Goal: Task Accomplishment & Management: Manage account settings

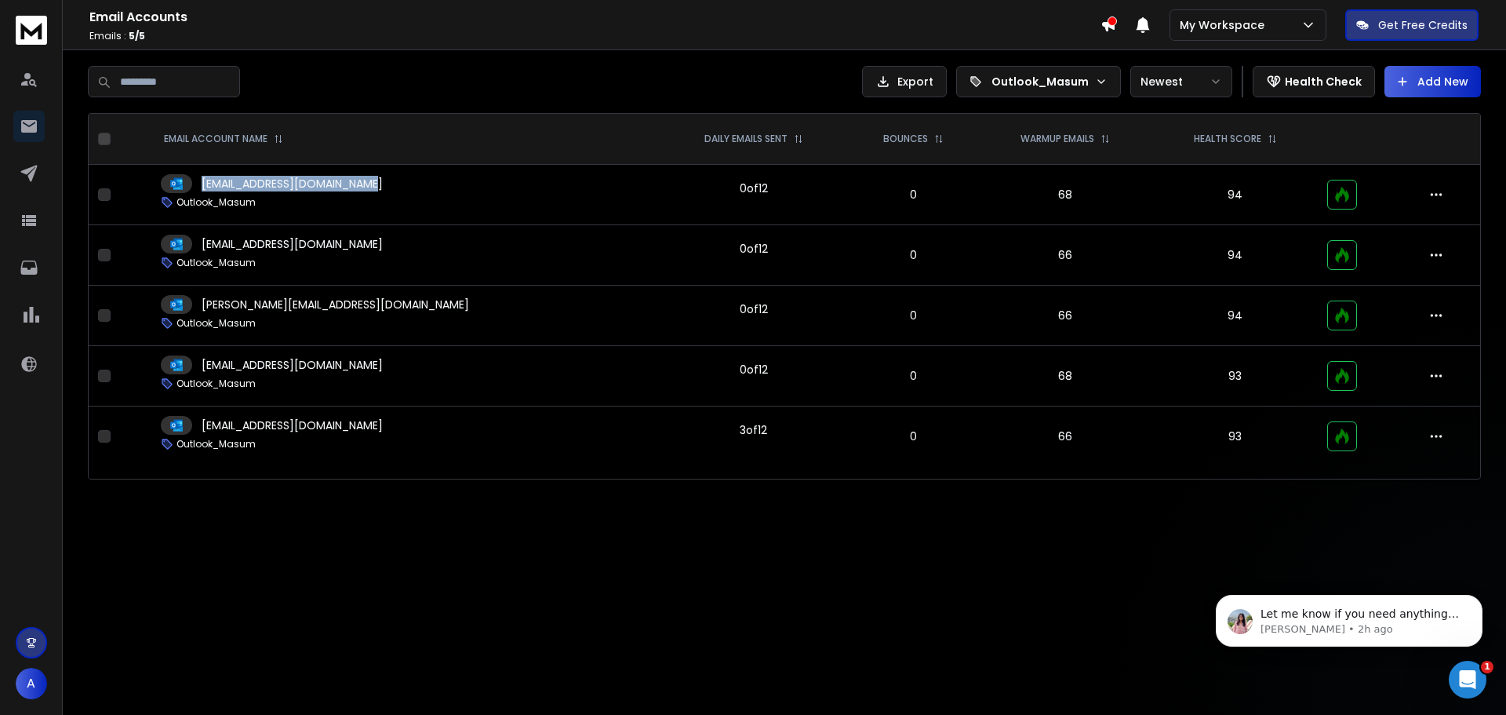
drag, startPoint x: 381, startPoint y: 185, endPoint x: 200, endPoint y: 186, distance: 181.2
click at [200, 186] on div "[EMAIL_ADDRESS][DOMAIN_NAME]" at bounding box center [405, 183] width 489 height 19
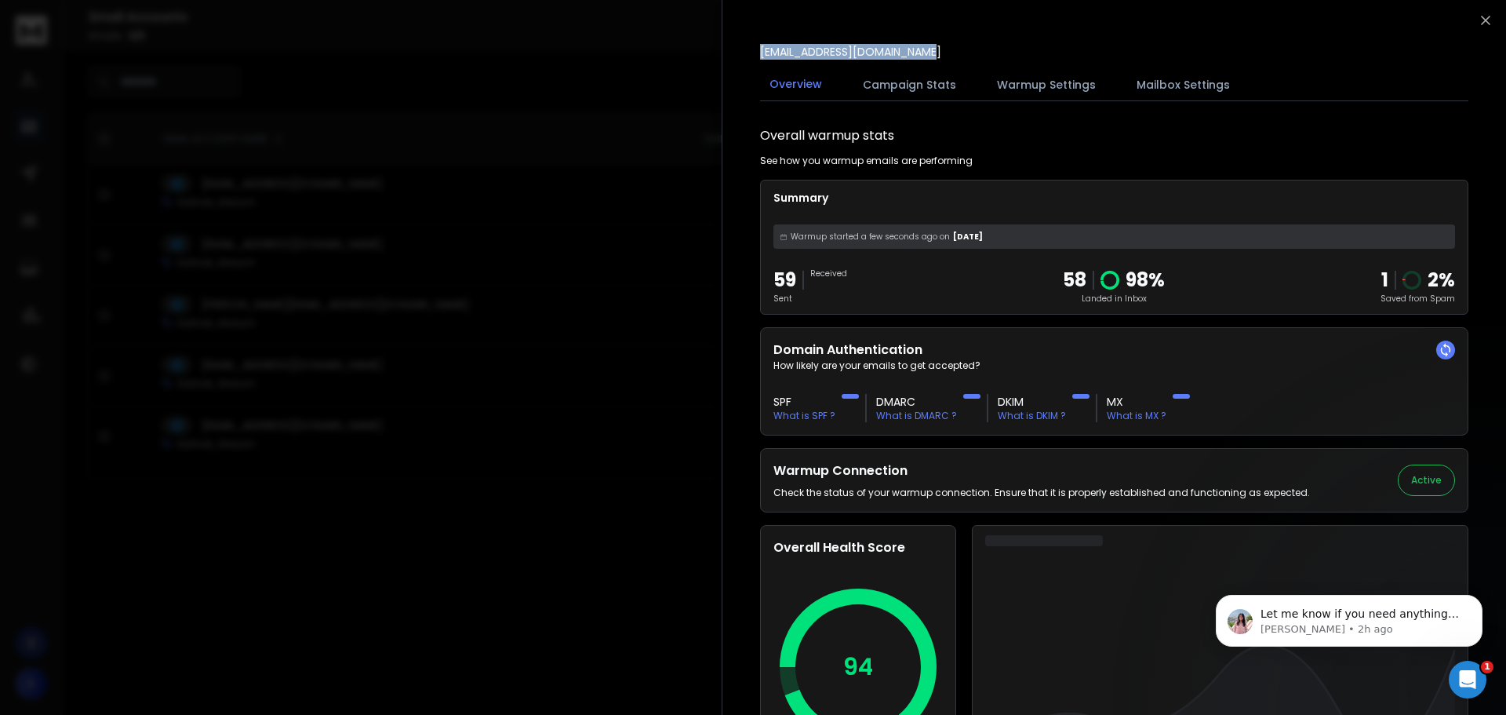
drag, startPoint x: 953, startPoint y: 52, endPoint x: 749, endPoint y: 48, distance: 204.0
click at [749, 48] on div "[EMAIL_ADDRESS][DOMAIN_NAME] Overview Campaign Stats Warmup Settings Mailbox Se…" at bounding box center [1114, 618] width 746 height 1199
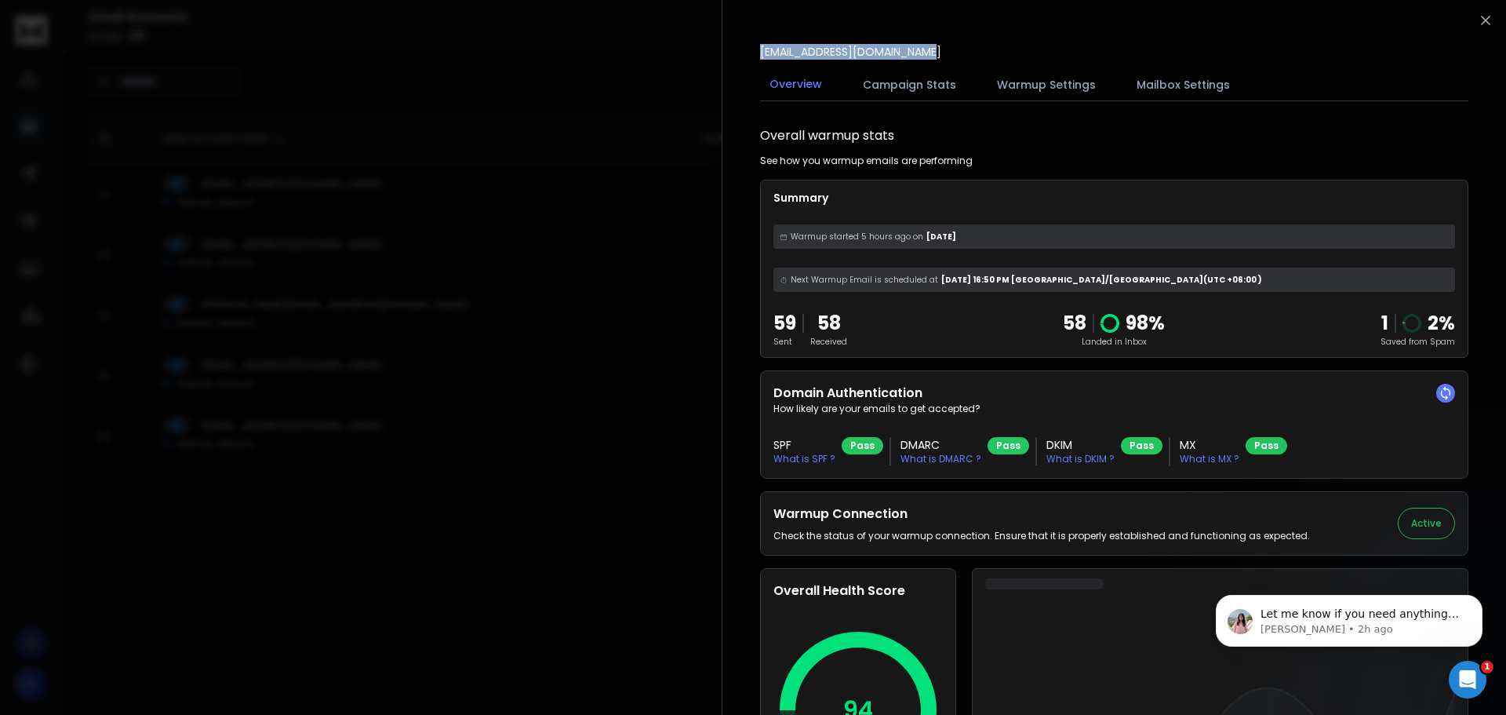
copy p "[EMAIL_ADDRESS][DOMAIN_NAME]"
click at [436, 273] on div at bounding box center [753, 357] width 1506 height 715
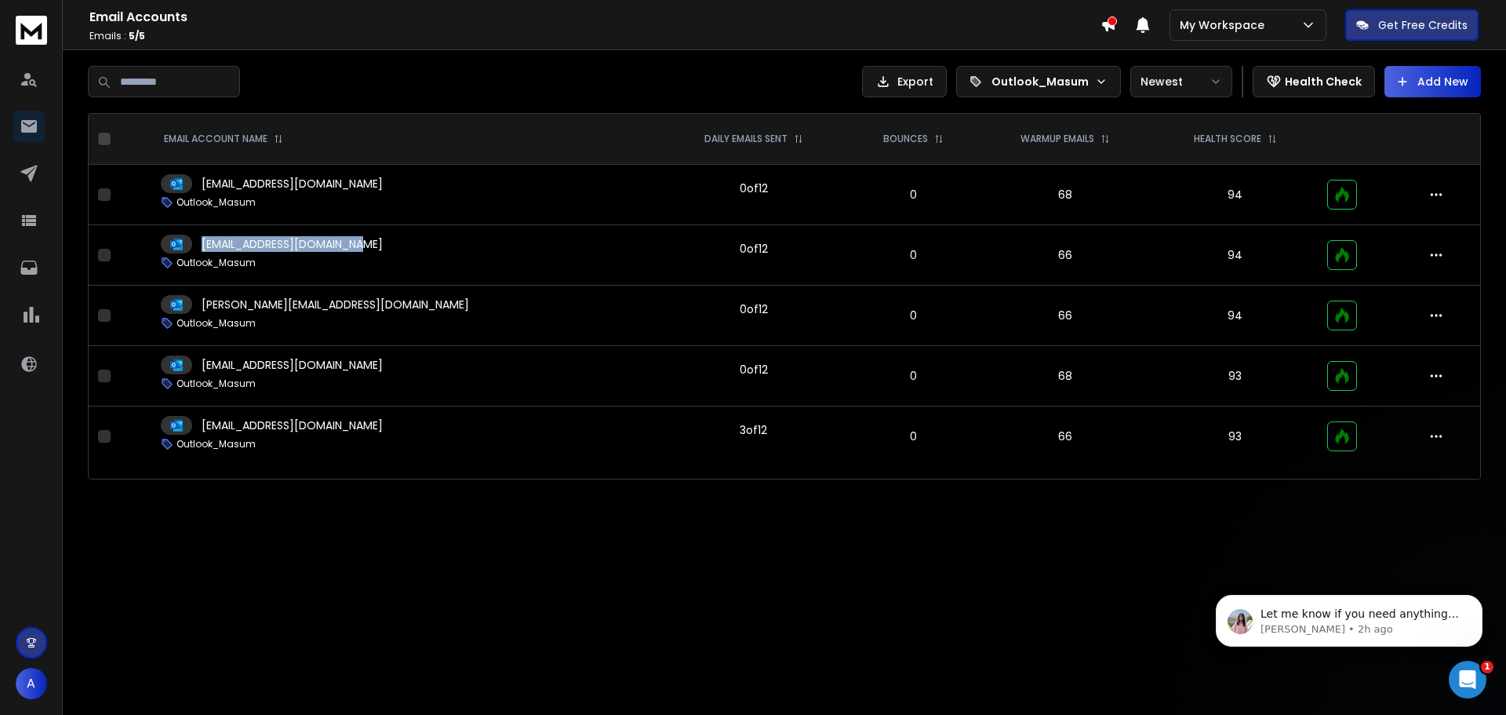
drag, startPoint x: 373, startPoint y: 244, endPoint x: 195, endPoint y: 246, distance: 178.1
click at [195, 246] on div "[EMAIL_ADDRESS][DOMAIN_NAME]" at bounding box center [405, 244] width 489 height 19
copy p "[EMAIL_ADDRESS][DOMAIN_NAME]"
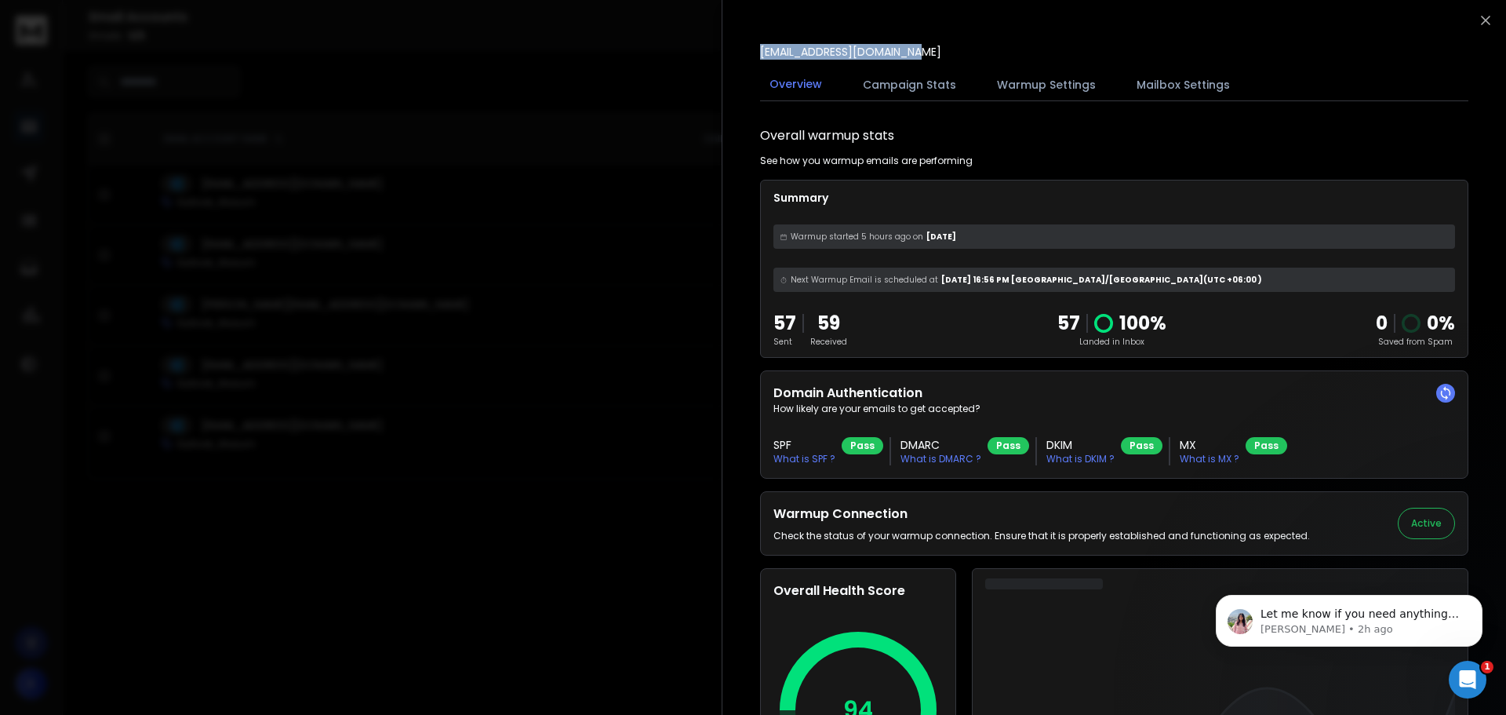
drag, startPoint x: 934, startPoint y: 49, endPoint x: 755, endPoint y: 54, distance: 178.9
click at [755, 54] on div "[EMAIL_ADDRESS][DOMAIN_NAME] Overview Campaign Stats Warmup Settings Mailbox Se…" at bounding box center [1114, 640] width 746 height 1242
copy p "[EMAIL_ADDRESS][DOMAIN_NAME]"
click at [437, 286] on div at bounding box center [753, 357] width 1506 height 715
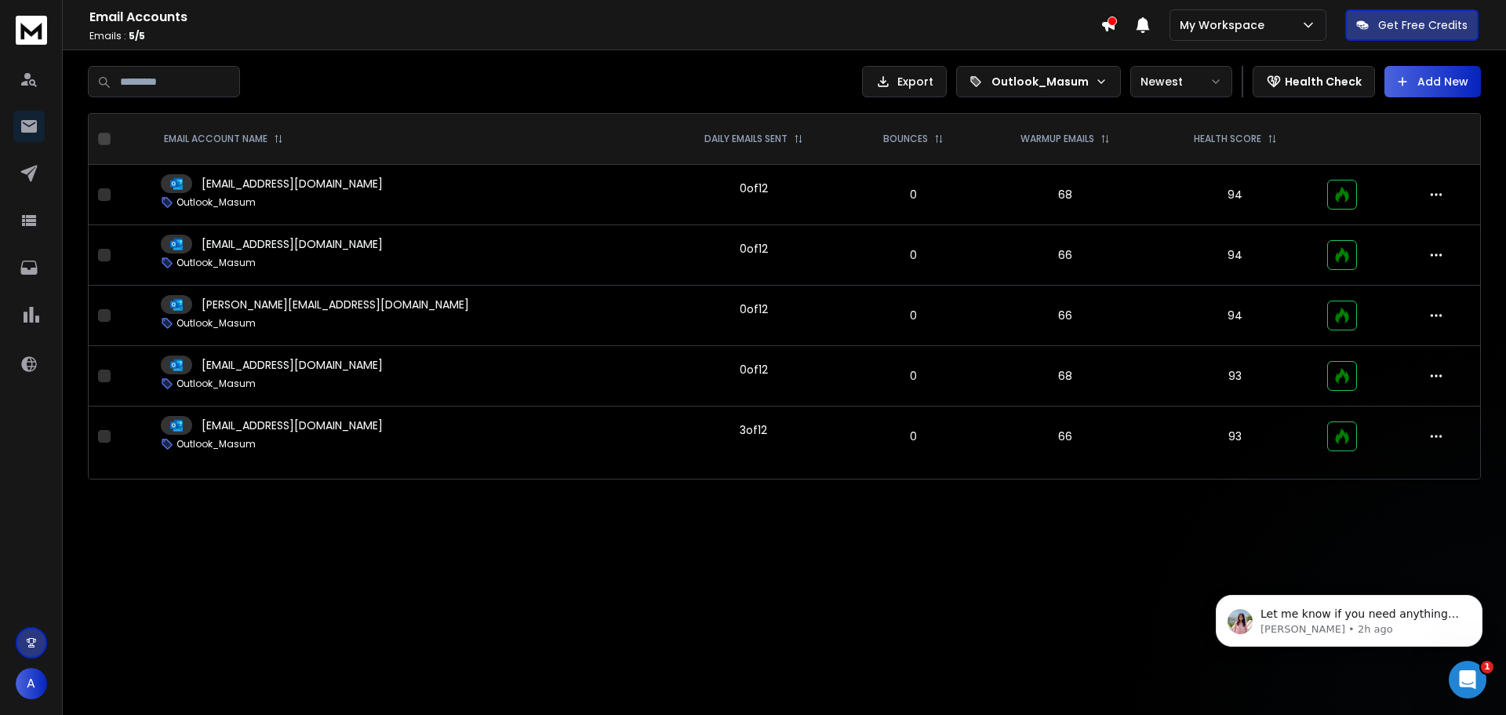
click at [1078, 81] on p "Outlook_Masum" at bounding box center [1040, 82] width 97 height 16
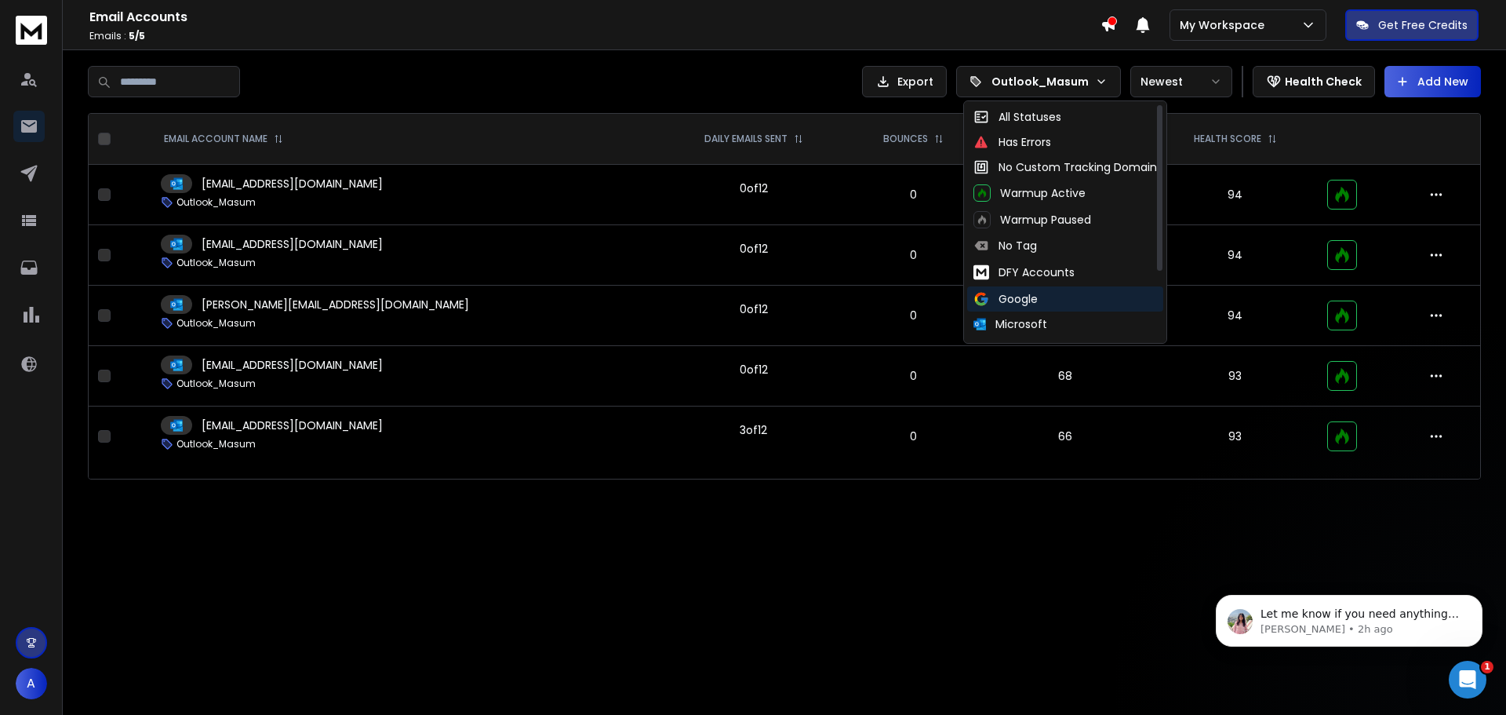
click at [1016, 628] on div "Get only verified leads with our AI-powered Lead Finder, starting at $22/mo Try…" at bounding box center [753, 357] width 1506 height 715
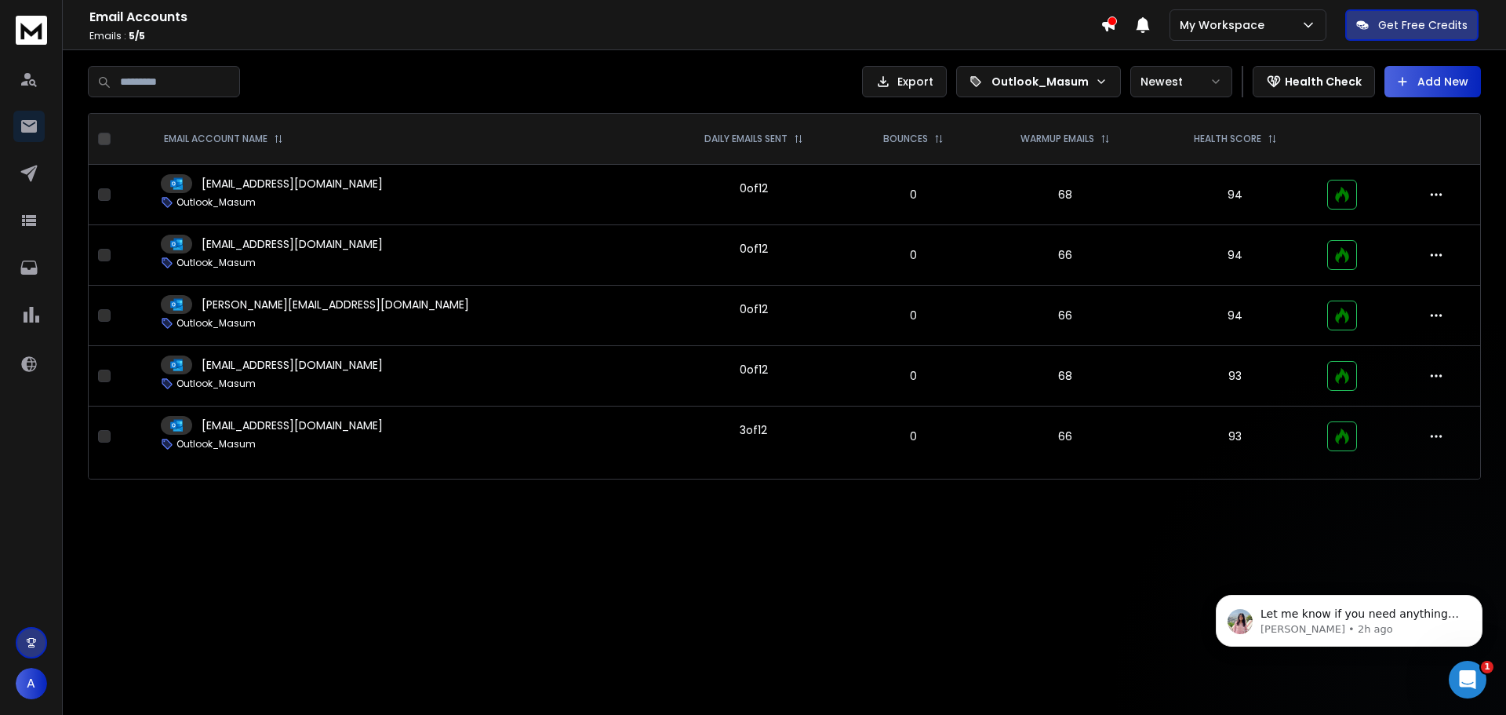
click at [1040, 86] on p "Outlook_Masum" at bounding box center [1040, 82] width 97 height 16
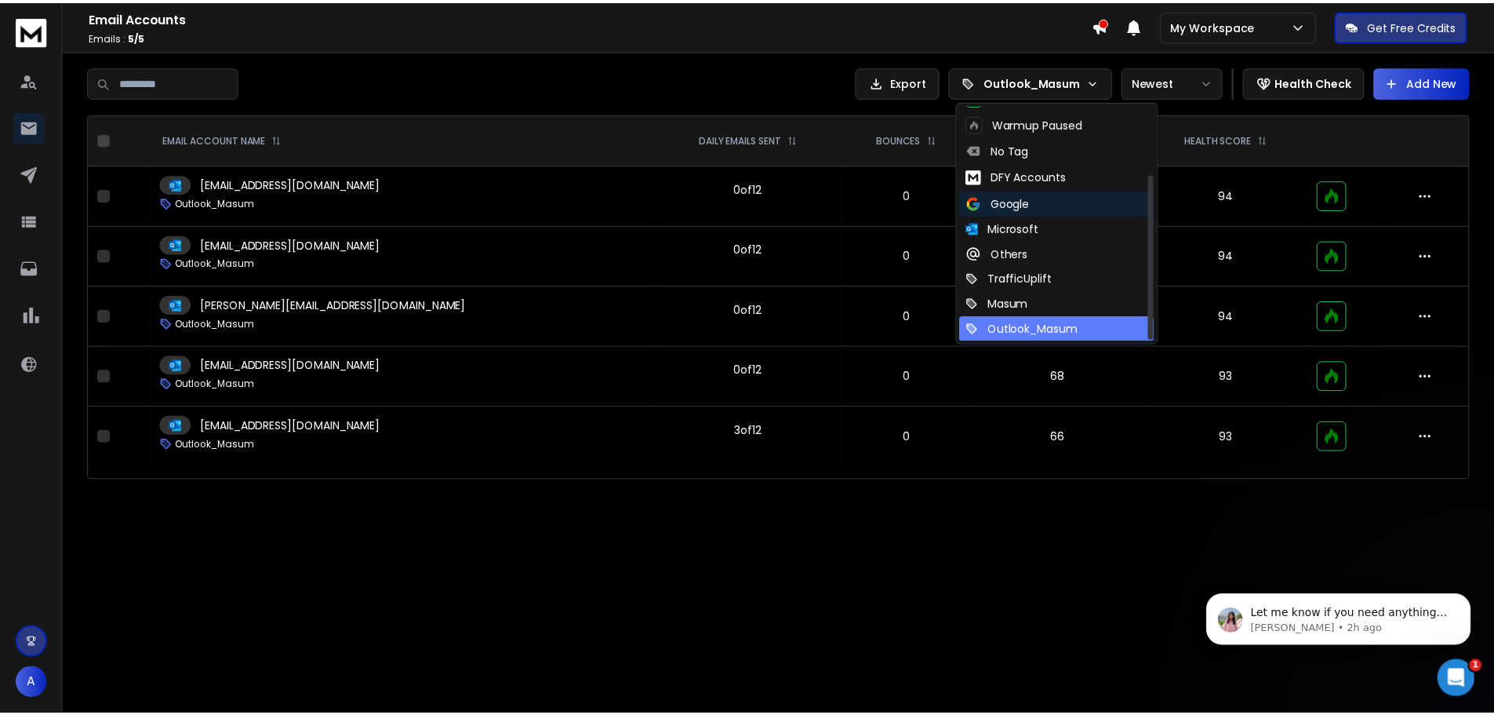
scroll to position [97, 0]
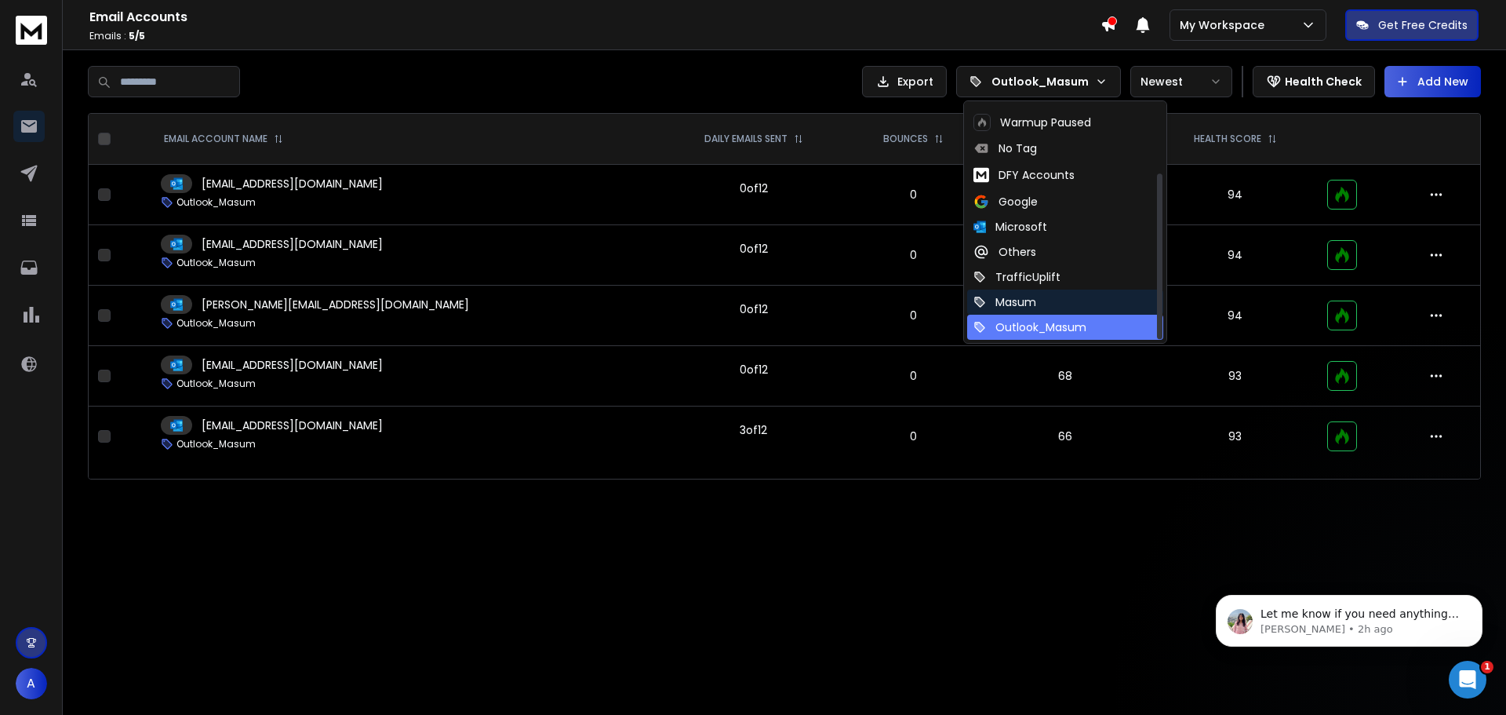
click at [1033, 299] on div "Masum" at bounding box center [1005, 302] width 63 height 16
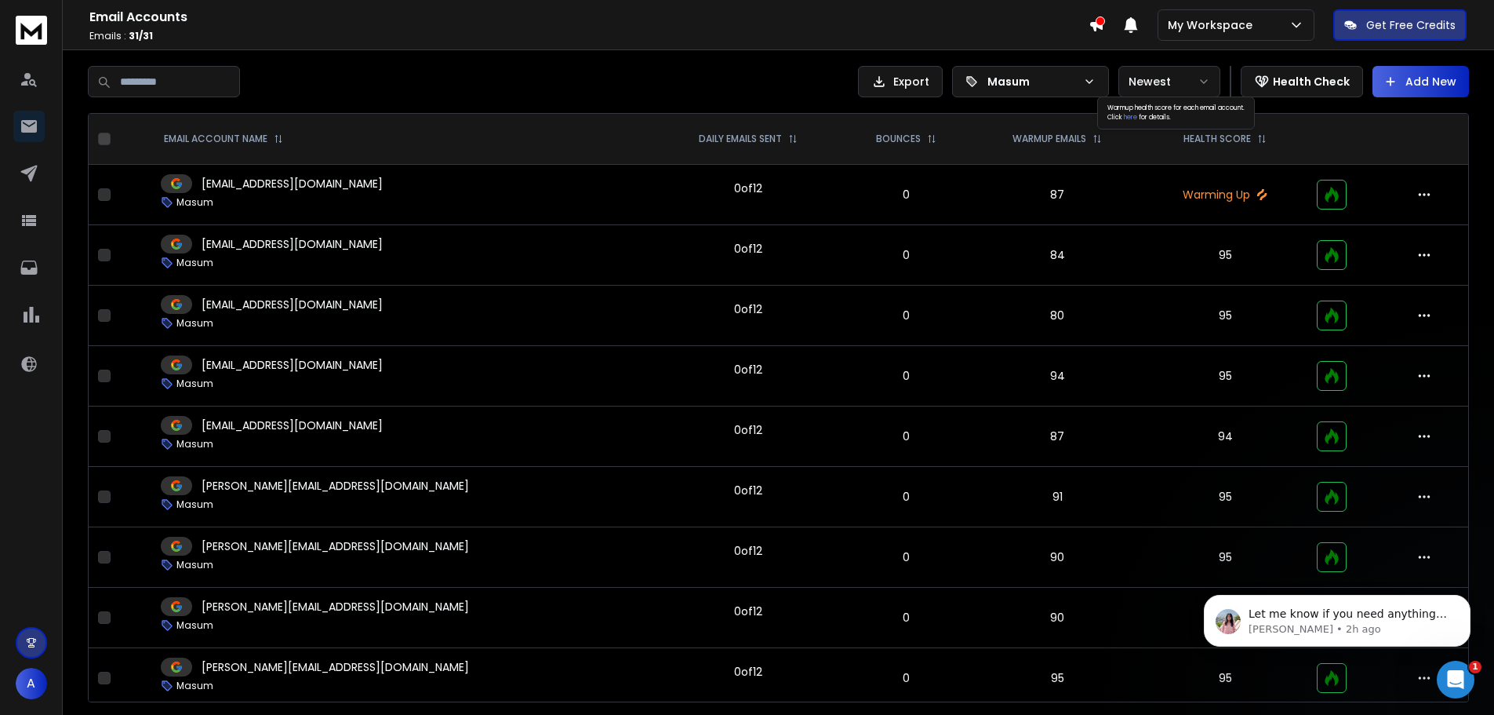
click at [1191, 135] on p "HEALTH SCORE" at bounding box center [1217, 139] width 67 height 13
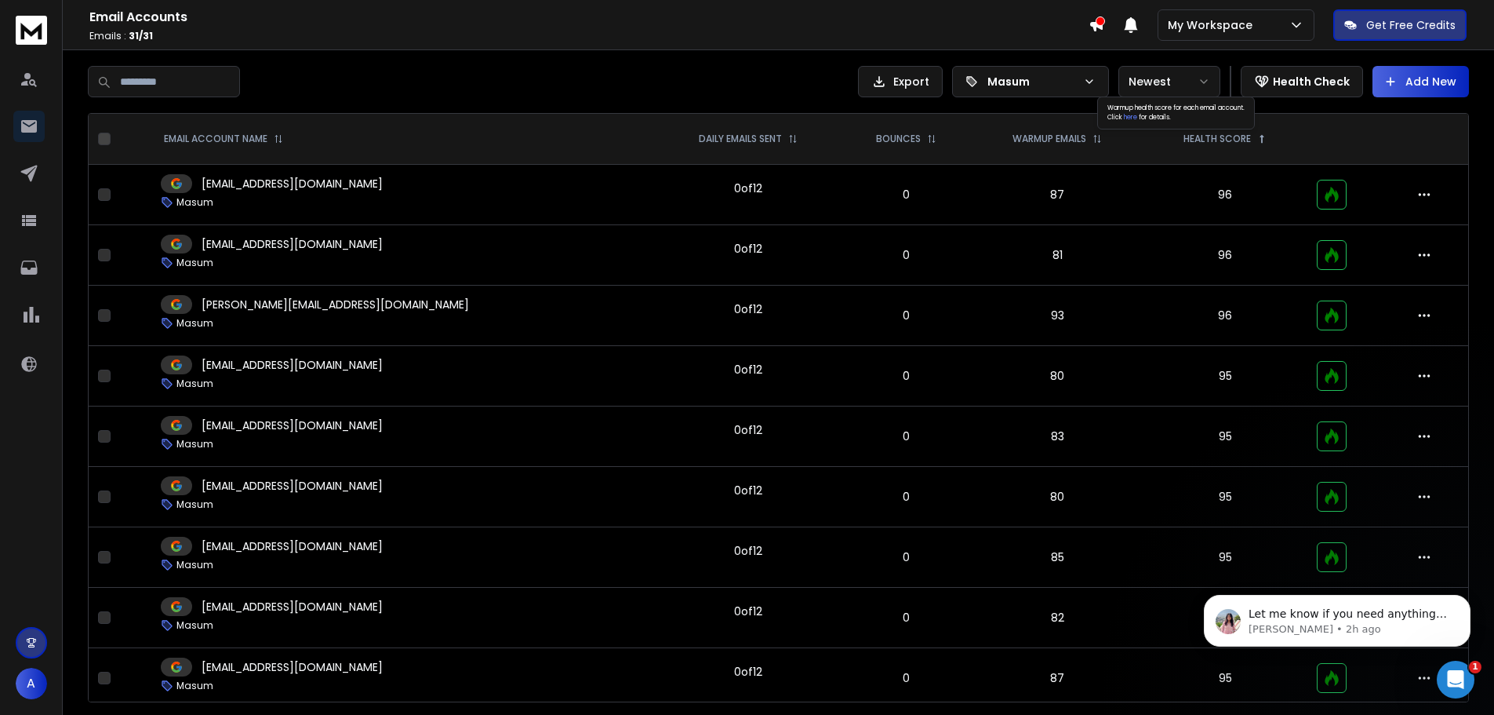
click at [1190, 135] on p "HEALTH SCORE" at bounding box center [1217, 139] width 67 height 13
click at [335, 197] on div "Masum" at bounding box center [403, 202] width 485 height 13
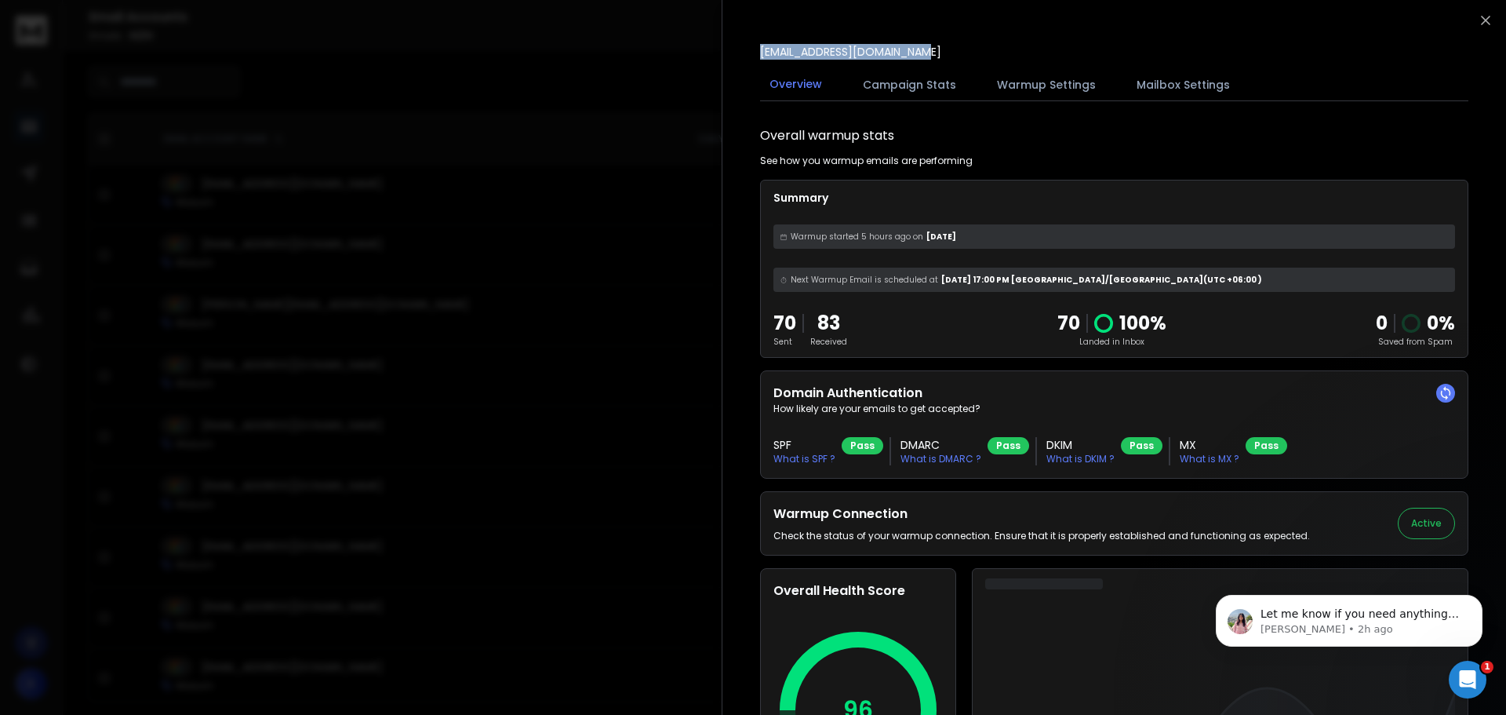
drag, startPoint x: 934, startPoint y: 41, endPoint x: 755, endPoint y: 58, distance: 178.9
click at [755, 58] on div "masum@trafficuplifthub.com Overview Campaign Stats Warmup Settings Mailbox Sett…" at bounding box center [1114, 640] width 746 height 1242
copy p "[EMAIL_ADDRESS][DOMAIN_NAME]"
click at [596, 231] on div at bounding box center [753, 357] width 1506 height 715
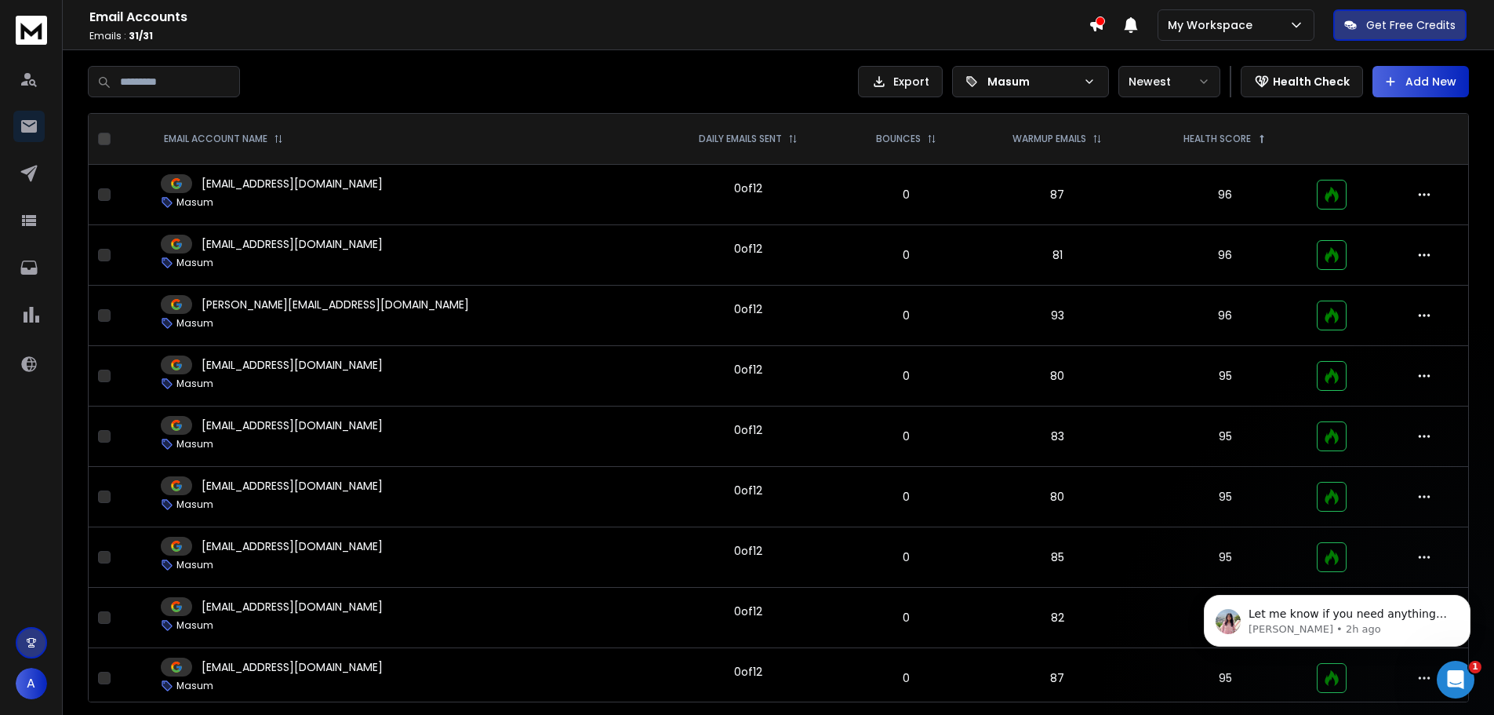
click at [376, 262] on div "Masum" at bounding box center [403, 263] width 485 height 13
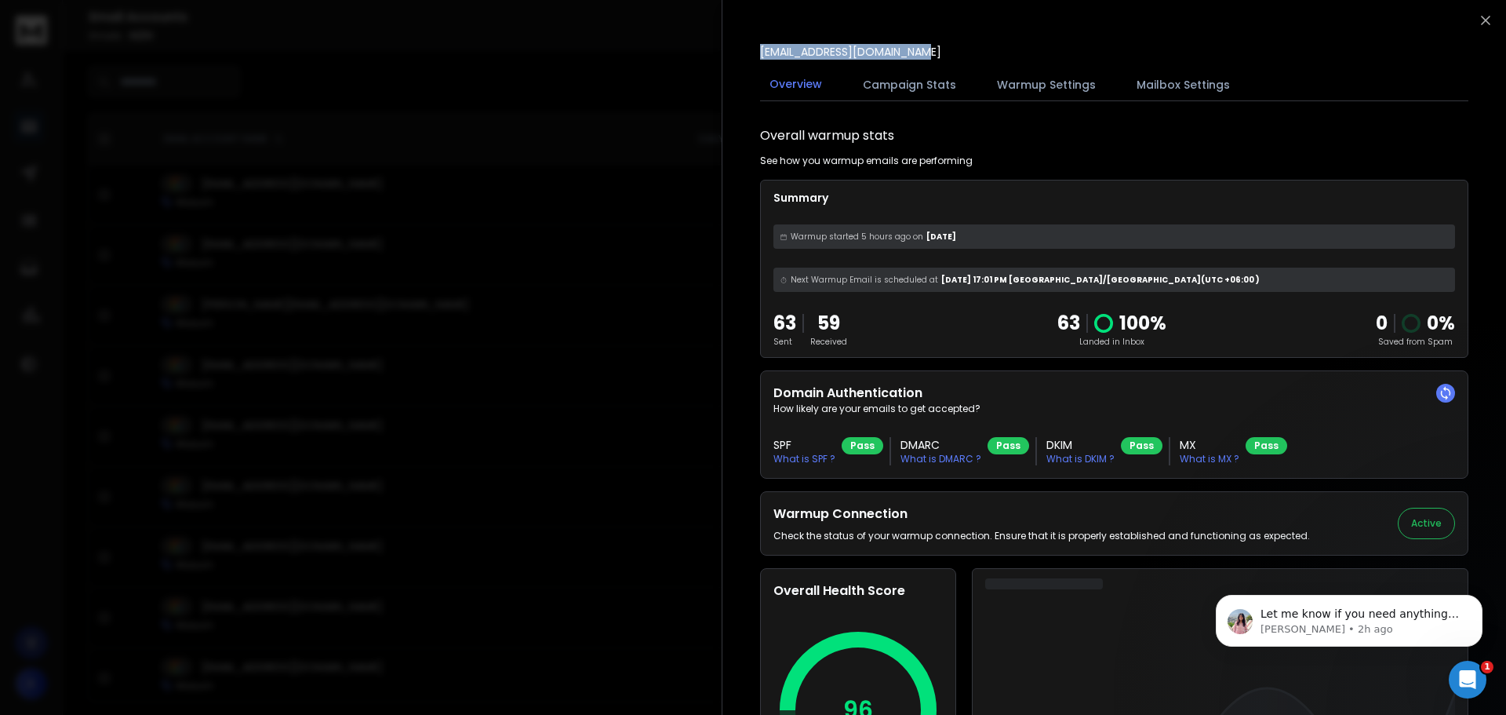
drag, startPoint x: 933, startPoint y: 51, endPoint x: 760, endPoint y: 49, distance: 172.6
click at [760, 49] on div "[EMAIL_ADDRESS][DOMAIN_NAME]" at bounding box center [1114, 52] width 708 height 16
copy p "[EMAIL_ADDRESS][DOMAIN_NAME]"
click at [541, 315] on div at bounding box center [753, 357] width 1506 height 715
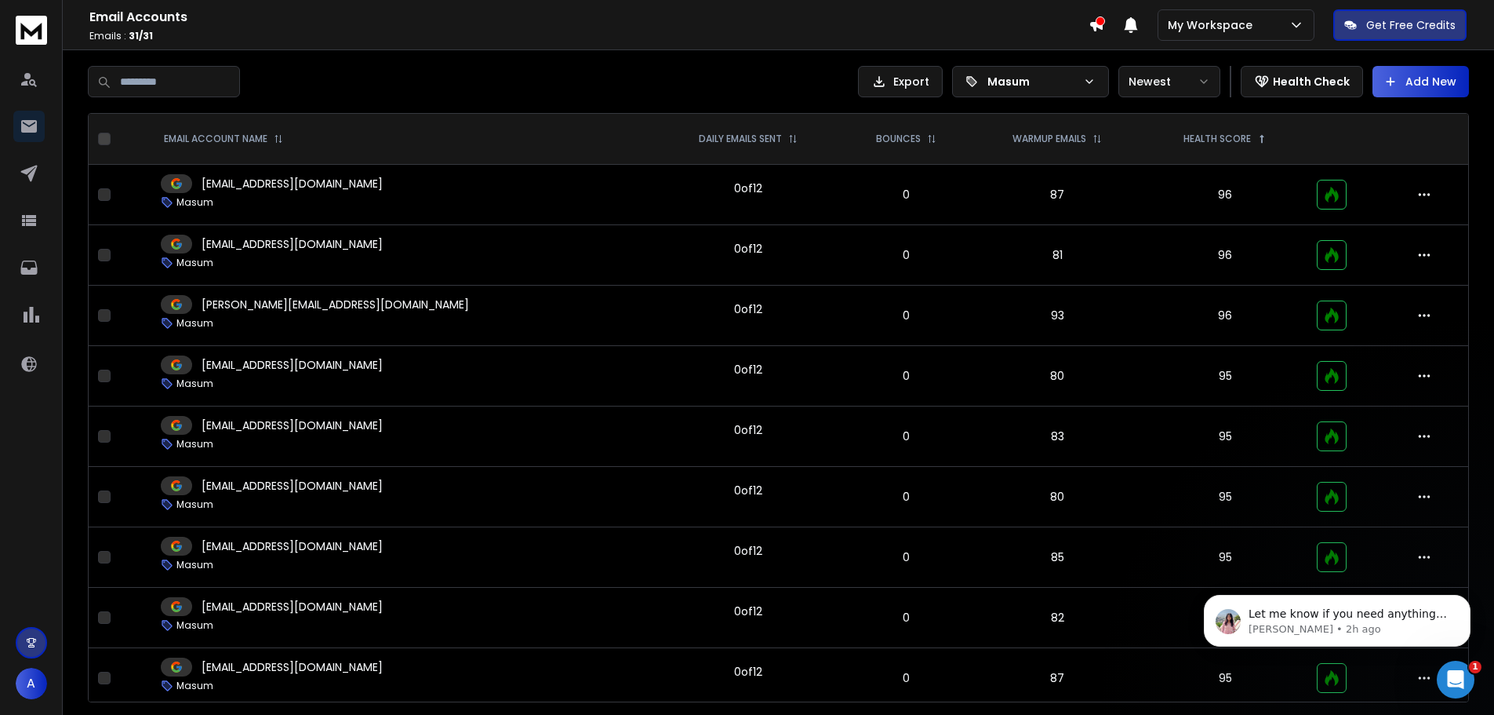
click at [371, 363] on div "[EMAIL_ADDRESS][DOMAIN_NAME]" at bounding box center [403, 364] width 485 height 19
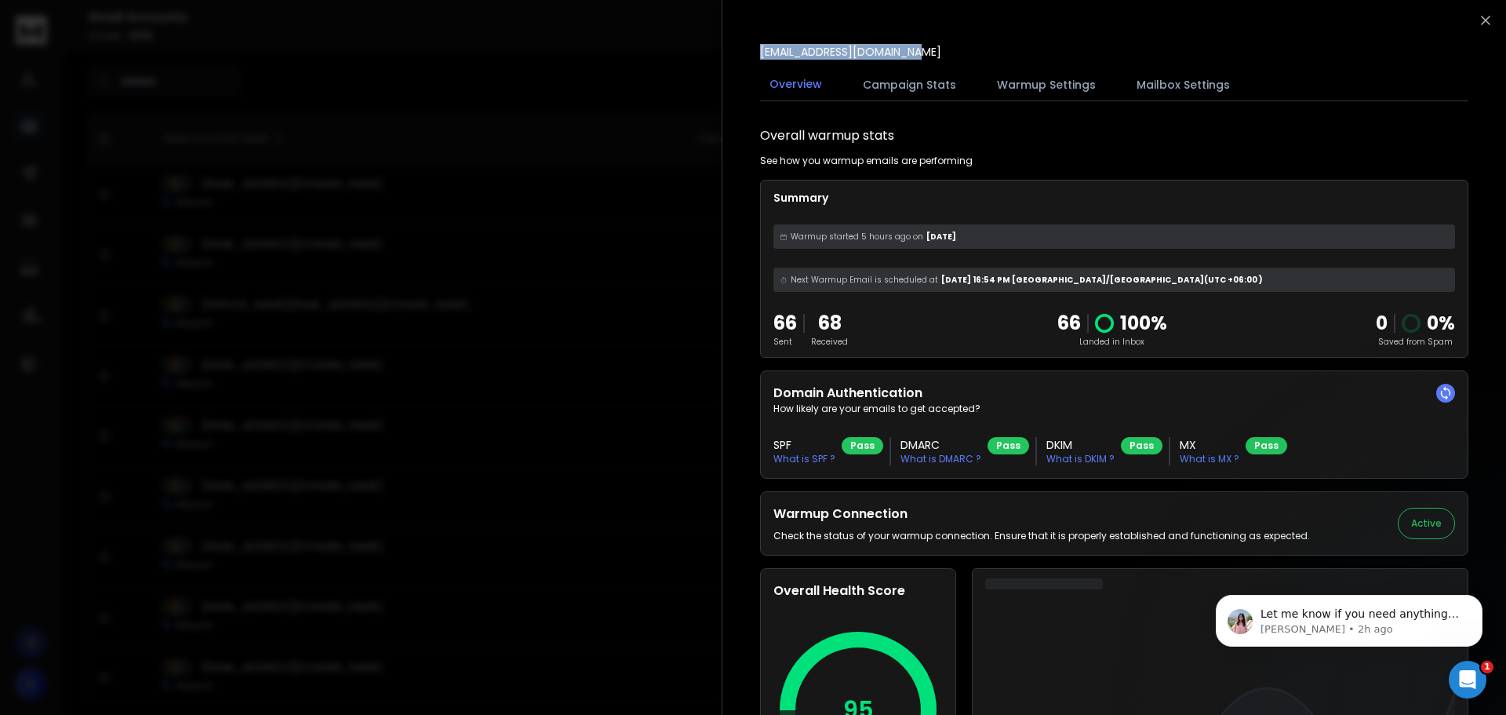
drag, startPoint x: 919, startPoint y: 52, endPoint x: 752, endPoint y: 50, distance: 167.9
click at [752, 50] on div "amasum@trafficuplifts.org Overview Campaign Stats Warmup Settings Mailbox Setti…" at bounding box center [1114, 640] width 746 height 1242
copy p "[EMAIL_ADDRESS][DOMAIN_NAME]"
click at [636, 181] on div at bounding box center [753, 357] width 1506 height 715
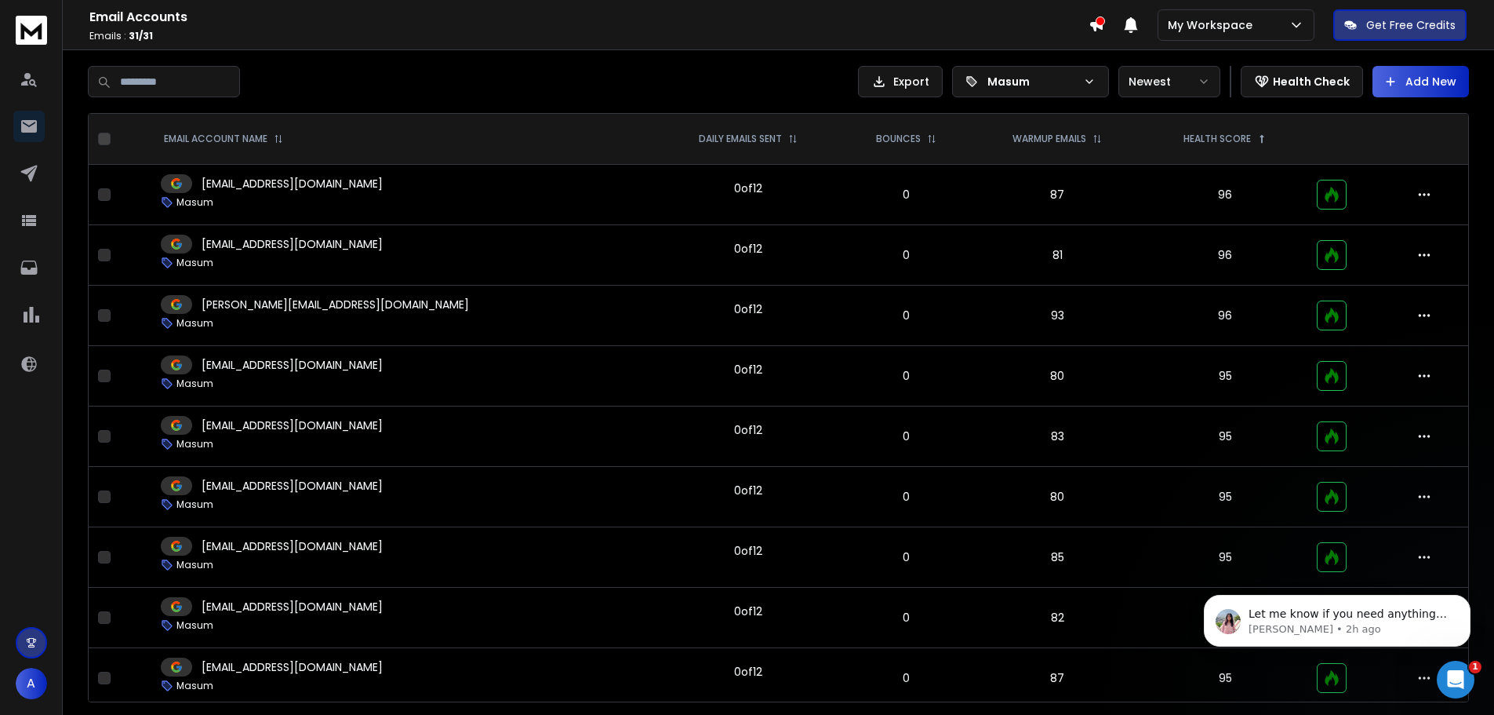
click at [1461, 679] on icon "Open Intercom Messenger" at bounding box center [1456, 680] width 26 height 26
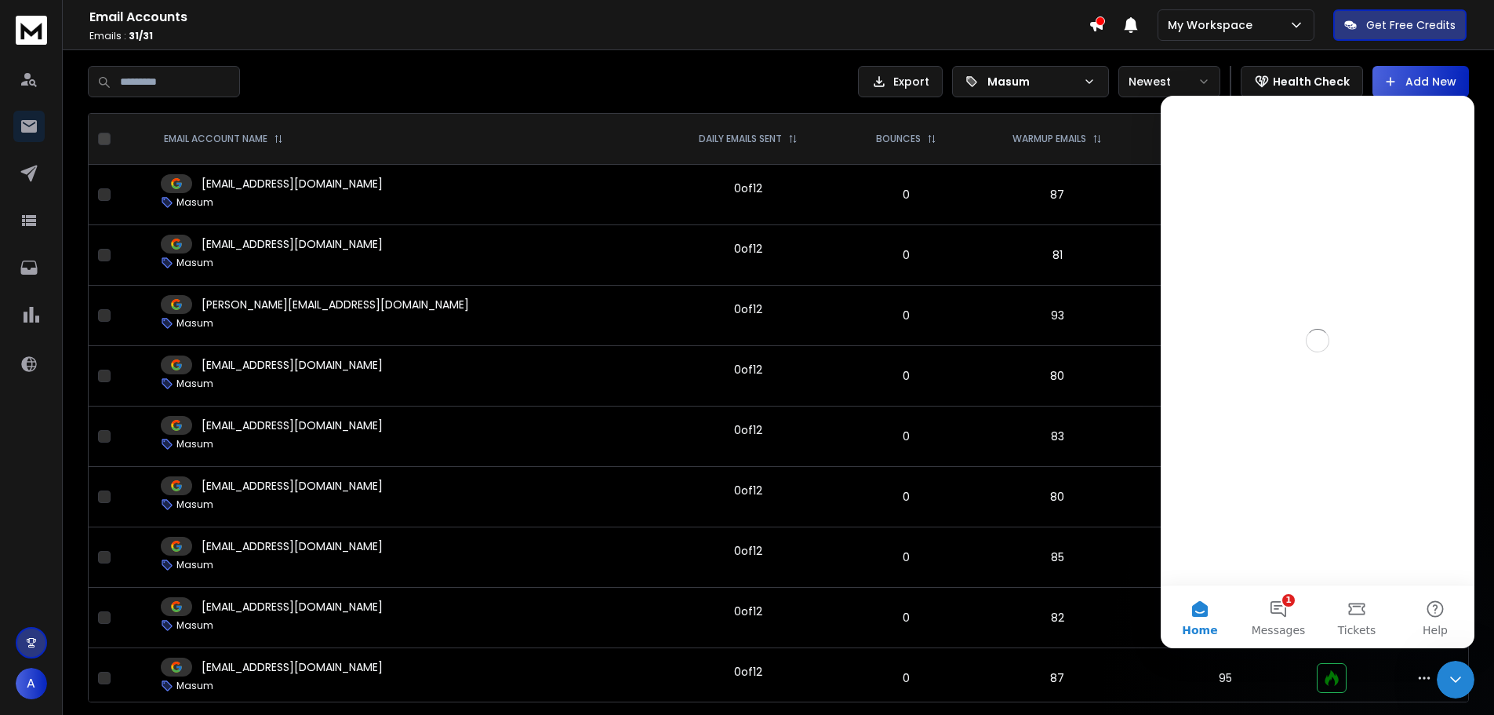
scroll to position [0, 0]
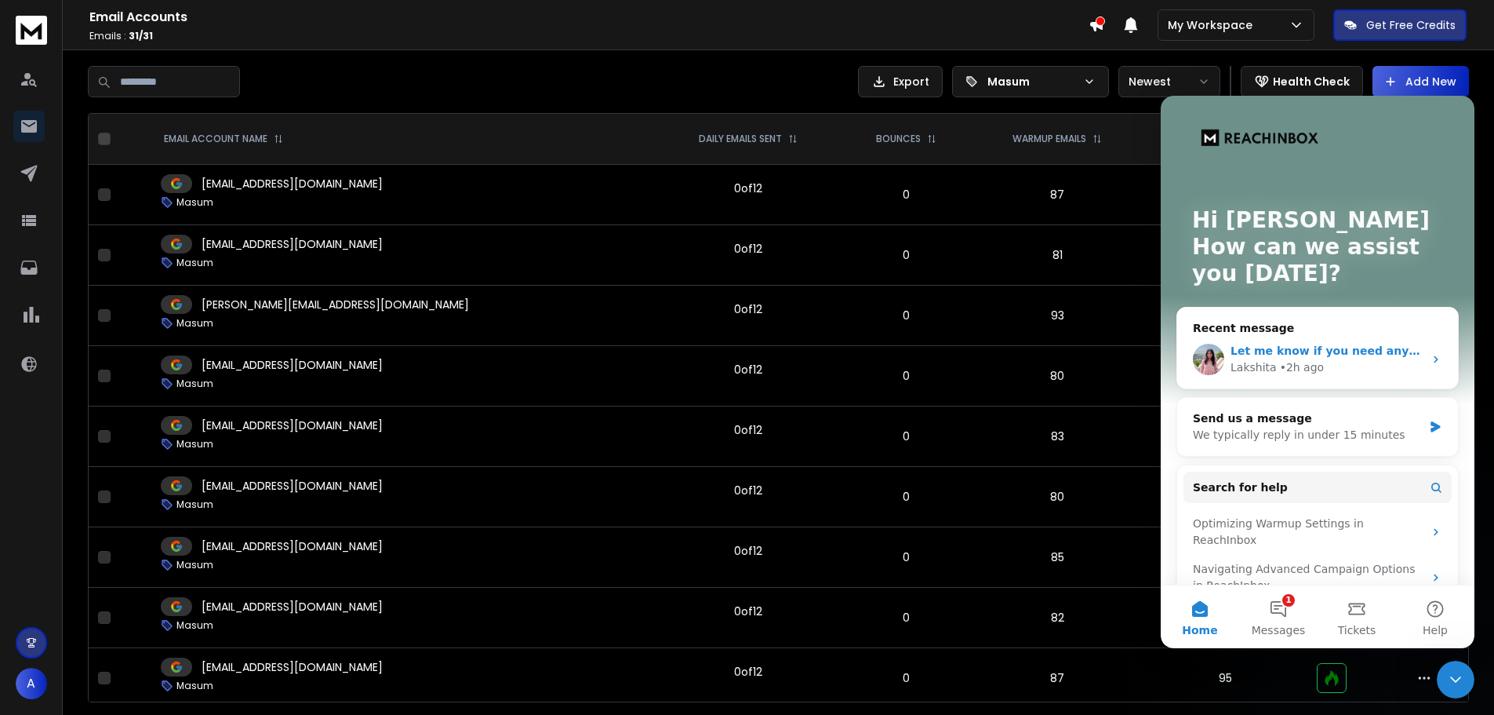
click at [1308, 348] on span "Let me know if you need anything else!" at bounding box center [1353, 350] width 245 height 13
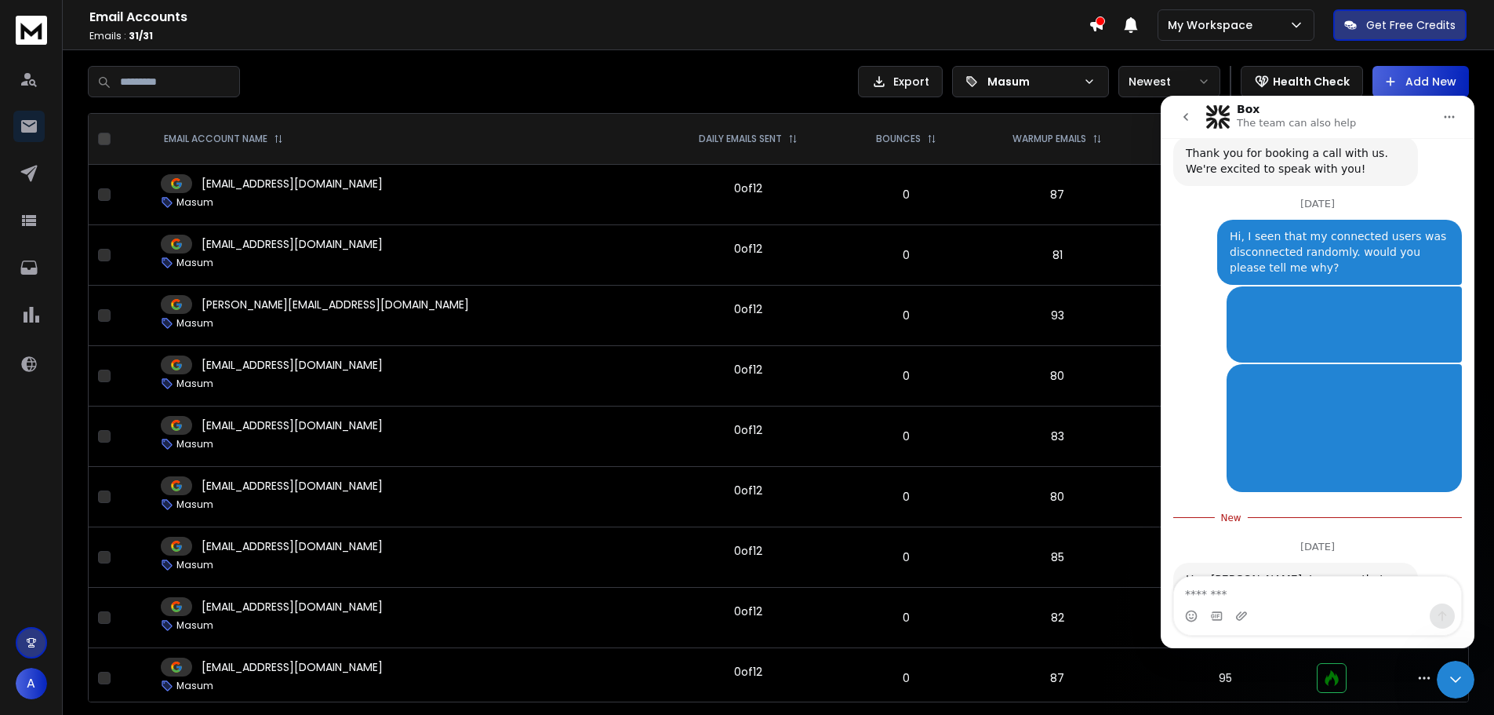
scroll to position [3832, 0]
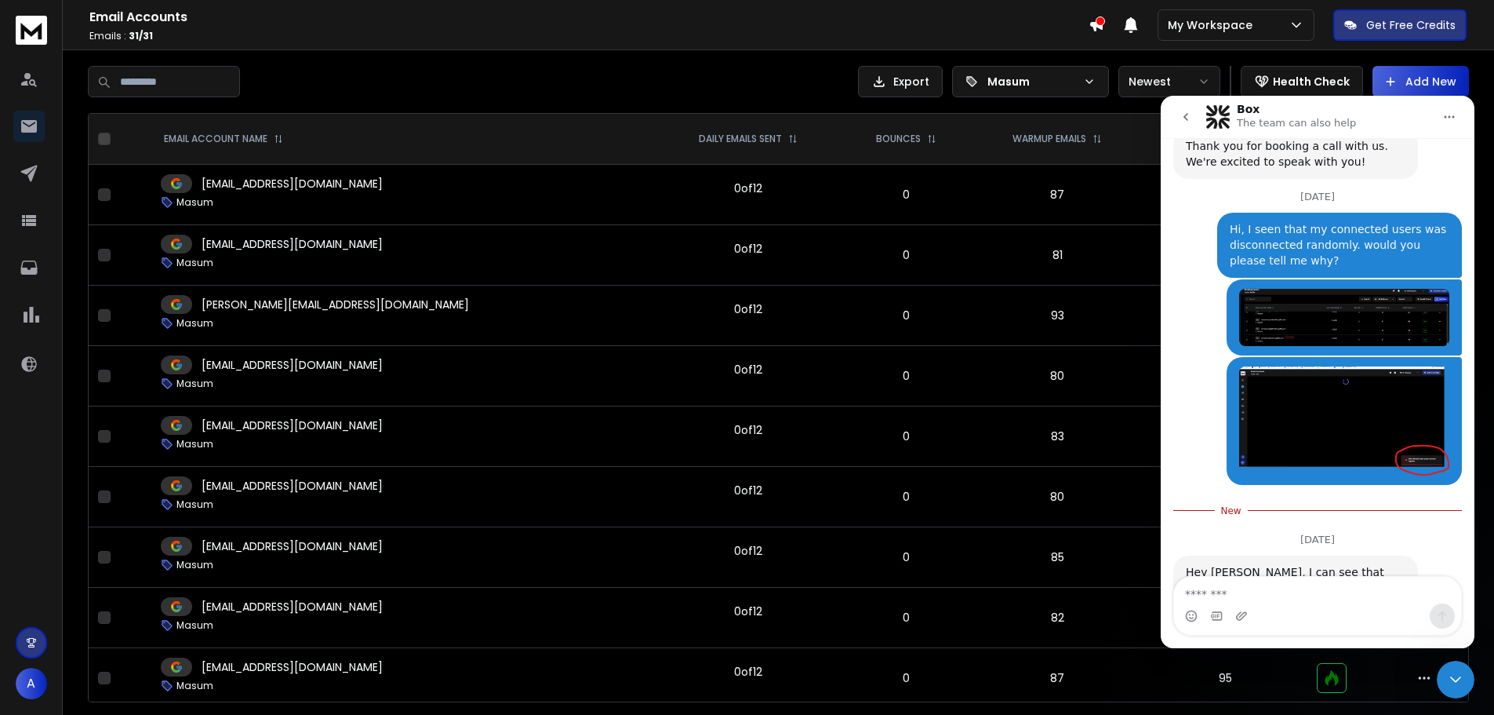
click at [1300, 611] on img "Lakshita says…" at bounding box center [1291, 626] width 210 height 31
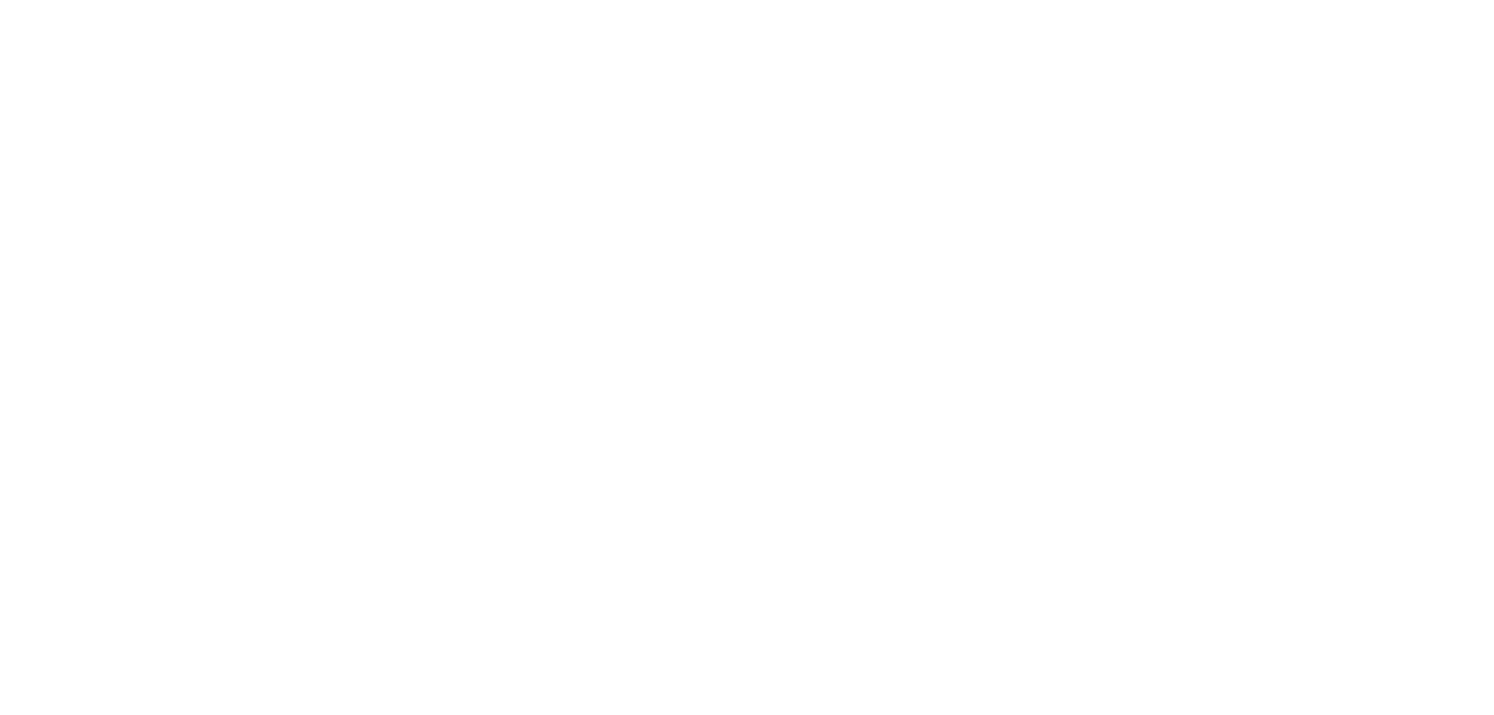
scroll to position [0, 0]
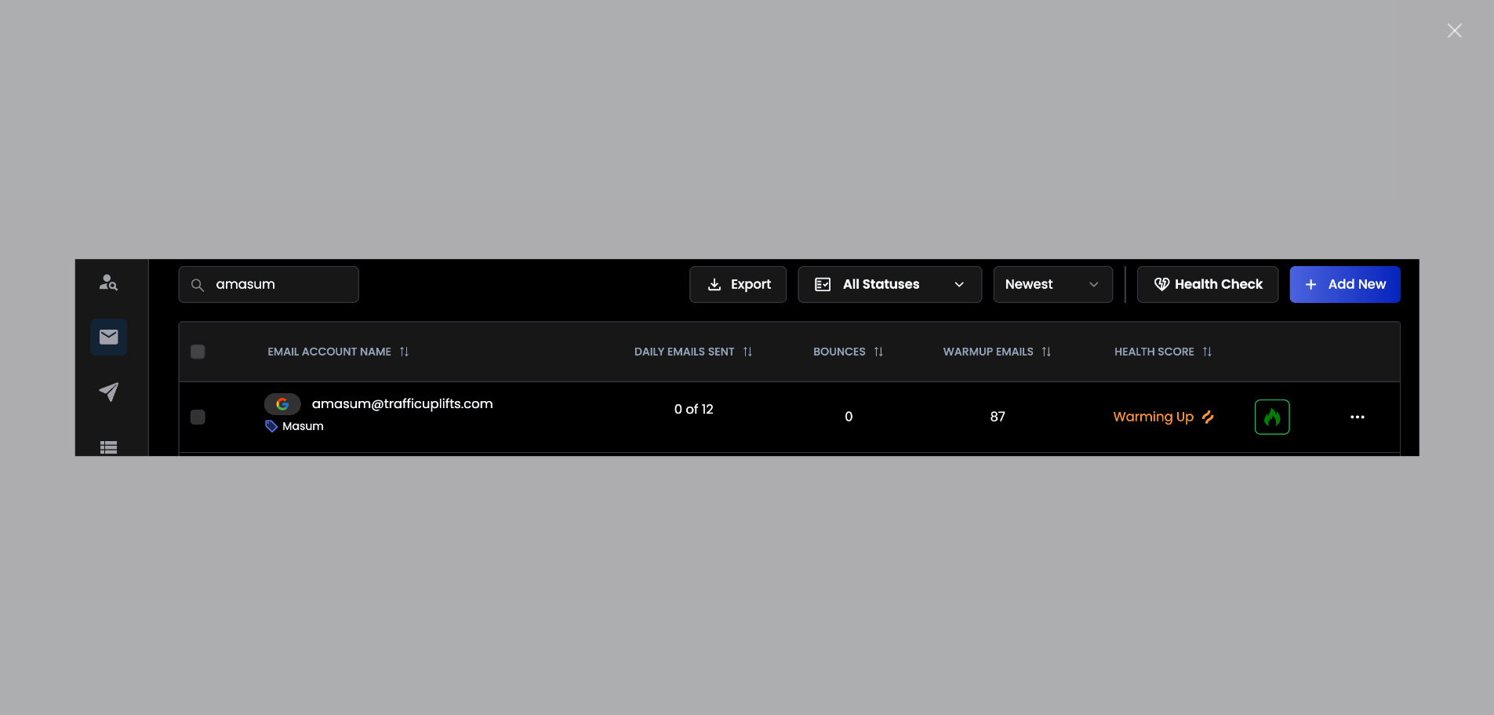
click at [842, 562] on div "Intercom messenger" at bounding box center [747, 357] width 1494 height 715
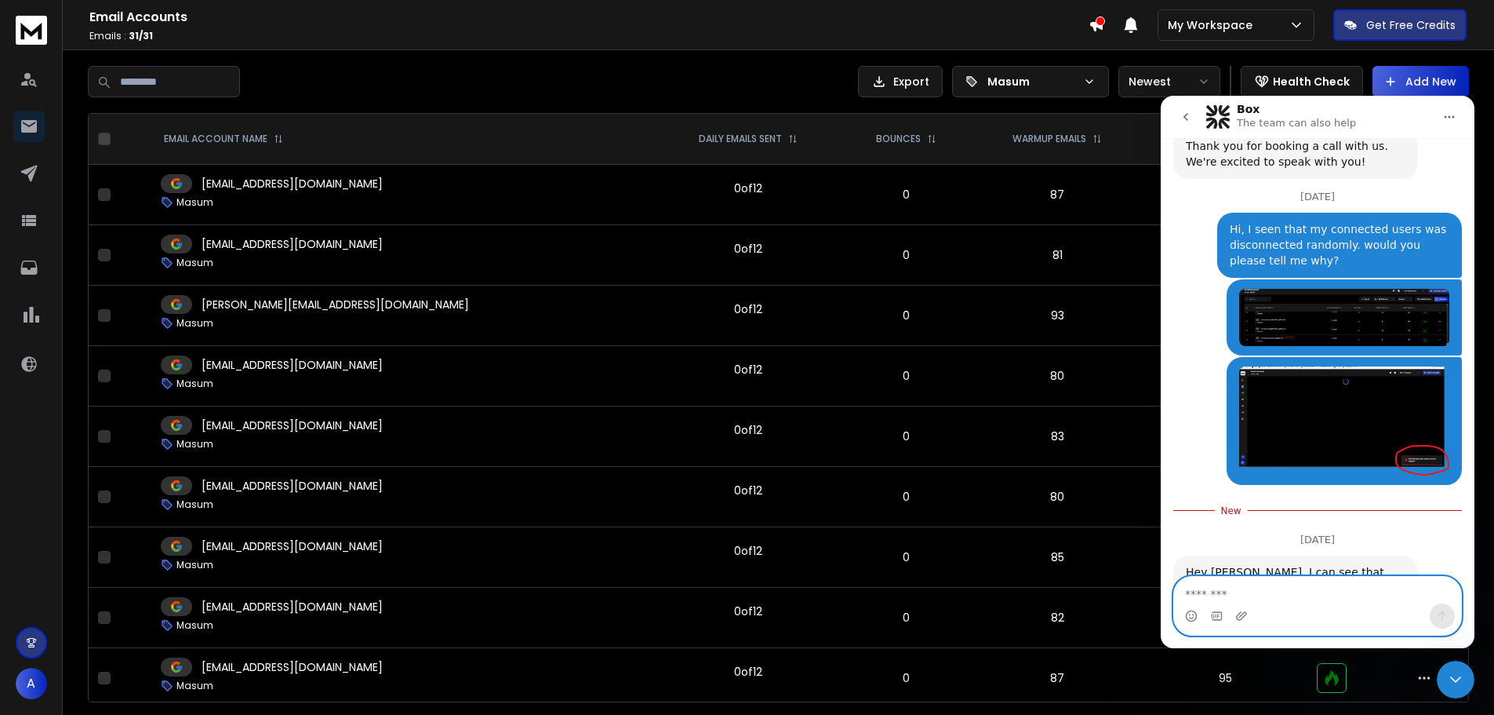
click at [1257, 595] on textarea "Message…" at bounding box center [1317, 590] width 287 height 27
type textarea "**********"
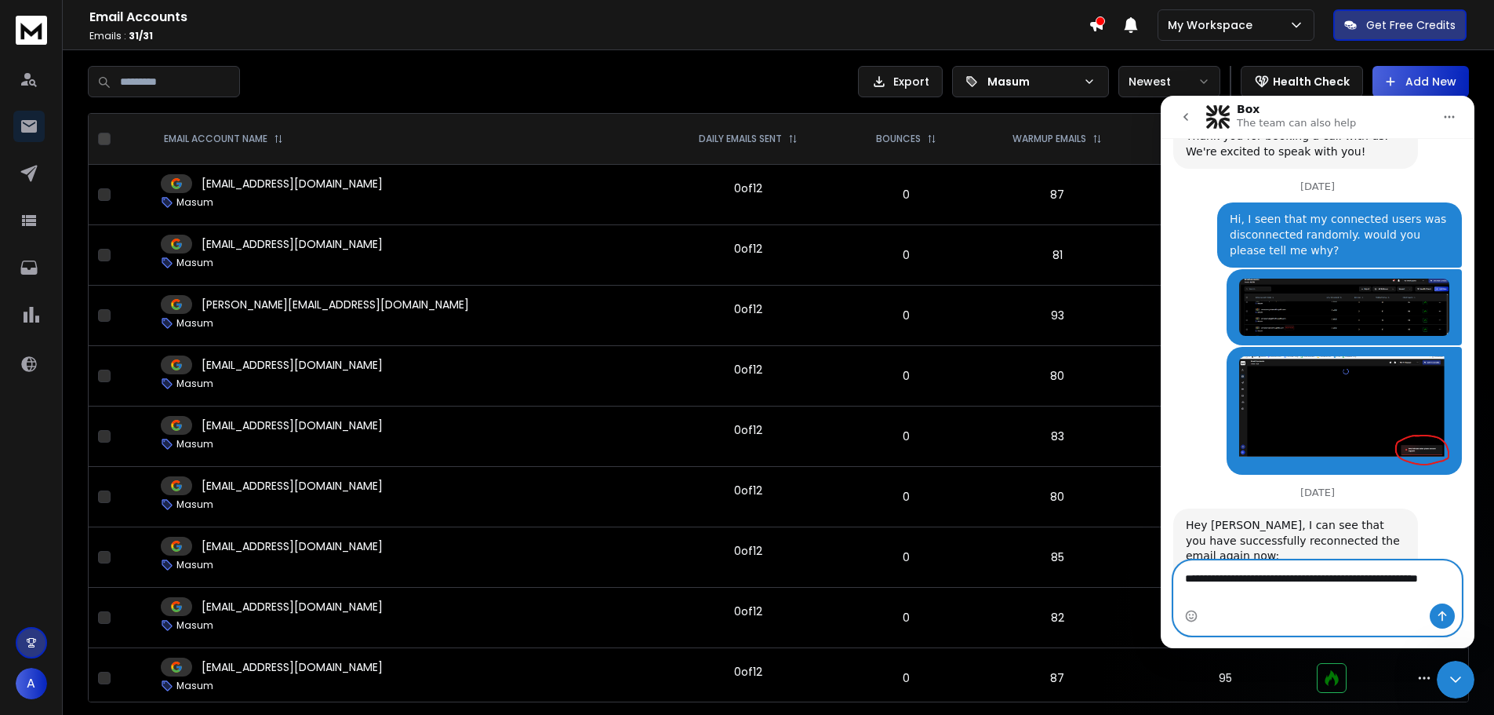
scroll to position [3857, 0]
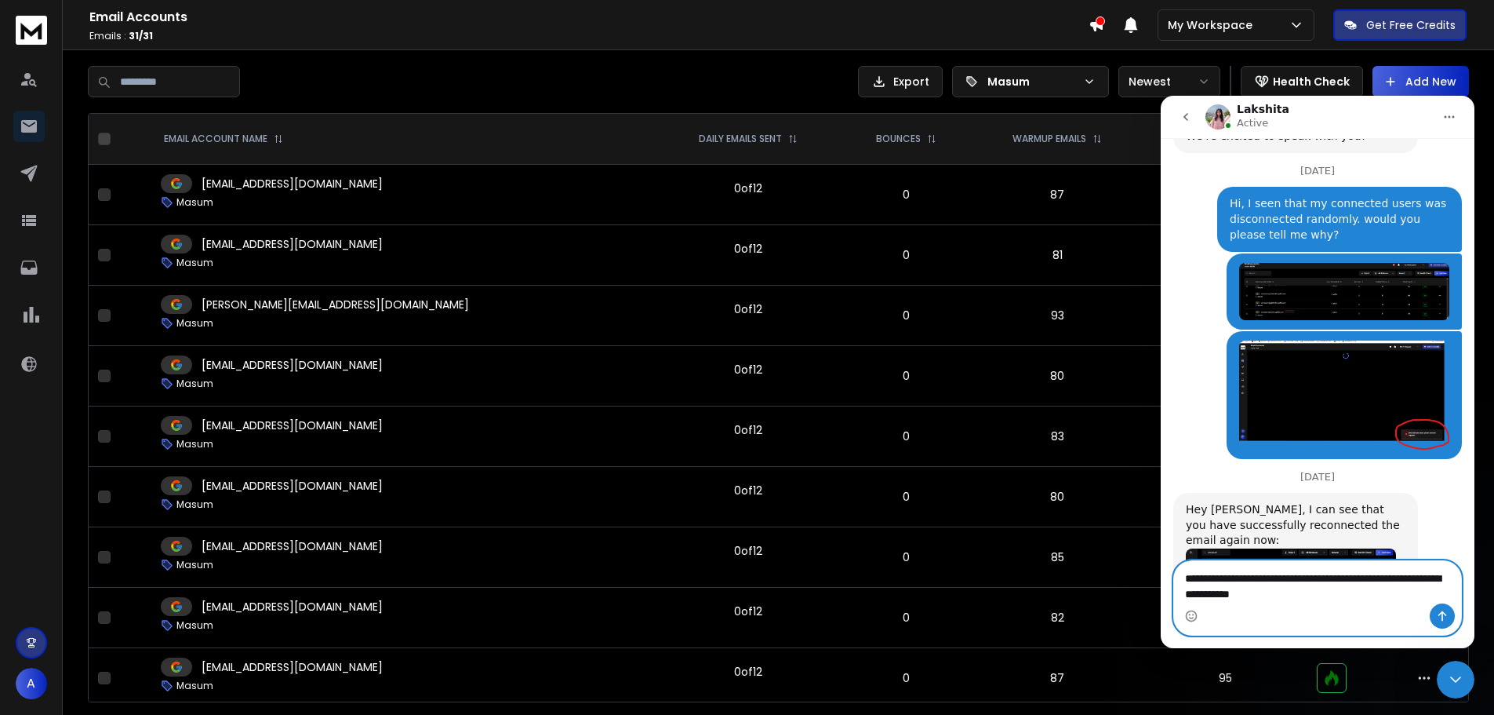
type textarea "**********"
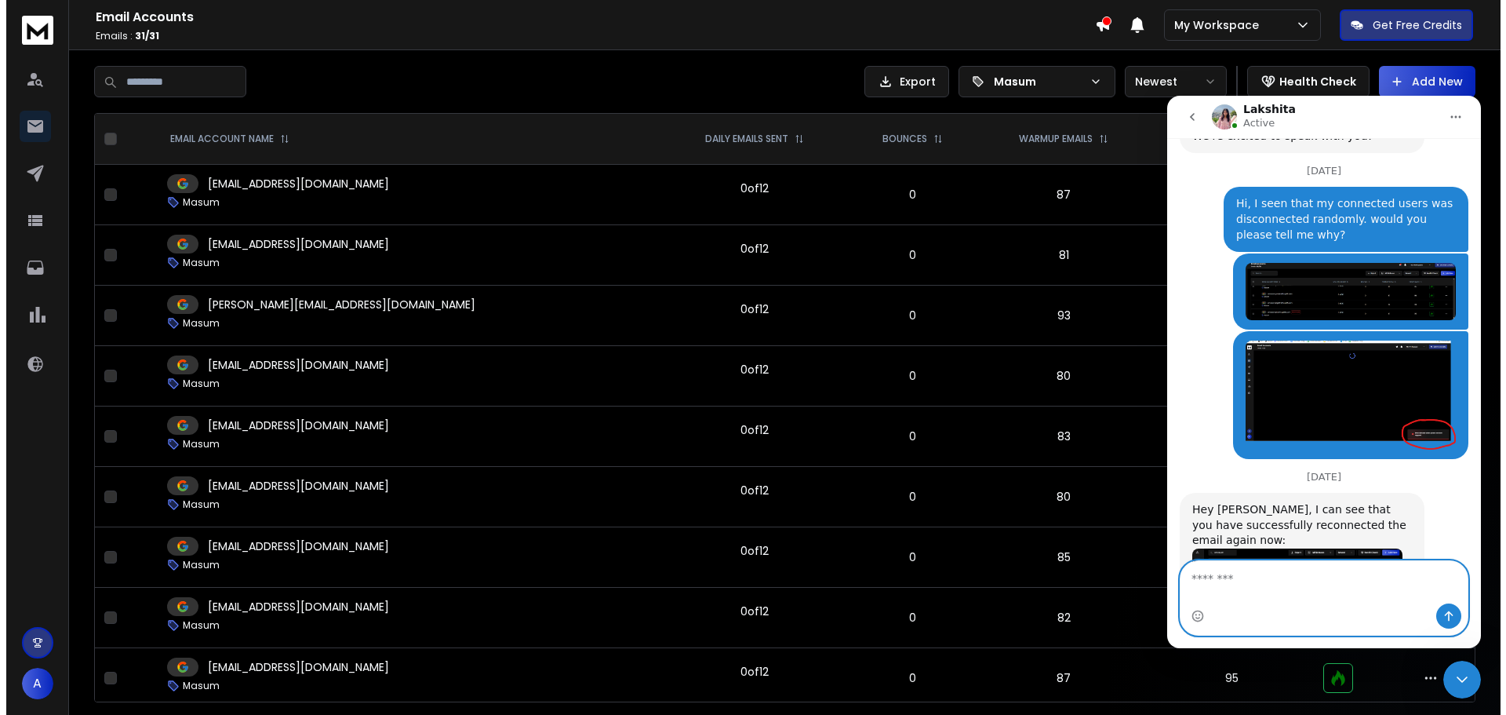
scroll to position [3893, 0]
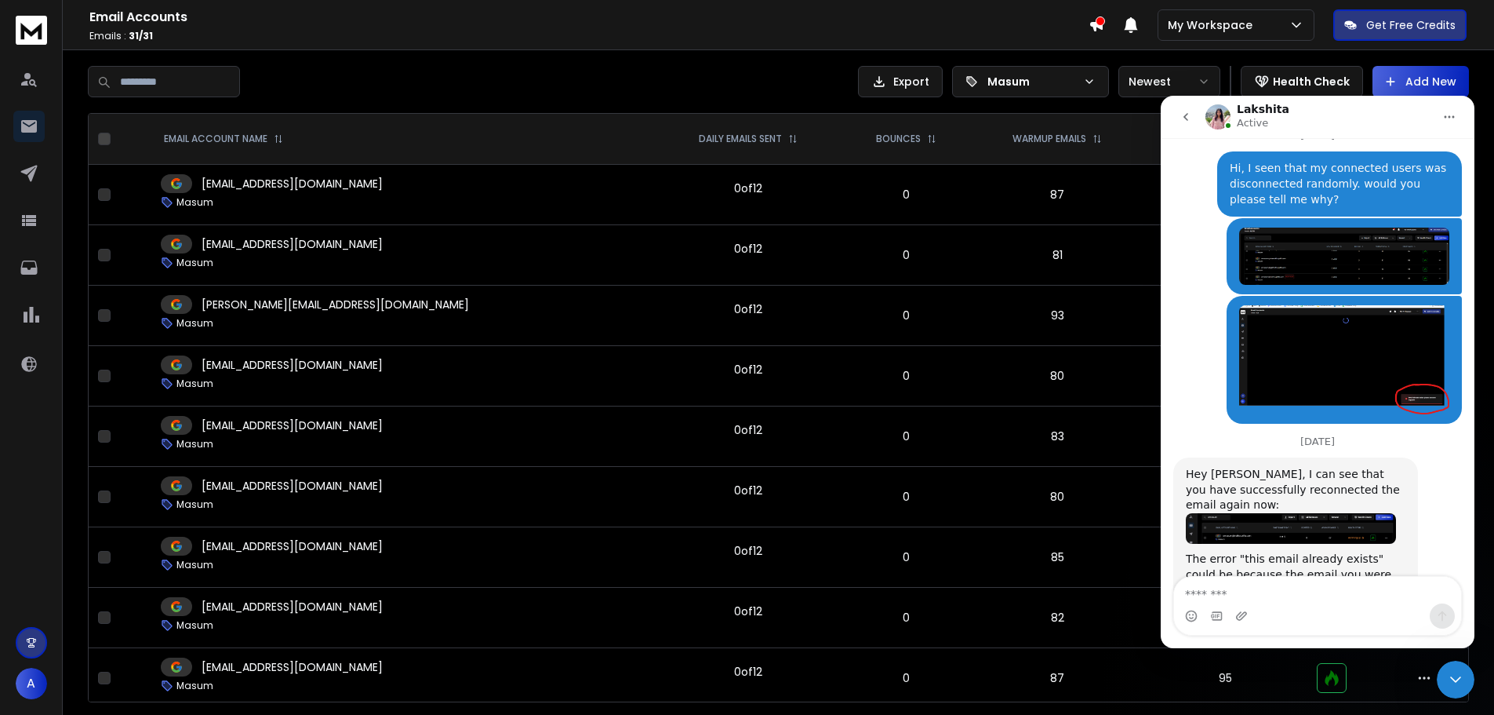
click at [1026, 81] on p "Masum" at bounding box center [1032, 82] width 89 height 16
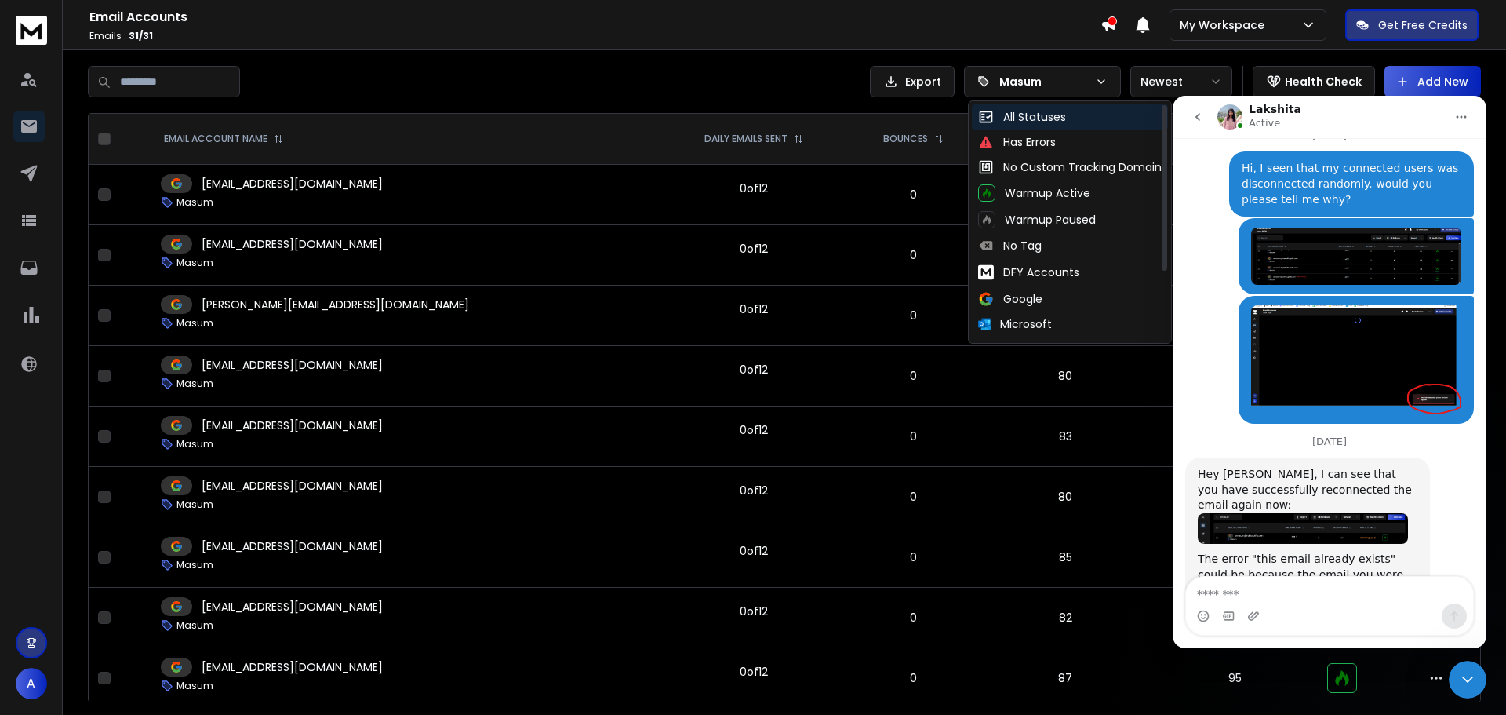
click at [1017, 118] on div "All Statuses" at bounding box center [1022, 117] width 88 height 16
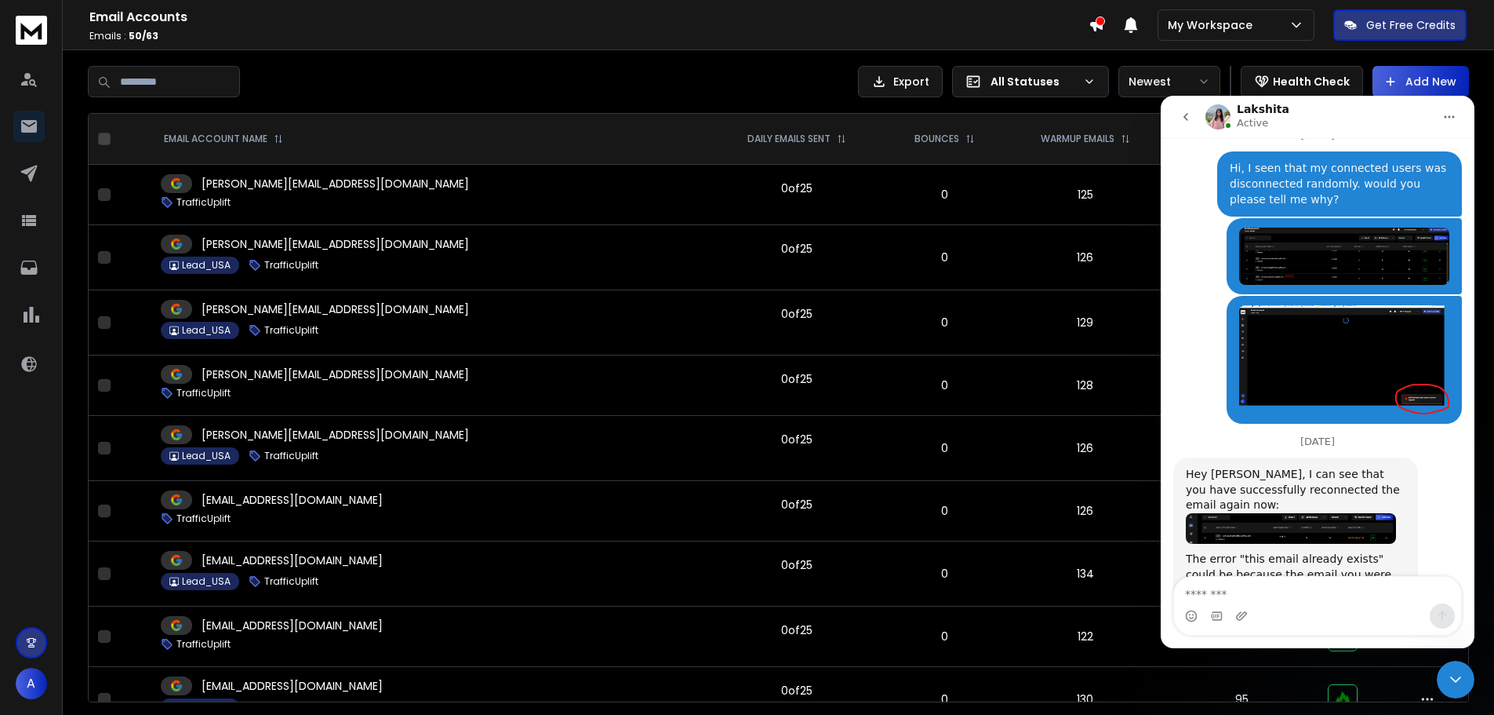
click at [1017, 80] on p "All Statuses" at bounding box center [1034, 82] width 86 height 16
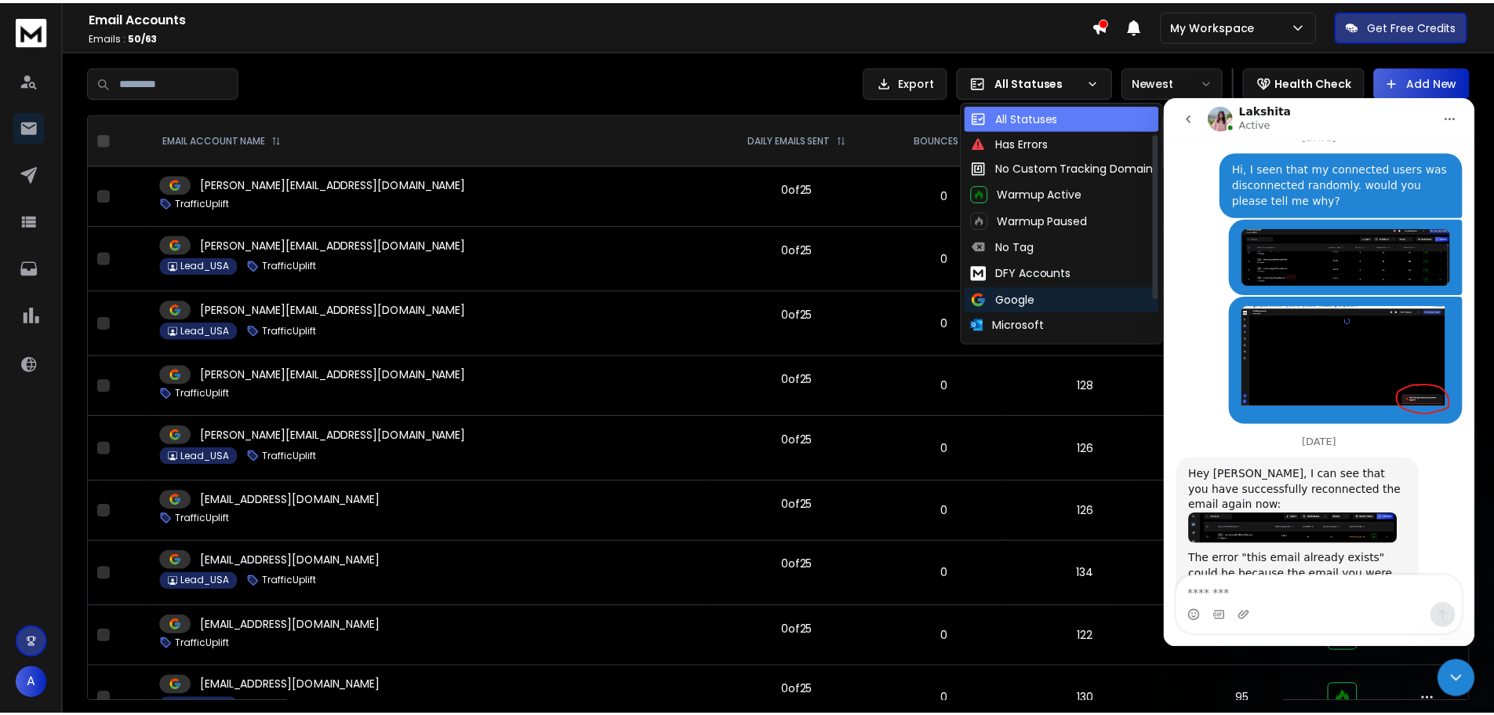
scroll to position [97, 0]
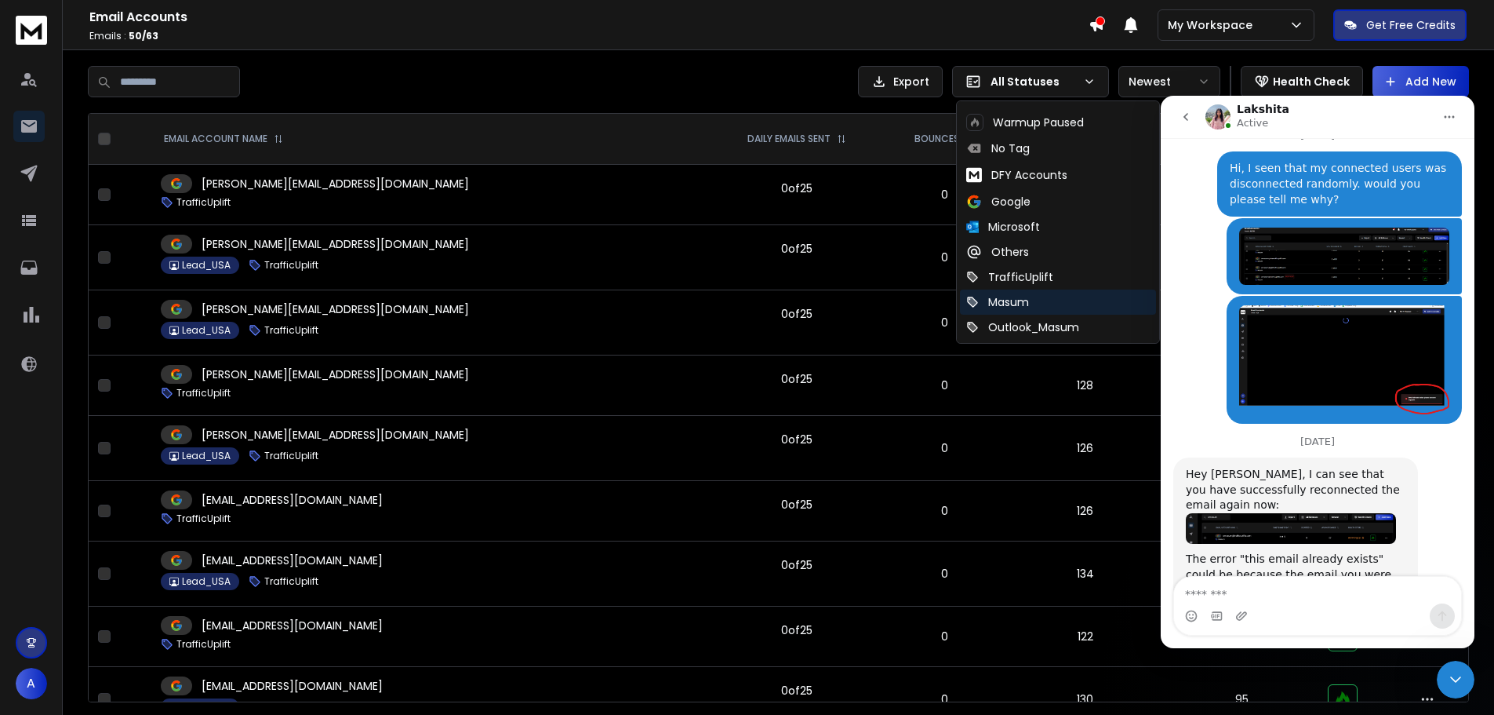
click at [684, 73] on div at bounding box center [468, 81] width 761 height 31
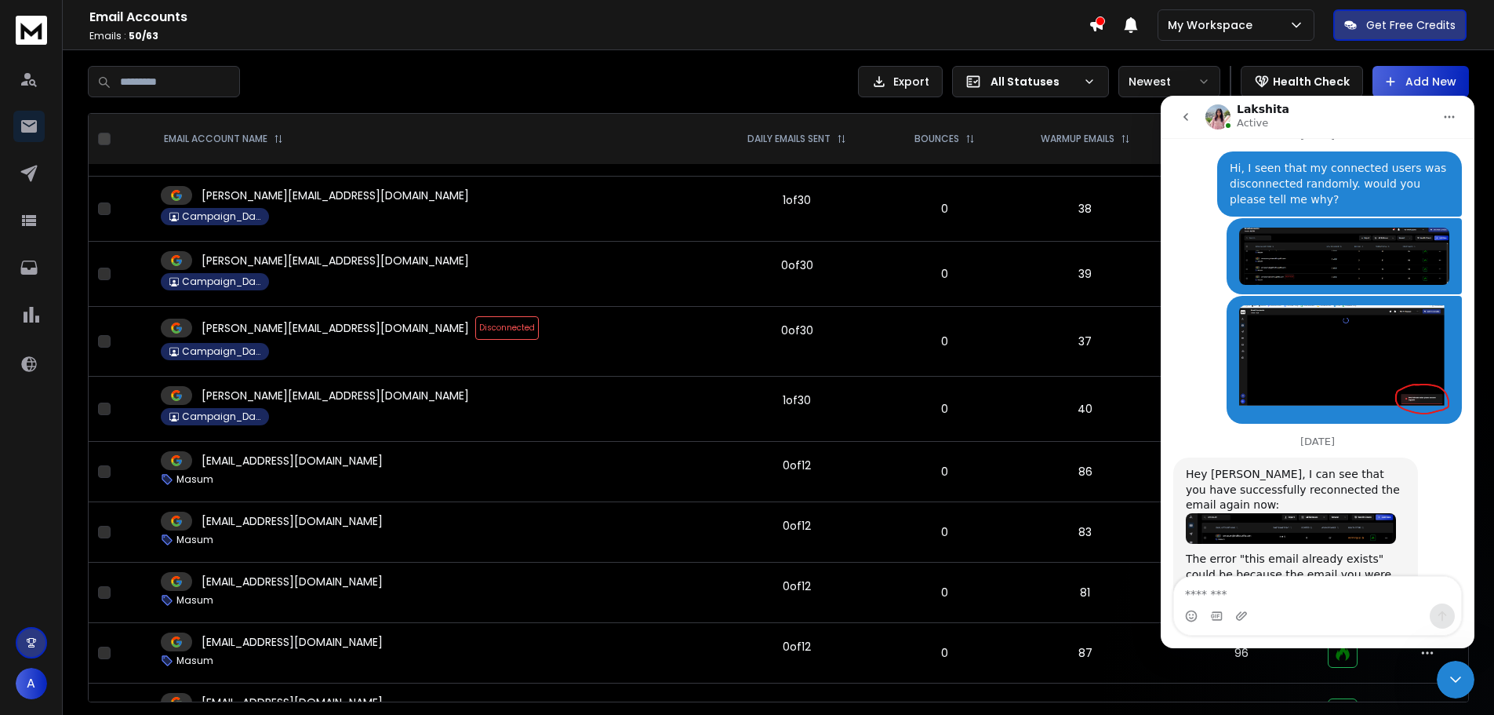
scroll to position [1412, 0]
click at [1246, 618] on icon "Upload attachment" at bounding box center [1242, 616] width 13 height 13
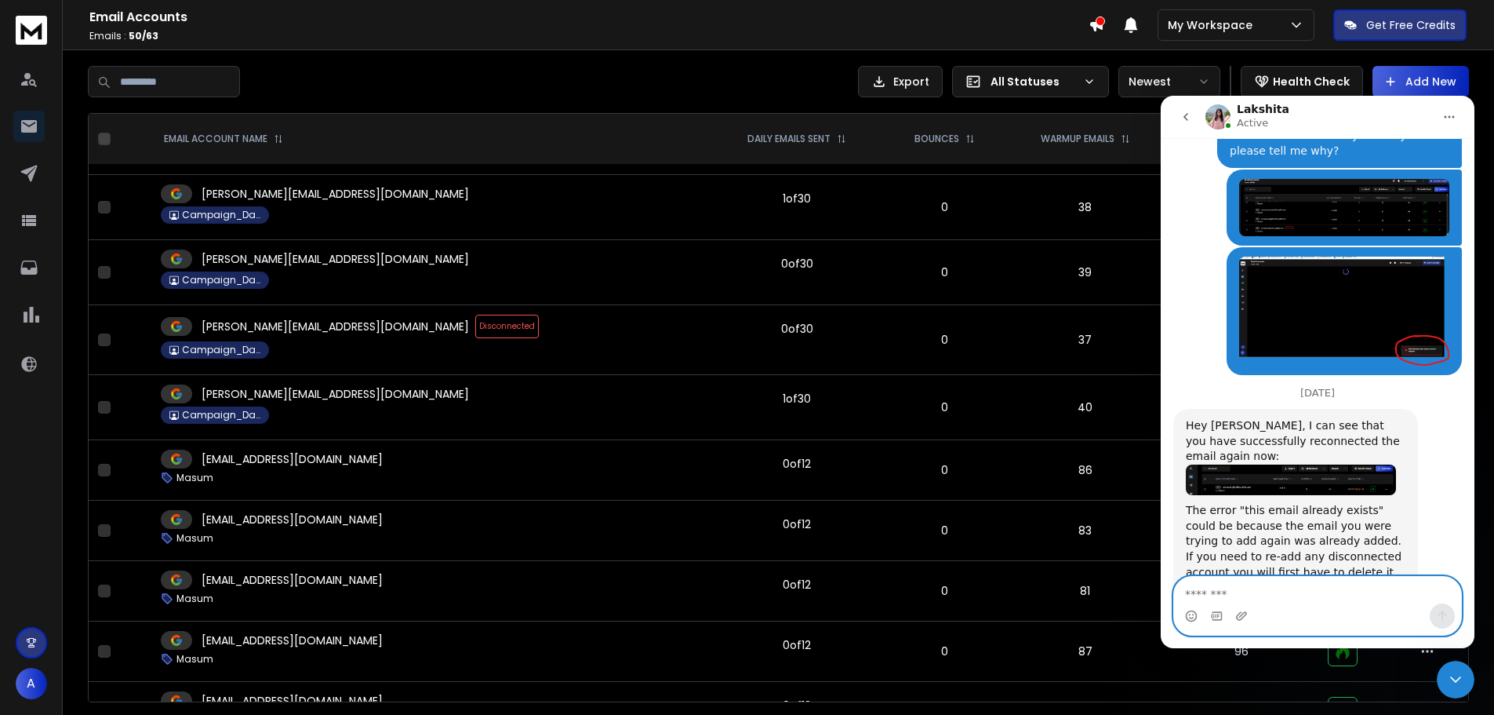
click at [1306, 602] on textarea "Message…" at bounding box center [1317, 590] width 287 height 27
type textarea "**********"
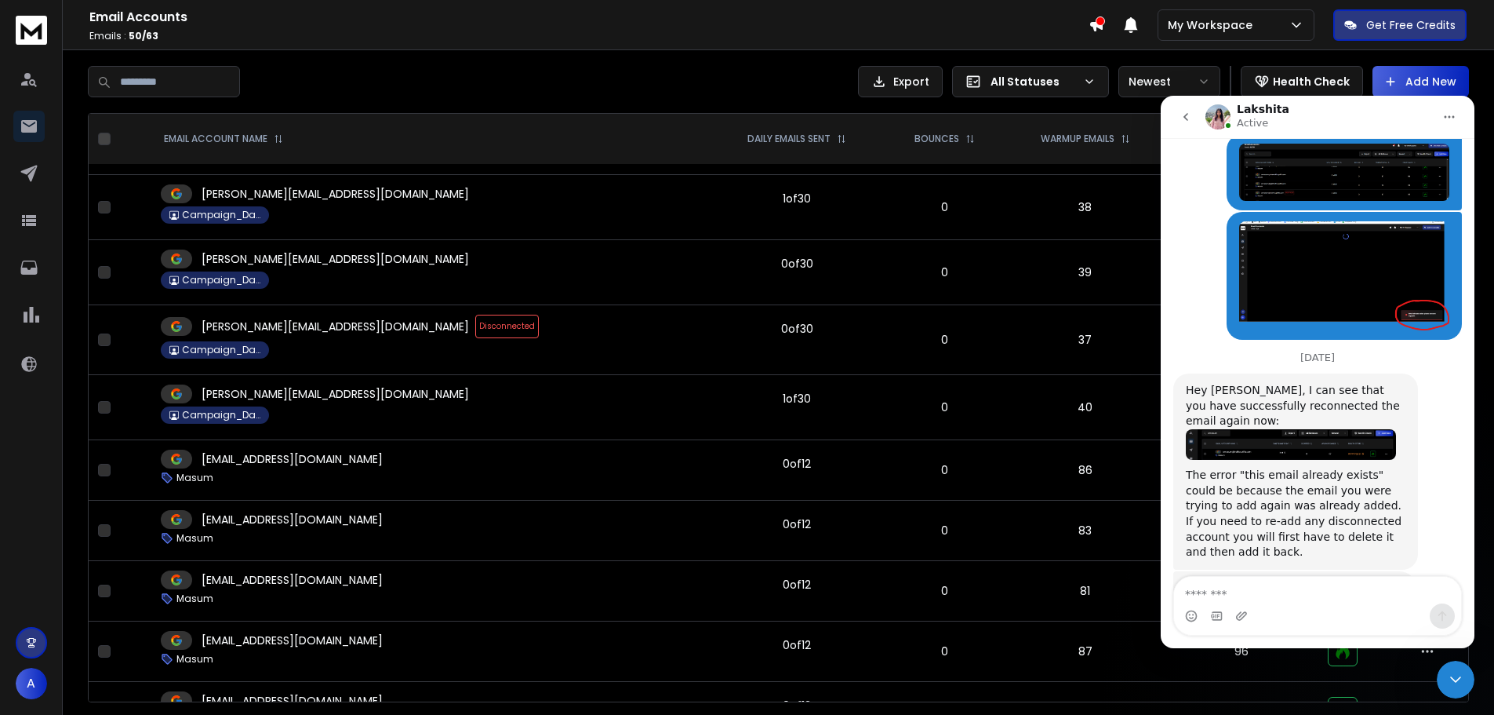
click at [1453, 679] on icon "Close Intercom Messenger" at bounding box center [1456, 679] width 11 height 6
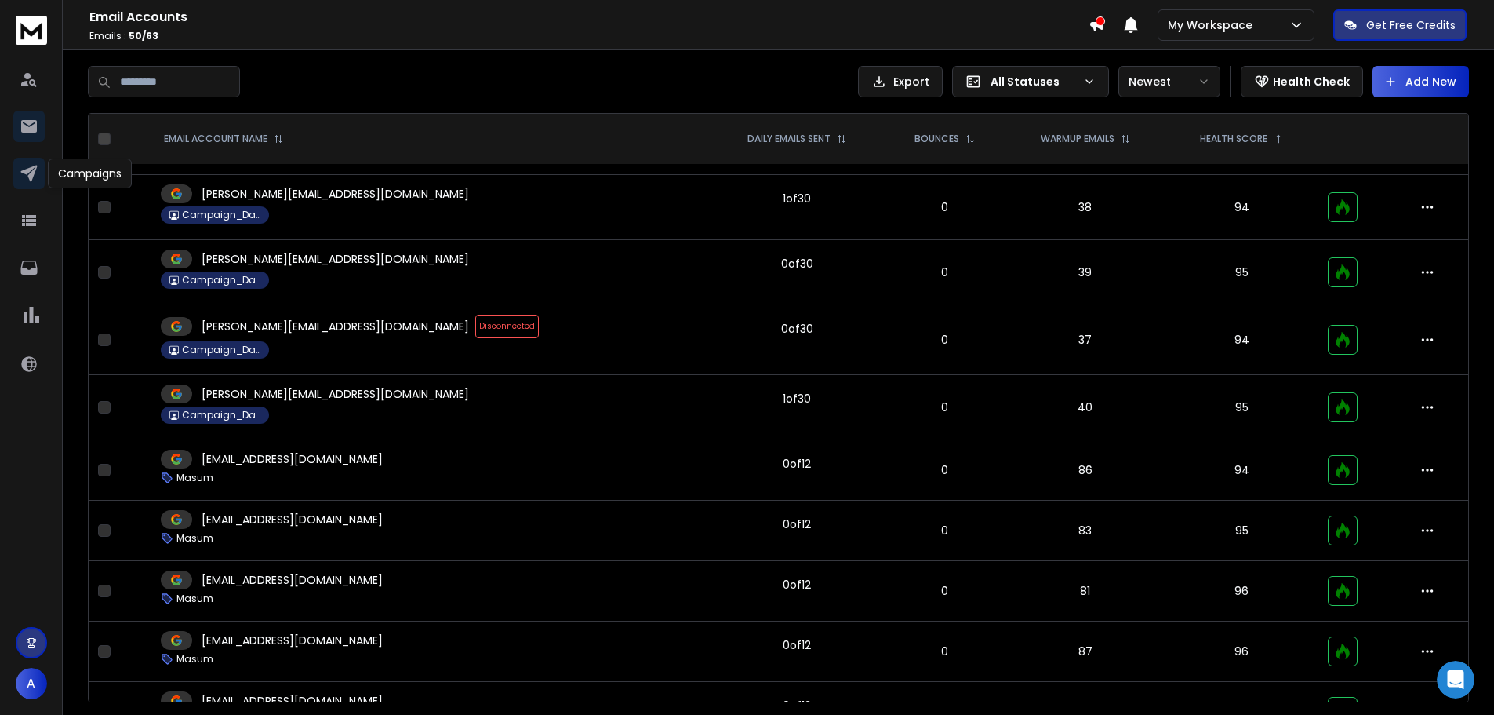
click at [38, 177] on link at bounding box center [28, 173] width 31 height 31
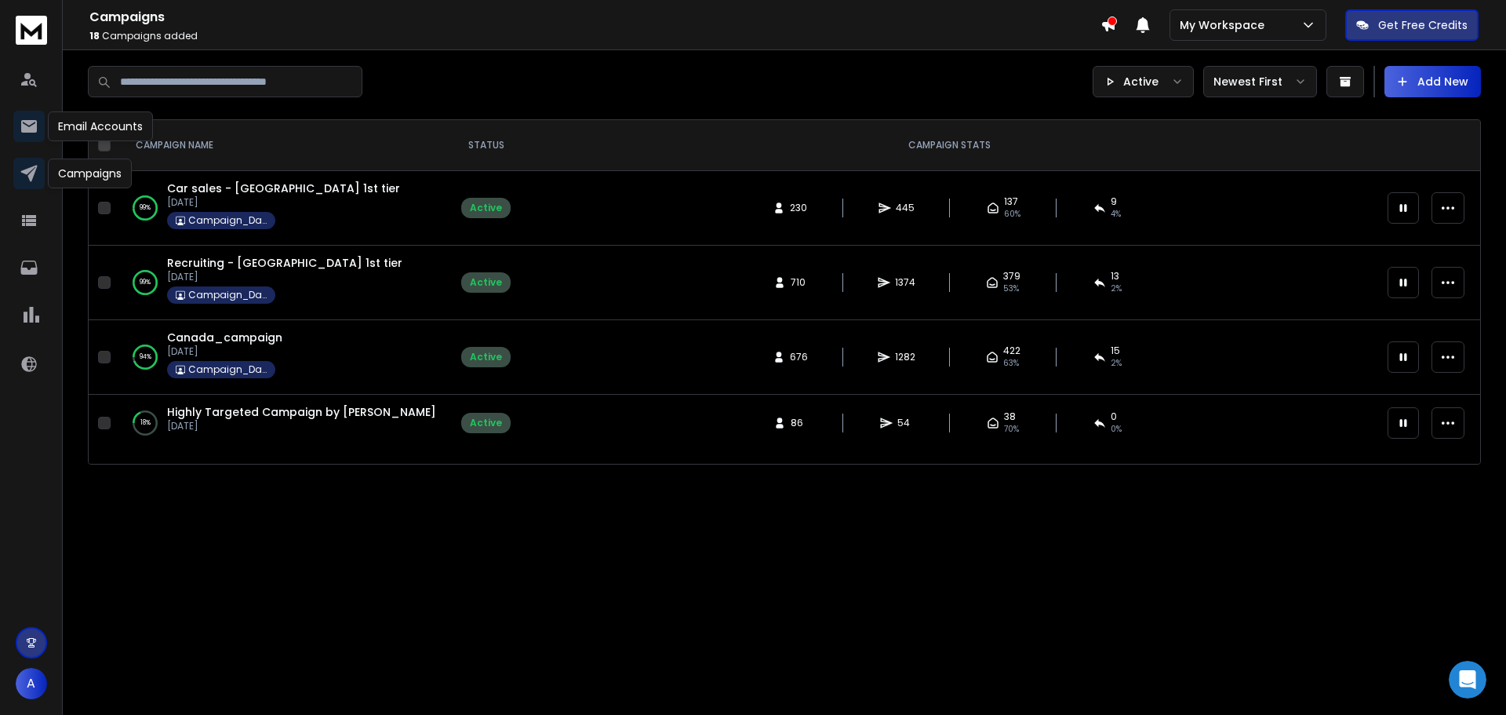
click at [25, 122] on icon at bounding box center [29, 126] width 16 height 13
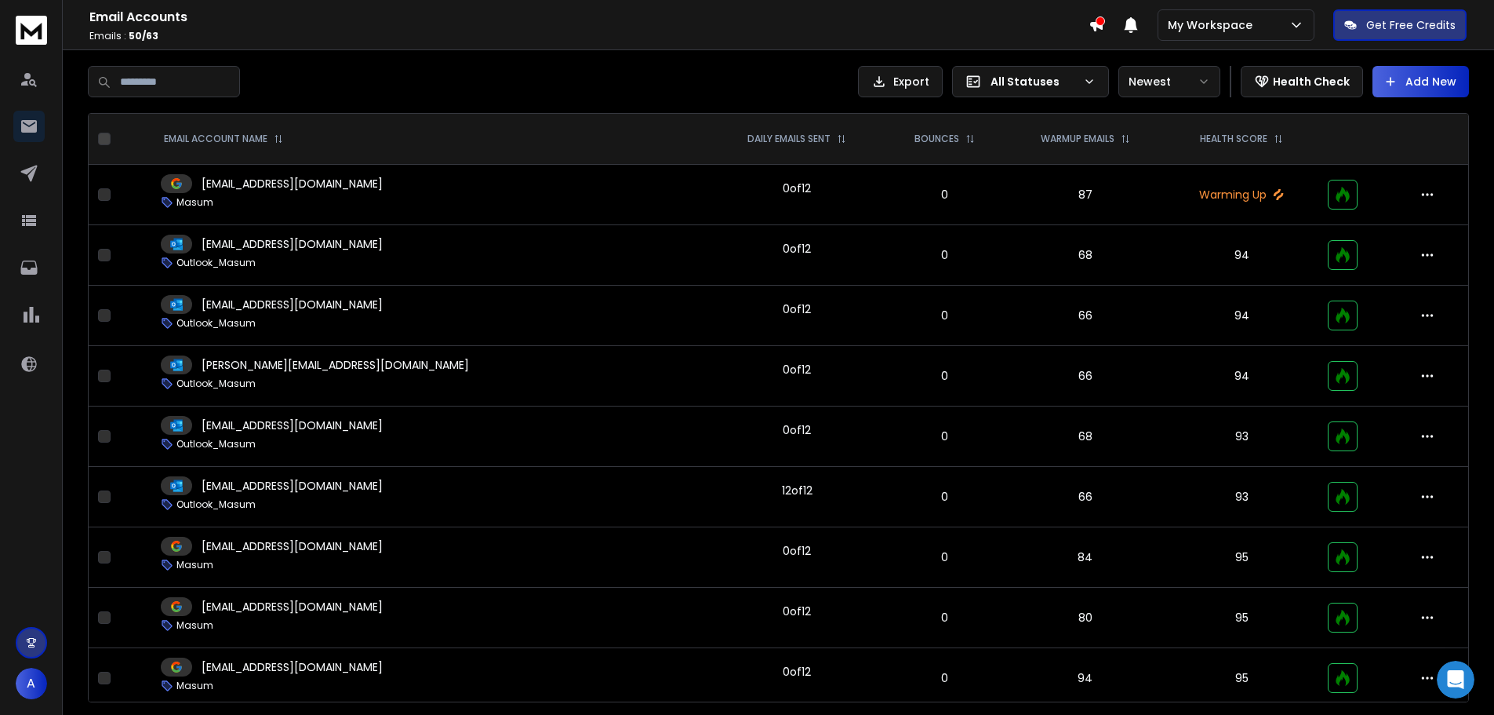
click at [140, 80] on input at bounding box center [164, 81] width 152 height 31
paste input "**********"
type input "**********"
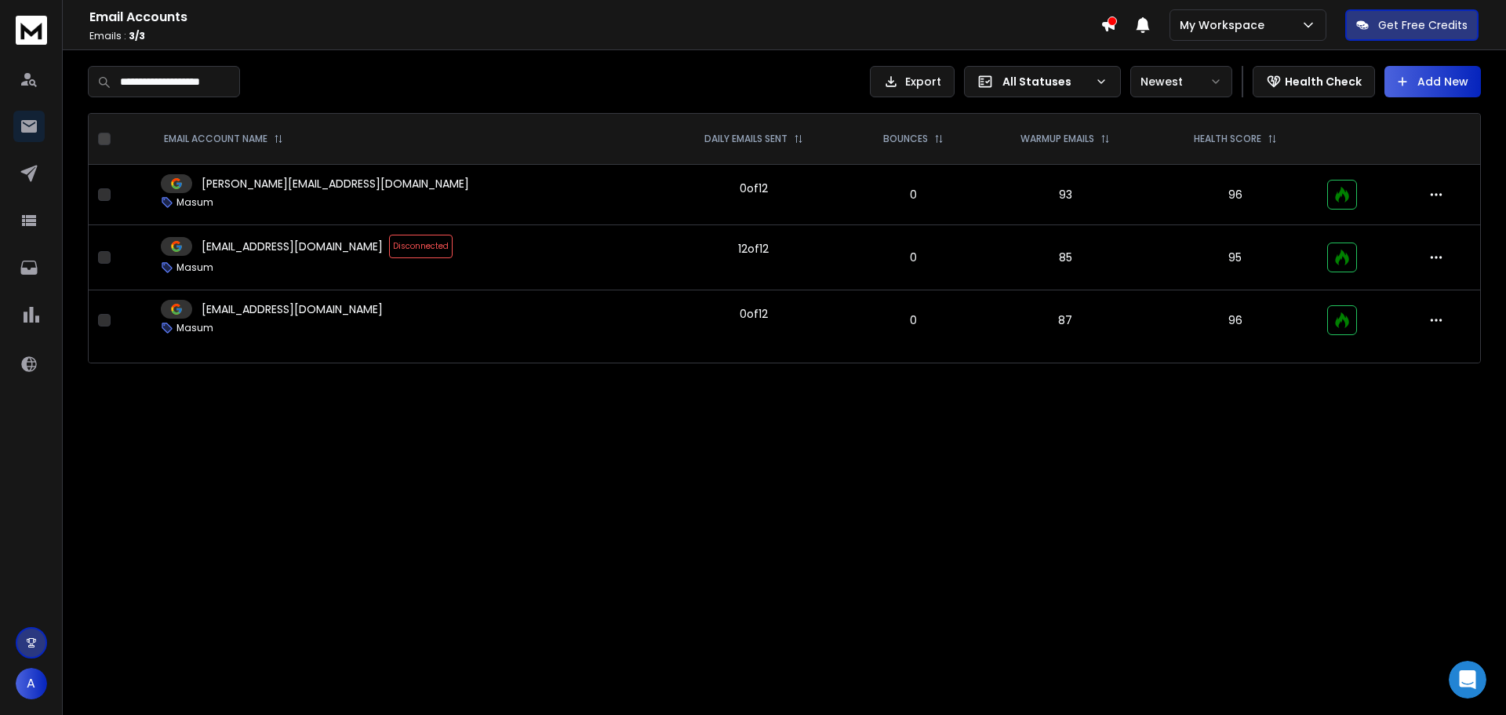
click at [408, 248] on span "Disconnected" at bounding box center [421, 247] width 64 height 24
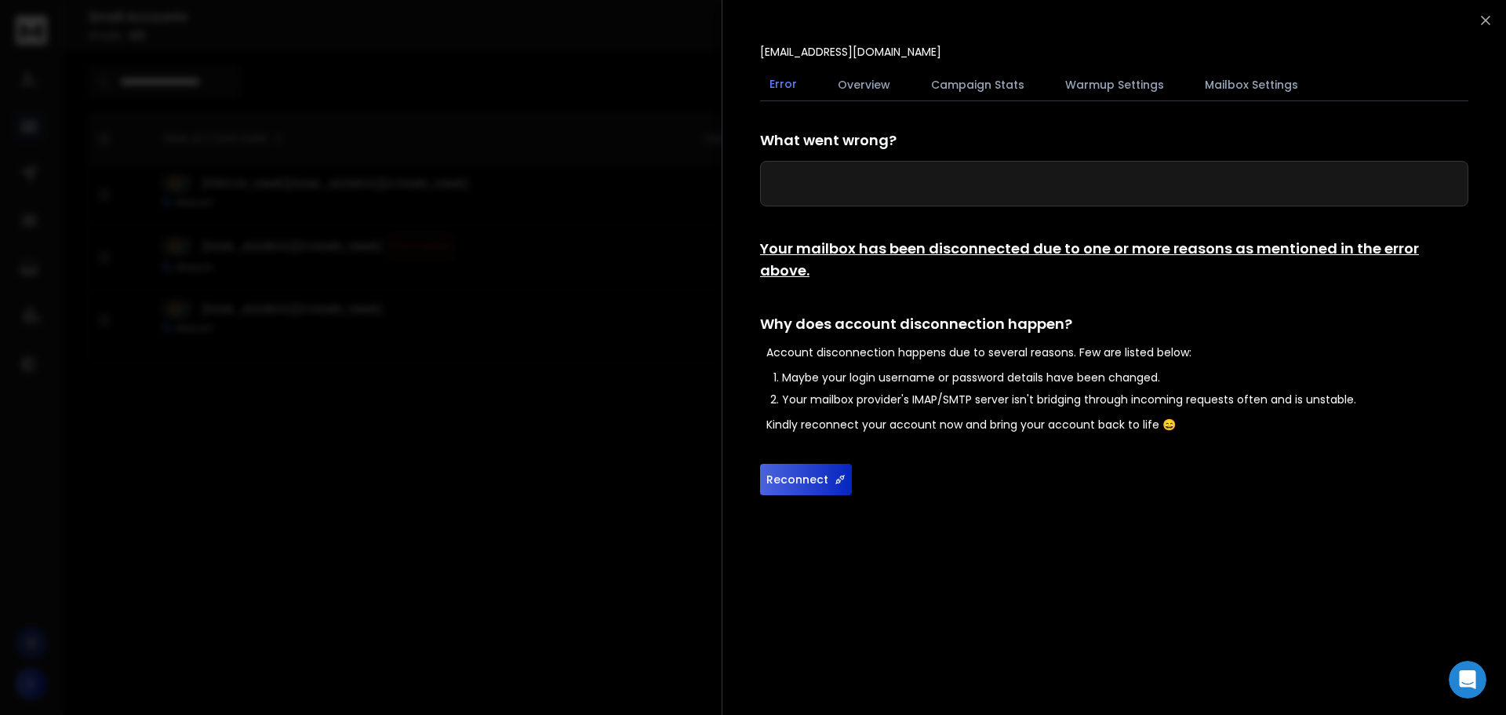
click at [798, 464] on button "Reconnect" at bounding box center [806, 479] width 92 height 31
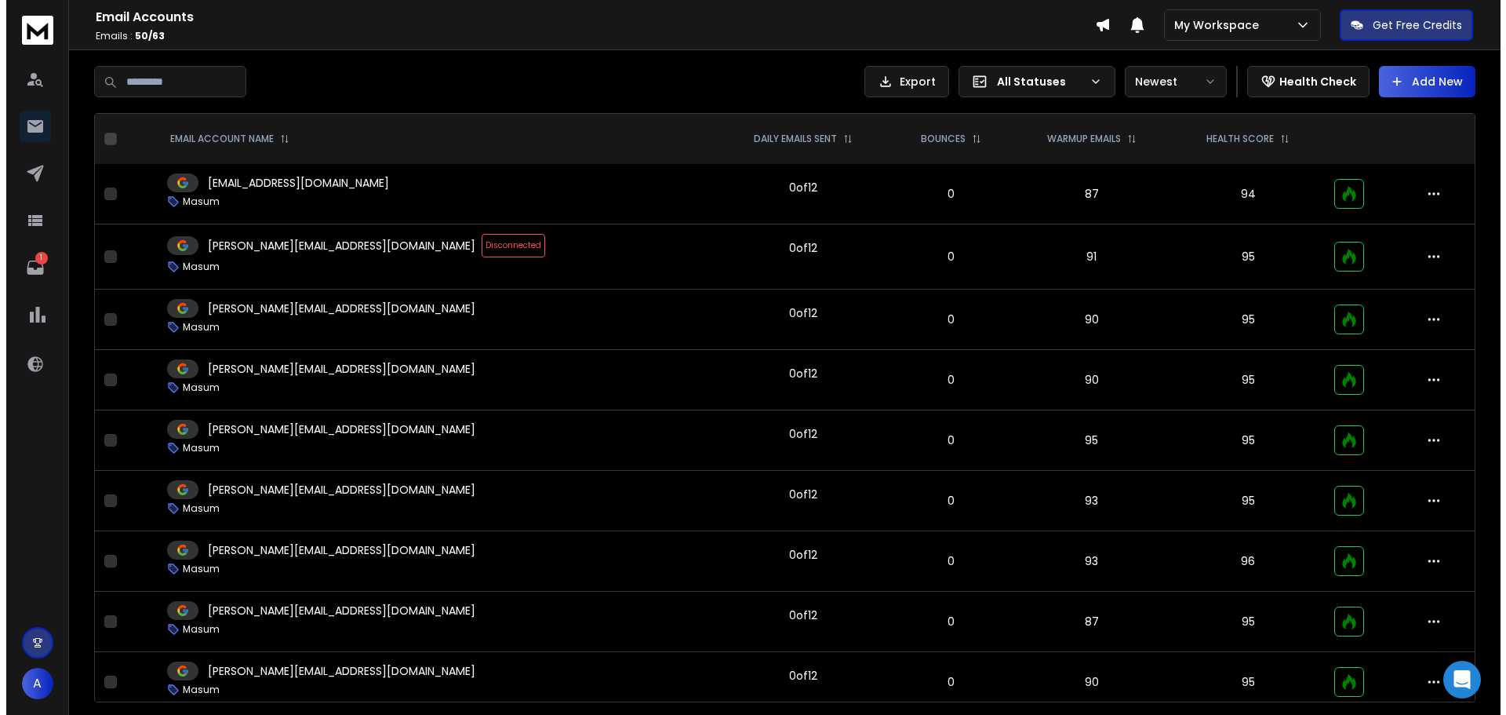
scroll to position [549, 0]
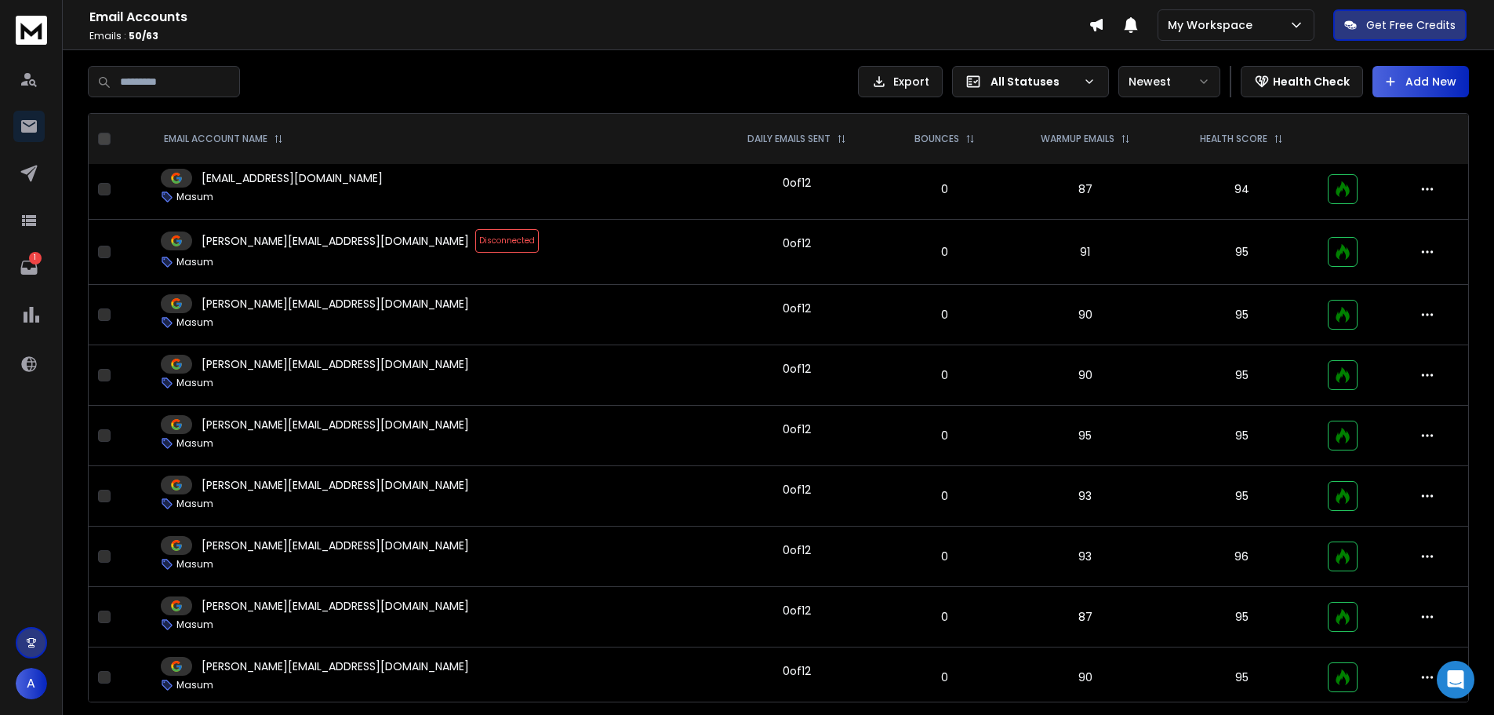
click at [245, 243] on p "[PERSON_NAME][EMAIL_ADDRESS][DOMAIN_NAME]" at bounding box center [336, 241] width 268 height 16
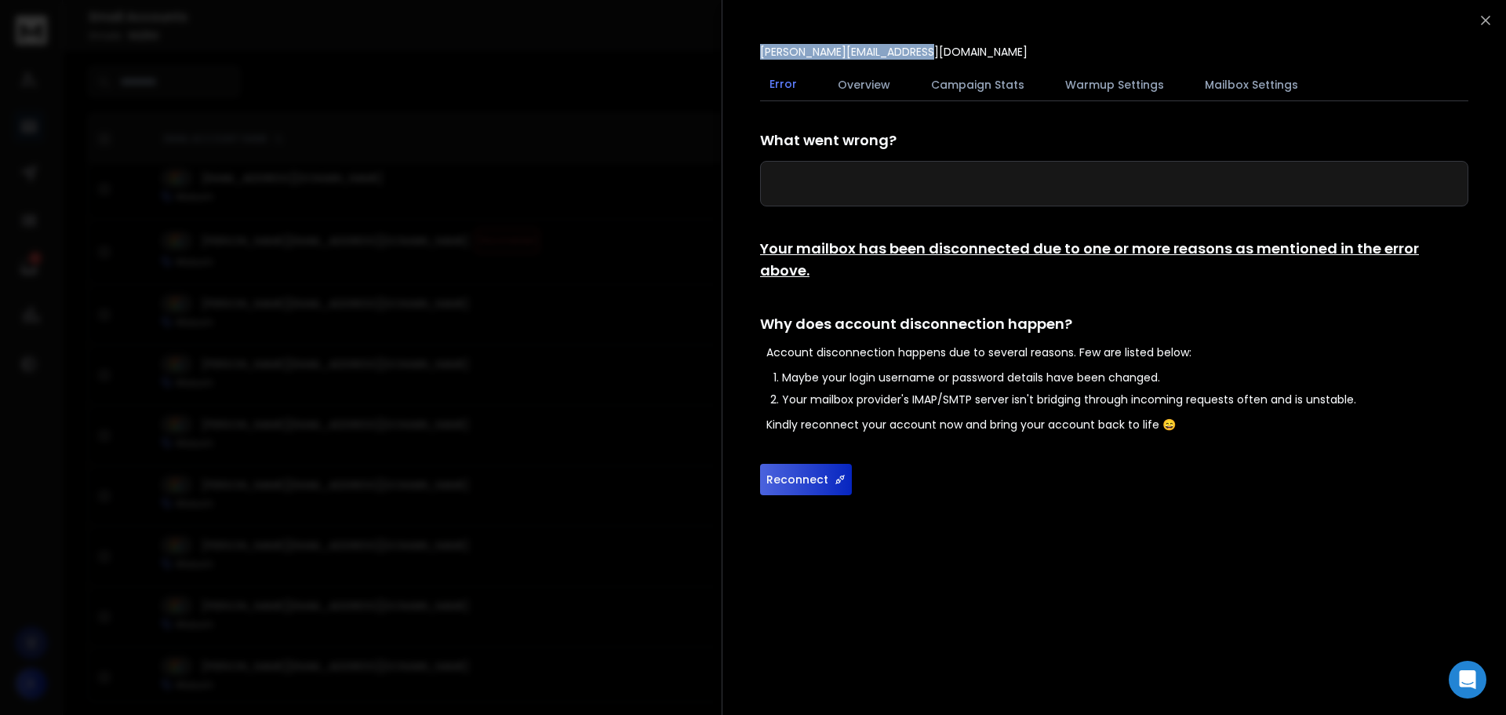
drag, startPoint x: 924, startPoint y: 51, endPoint x: 763, endPoint y: 56, distance: 160.9
click at [763, 56] on div "[PERSON_NAME][EMAIL_ADDRESS][DOMAIN_NAME]" at bounding box center [1114, 52] width 708 height 16
copy p "[PERSON_NAME][EMAIL_ADDRESS][DOMAIN_NAME]"
click at [794, 464] on button "Reconnect" at bounding box center [806, 479] width 92 height 31
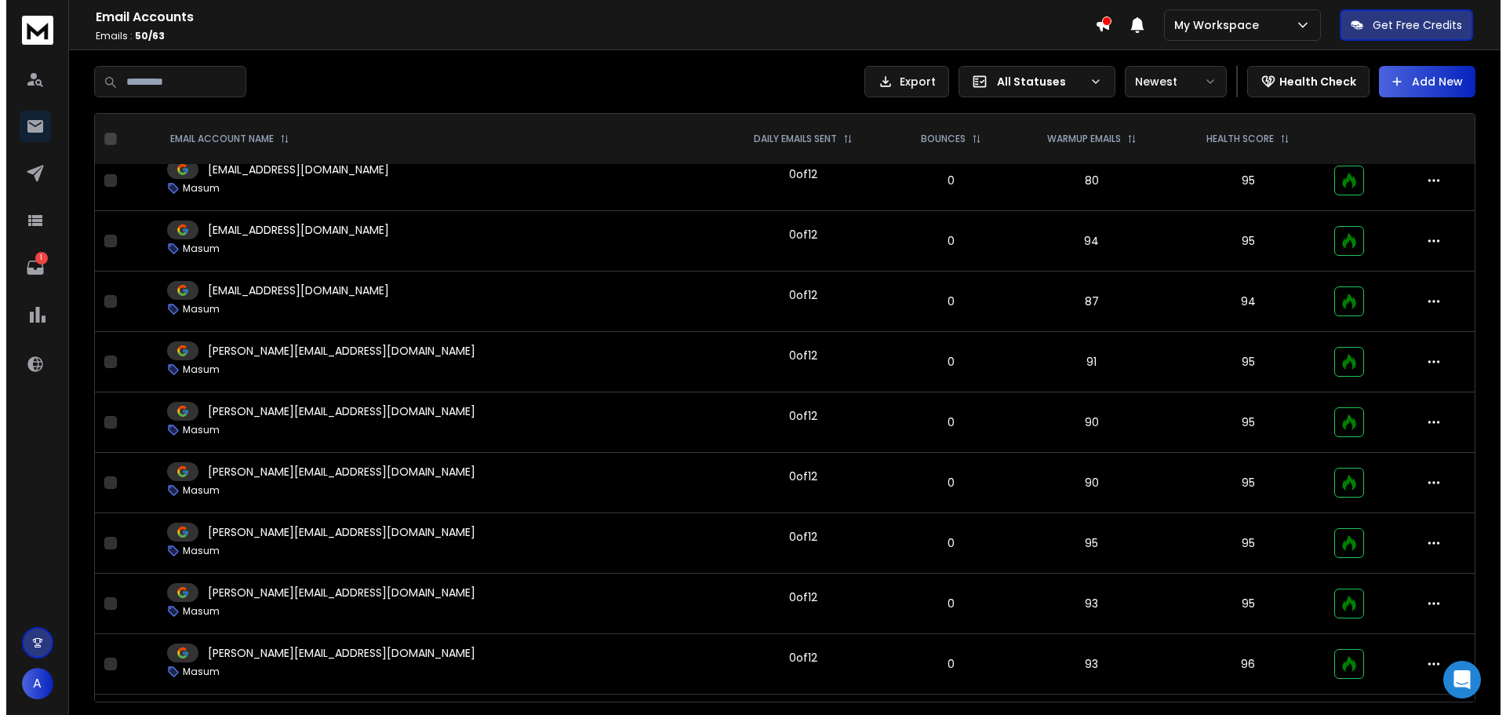
scroll to position [235, 0]
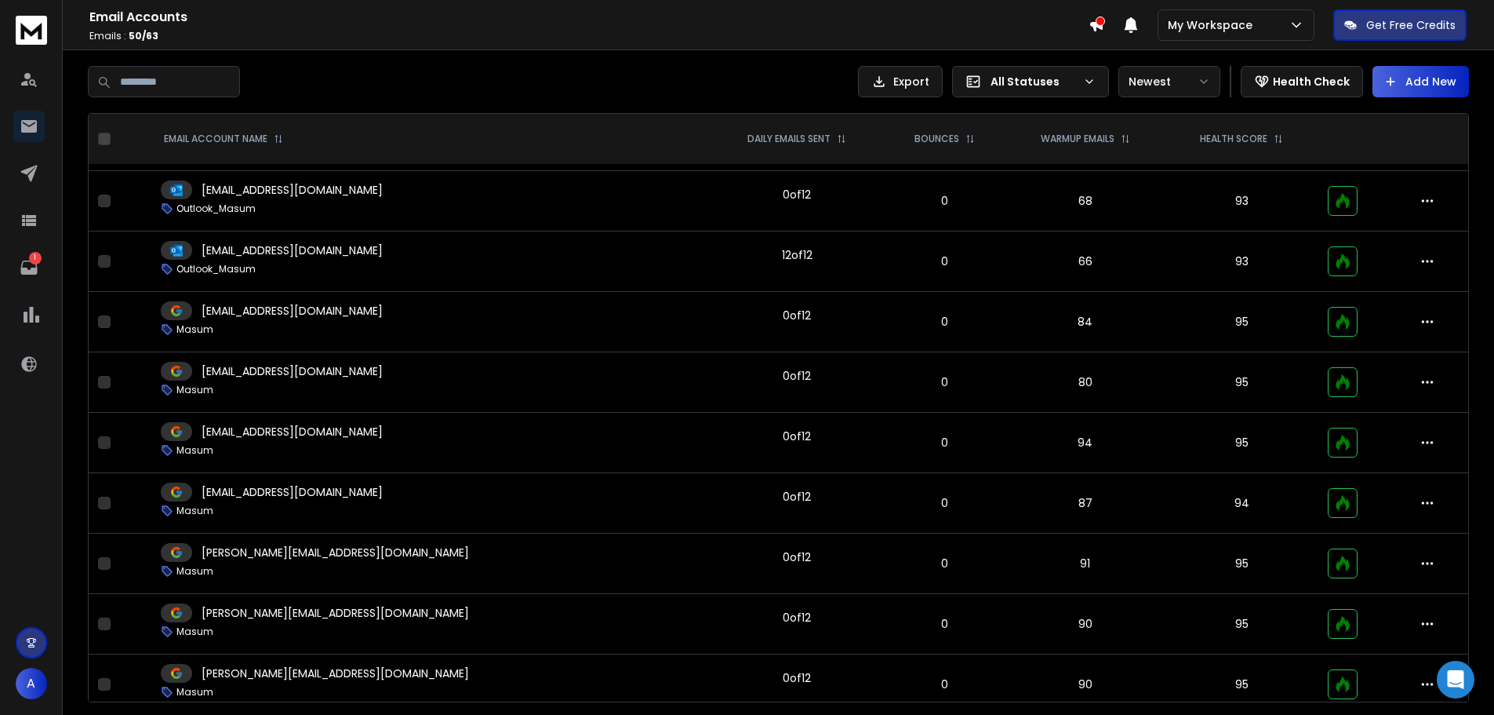
drag, startPoint x: 144, startPoint y: 147, endPoint x: 166, endPoint y: 147, distance: 21.2
click at [144, 147] on th at bounding box center [120, 139] width 63 height 51
click at [219, 83] on input at bounding box center [164, 81] width 152 height 31
paste input "**********"
type input "**********"
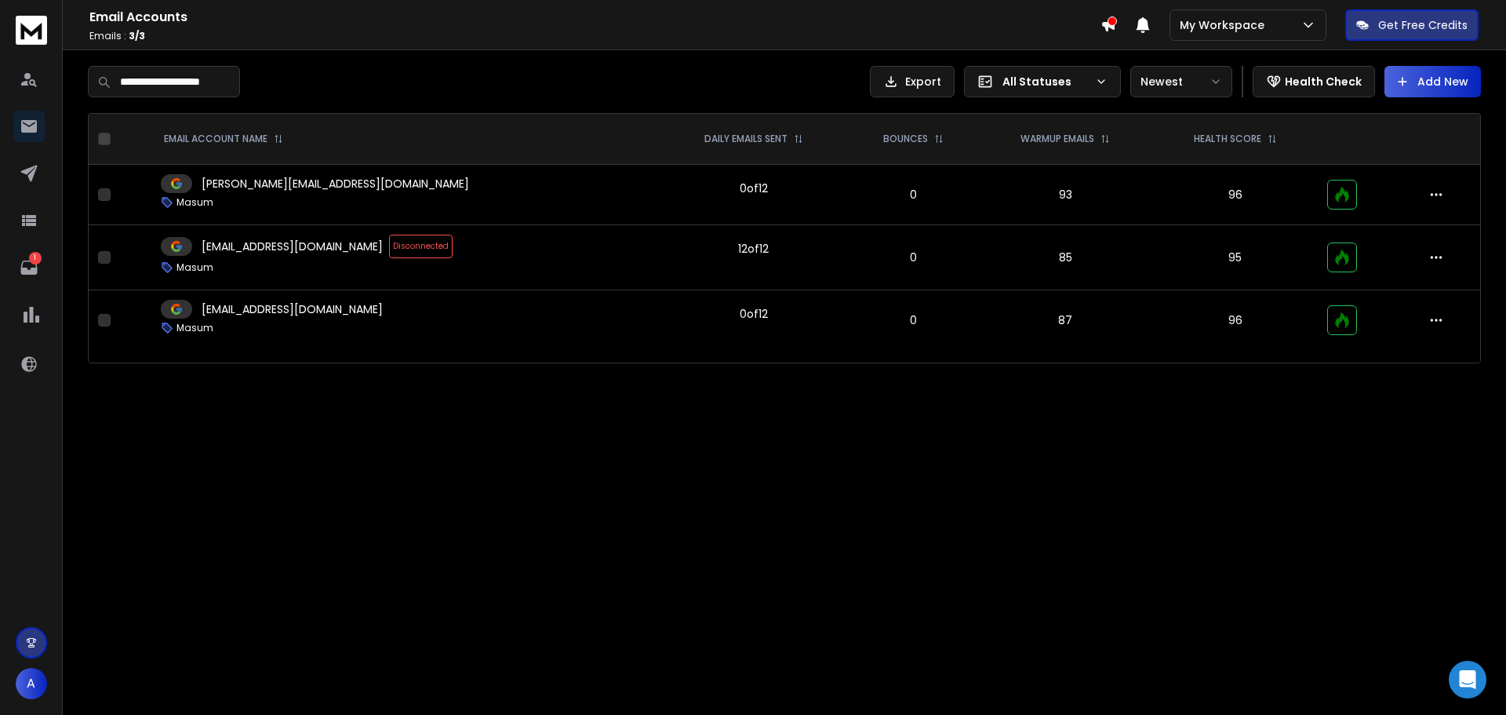
click at [129, 84] on input "**********" at bounding box center [164, 81] width 152 height 31
paste input
type input "**********"
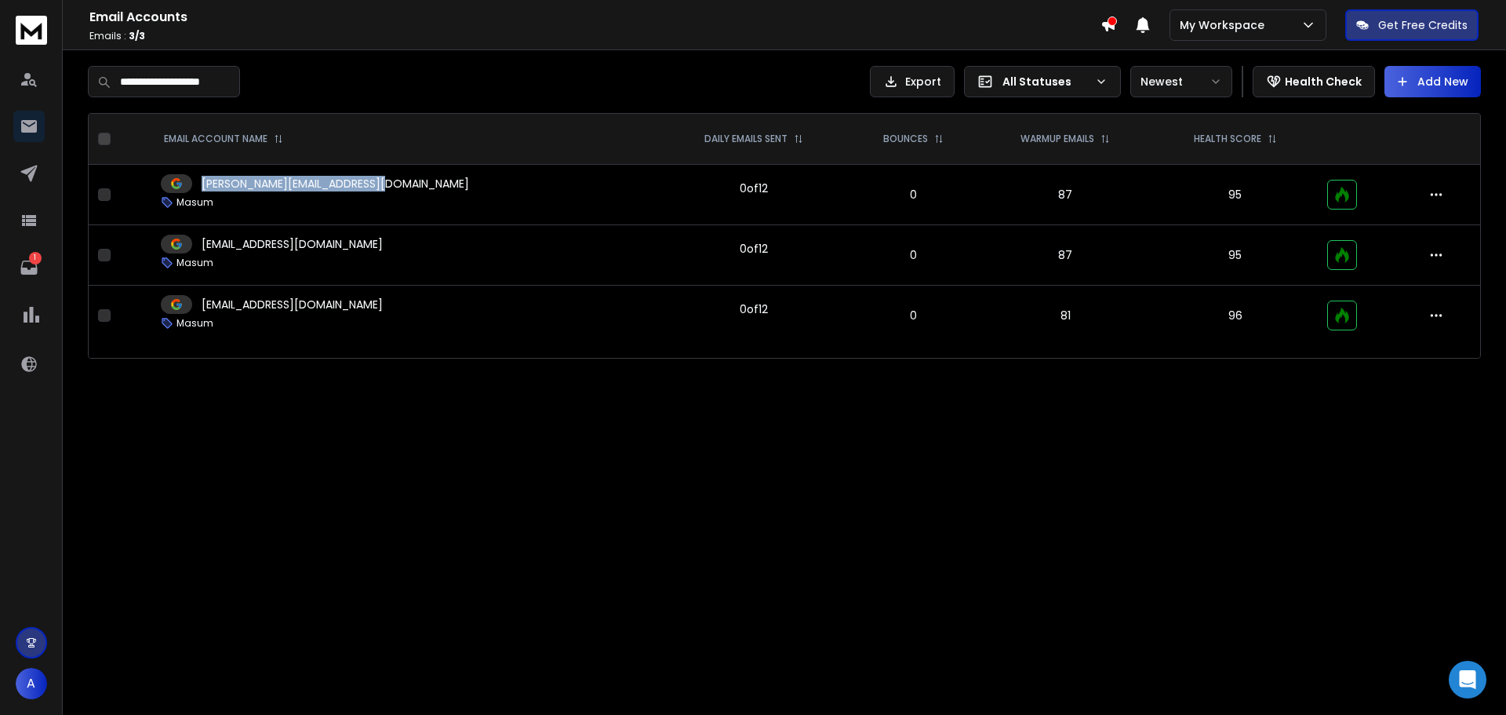
drag, startPoint x: 388, startPoint y: 184, endPoint x: 200, endPoint y: 185, distance: 187.5
click at [200, 185] on div "[PERSON_NAME][EMAIL_ADDRESS][DOMAIN_NAME]" at bounding box center [405, 183] width 489 height 19
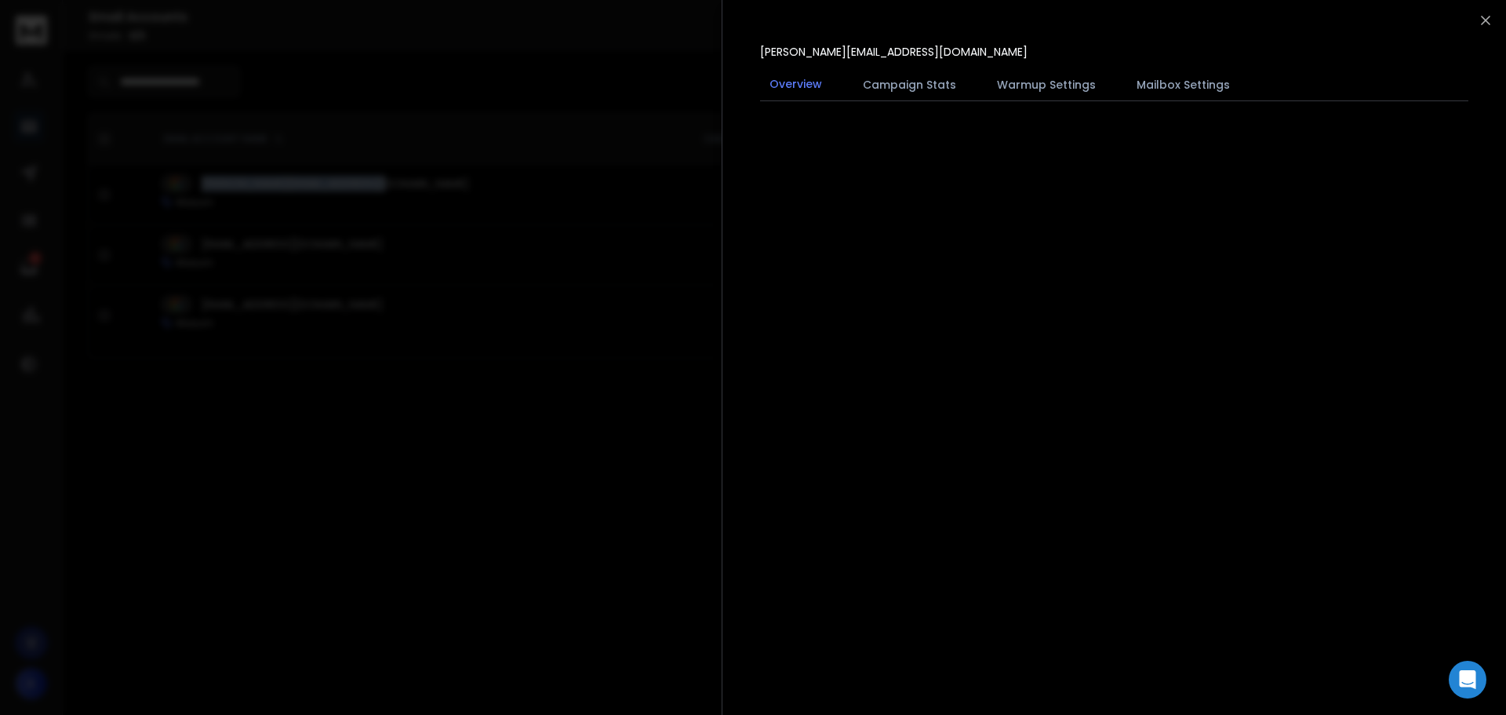
copy p "[PERSON_NAME][EMAIL_ADDRESS][DOMAIN_NAME]"
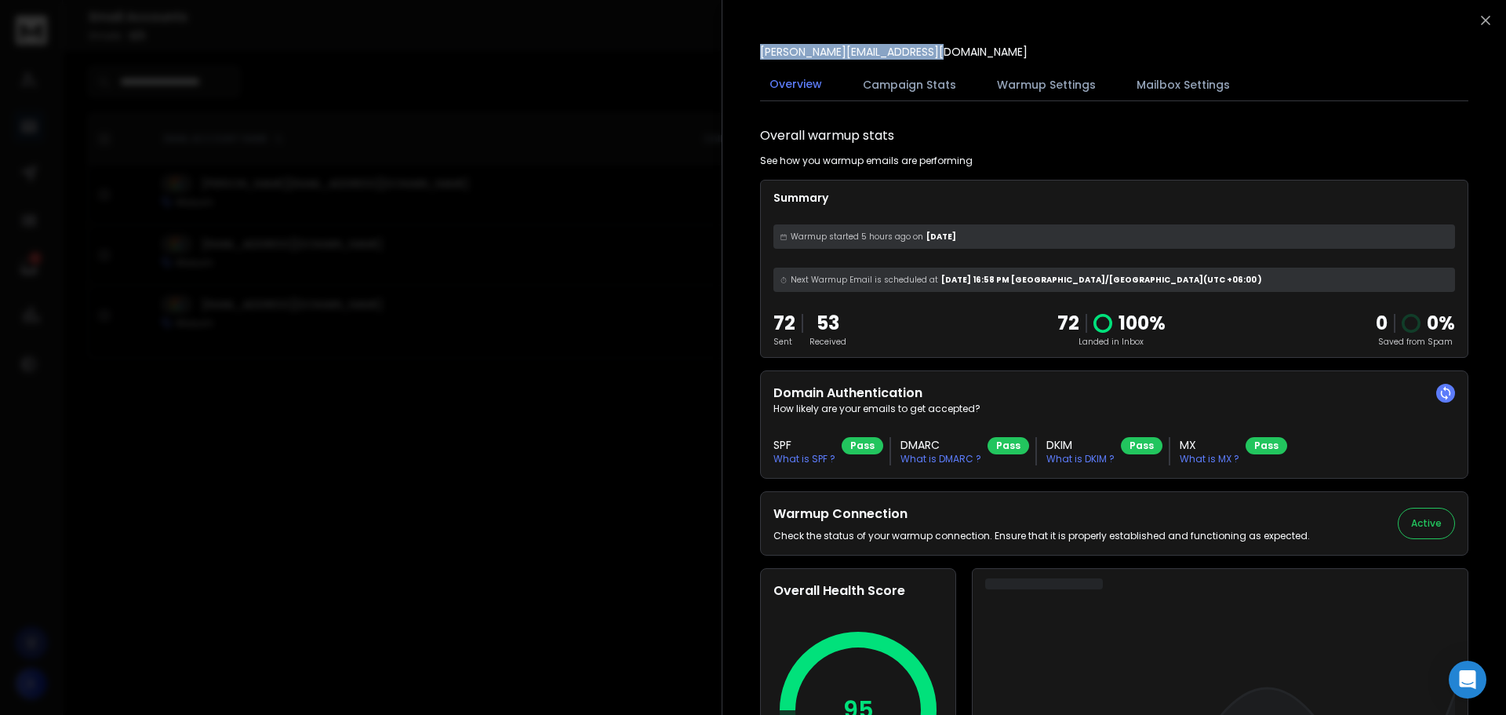
drag, startPoint x: 948, startPoint y: 59, endPoint x: 745, endPoint y: 57, distance: 203.2
click at [748, 54] on div "abdullah@thetrafficuplift.com Overview Campaign Stats Warmup Settings Mailbox S…" at bounding box center [1114, 640] width 746 height 1242
copy p "[PERSON_NAME][EMAIL_ADDRESS][DOMAIN_NAME]"
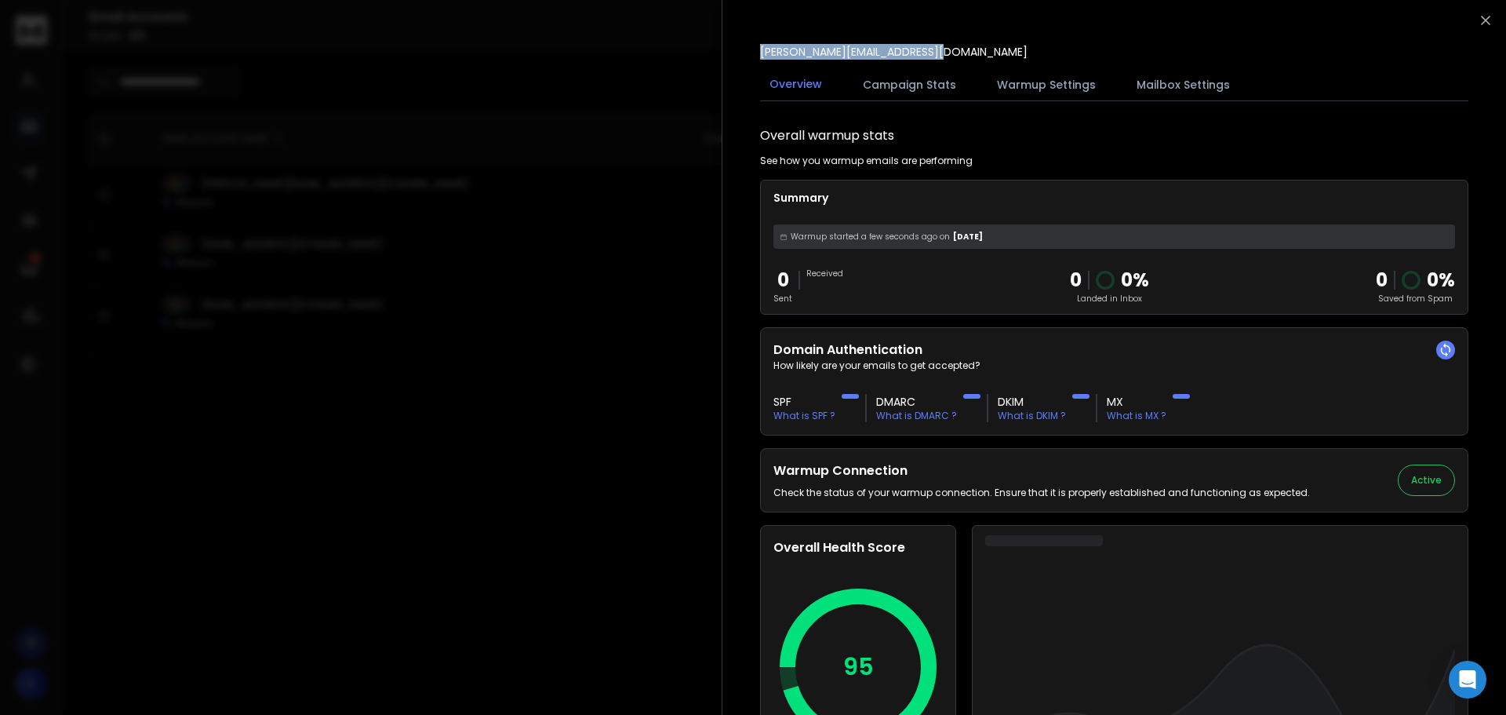
click at [384, 190] on div at bounding box center [753, 357] width 1506 height 715
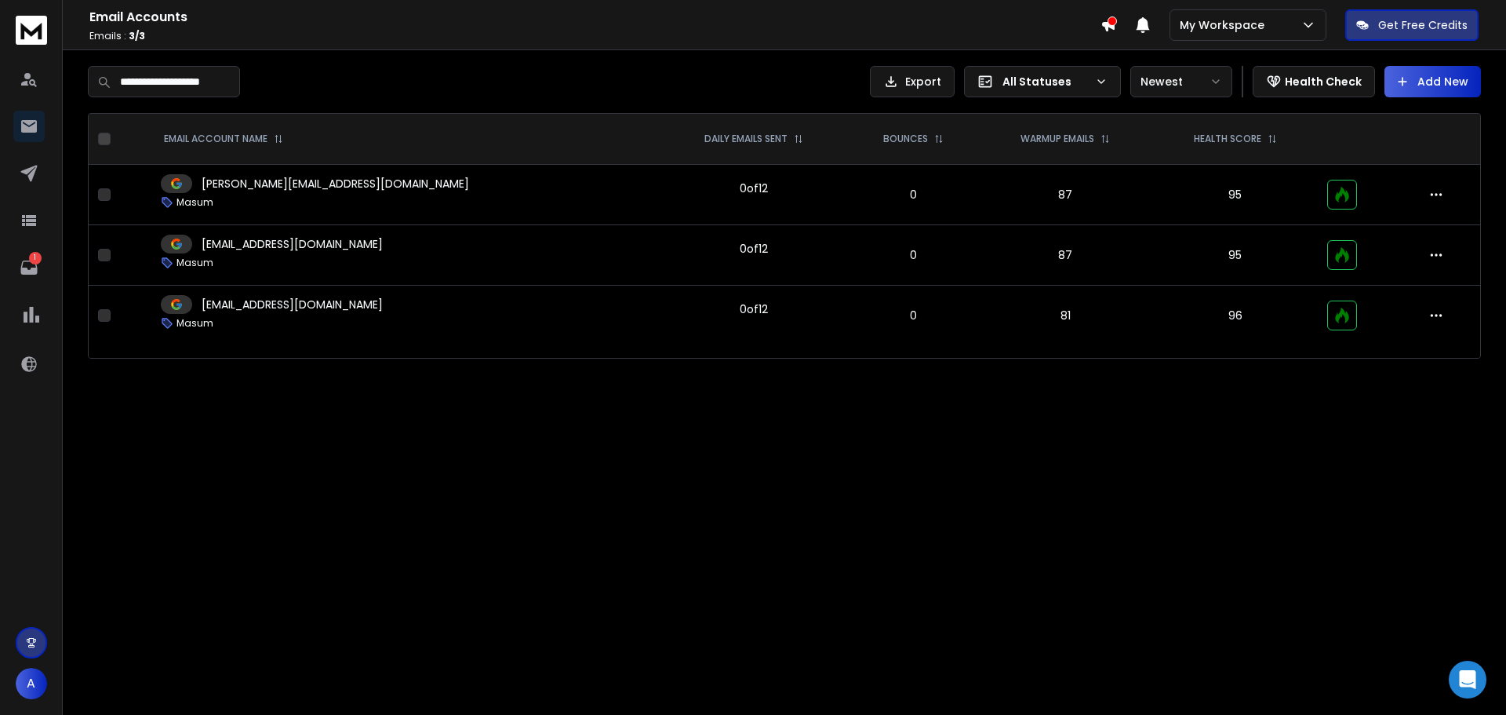
click at [281, 250] on p "[EMAIL_ADDRESS][DOMAIN_NAME]" at bounding box center [292, 244] width 181 height 16
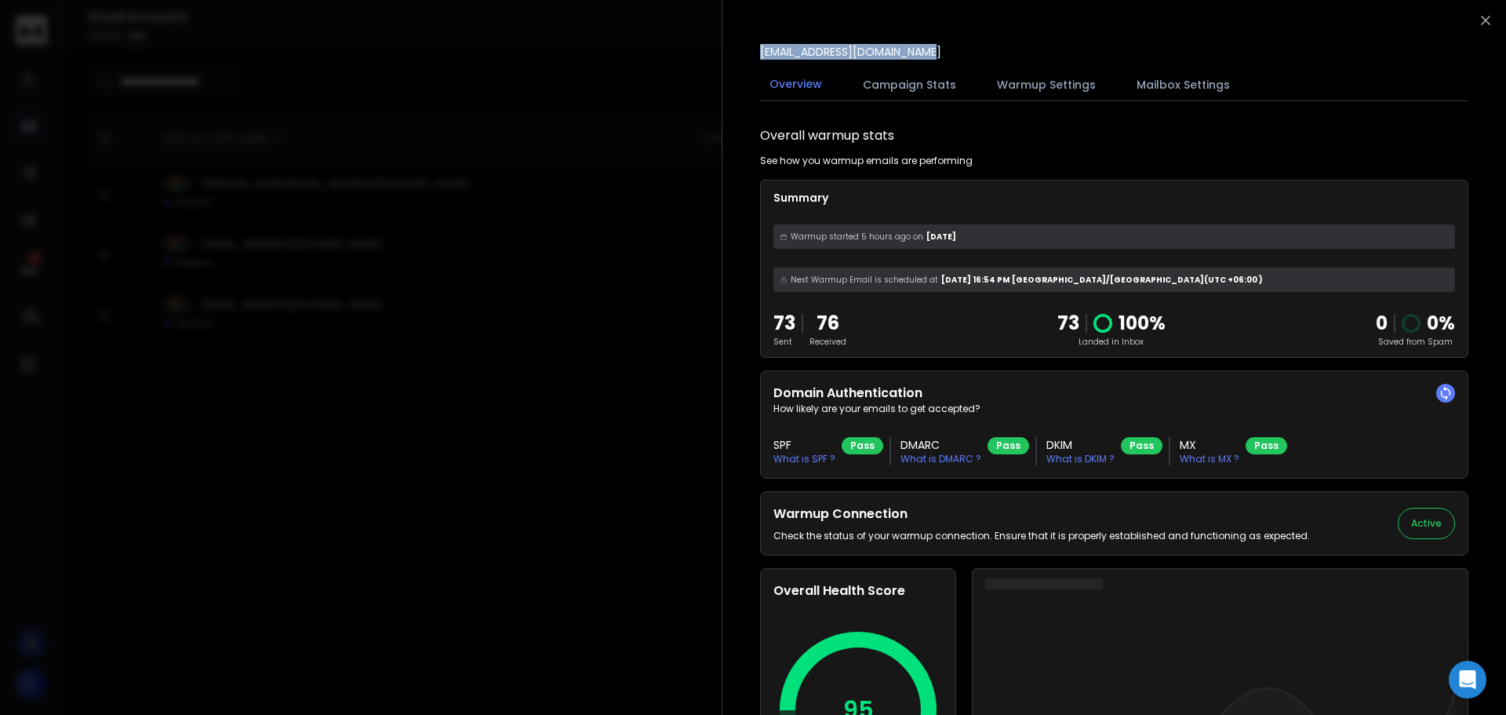
drag, startPoint x: 939, startPoint y: 51, endPoint x: 753, endPoint y: 60, distance: 186.1
click at [753, 60] on div "amasum@thetrafficuplift.com Overview Campaign Stats Warmup Settings Mailbox Set…" at bounding box center [1114, 640] width 746 height 1242
copy p "[EMAIL_ADDRESS][DOMAIN_NAME]"
click at [286, 312] on div at bounding box center [753, 357] width 1506 height 715
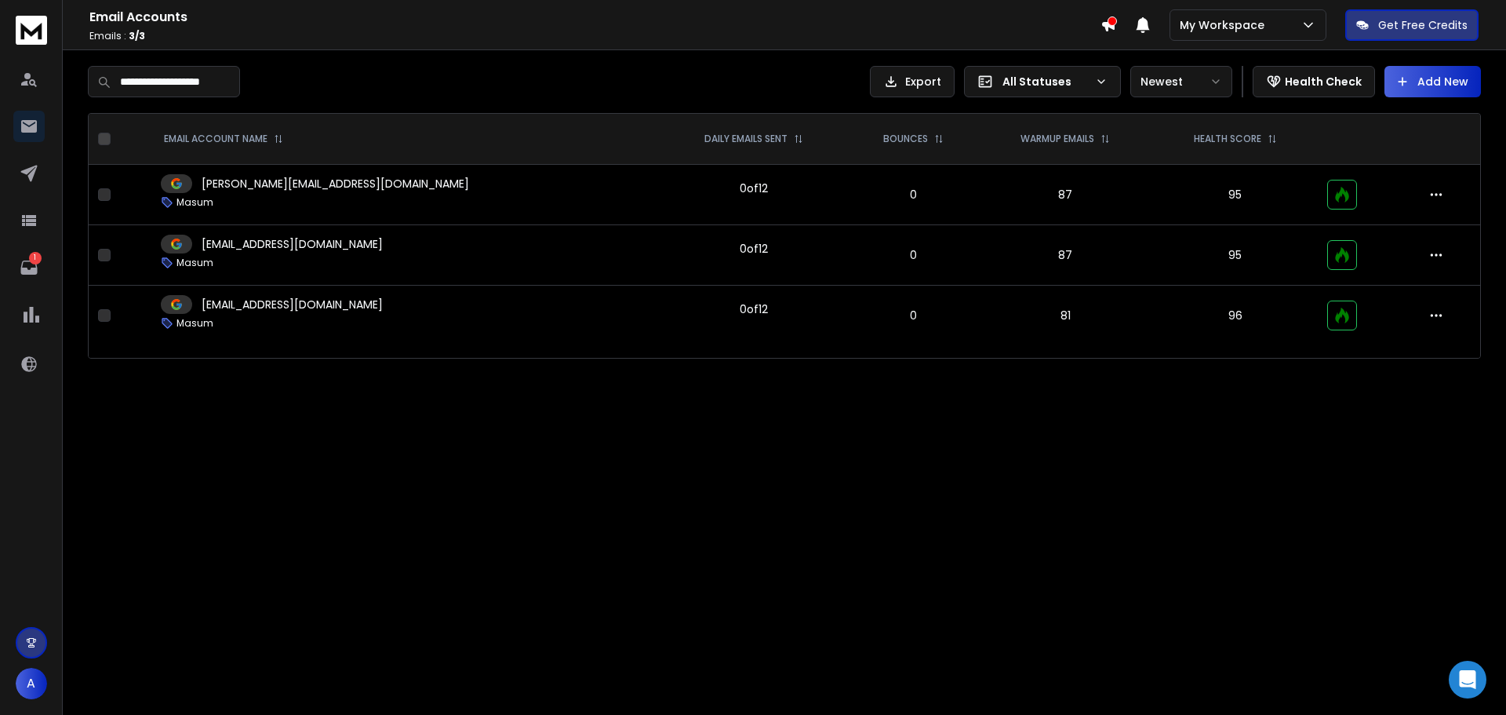
click at [267, 322] on div "Masum" at bounding box center [405, 323] width 489 height 13
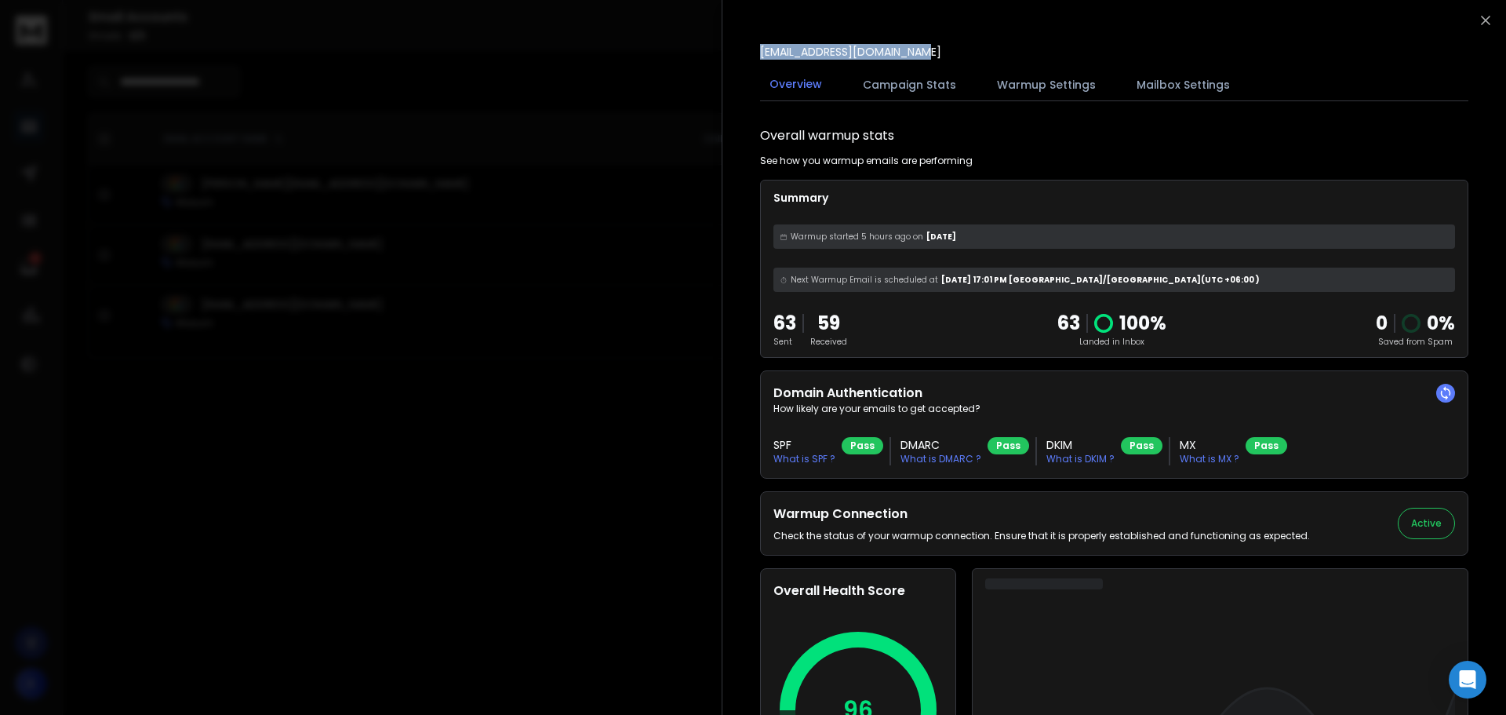
drag, startPoint x: 926, startPoint y: 49, endPoint x: 749, endPoint y: 58, distance: 177.5
click at [749, 58] on div "masum@thetrafficuplift.com Overview Campaign Stats Warmup Settings Mailbox Sett…" at bounding box center [1114, 640] width 746 height 1242
copy p "[EMAIL_ADDRESS][DOMAIN_NAME]"
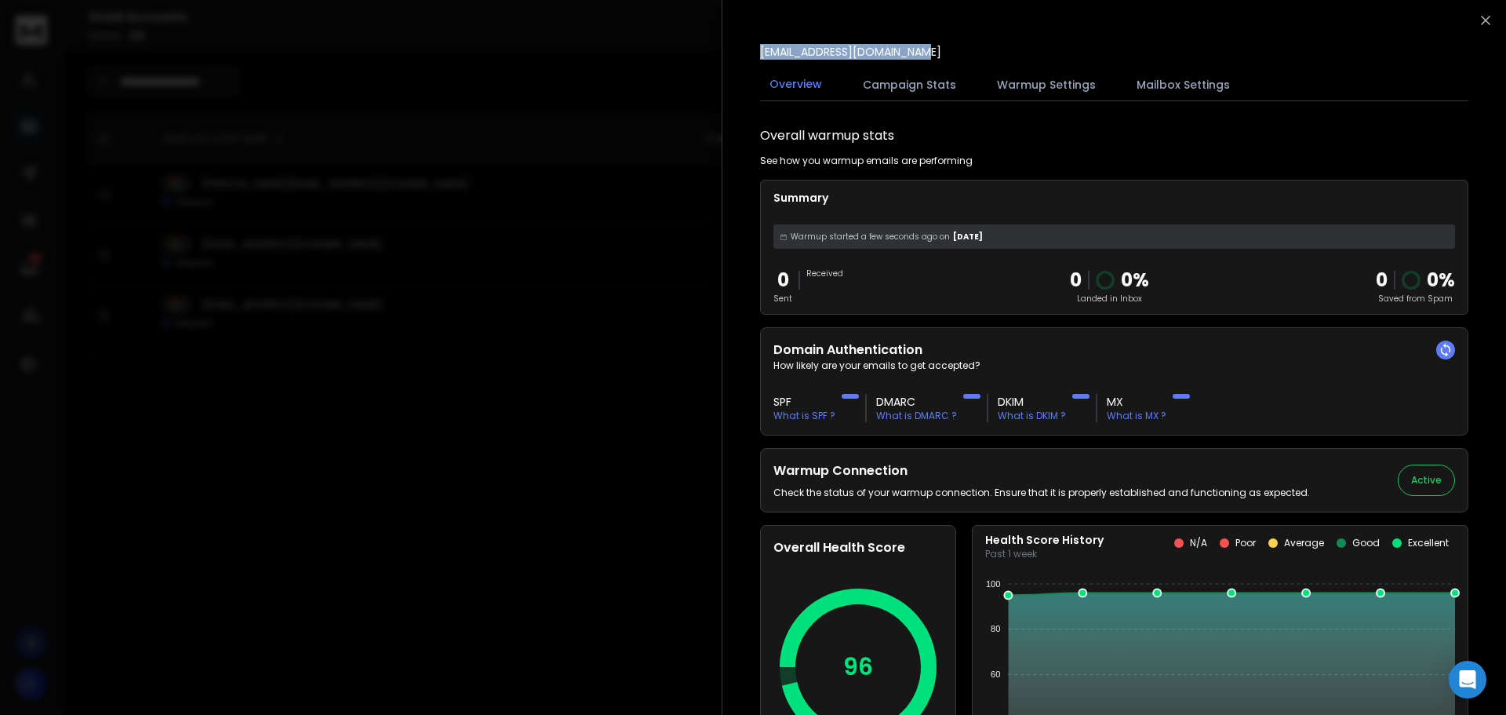
drag, startPoint x: 436, startPoint y: 326, endPoint x: 450, endPoint y: 329, distance: 13.5
click at [441, 326] on div at bounding box center [753, 357] width 1506 height 715
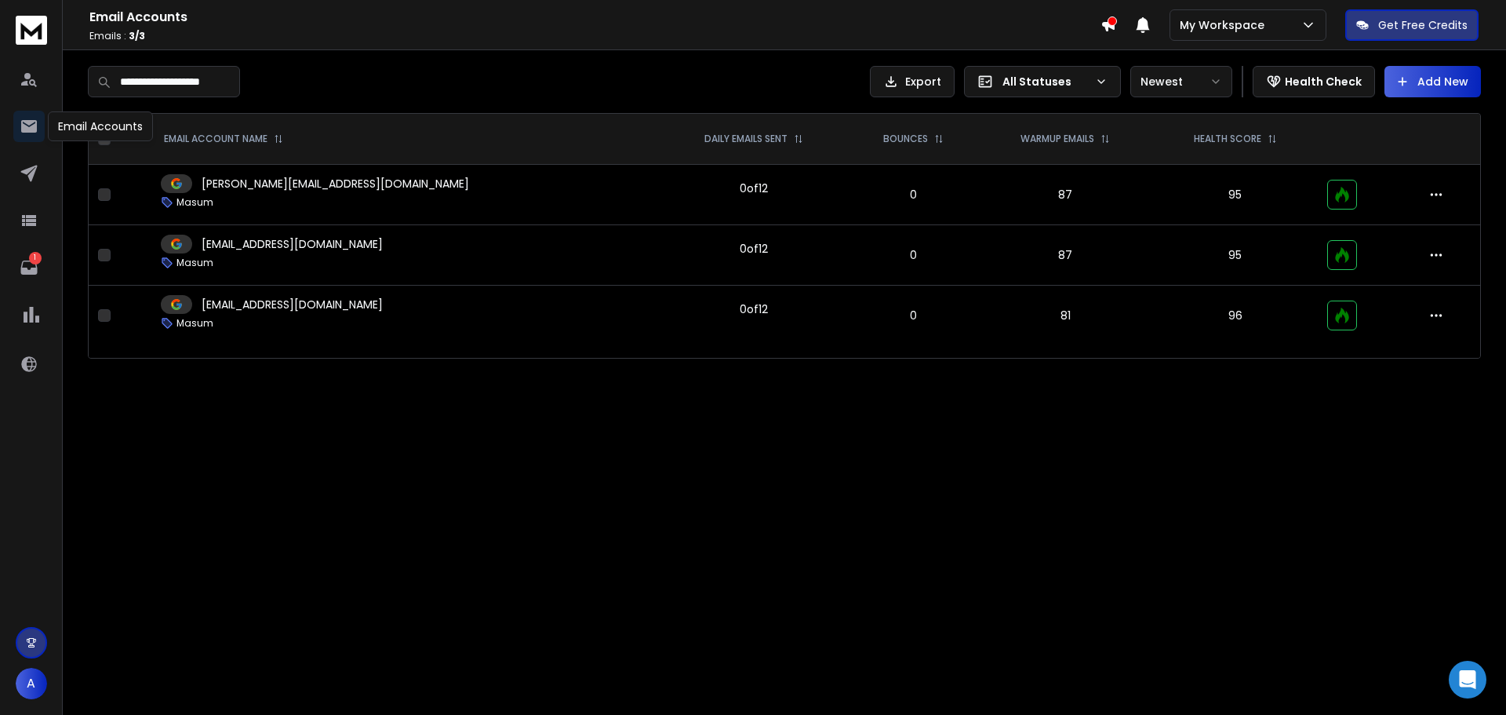
click at [23, 118] on icon at bounding box center [29, 126] width 19 height 19
click at [30, 173] on icon at bounding box center [28, 173] width 16 height 16
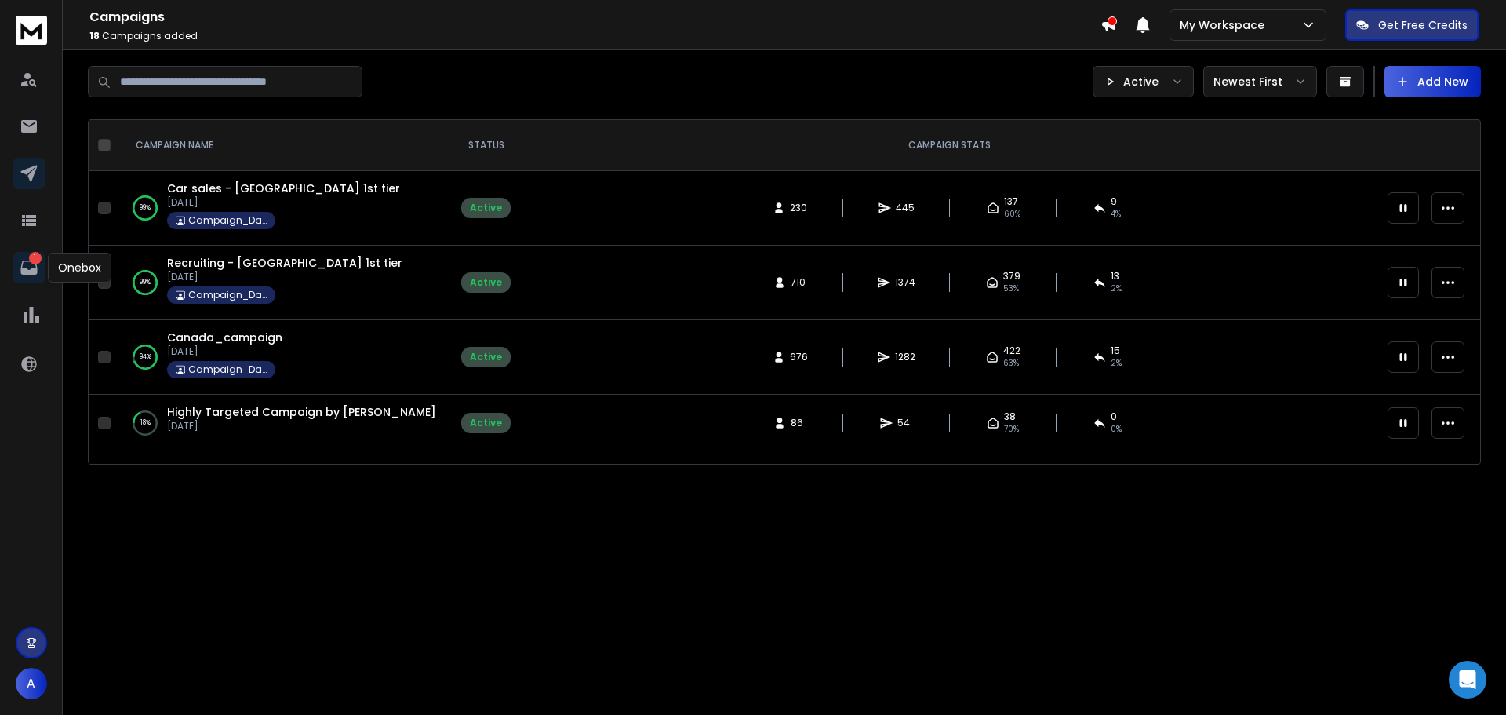
click at [33, 270] on icon at bounding box center [28, 267] width 16 height 14
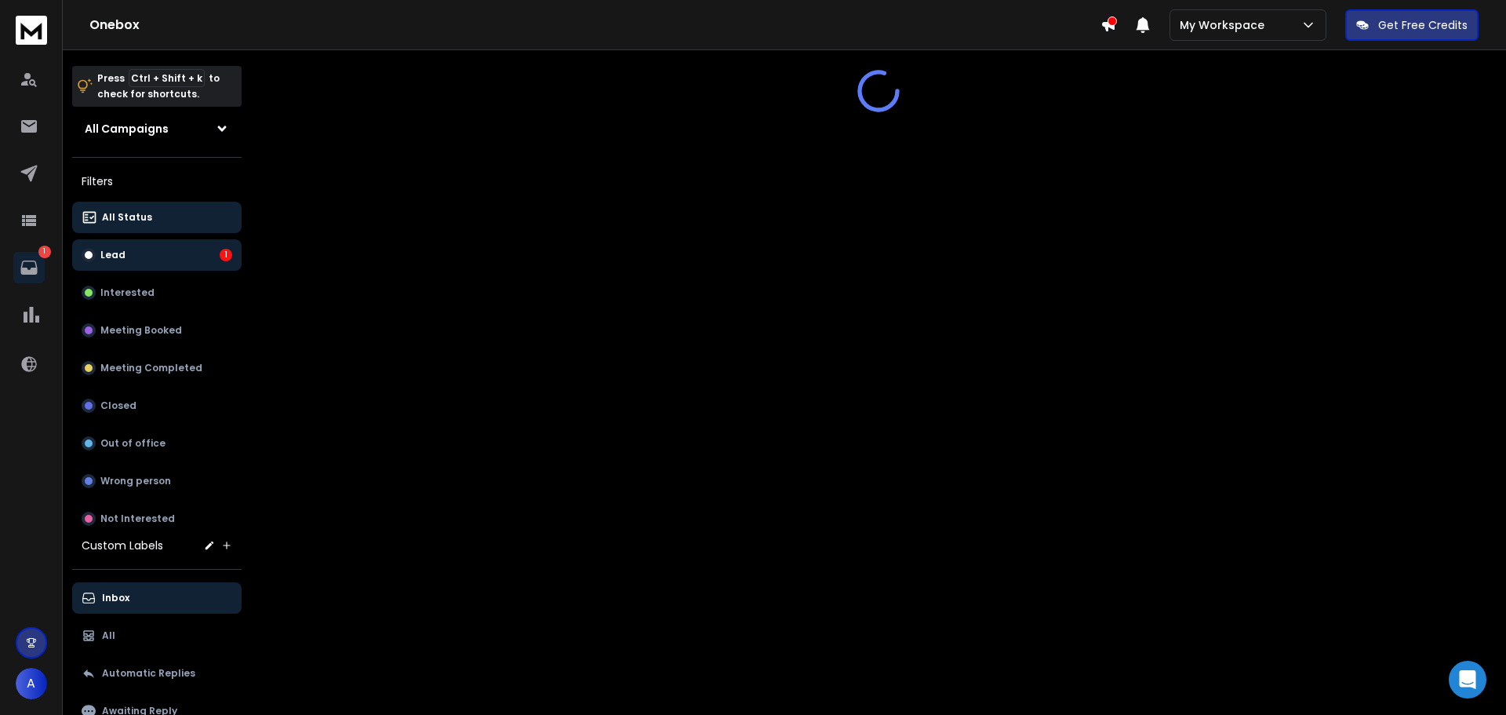
click at [151, 258] on button "Lead 1" at bounding box center [156, 254] width 169 height 31
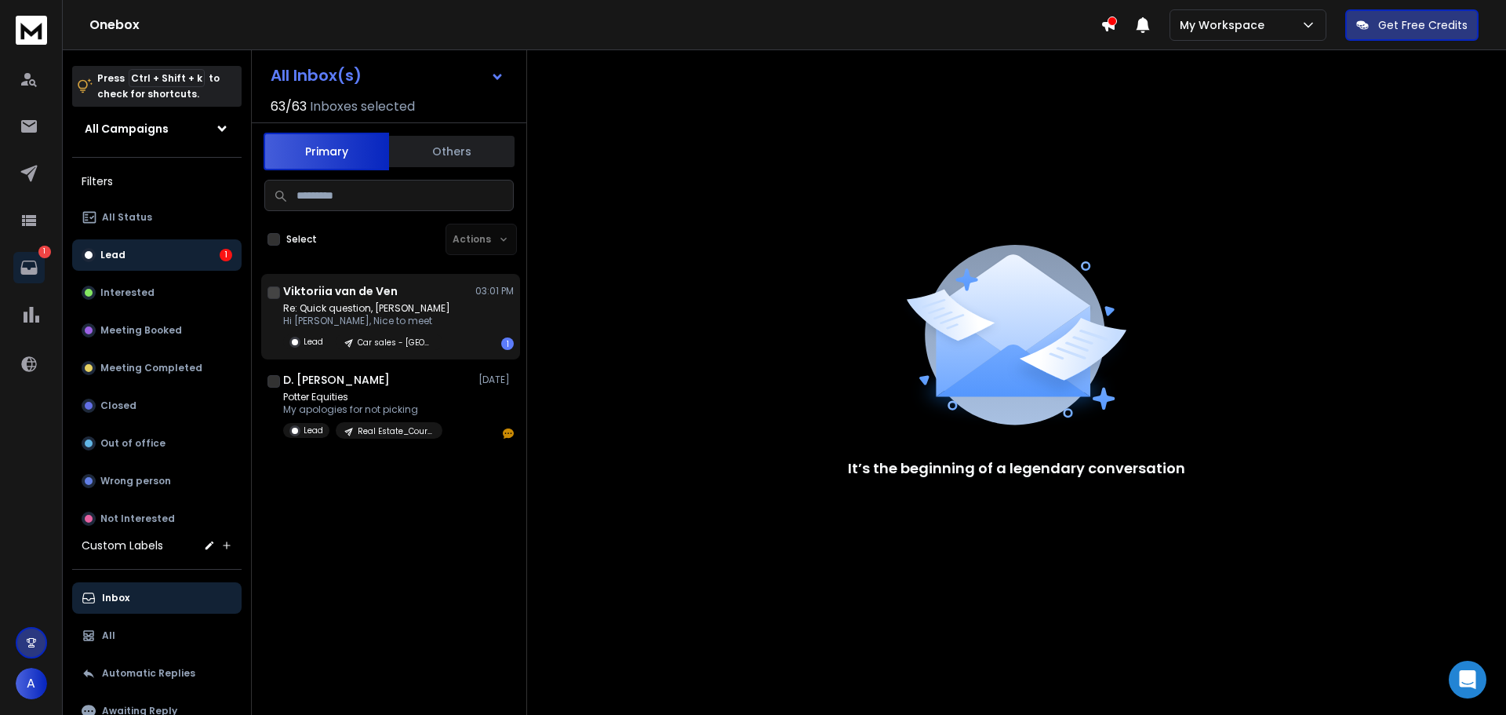
click at [345, 308] on p "Re: Quick question, Karol" at bounding box center [366, 308] width 167 height 13
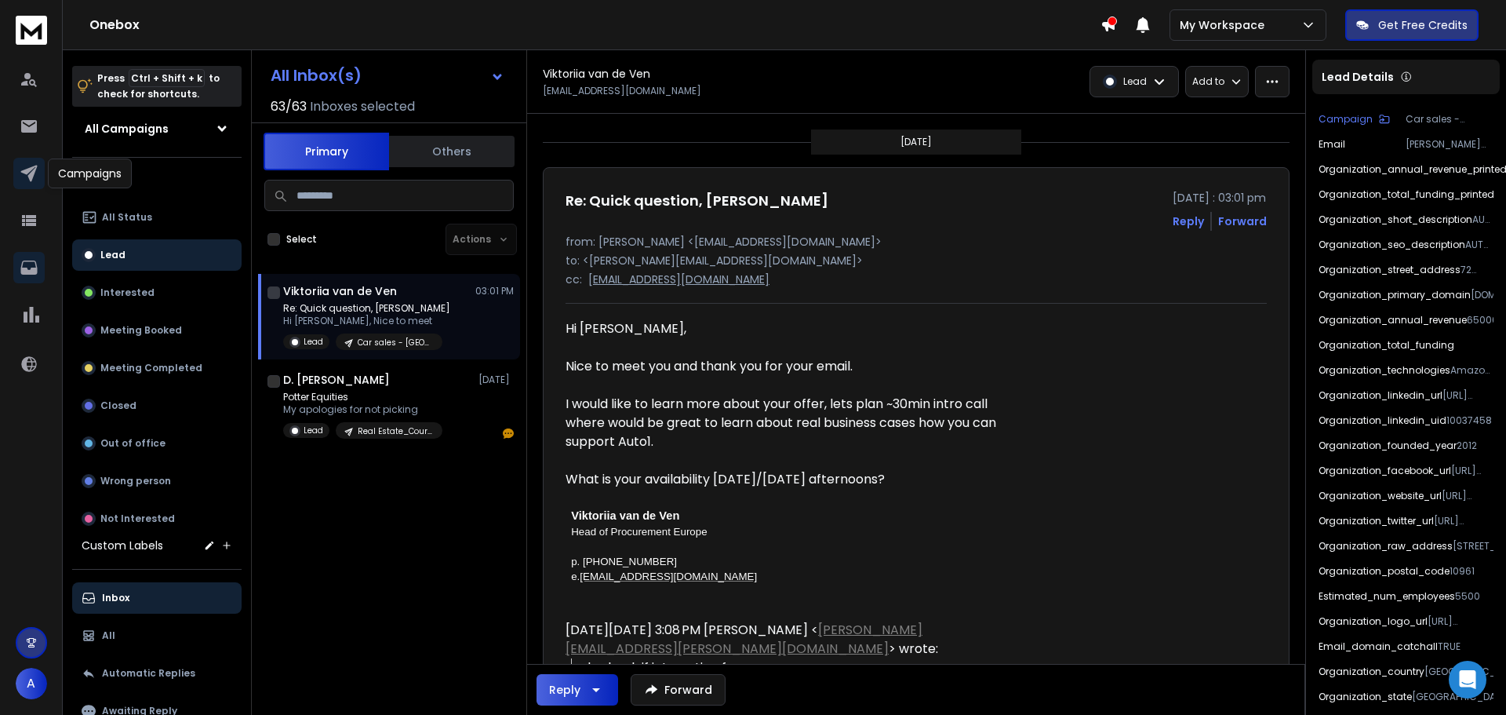
click at [24, 174] on icon at bounding box center [29, 173] width 19 height 19
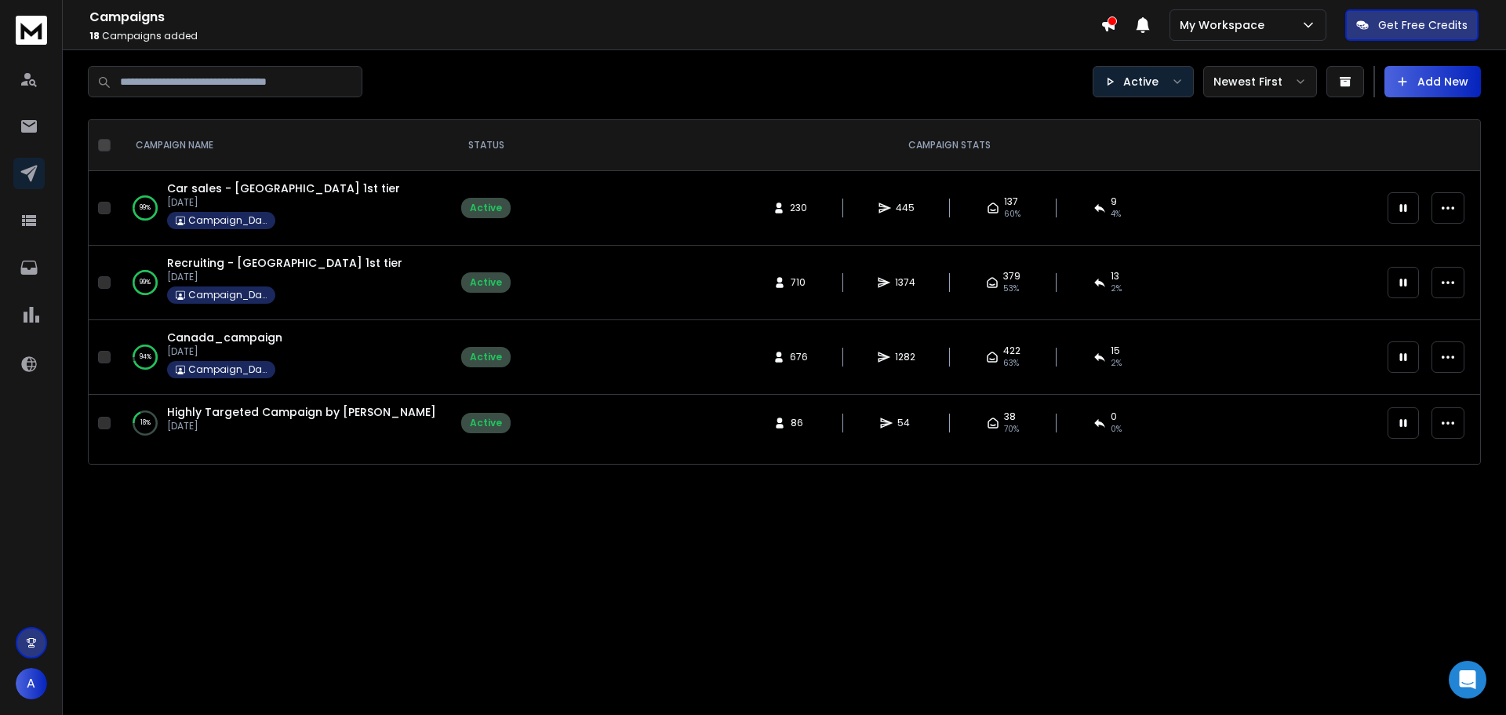
click at [1135, 81] on p "Active" at bounding box center [1140, 82] width 35 height 16
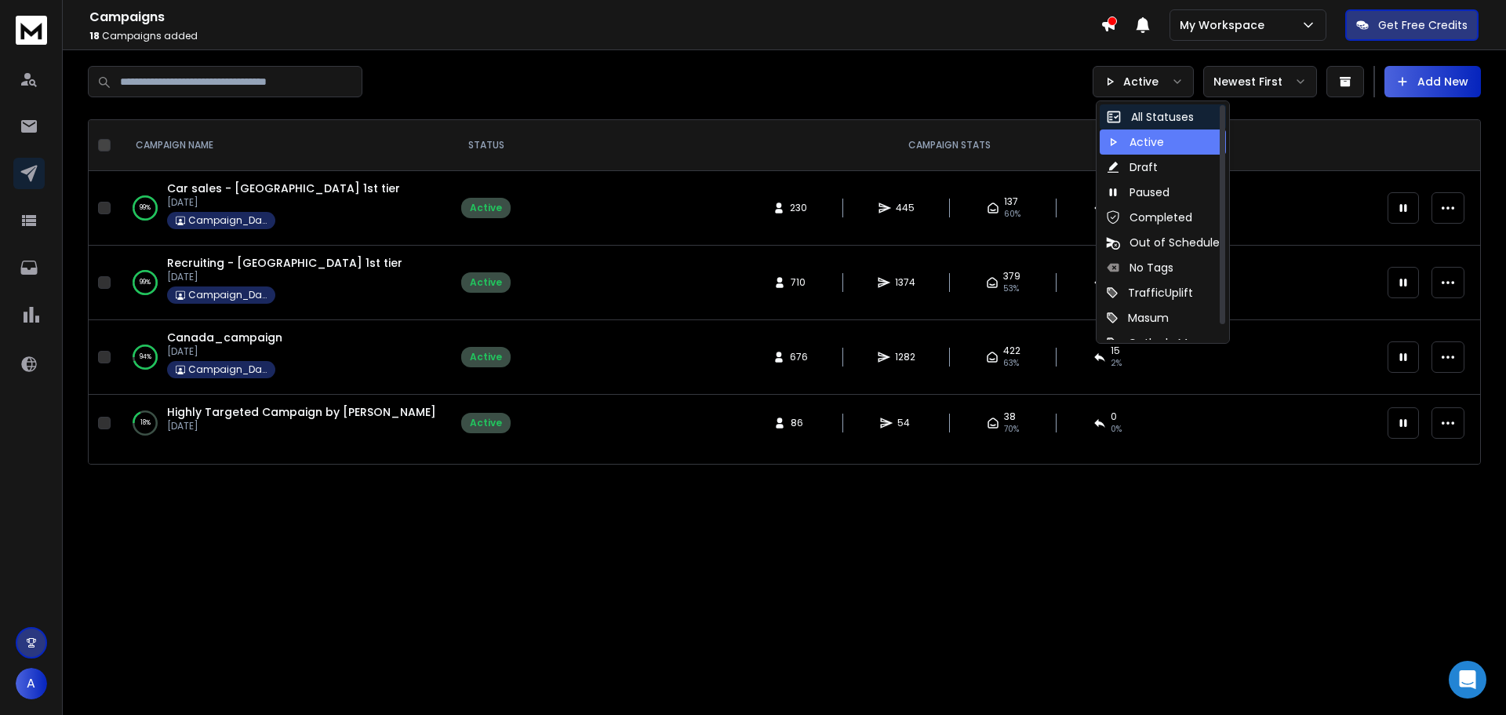
click at [1147, 116] on div "All Statuses" at bounding box center [1150, 117] width 88 height 16
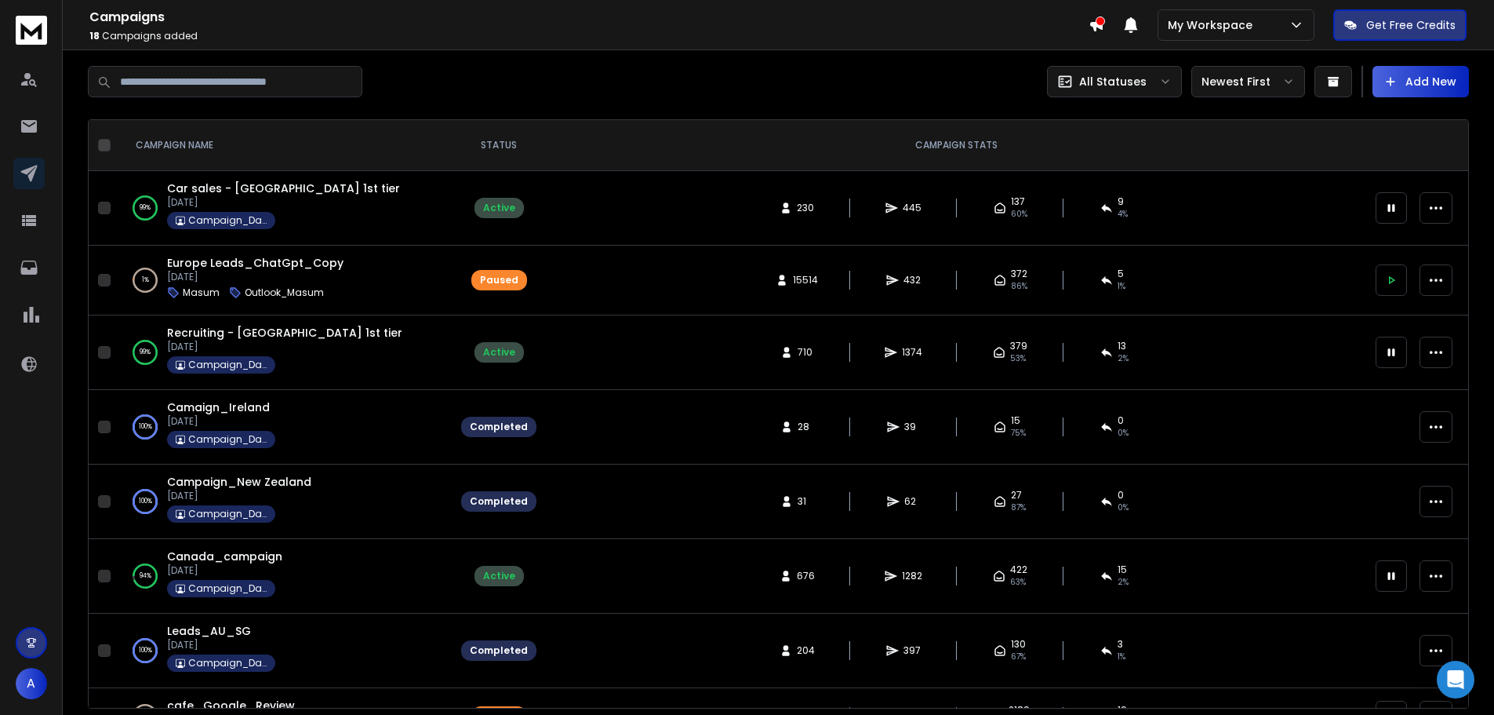
click at [285, 269] on span "Europe Leads_ChatGpt_Copy" at bounding box center [255, 263] width 177 height 16
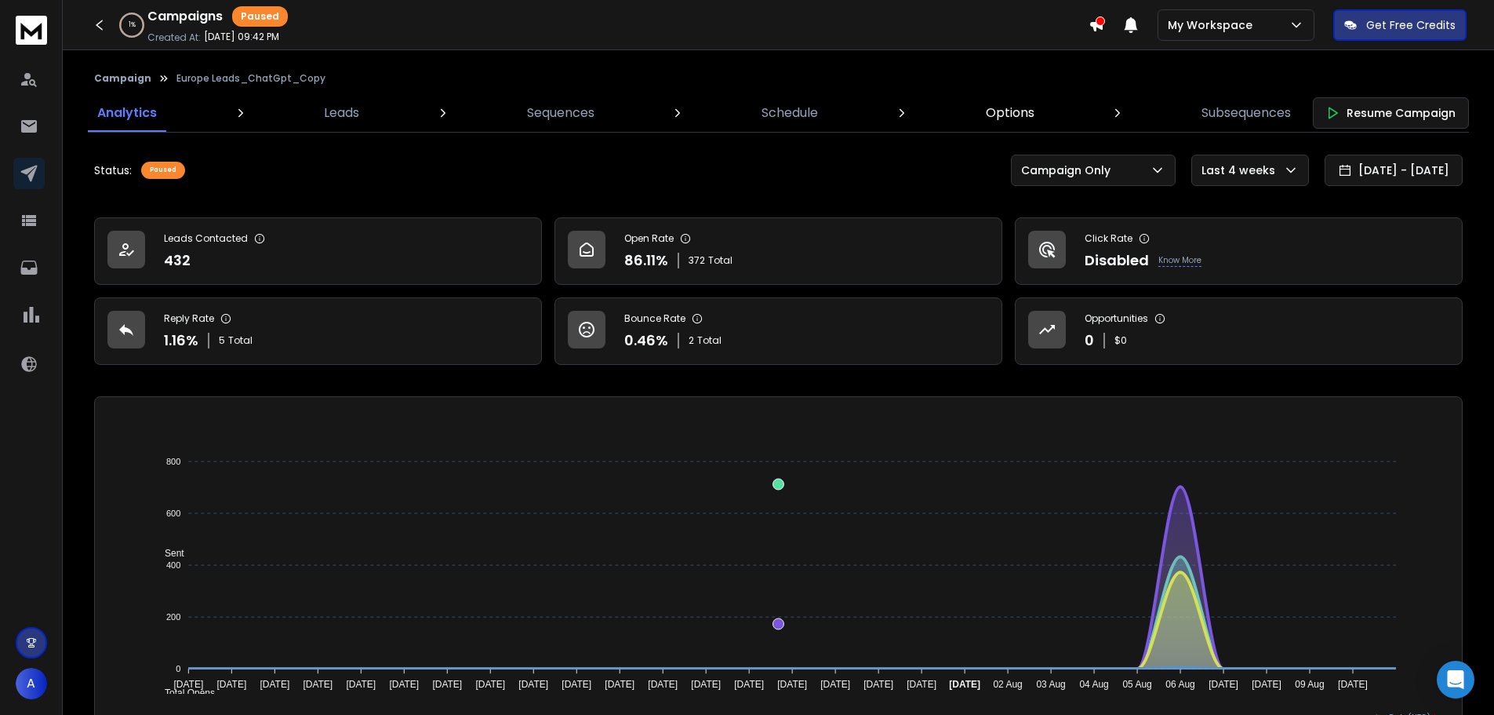
click at [1003, 112] on p "Options" at bounding box center [1010, 113] width 49 height 19
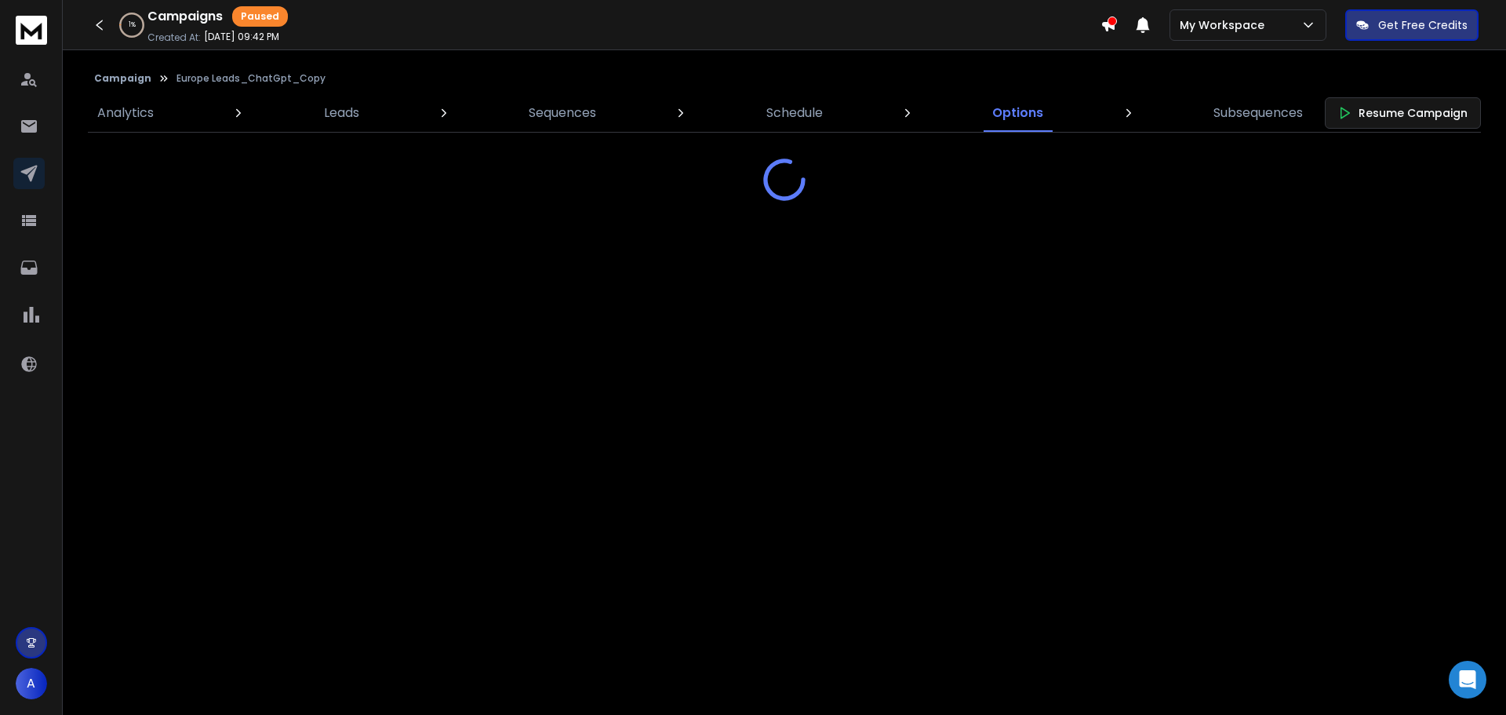
select select "**********"
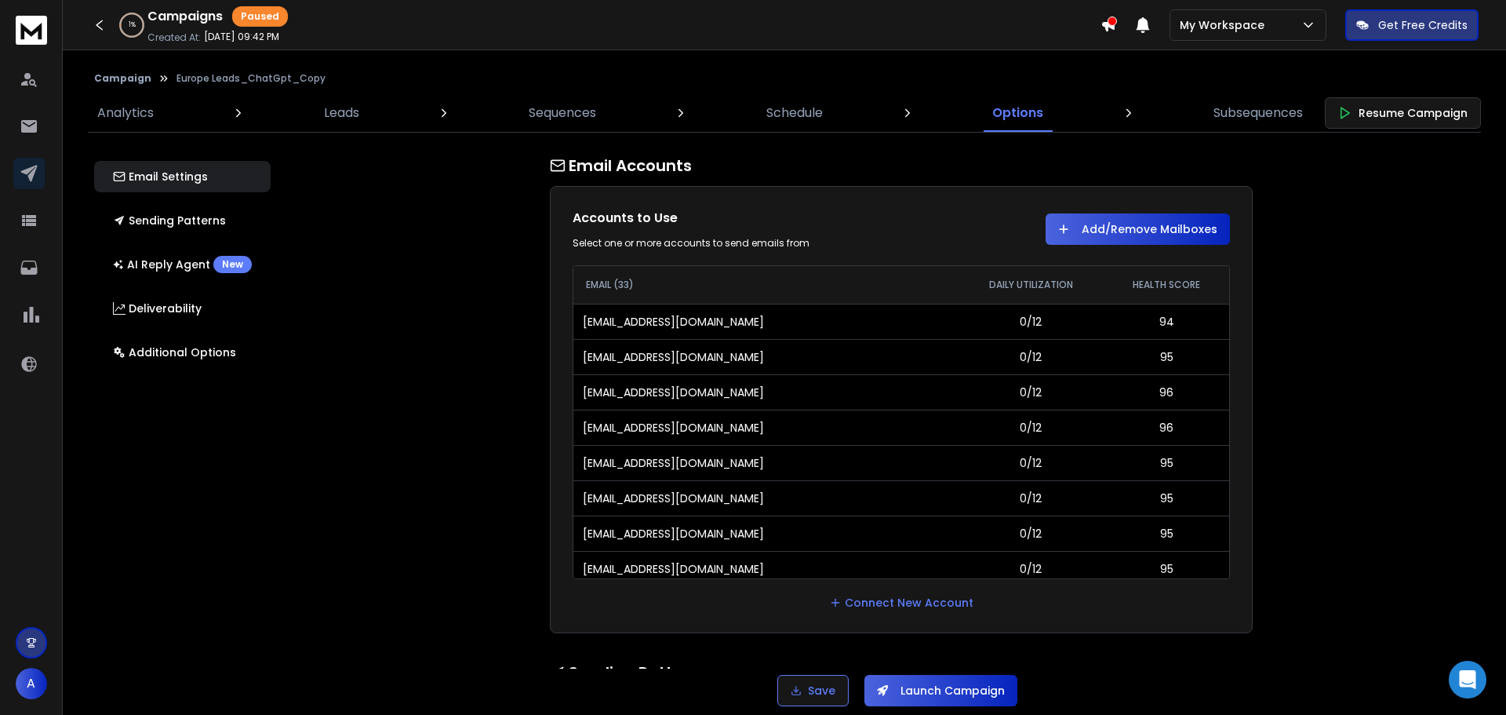
click at [1138, 230] on button "Add/Remove Mailboxes" at bounding box center [1138, 228] width 184 height 31
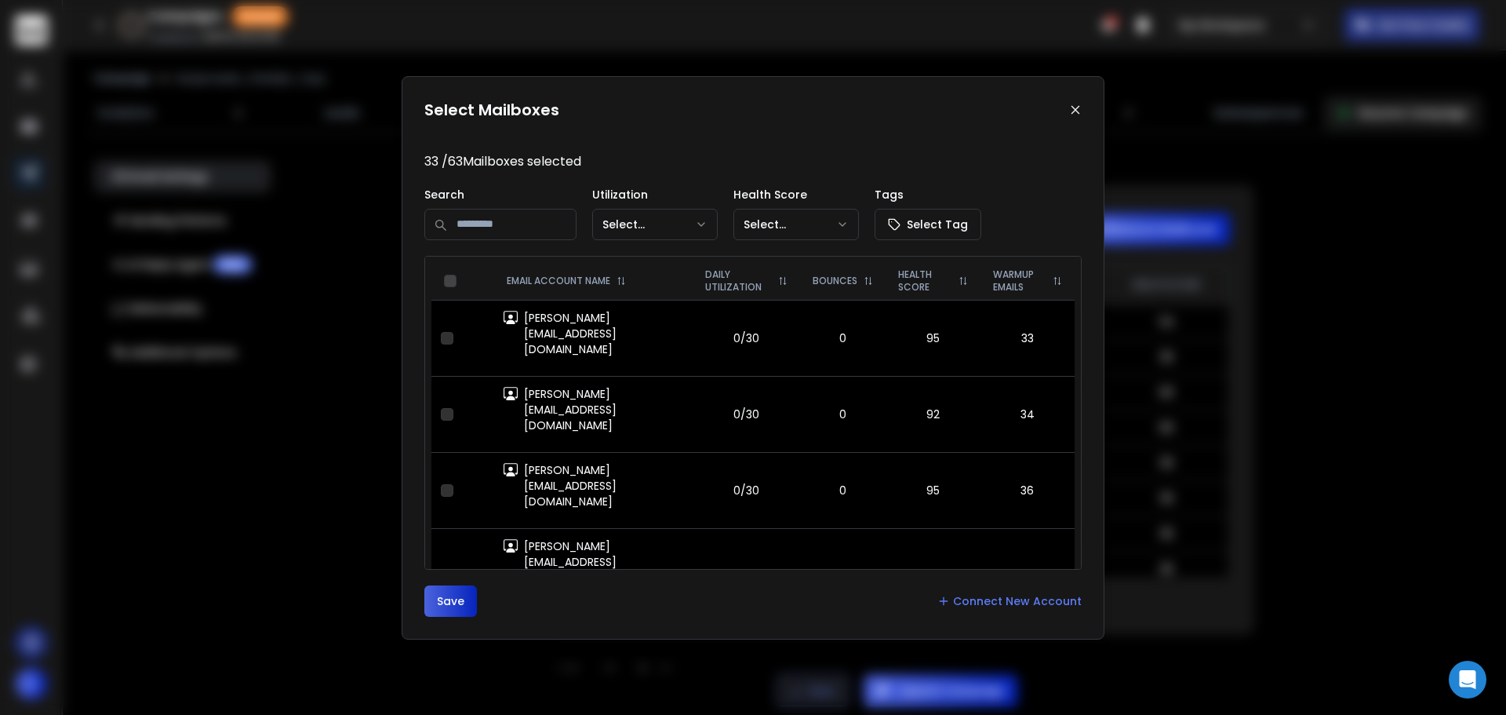
click at [543, 219] on input at bounding box center [500, 224] width 152 height 31
paste input "**********"
type input "**********"
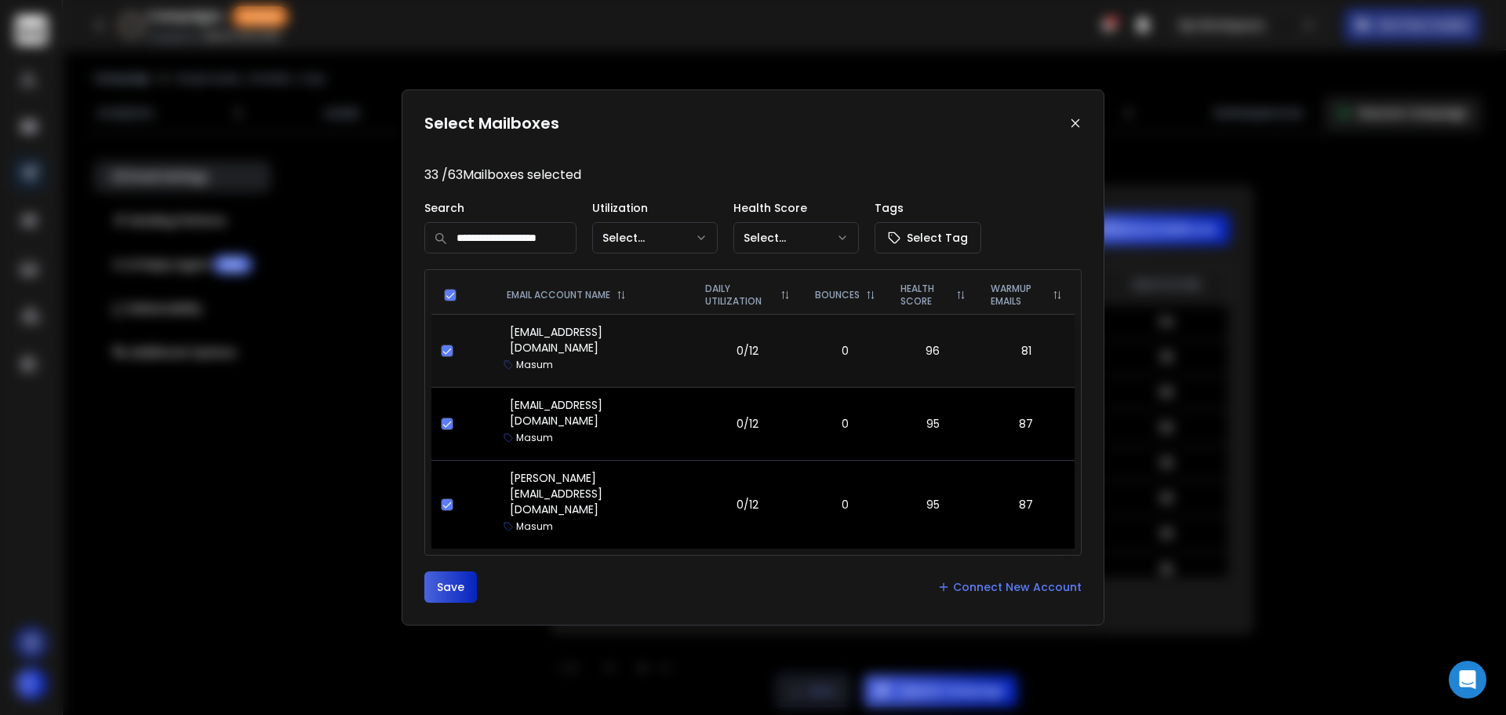
click at [444, 357] on button "button" at bounding box center [447, 350] width 13 height 13
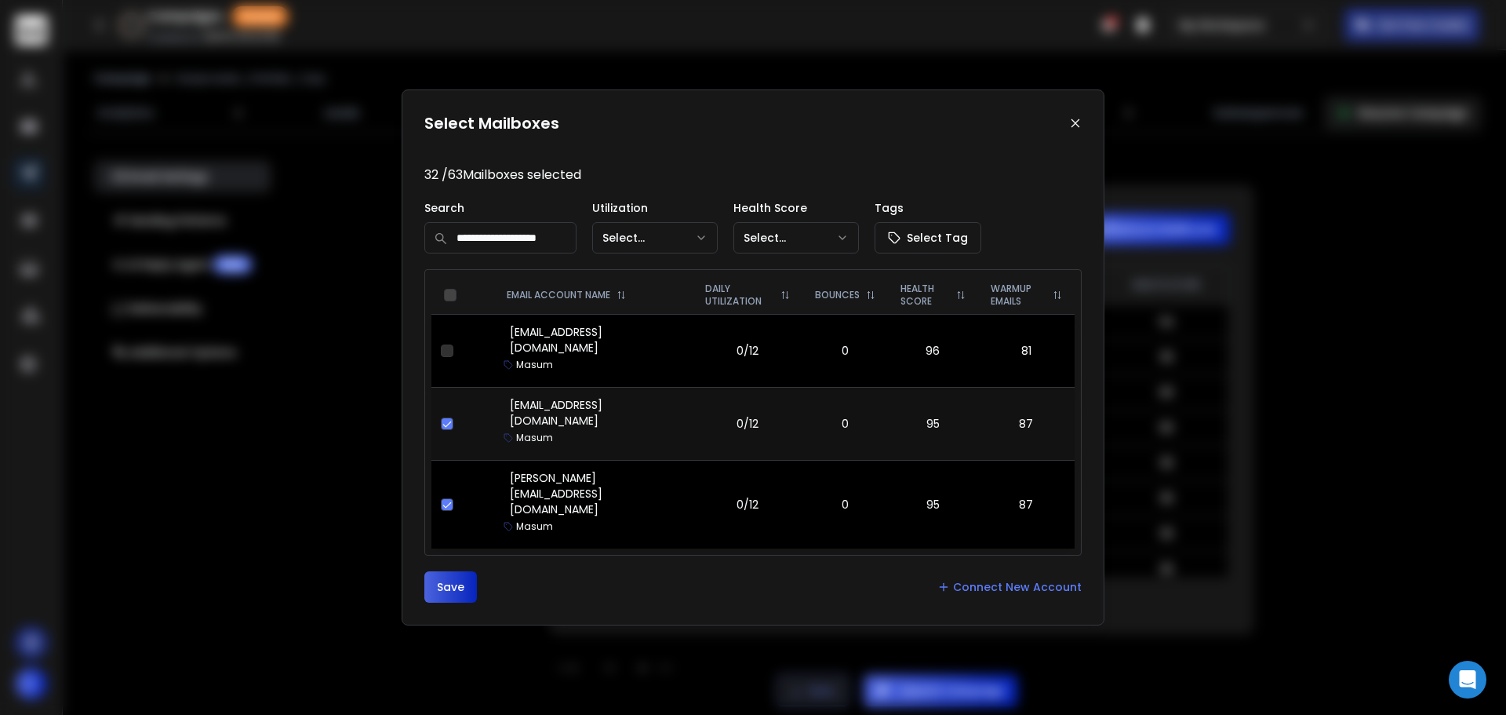
click at [444, 424] on button "button" at bounding box center [447, 423] width 13 height 13
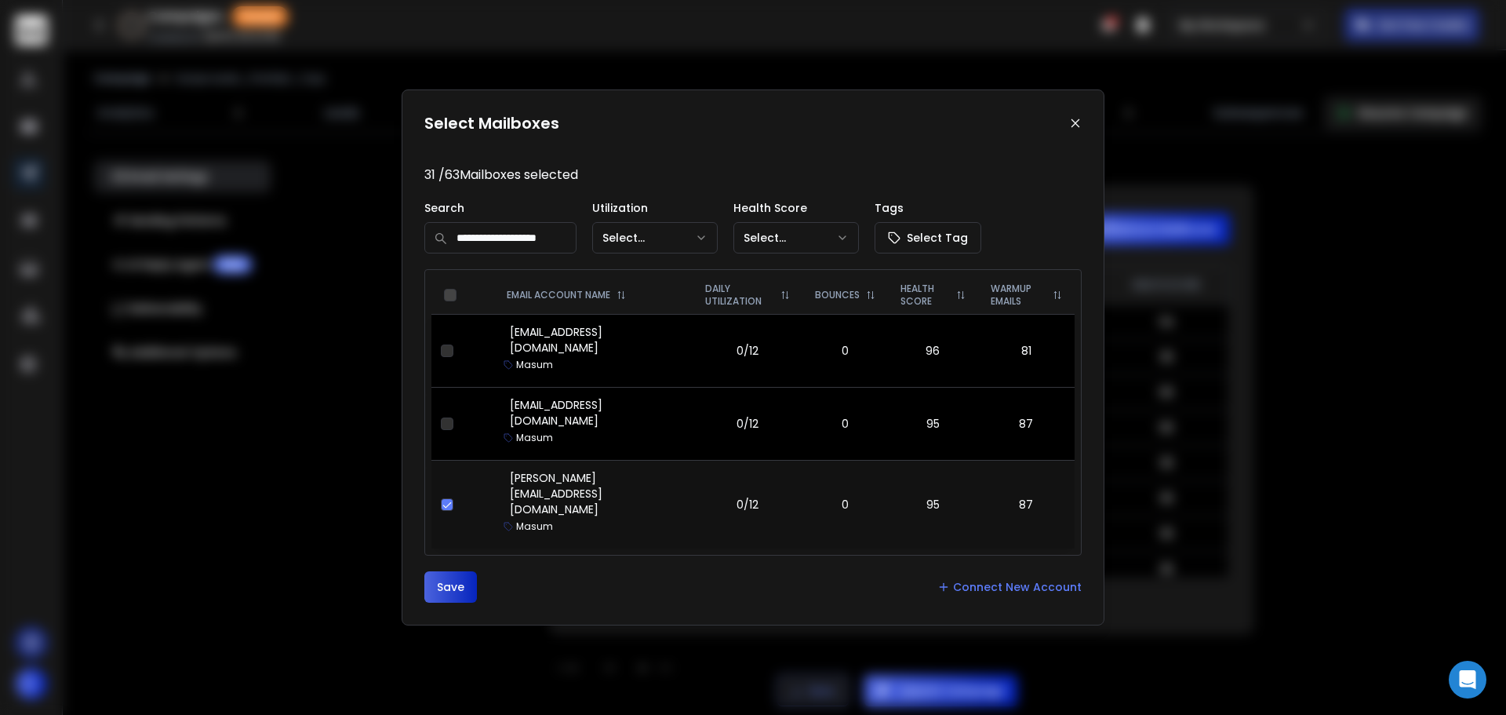
click at [444, 498] on button "button" at bounding box center [447, 504] width 13 height 13
type button "on"
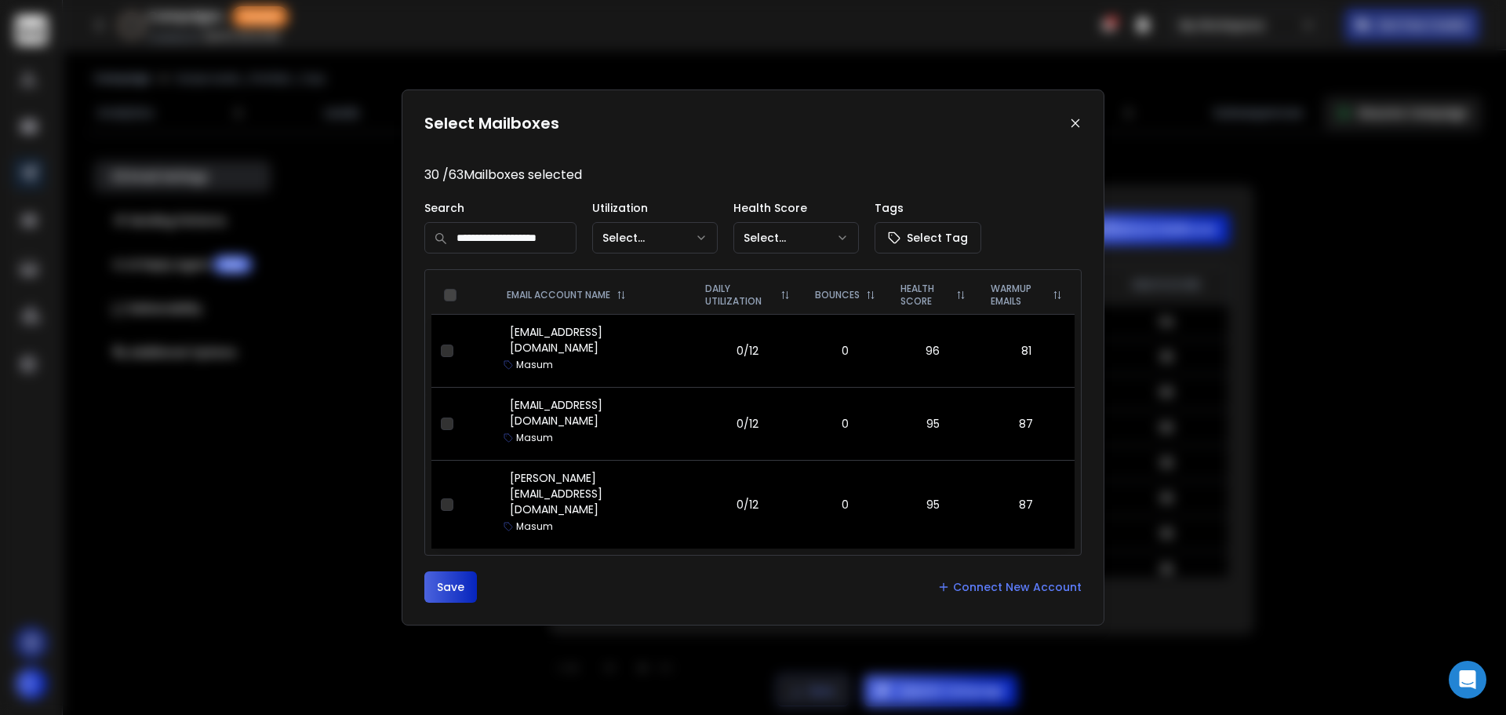
click at [493, 253] on input "**********" at bounding box center [500, 237] width 152 height 31
paste input "*****"
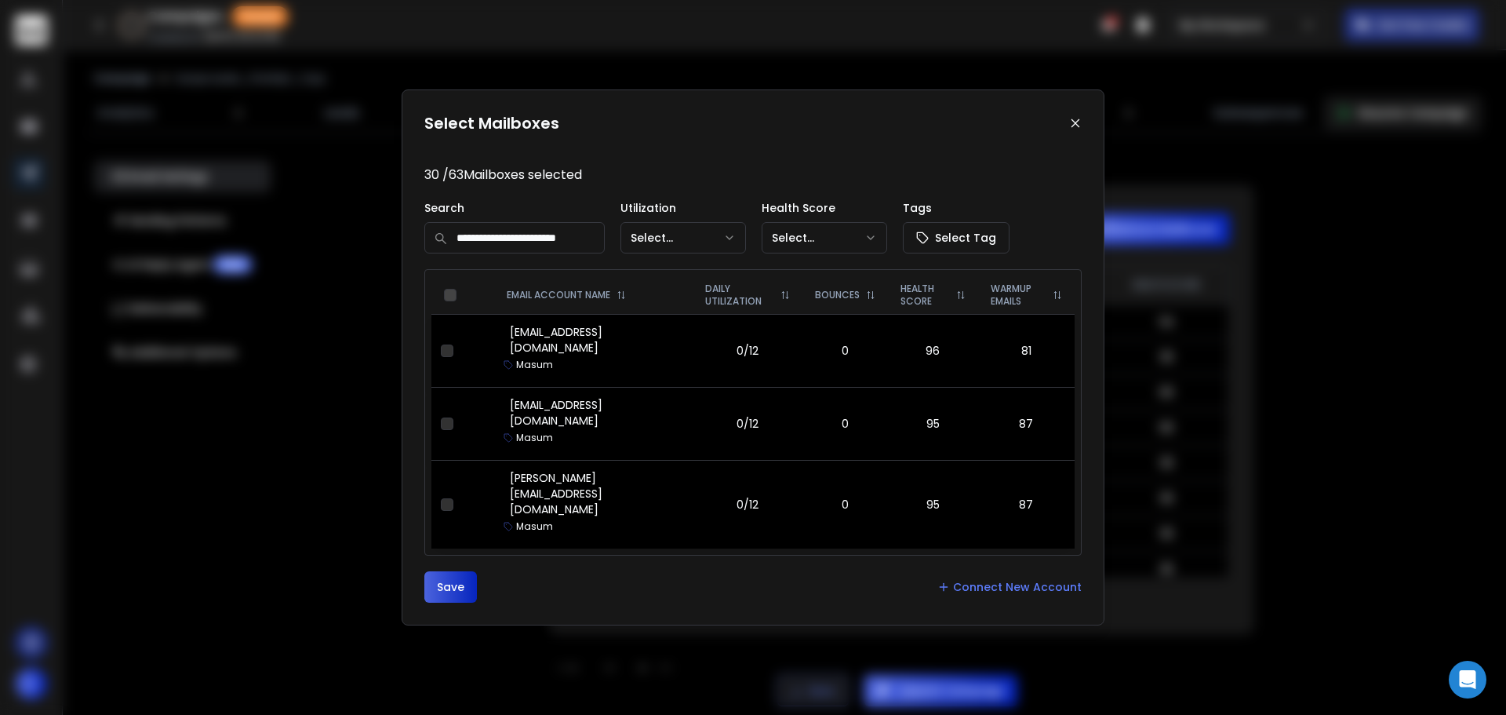
type input "**********"
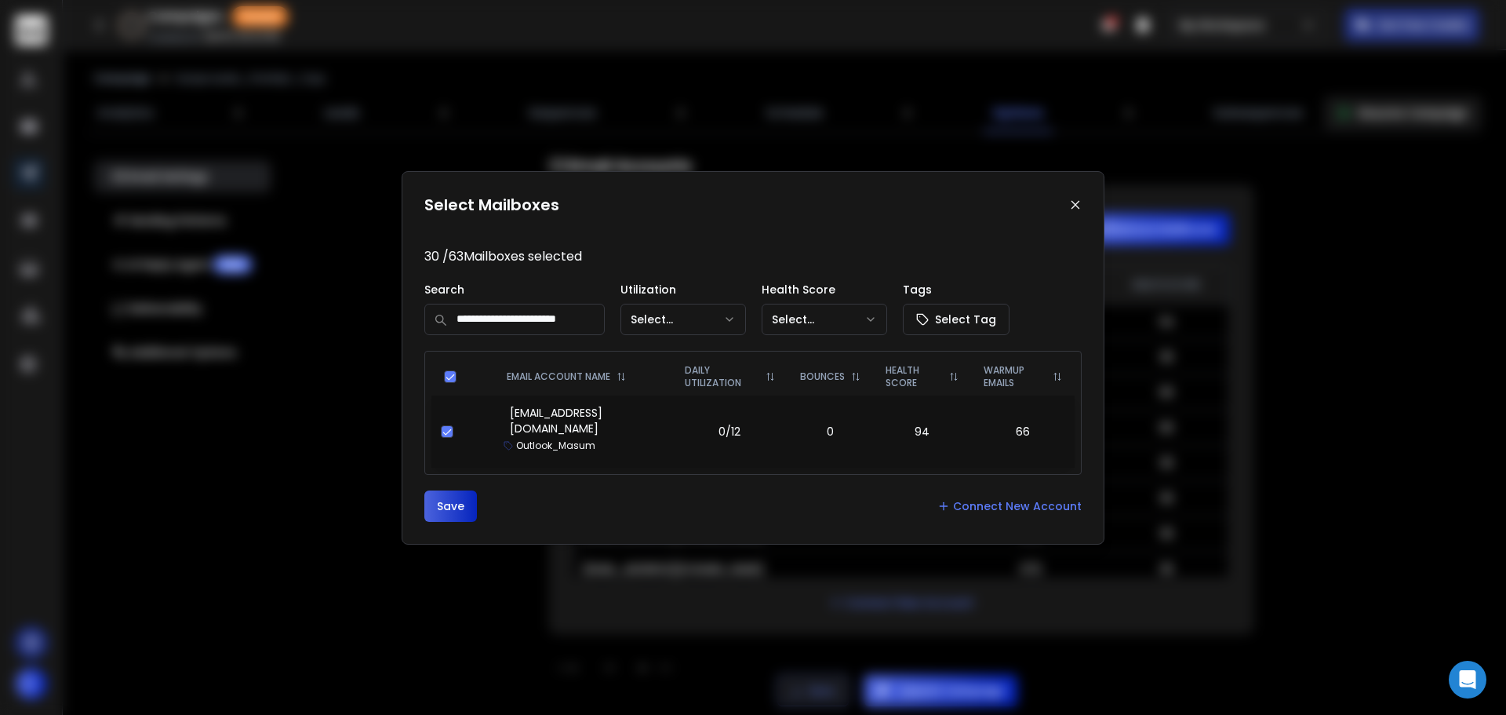
click at [443, 435] on button "button" at bounding box center [447, 431] width 13 height 13
type button "on"
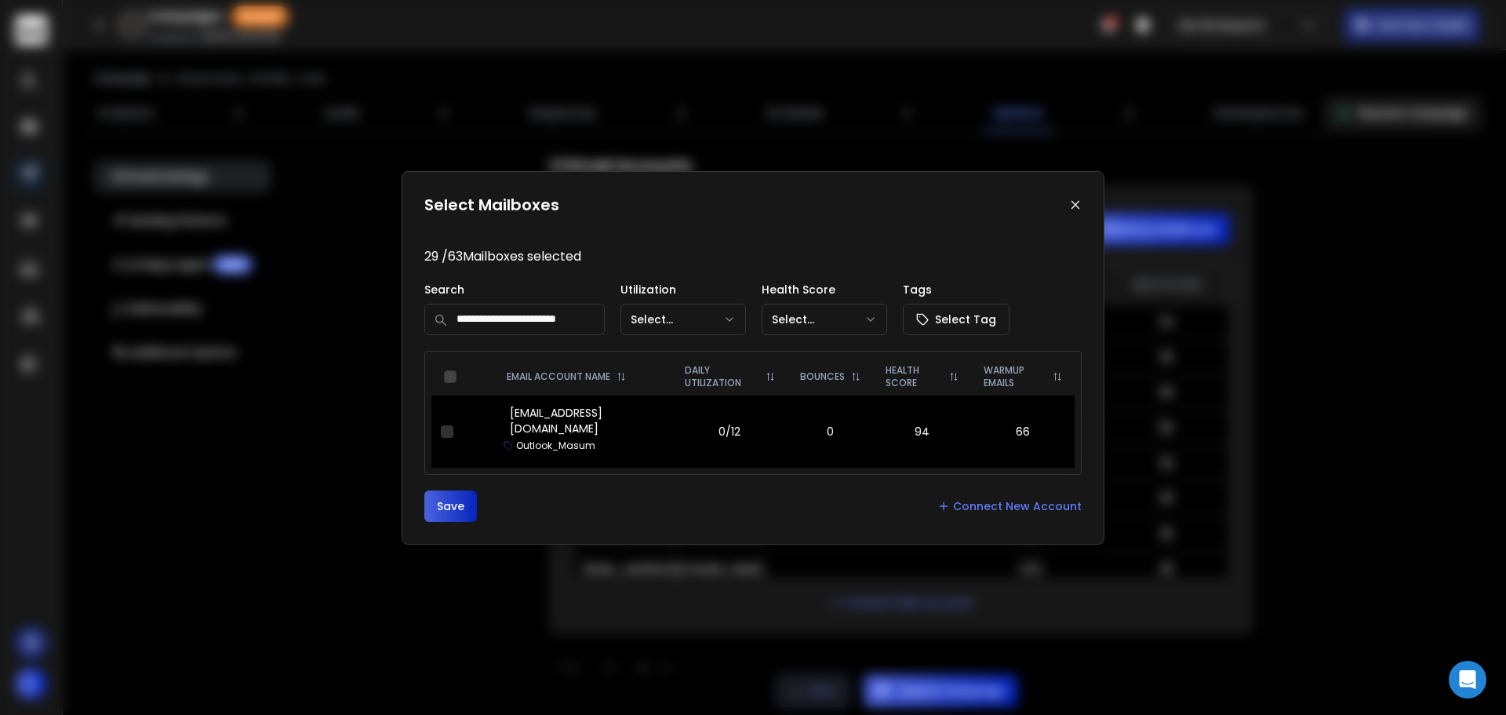
click at [501, 329] on input "**********" at bounding box center [514, 319] width 180 height 31
paste input "**"
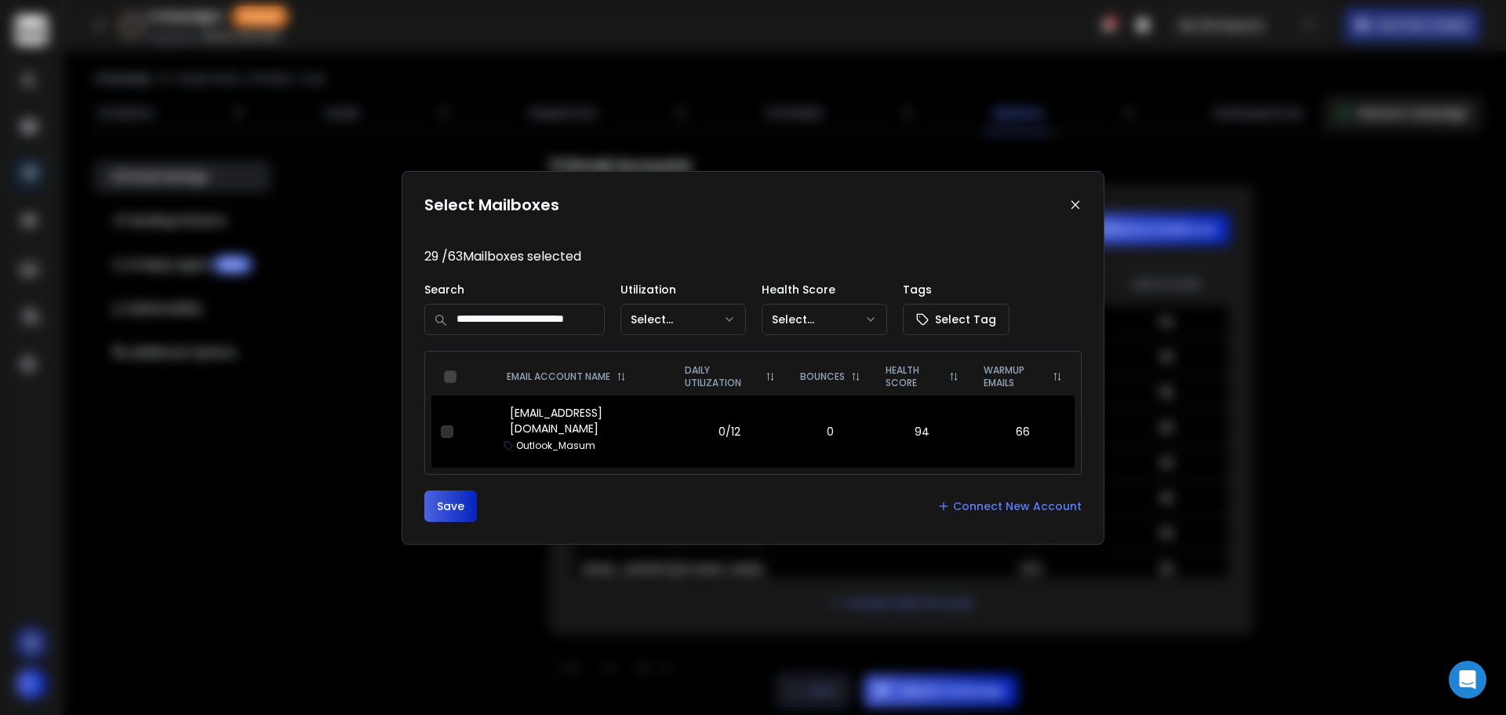
type input "**********"
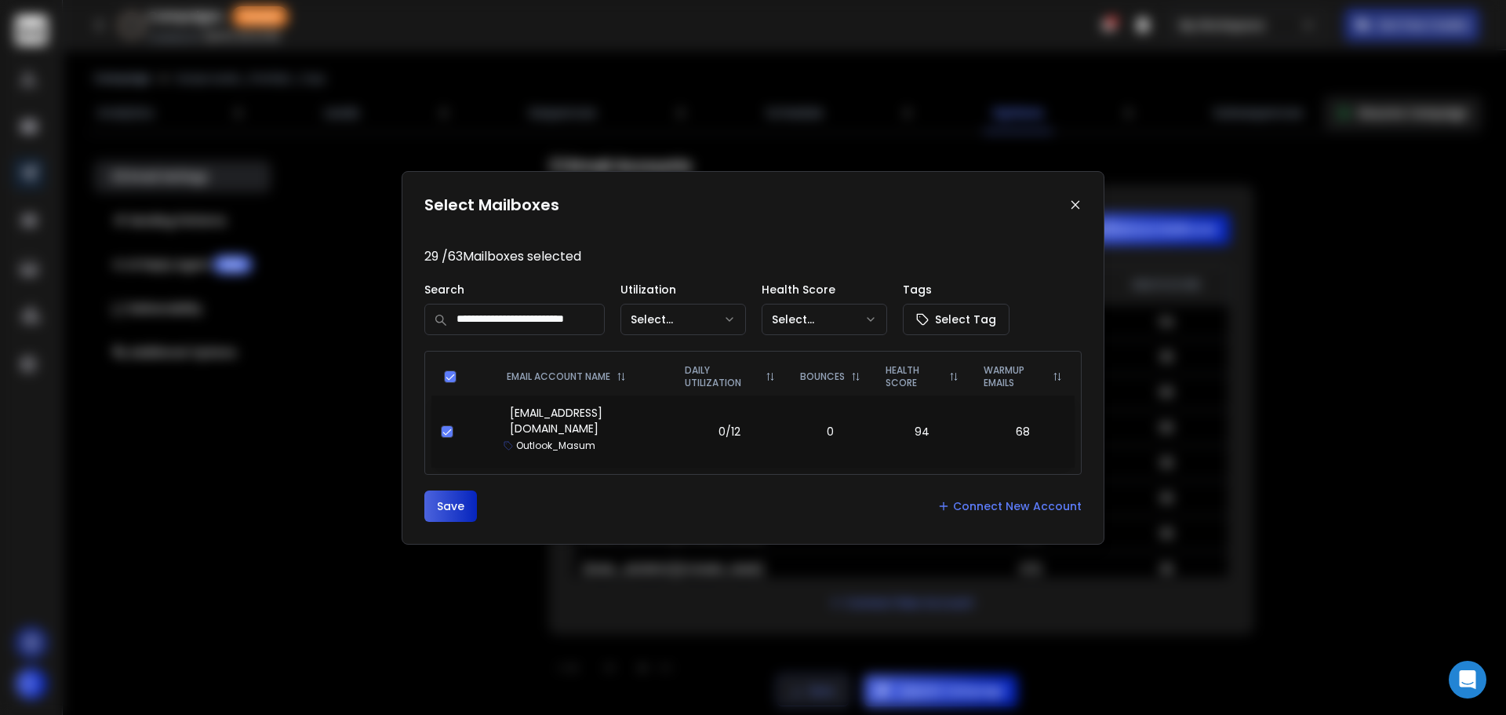
click at [443, 430] on button "button" at bounding box center [447, 431] width 13 height 13
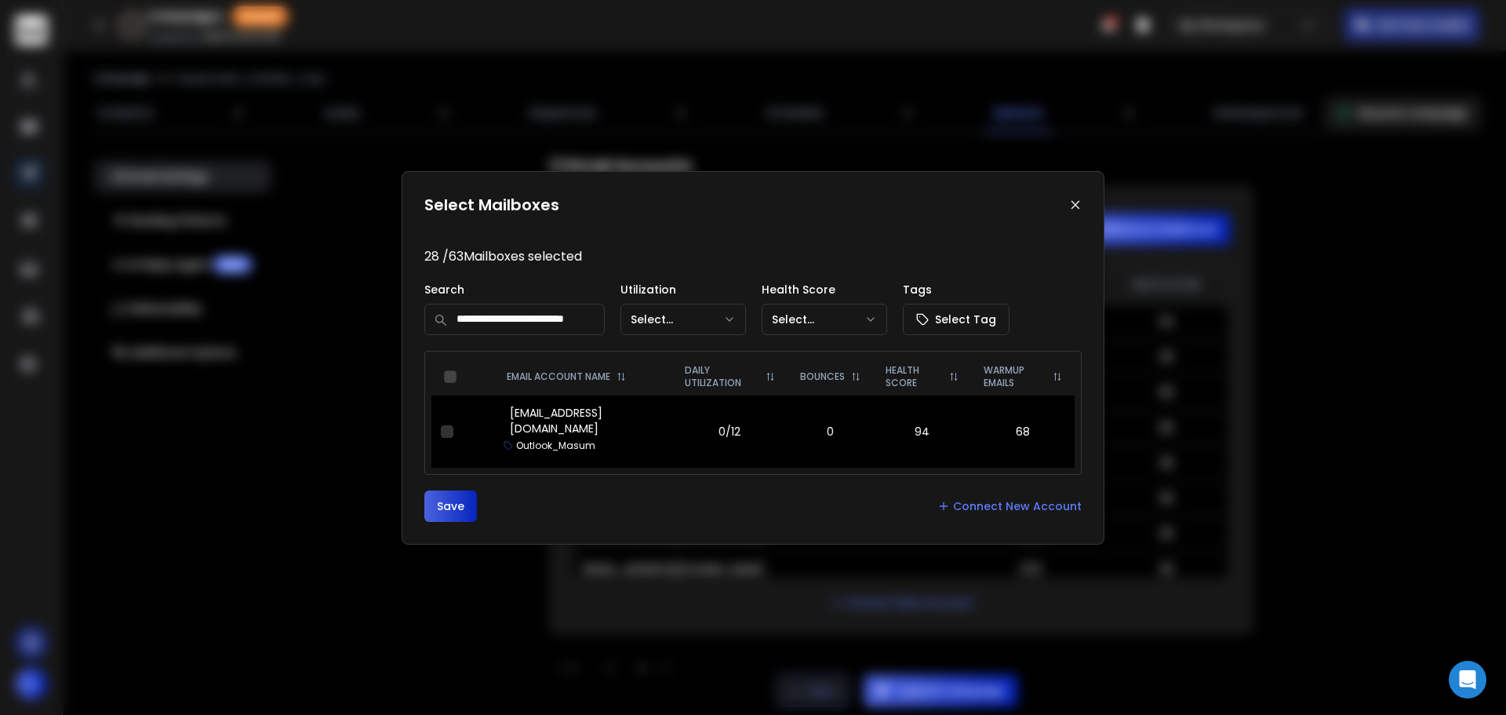
click at [446, 503] on button "Save" at bounding box center [450, 505] width 53 height 31
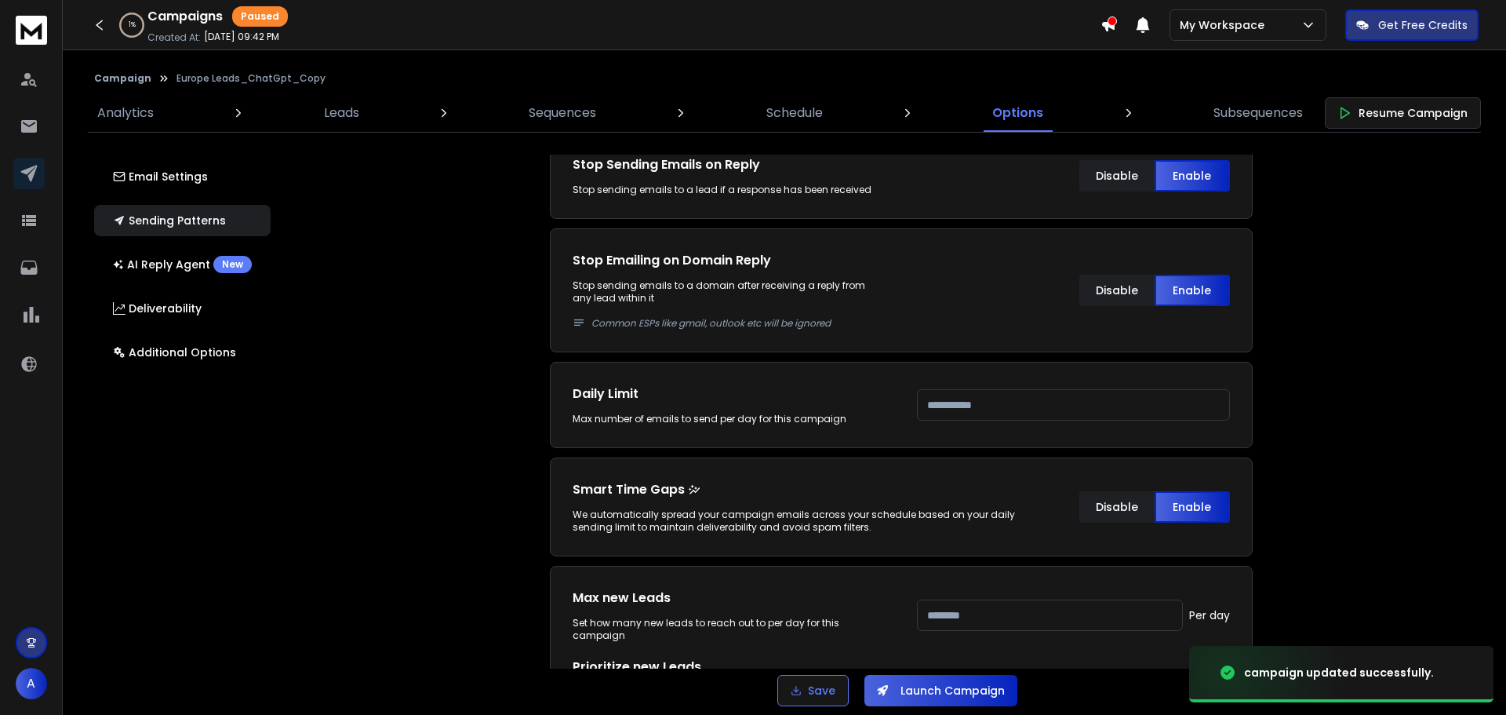
scroll to position [560, 0]
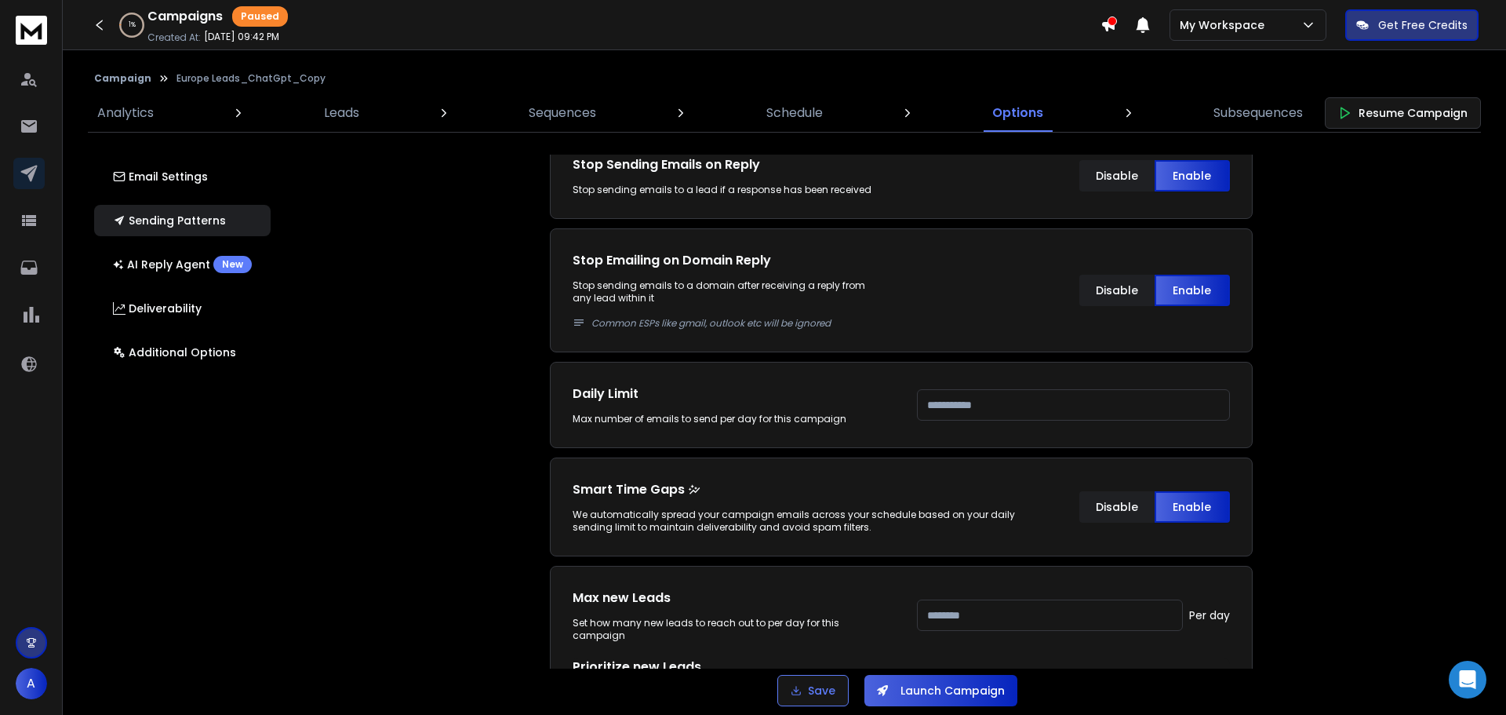
click at [973, 410] on input "***" at bounding box center [1073, 404] width 313 height 31
drag, startPoint x: 960, startPoint y: 405, endPoint x: 814, endPoint y: 405, distance: 145.9
click at [814, 405] on div "Daily Limit Max number of emails to send per day for this campaign ***" at bounding box center [901, 404] width 657 height 41
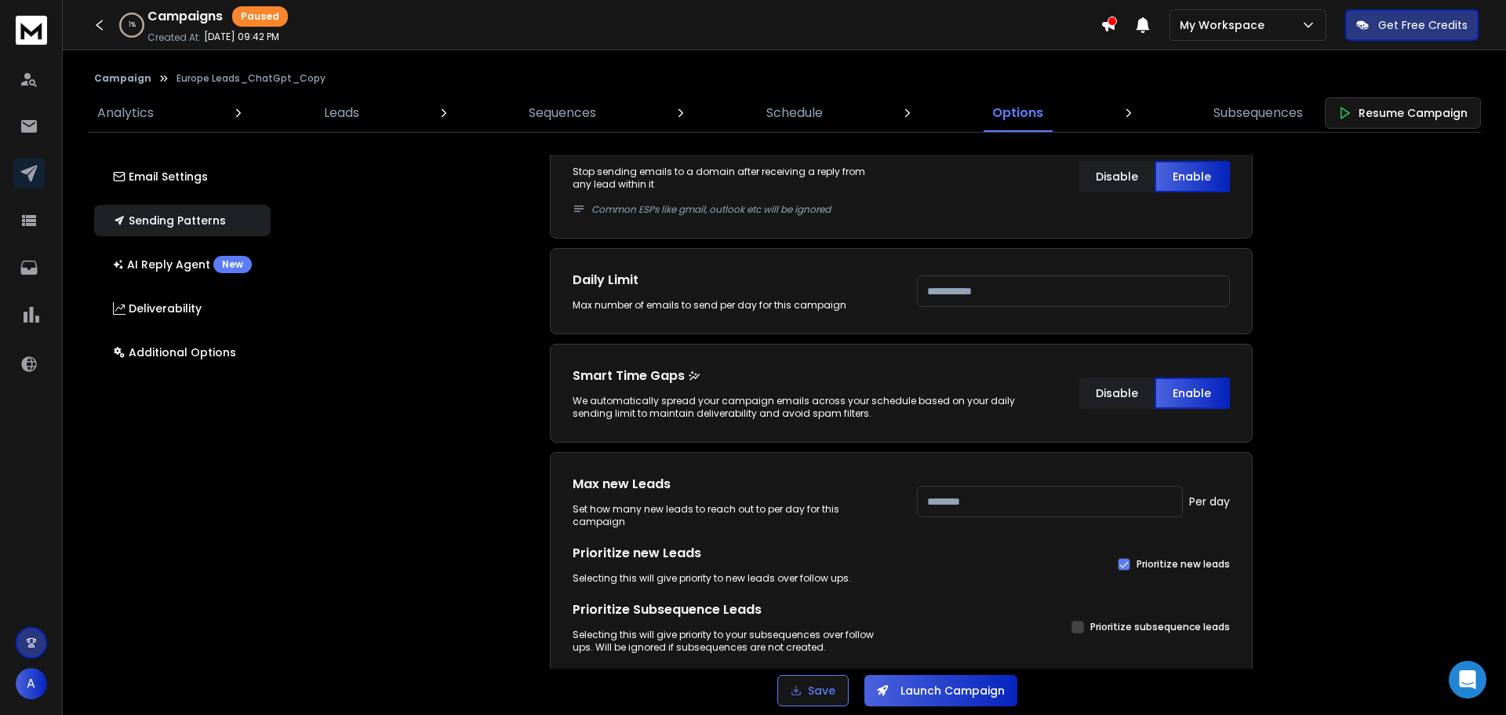
scroll to position [717, 0]
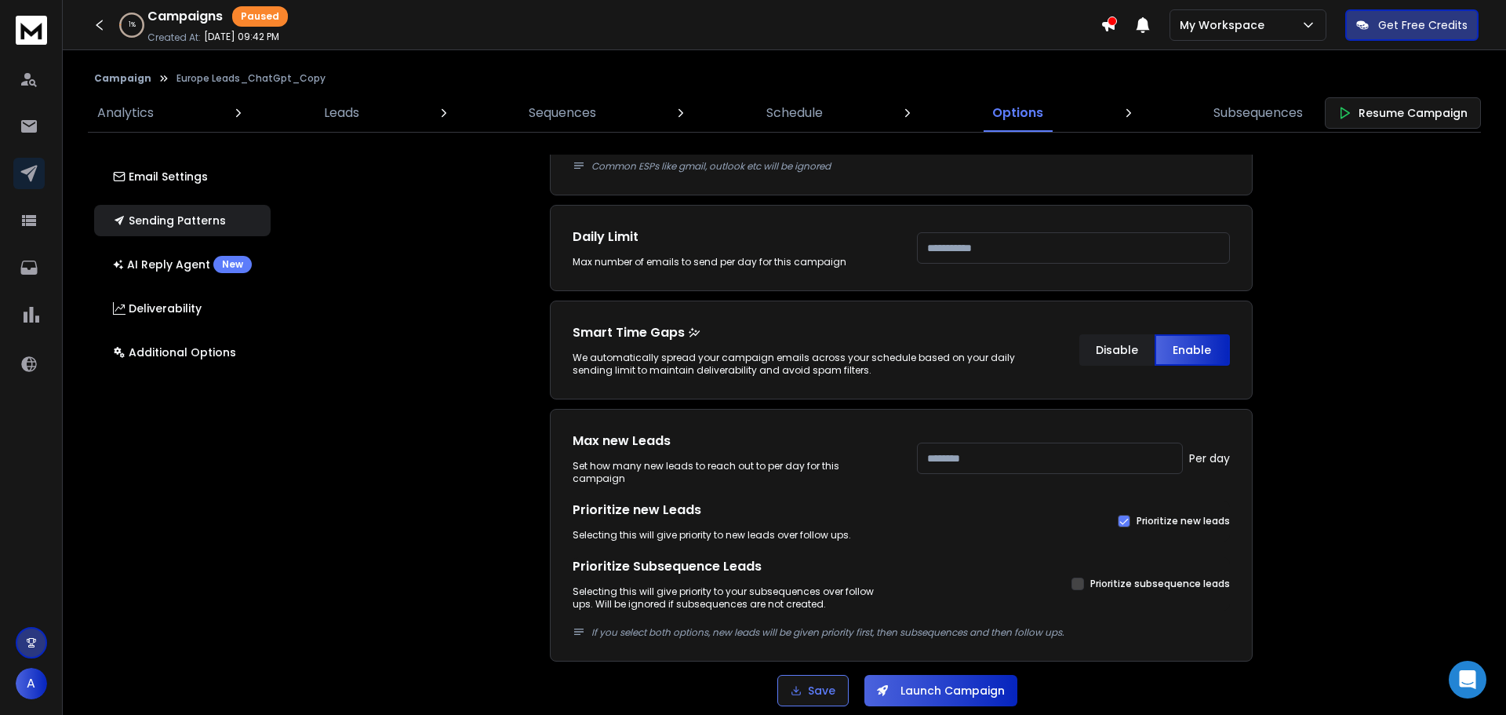
type input "***"
drag, startPoint x: 952, startPoint y: 461, endPoint x: 862, endPoint y: 464, distance: 89.5
click at [862, 464] on div "Max new Leads Set how many new leads to reach out to per day for this campaign …" at bounding box center [901, 457] width 657 height 53
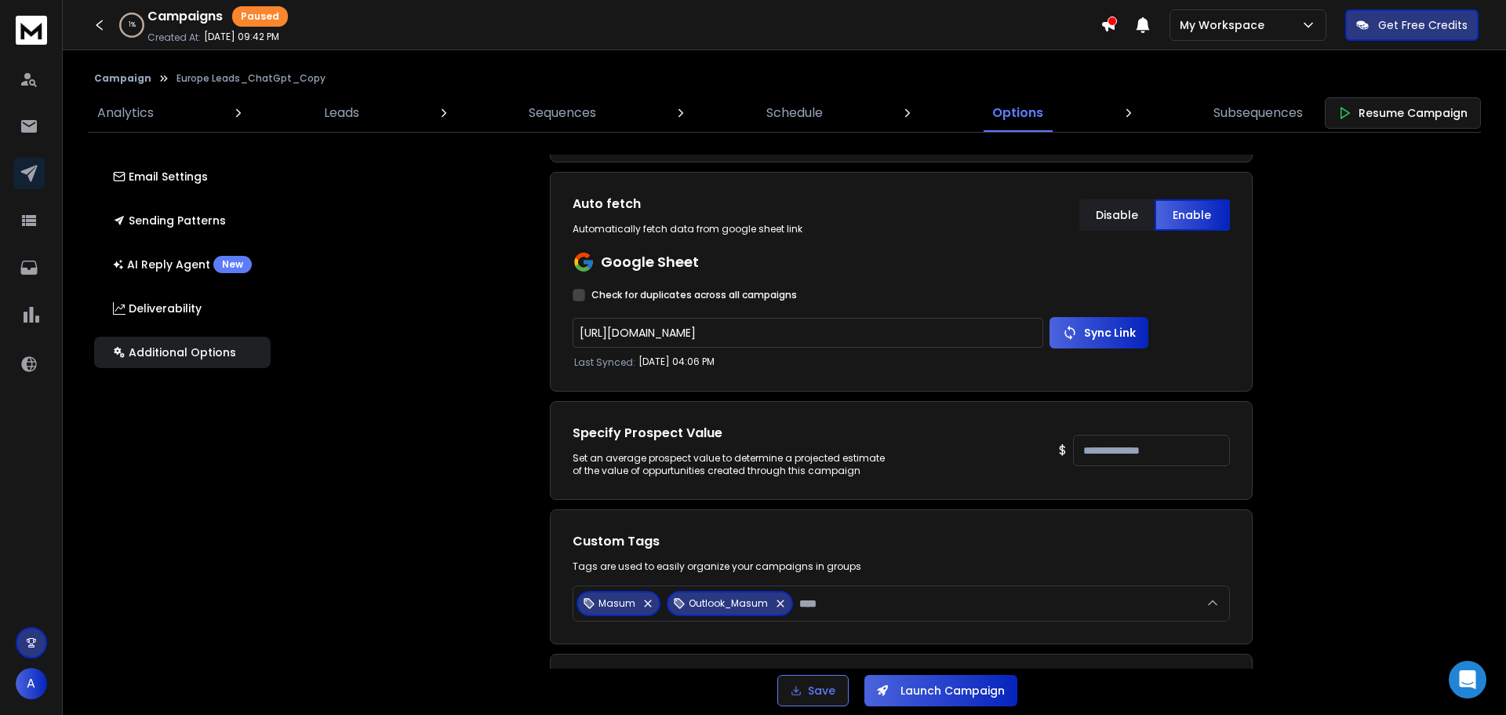
scroll to position [3405, 0]
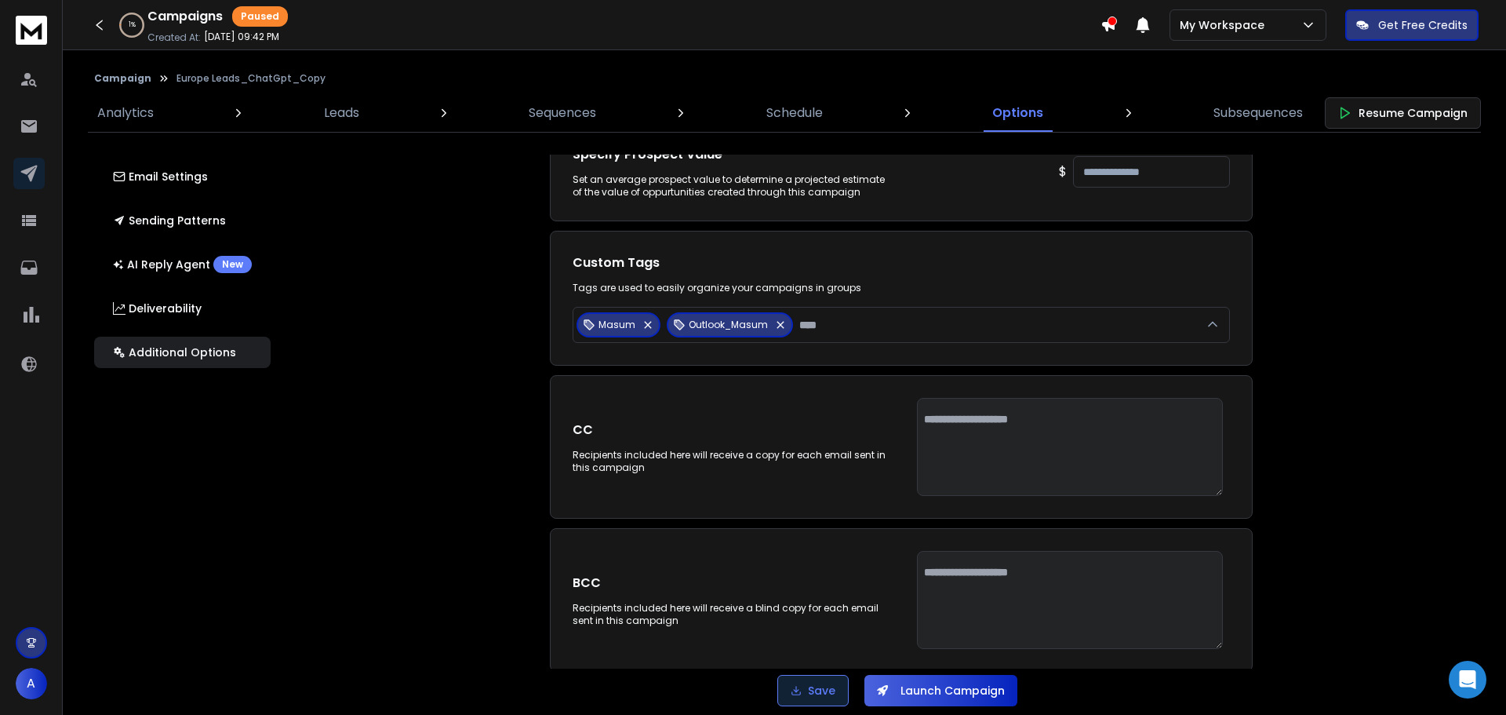
type input "***"
click at [815, 693] on button "Save" at bounding box center [812, 690] width 71 height 31
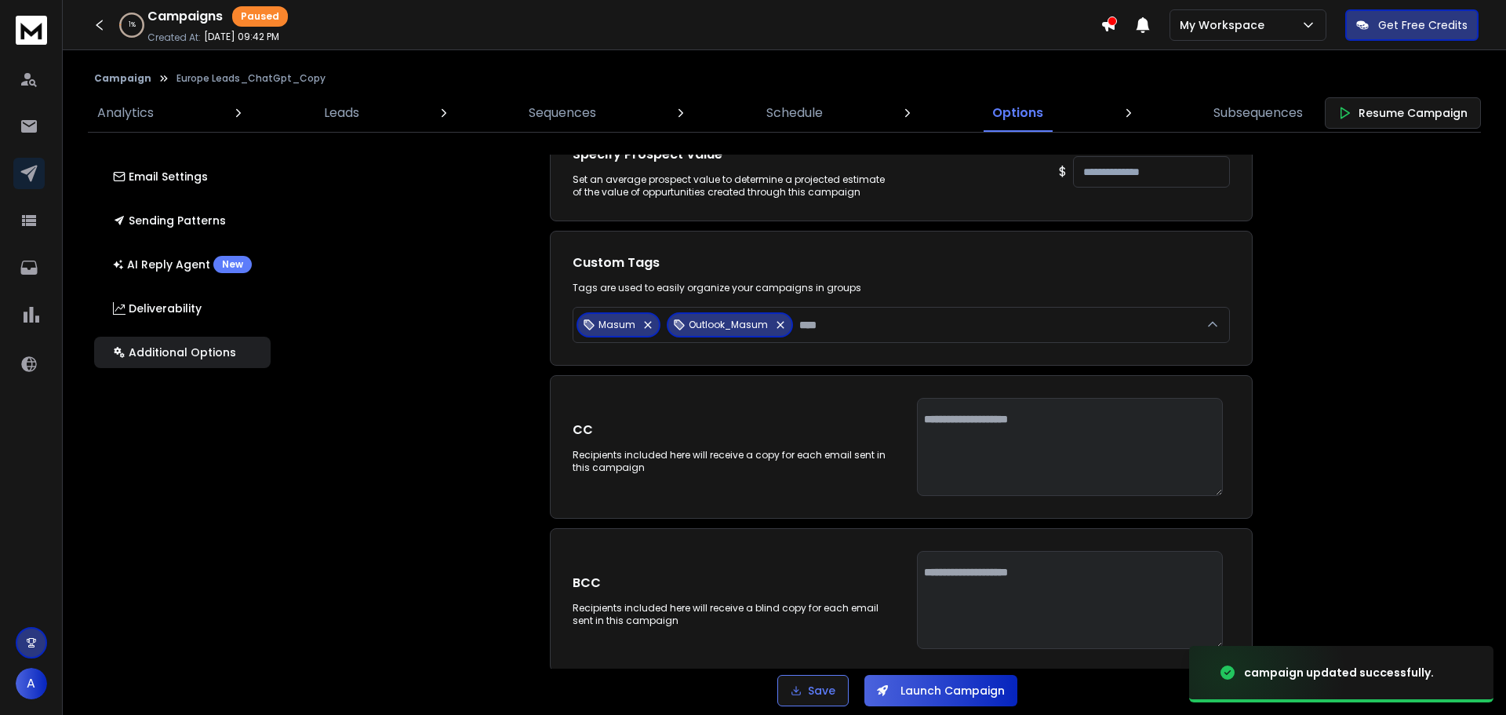
click at [932, 694] on button "Launch Campaign" at bounding box center [941, 690] width 153 height 31
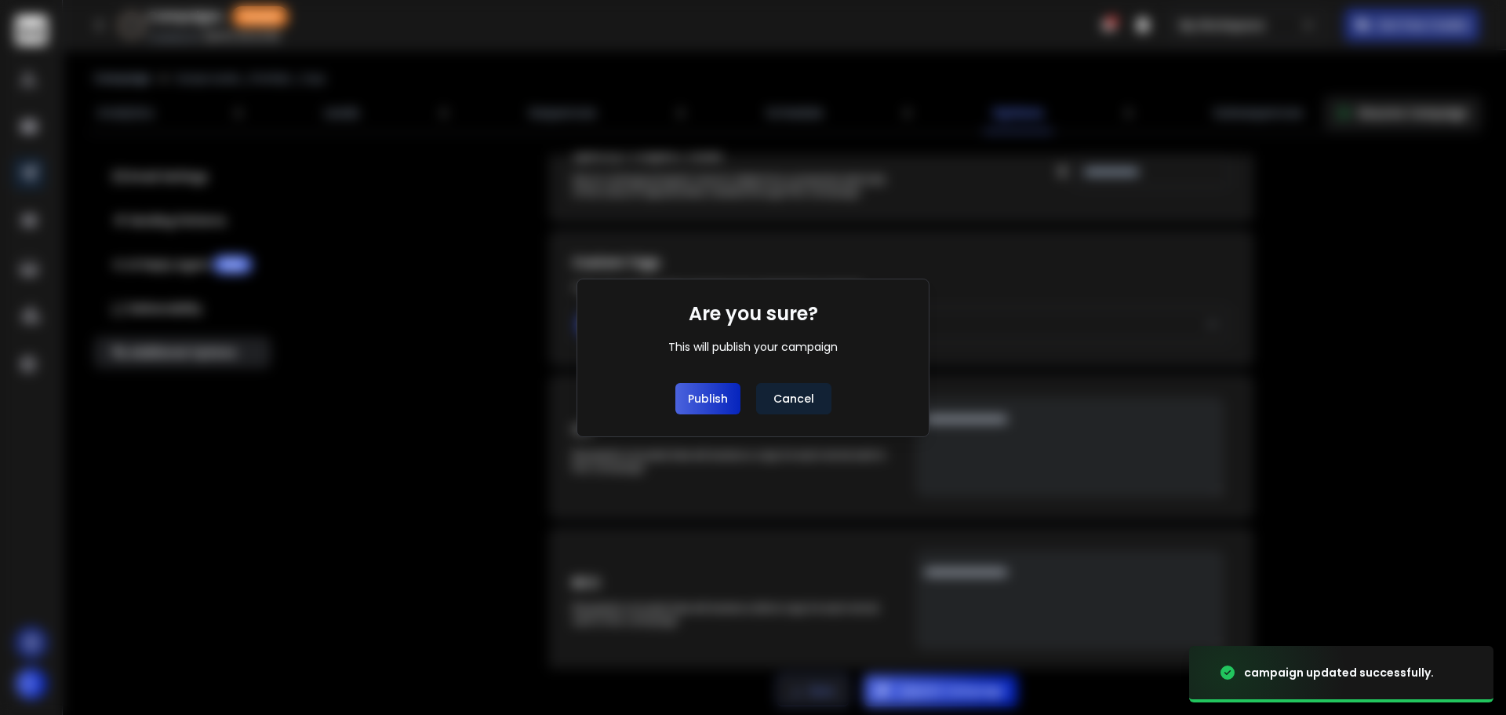
click at [697, 396] on button "Publish" at bounding box center [707, 398] width 65 height 31
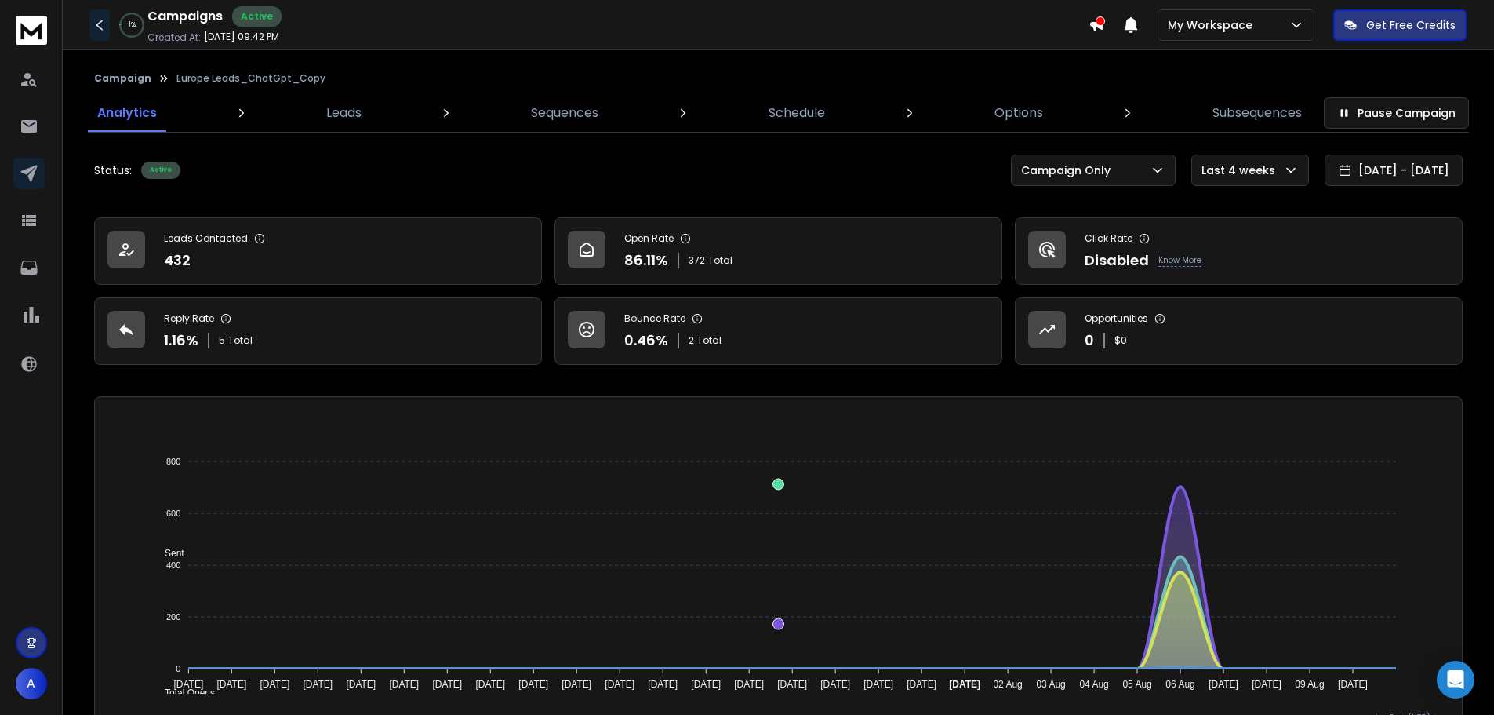
click at [101, 22] on icon at bounding box center [100, 25] width 14 height 14
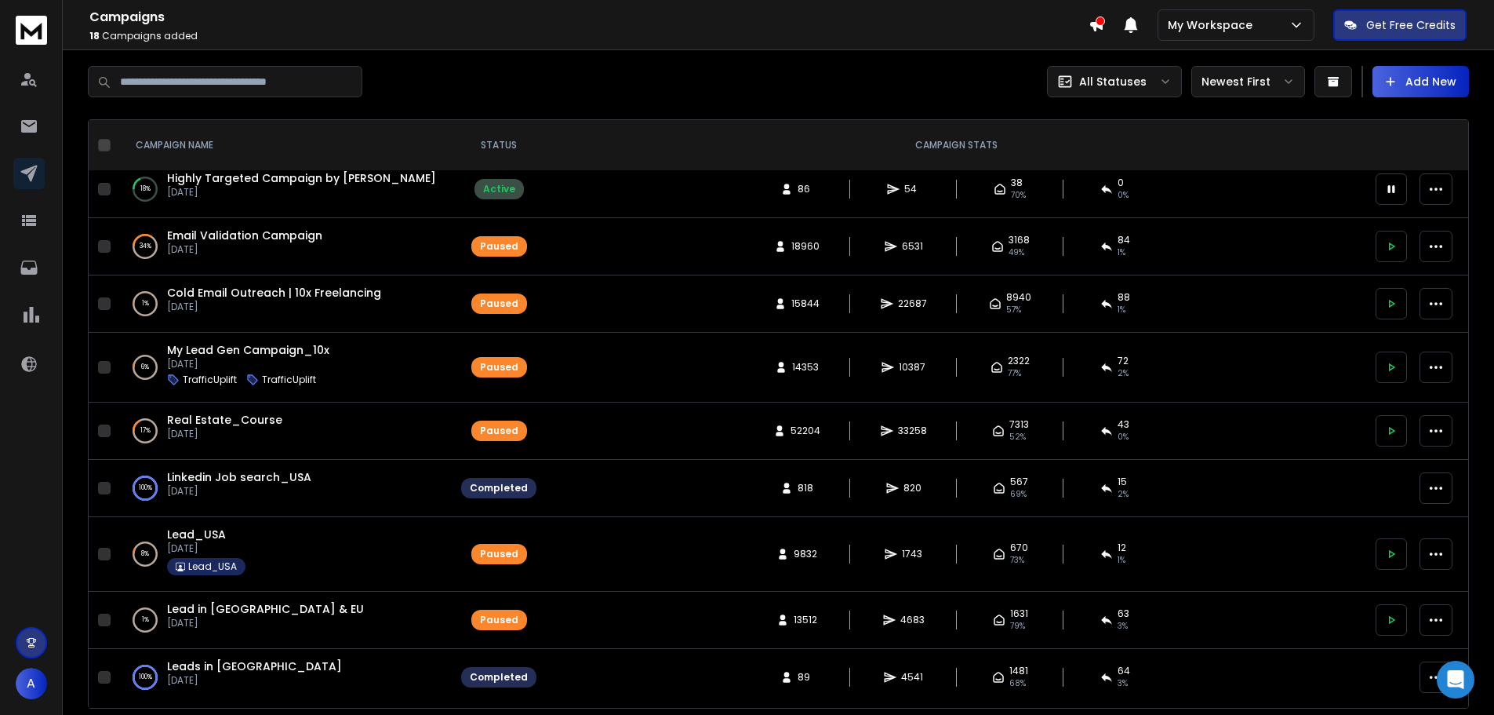
scroll to position [652, 0]
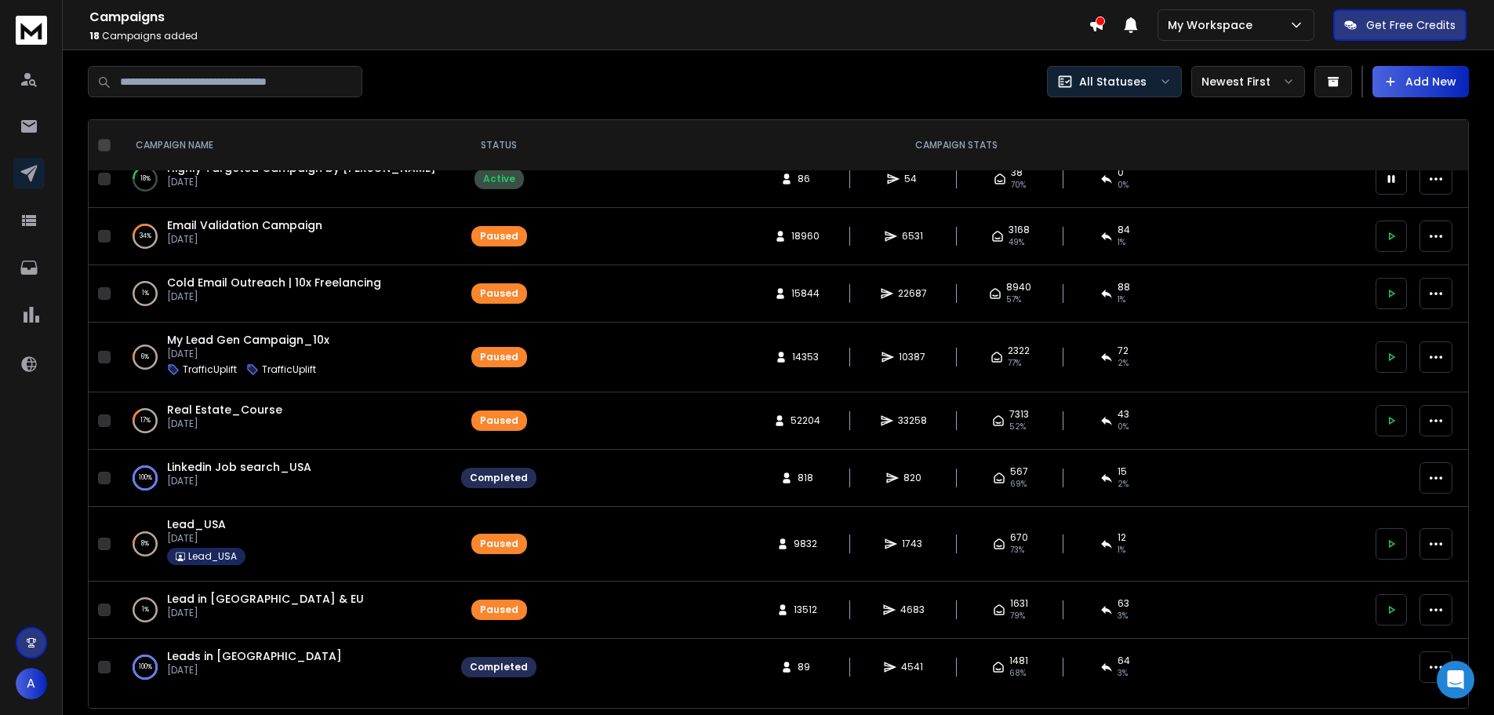
click at [1138, 79] on p "All Statuses" at bounding box center [1112, 82] width 67 height 16
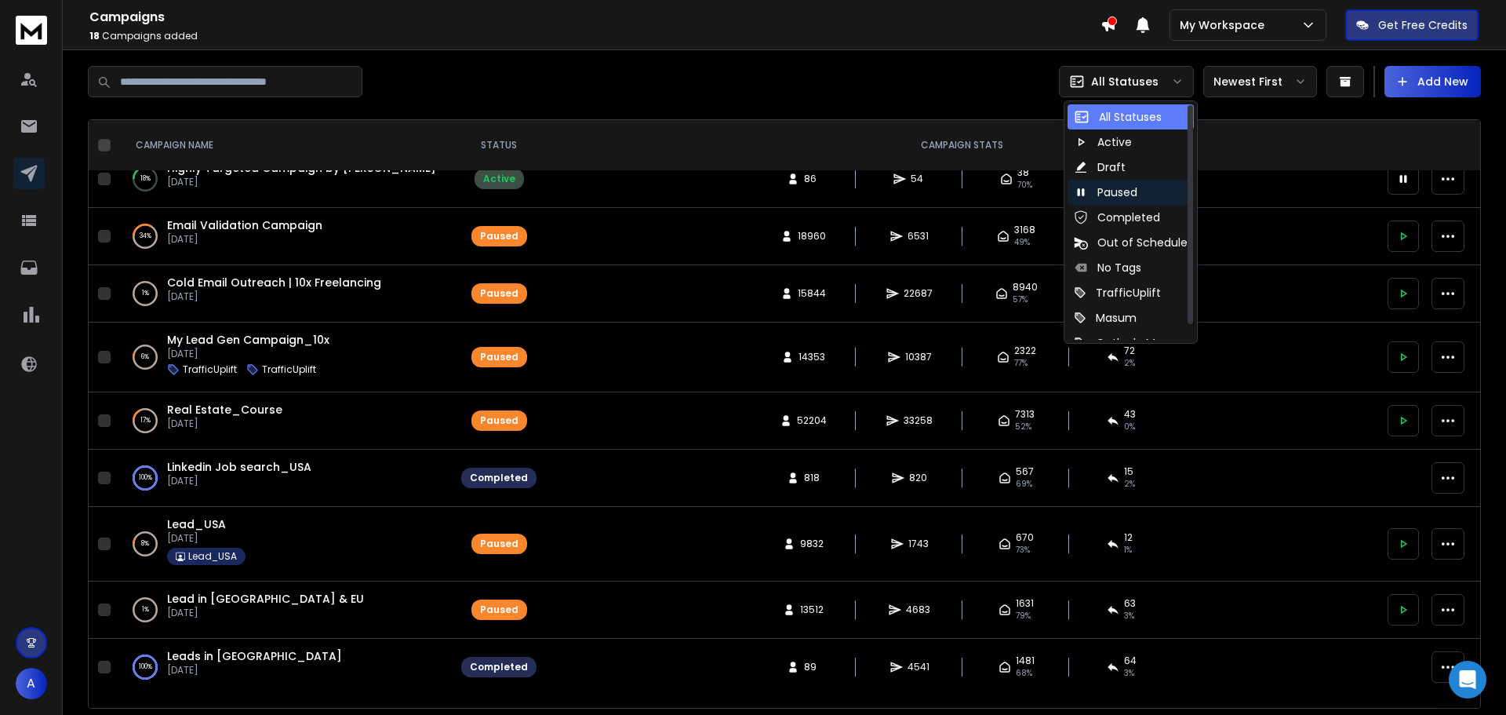
click at [1119, 190] on div "Paused" at bounding box center [1106, 192] width 64 height 16
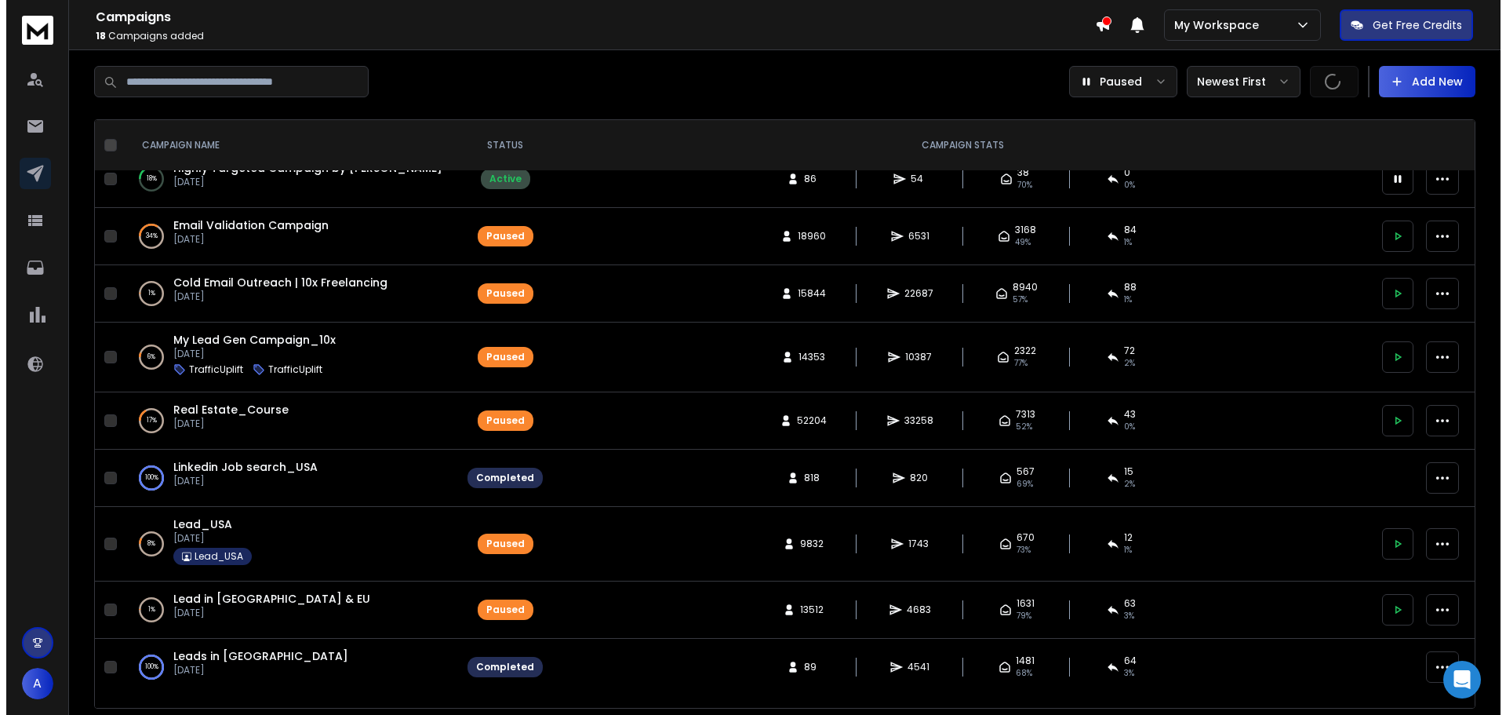
scroll to position [0, 0]
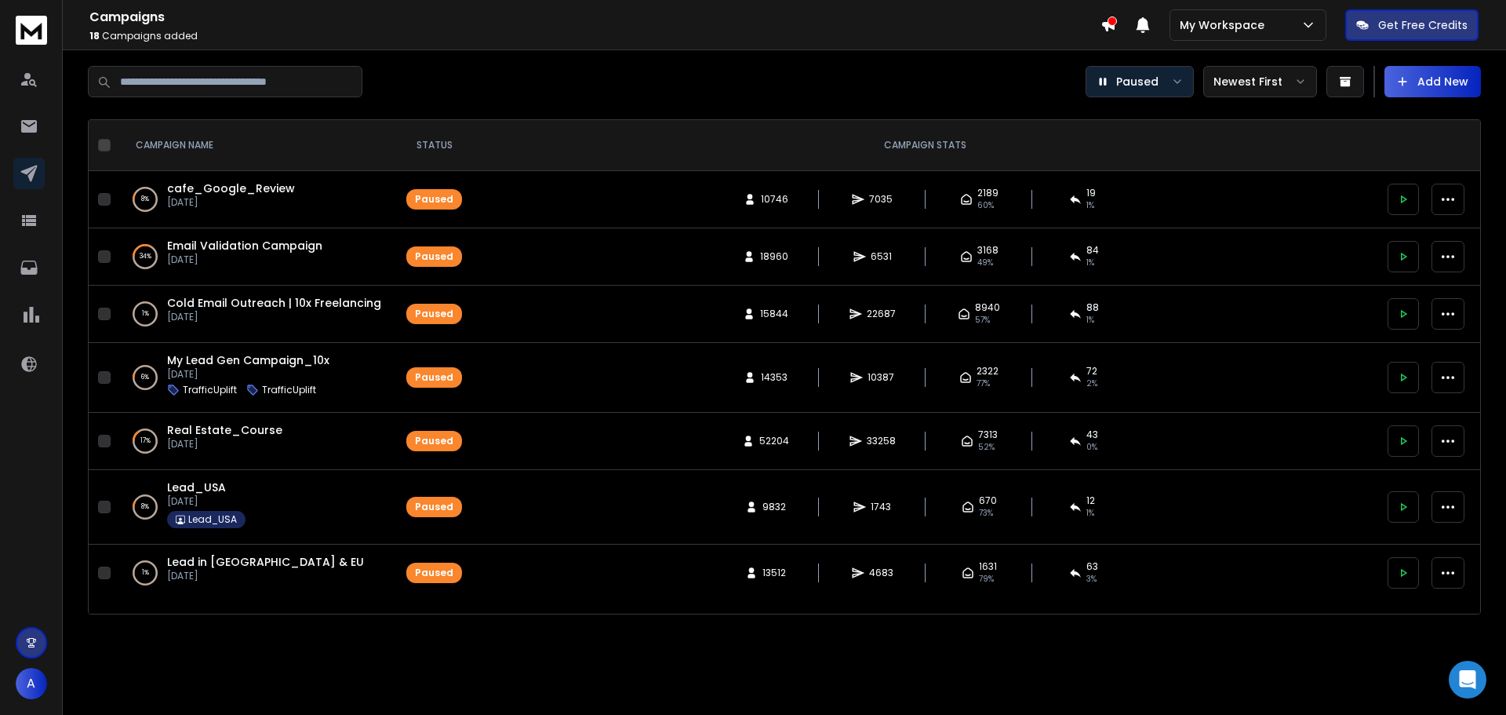
click at [1142, 77] on p "Paused" at bounding box center [1137, 82] width 42 height 16
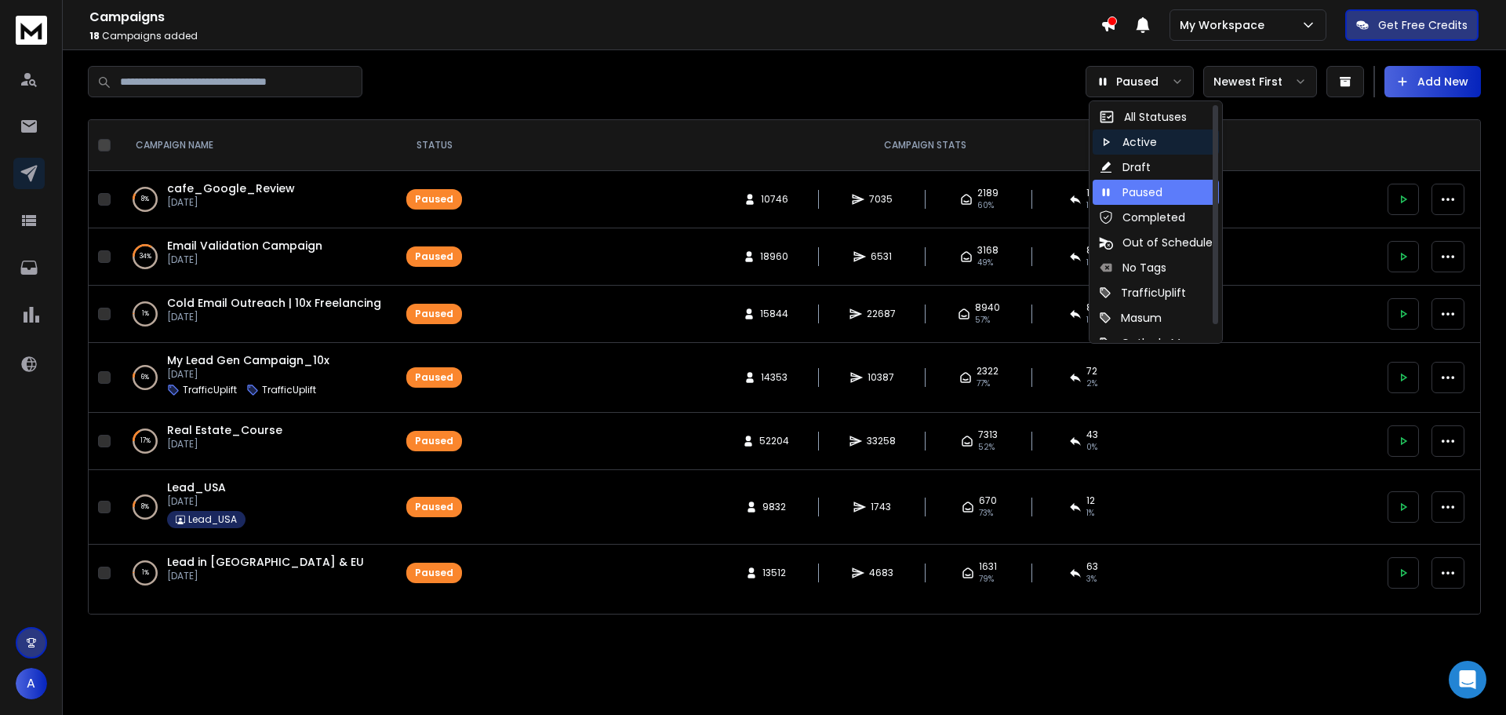
click at [1134, 137] on div "Active" at bounding box center [1128, 142] width 58 height 16
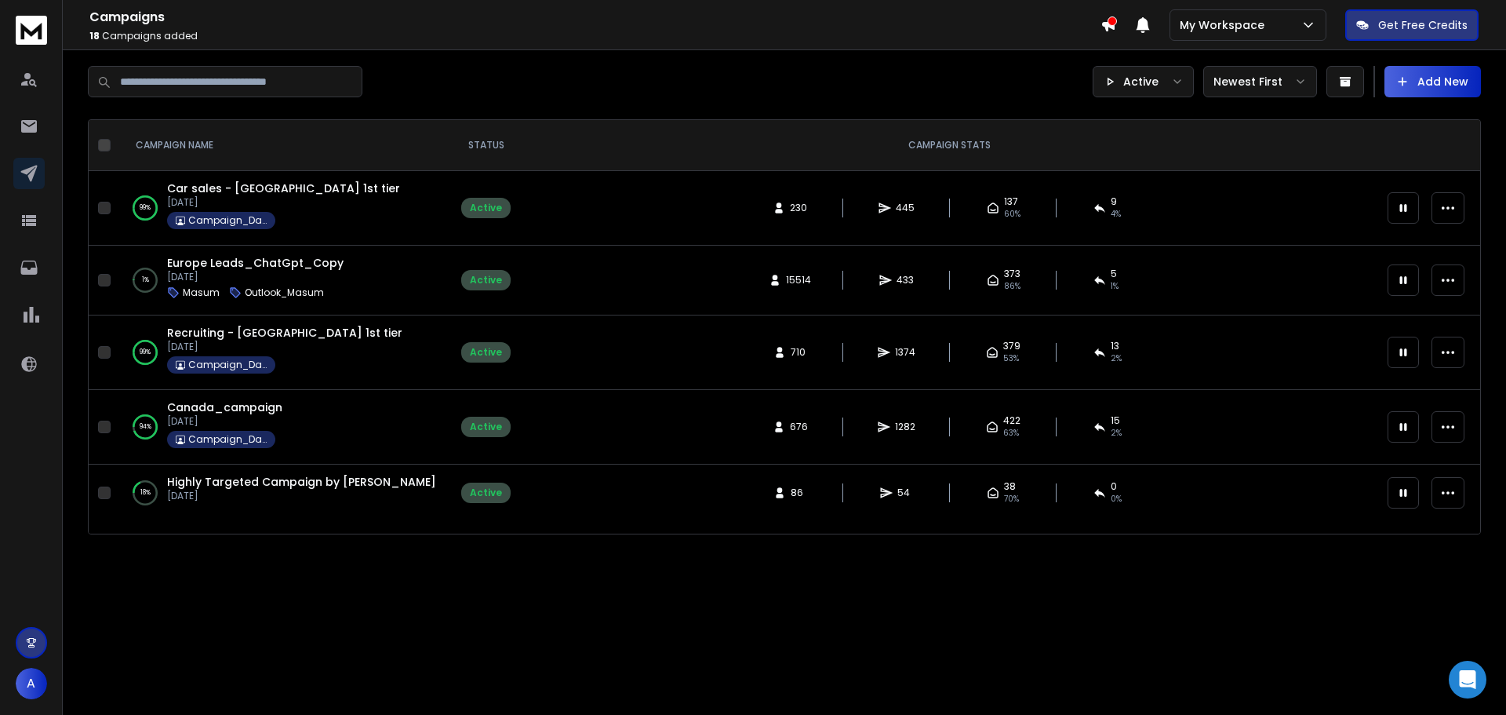
click at [289, 487] on span "Highly Targeted Campaign by Masum" at bounding box center [301, 482] width 269 height 16
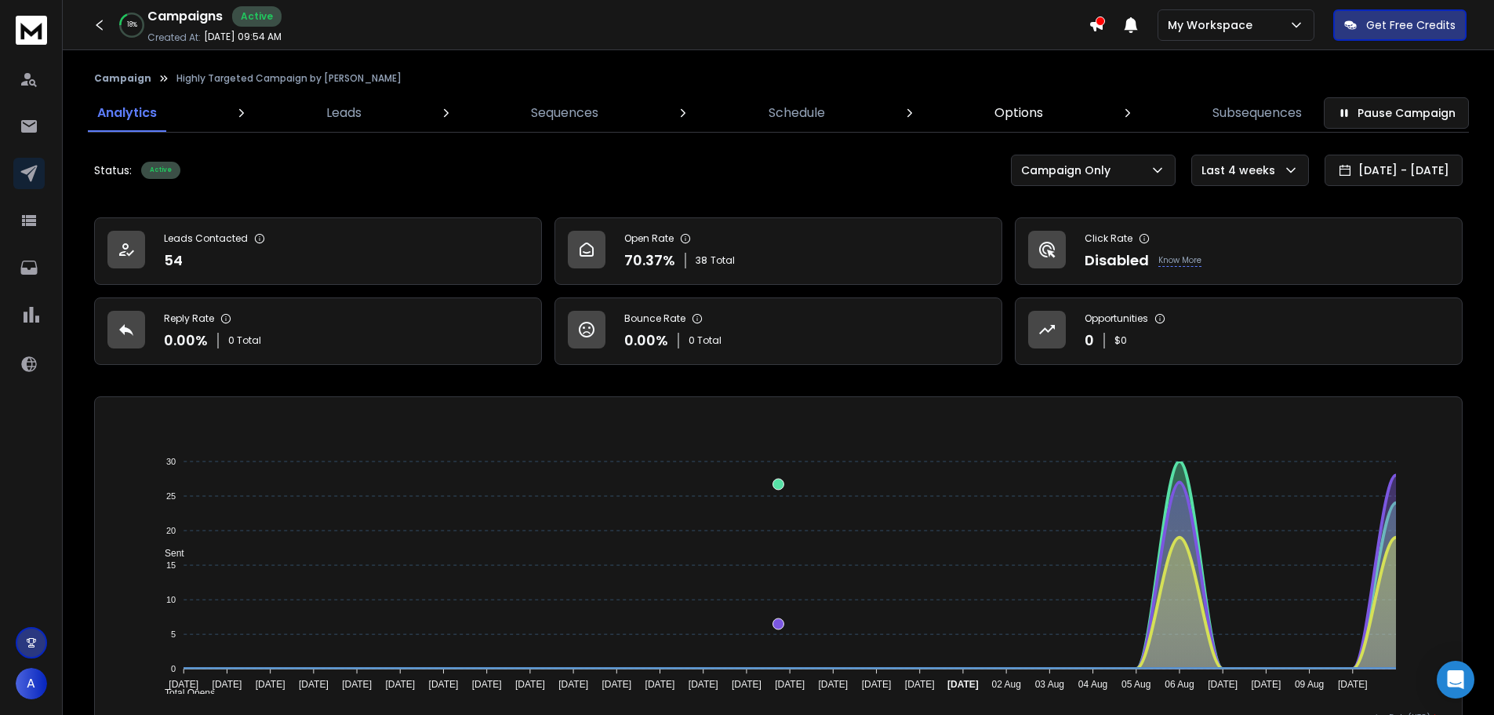
click at [1015, 115] on p "Options" at bounding box center [1019, 113] width 49 height 19
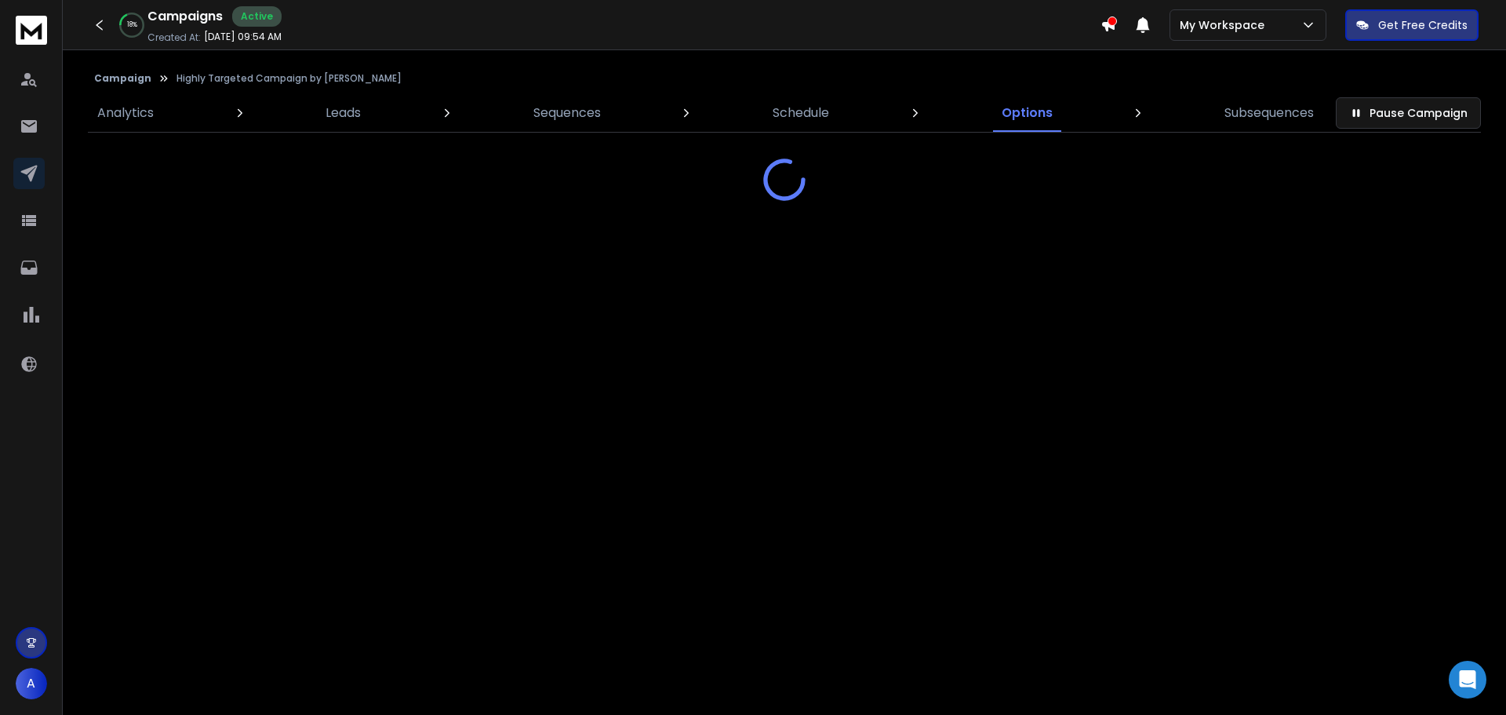
select select "**********"
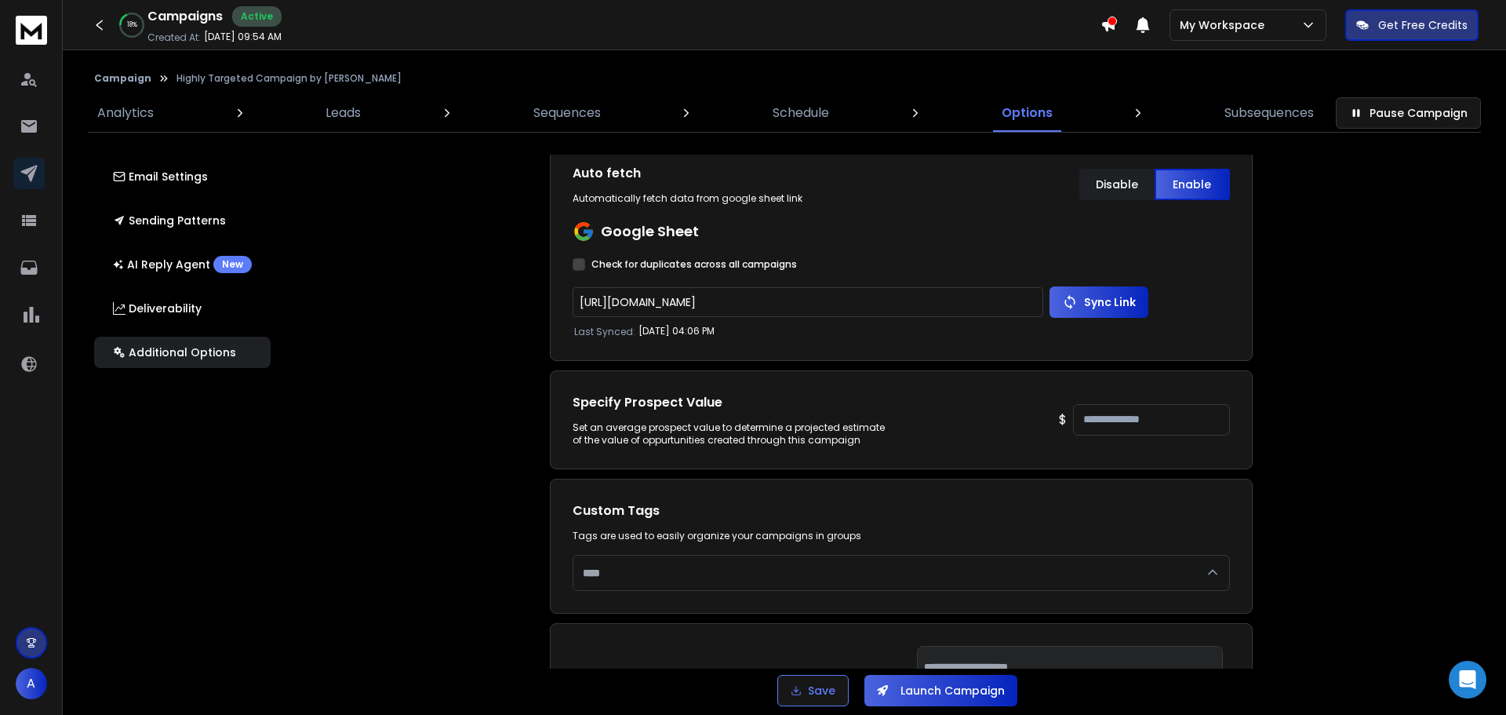
scroll to position [2903, 0]
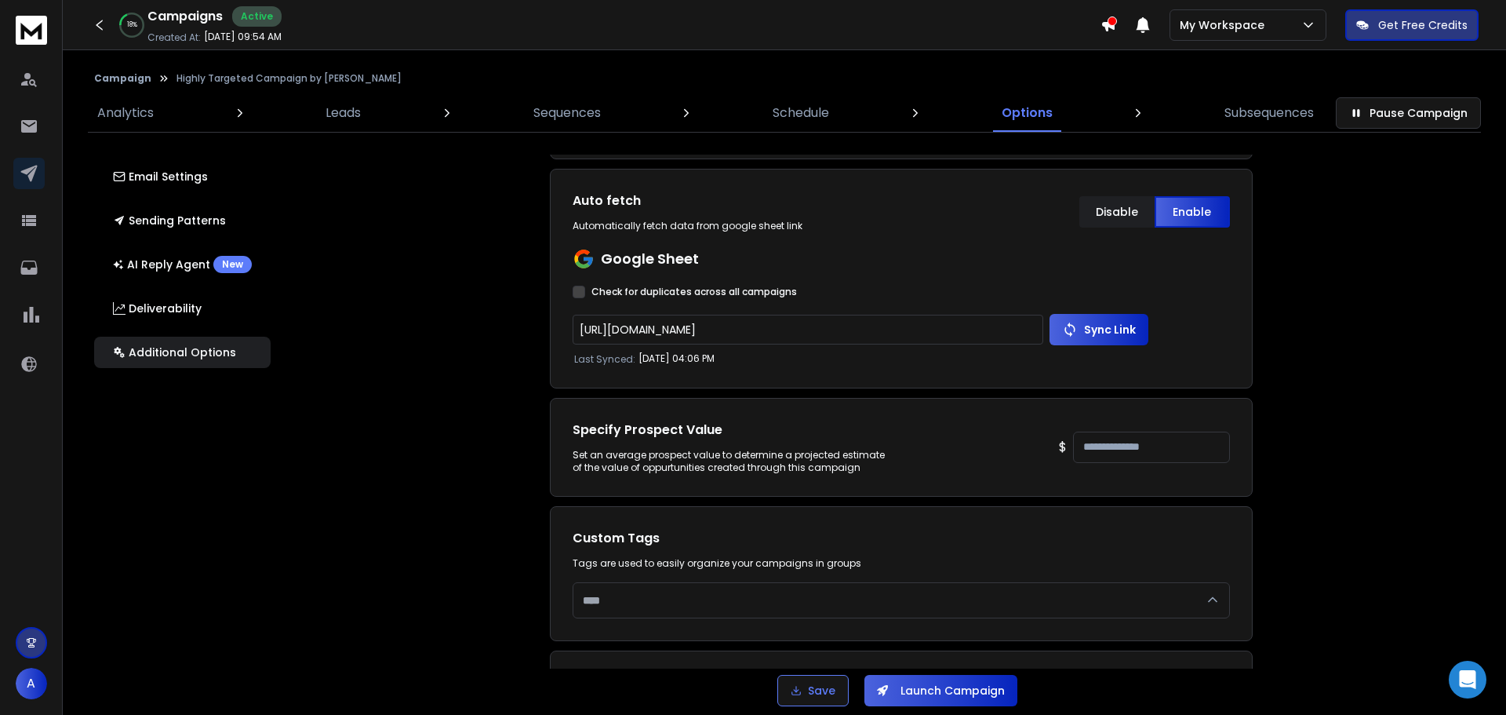
click at [696, 322] on link "https://docs.google.com/spreadsheets/d/1quuuvamGWh4hiVi9fnfbNhuxG0mlHMwd2mQt6Lc…" at bounding box center [638, 330] width 116 height 16
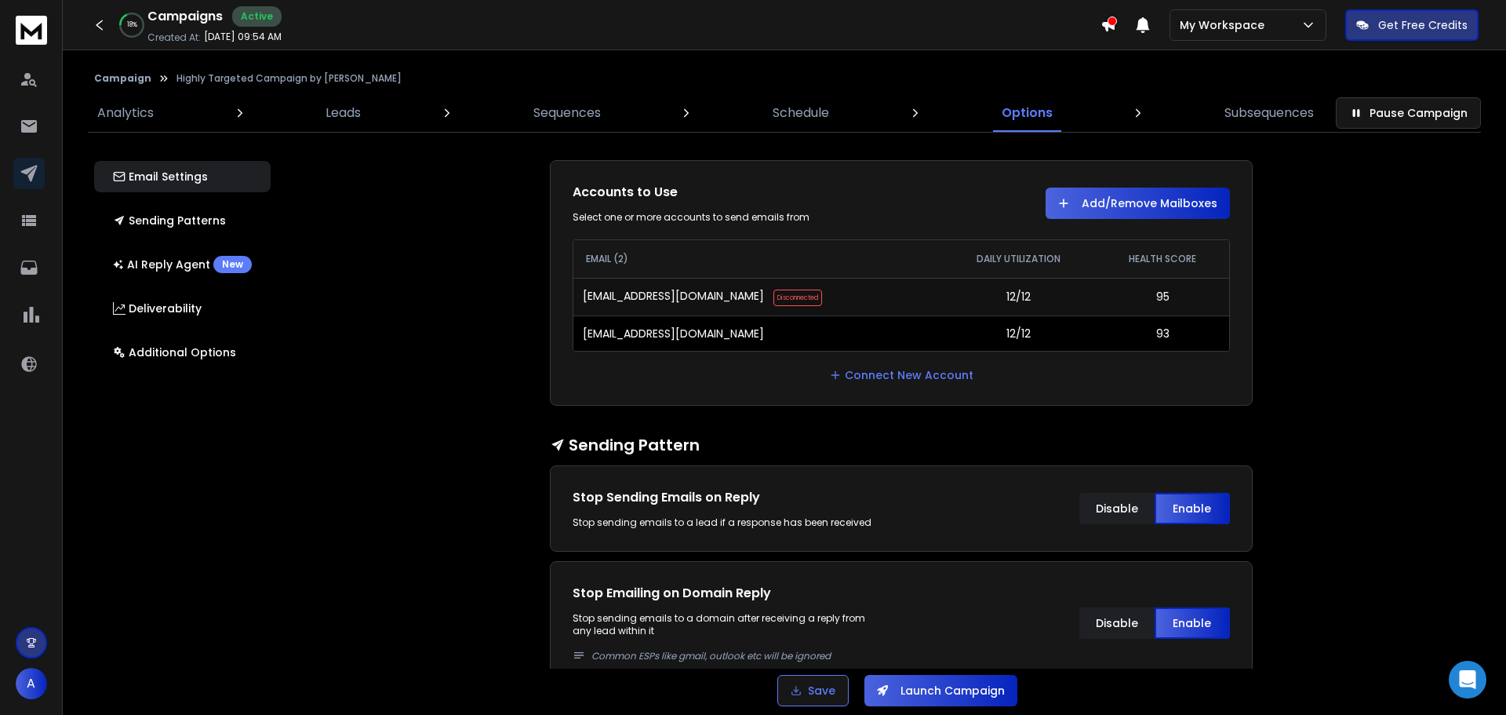
scroll to position [0, 0]
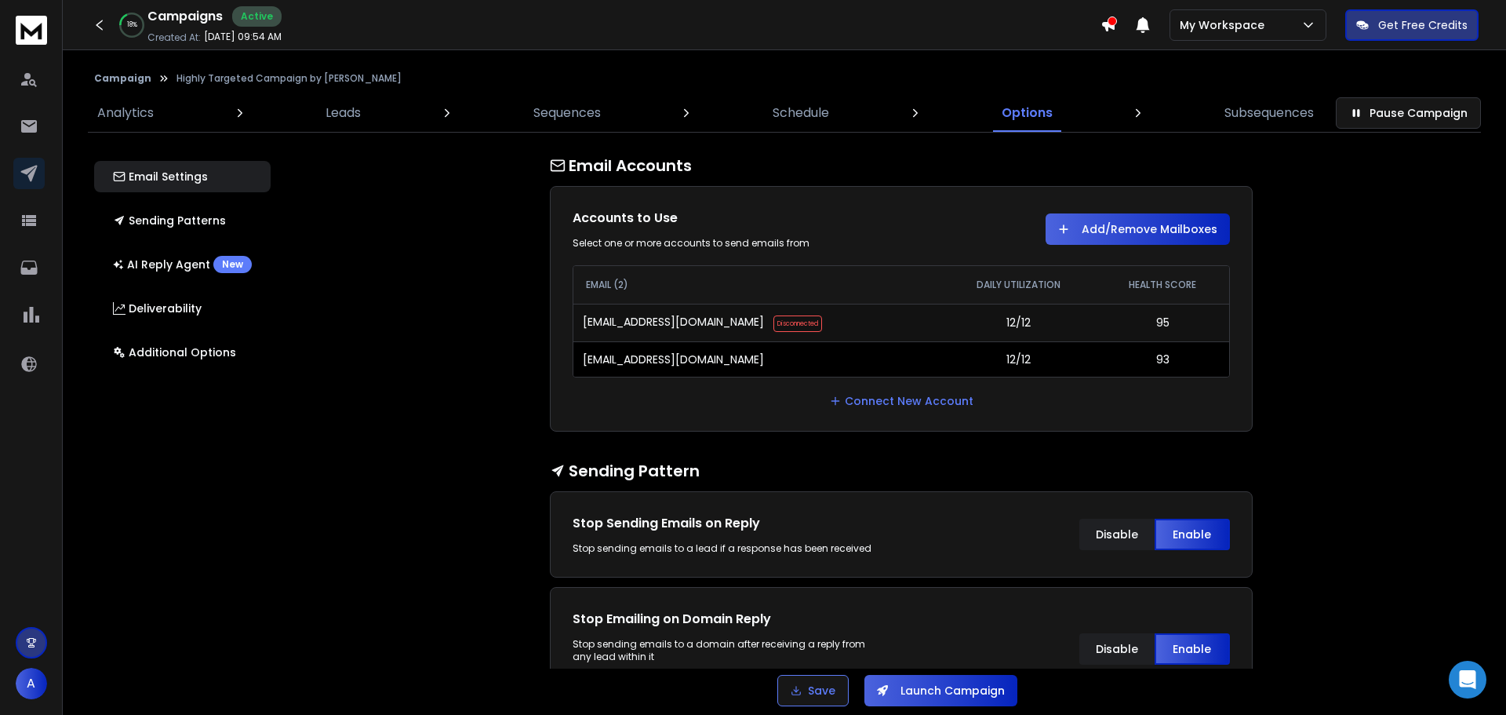
click at [650, 324] on p "amasum@trafficuplifthub.com" at bounding box center [673, 323] width 181 height 18
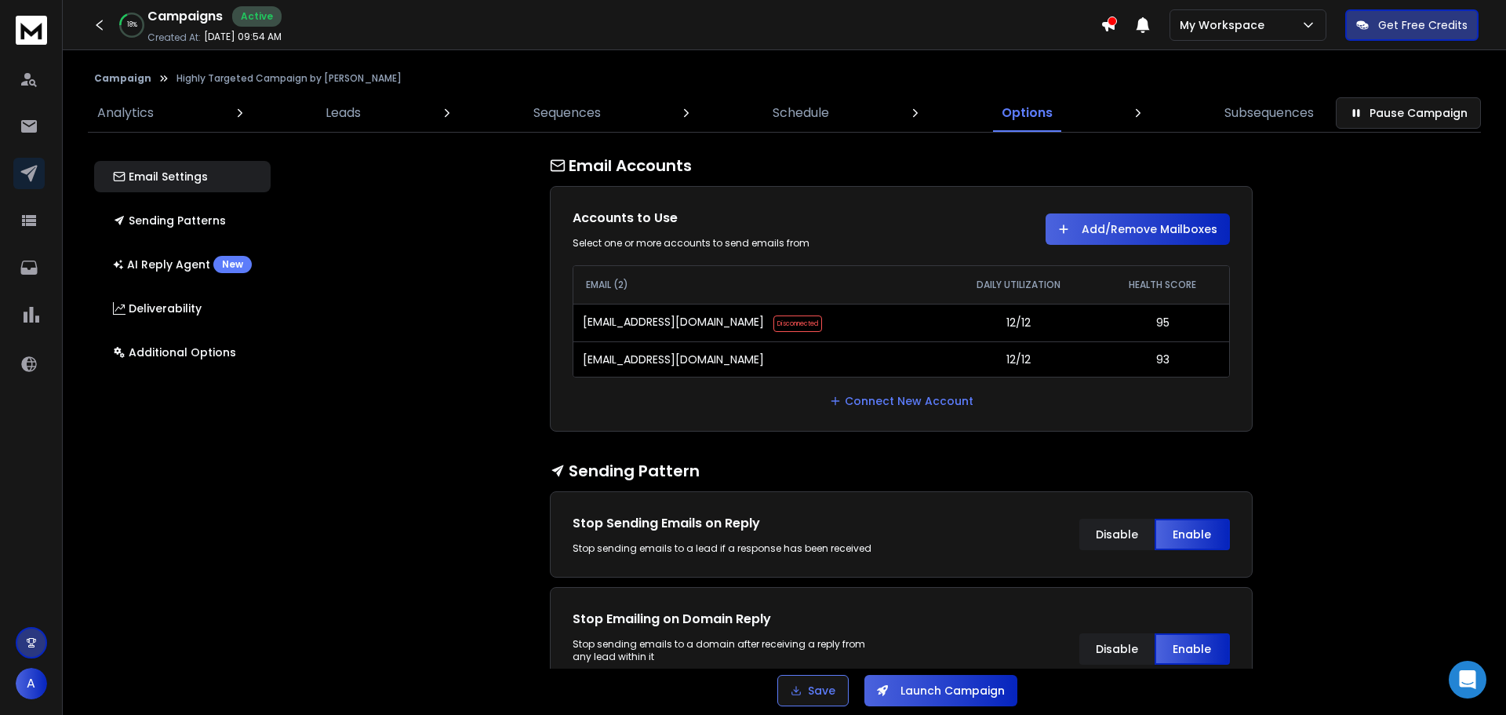
click at [1110, 223] on button "Add/Remove Mailboxes" at bounding box center [1138, 228] width 184 height 31
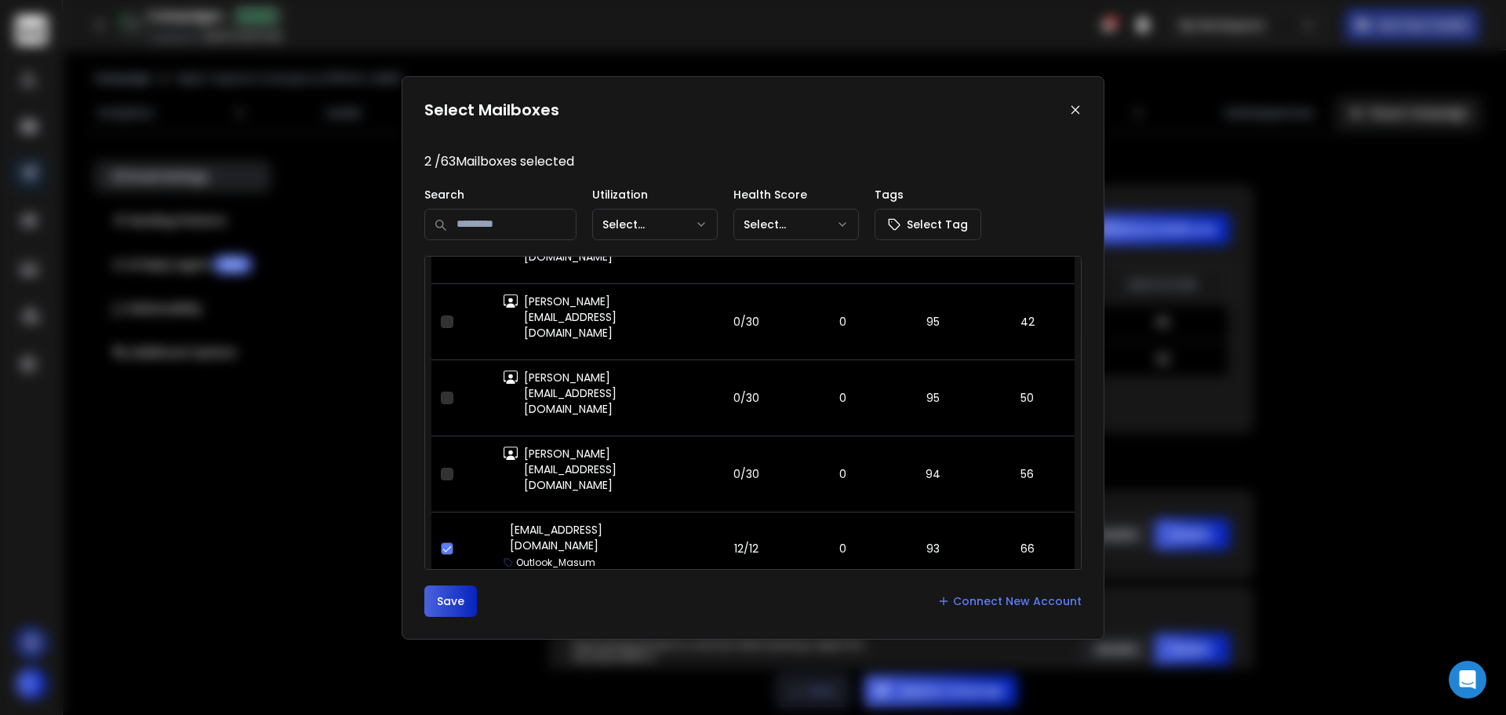
scroll to position [628, 0]
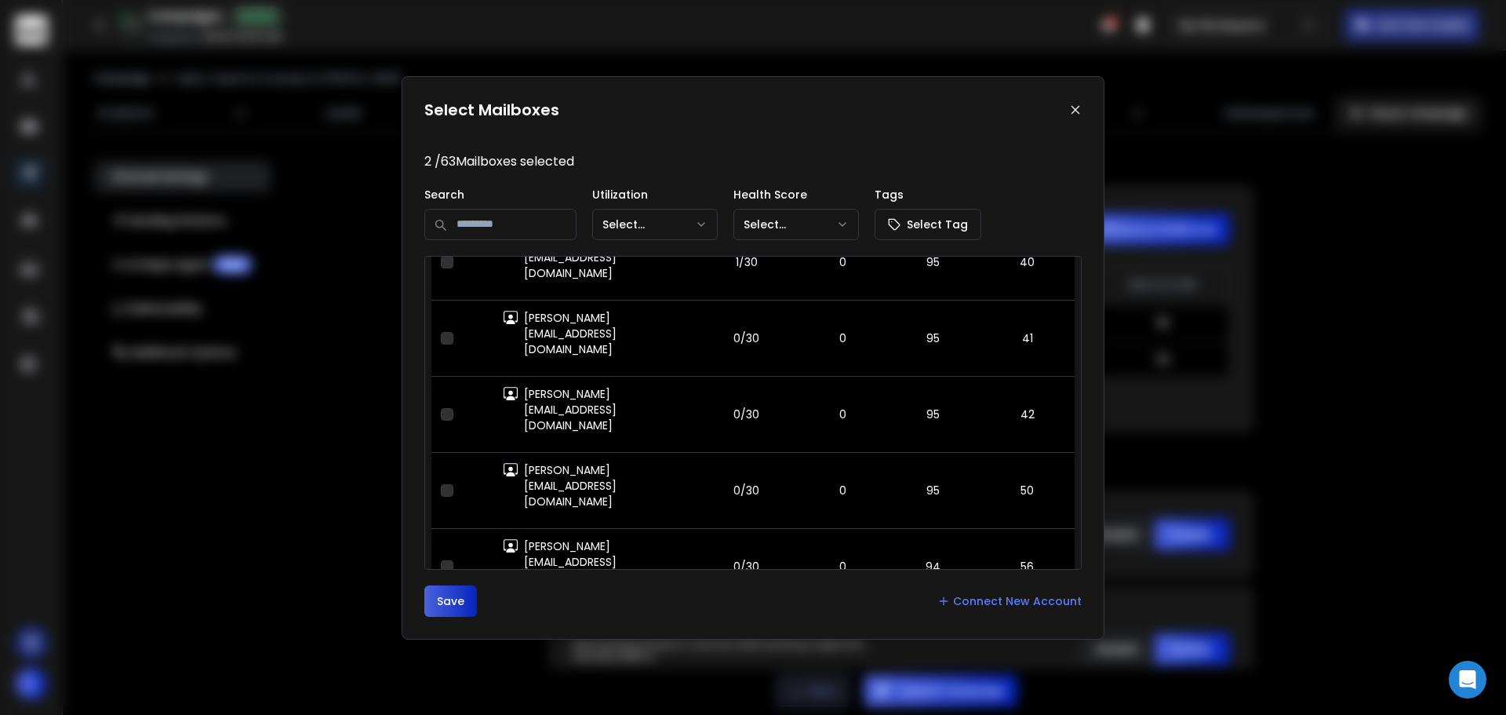
drag, startPoint x: 635, startPoint y: 313, endPoint x: 483, endPoint y: 319, distance: 152.3
click at [504, 614] on div "[EMAIL_ADDRESS][DOMAIN_NAME]" at bounding box center [594, 629] width 180 height 31
copy p "[EMAIL_ADDRESS][DOMAIN_NAME]"
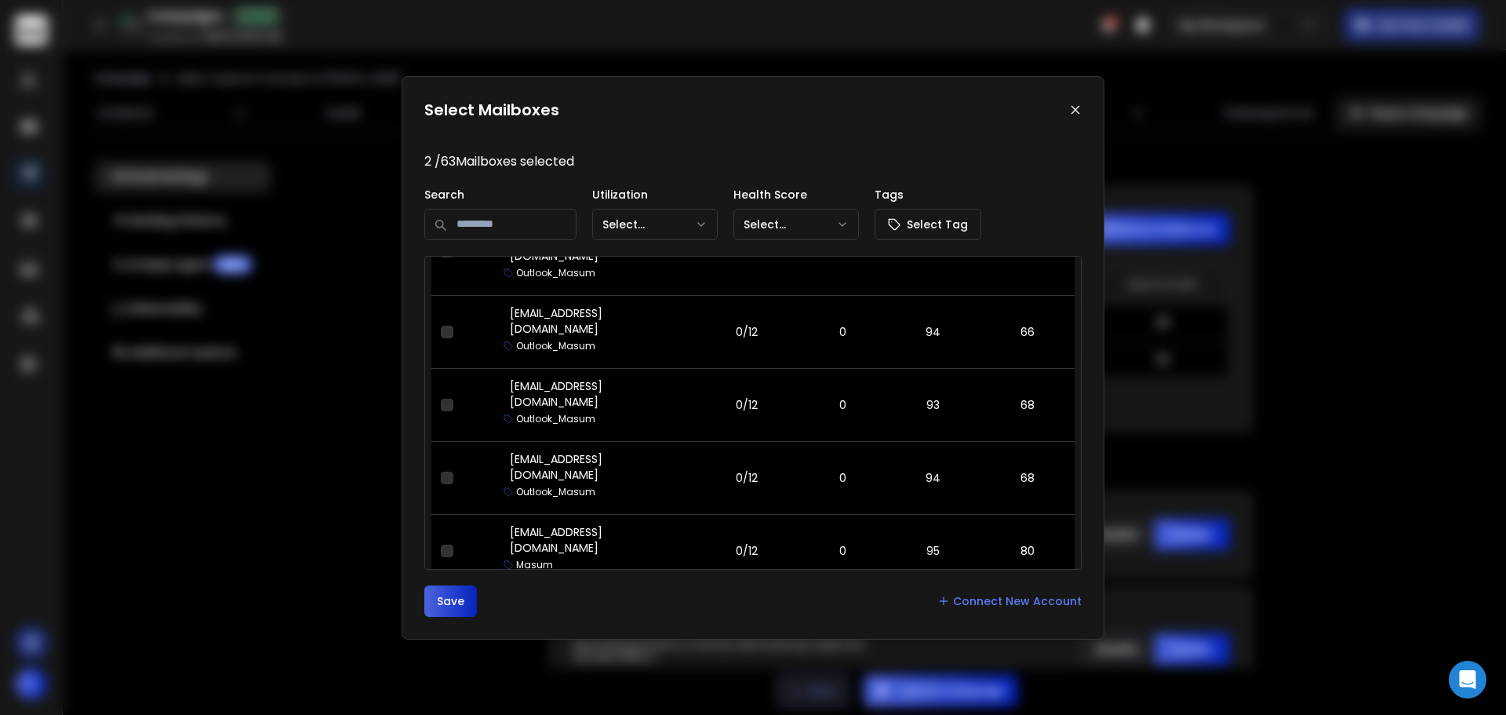
scroll to position [1412, 0]
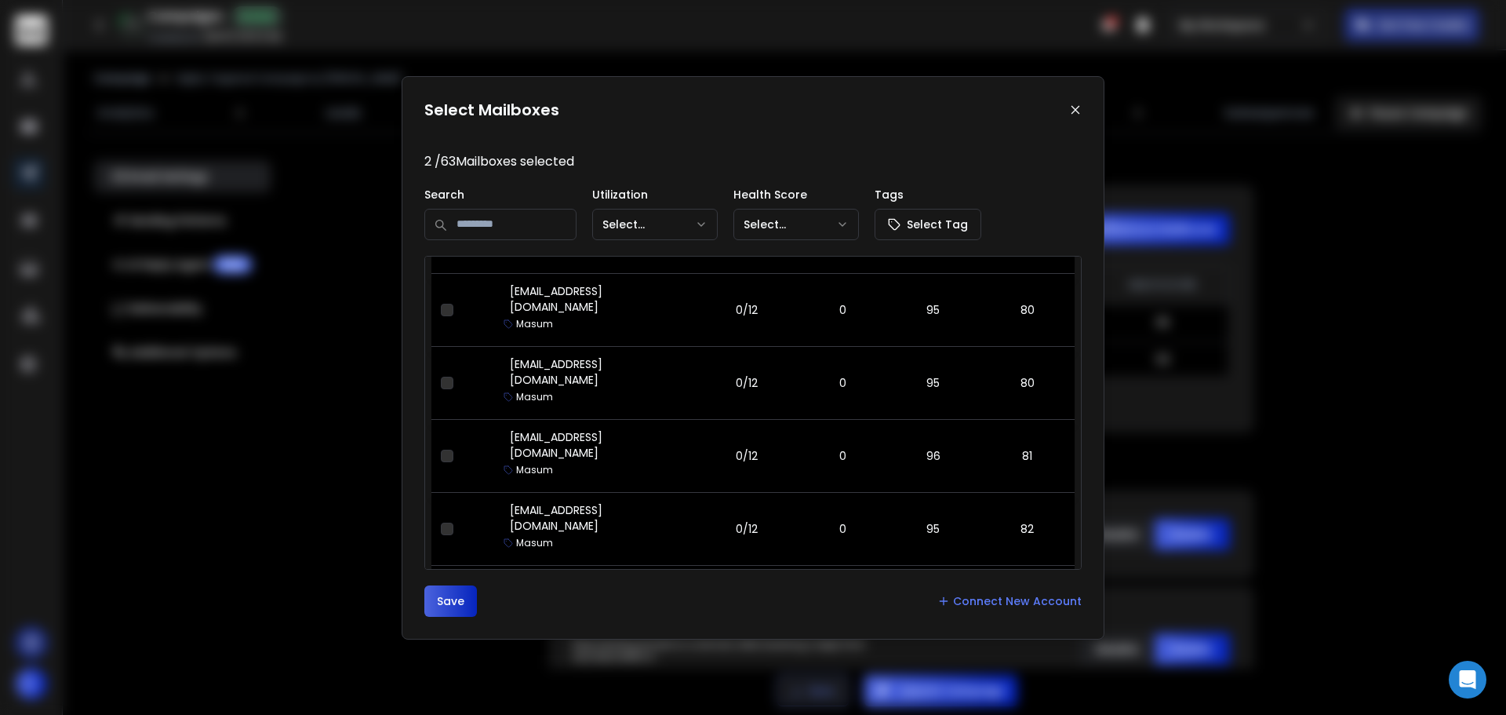
drag, startPoint x: 663, startPoint y: 446, endPoint x: 476, endPoint y: 442, distance: 186.8
copy div "[EMAIL_ADDRESS][DOMAIN_NAME]"
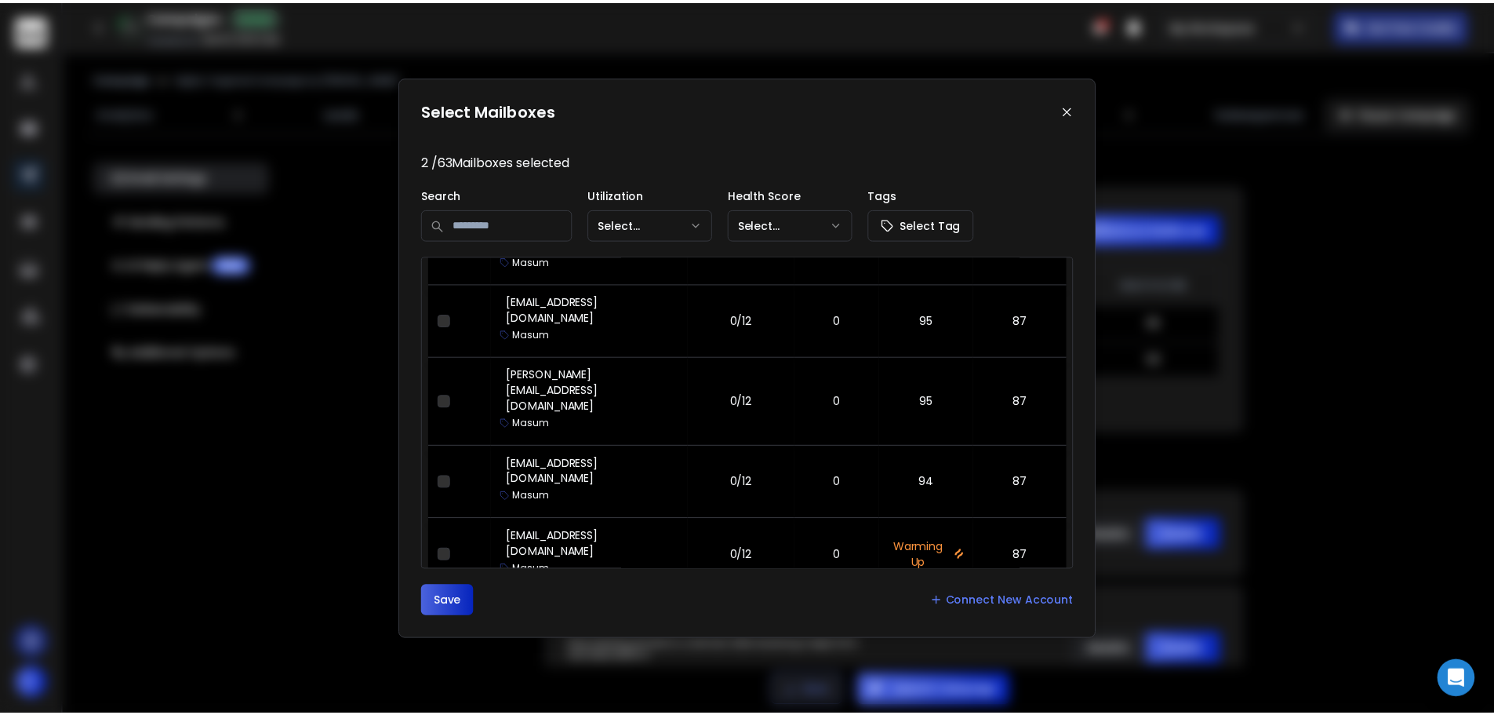
scroll to position [2568, 0]
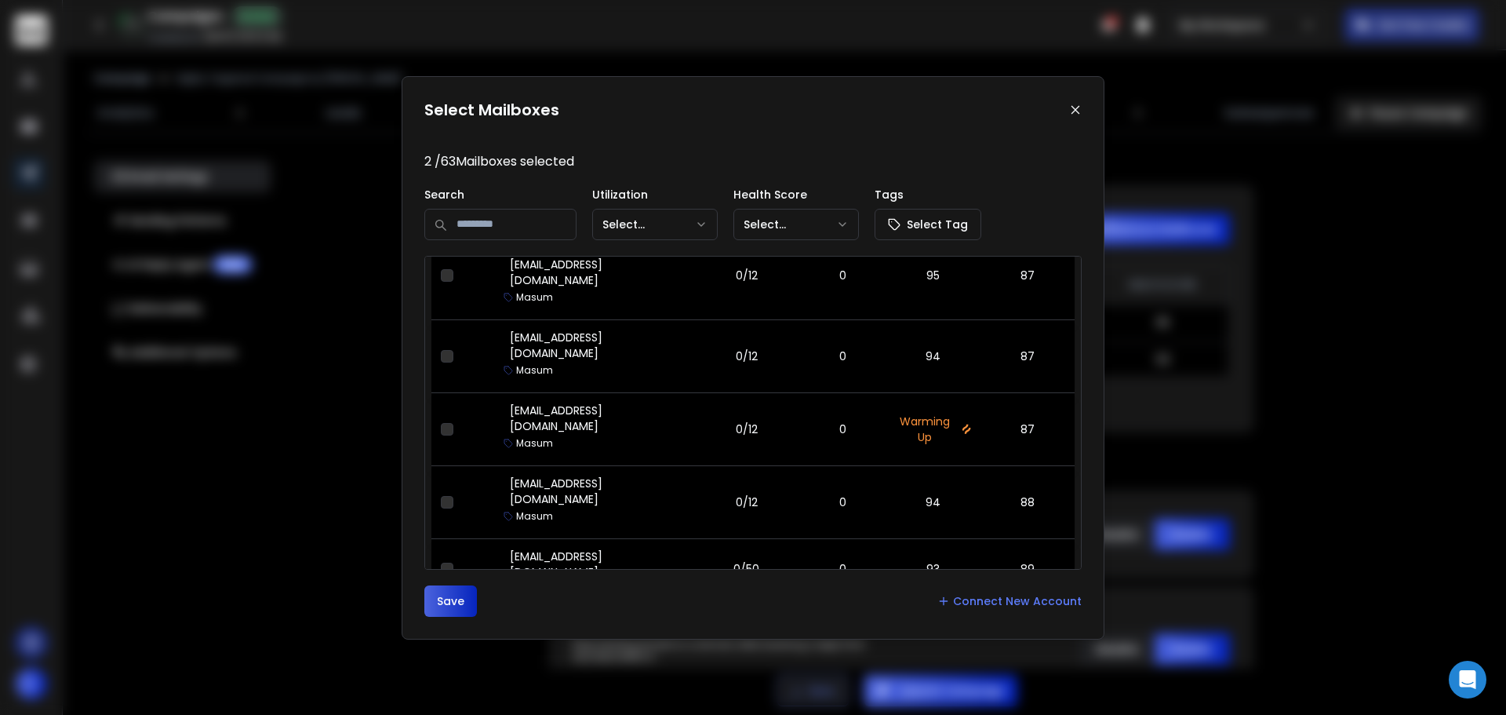
click at [1079, 109] on icon at bounding box center [1075, 110] width 13 height 13
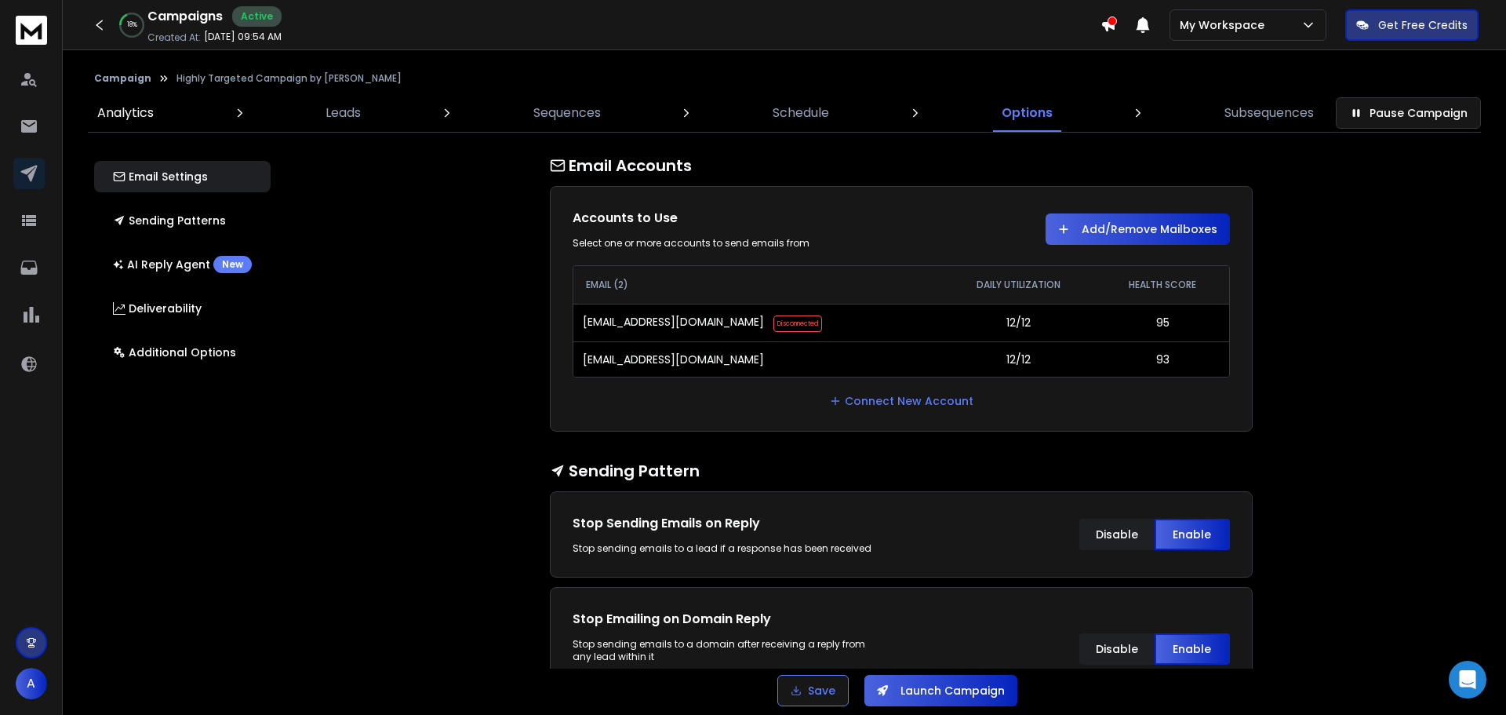
click at [131, 116] on p "Analytics" at bounding box center [125, 113] width 56 height 19
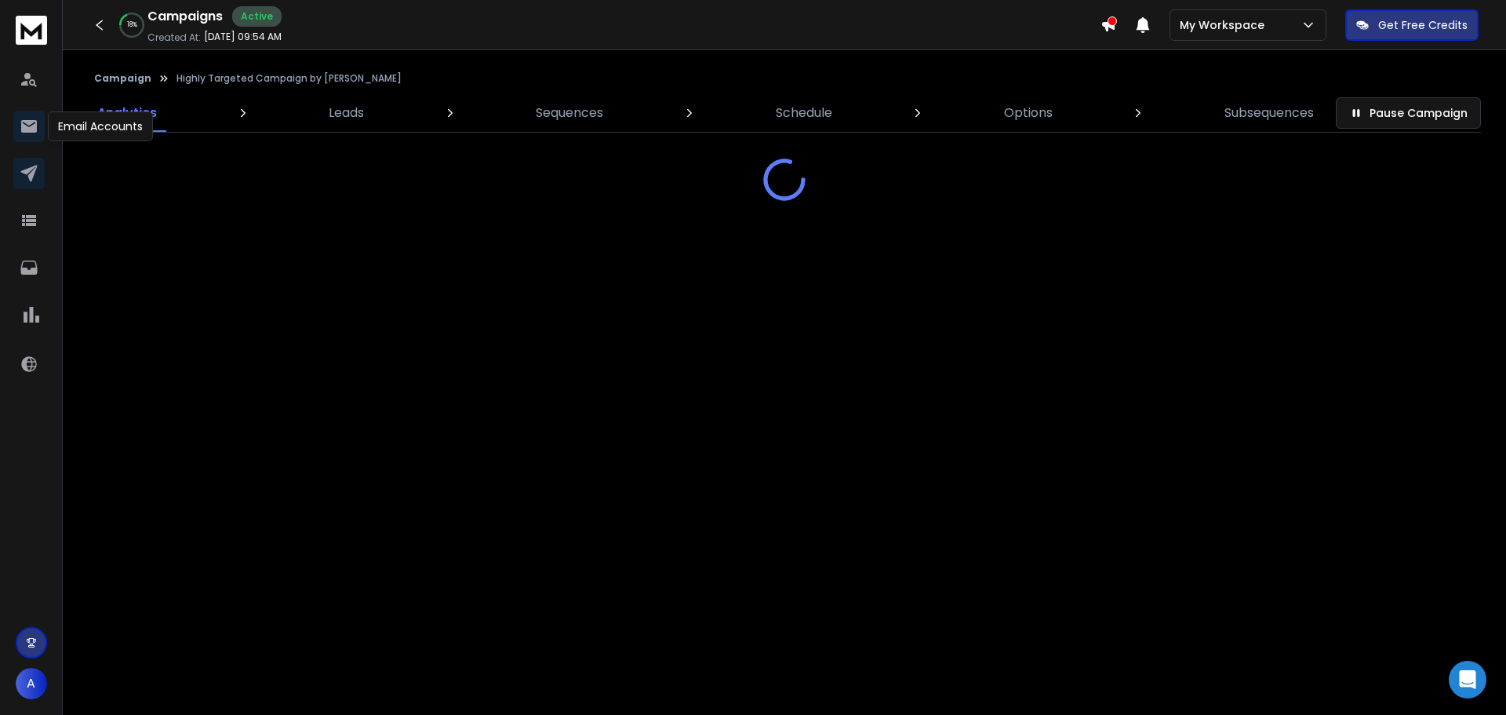
click at [22, 128] on icon at bounding box center [29, 126] width 16 height 13
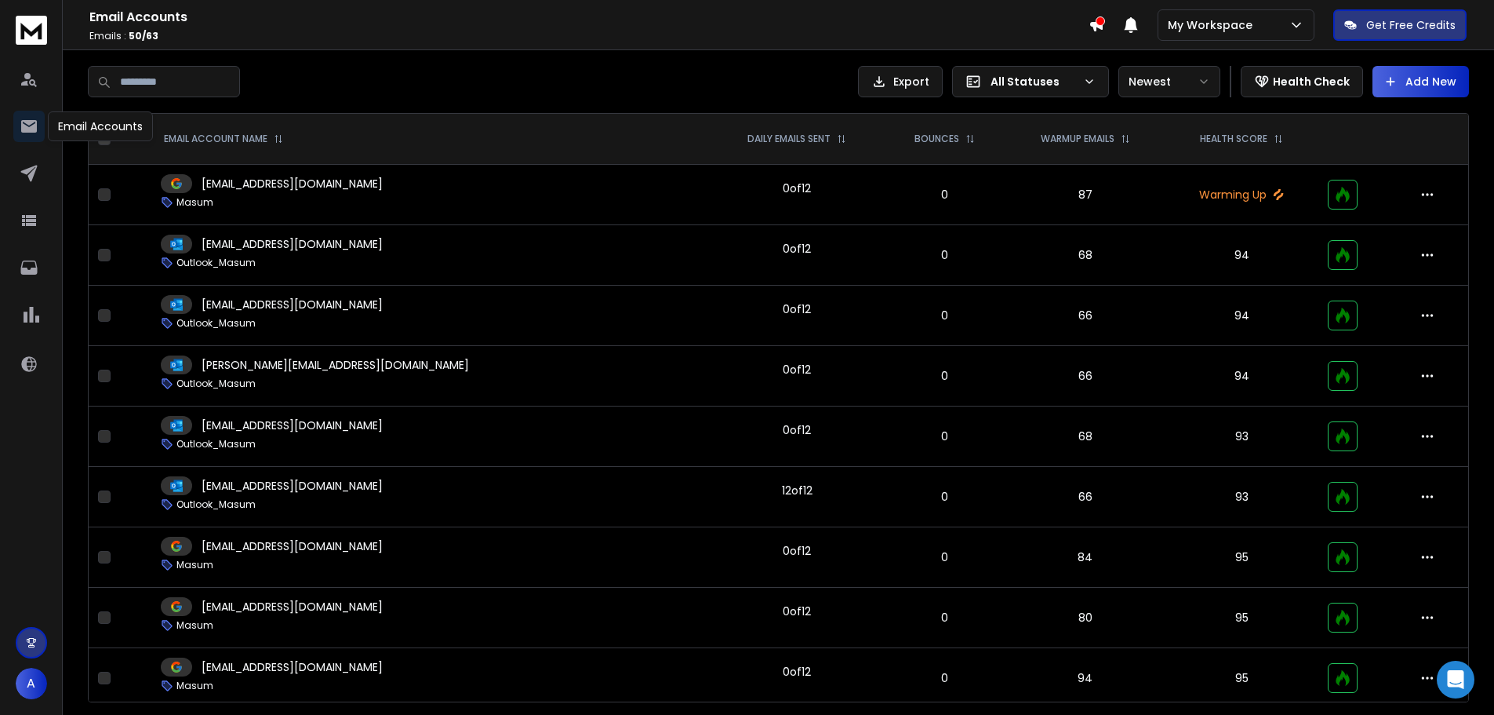
click at [162, 86] on input at bounding box center [164, 81] width 152 height 31
paste input "**********"
type input "**********"
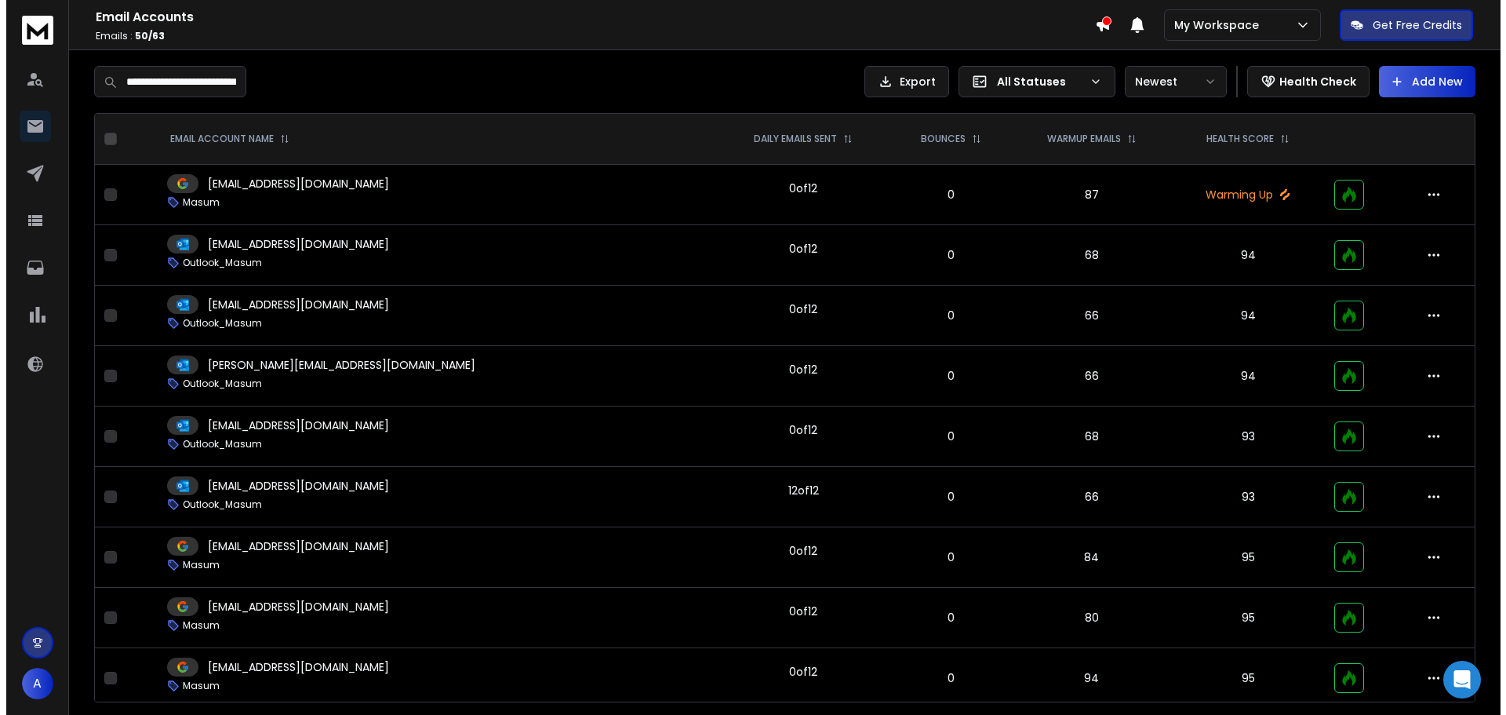
scroll to position [0, 35]
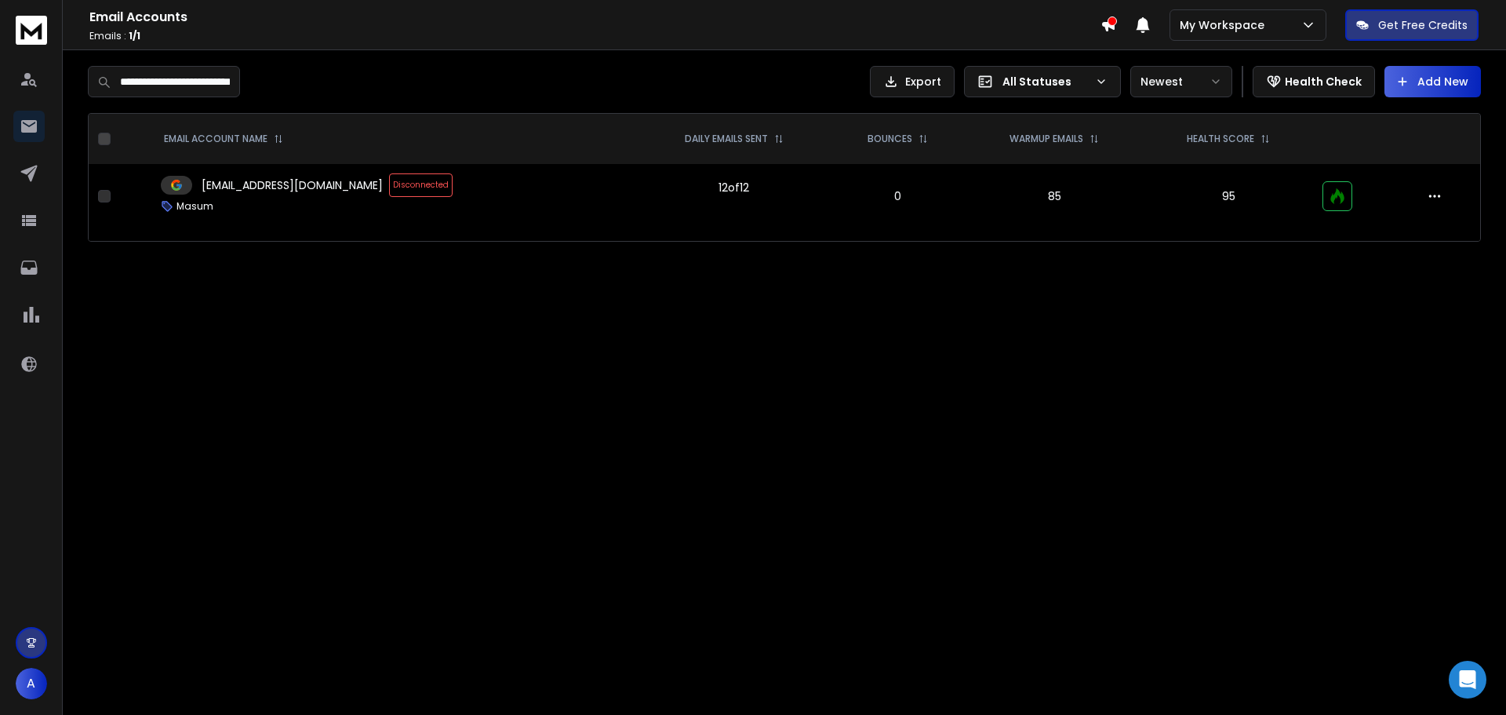
click at [257, 179] on p "[EMAIL_ADDRESS][DOMAIN_NAME]" at bounding box center [292, 185] width 181 height 16
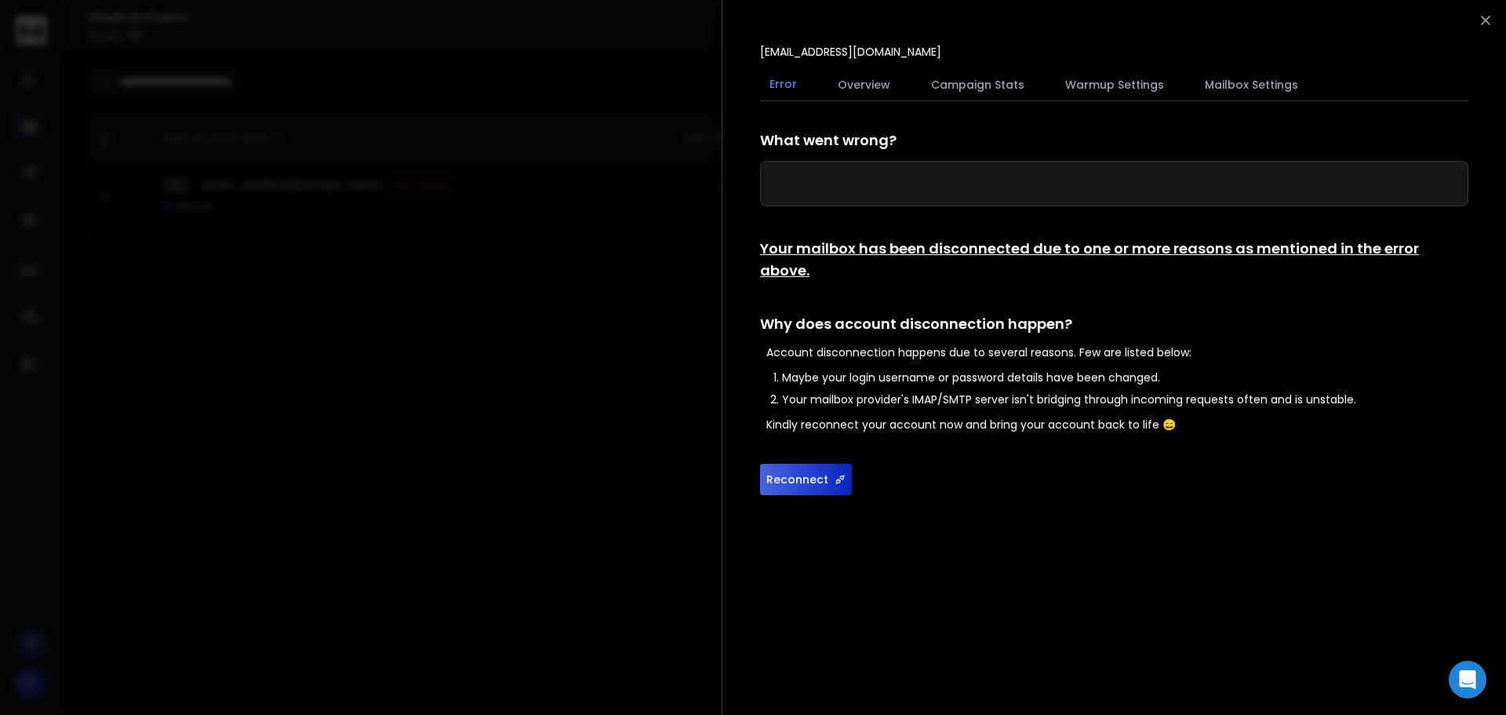
click at [1258, 74] on button "Mailbox Settings" at bounding box center [1252, 84] width 112 height 35
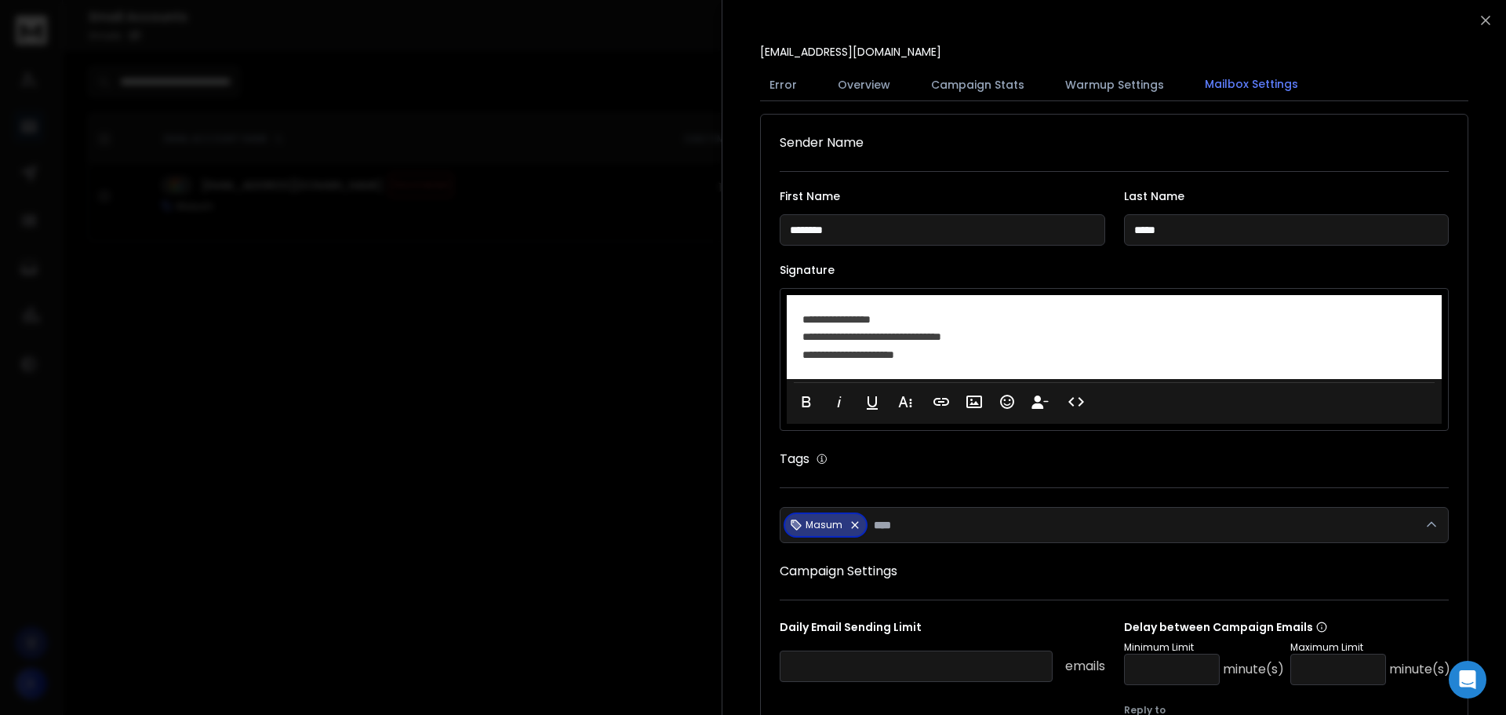
click at [944, 82] on button "Campaign Stats" at bounding box center [978, 84] width 112 height 35
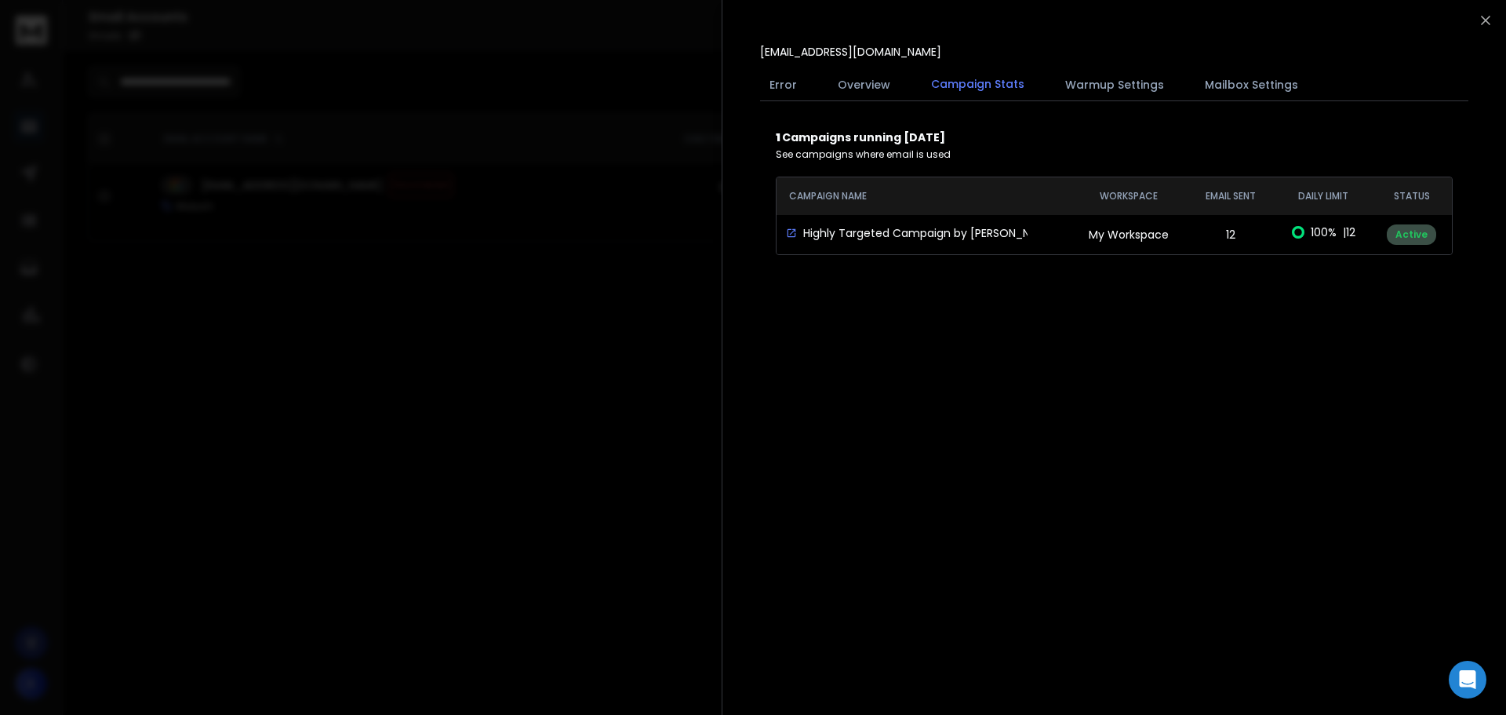
click at [507, 278] on div at bounding box center [753, 357] width 1506 height 715
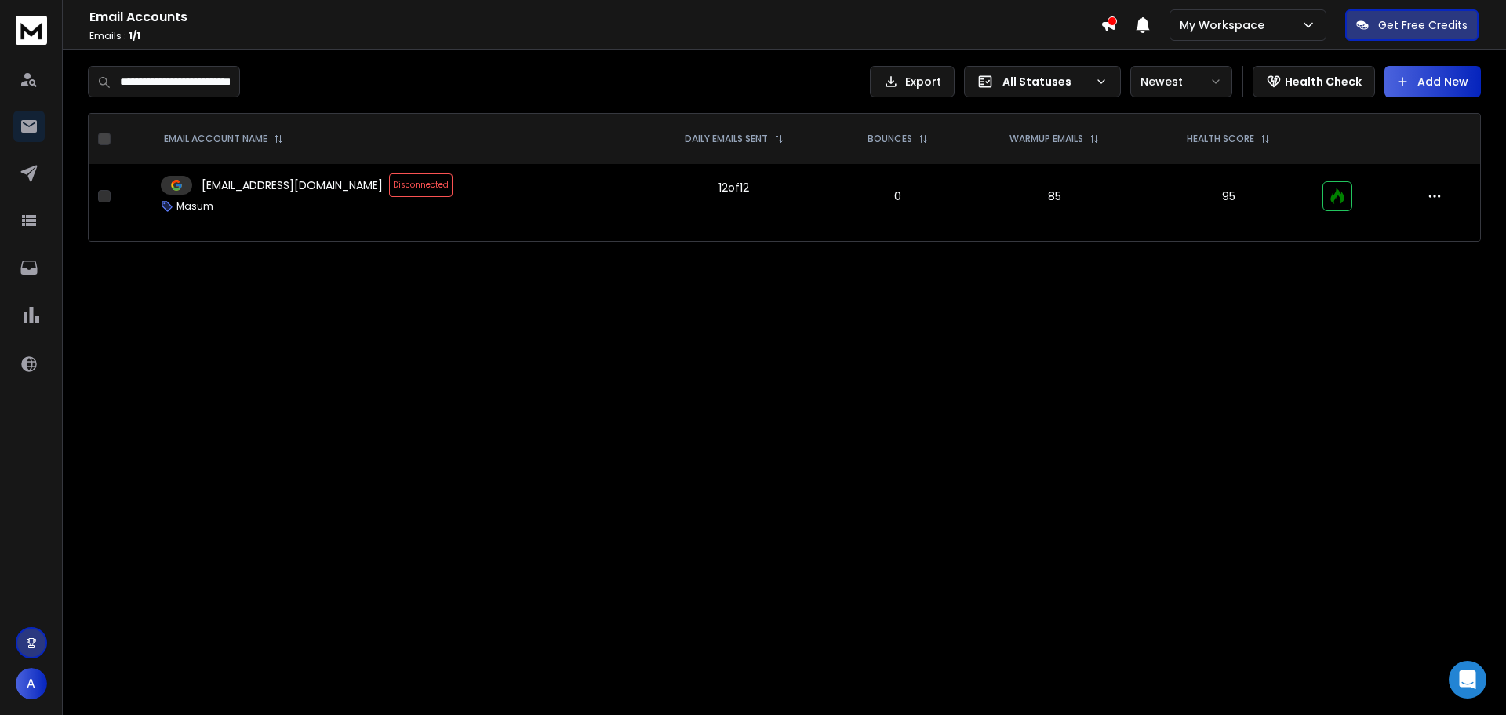
click at [1433, 195] on icon at bounding box center [1435, 196] width 14 height 14
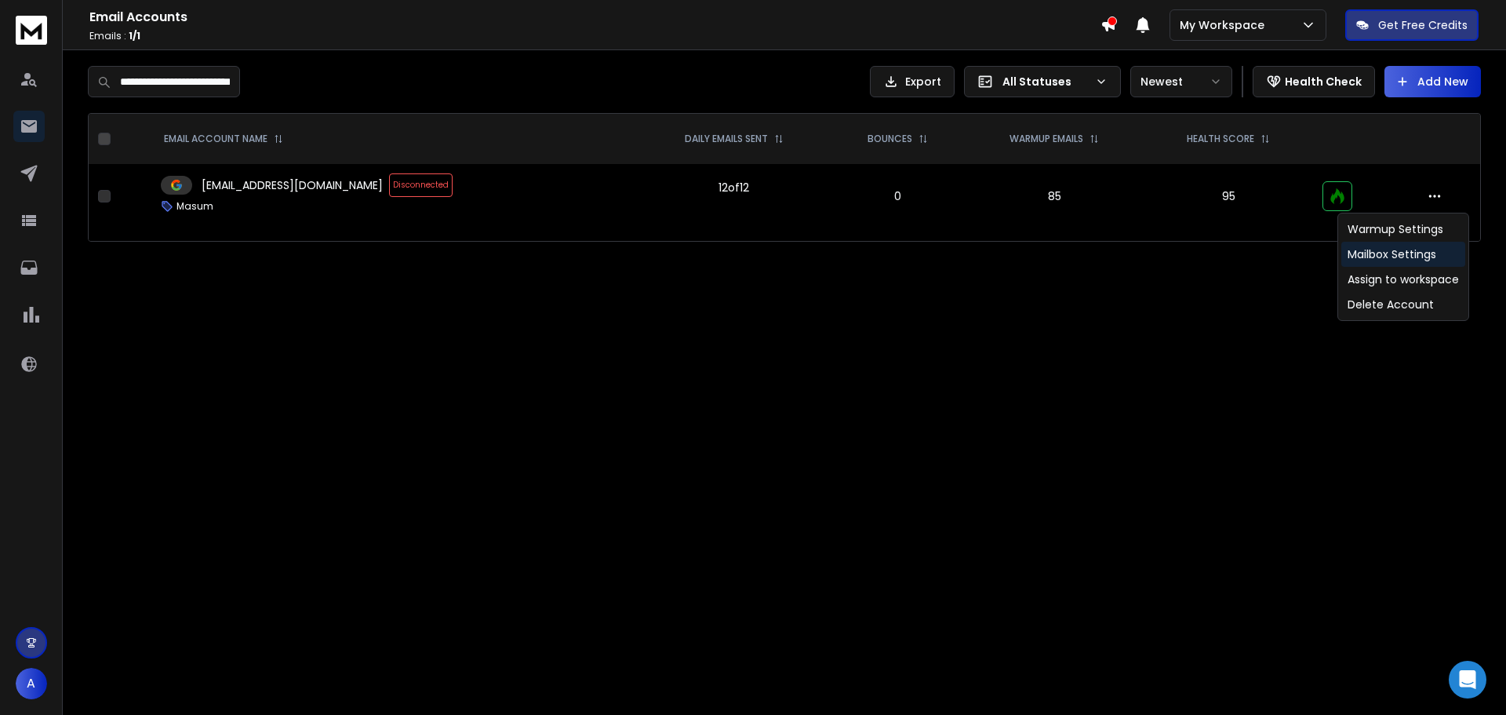
click at [1411, 252] on div "Mailbox Settings" at bounding box center [1403, 254] width 124 height 25
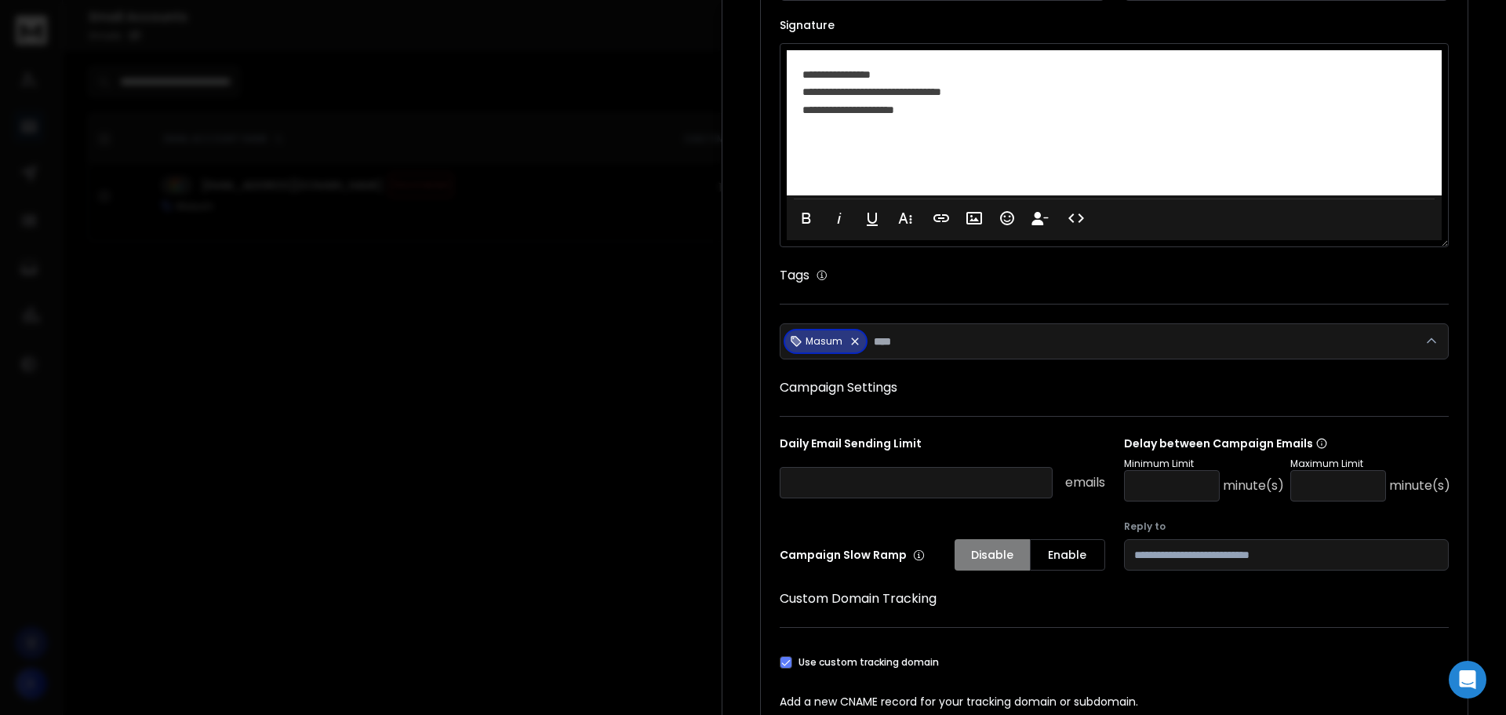
scroll to position [0, 0]
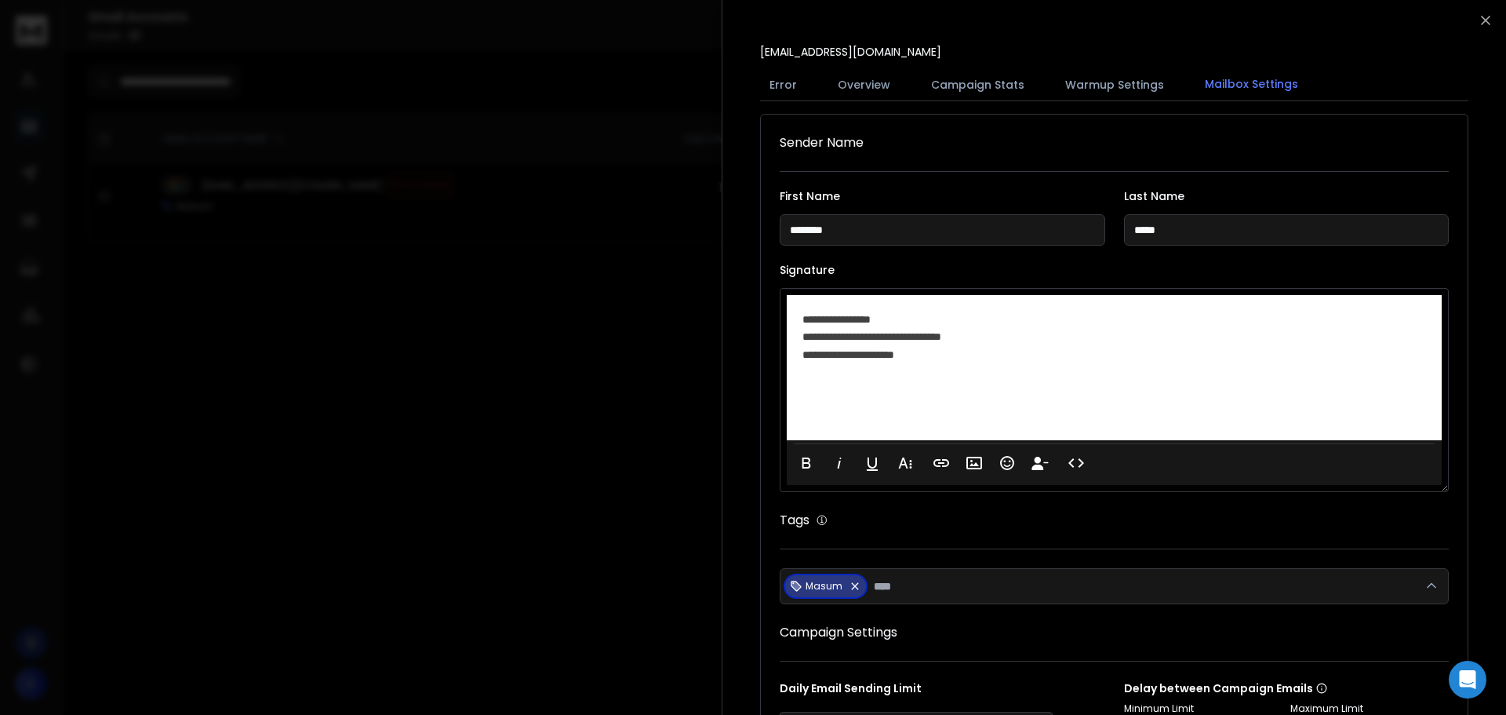
click at [461, 224] on div at bounding box center [753, 357] width 1506 height 715
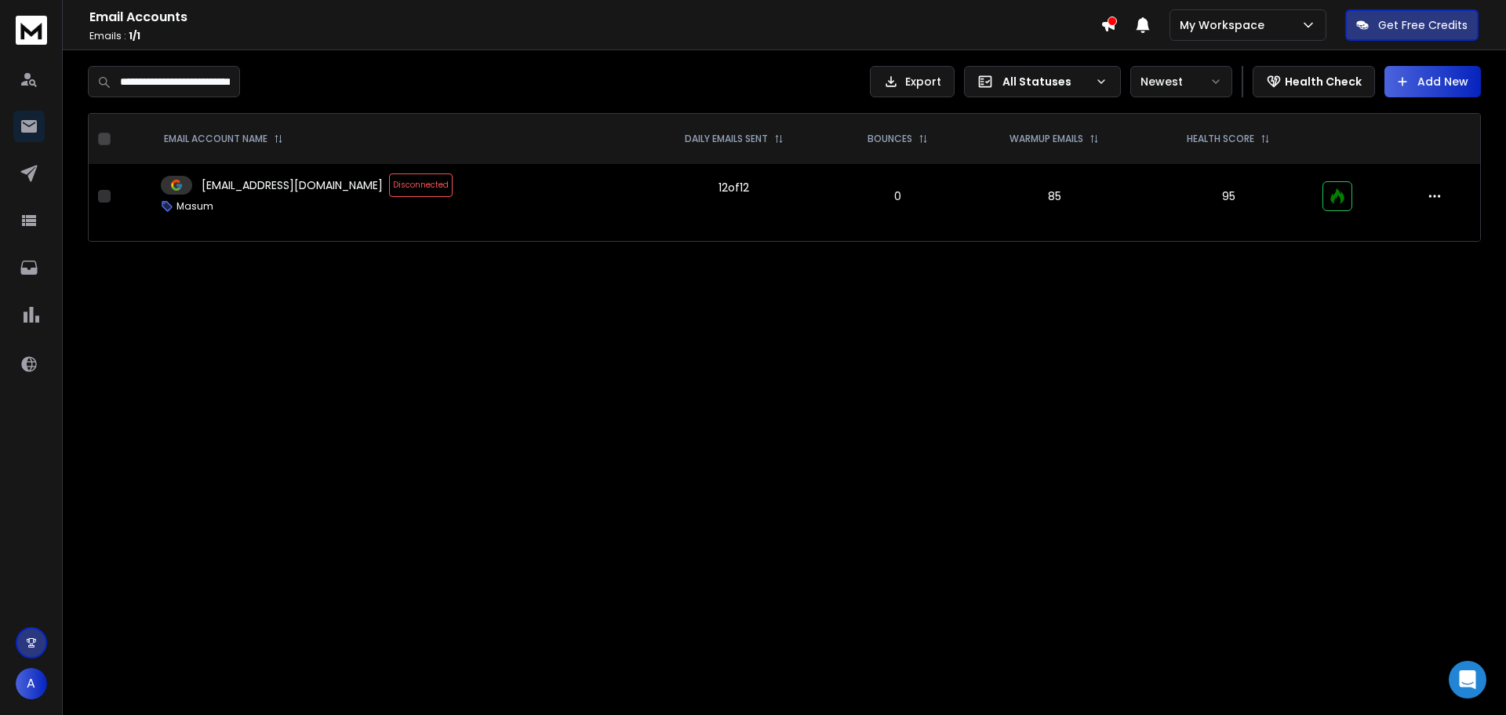
click at [1332, 191] on icon at bounding box center [1338, 196] width 16 height 16
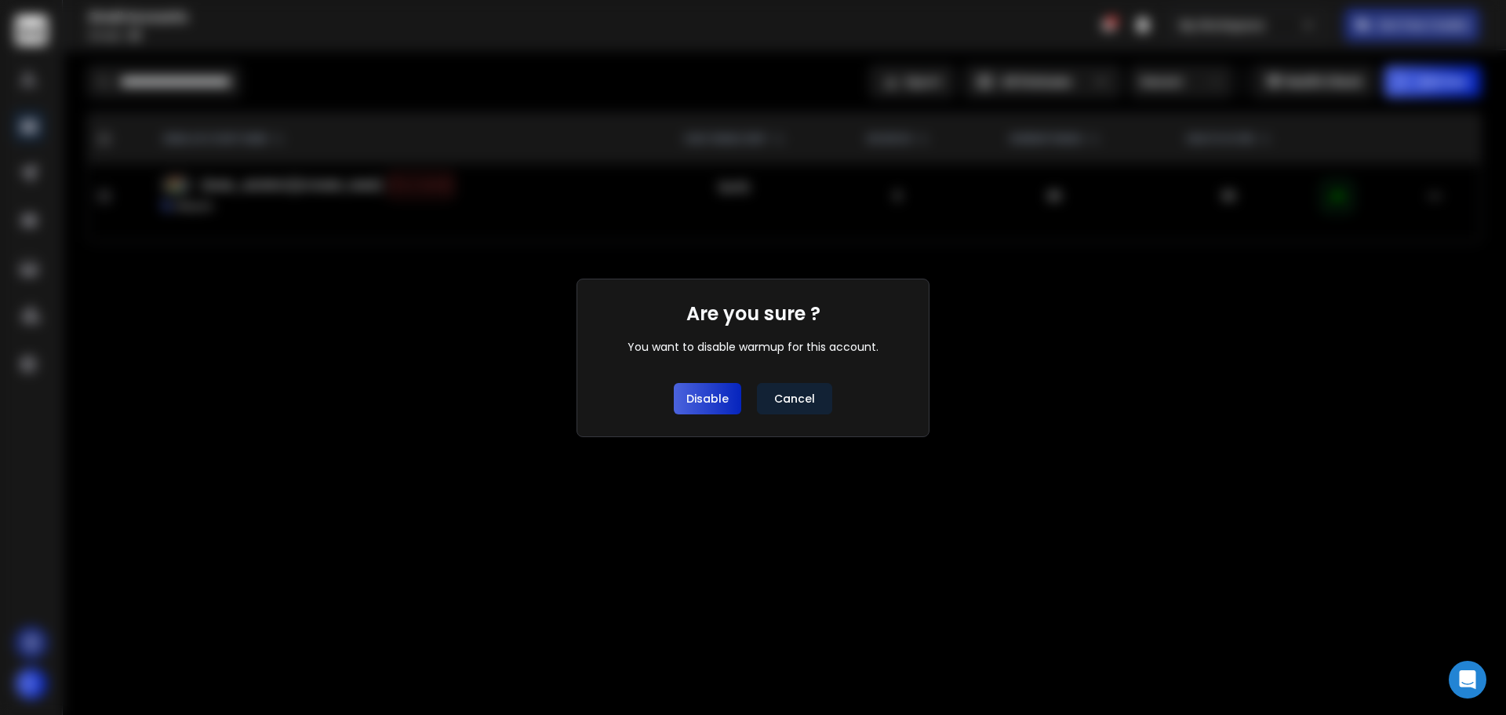
click at [705, 403] on button "Disable" at bounding box center [707, 398] width 67 height 31
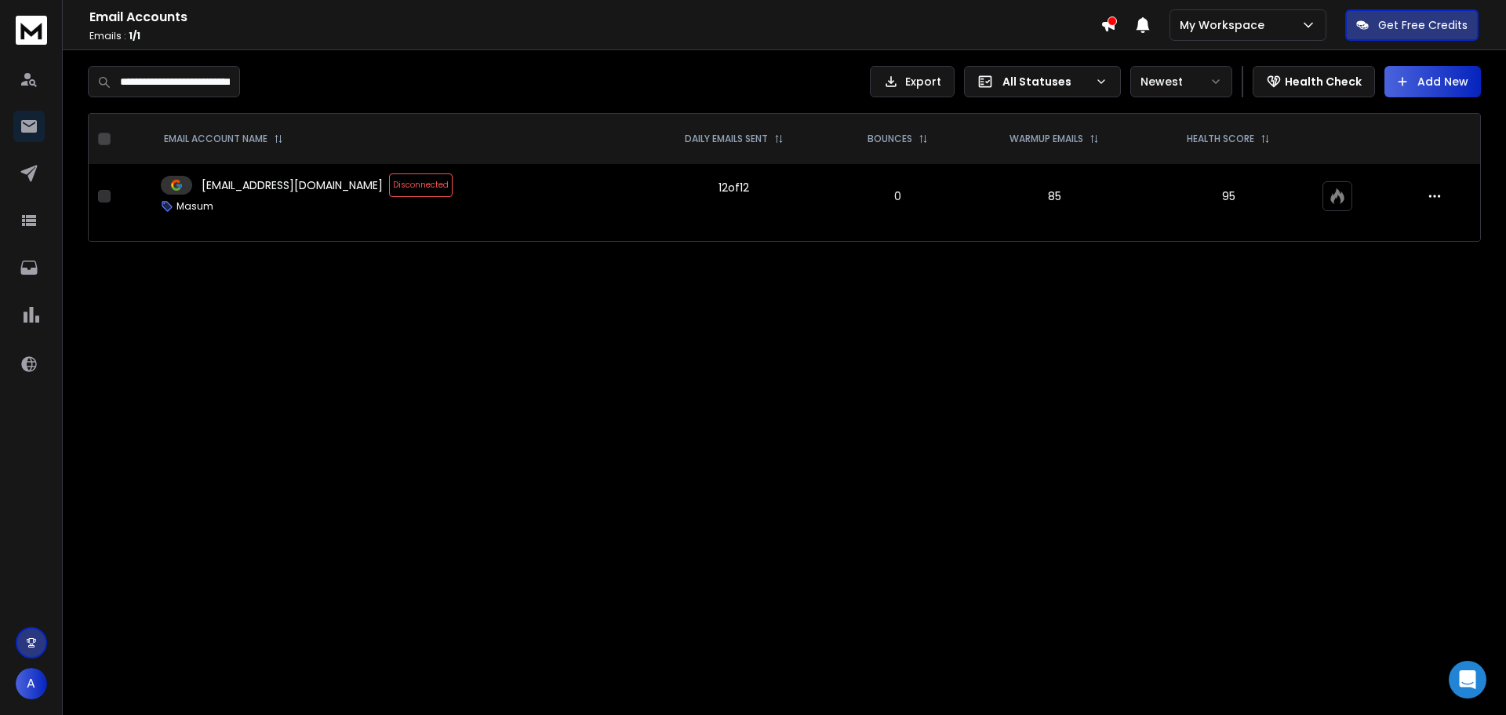
click at [1430, 202] on icon at bounding box center [1435, 196] width 14 height 14
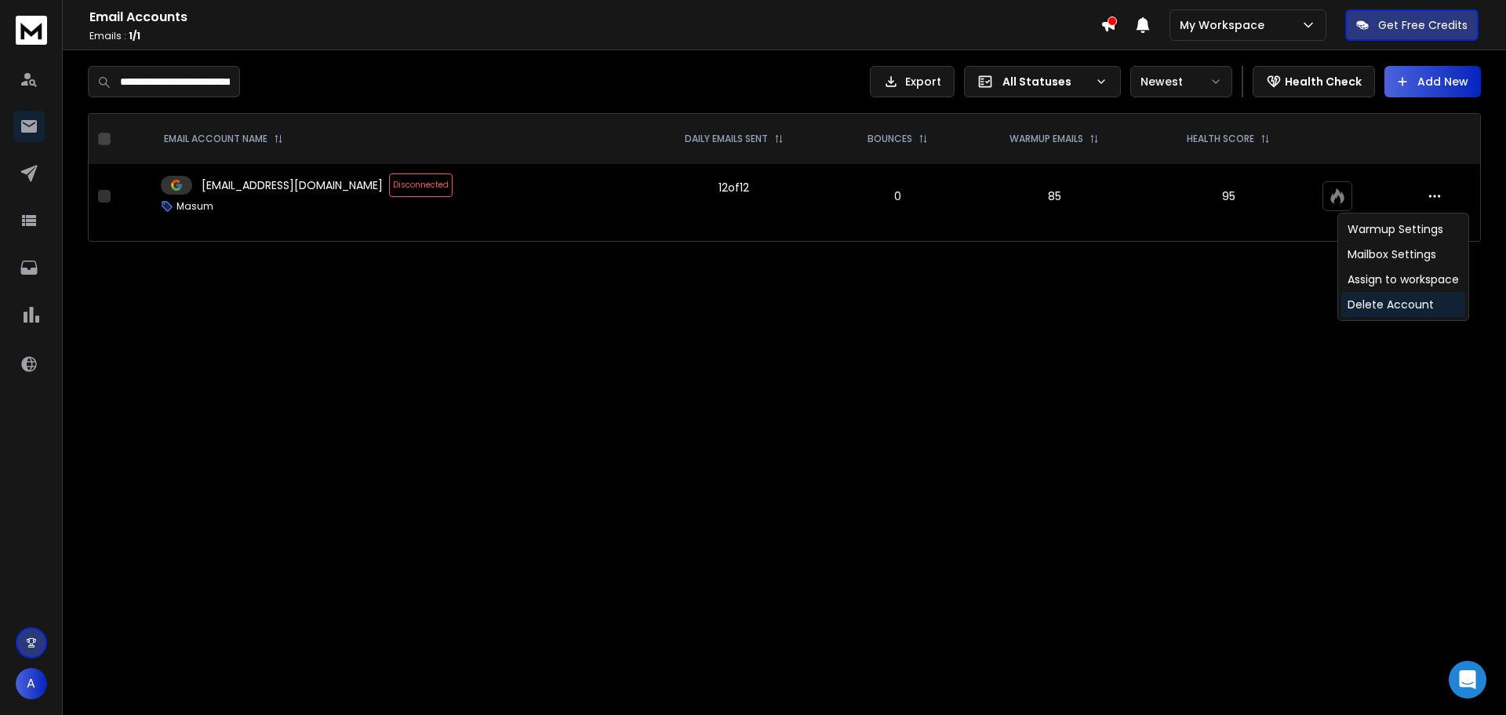
click at [1382, 304] on div "Delete Account" at bounding box center [1403, 304] width 124 height 25
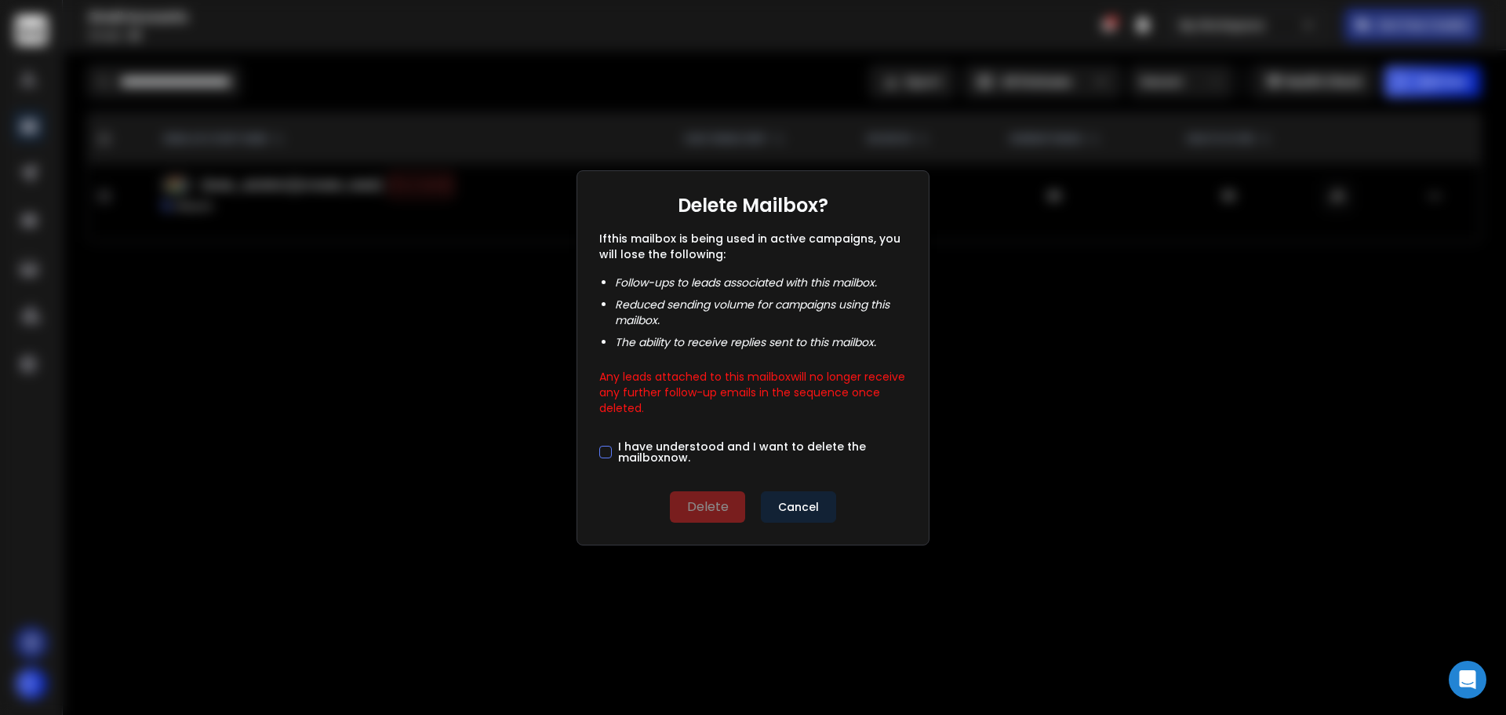
click at [606, 455] on button "I have understood and I want to delete the mailbox now." at bounding box center [605, 452] width 13 height 13
click at [735, 513] on button "Delete" at bounding box center [707, 506] width 75 height 31
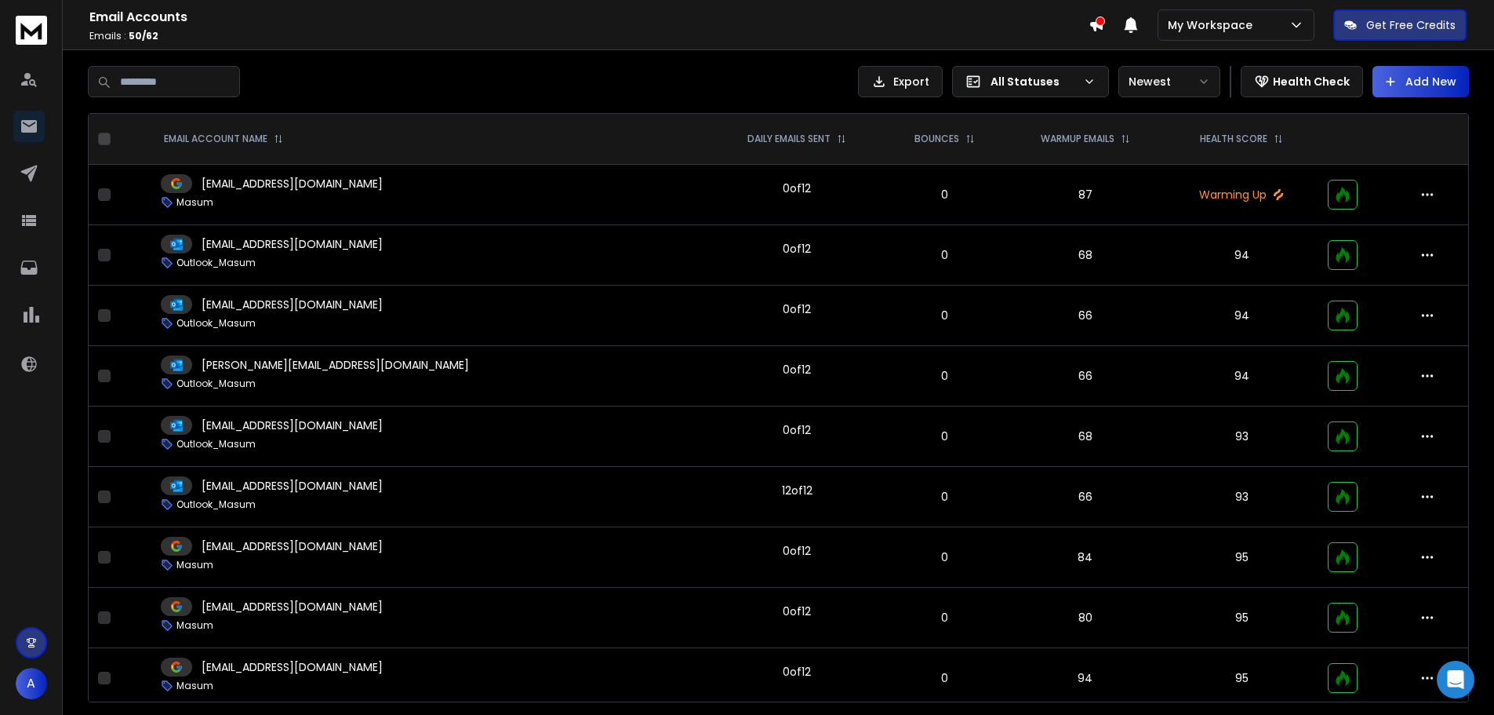
click at [1420, 86] on button "Add New" at bounding box center [1421, 81] width 96 height 31
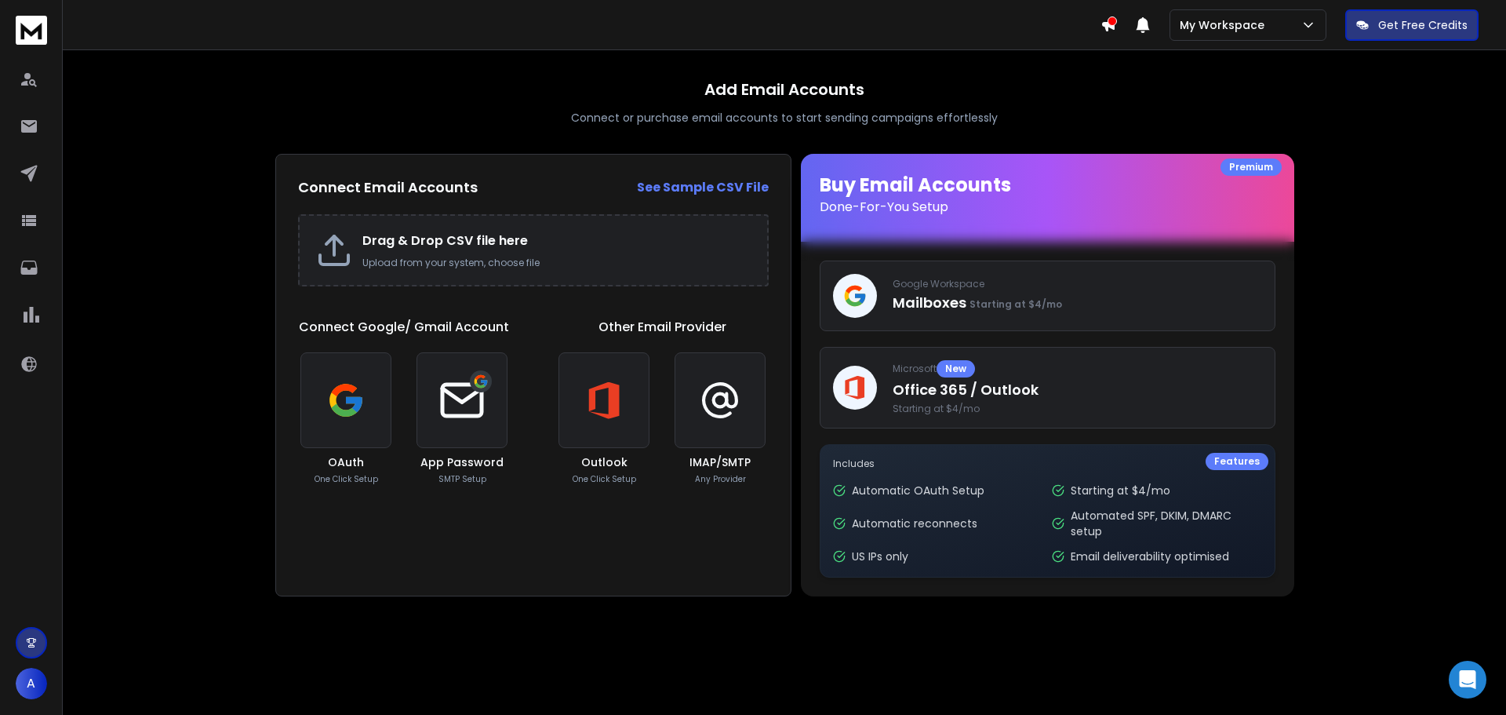
click at [327, 413] on div at bounding box center [345, 400] width 91 height 96
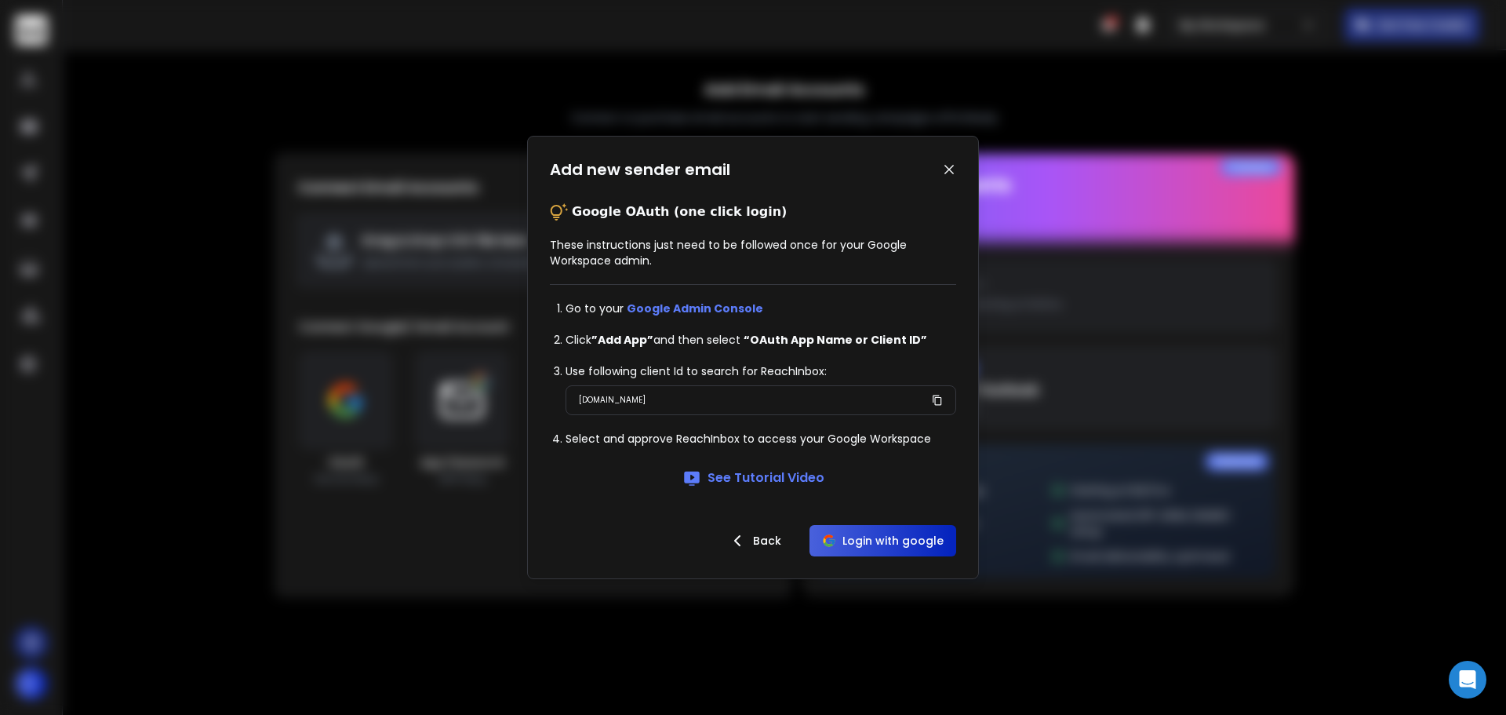
click at [877, 548] on button "Login with google" at bounding box center [883, 540] width 147 height 31
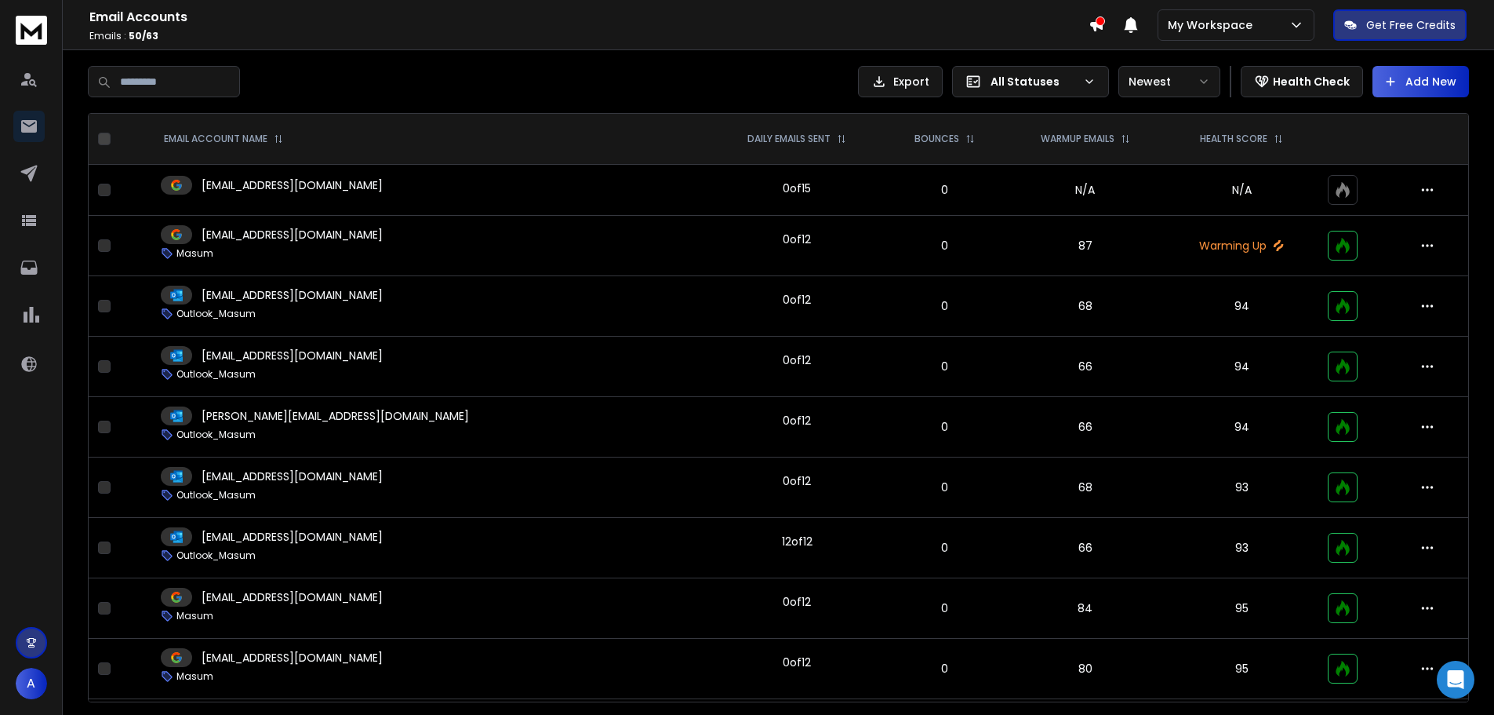
click at [1039, 81] on p "All Statuses" at bounding box center [1034, 82] width 86 height 16
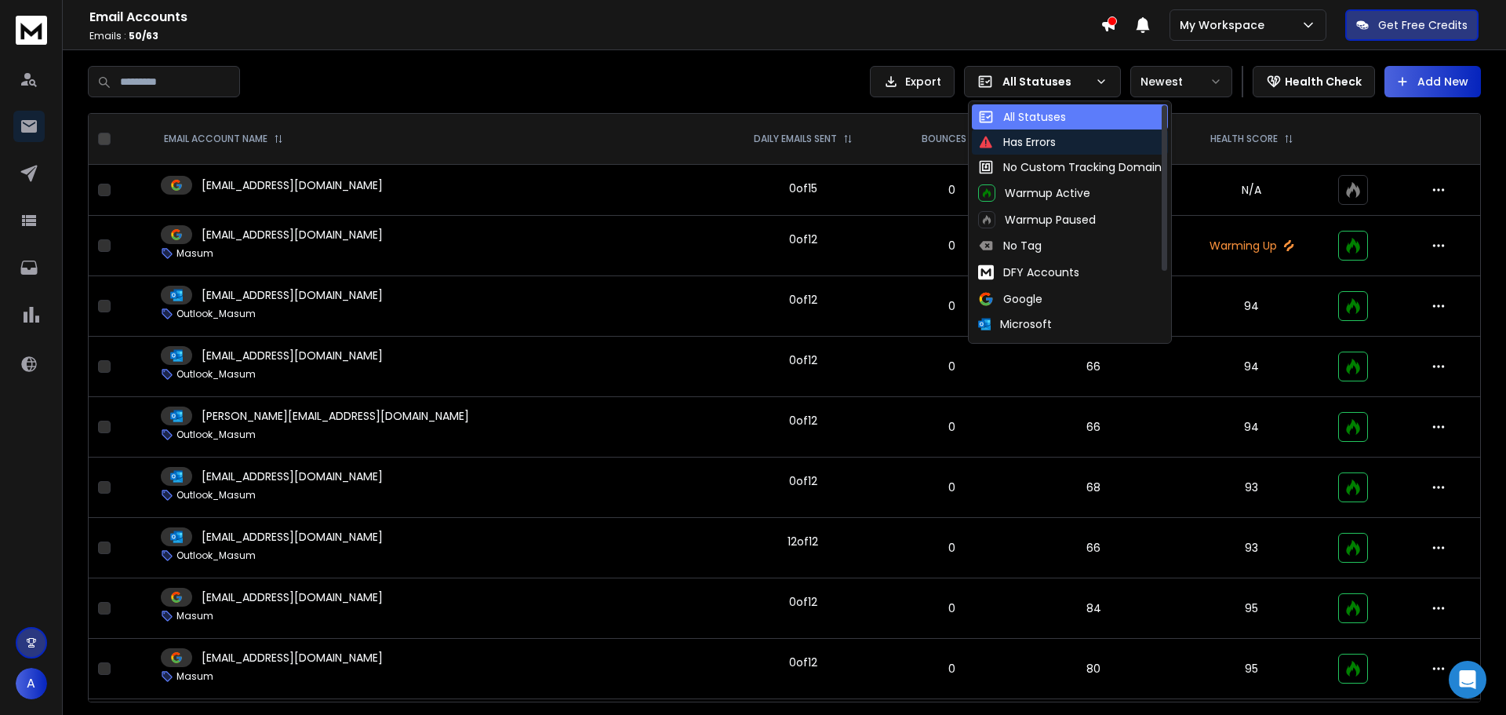
click at [1027, 144] on div "Has Errors" at bounding box center [1017, 142] width 78 height 16
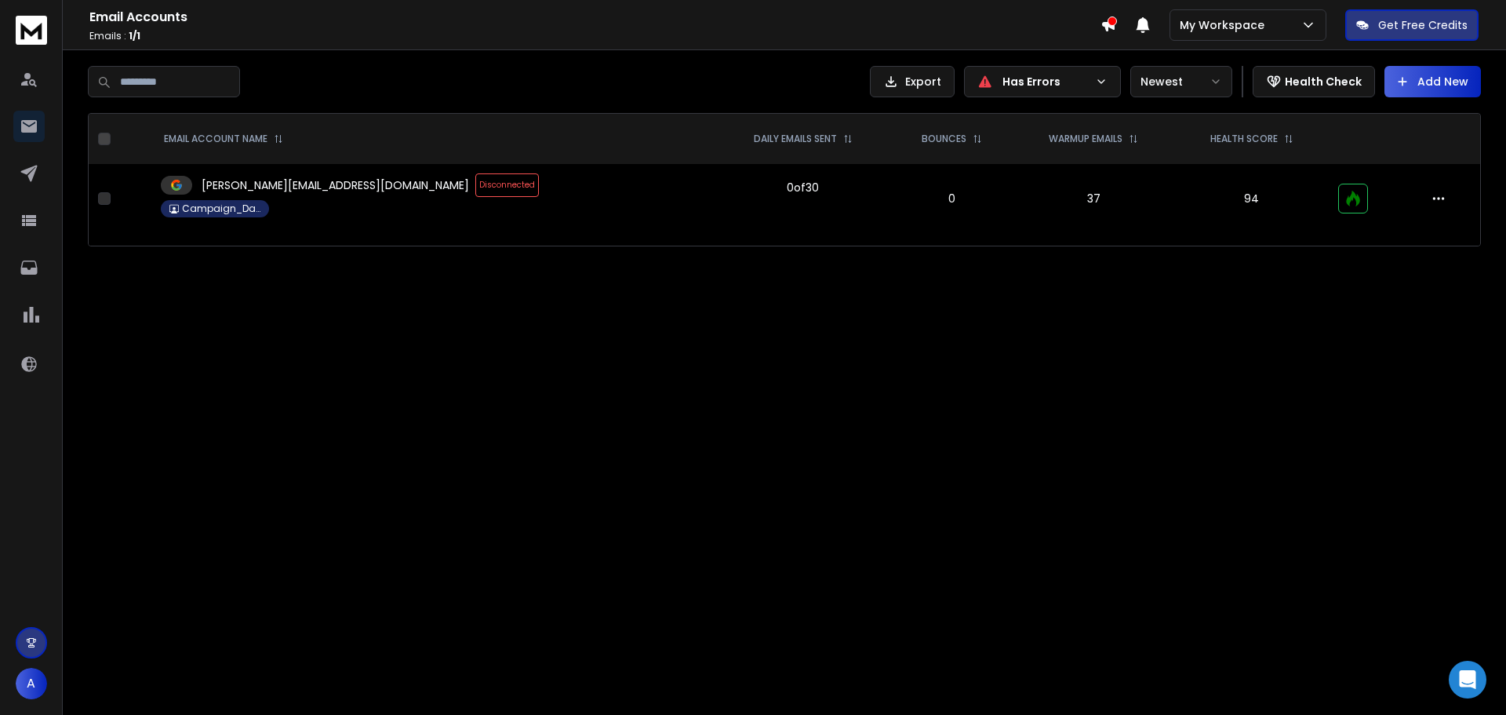
click at [1072, 91] on div "Has Errors" at bounding box center [1042, 81] width 157 height 31
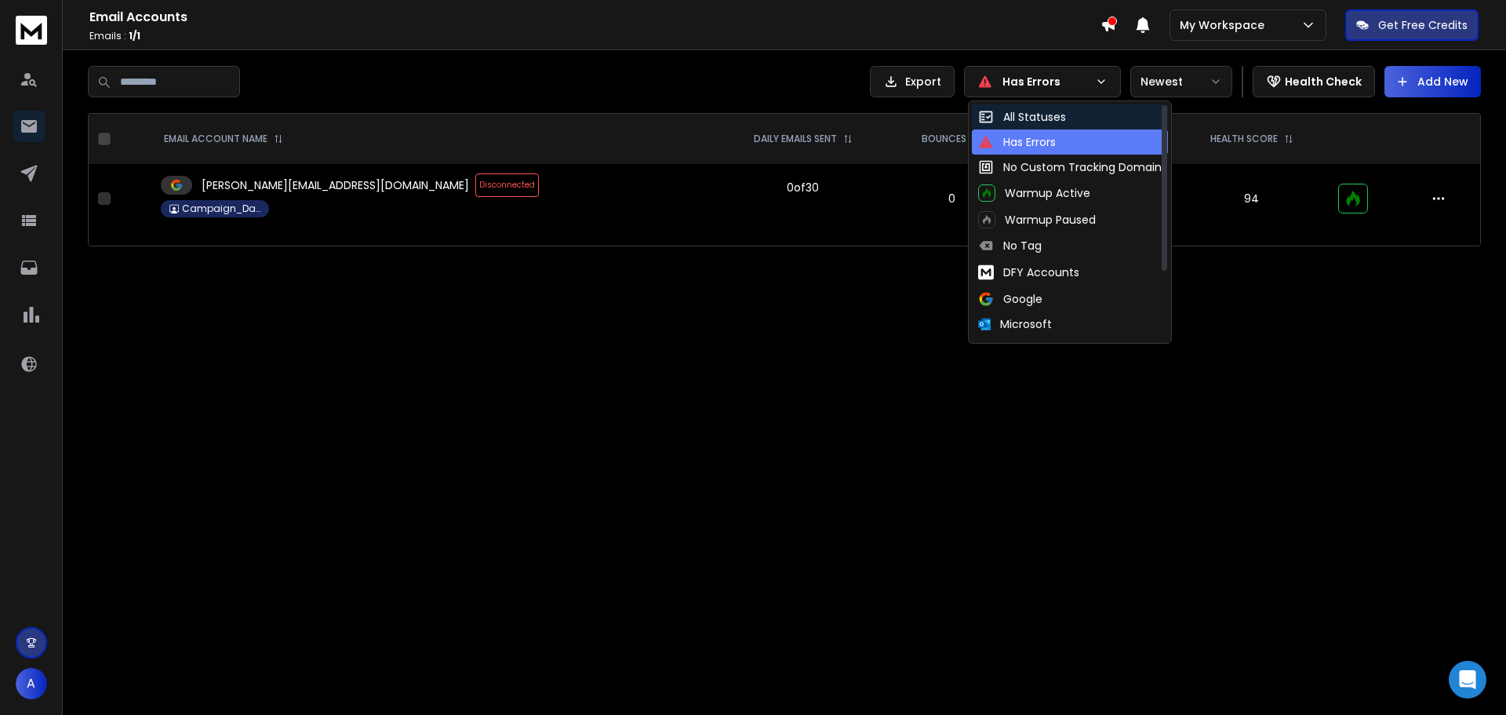
click at [1050, 115] on div "All Statuses" at bounding box center [1022, 117] width 88 height 16
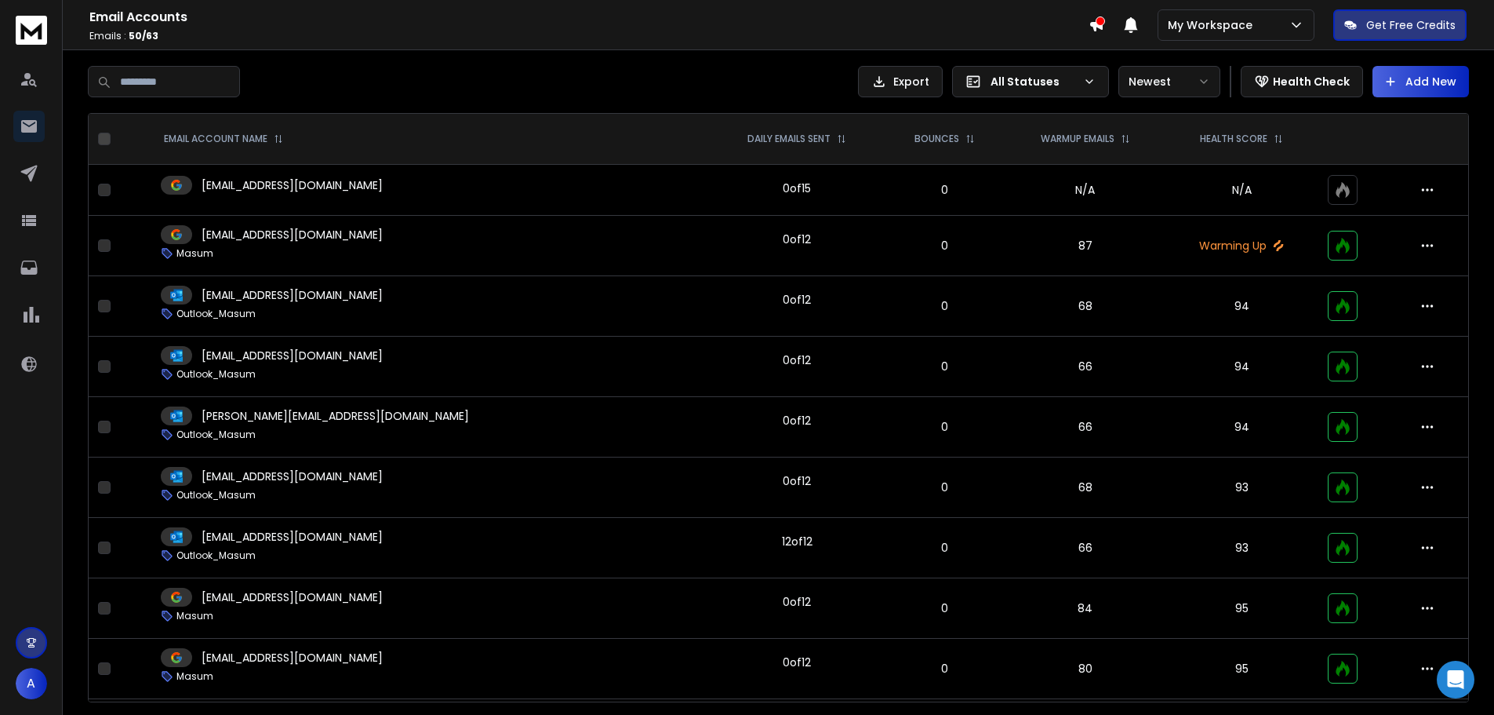
click at [408, 248] on div "Masum" at bounding box center [431, 253] width 540 height 13
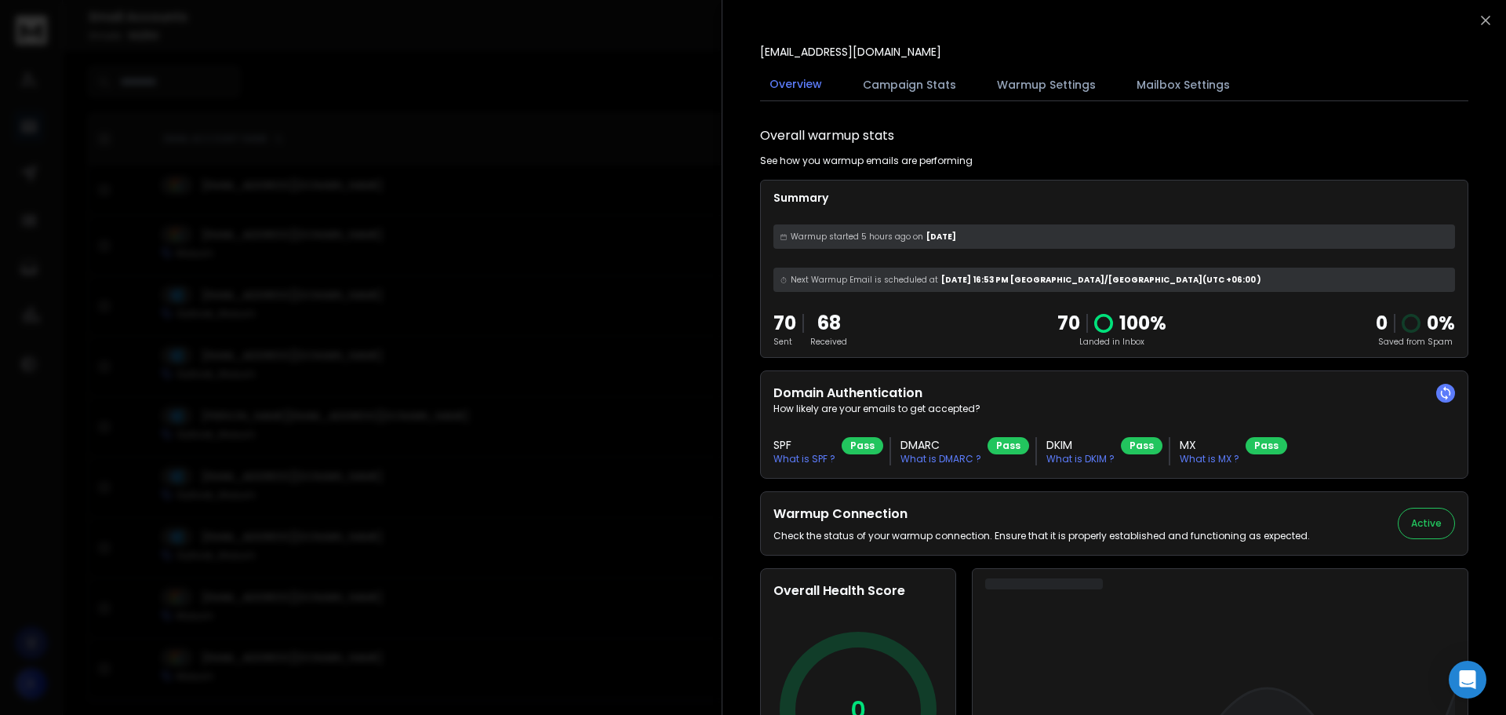
click at [1101, 75] on div "Overview Campaign Stats Warmup Settings Mailbox Settings" at bounding box center [1114, 84] width 708 height 31
click at [1162, 79] on button "Mailbox Settings" at bounding box center [1183, 84] width 112 height 35
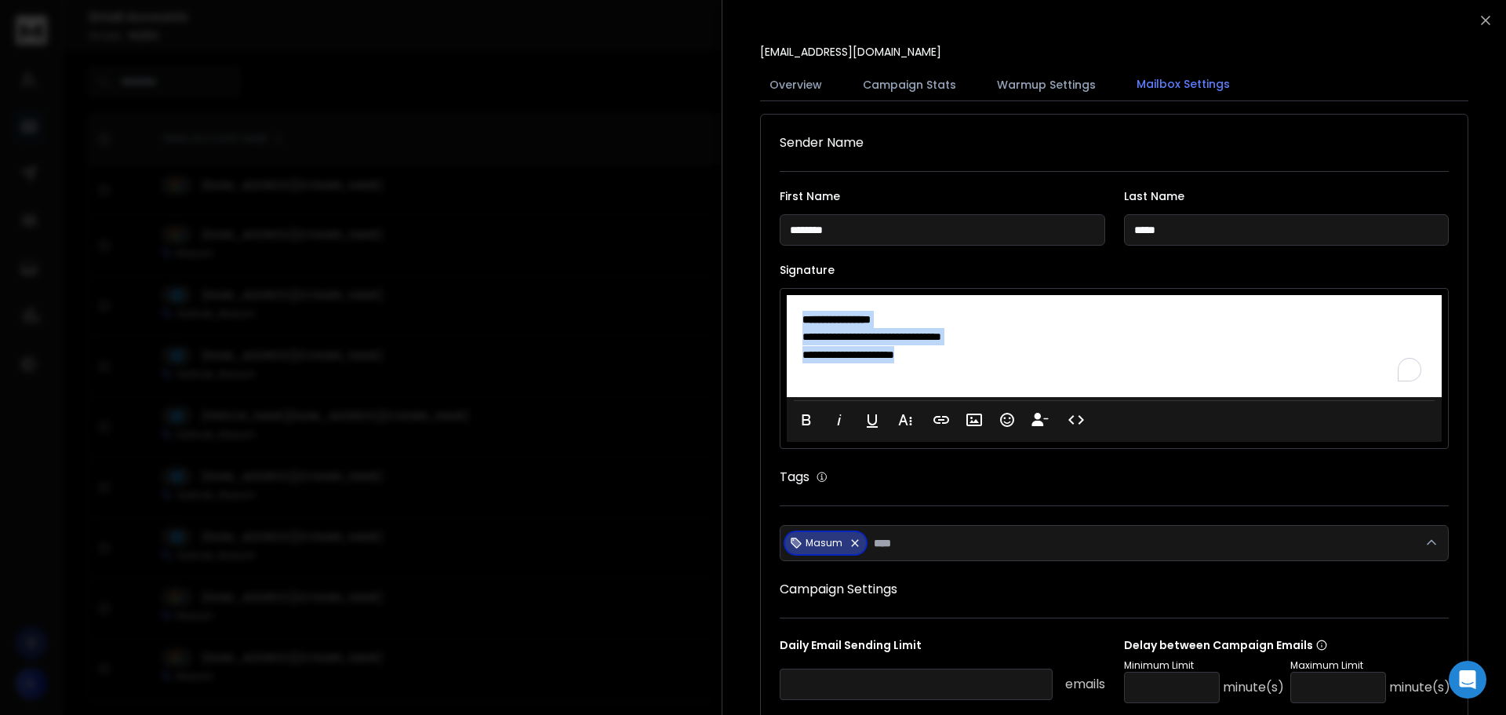
drag, startPoint x: 846, startPoint y: 340, endPoint x: 799, endPoint y: 315, distance: 53.0
click at [799, 315] on div "**********" at bounding box center [1114, 346] width 655 height 102
copy div "**********"
click at [622, 321] on div at bounding box center [753, 357] width 1506 height 715
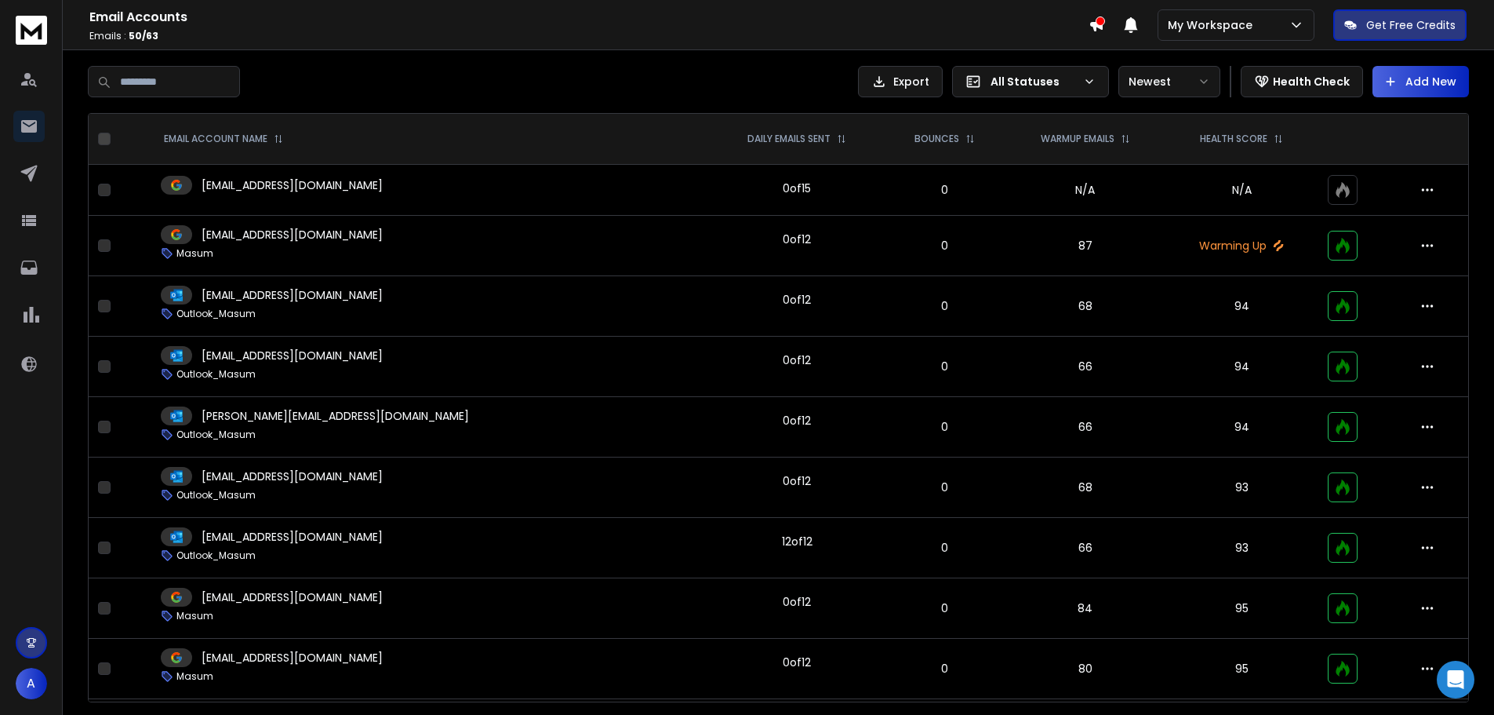
click at [1336, 189] on icon at bounding box center [1342, 190] width 13 height 16
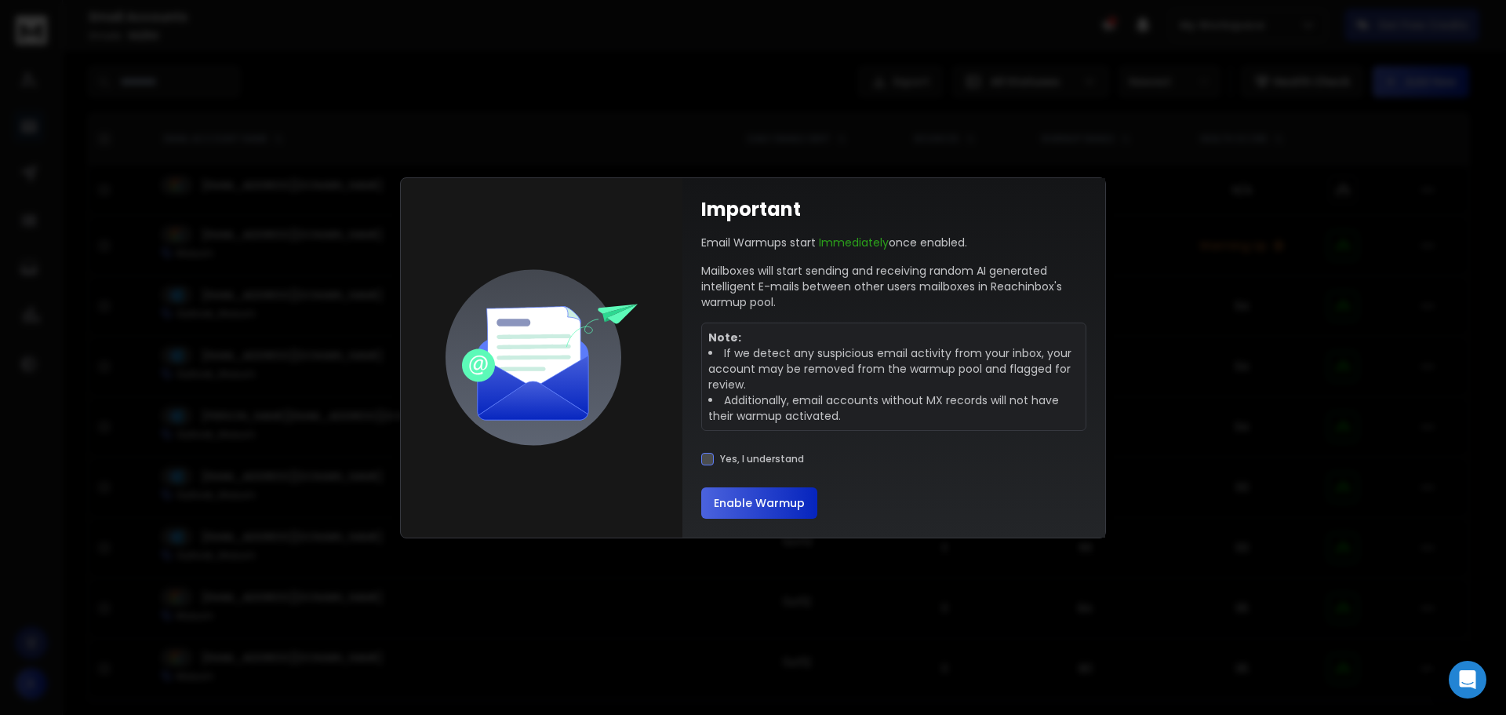
click at [726, 455] on label "Yes, I understand" at bounding box center [762, 459] width 84 height 13
click at [708, 461] on button "Yes, I understand" at bounding box center [707, 459] width 13 height 13
click at [748, 505] on button "Enable Warmup" at bounding box center [759, 502] width 116 height 31
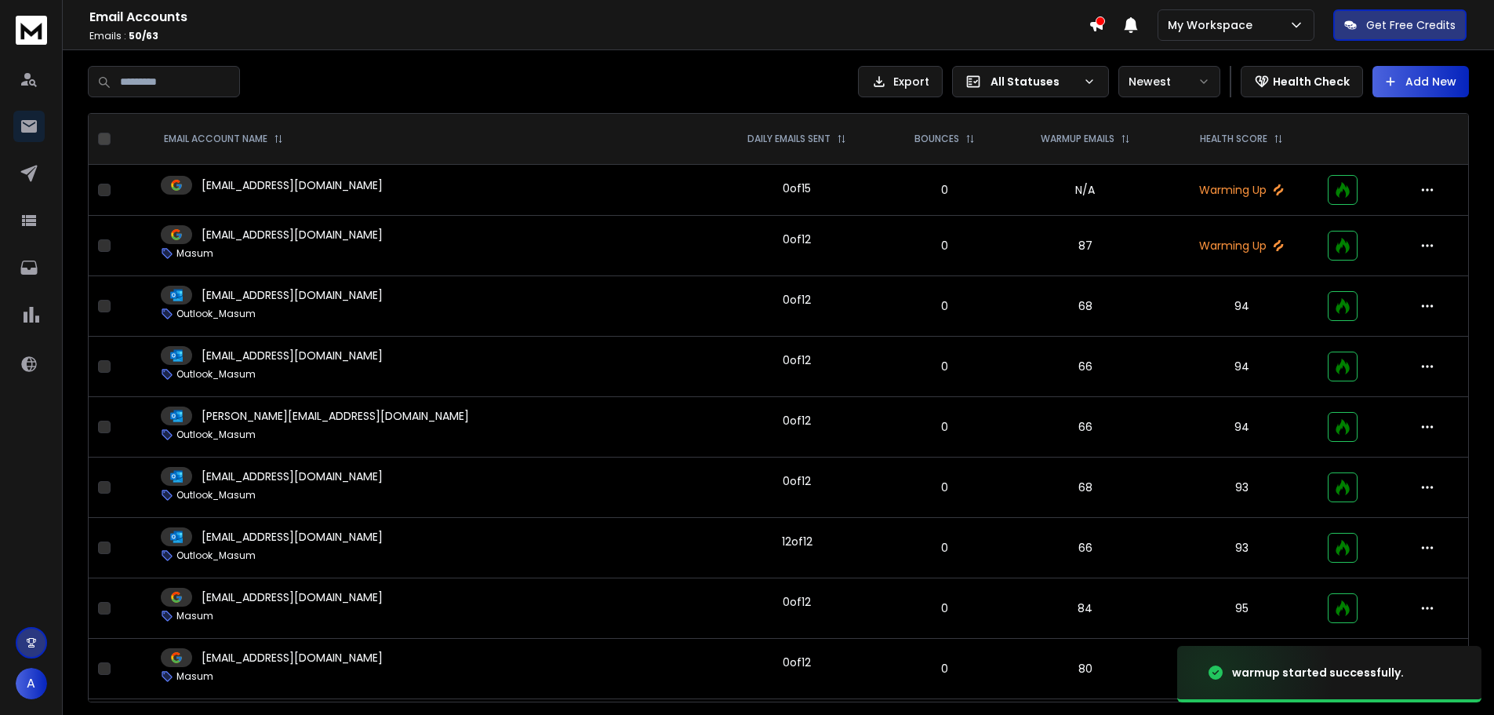
click at [402, 184] on div "[EMAIL_ADDRESS][DOMAIN_NAME]" at bounding box center [431, 185] width 540 height 19
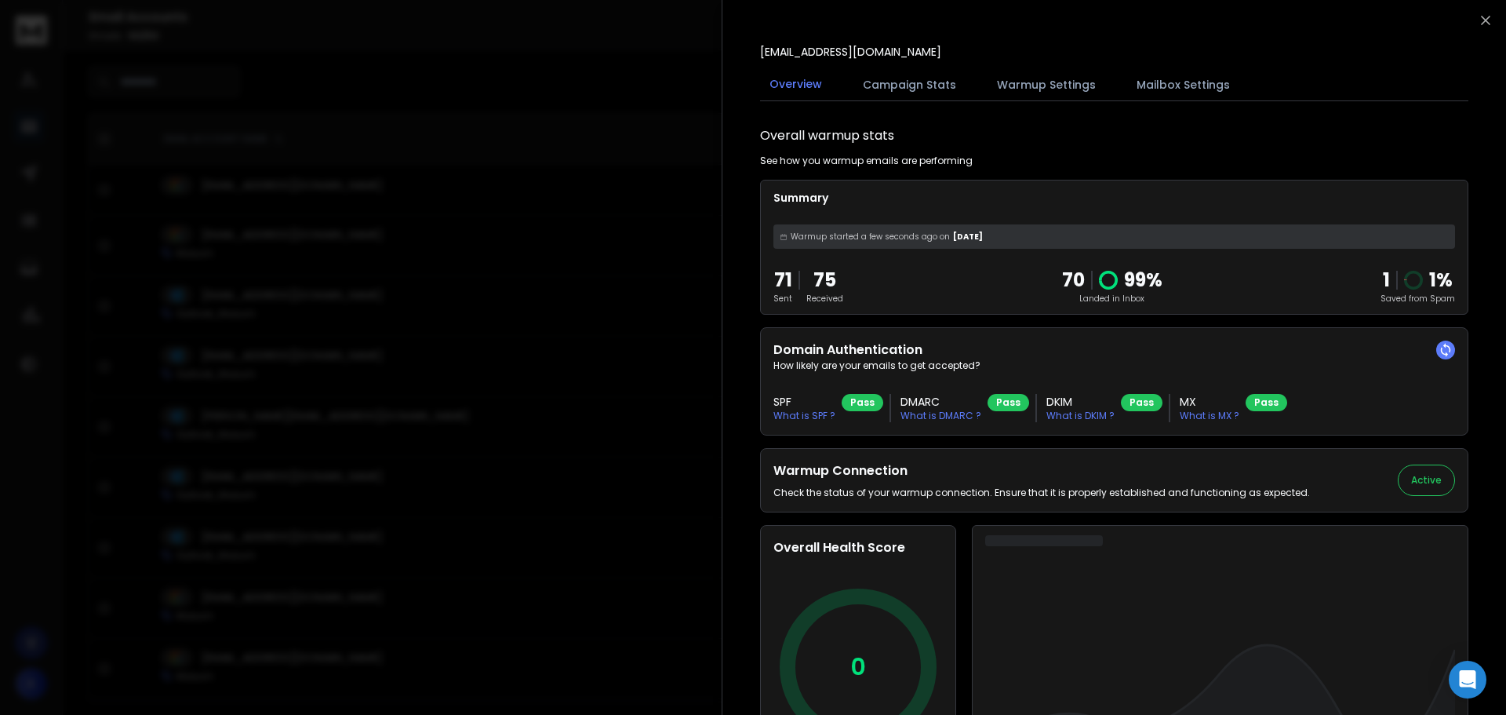
click at [1180, 75] on button "Mailbox Settings" at bounding box center [1183, 84] width 112 height 35
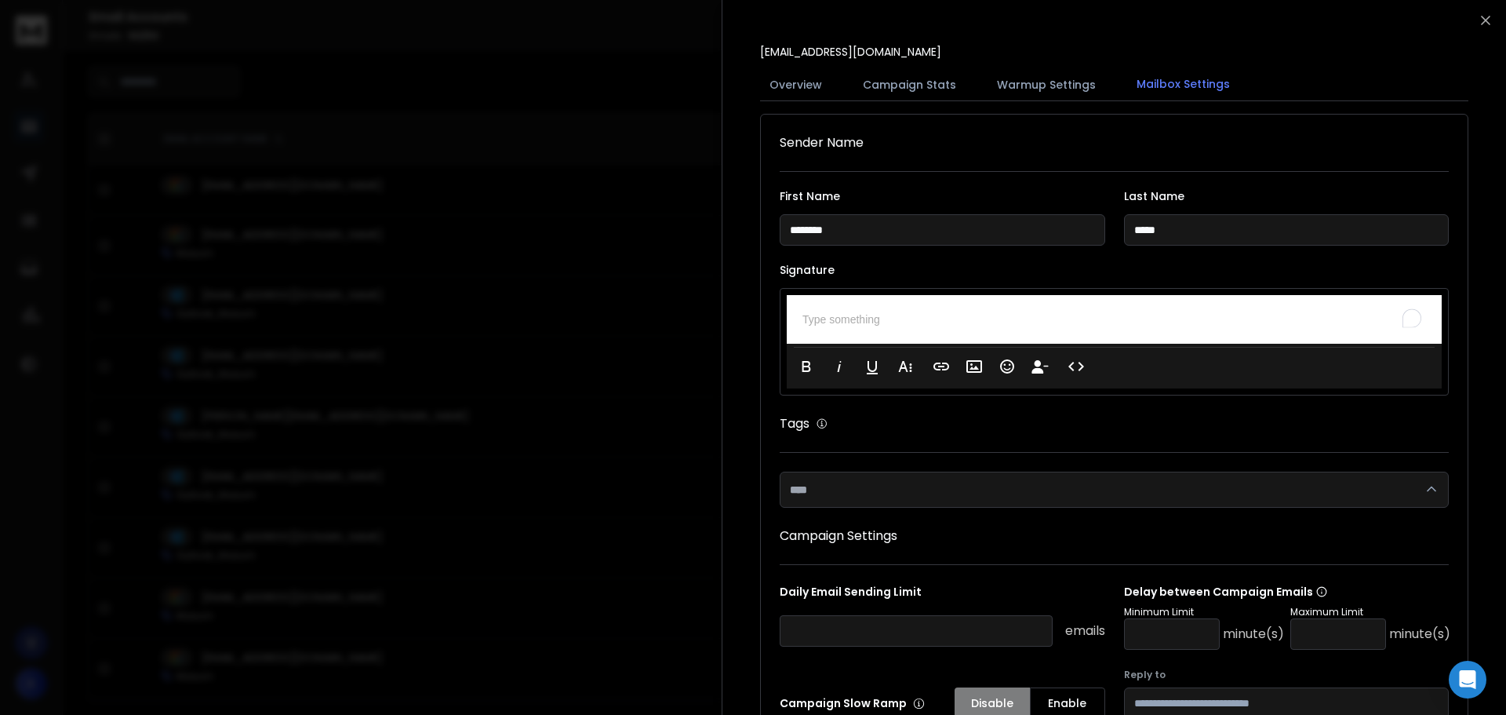
click at [894, 314] on div "To enrich screen reader interactions, please activate Accessibility in Grammarl…" at bounding box center [1115, 319] width 624 height 17
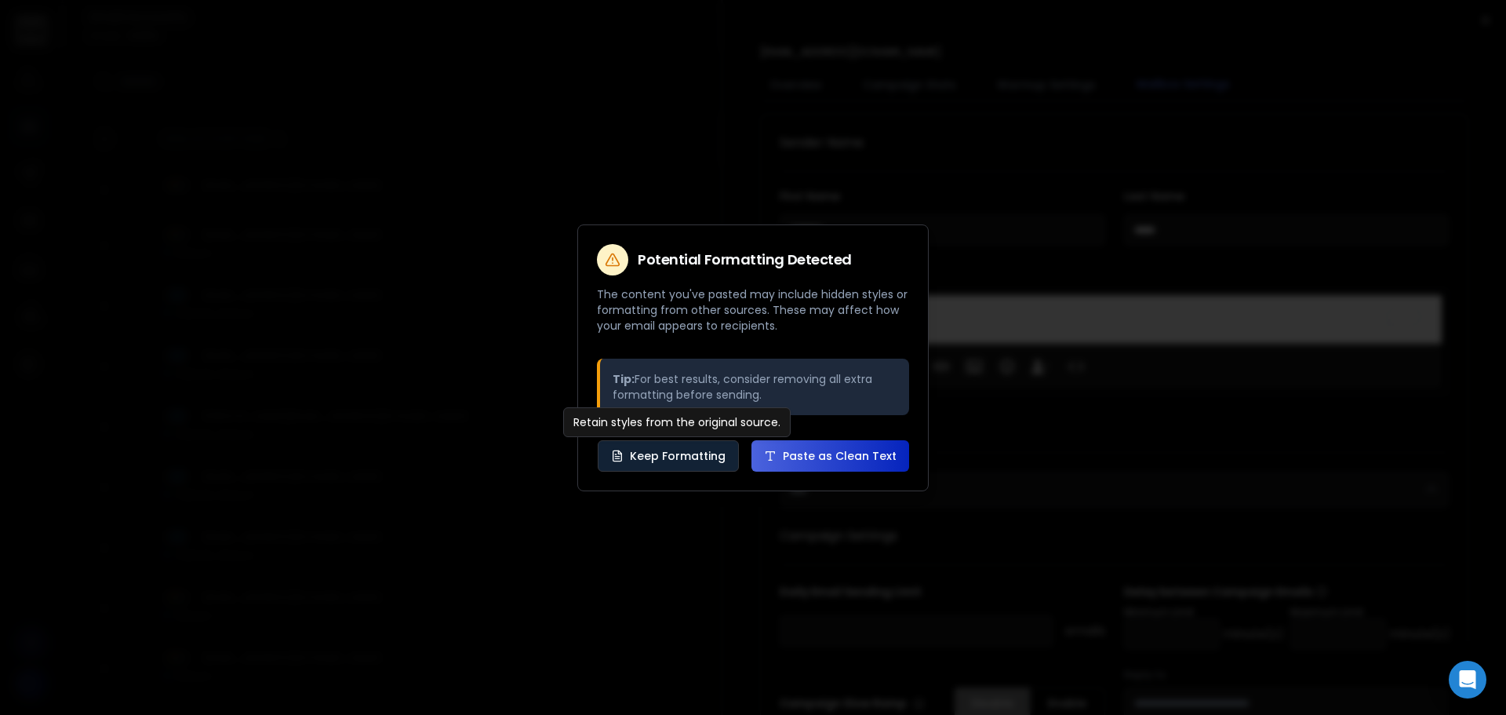
click at [665, 458] on button "Keep Formatting" at bounding box center [668, 455] width 141 height 31
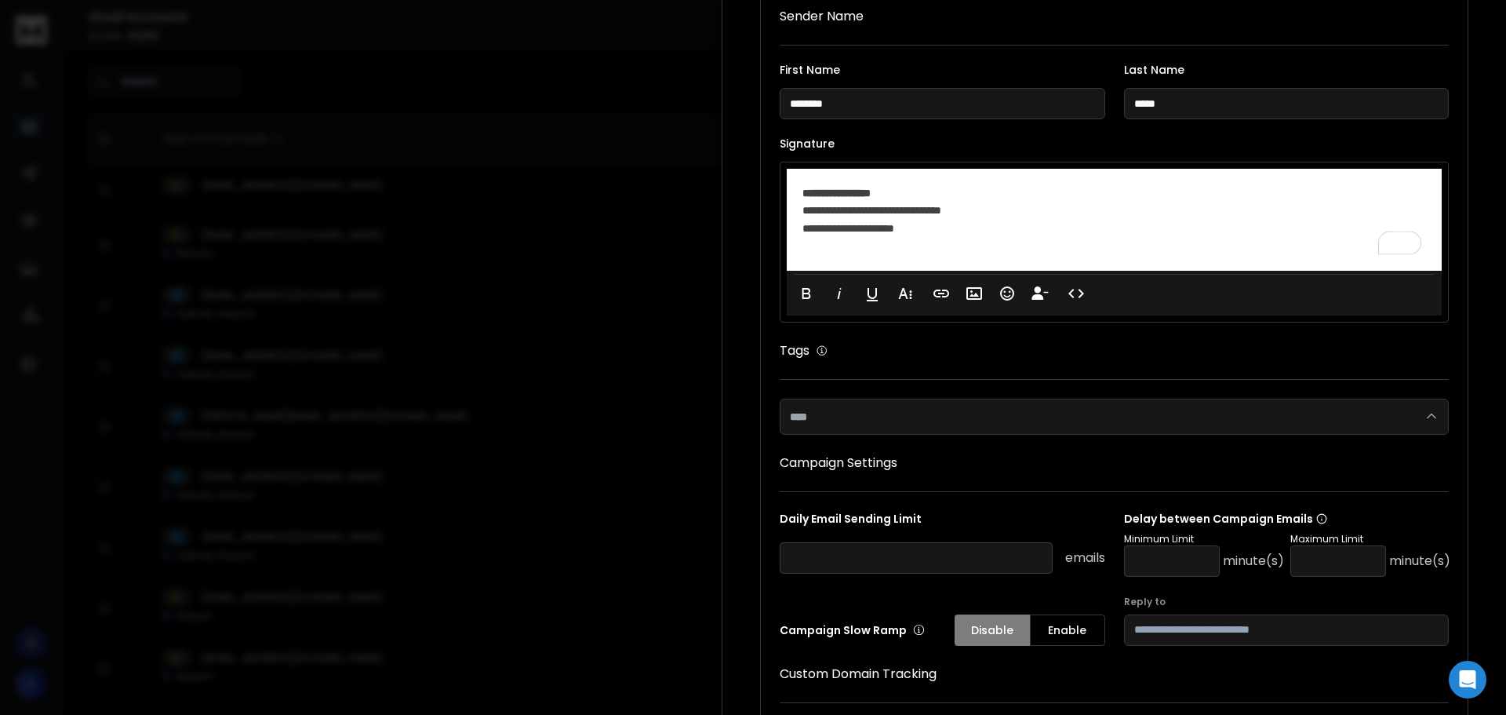
scroll to position [278, 0]
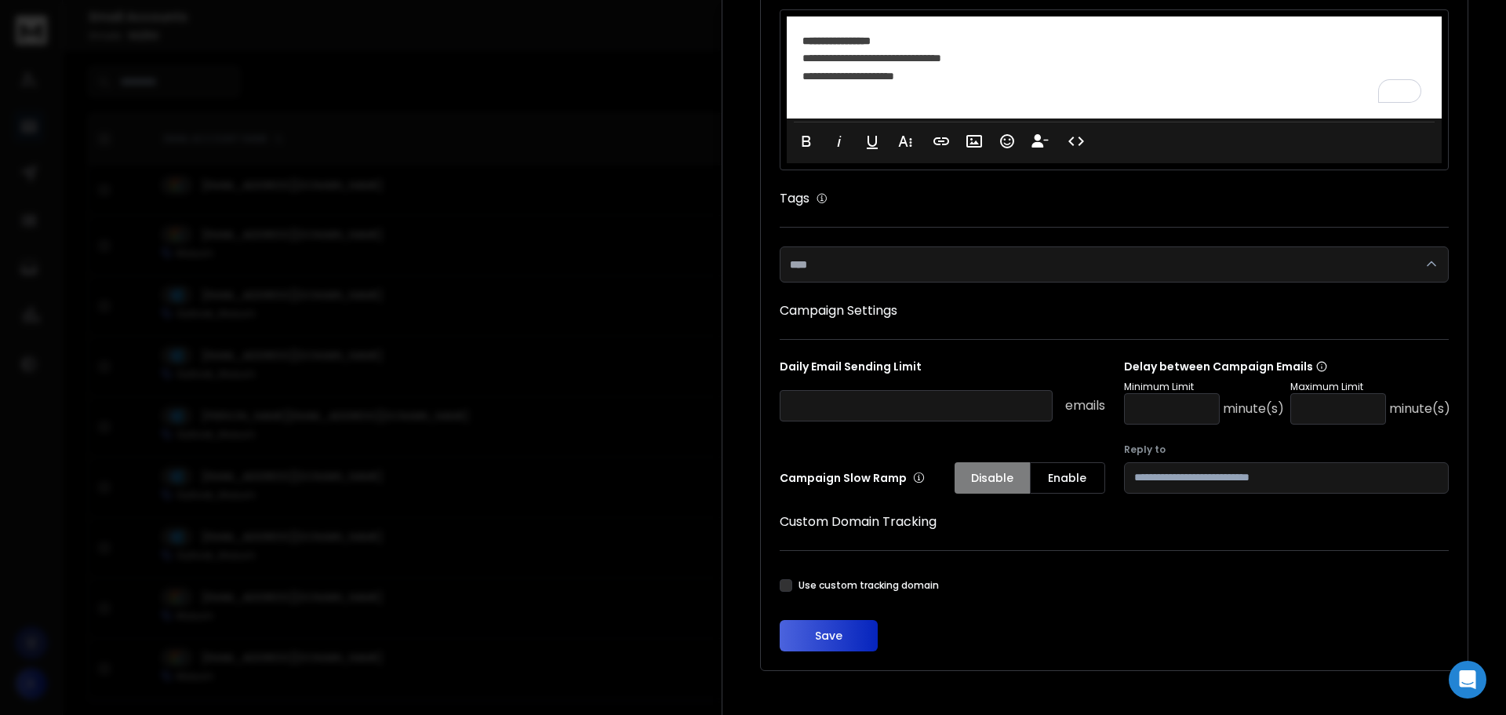
click at [844, 646] on button "Save" at bounding box center [829, 635] width 98 height 31
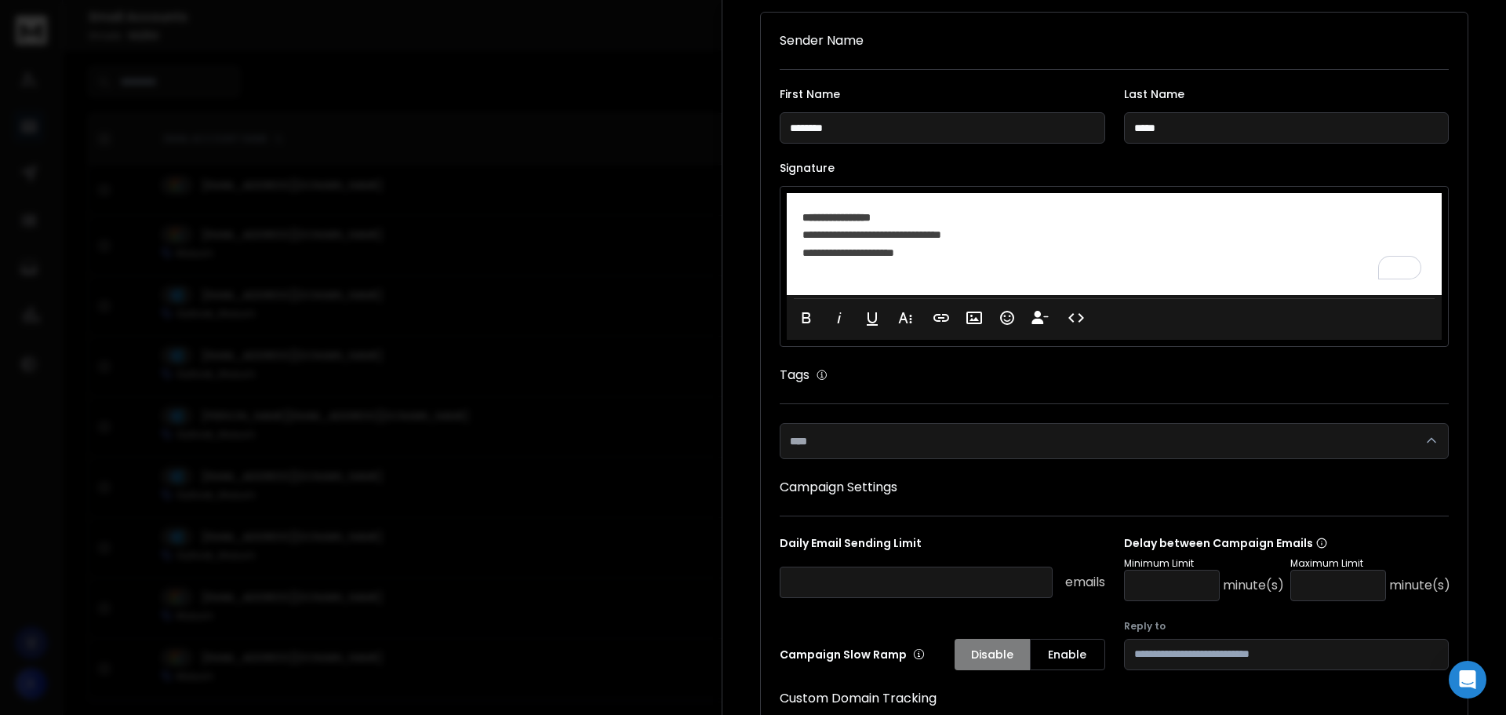
scroll to position [0, 0]
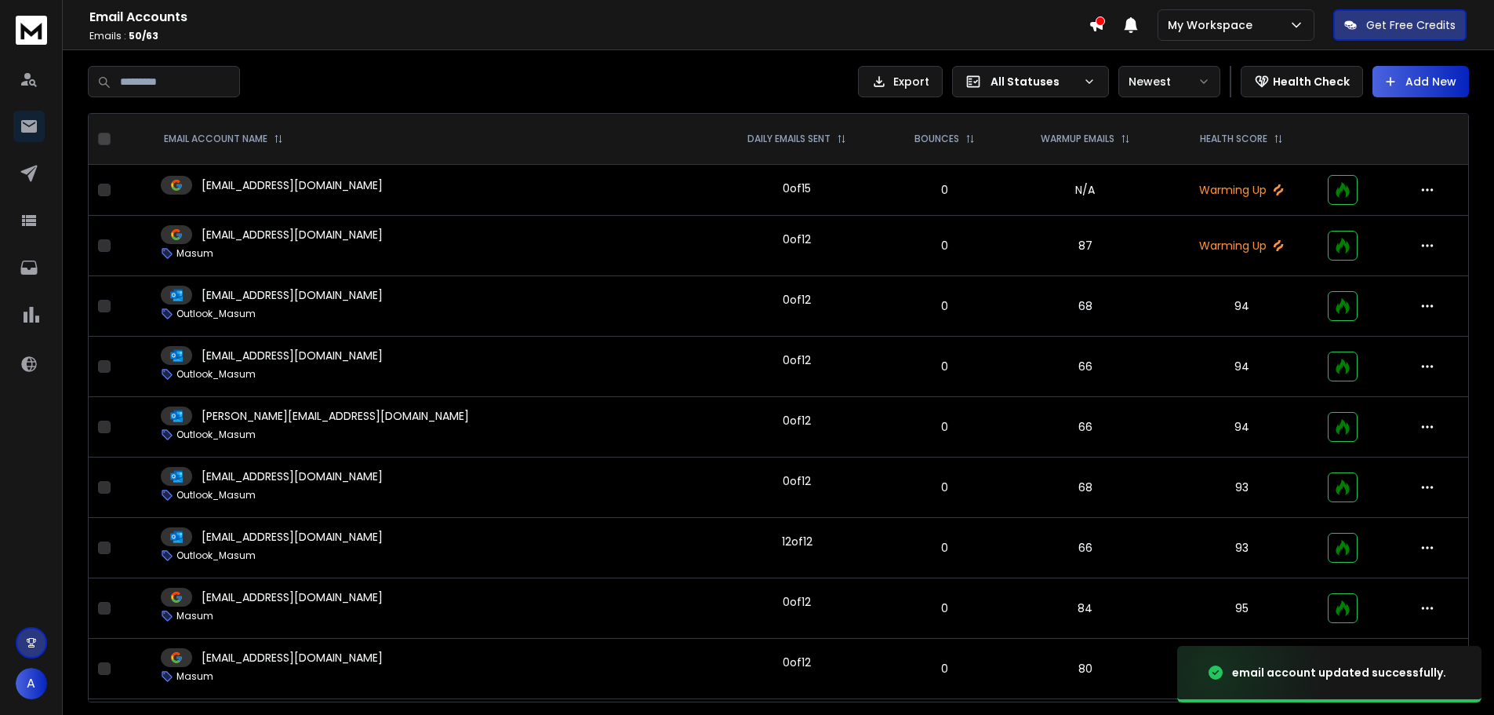
click at [437, 176] on div "[EMAIL_ADDRESS][DOMAIN_NAME]" at bounding box center [431, 185] width 540 height 19
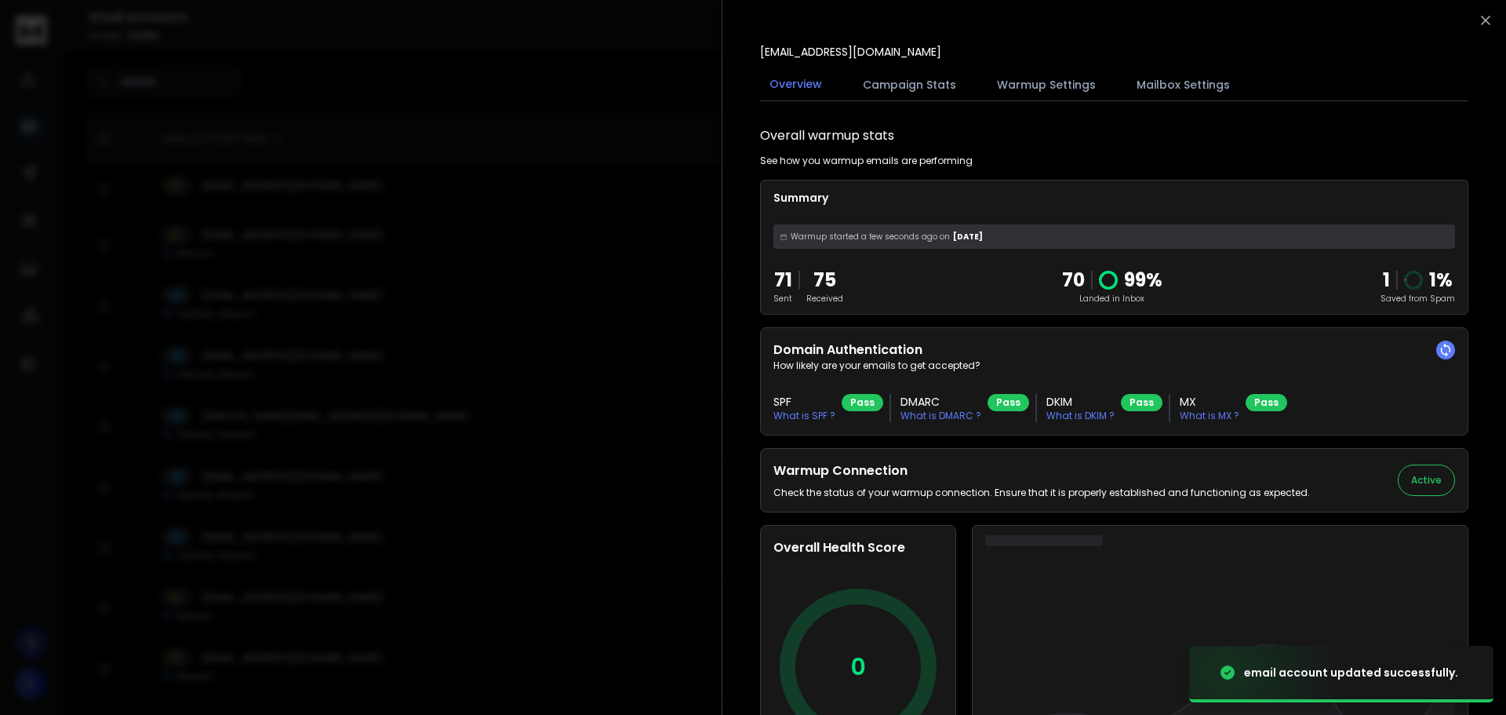
click at [1020, 78] on button "Warmup Settings" at bounding box center [1047, 84] width 118 height 35
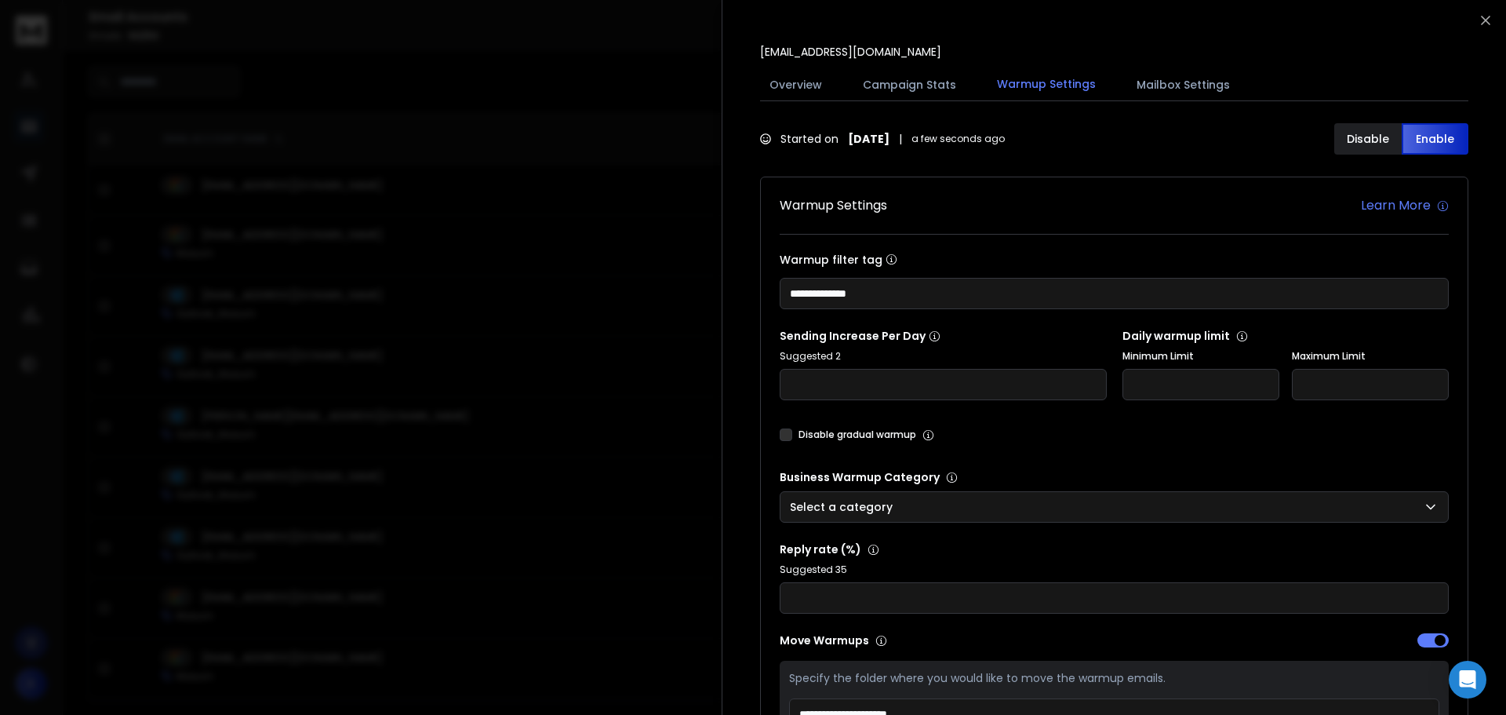
click at [937, 287] on input "**********" at bounding box center [1114, 293] width 669 height 31
click at [840, 289] on input "**********" at bounding box center [1114, 293] width 669 height 31
click at [839, 289] on input at bounding box center [1114, 293] width 669 height 31
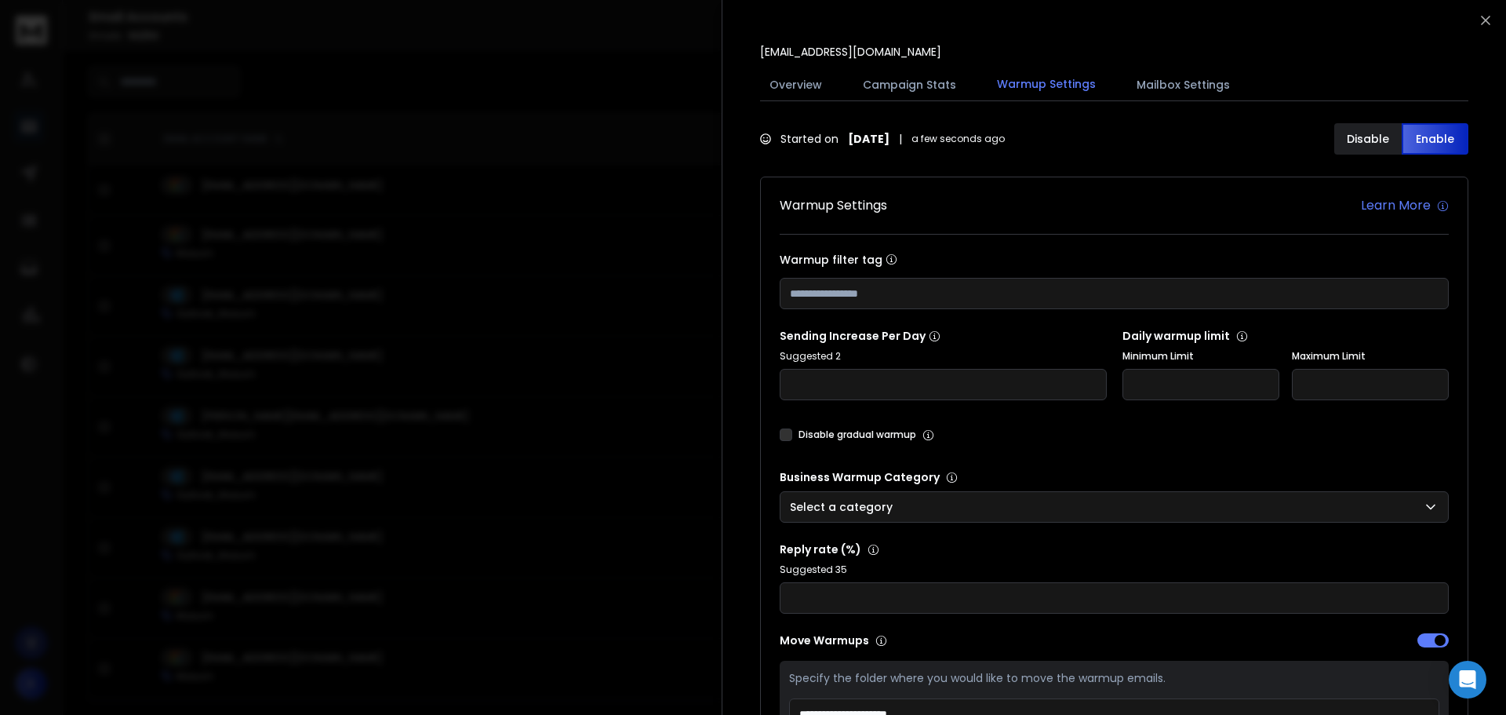
type input "*******"
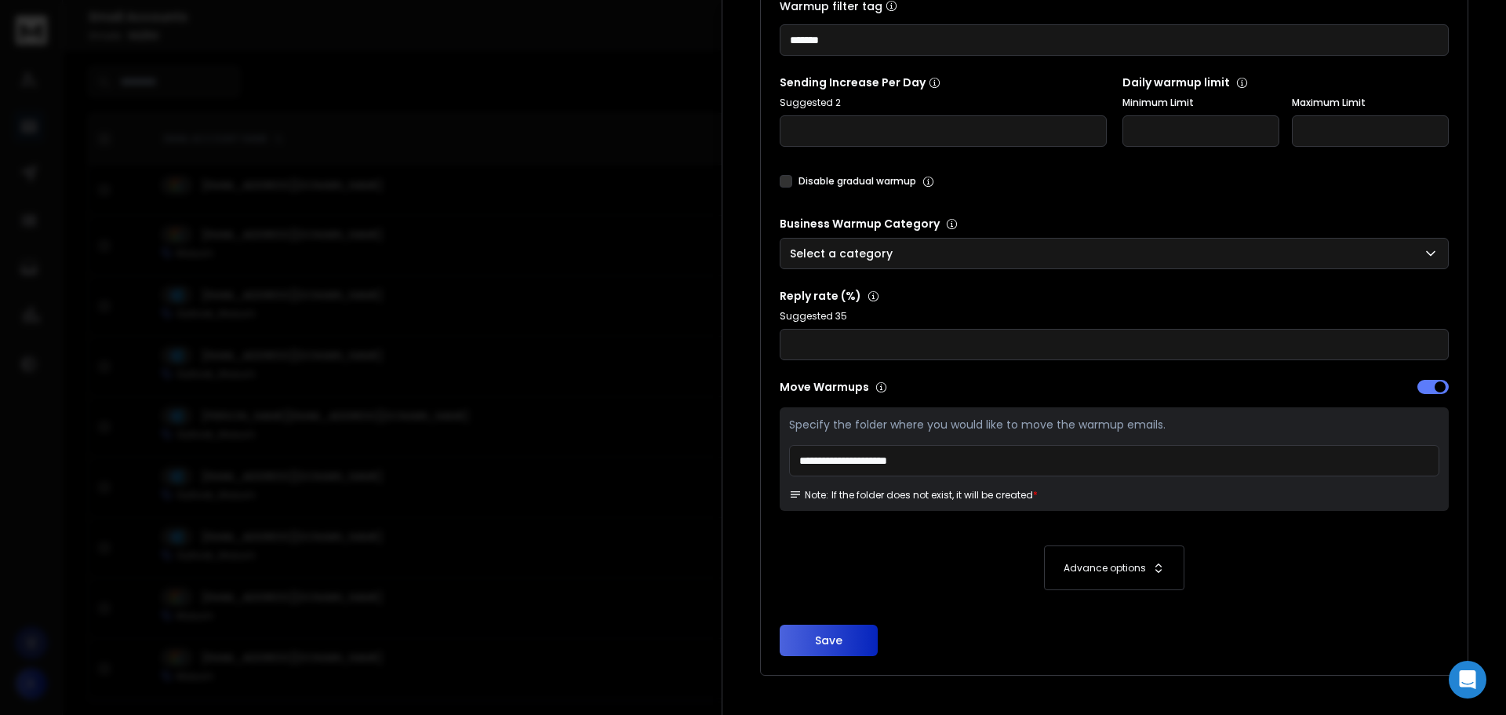
scroll to position [258, 0]
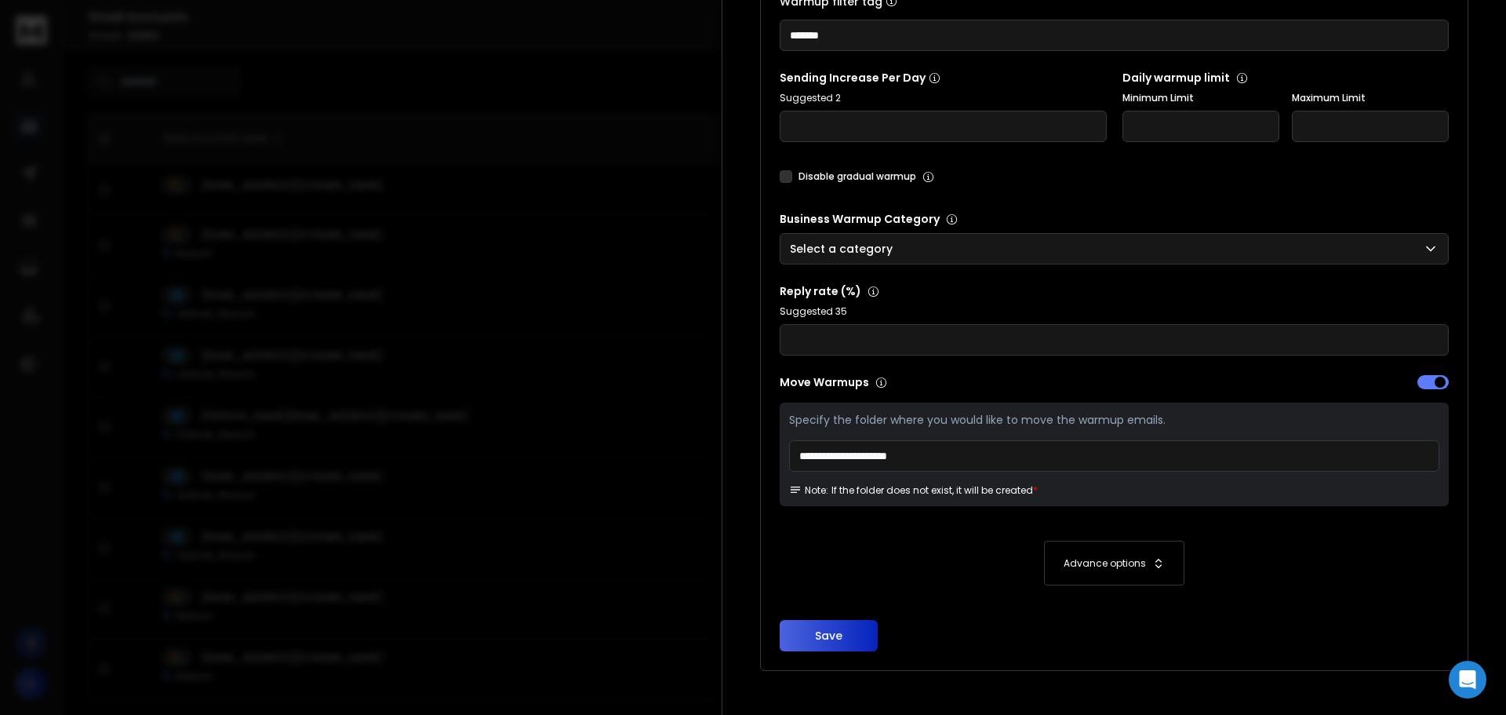
click at [1432, 385] on button "button" at bounding box center [1433, 382] width 31 height 14
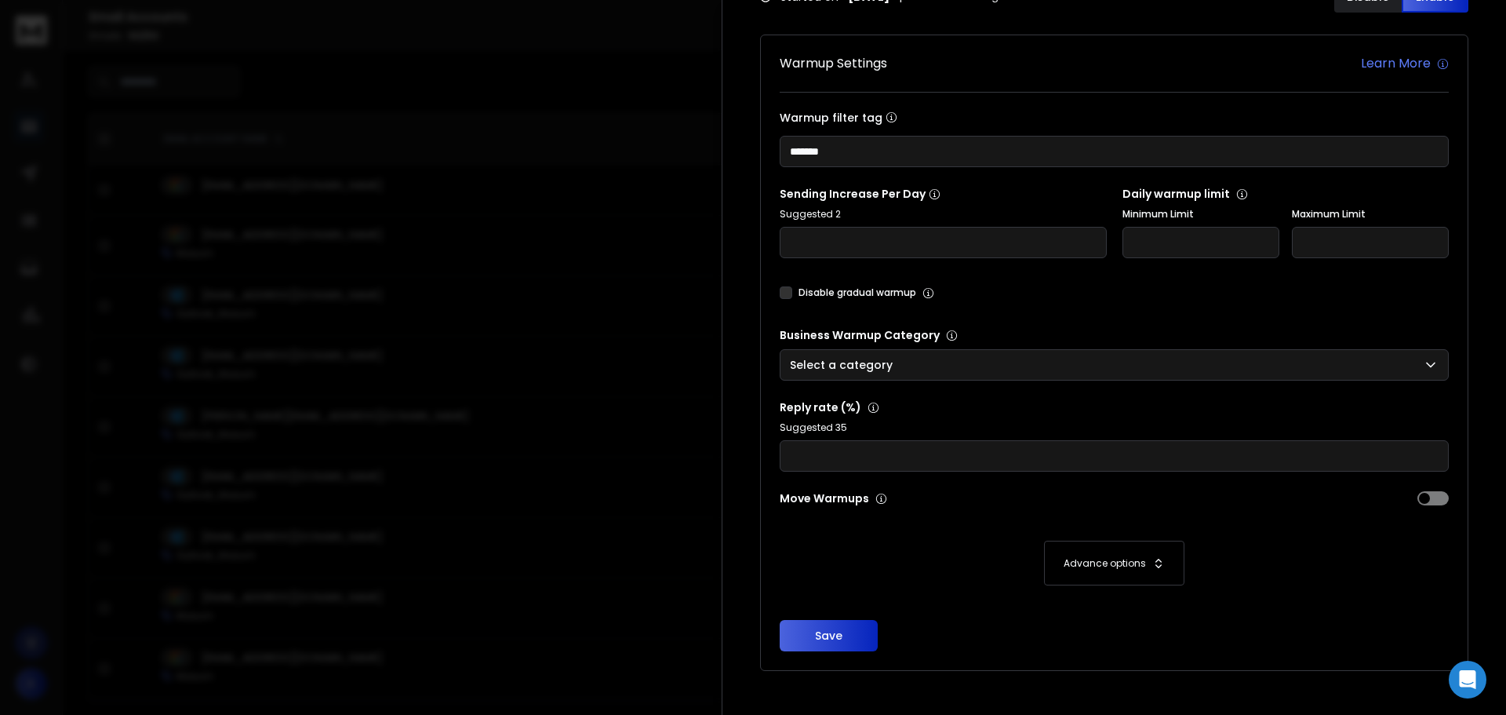
scroll to position [142, 0]
click at [821, 630] on button "Save" at bounding box center [829, 635] width 98 height 31
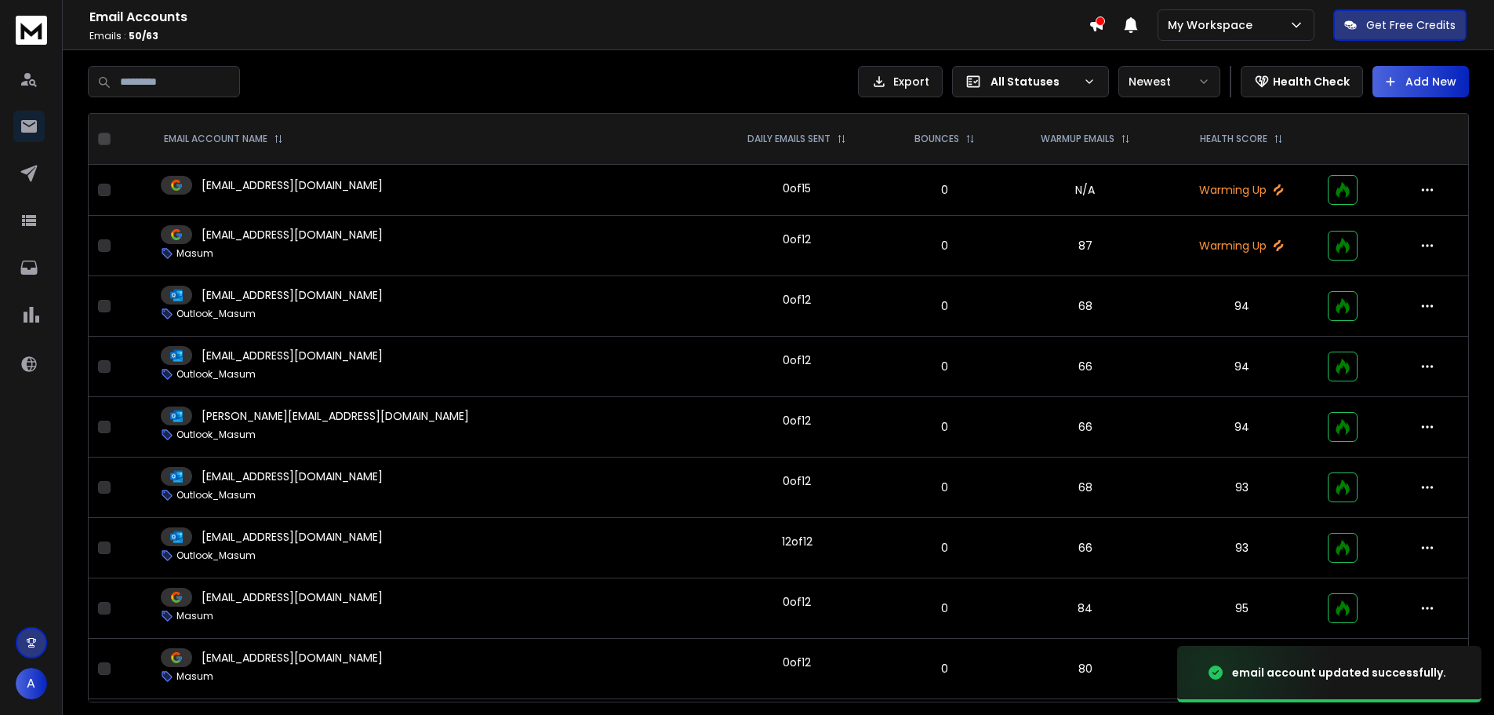
click at [493, 258] on div "Masum" at bounding box center [431, 253] width 540 height 13
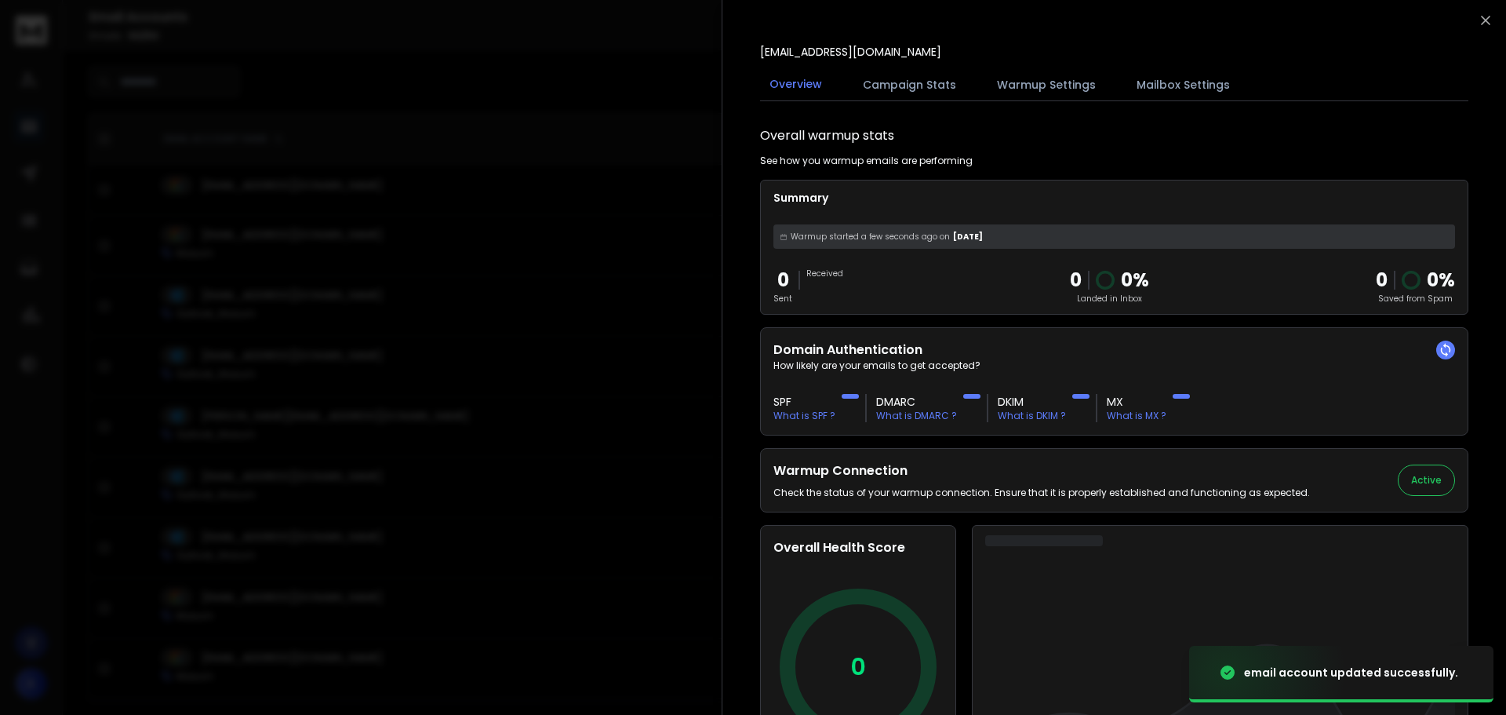
drag, startPoint x: 342, startPoint y: 191, endPoint x: 362, endPoint y: 189, distance: 19.8
click at [345, 191] on div at bounding box center [753, 357] width 1506 height 715
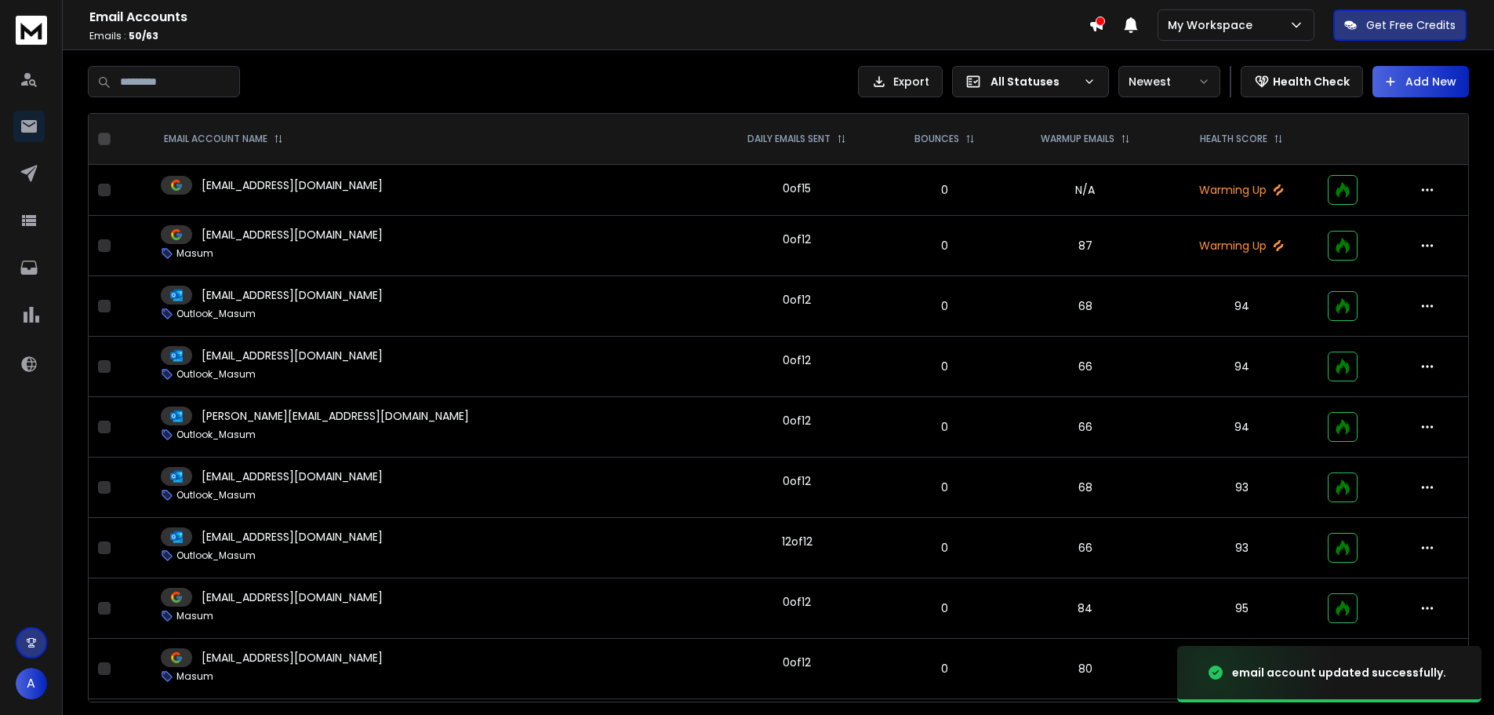
click at [1047, 80] on p "All Statuses" at bounding box center [1034, 82] width 86 height 16
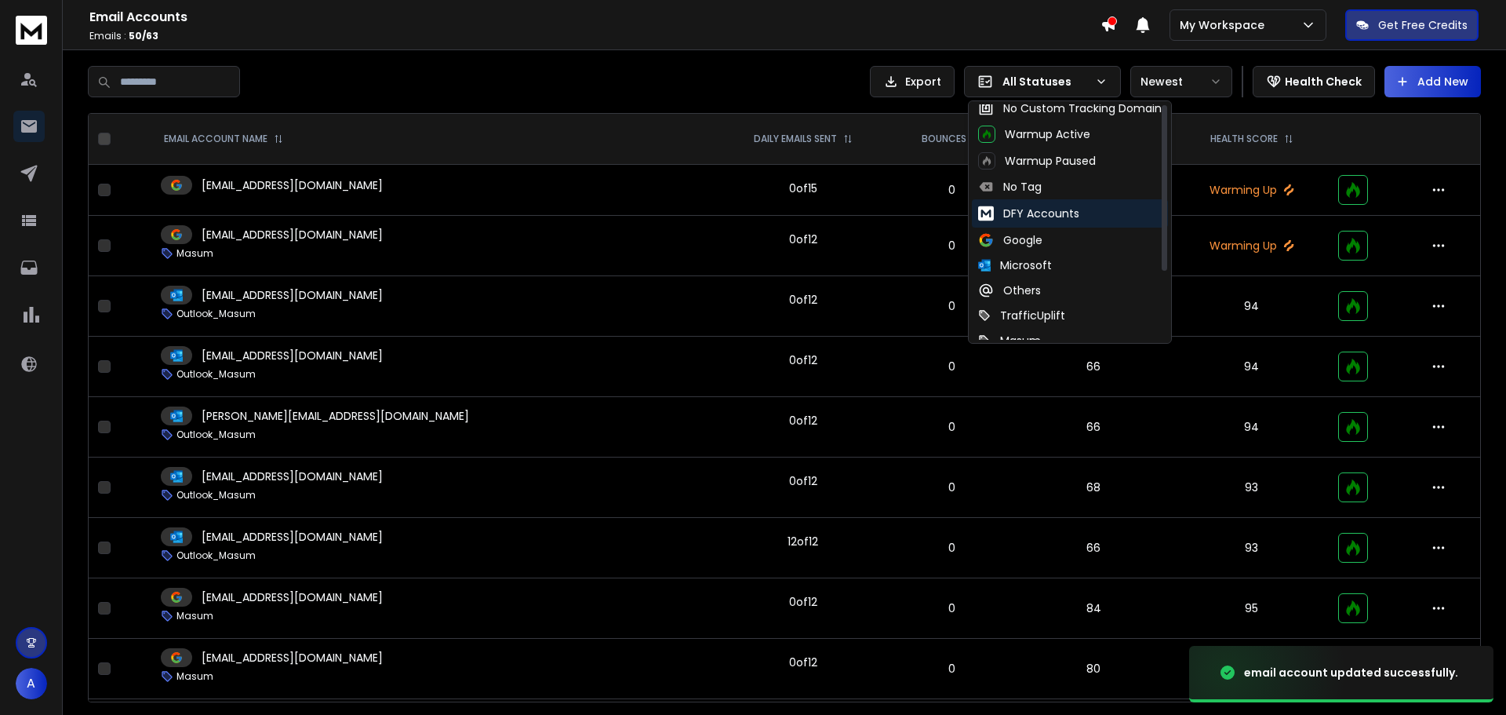
scroll to position [97, 0]
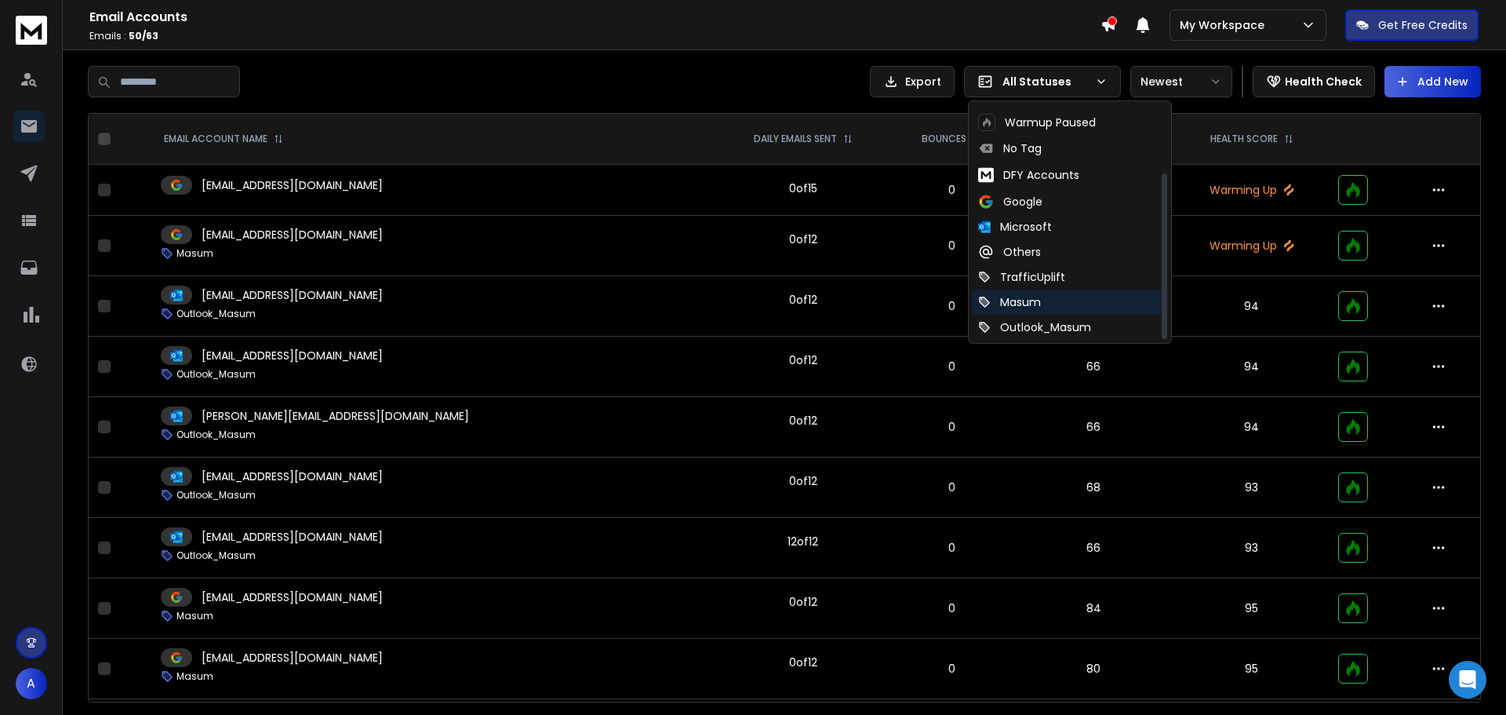
click at [1019, 304] on div "Masum" at bounding box center [1009, 302] width 63 height 16
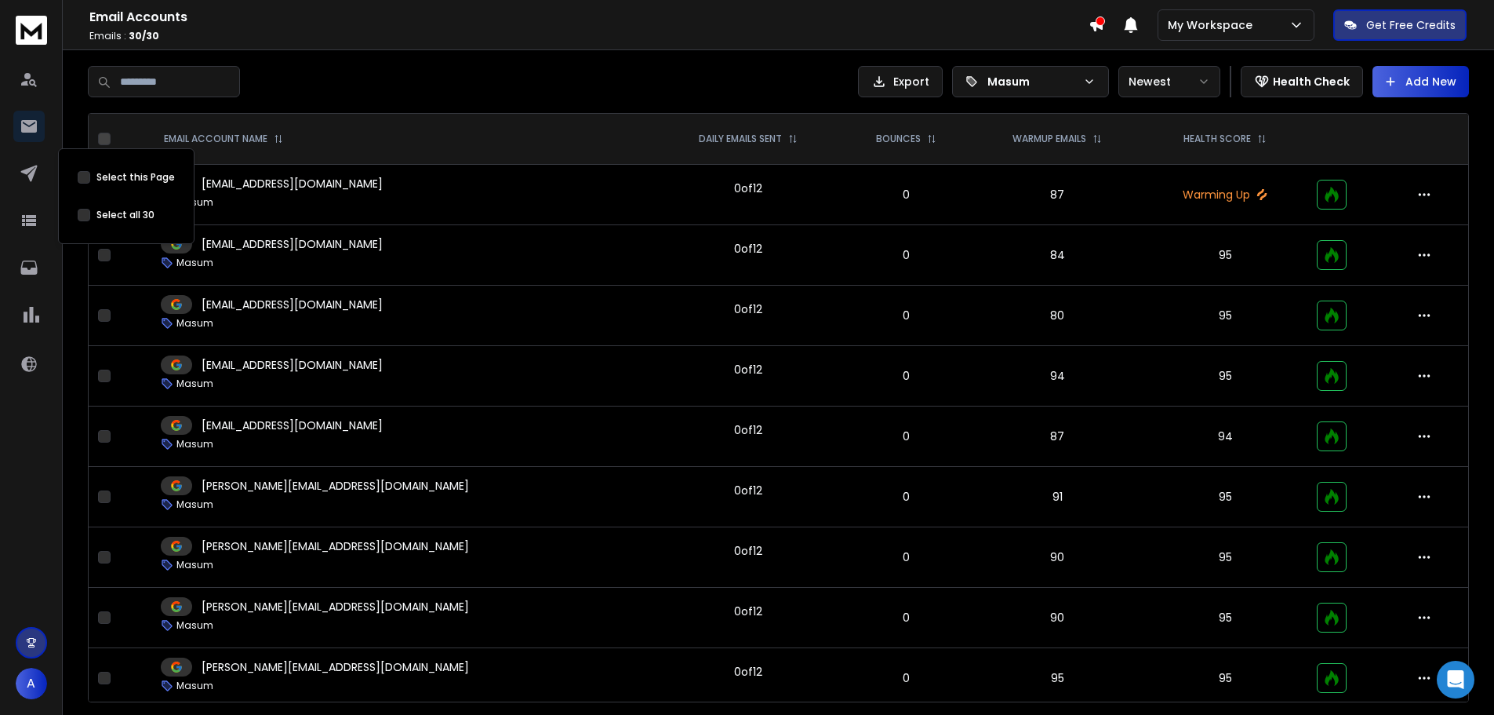
click at [85, 211] on button "Select this Page" at bounding box center [84, 215] width 13 height 13
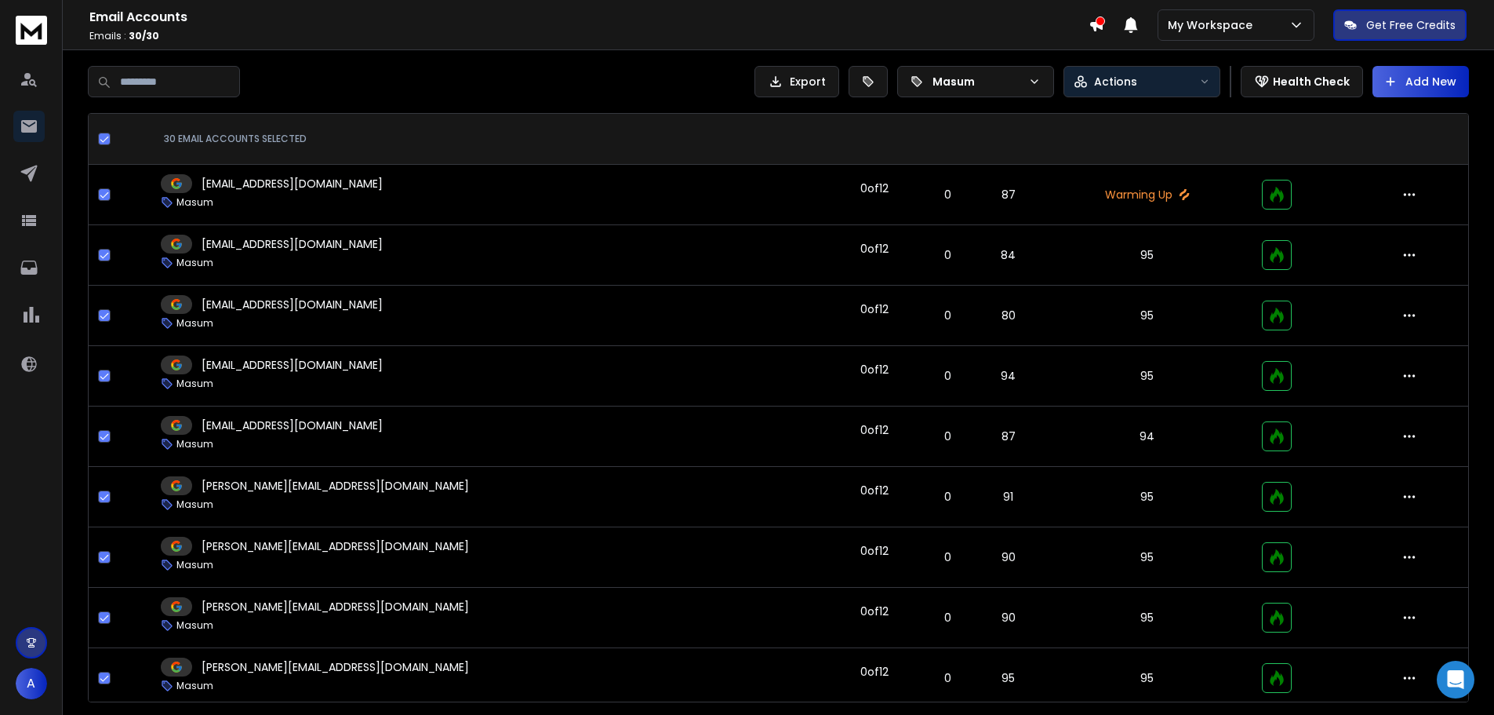
click at [1145, 80] on div "Actions" at bounding box center [1133, 82] width 119 height 16
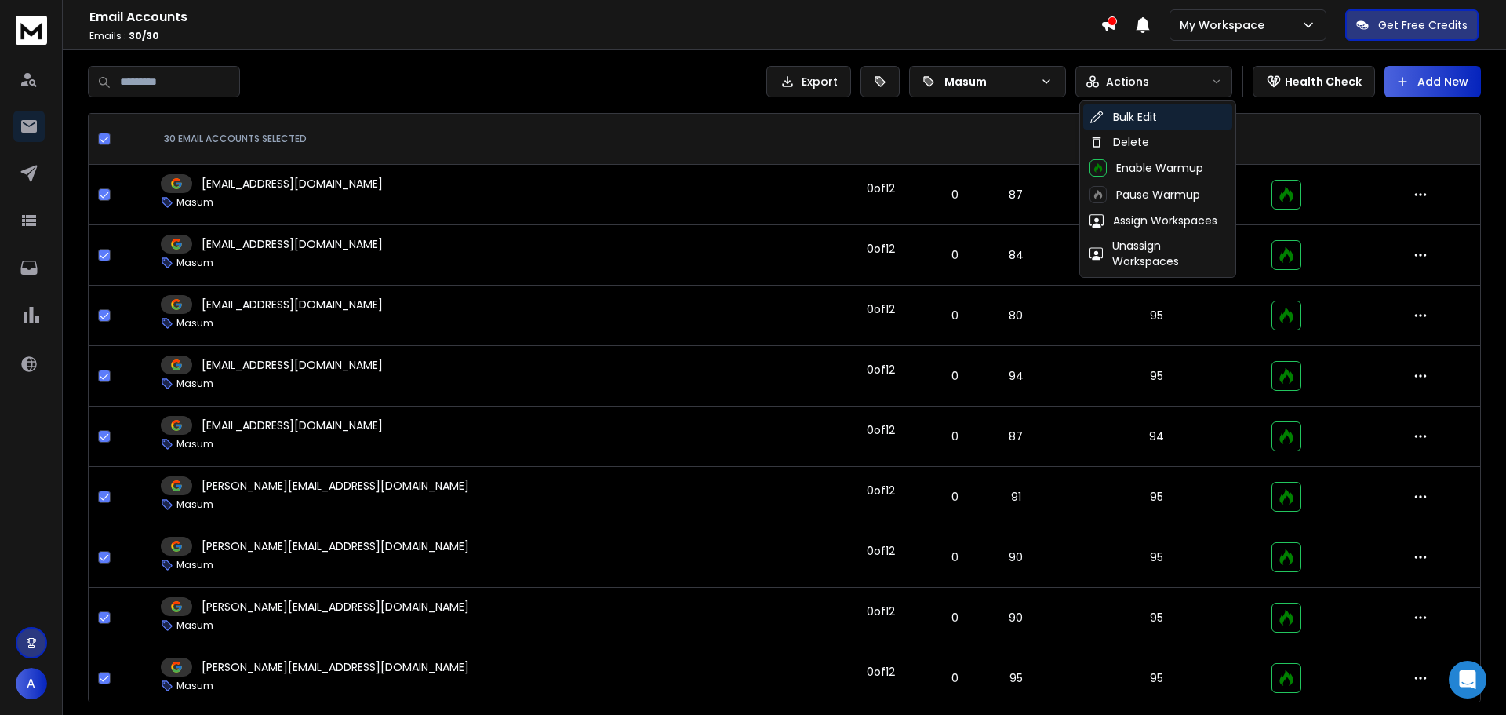
click at [1143, 117] on div "Bulk Edit" at bounding box center [1123, 117] width 67 height 16
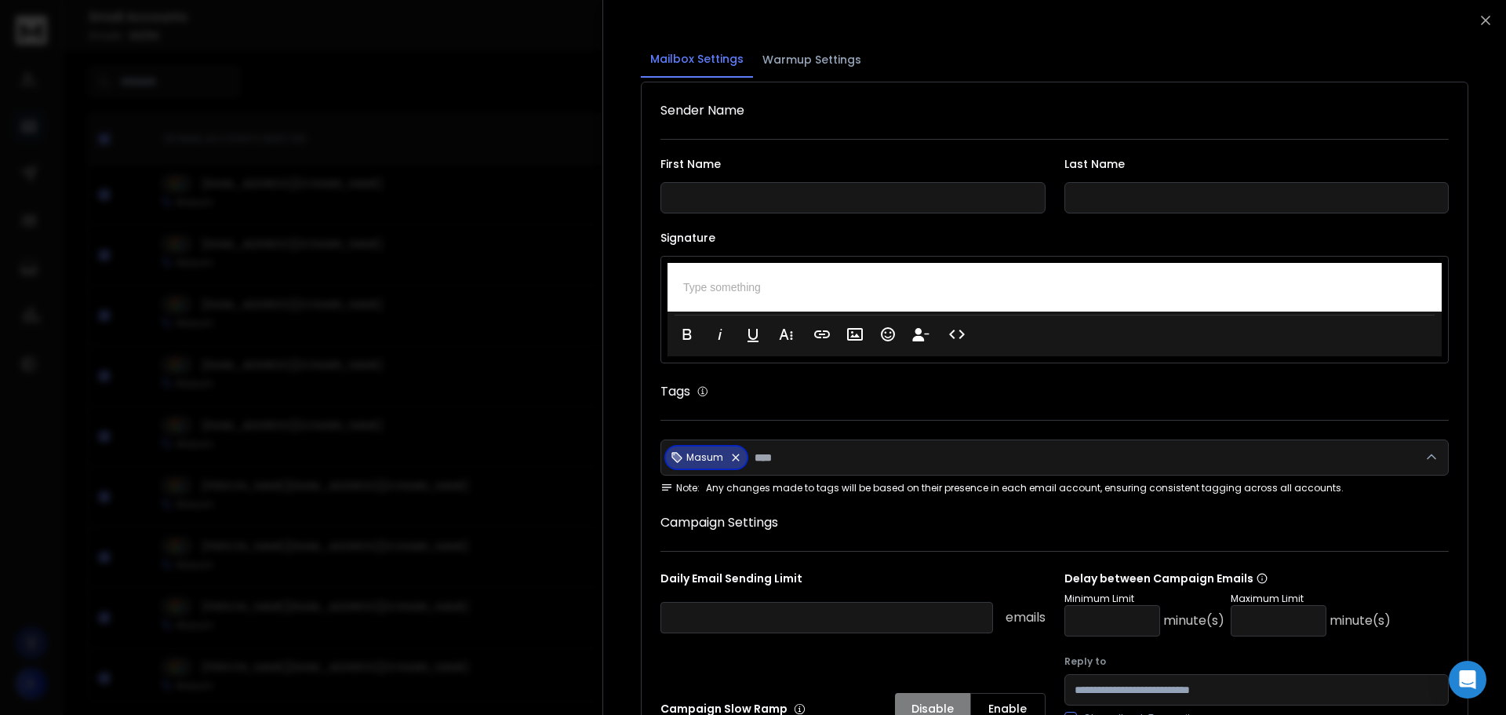
click at [814, 57] on button "Warmup Settings" at bounding box center [812, 59] width 118 height 35
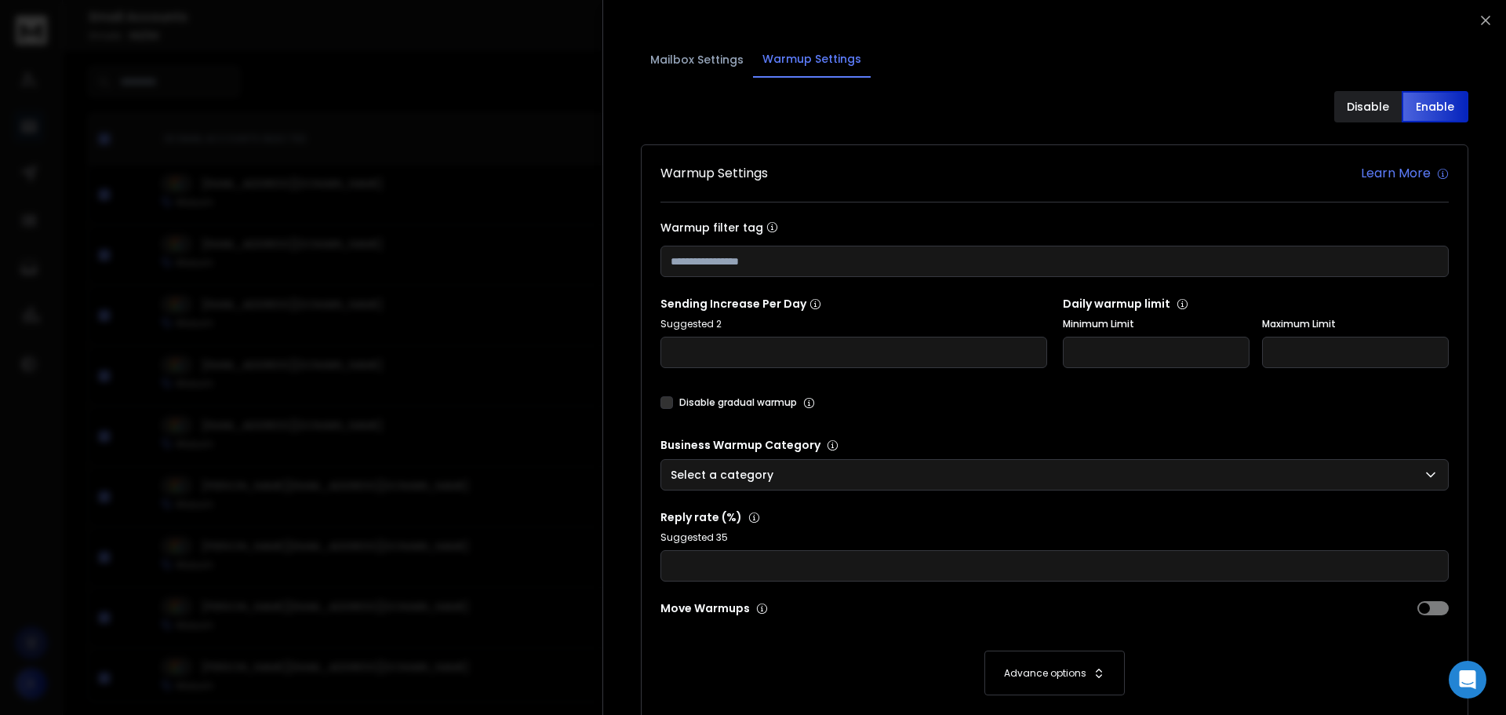
click at [1309, 347] on input "number" at bounding box center [1355, 352] width 187 height 31
drag, startPoint x: 1272, startPoint y: 352, endPoint x: 1295, endPoint y: 349, distance: 23.7
click at [1295, 349] on input "**" at bounding box center [1355, 352] width 187 height 31
type input "**"
click at [1163, 359] on input "number" at bounding box center [1156, 352] width 187 height 31
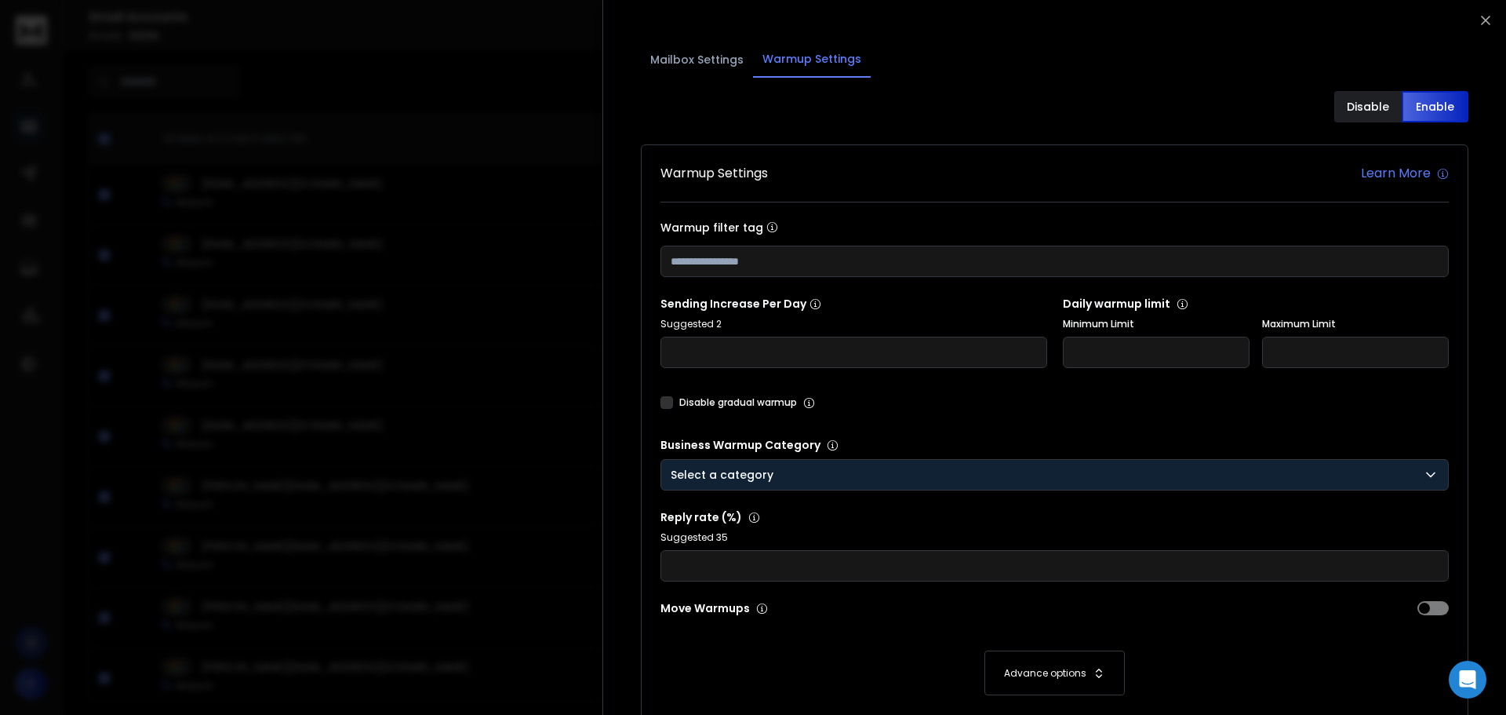
type input "*"
click at [821, 474] on div "Select a category" at bounding box center [1055, 475] width 768 height 16
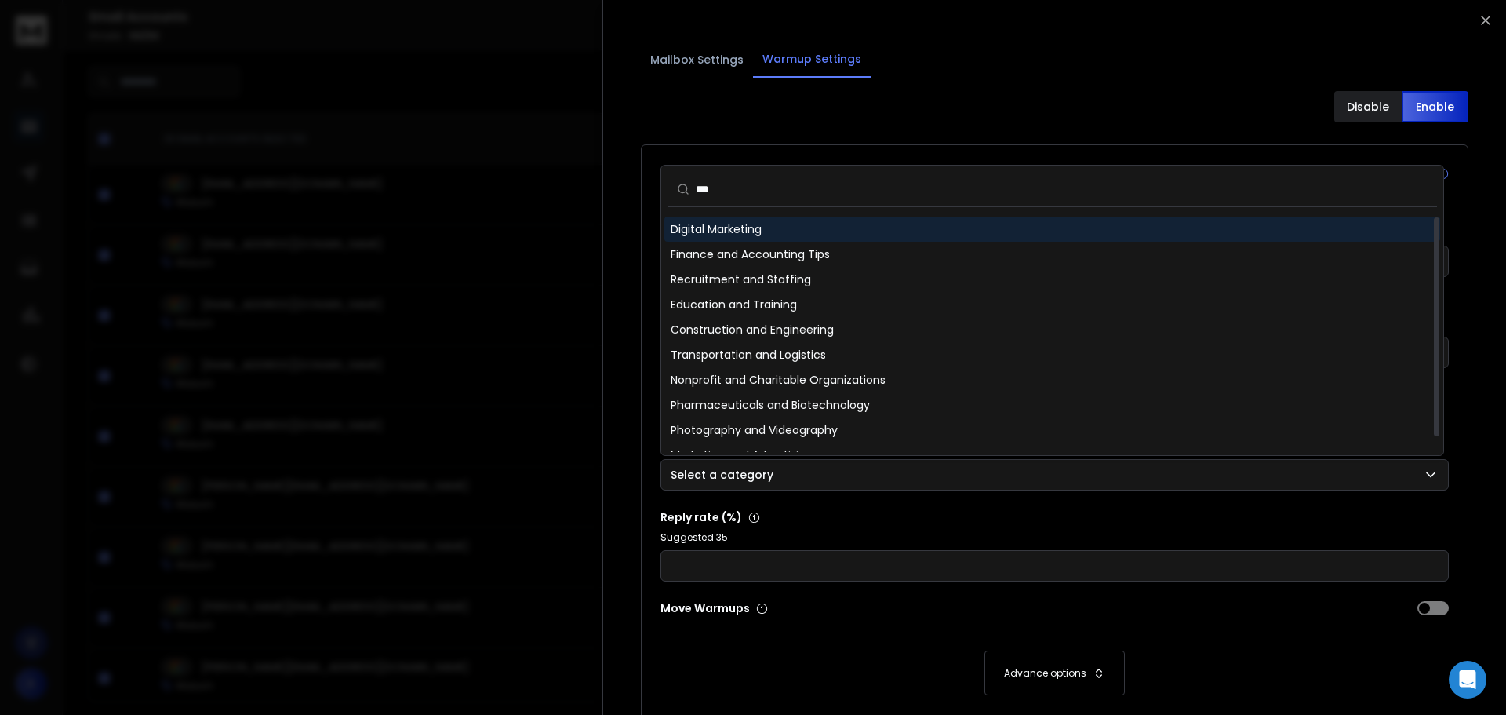
type input "***"
click at [754, 231] on span "Digital Marketing" at bounding box center [716, 229] width 91 height 16
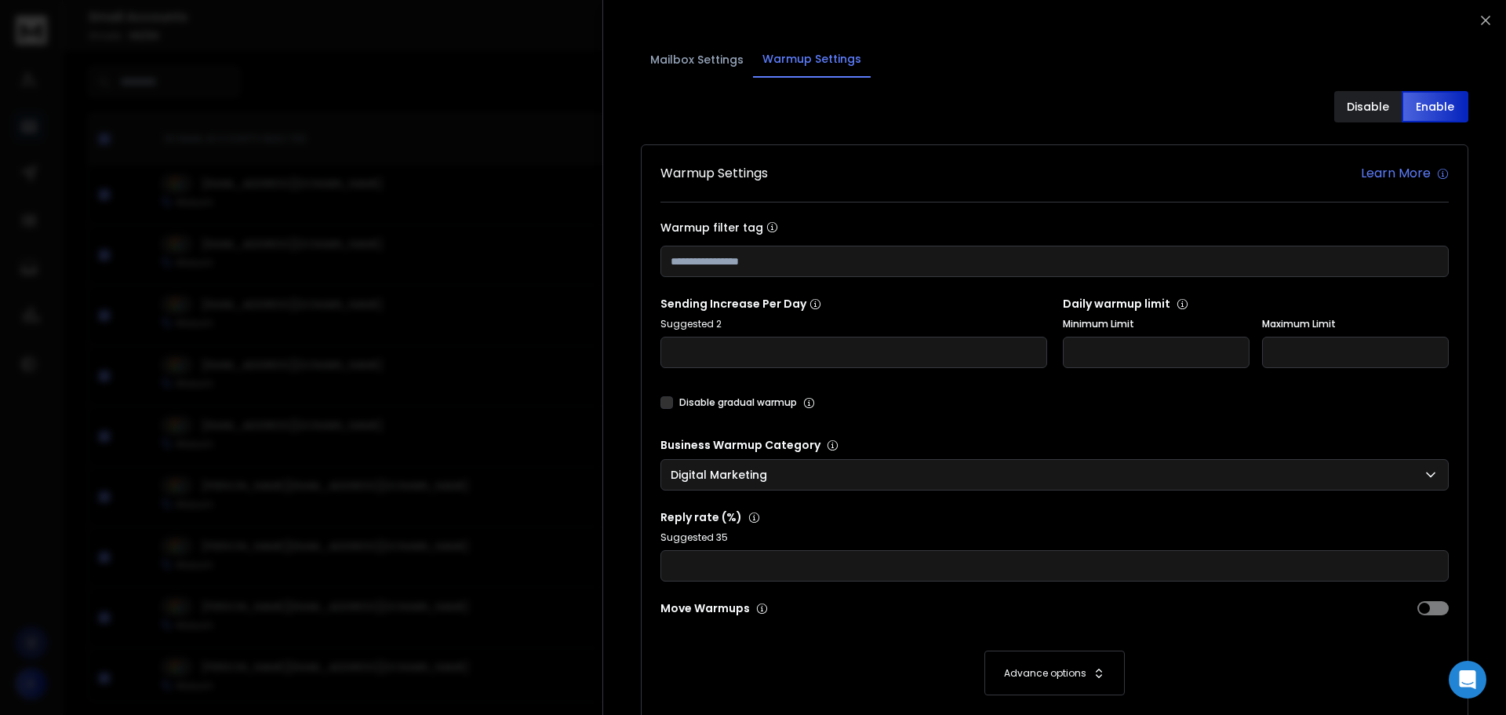
scroll to position [110, 0]
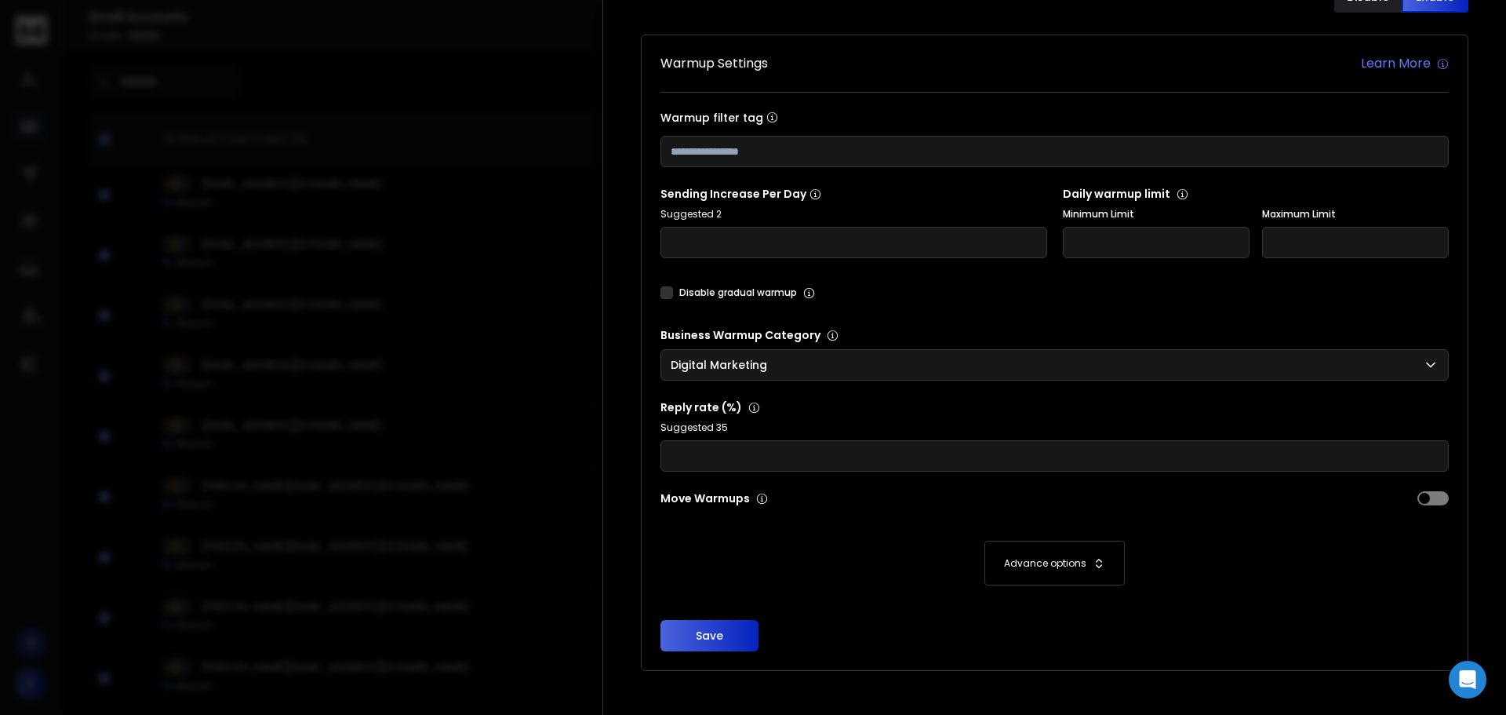
click at [819, 454] on input "number" at bounding box center [1055, 455] width 788 height 31
type input "**"
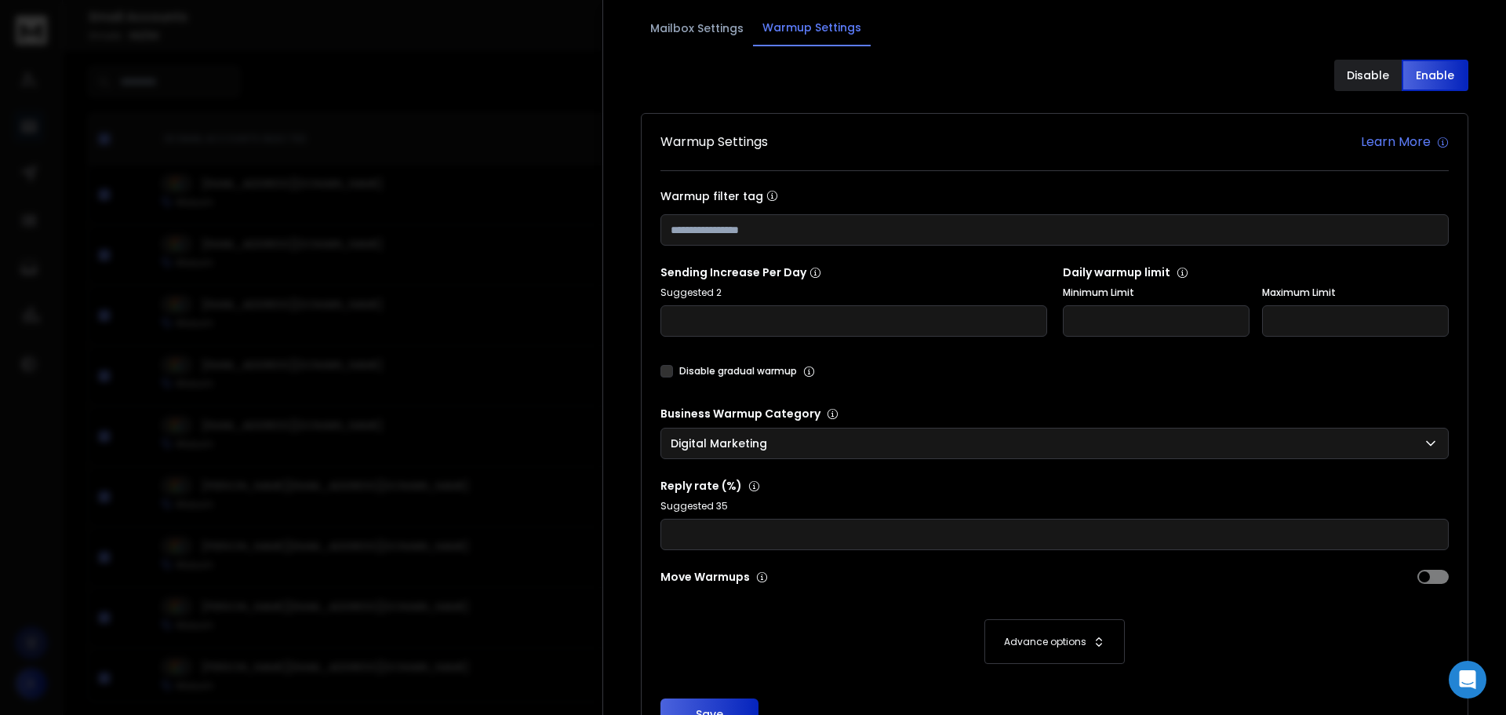
scroll to position [0, 0]
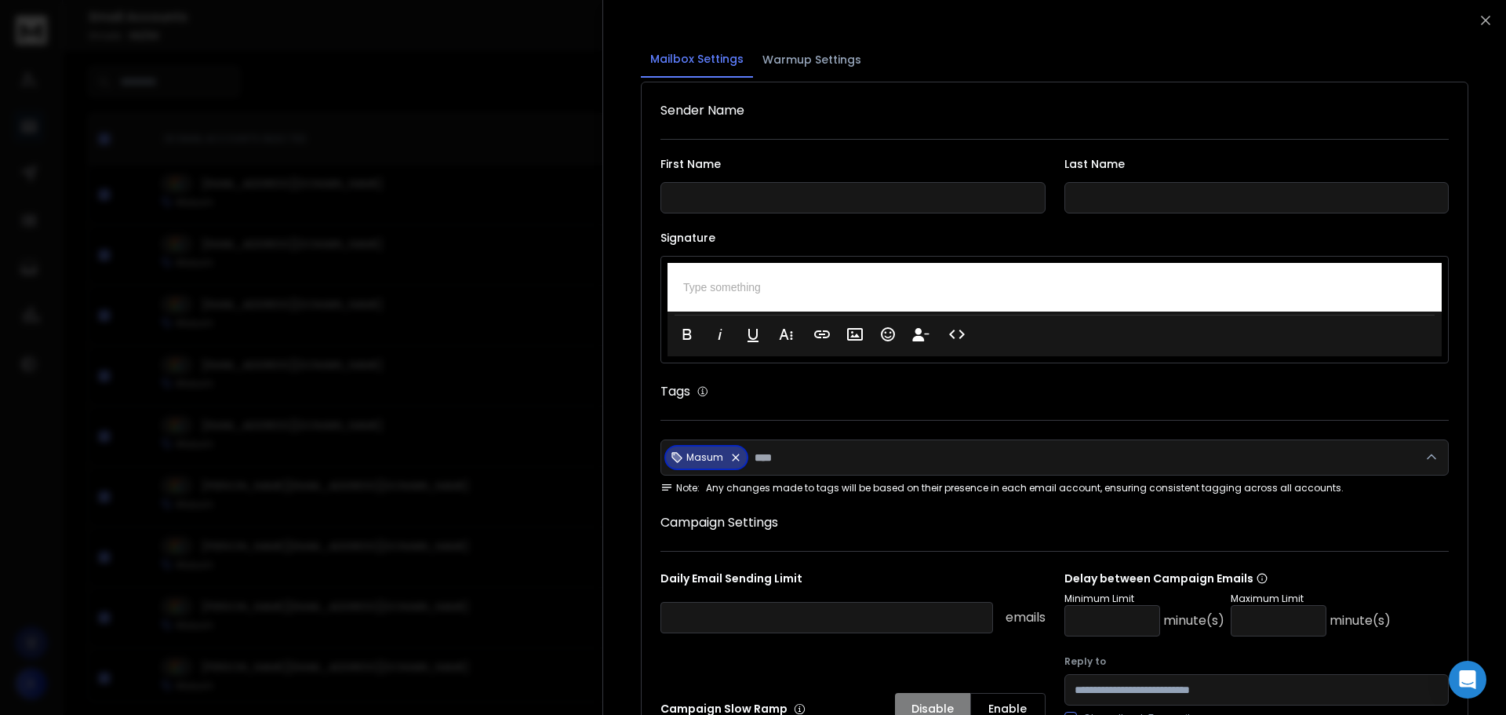
click at [682, 65] on button "Mailbox Settings" at bounding box center [697, 60] width 112 height 36
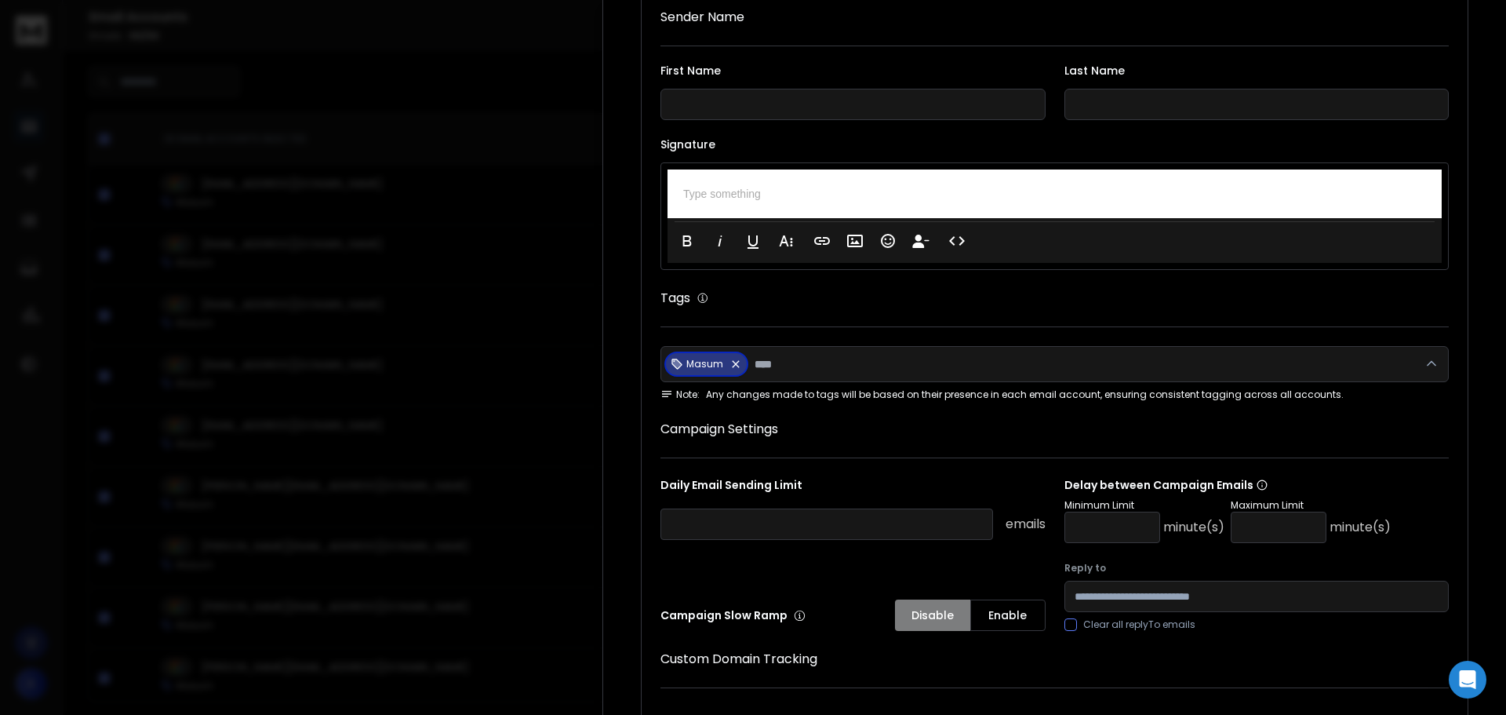
scroll to position [231, 0]
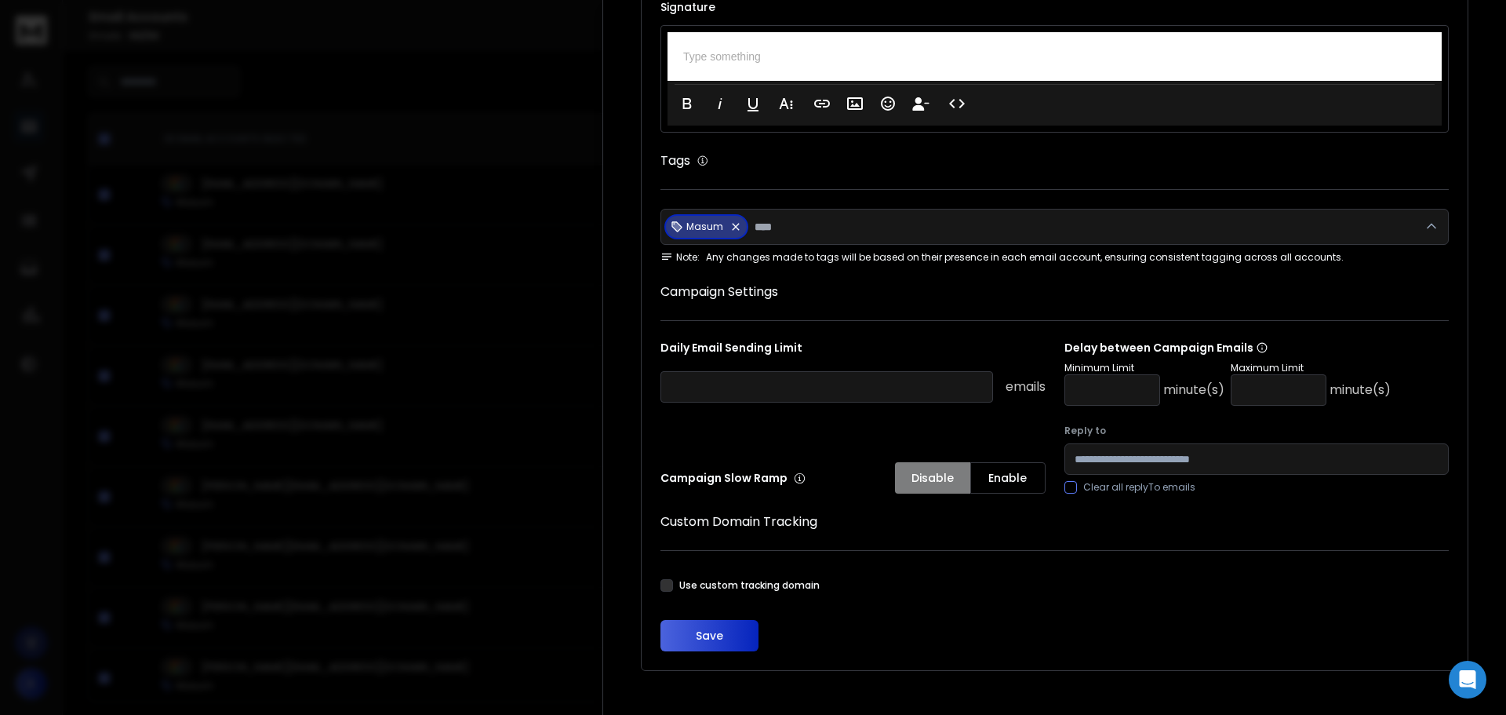
click at [1279, 386] on input "number" at bounding box center [1279, 389] width 96 height 31
type input "**"
click at [1083, 391] on input "number" at bounding box center [1113, 389] width 96 height 31
type input "**"
click at [767, 384] on input "number" at bounding box center [827, 386] width 333 height 31
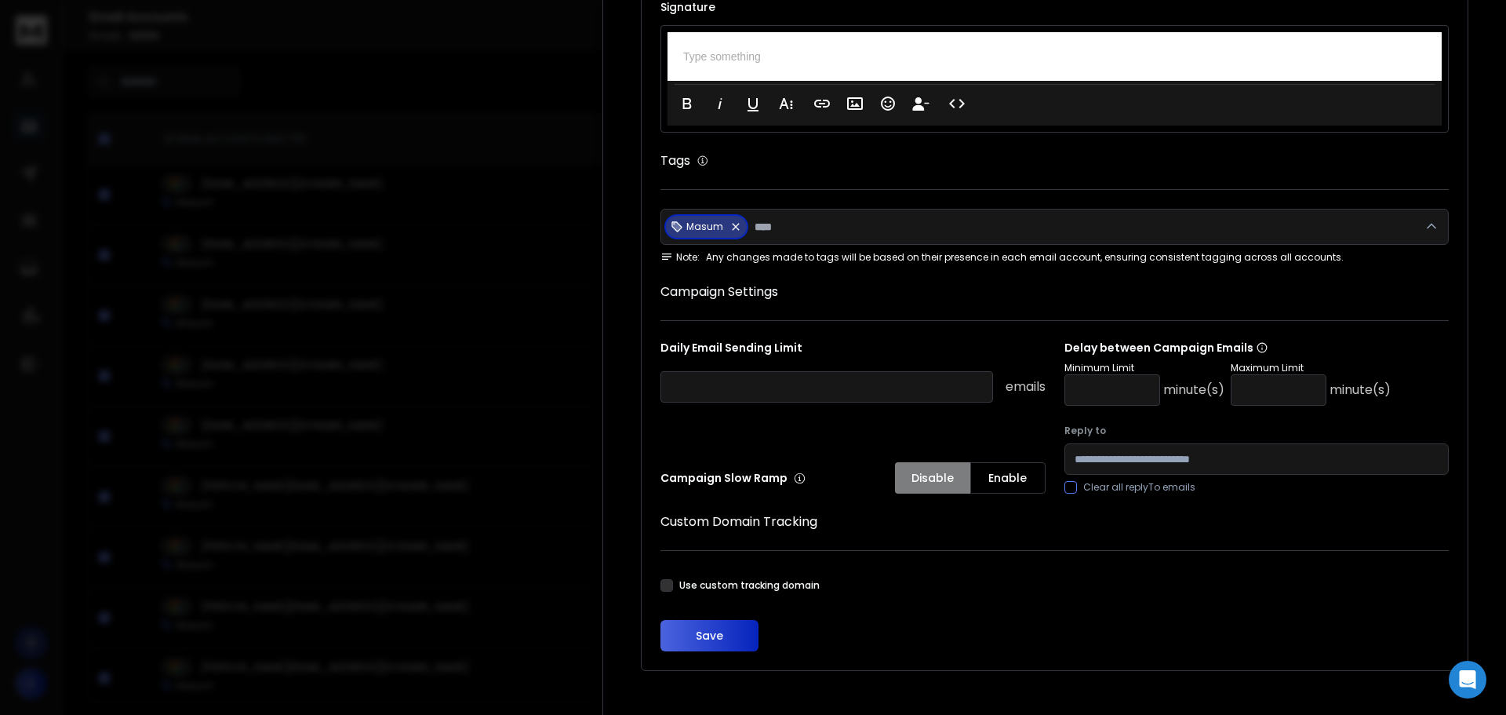
type input "**"
click at [717, 637] on button "Save" at bounding box center [710, 635] width 98 height 31
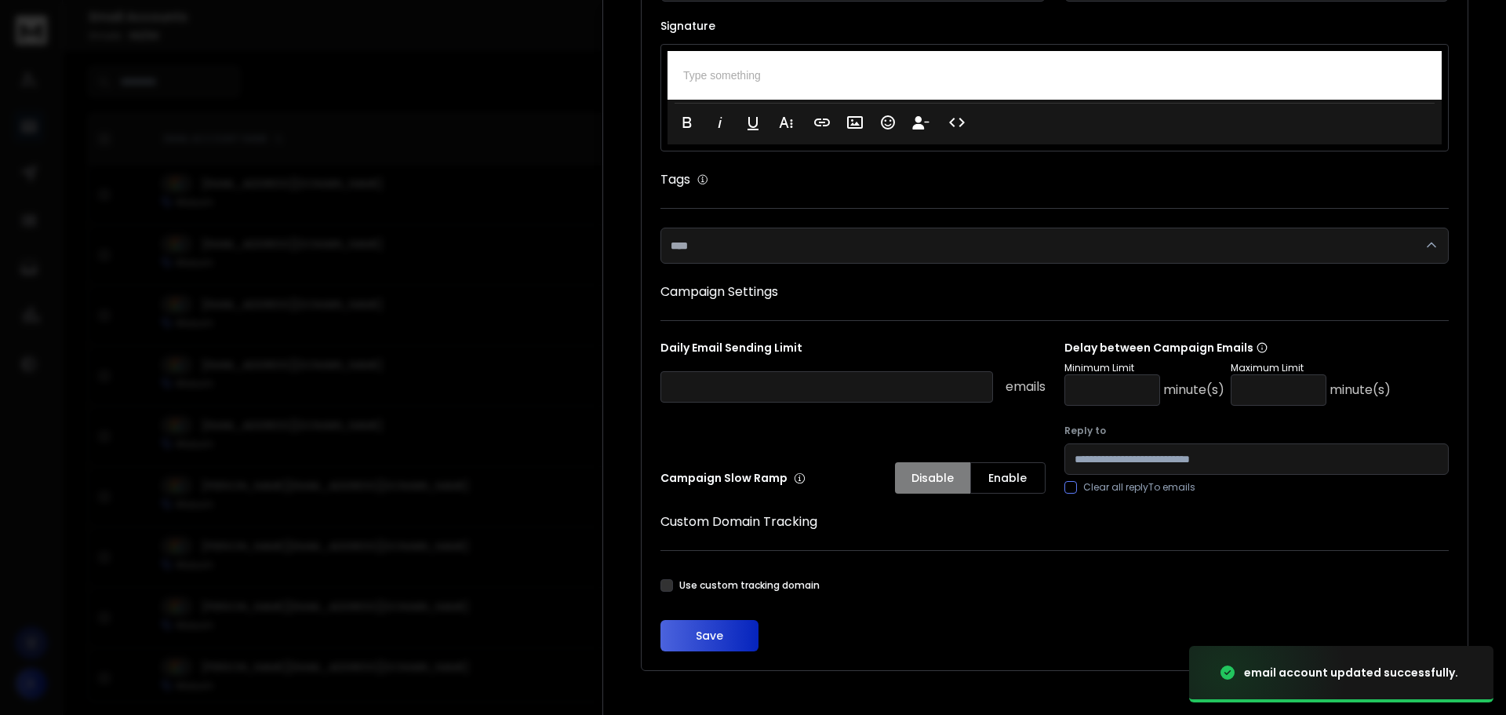
scroll to position [212, 0]
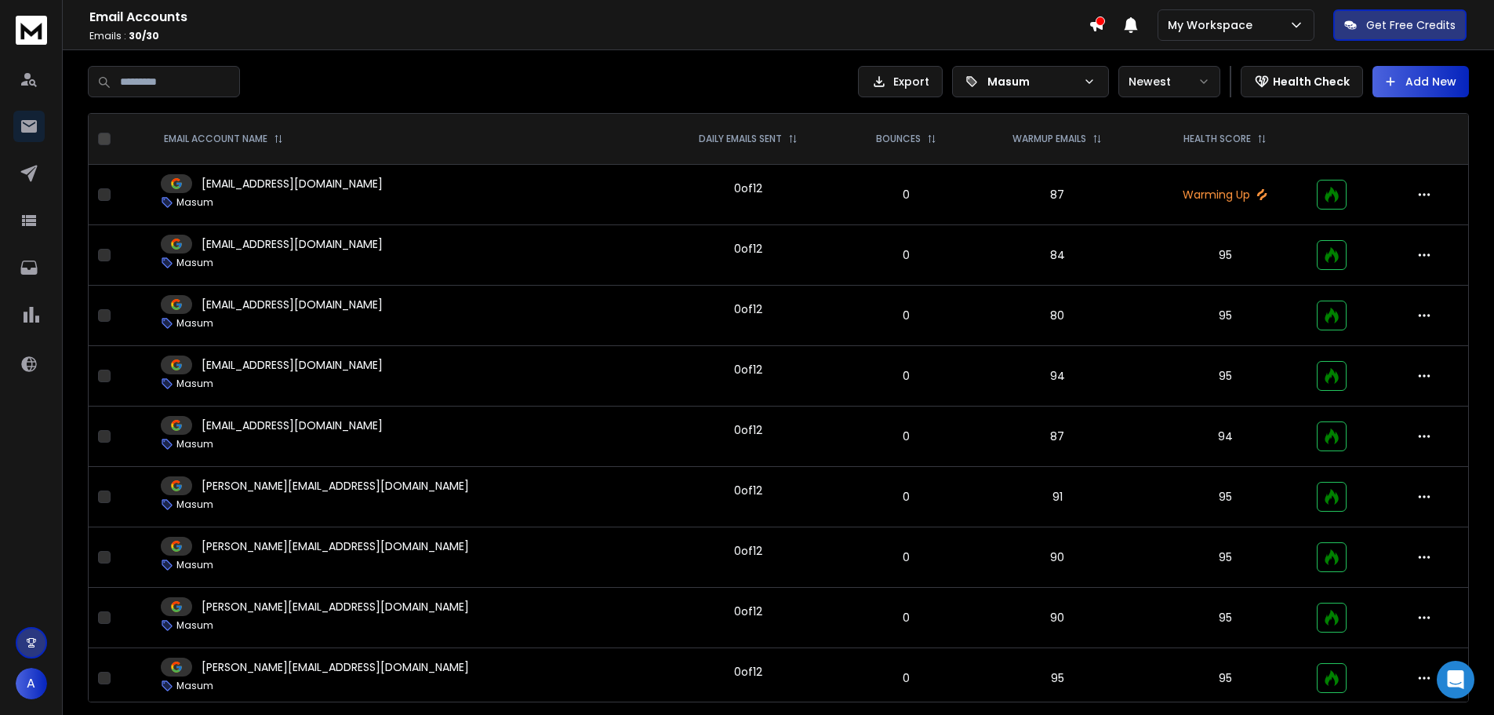
click at [369, 199] on div "Masum" at bounding box center [403, 202] width 485 height 13
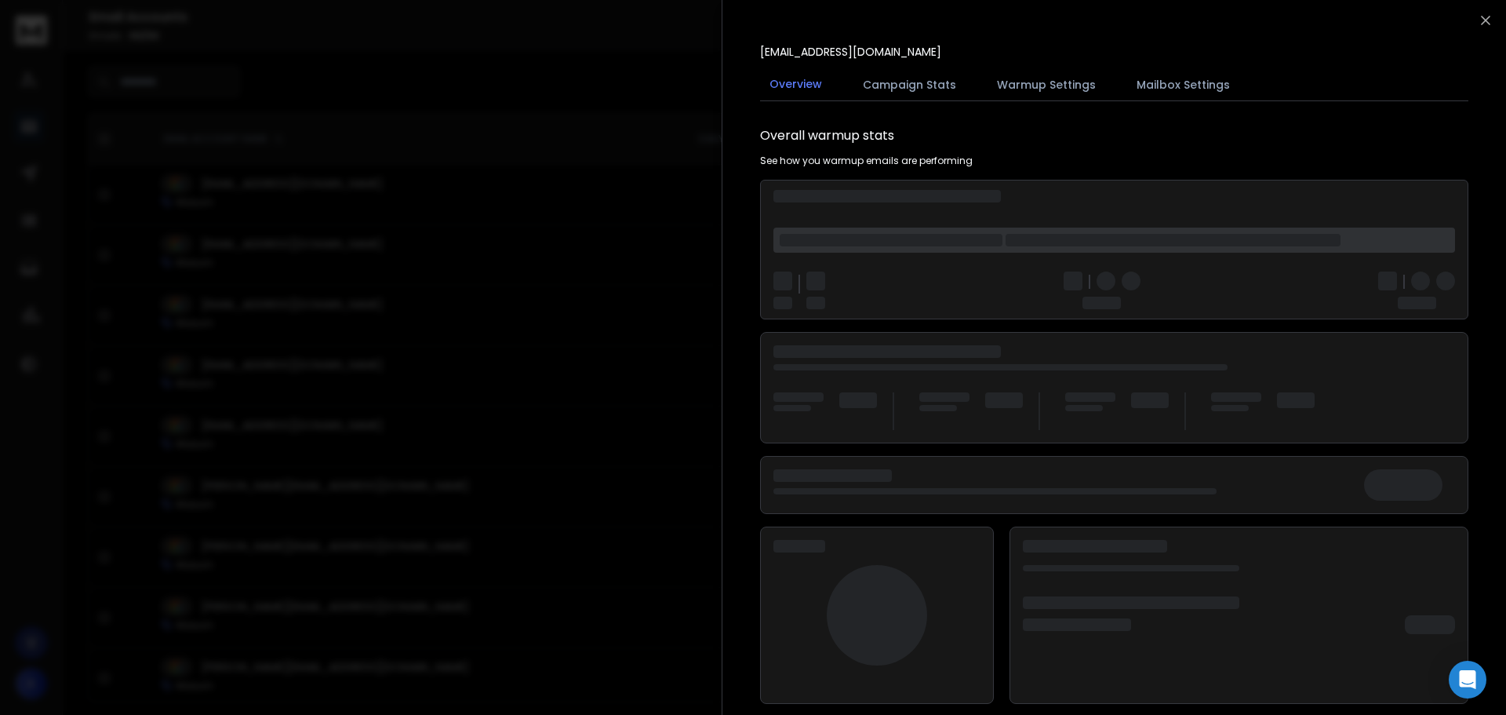
click at [369, 199] on div at bounding box center [753, 357] width 1506 height 715
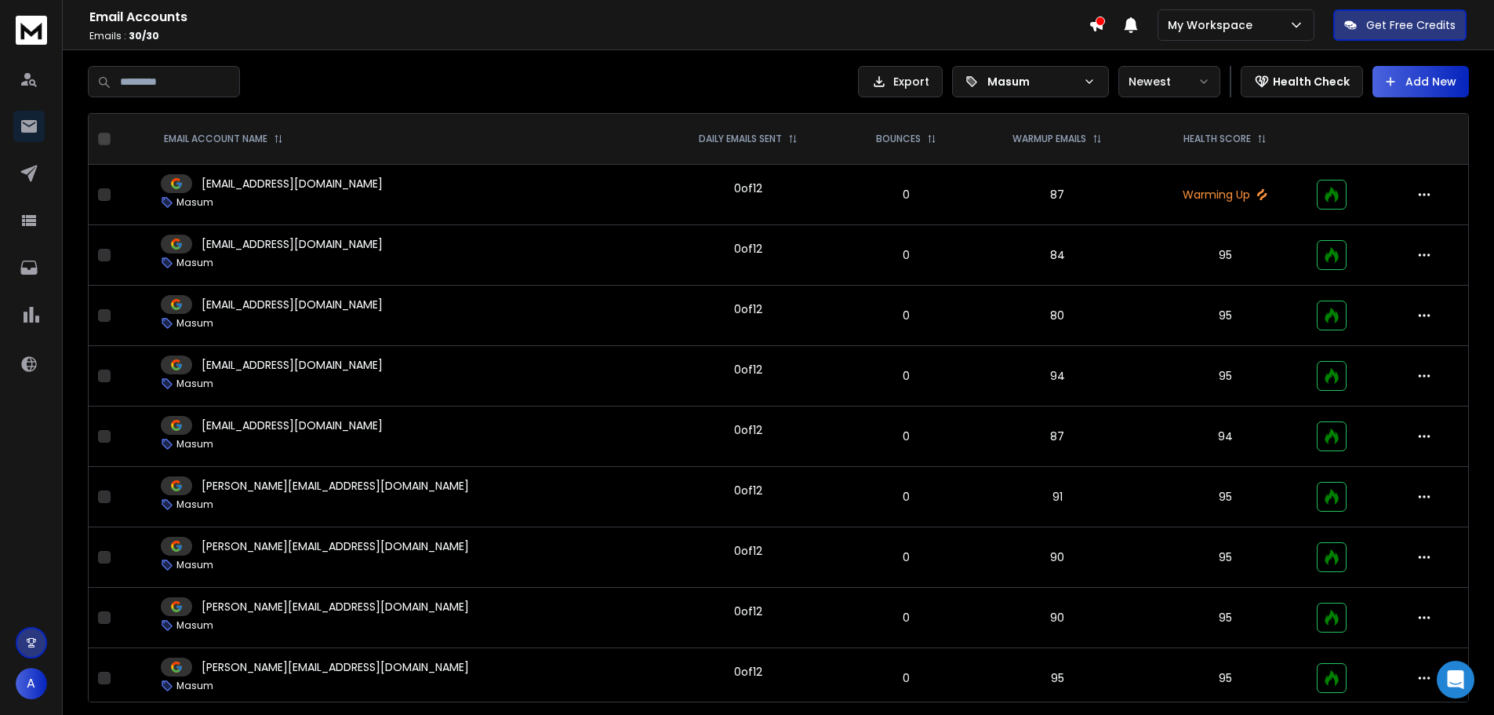
click at [1039, 82] on p "Masum" at bounding box center [1032, 82] width 89 height 16
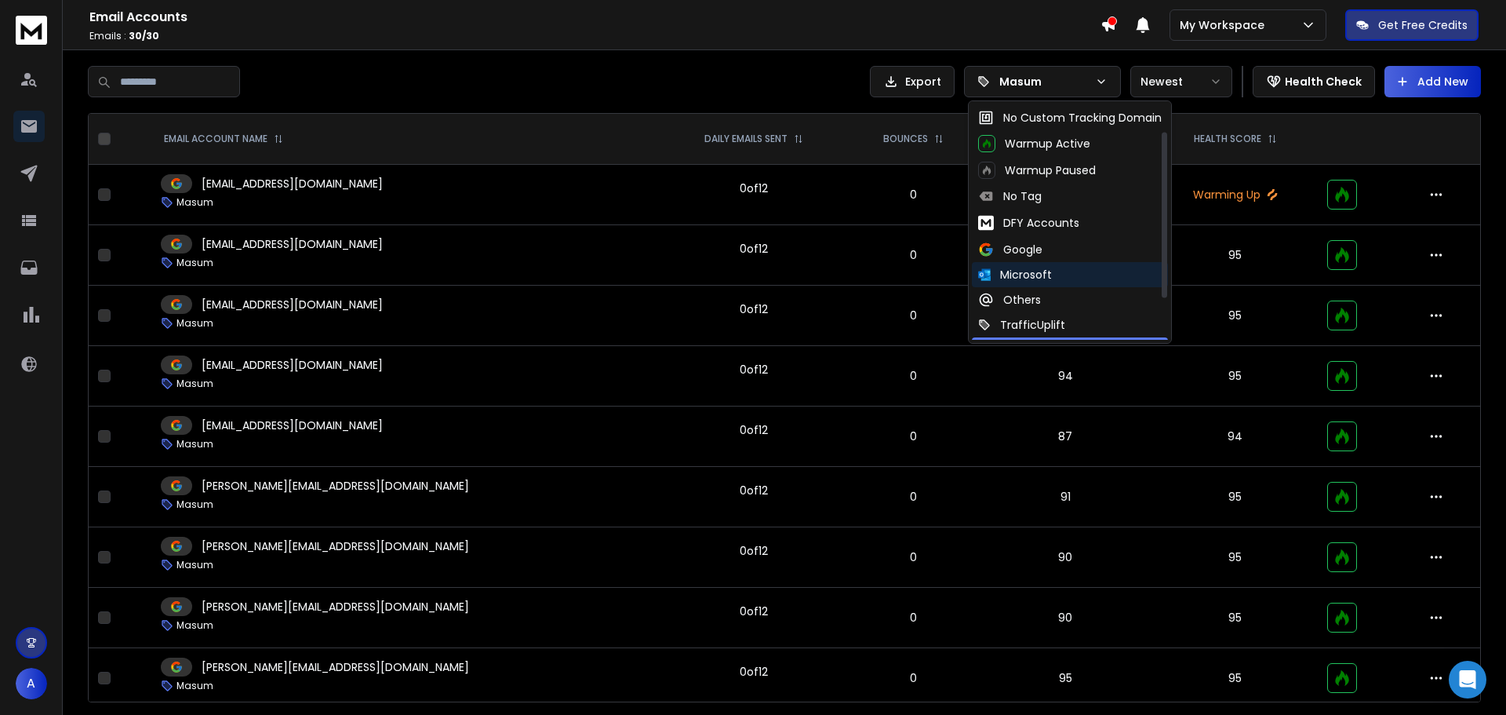
scroll to position [97, 0]
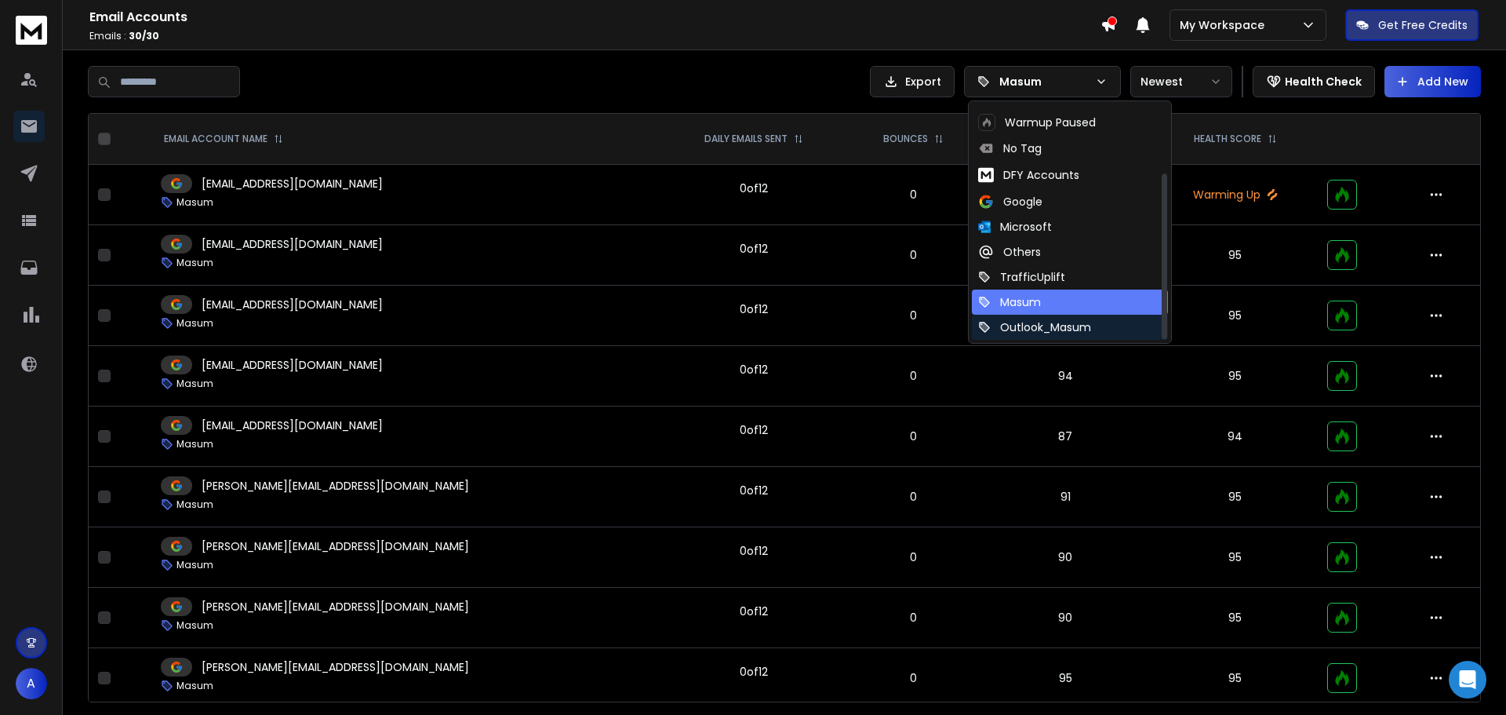
click at [1037, 330] on div "Outlook_Masum" at bounding box center [1034, 327] width 113 height 16
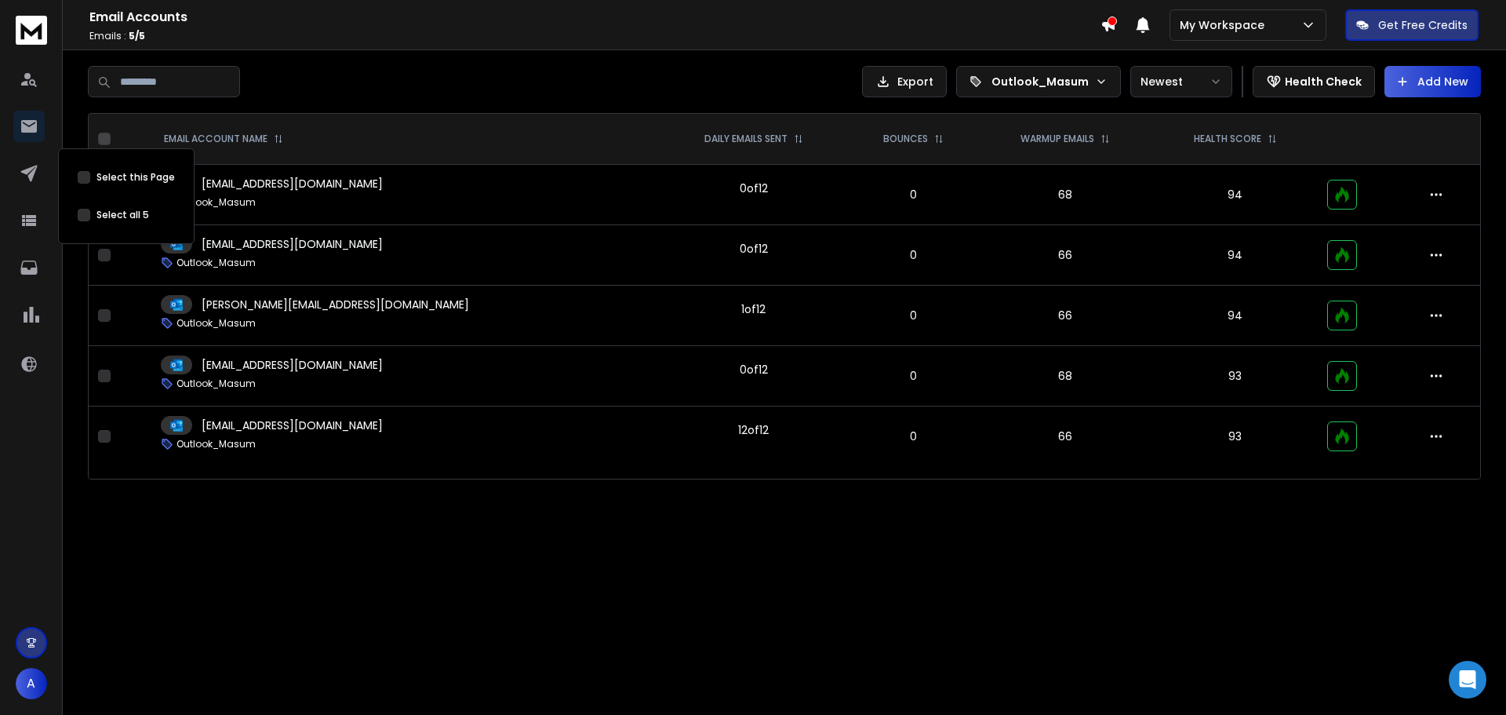
click at [105, 210] on label "Select all 5" at bounding box center [122, 215] width 53 height 13
click at [1189, 86] on button "Newest" at bounding box center [1181, 81] width 102 height 31
click at [80, 212] on button "Select this Page" at bounding box center [84, 215] width 13 height 13
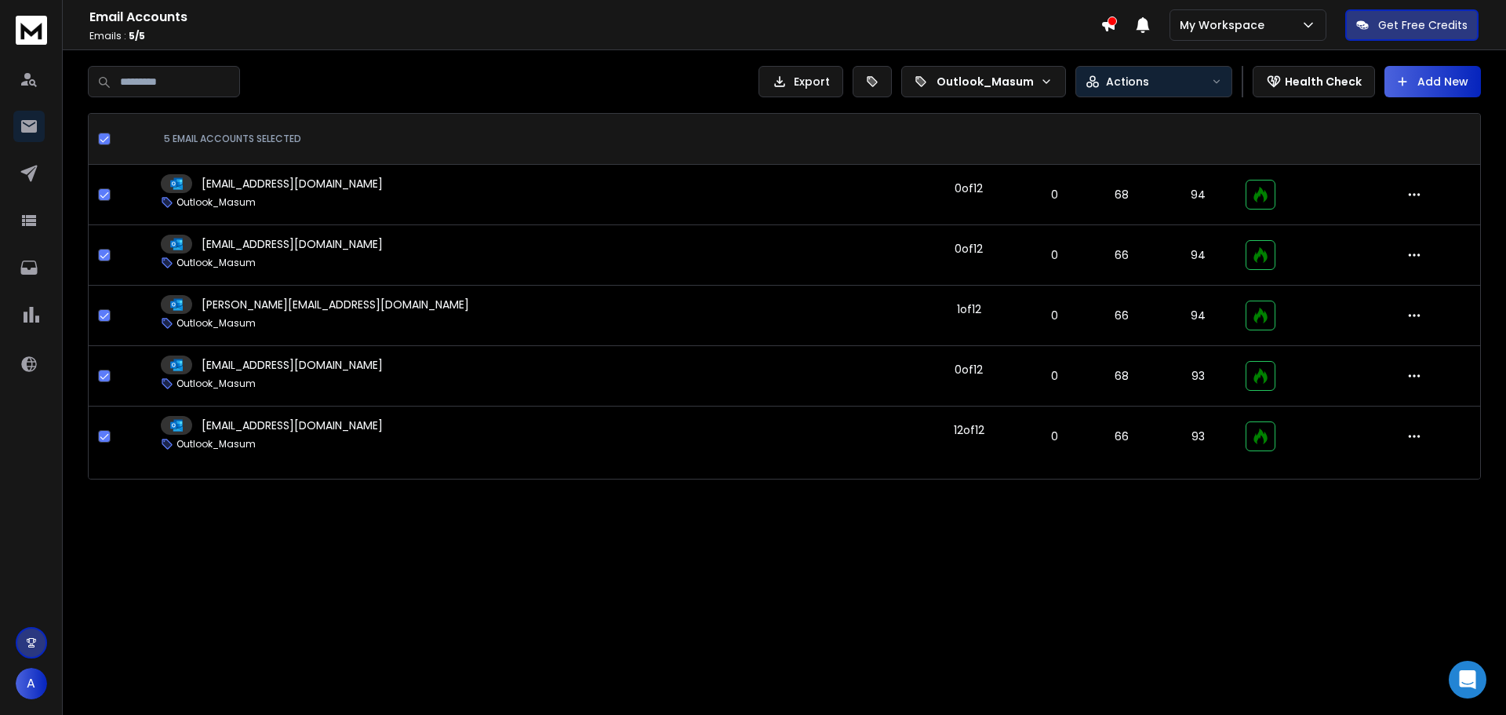
click at [1152, 66] on button "Actions" at bounding box center [1154, 81] width 157 height 31
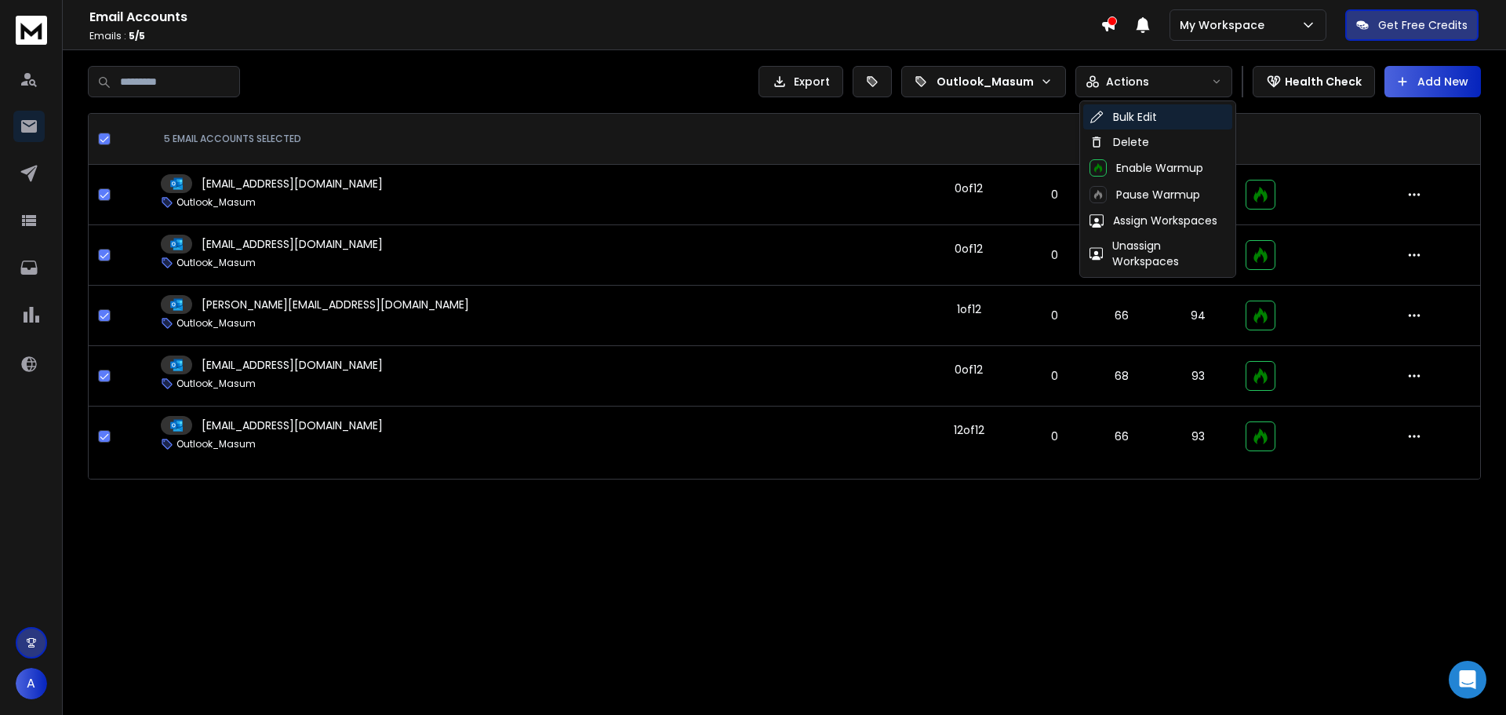
click at [1157, 121] on div "Bulk Edit" at bounding box center [1123, 117] width 67 height 16
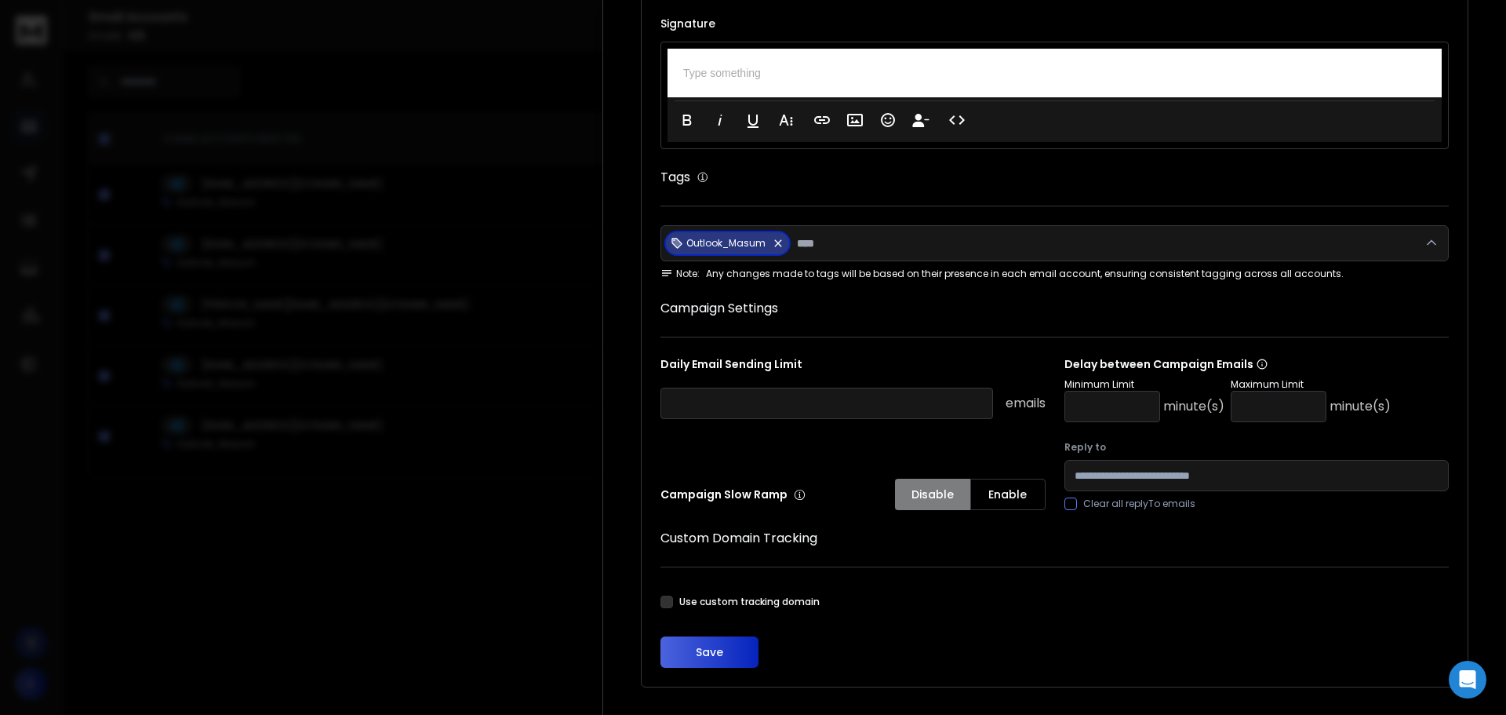
scroll to position [231, 0]
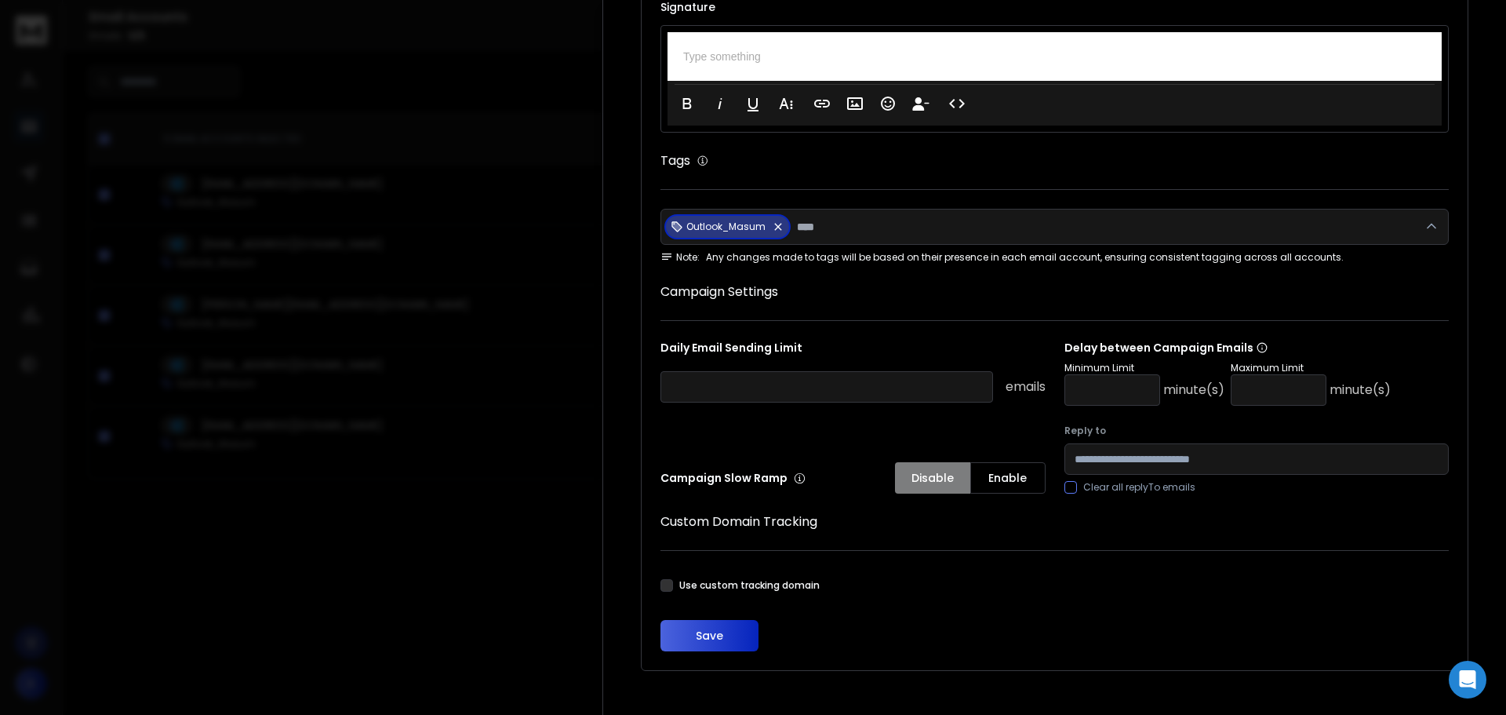
click at [1330, 380] on p "minute(s)" at bounding box center [1360, 389] width 61 height 19
click at [1269, 397] on input "number" at bounding box center [1279, 389] width 96 height 31
type input "**"
click at [1098, 389] on input "number" at bounding box center [1113, 389] width 96 height 31
type input "**"
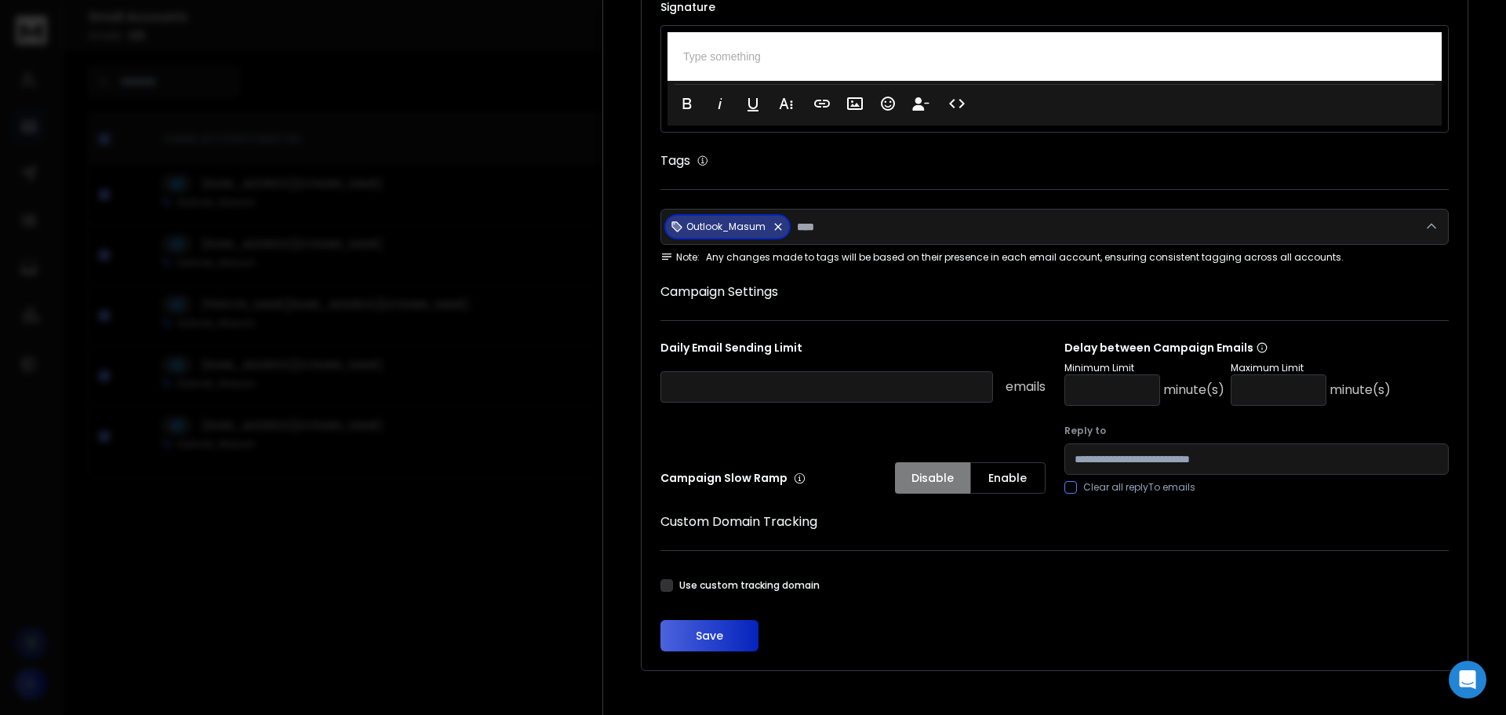
click at [835, 377] on input "number" at bounding box center [827, 386] width 333 height 31
type input "**"
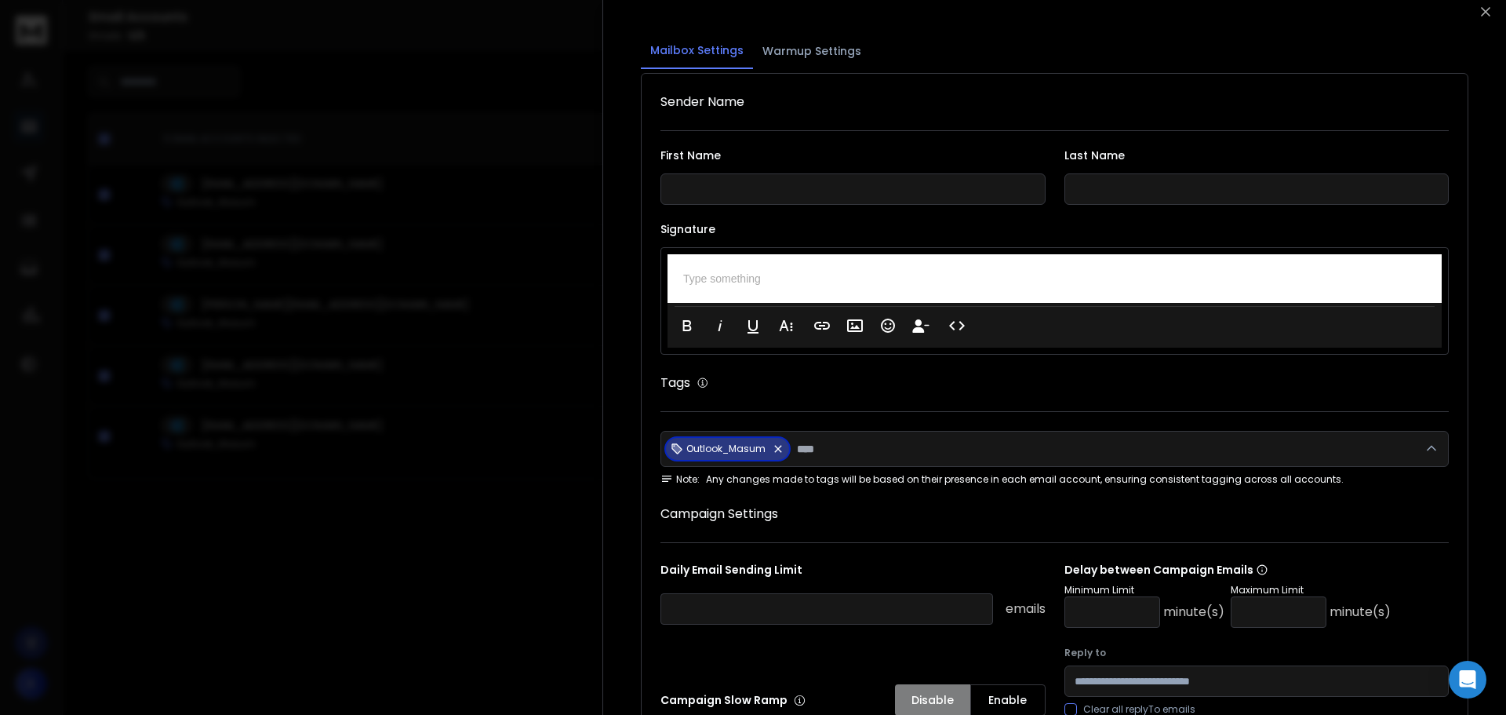
scroll to position [0, 0]
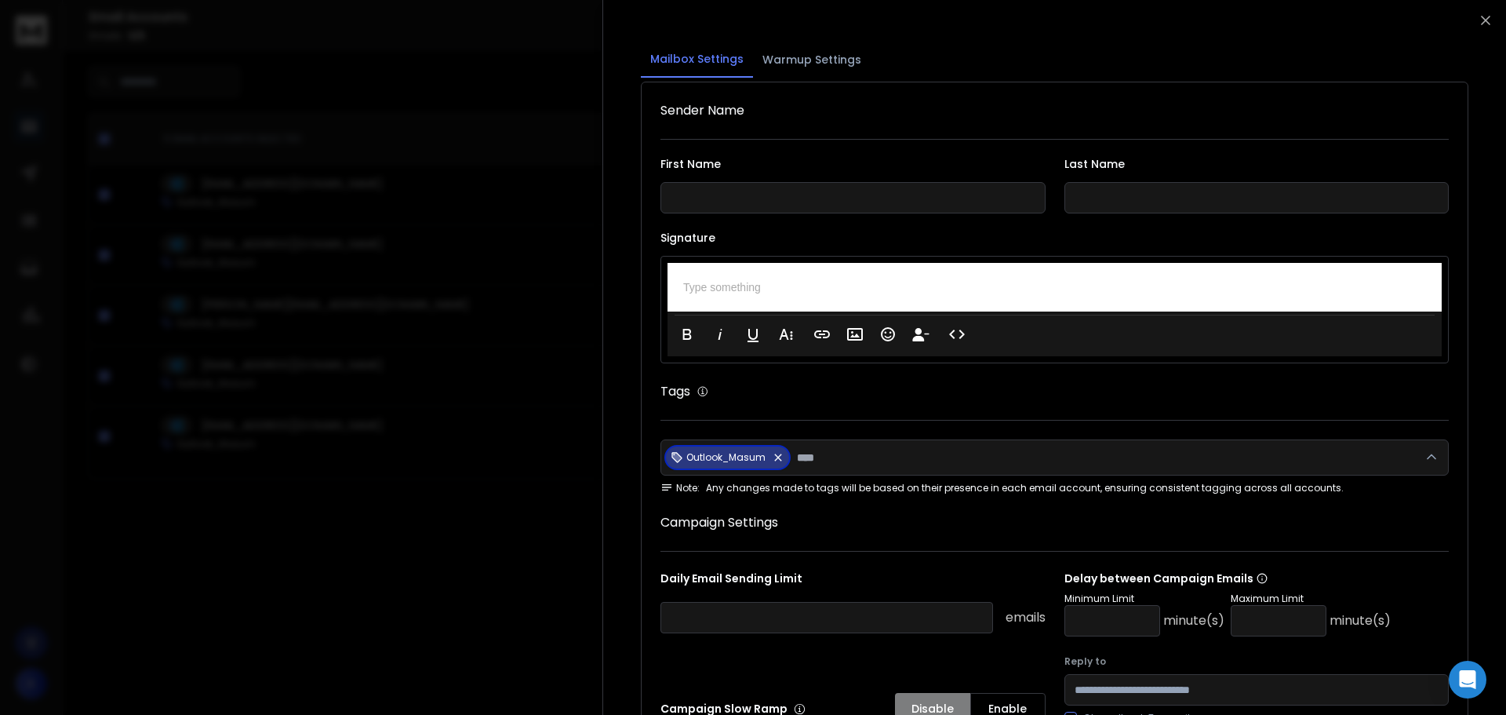
click at [819, 56] on button "Warmup Settings" at bounding box center [812, 59] width 118 height 35
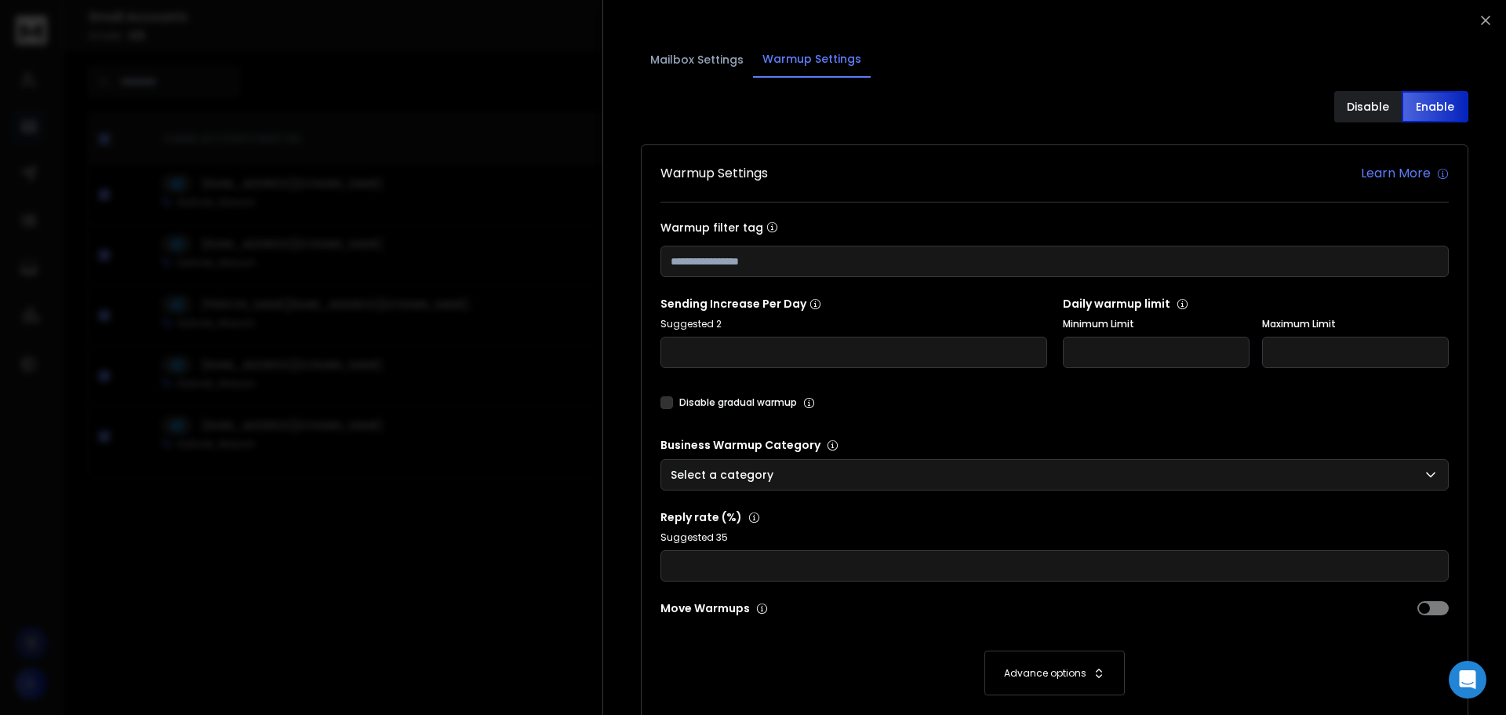
click at [1345, 344] on input "number" at bounding box center [1355, 352] width 187 height 31
type input "**"
click at [1169, 354] on input "number" at bounding box center [1156, 352] width 187 height 31
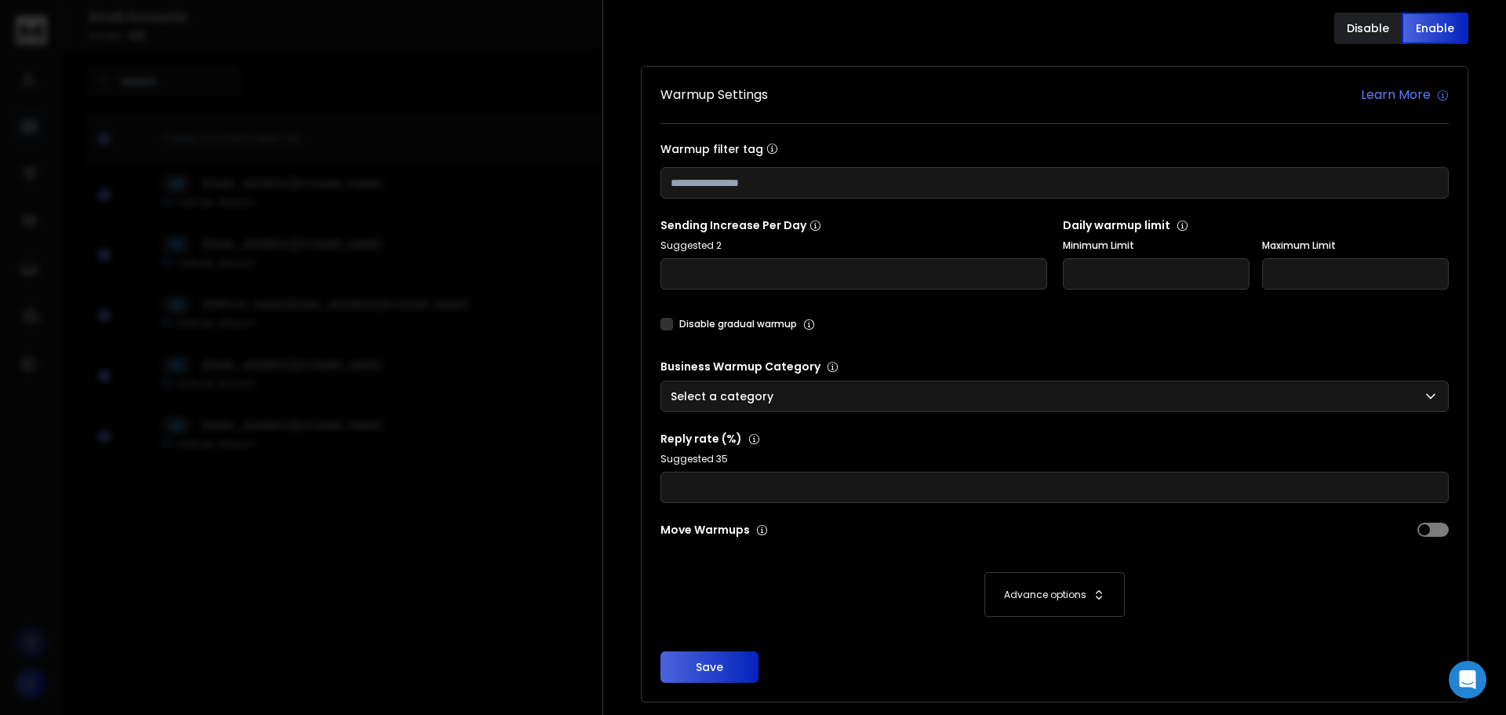
type input "**"
click at [763, 495] on input "number" at bounding box center [1055, 486] width 788 height 31
type input "**"
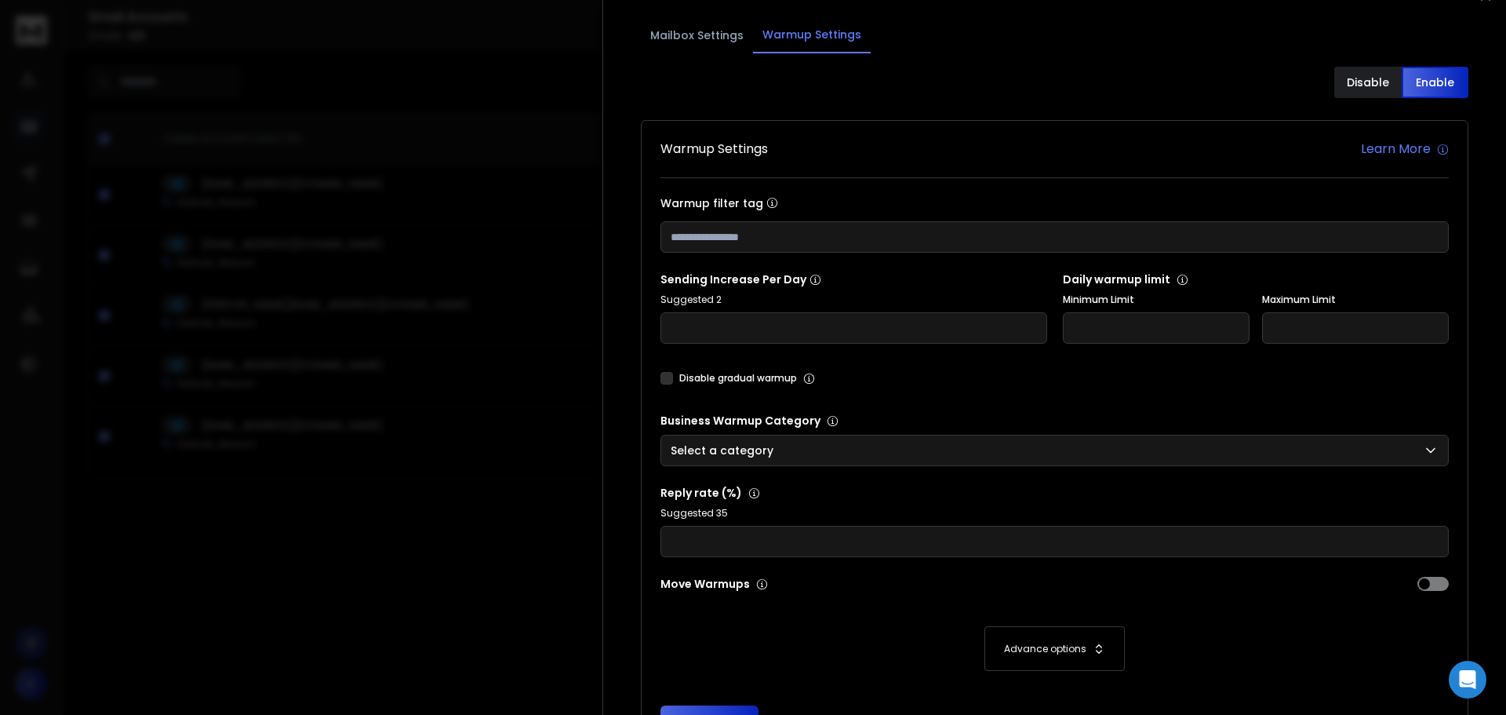
scroll to position [0, 0]
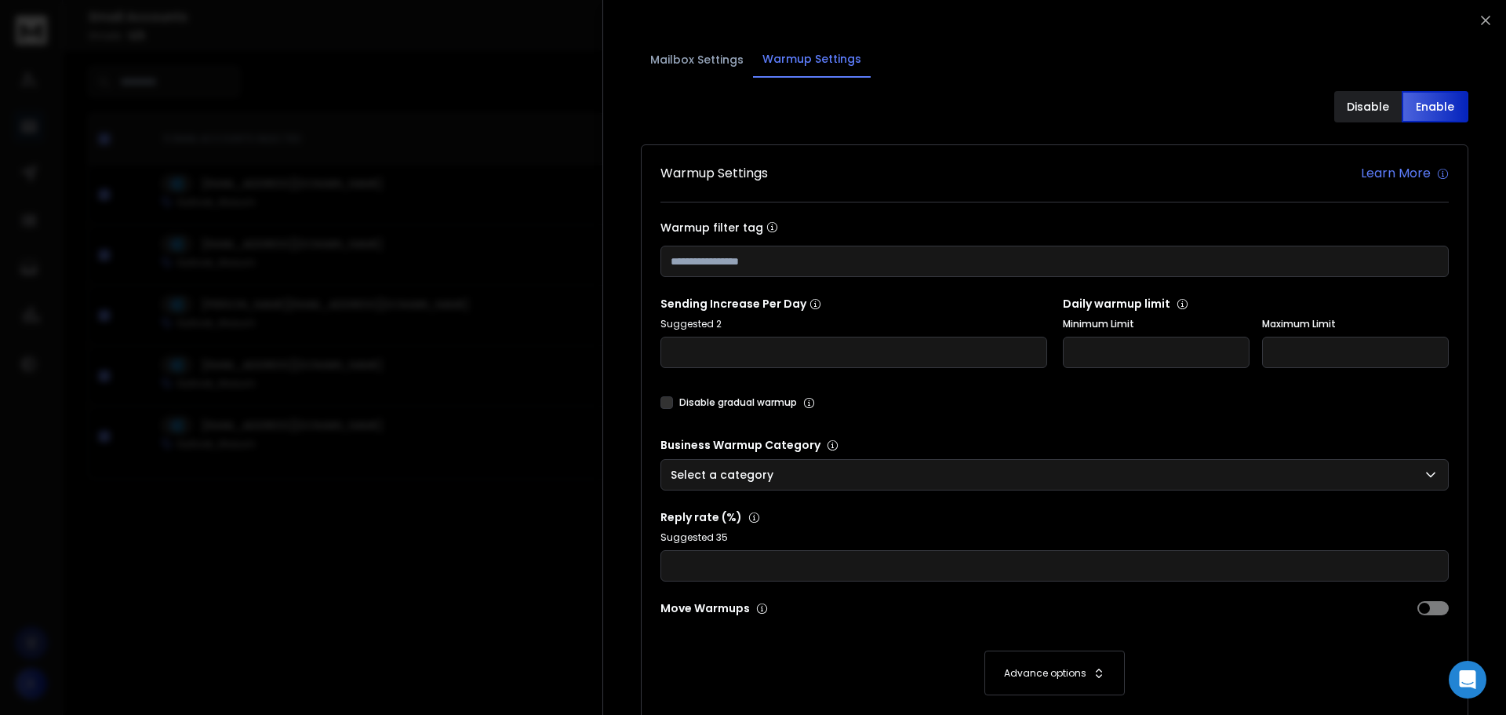
click at [701, 52] on button "Mailbox Settings" at bounding box center [697, 59] width 112 height 35
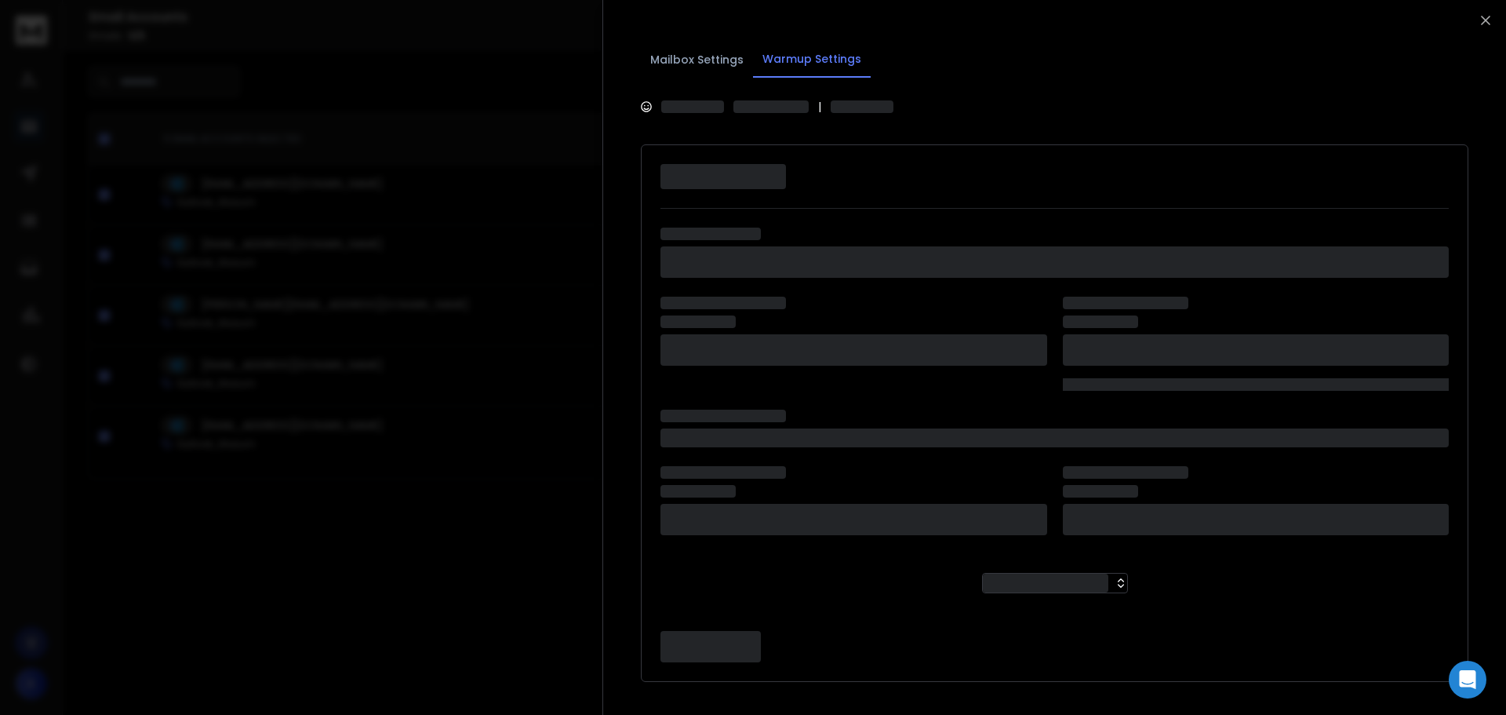
click at [810, 67] on button "Warmup Settings" at bounding box center [812, 60] width 118 height 36
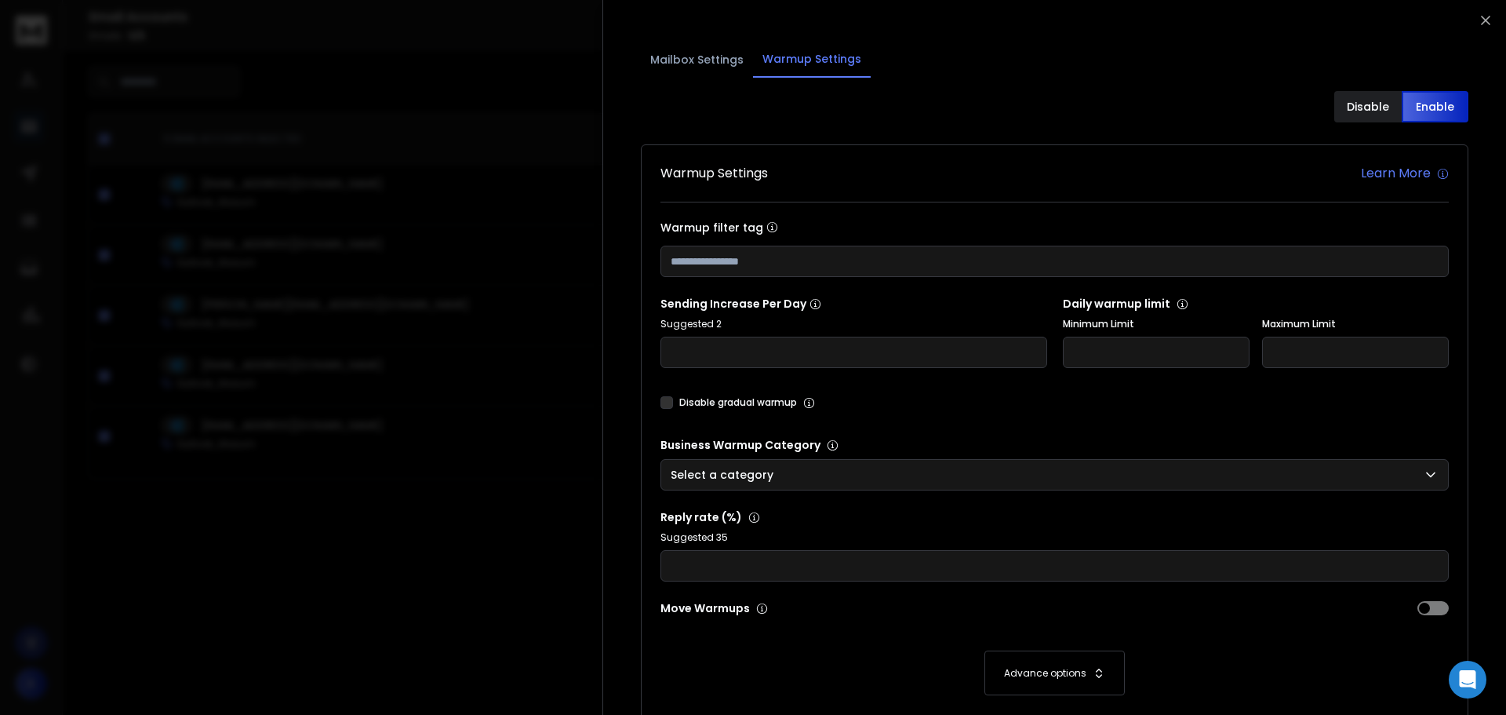
click at [1145, 357] on input "number" at bounding box center [1156, 352] width 187 height 31
click at [1329, 354] on input "number" at bounding box center [1355, 352] width 187 height 31
type input "**"
click at [1144, 360] on input "number" at bounding box center [1156, 352] width 187 height 31
type input "**"
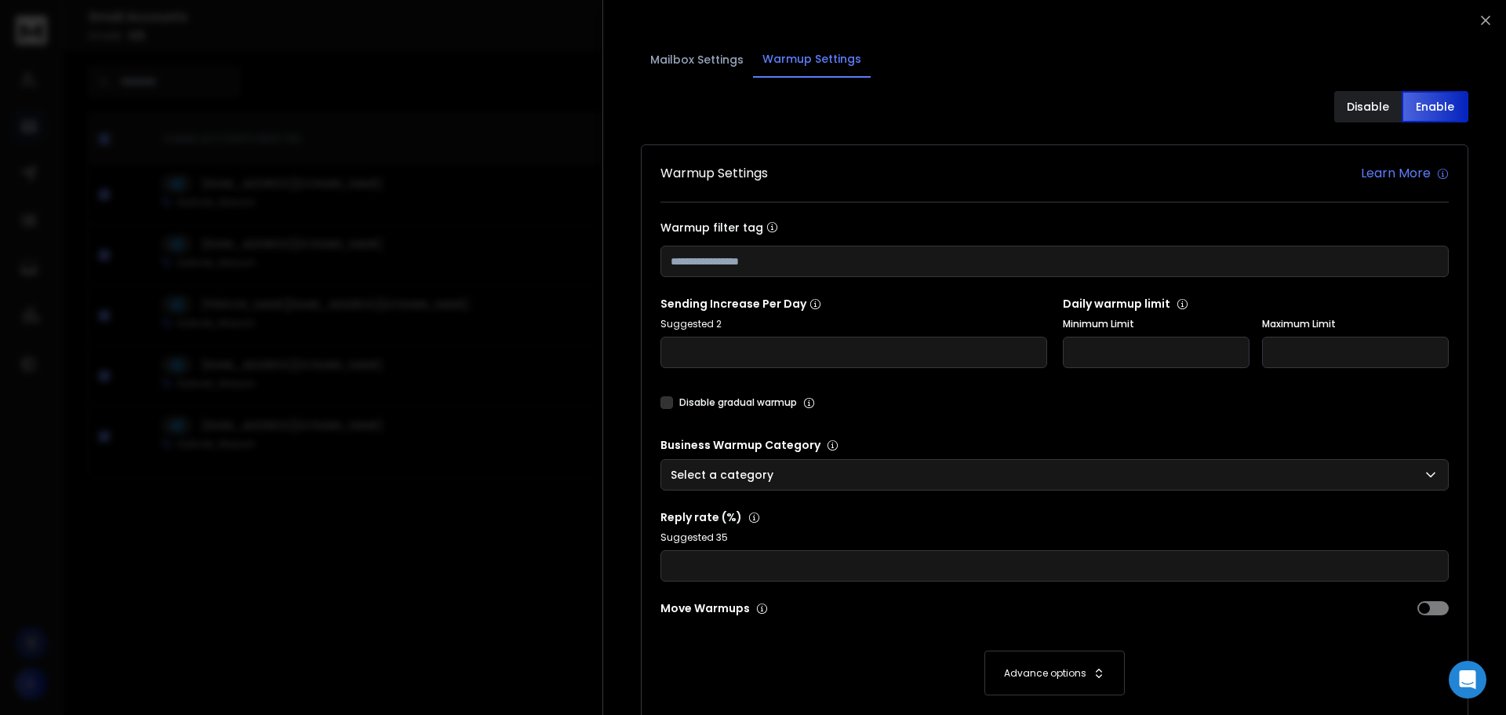
click at [885, 263] on input at bounding box center [1055, 261] width 788 height 31
type input "*******"
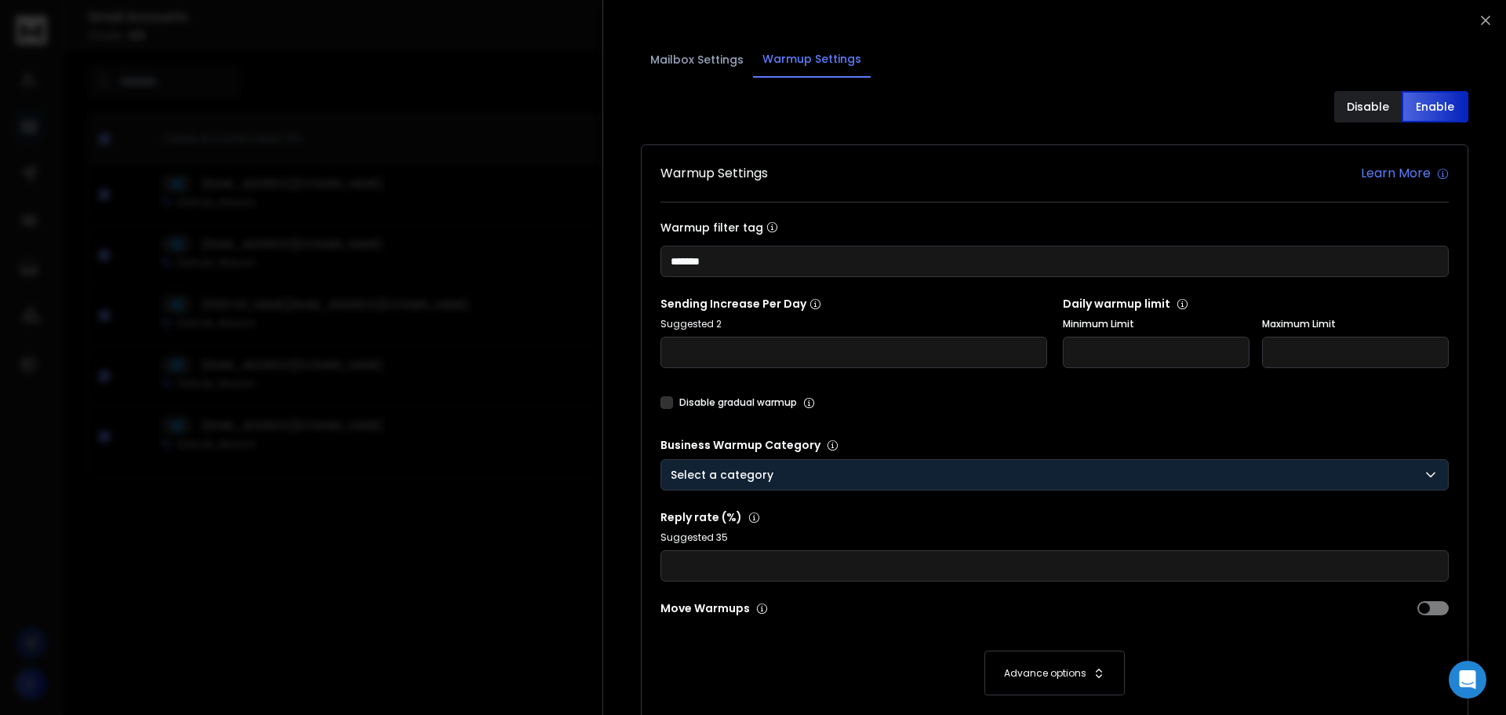
click at [887, 469] on div "Select a category" at bounding box center [1055, 475] width 768 height 16
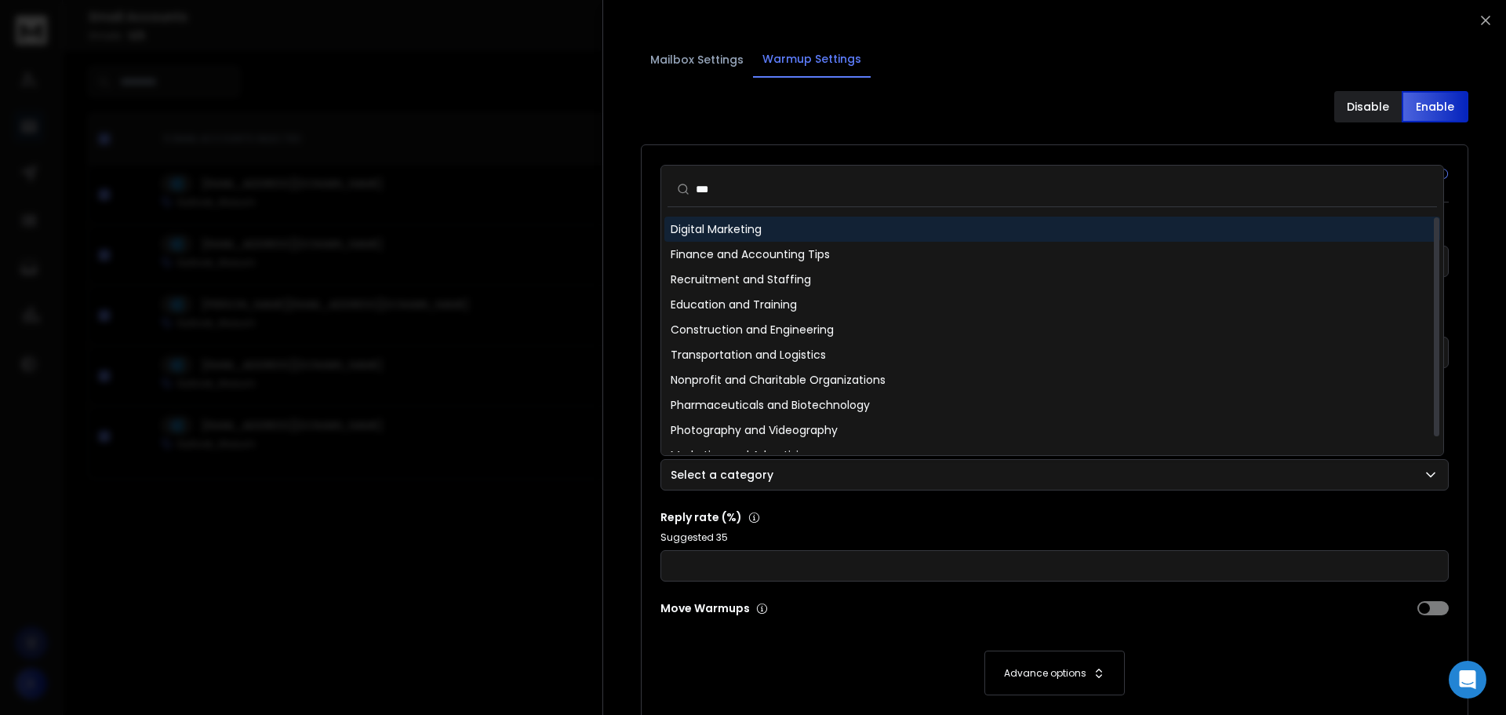
type input "***"
click at [747, 220] on div "Digital Marketing" at bounding box center [1052, 229] width 776 height 25
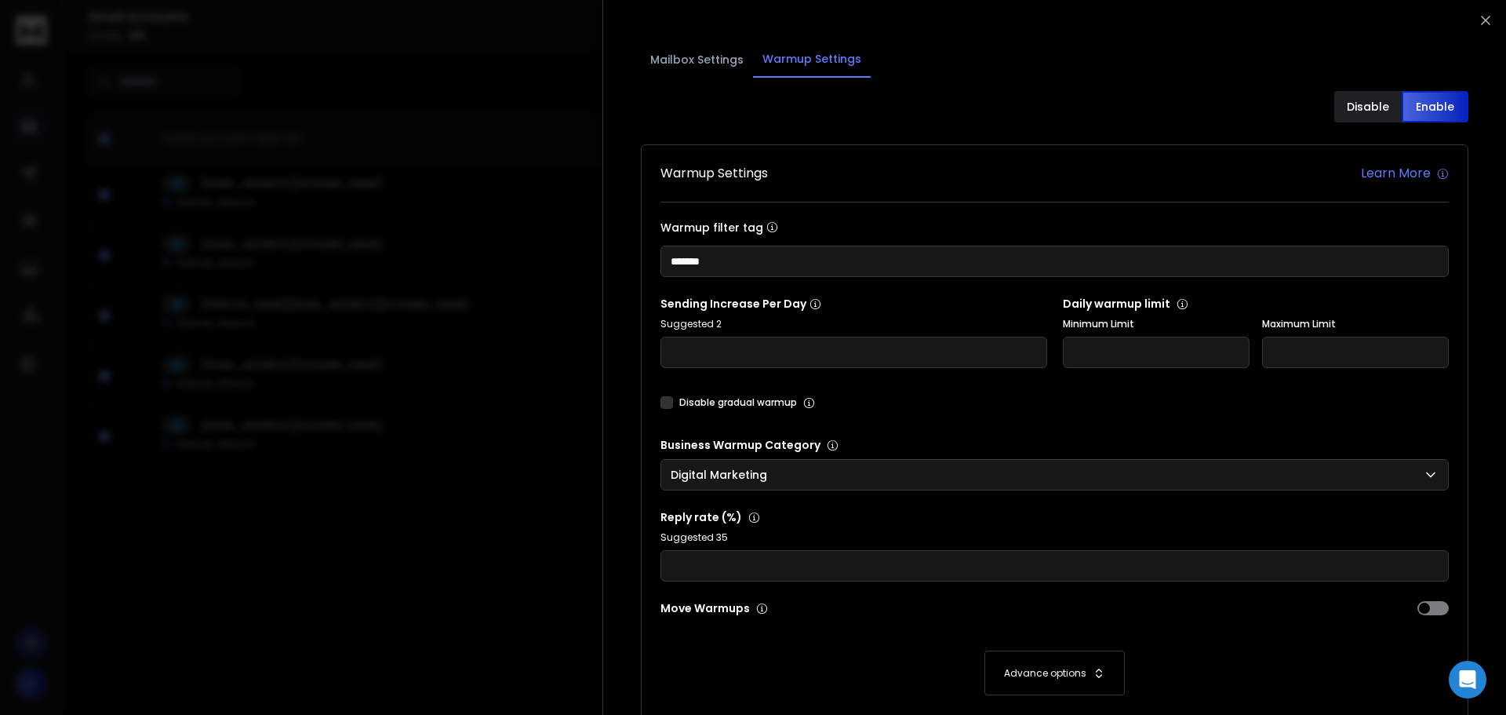
click at [751, 569] on input "number" at bounding box center [1055, 565] width 788 height 31
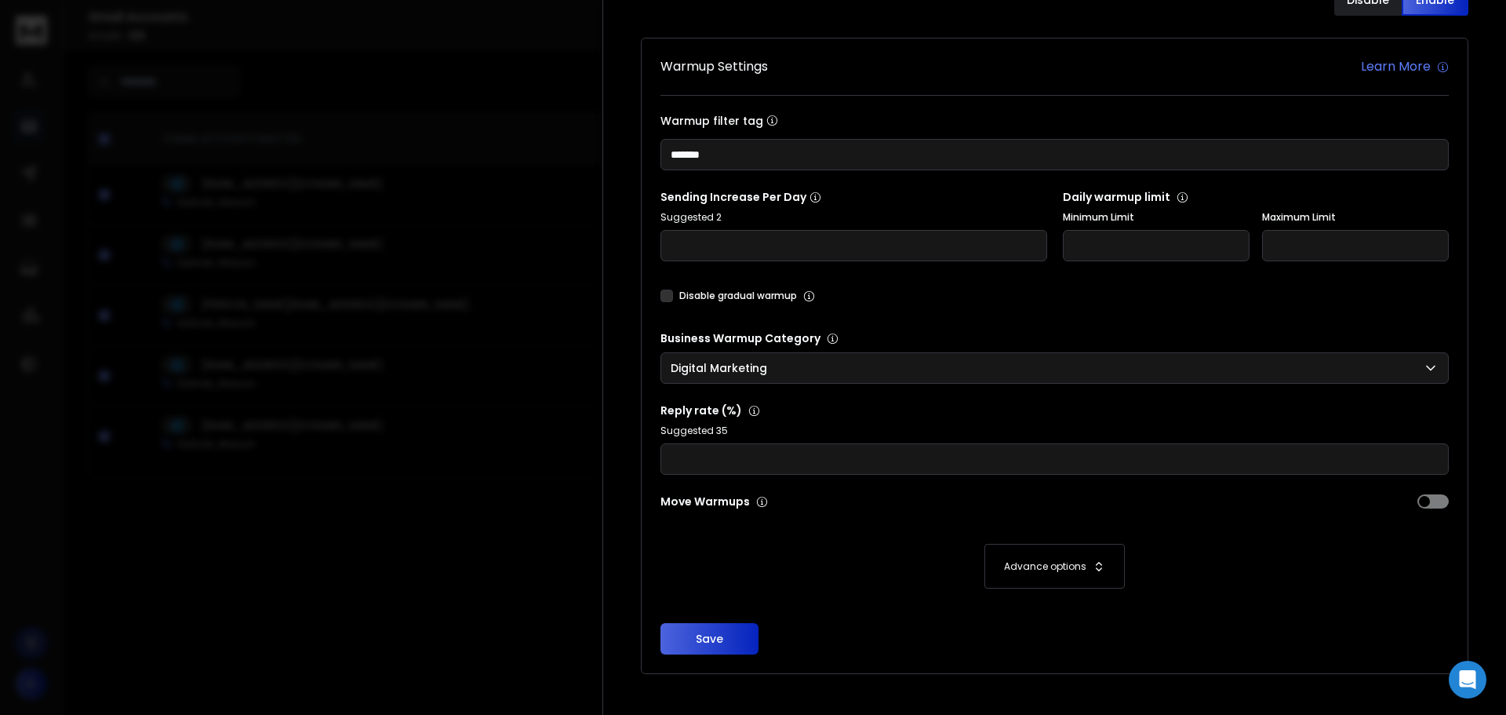
scroll to position [110, 0]
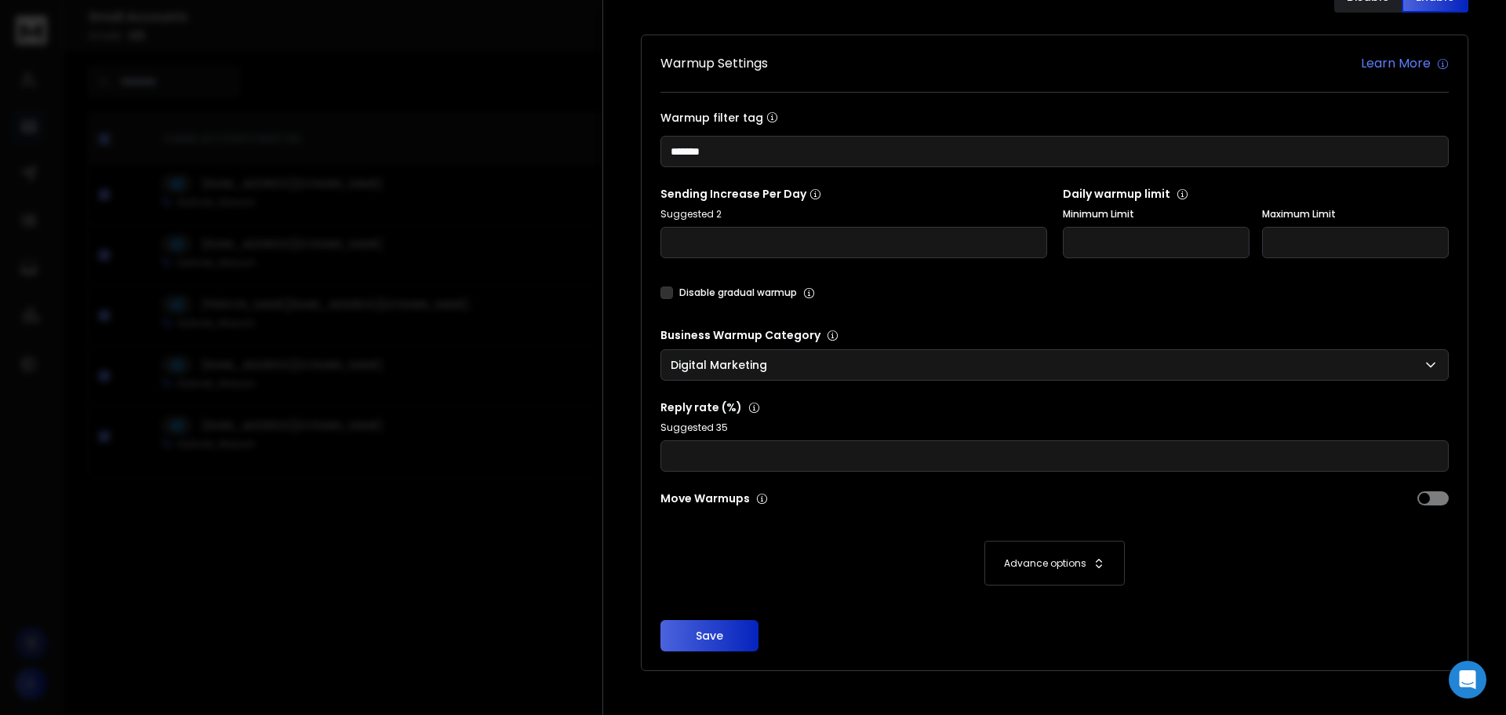
type input "**"
click at [731, 641] on button "Save" at bounding box center [710, 635] width 98 height 31
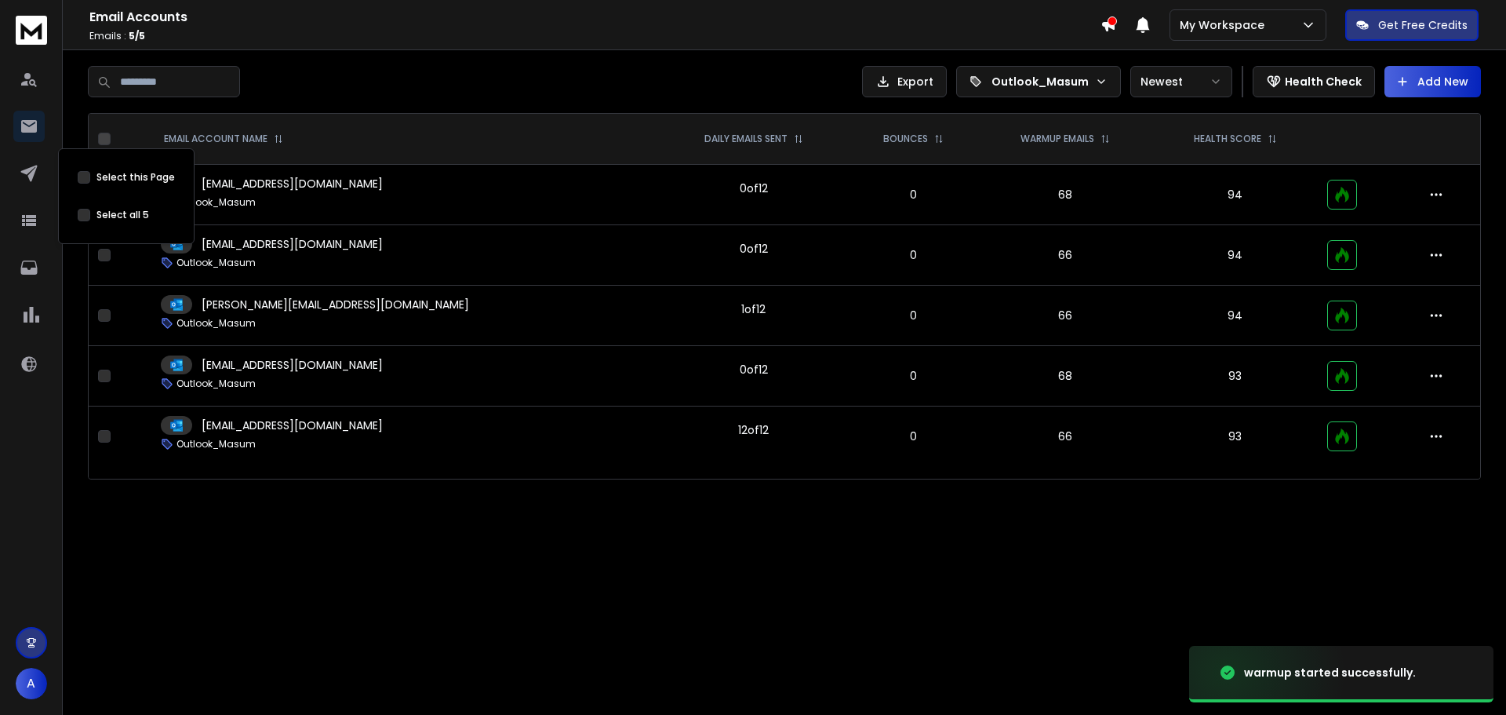
click at [85, 213] on button "Select this Page" at bounding box center [84, 215] width 13 height 13
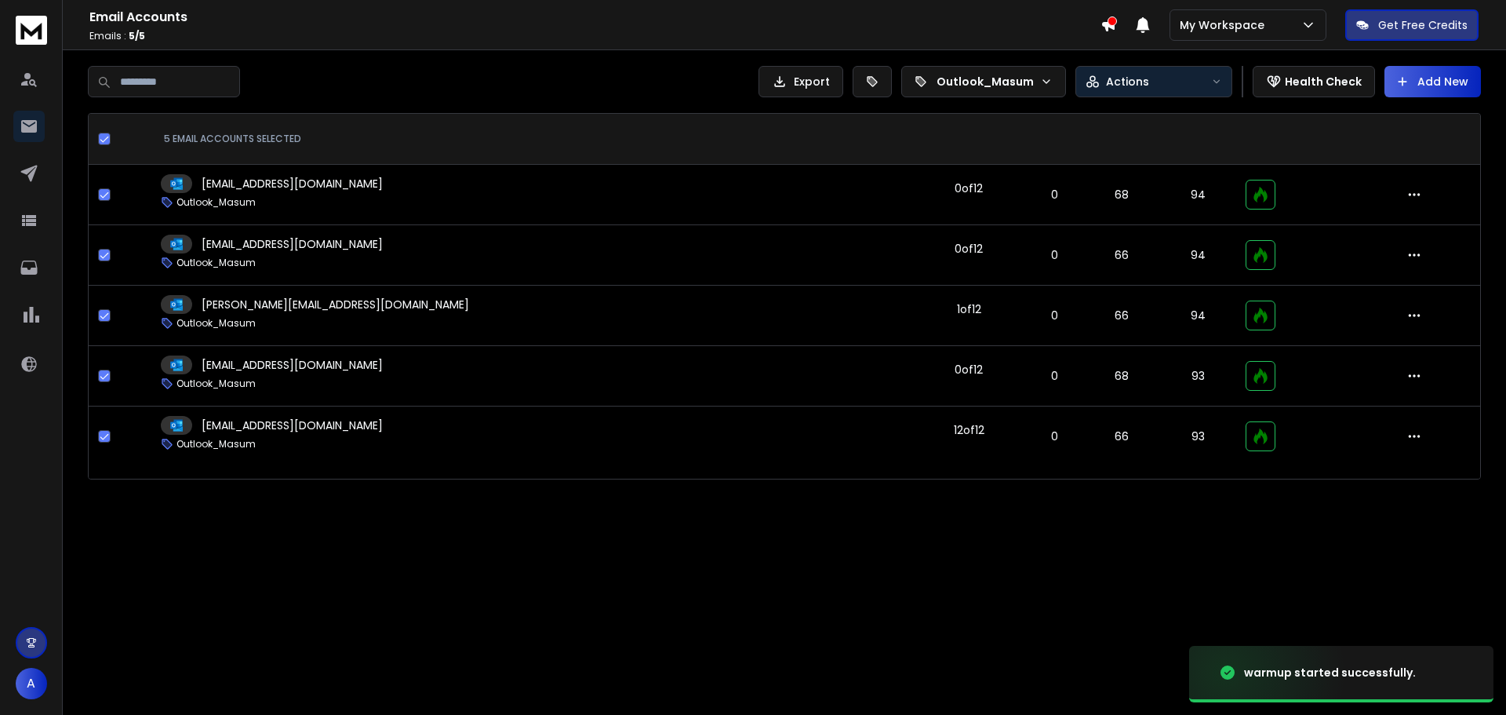
click at [1145, 86] on p "Actions" at bounding box center [1127, 82] width 43 height 16
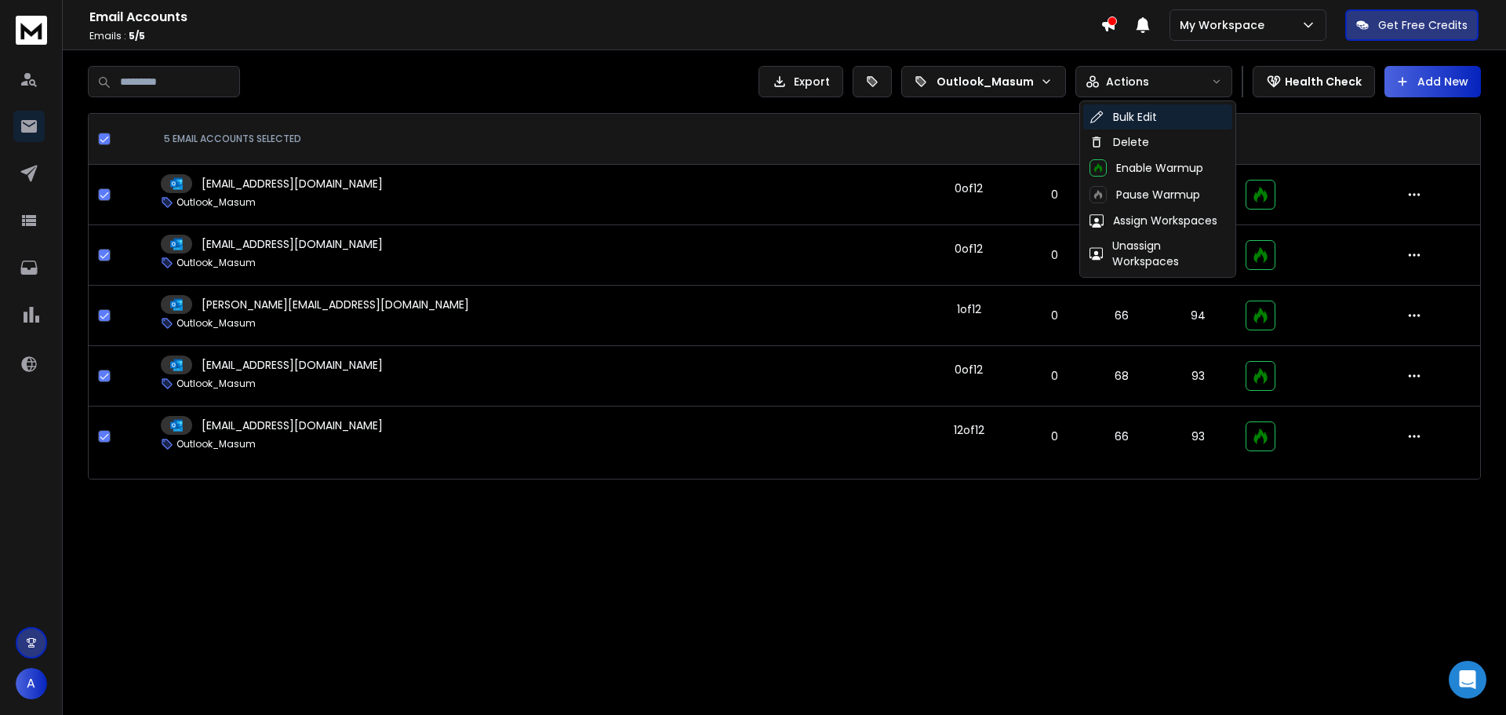
click at [1136, 120] on div "Bulk Edit" at bounding box center [1123, 117] width 67 height 16
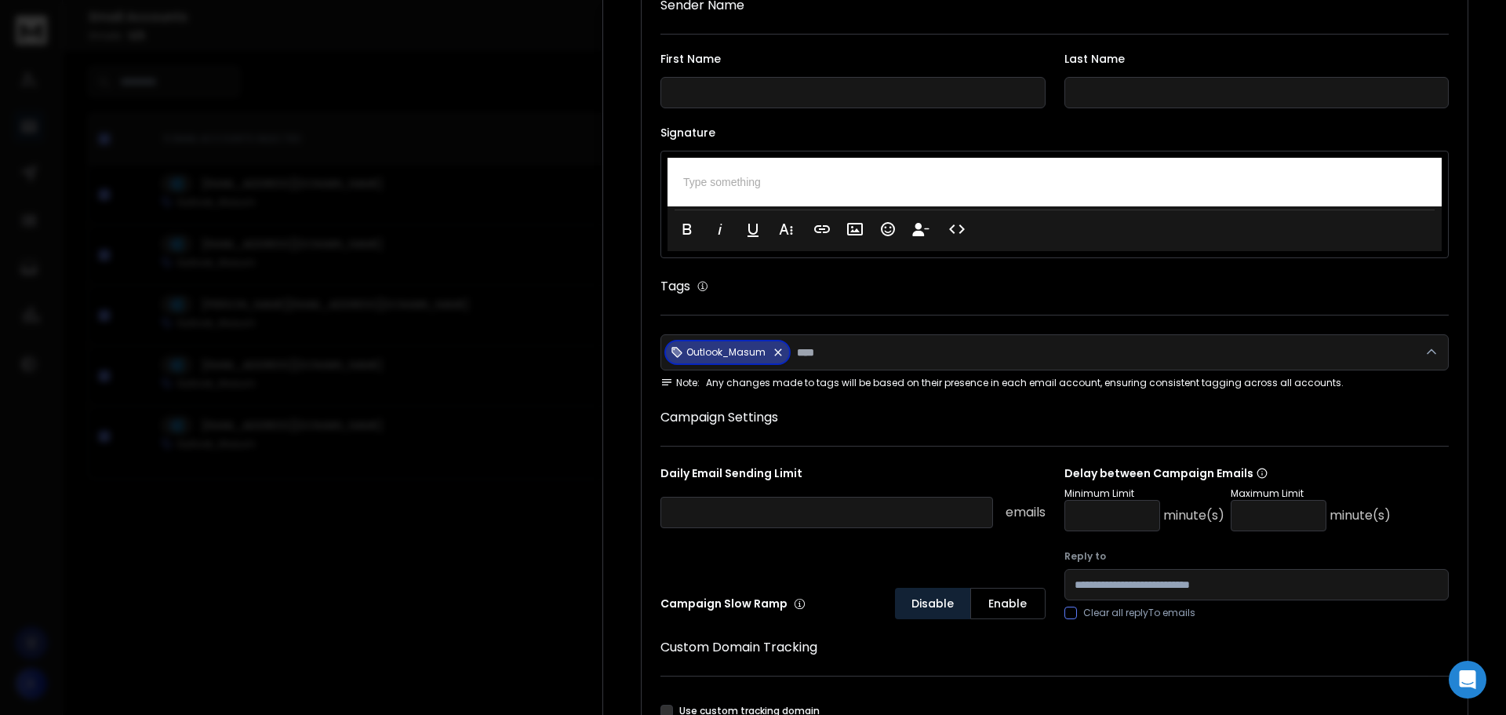
scroll to position [231, 0]
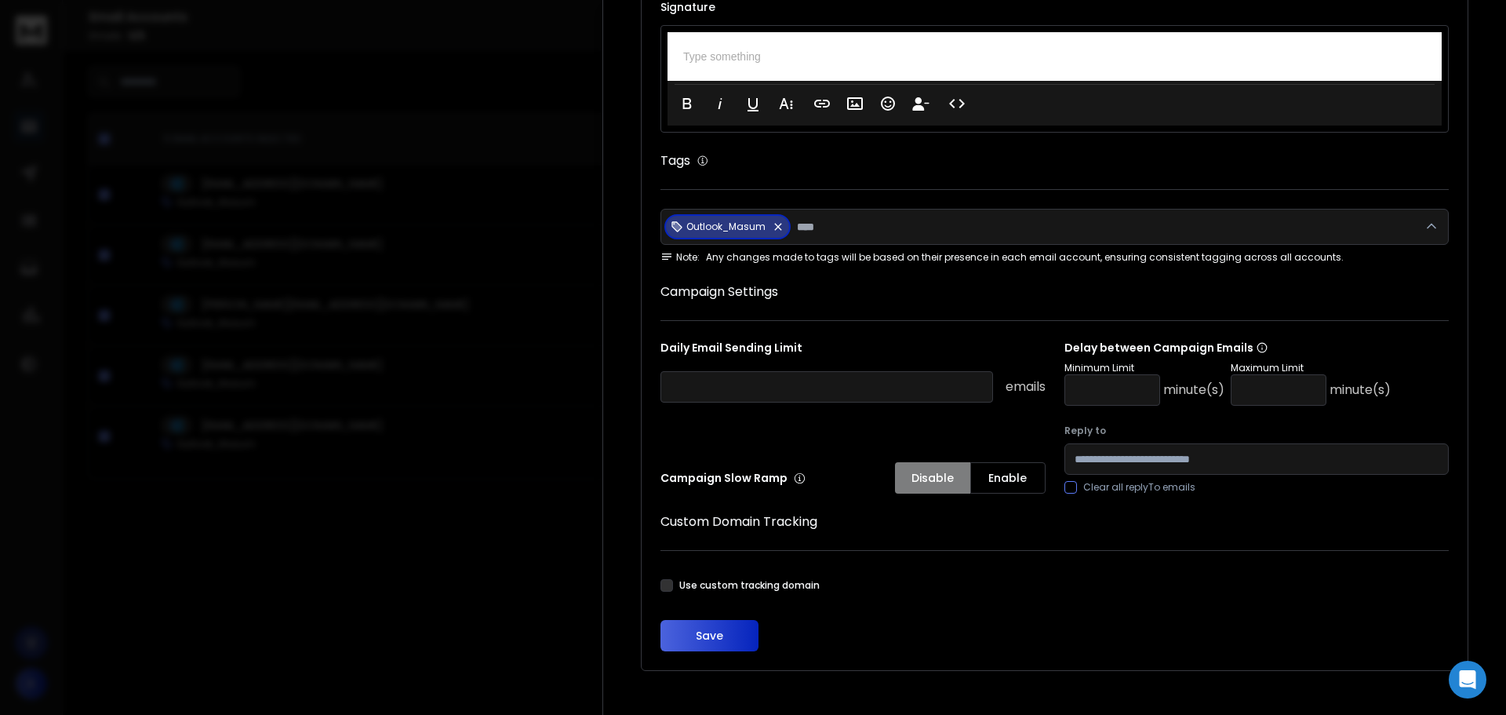
click at [1262, 395] on input "number" at bounding box center [1279, 389] width 96 height 31
type input "**"
click at [1119, 405] on input "number" at bounding box center [1113, 389] width 96 height 31
type input "**"
click at [850, 378] on input "number" at bounding box center [827, 386] width 333 height 31
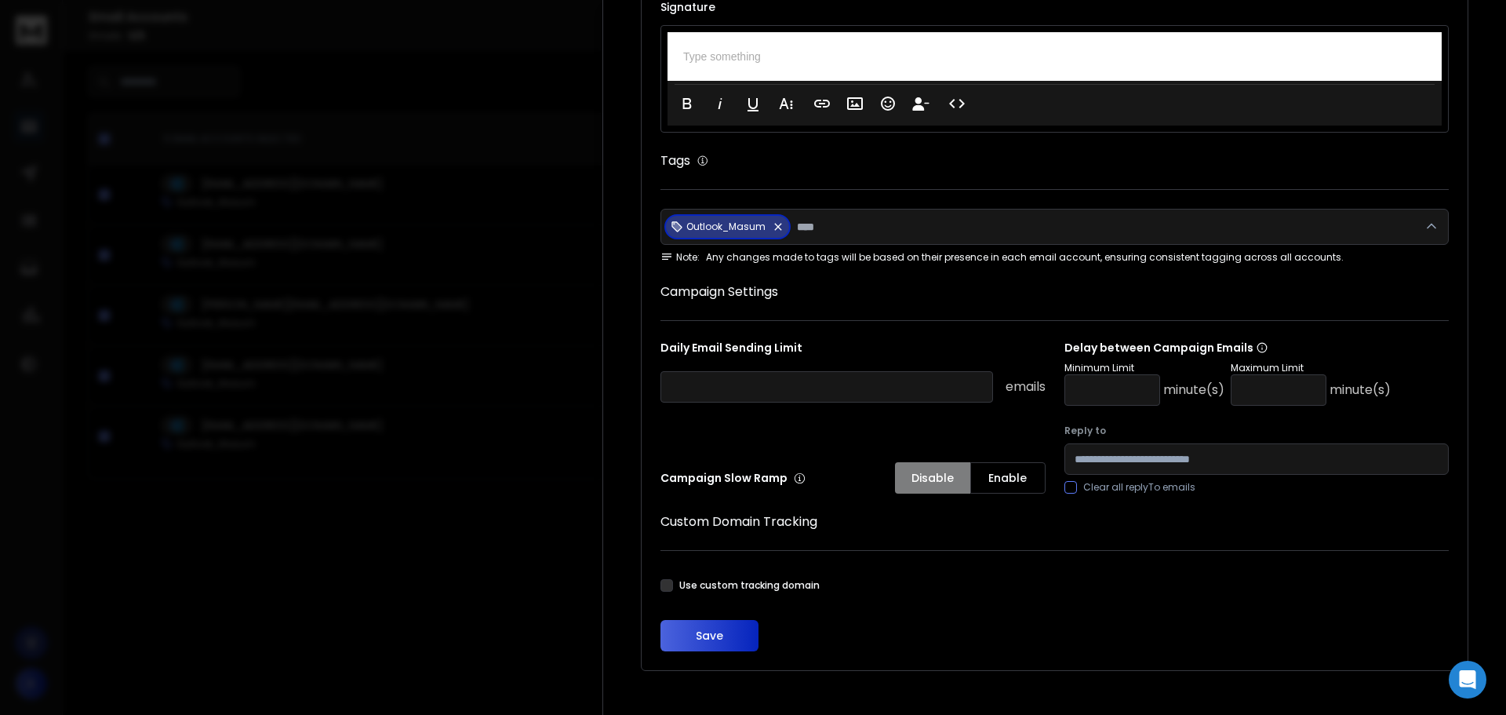
type input "**"
click at [704, 642] on button "Save" at bounding box center [710, 635] width 98 height 31
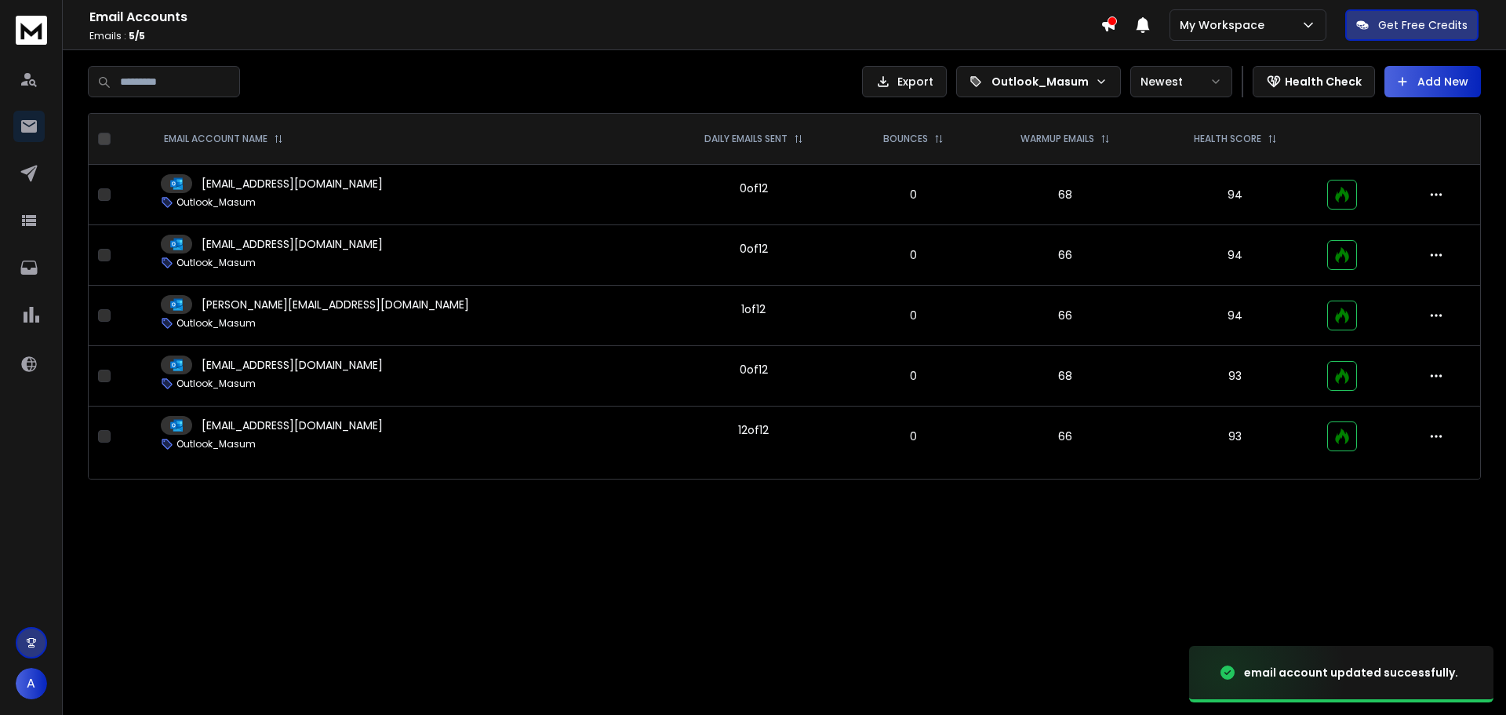
click at [1065, 80] on p "Outlook_Masum" at bounding box center [1040, 82] width 97 height 16
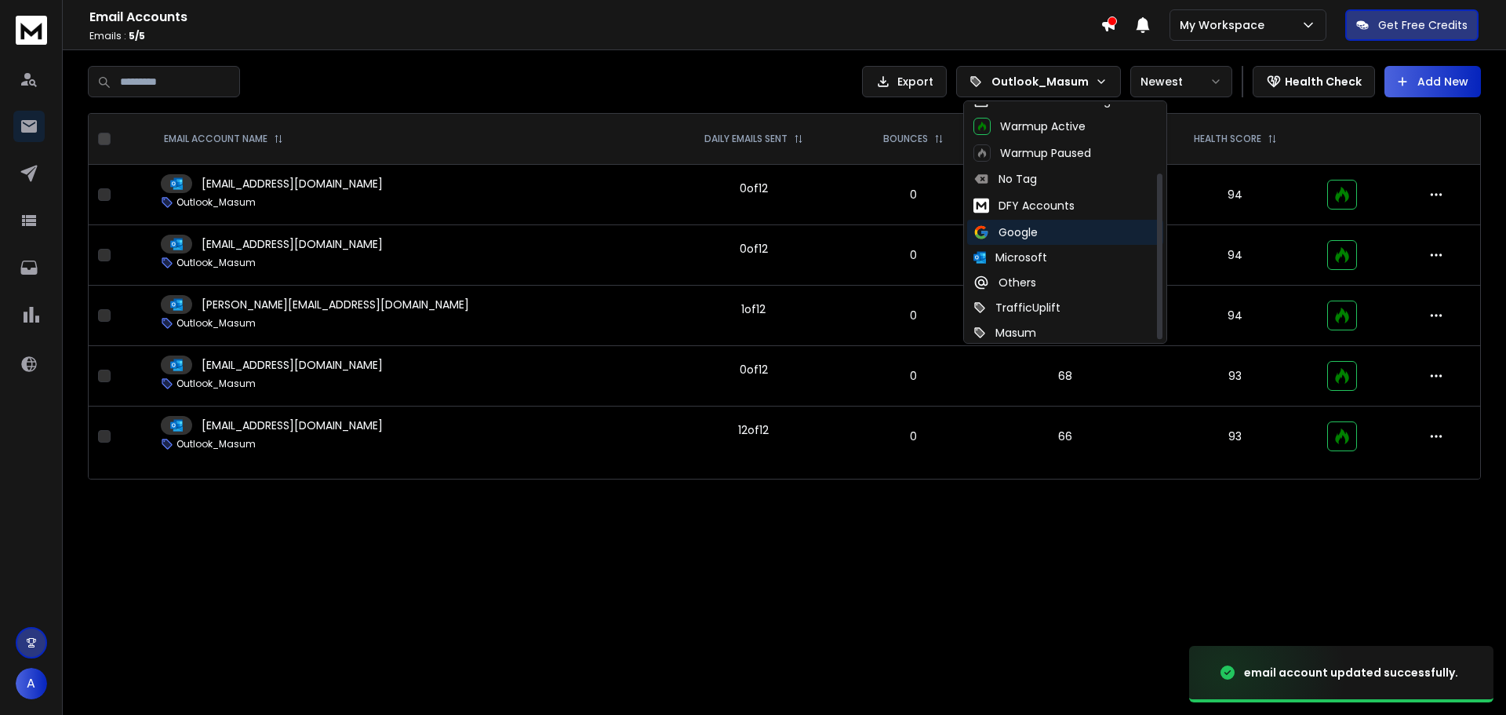
scroll to position [97, 0]
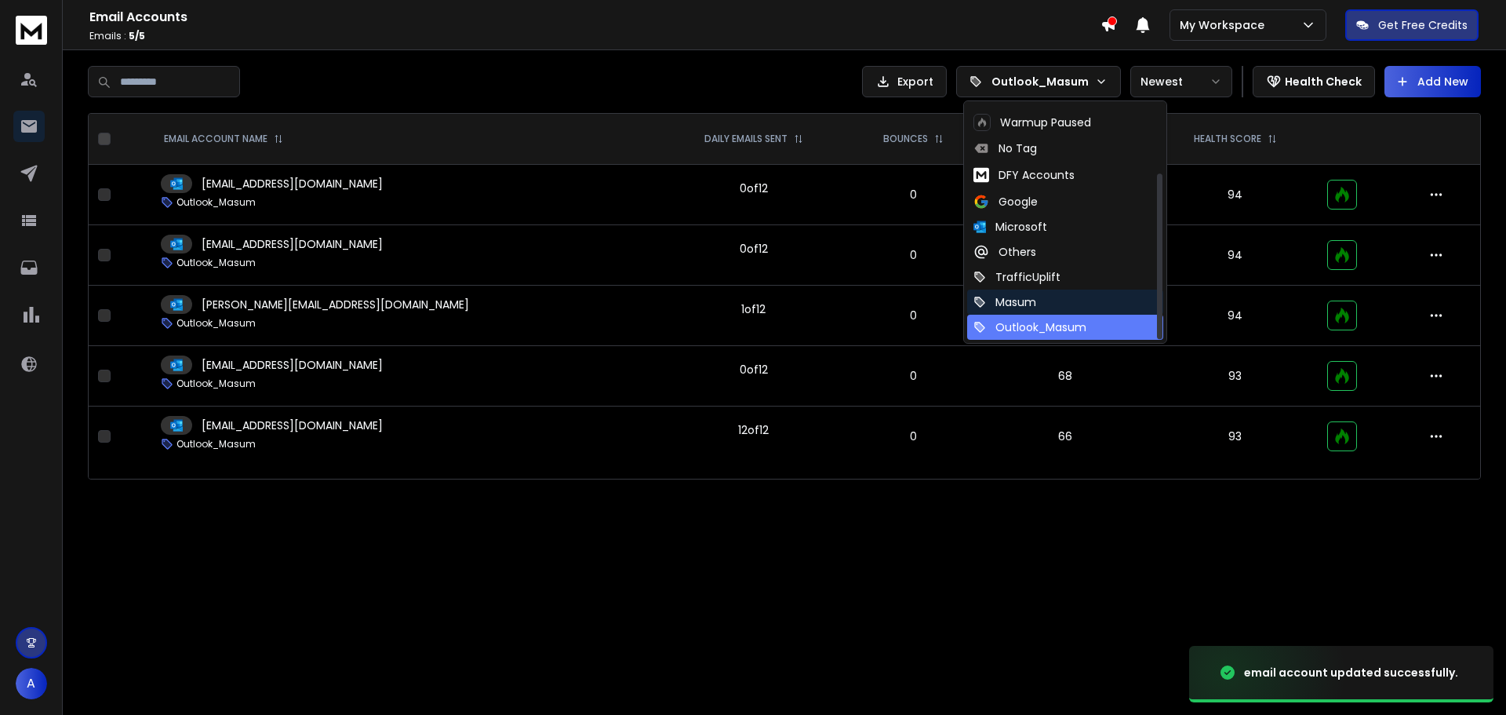
click at [1032, 306] on div "Masum" at bounding box center [1005, 302] width 63 height 16
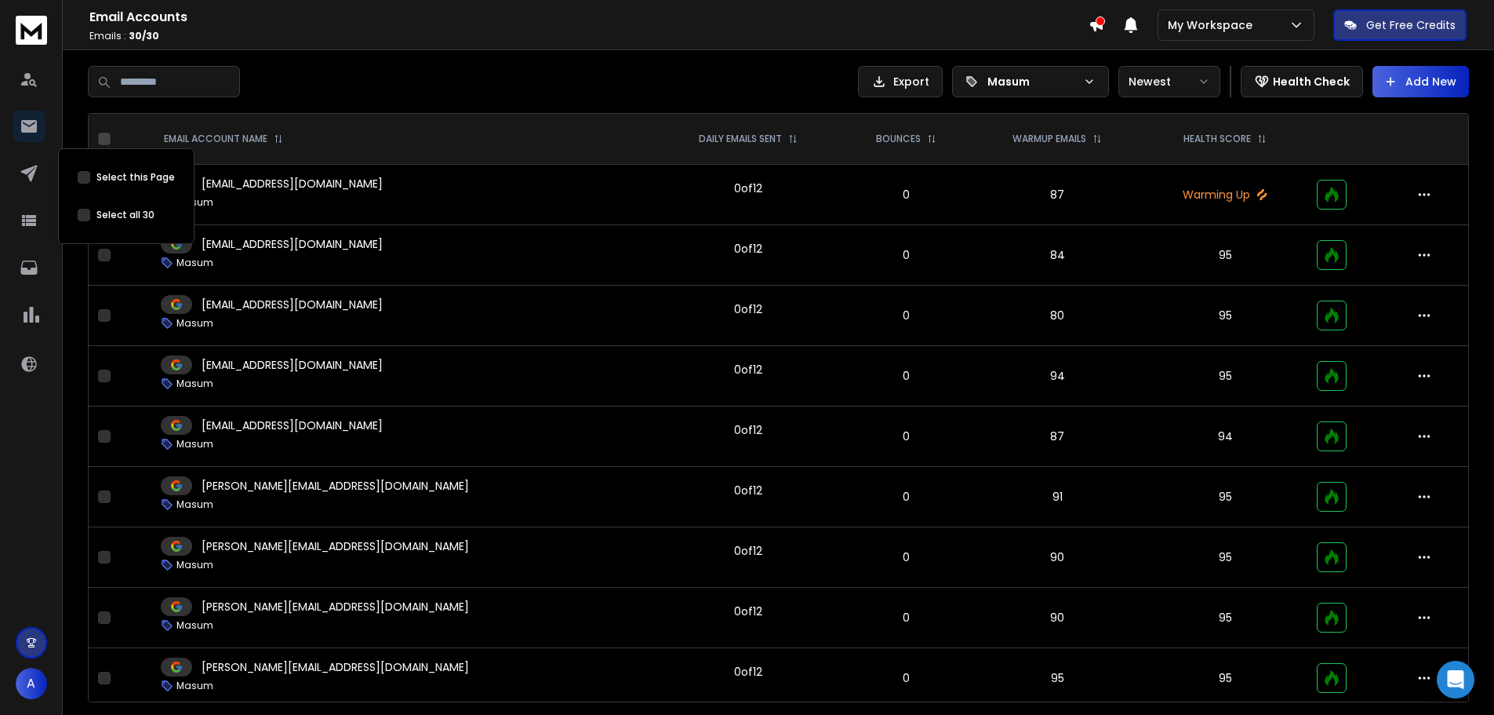
click at [82, 216] on button "Select this Page" at bounding box center [84, 215] width 13 height 13
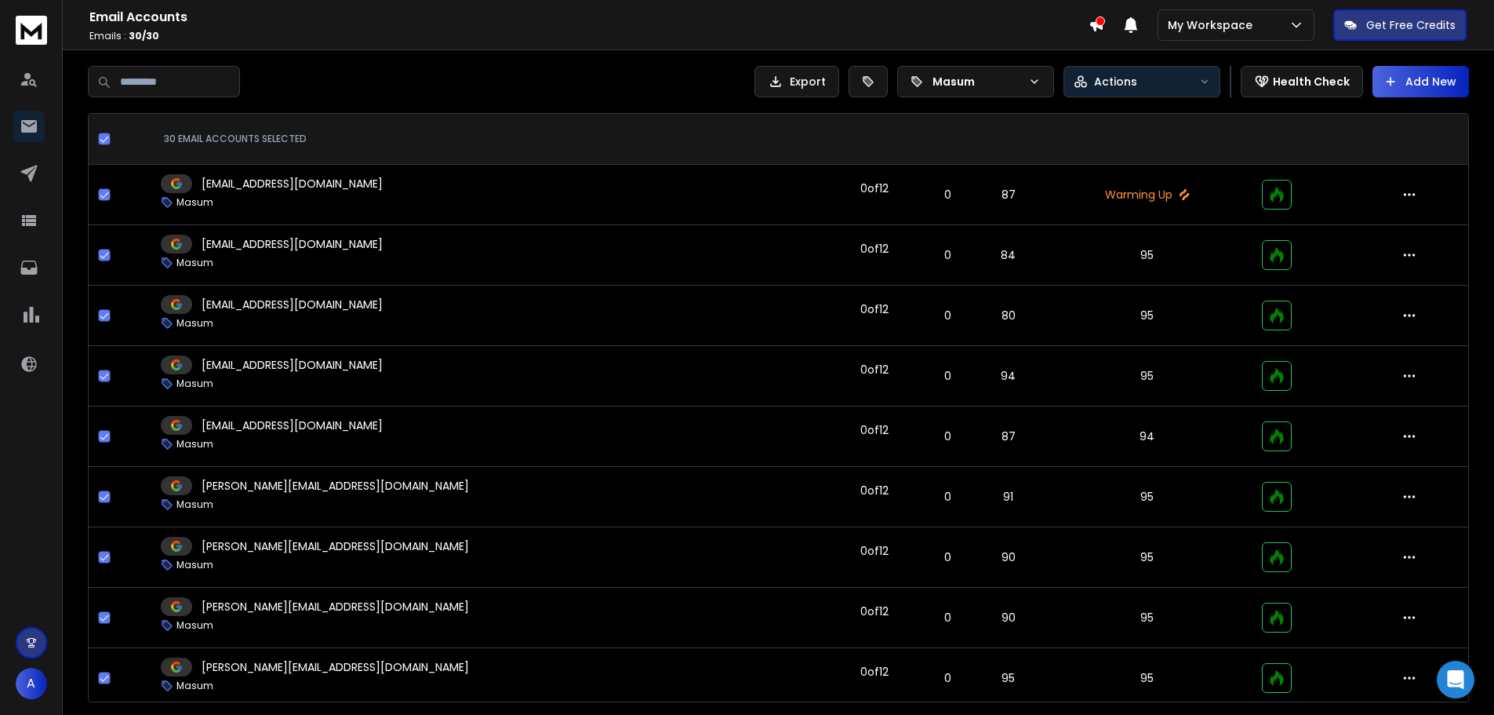
click at [1135, 83] on p "Actions" at bounding box center [1115, 82] width 43 height 16
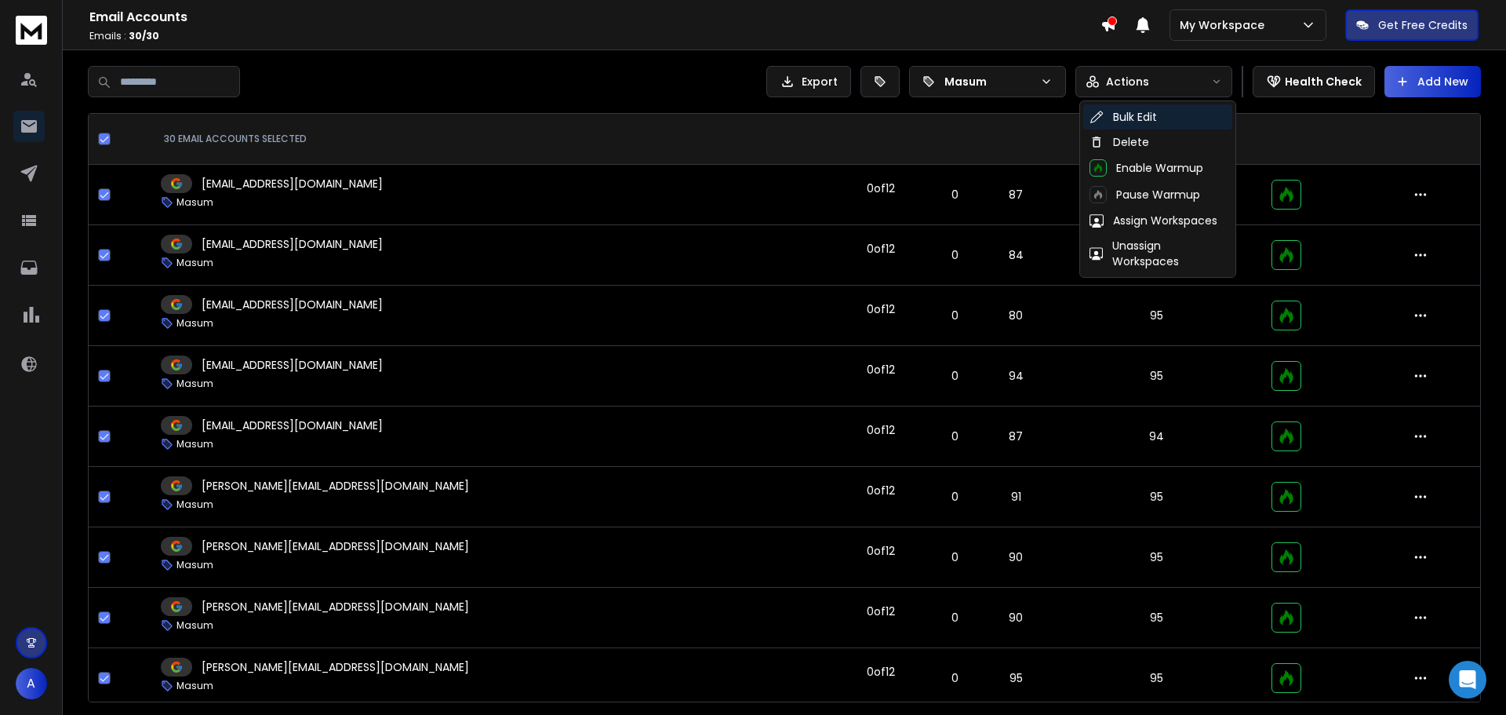
click at [1129, 118] on div "Bulk Edit" at bounding box center [1123, 117] width 67 height 16
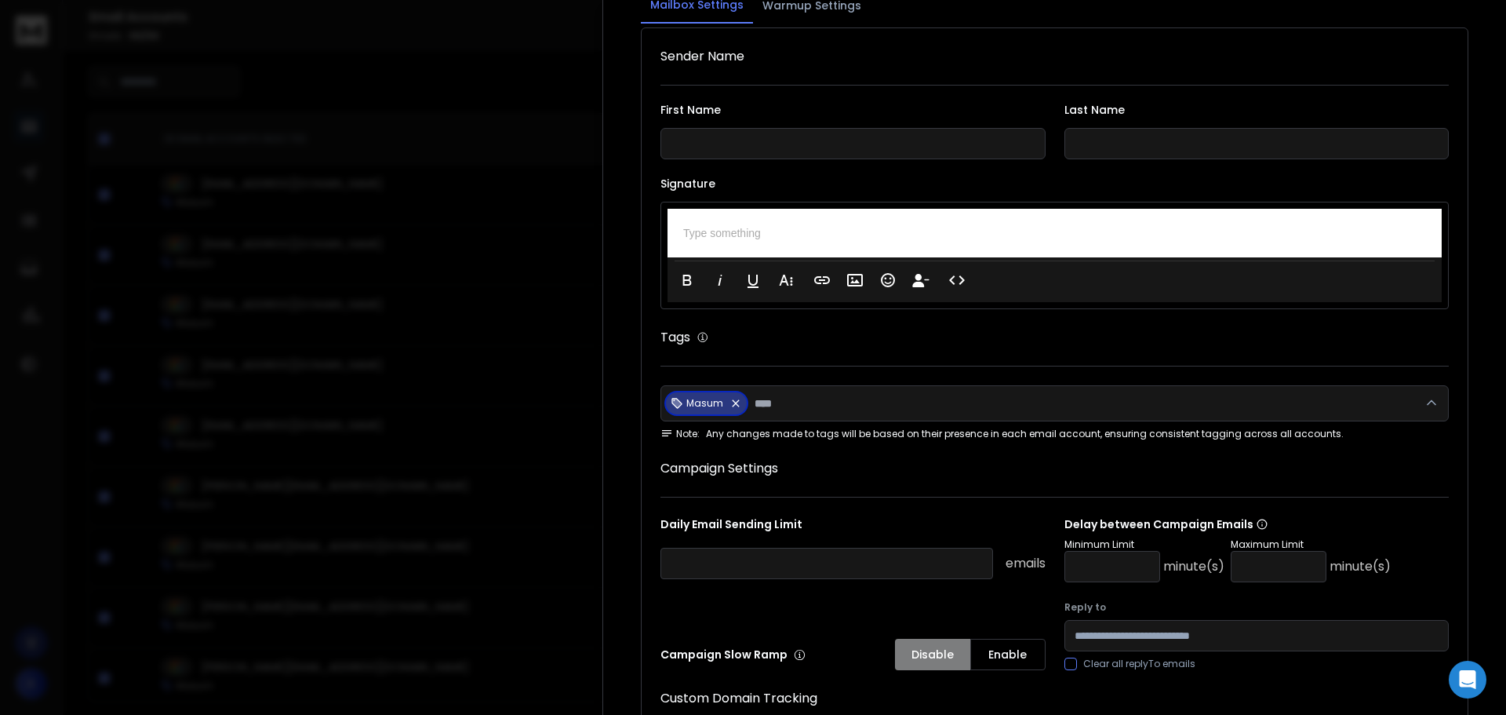
scroll to position [231, 0]
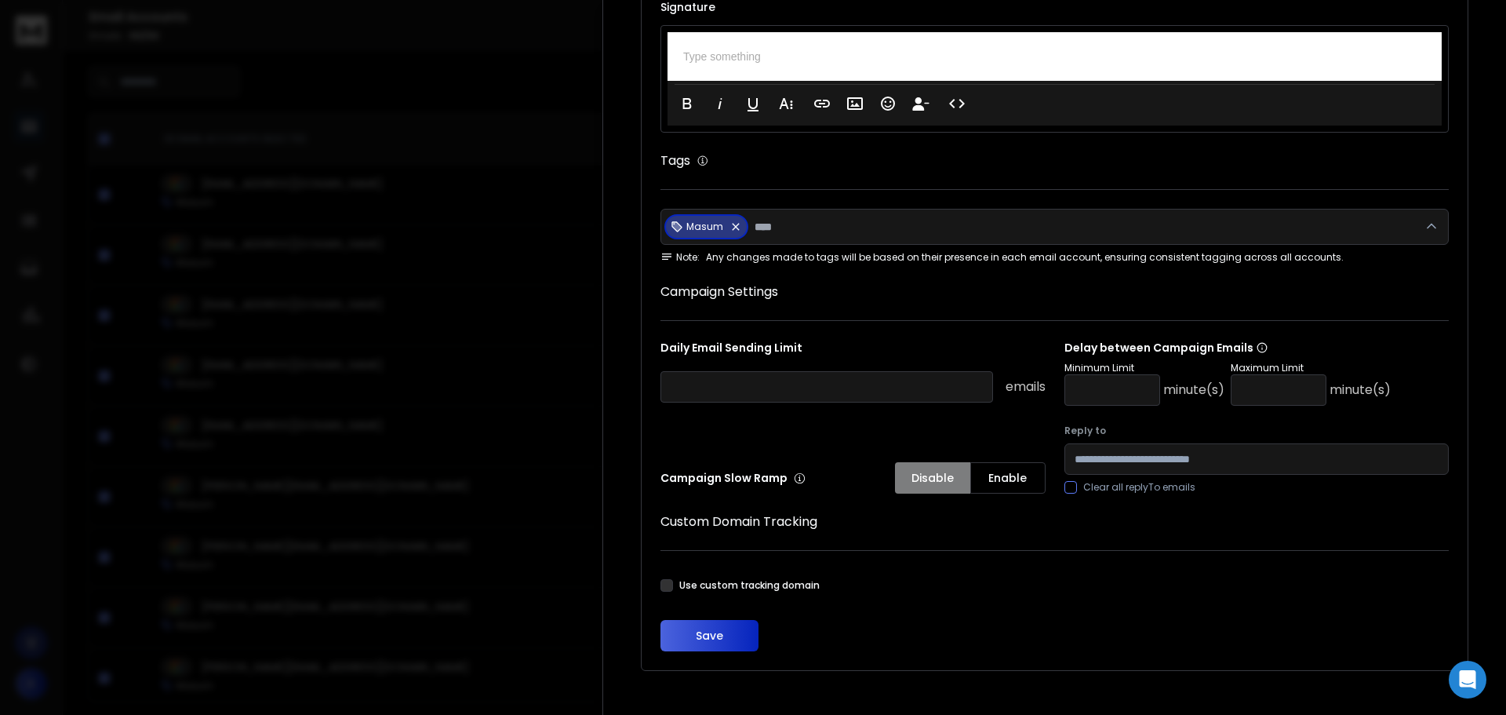
click at [1276, 388] on input "number" at bounding box center [1279, 389] width 96 height 31
type input "**"
click at [1096, 399] on input "number" at bounding box center [1113, 389] width 96 height 31
type input "**"
click at [857, 391] on input "number" at bounding box center [827, 386] width 333 height 31
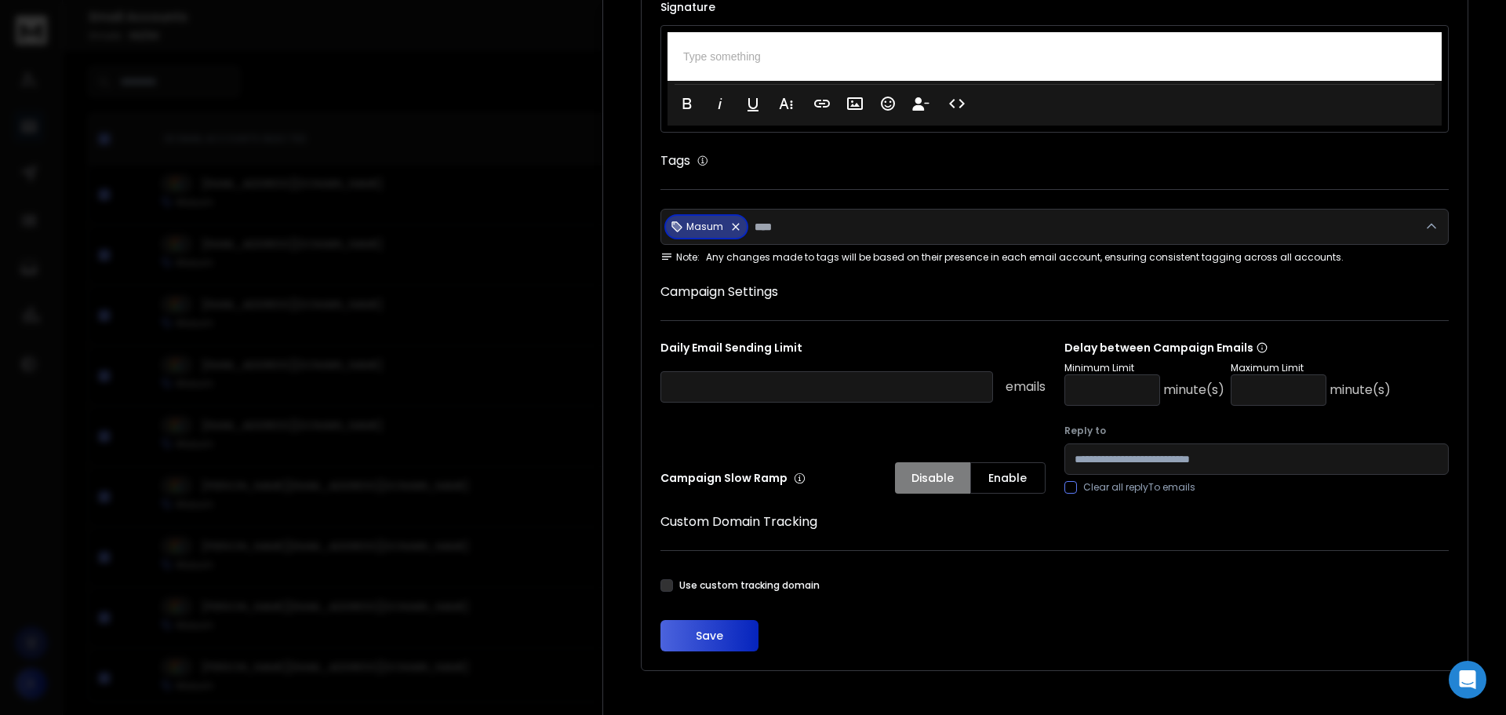
type input "**"
click at [697, 631] on button "Save" at bounding box center [710, 635] width 98 height 31
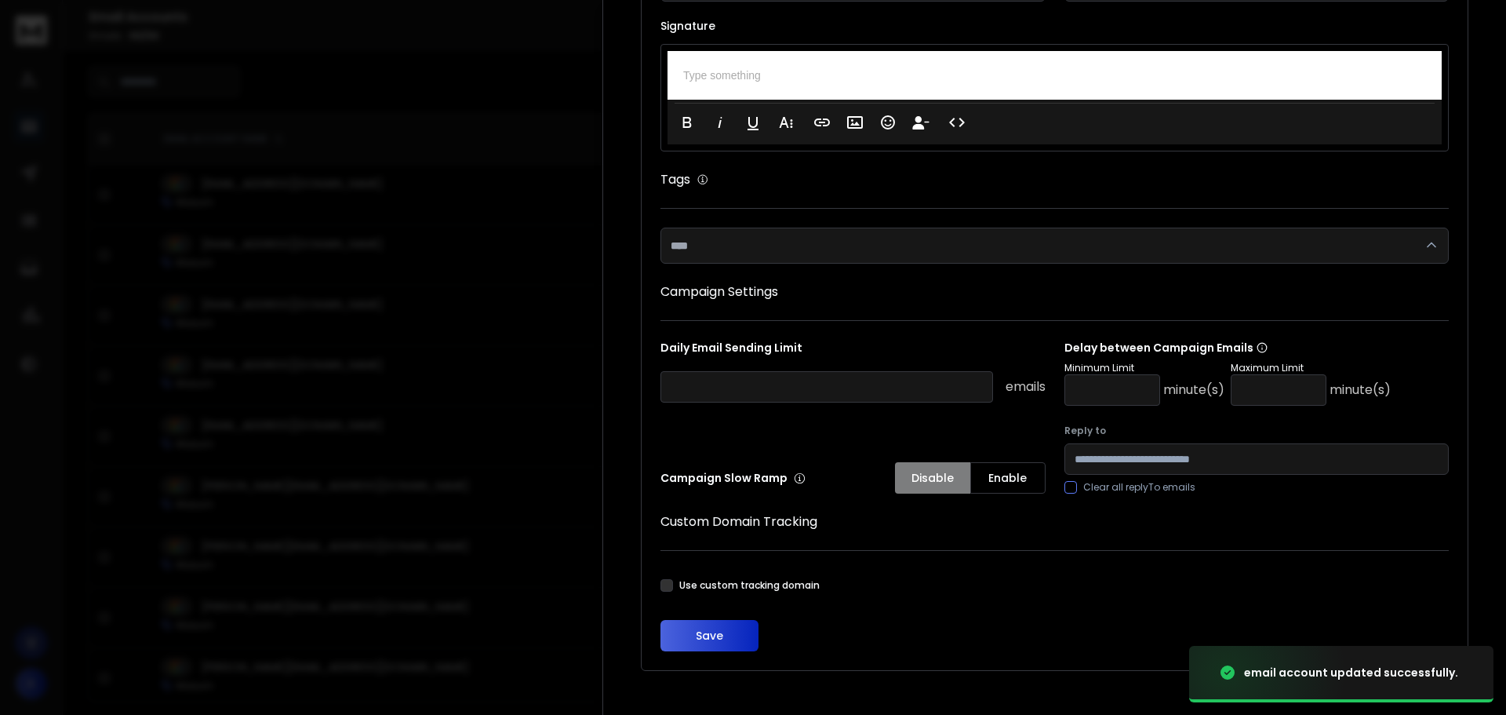
scroll to position [212, 0]
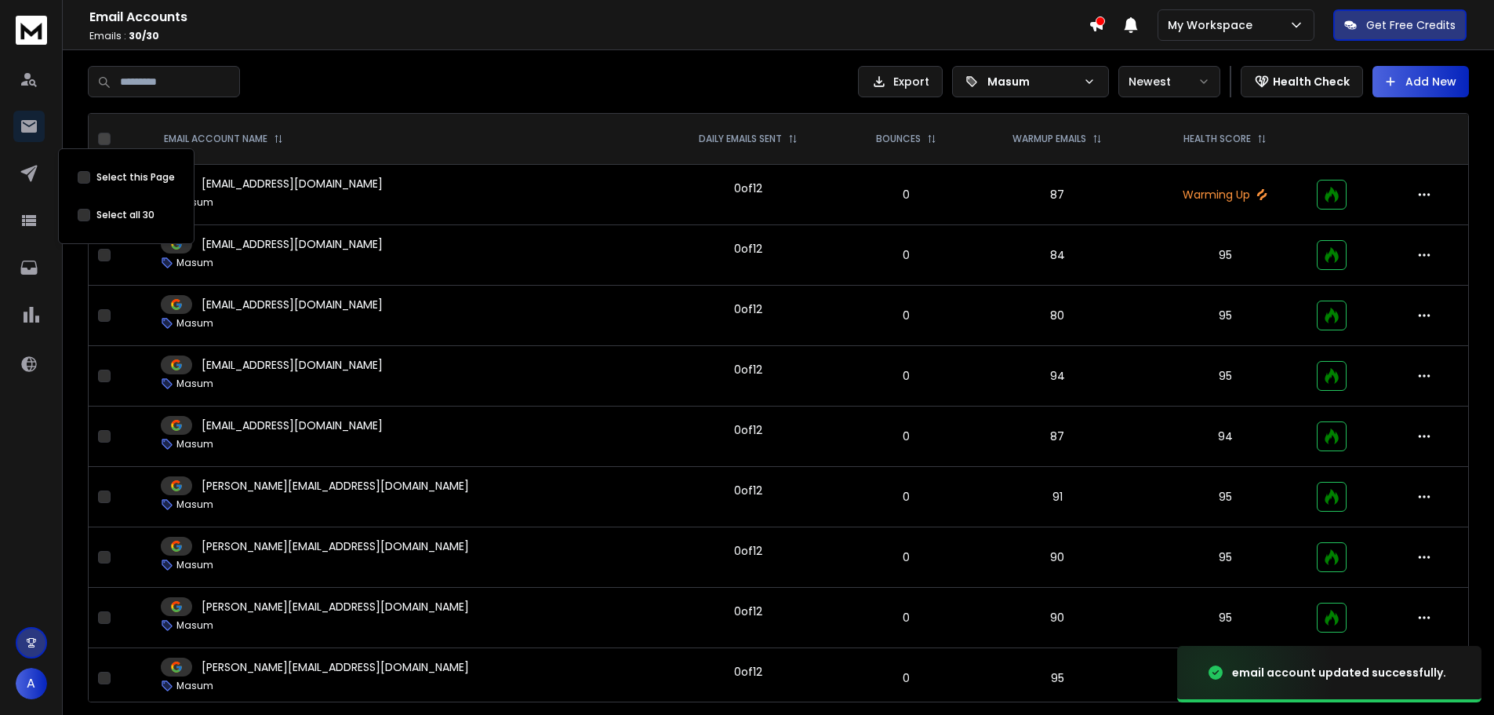
click at [88, 213] on button "Select this Page" at bounding box center [84, 215] width 13 height 13
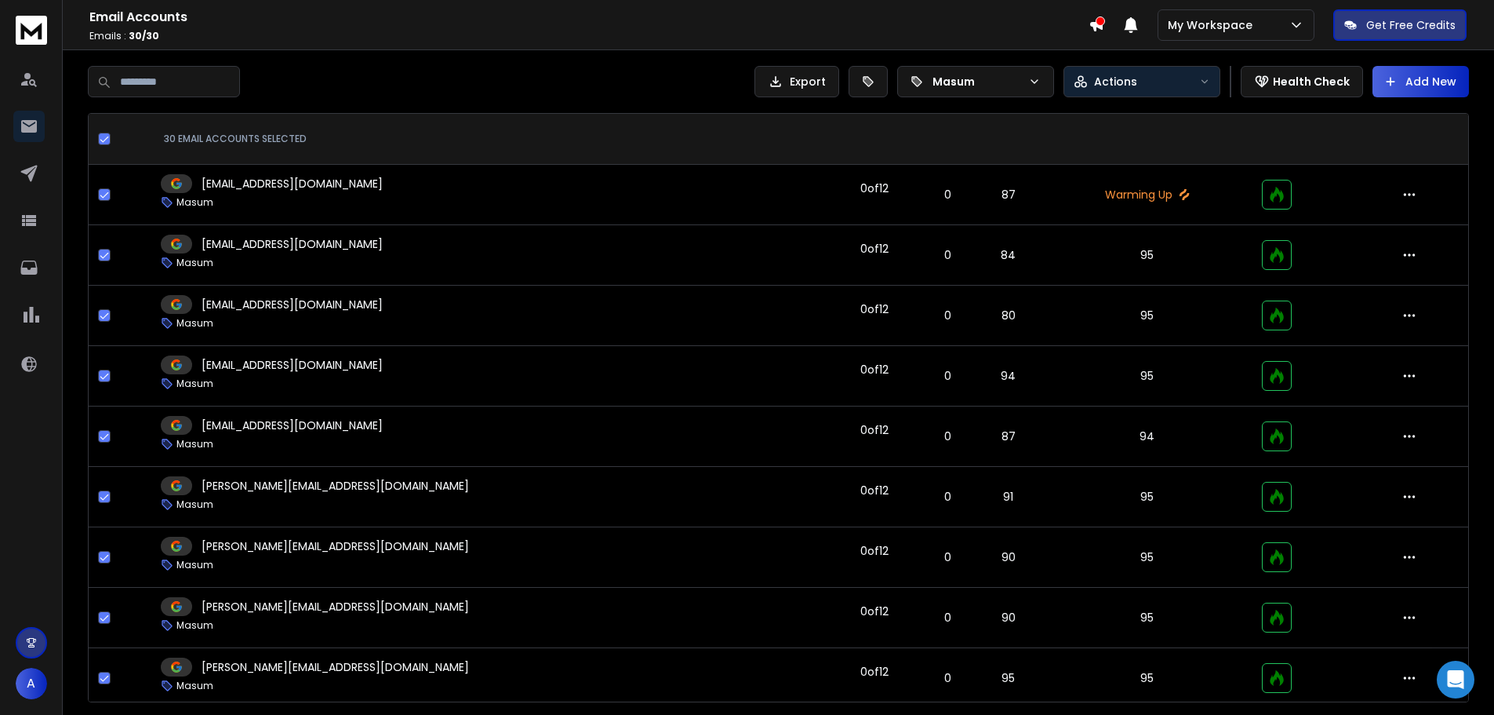
click at [1162, 84] on div "Actions" at bounding box center [1133, 82] width 119 height 16
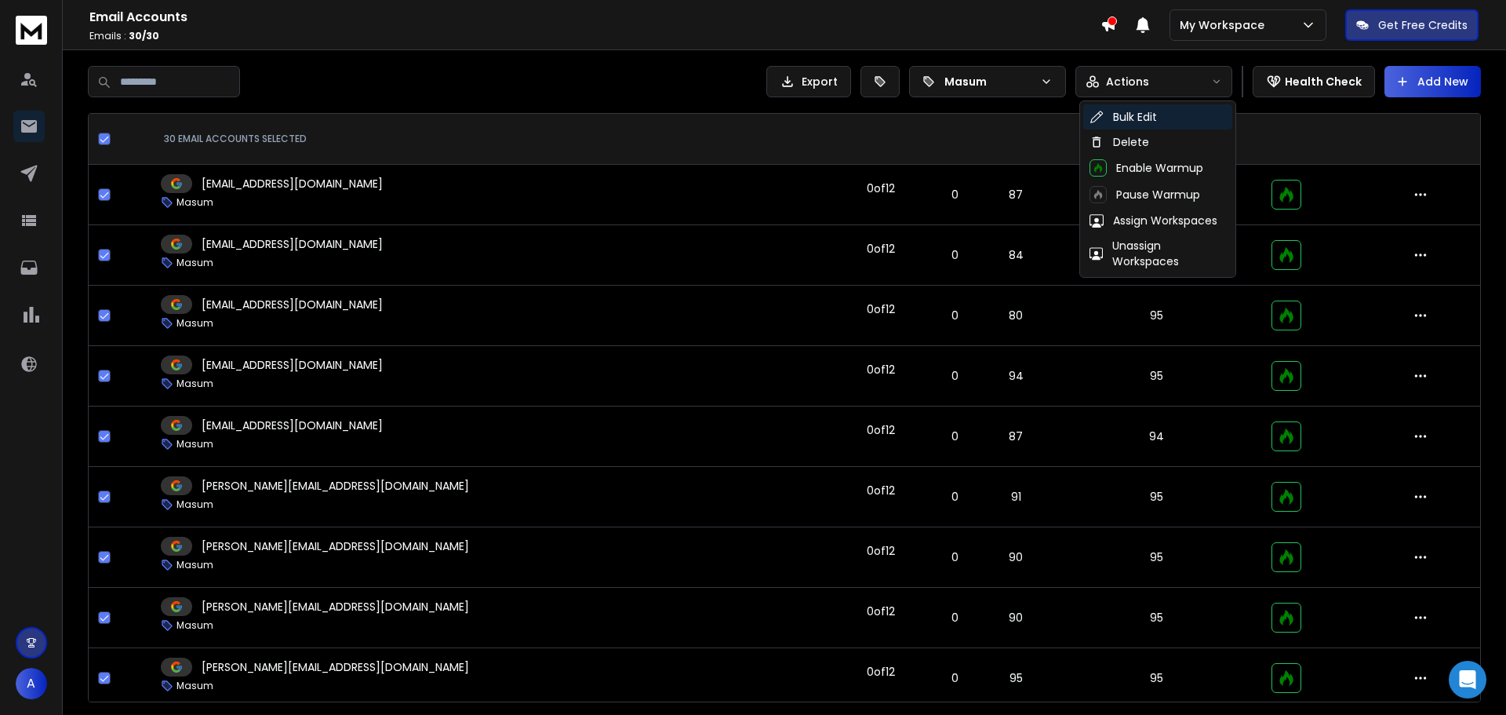
click at [1163, 118] on div "Bulk Edit" at bounding box center [1157, 116] width 149 height 25
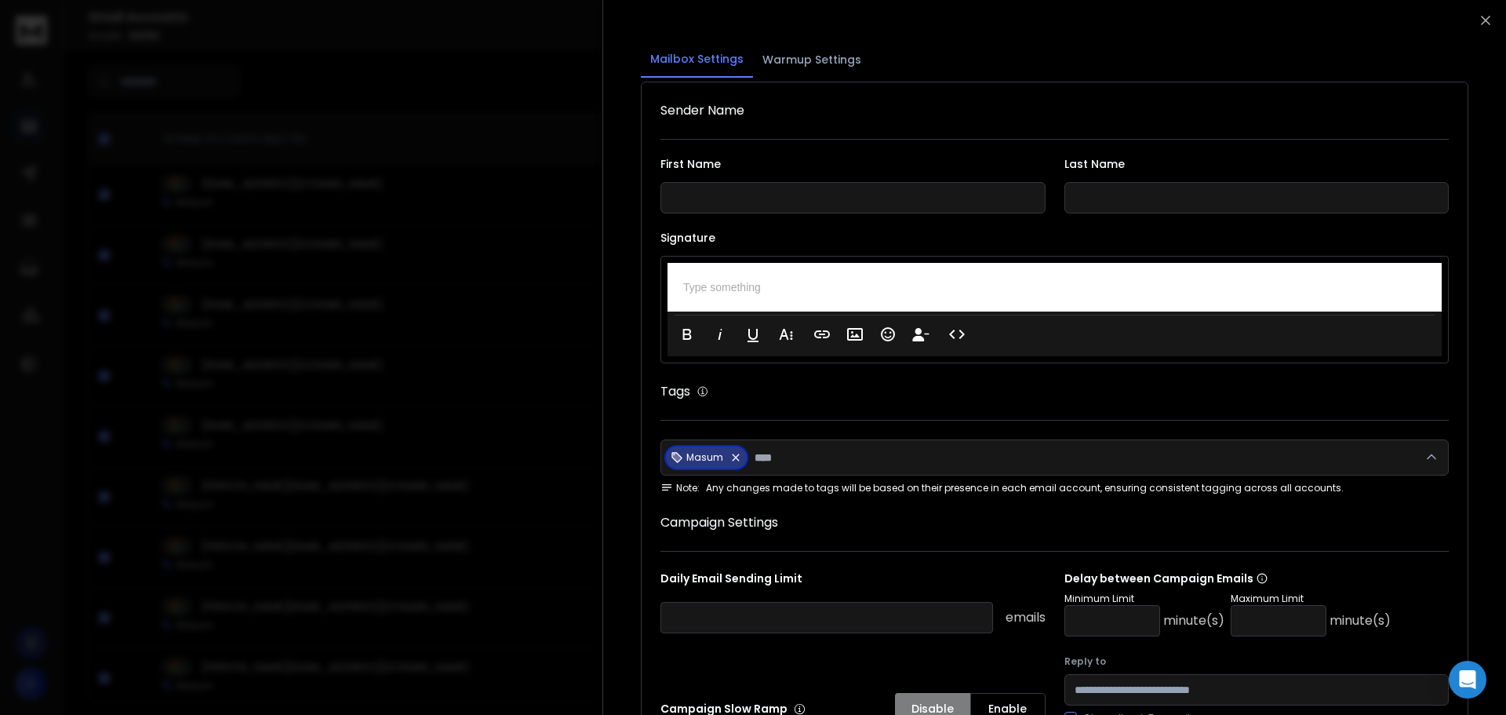
click at [803, 67] on button "Warmup Settings" at bounding box center [812, 59] width 118 height 35
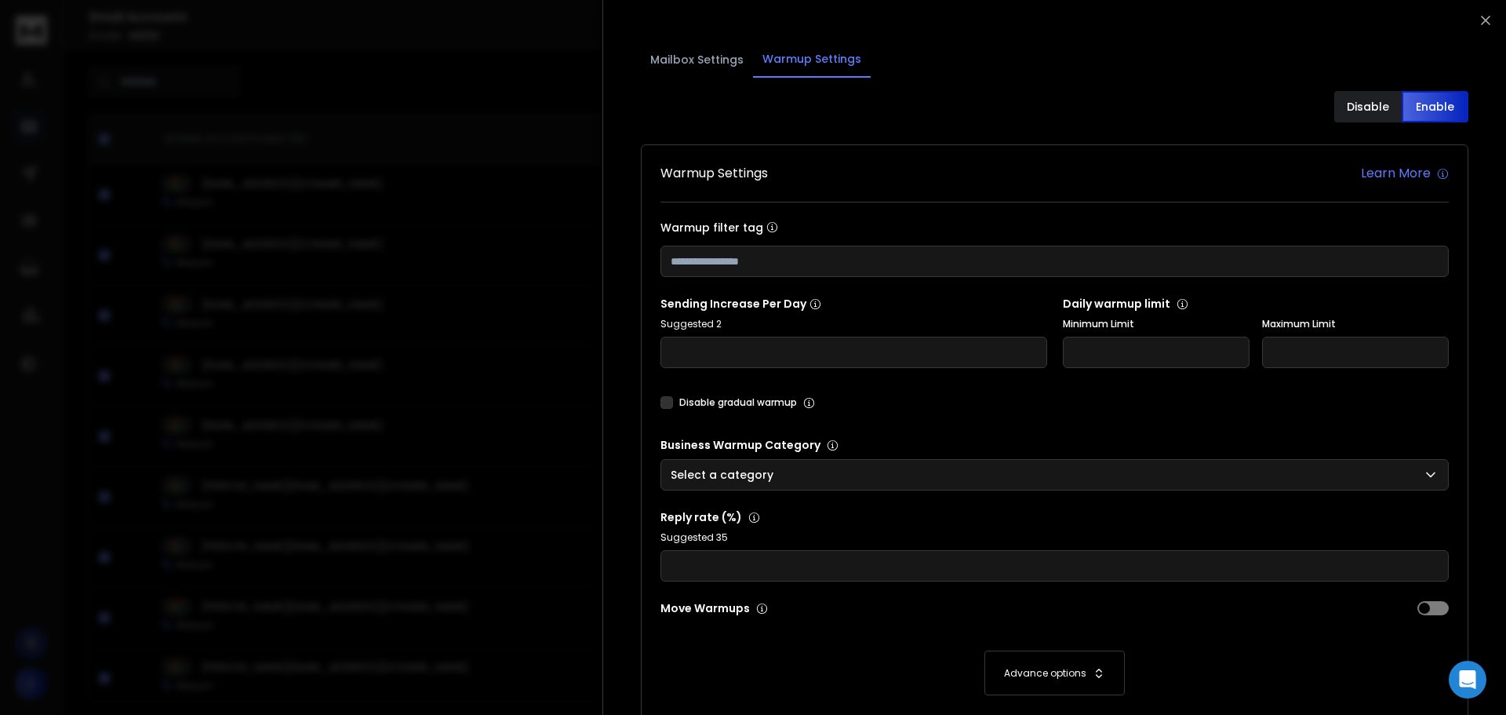
click at [1307, 348] on input "number" at bounding box center [1355, 352] width 187 height 31
type input "**"
click at [1119, 360] on input "number" at bounding box center [1156, 352] width 187 height 31
type input "*"
click at [777, 569] on input "number" at bounding box center [1055, 565] width 788 height 31
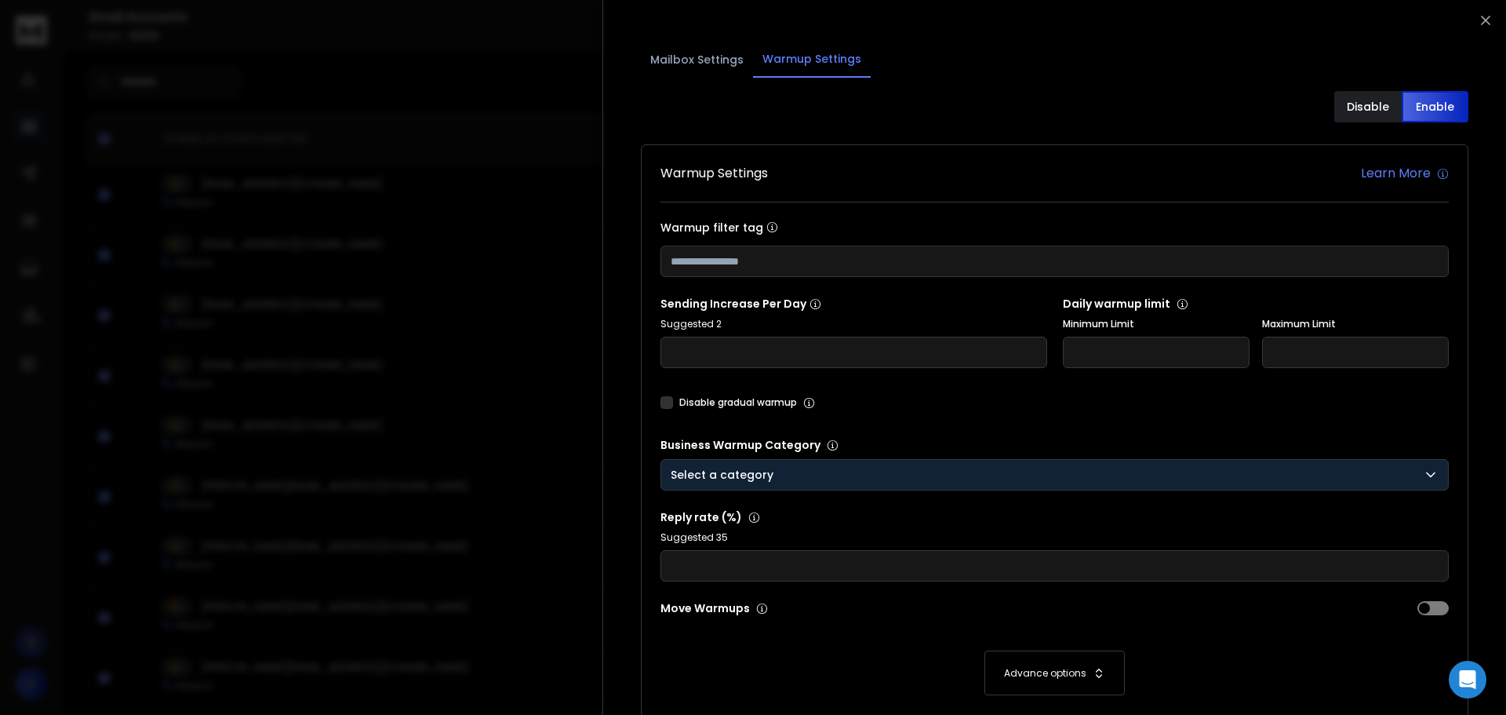
type input "**"
click at [760, 477] on p "Select a category" at bounding box center [725, 475] width 109 height 16
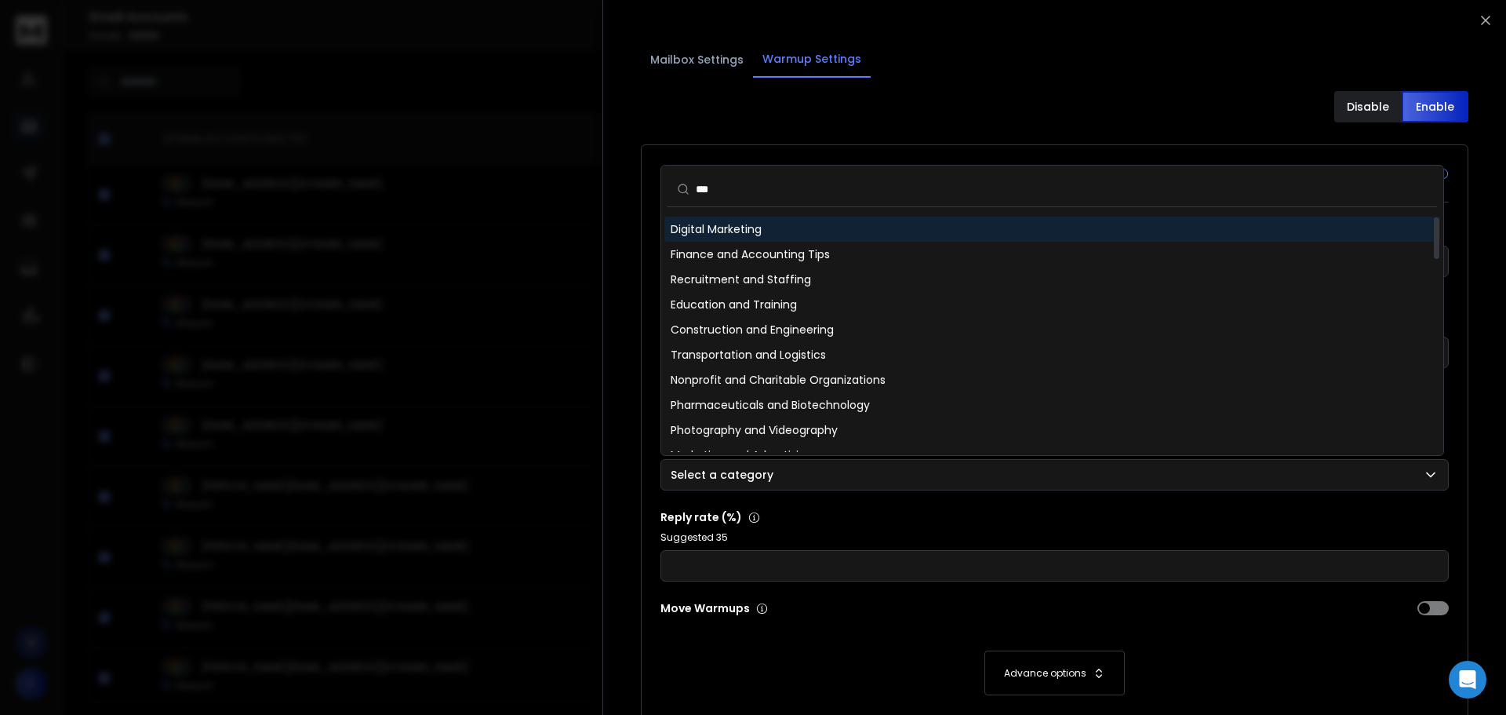
type input "***"
click at [754, 228] on span "Digital Marketing" at bounding box center [716, 229] width 91 height 16
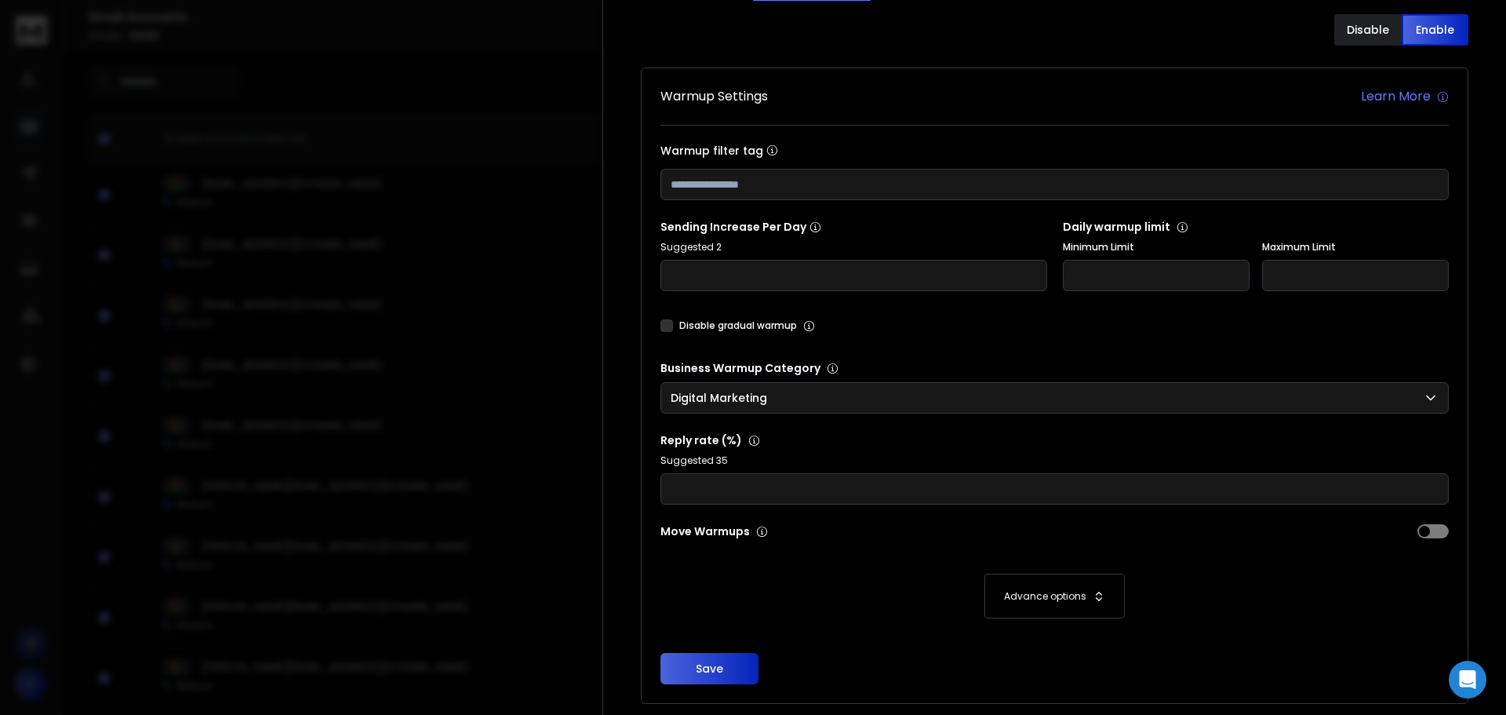
scroll to position [110, 0]
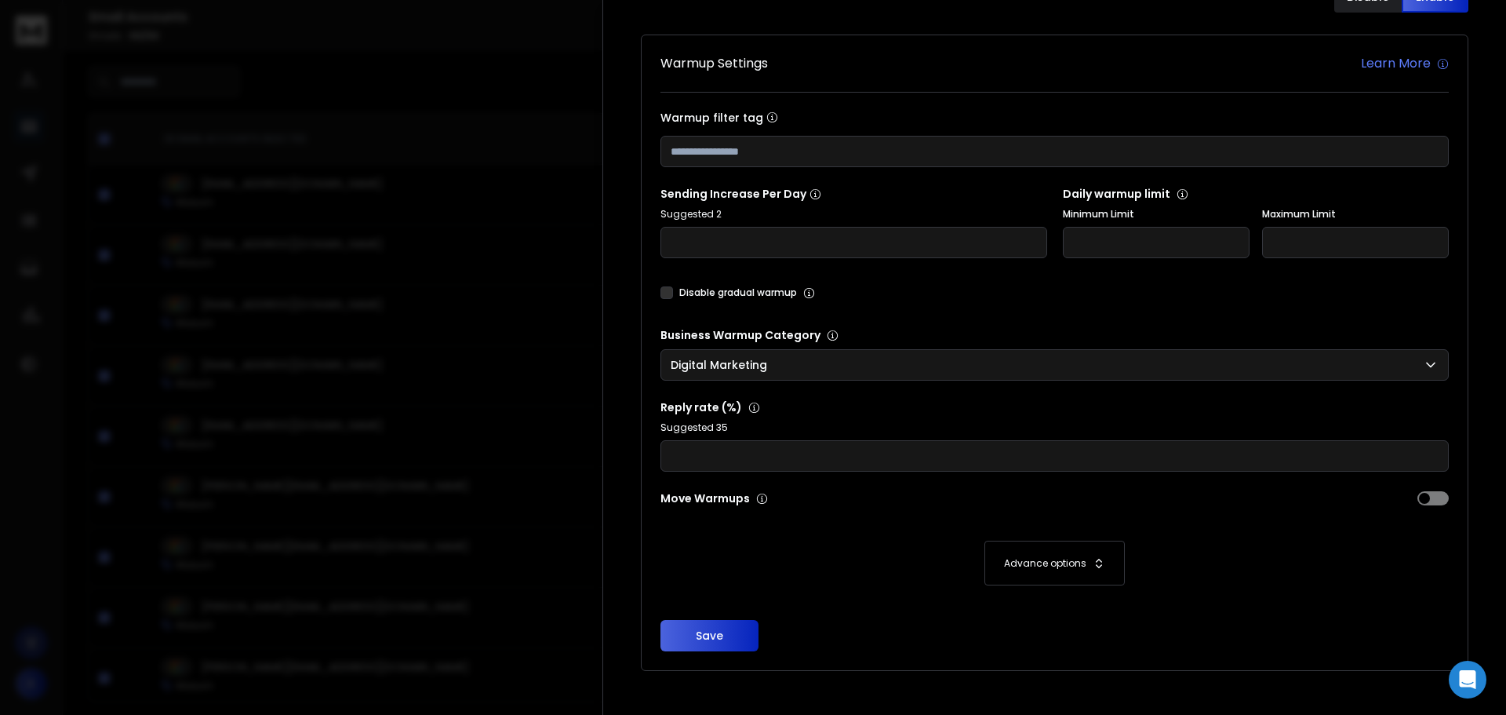
click at [723, 644] on button "Save" at bounding box center [710, 635] width 98 height 31
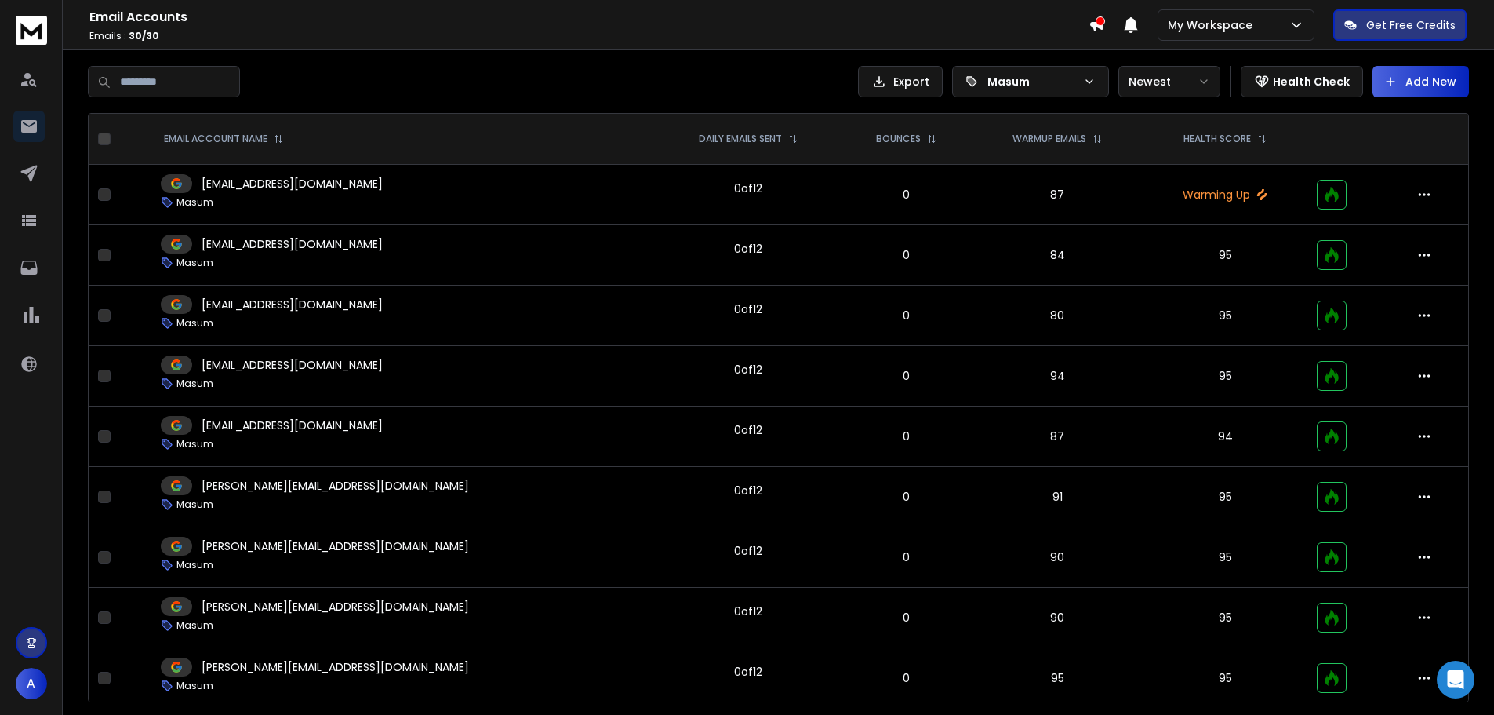
click at [1047, 75] on p "Masum" at bounding box center [1032, 82] width 89 height 16
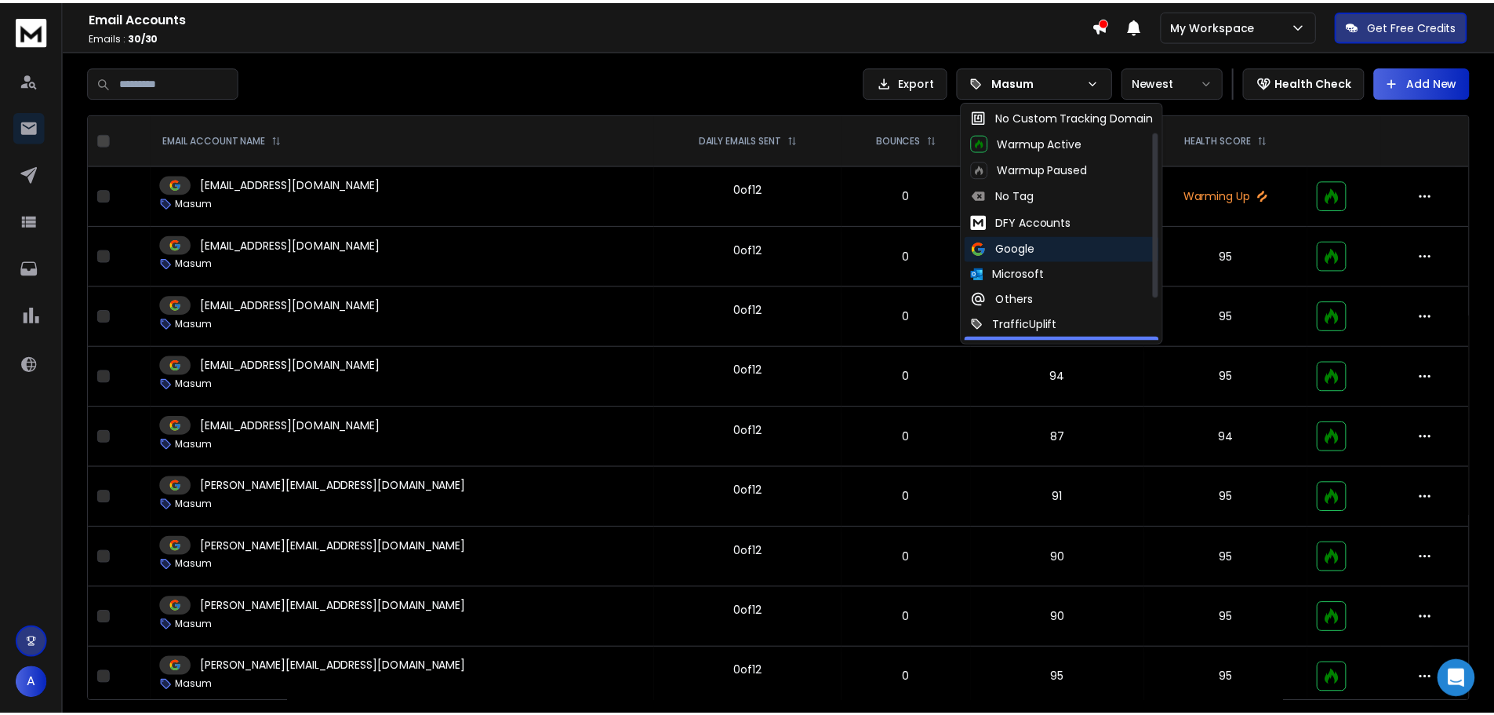
scroll to position [97, 0]
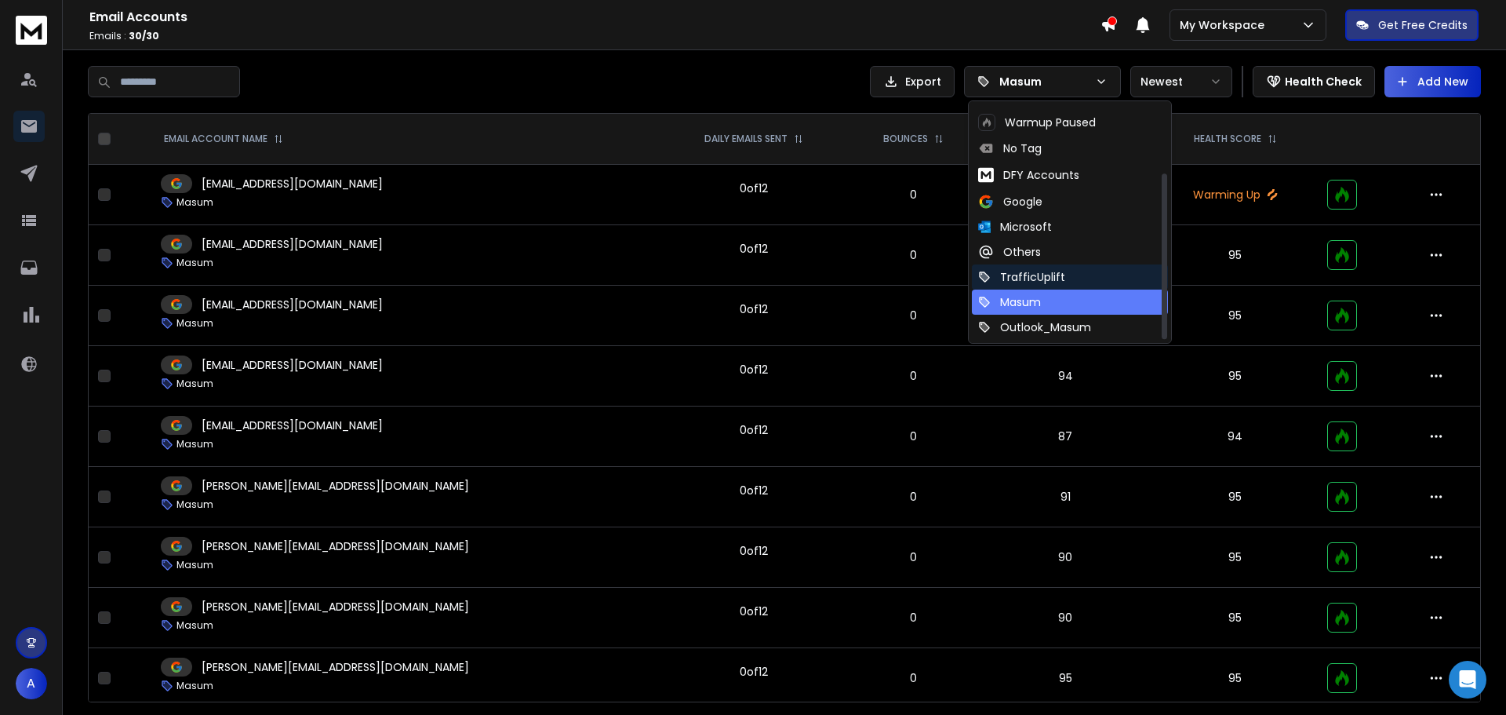
click at [1039, 273] on div "TrafficUplift" at bounding box center [1021, 277] width 87 height 16
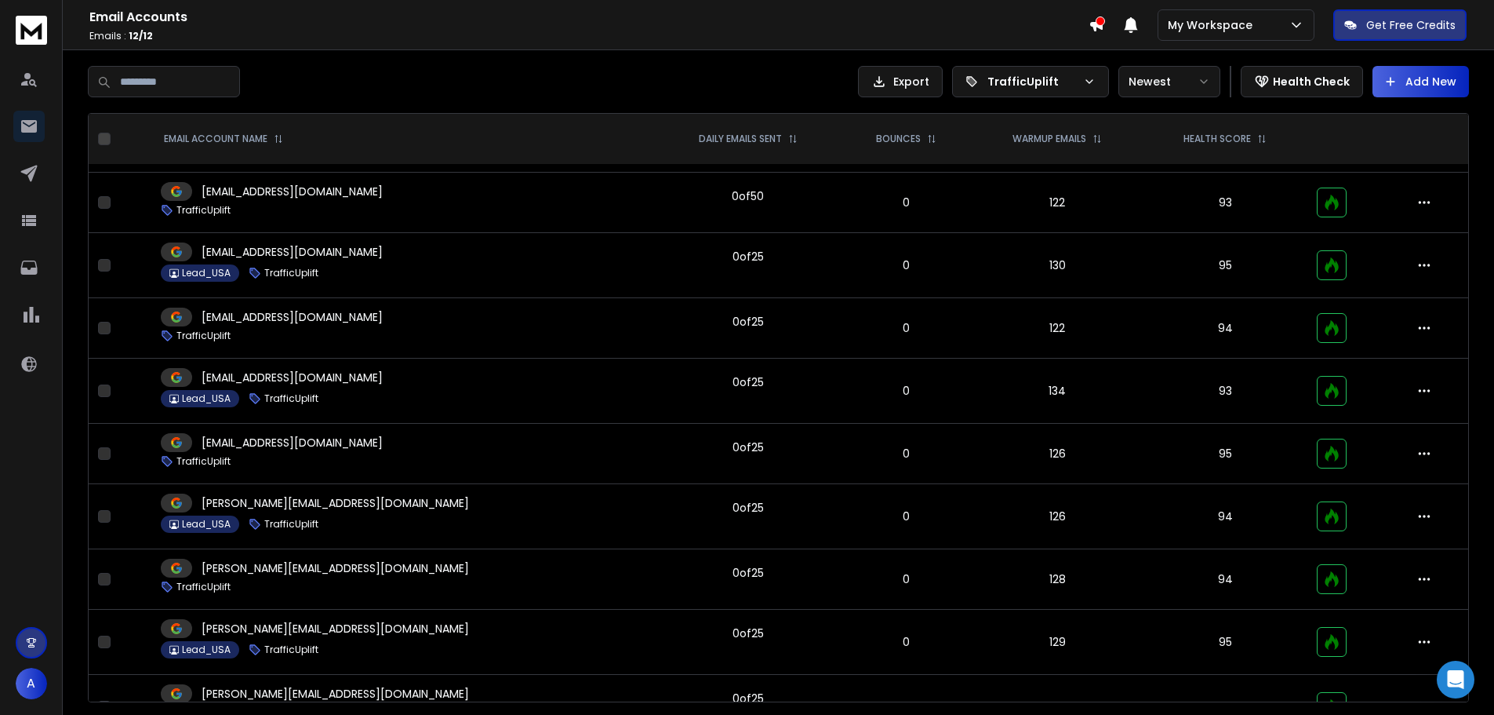
scroll to position [0, 0]
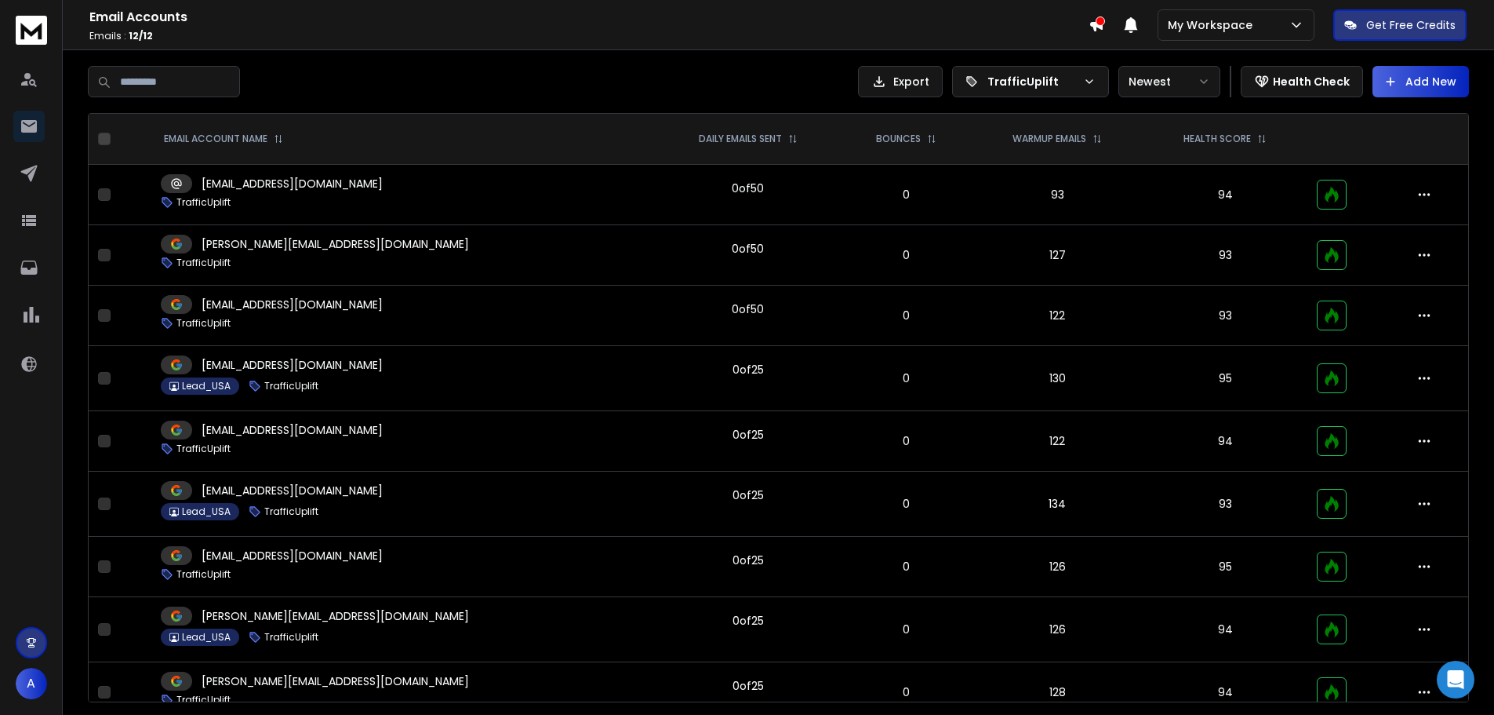
click at [247, 255] on td "nabil@trafficuplift.org TrafficUplift" at bounding box center [403, 255] width 504 height 60
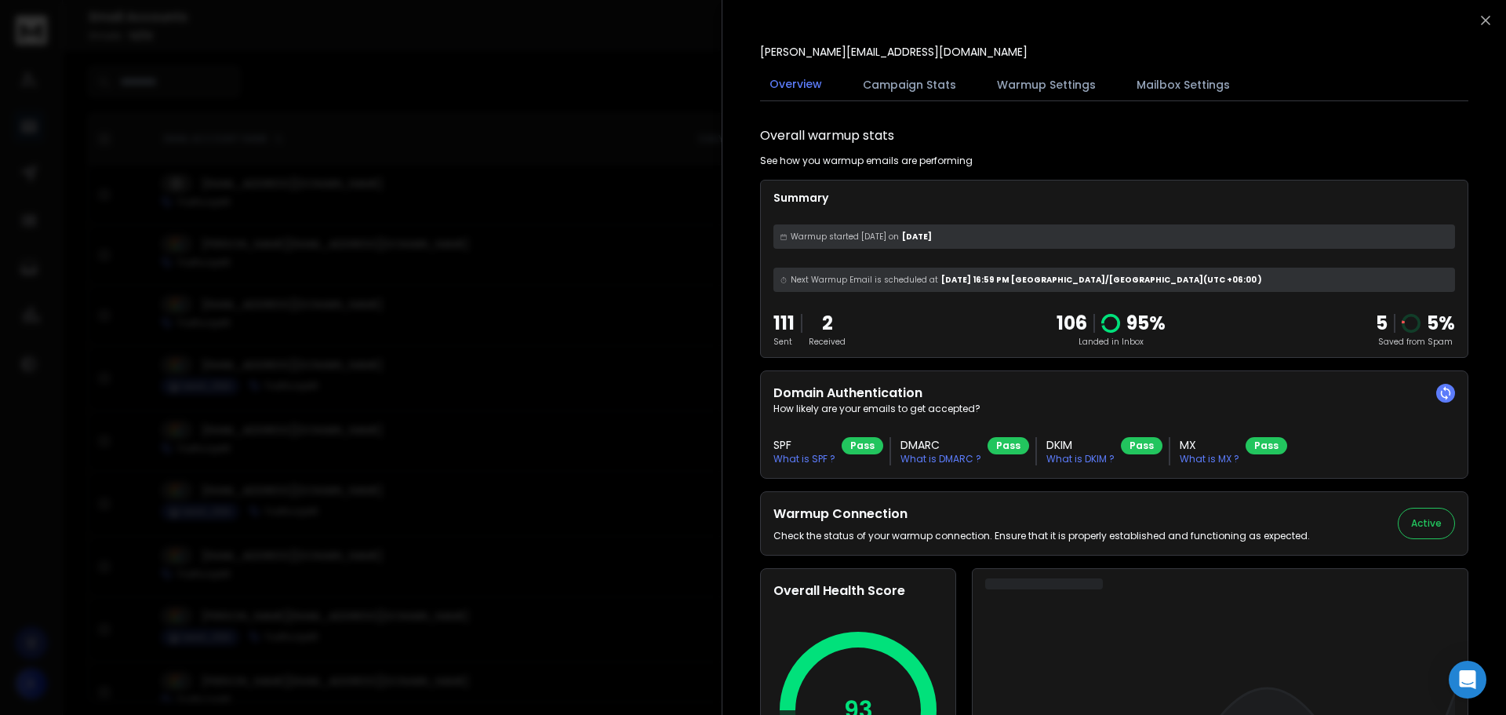
click at [919, 84] on button "Campaign Stats" at bounding box center [910, 84] width 112 height 35
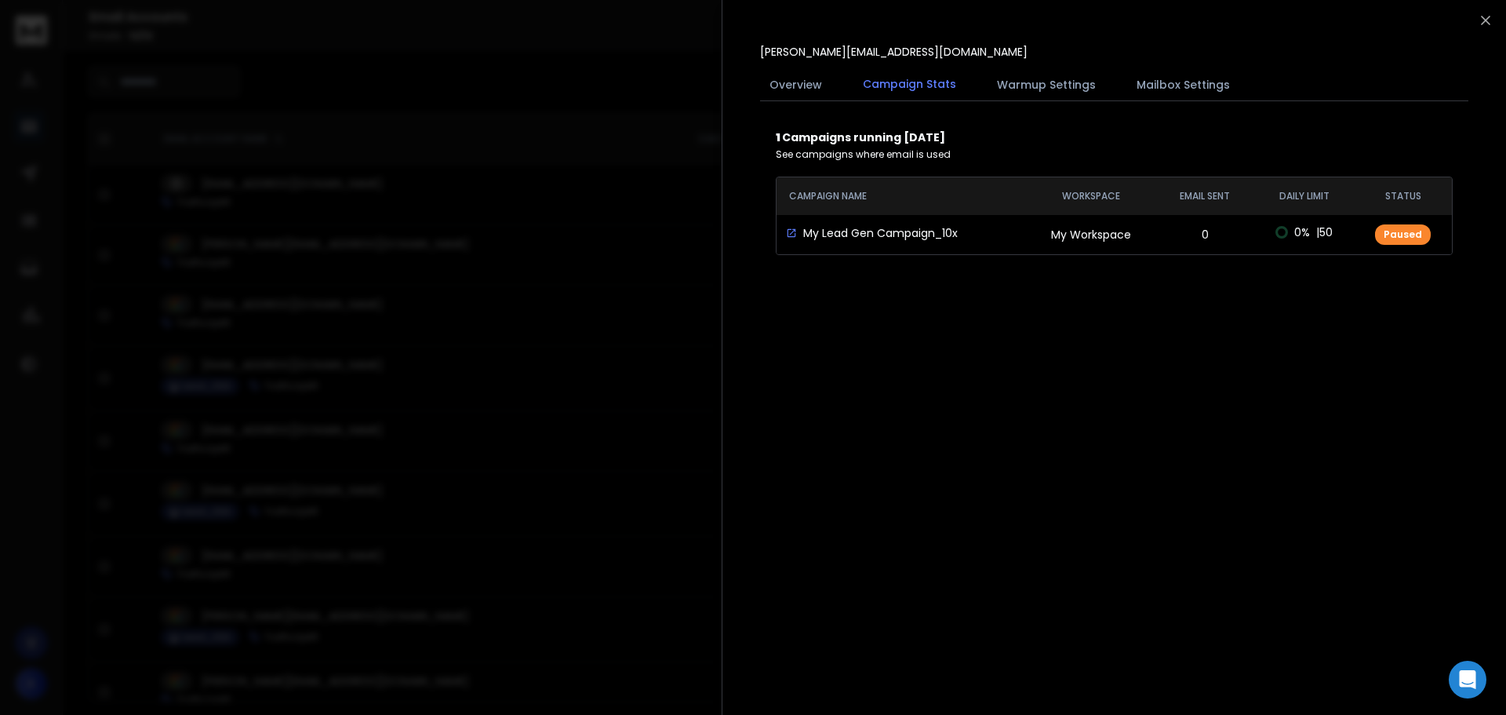
click at [530, 326] on div at bounding box center [753, 357] width 1506 height 715
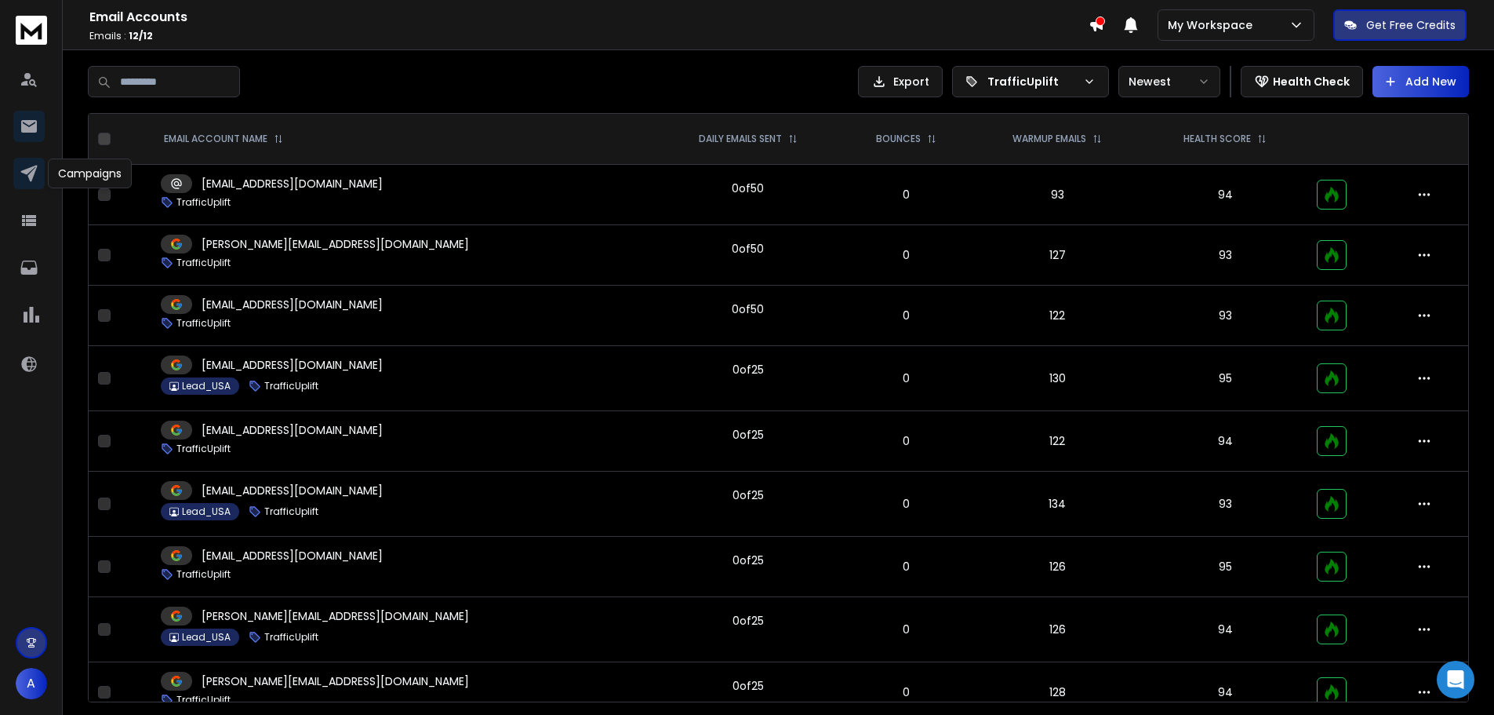
click at [22, 172] on icon at bounding box center [28, 173] width 16 height 16
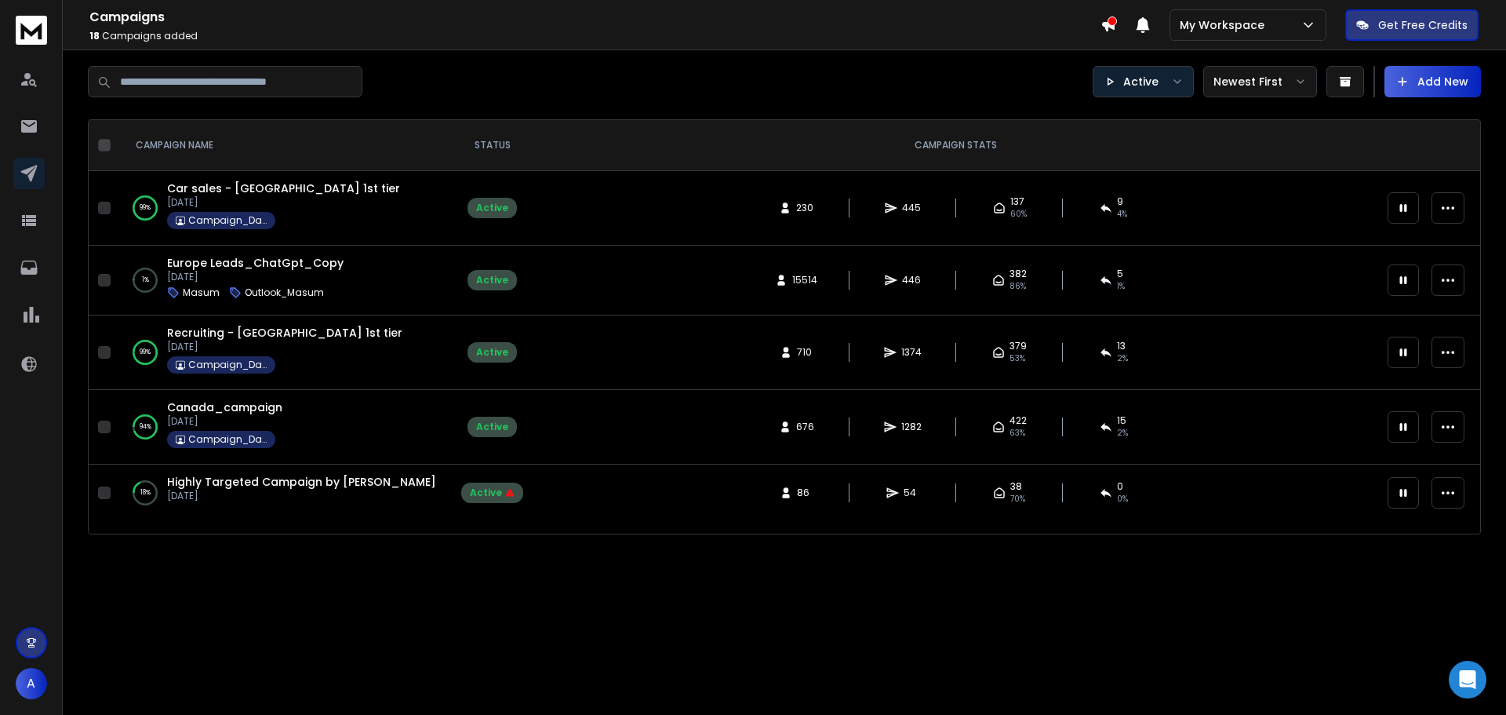
click at [1159, 78] on p "Active" at bounding box center [1140, 82] width 35 height 16
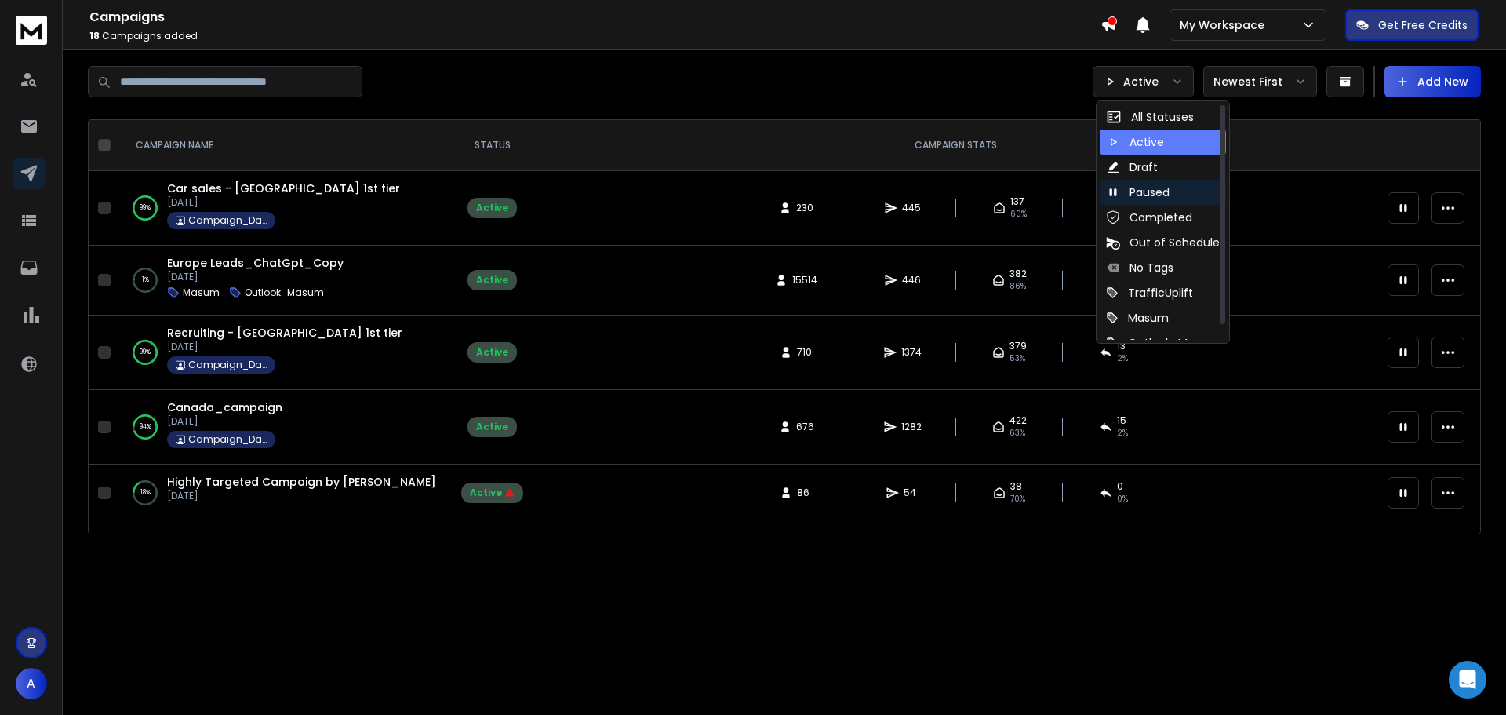
click at [1145, 191] on div "Paused" at bounding box center [1138, 192] width 64 height 16
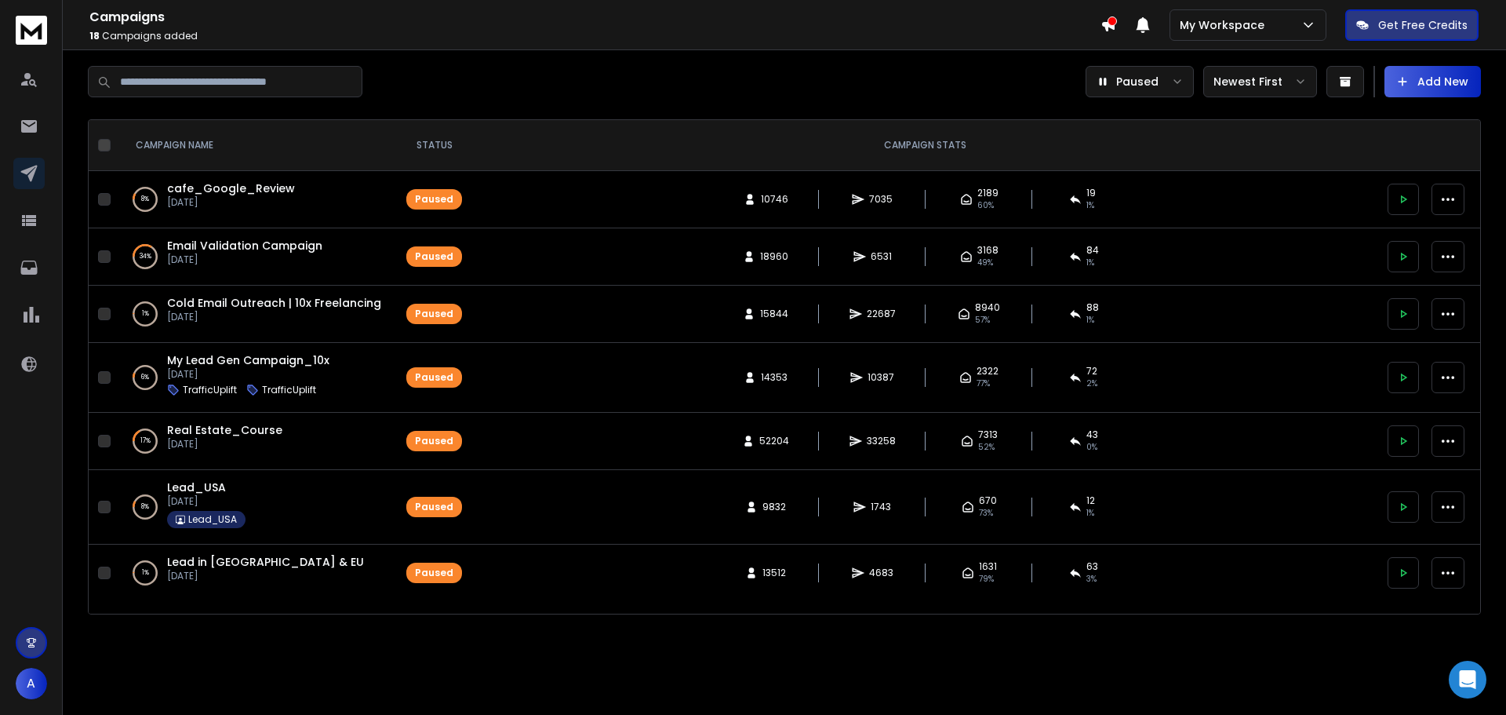
click at [344, 366] on div "6 % My Lead Gen Campaign_10x 3 months ago TrafficUplift TrafficUplift" at bounding box center [257, 377] width 249 height 50
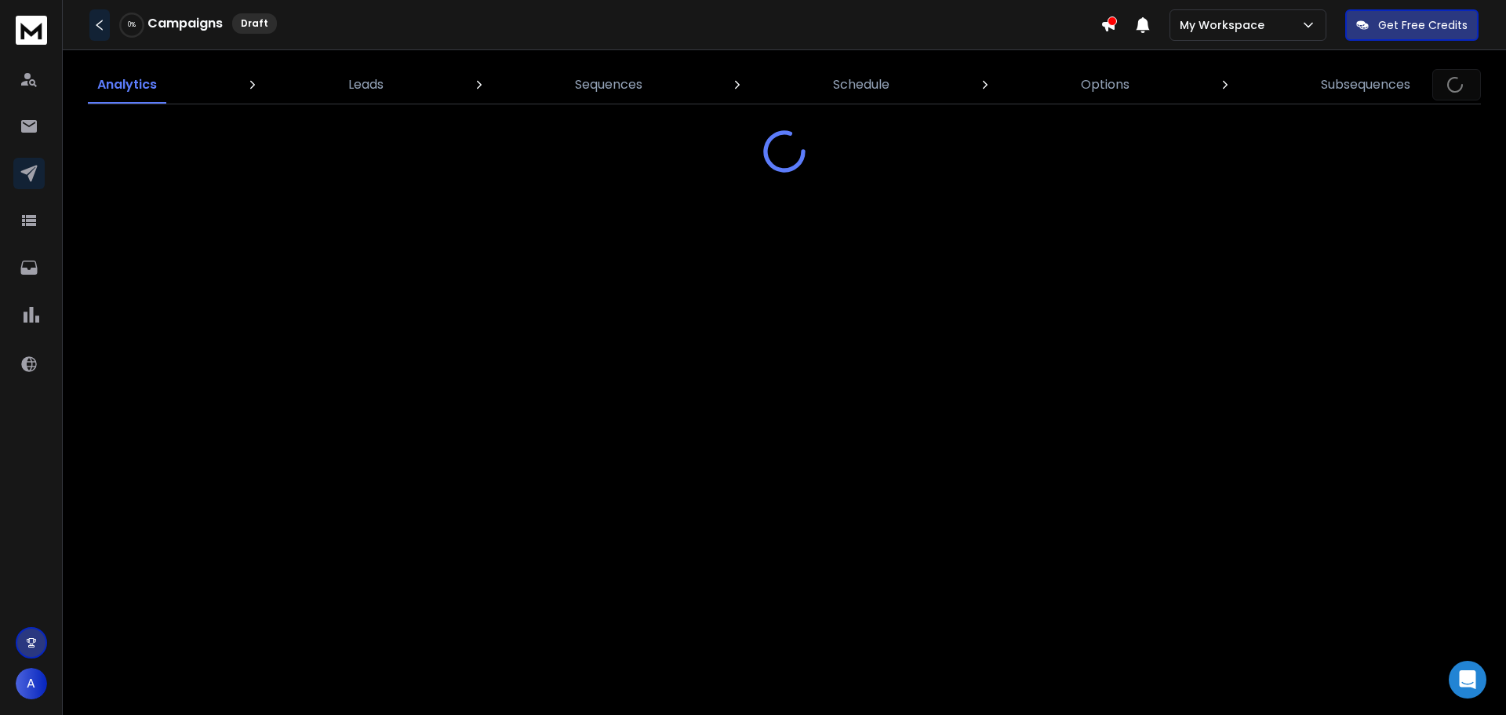
click at [102, 21] on icon at bounding box center [99, 25] width 6 height 10
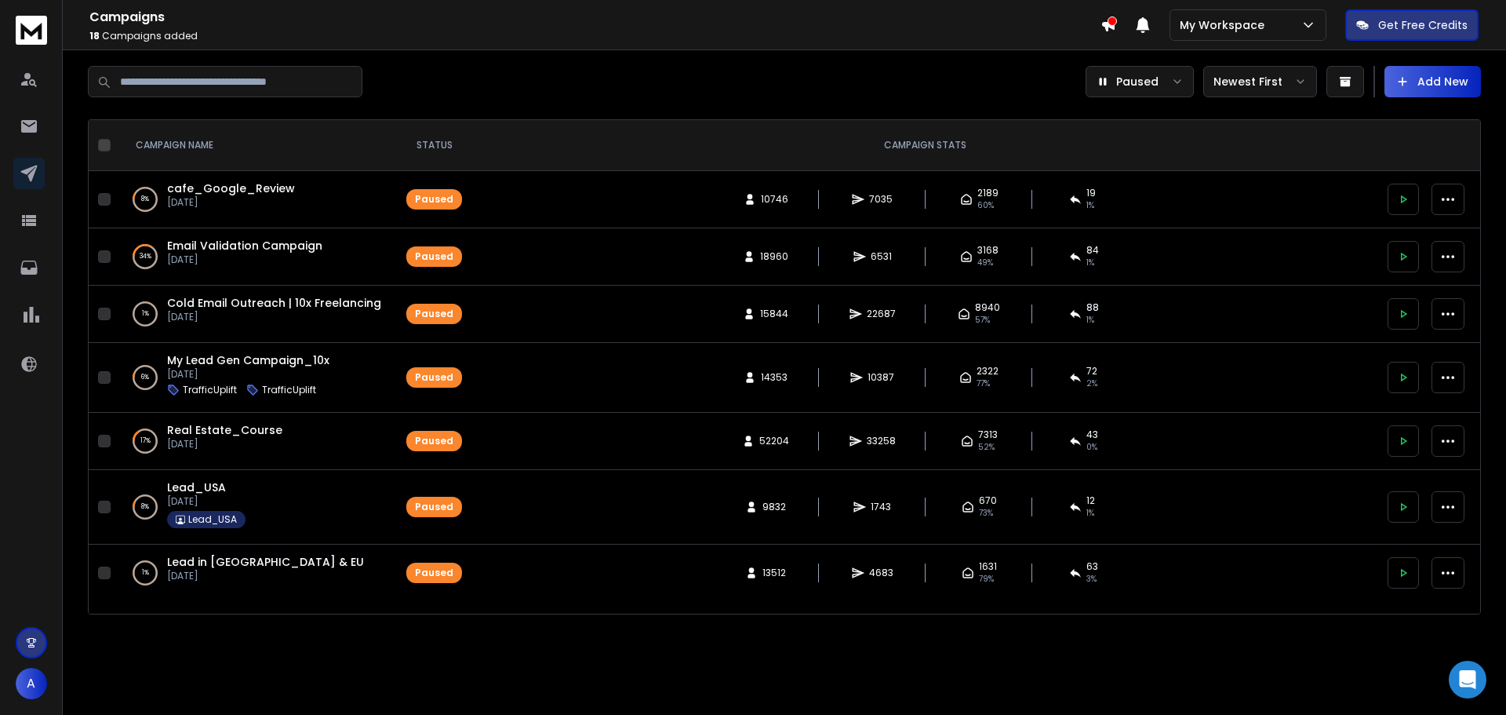
click at [502, 378] on div "14353 10387 2322 77 % 72 2 %" at bounding box center [925, 377] width 888 height 25
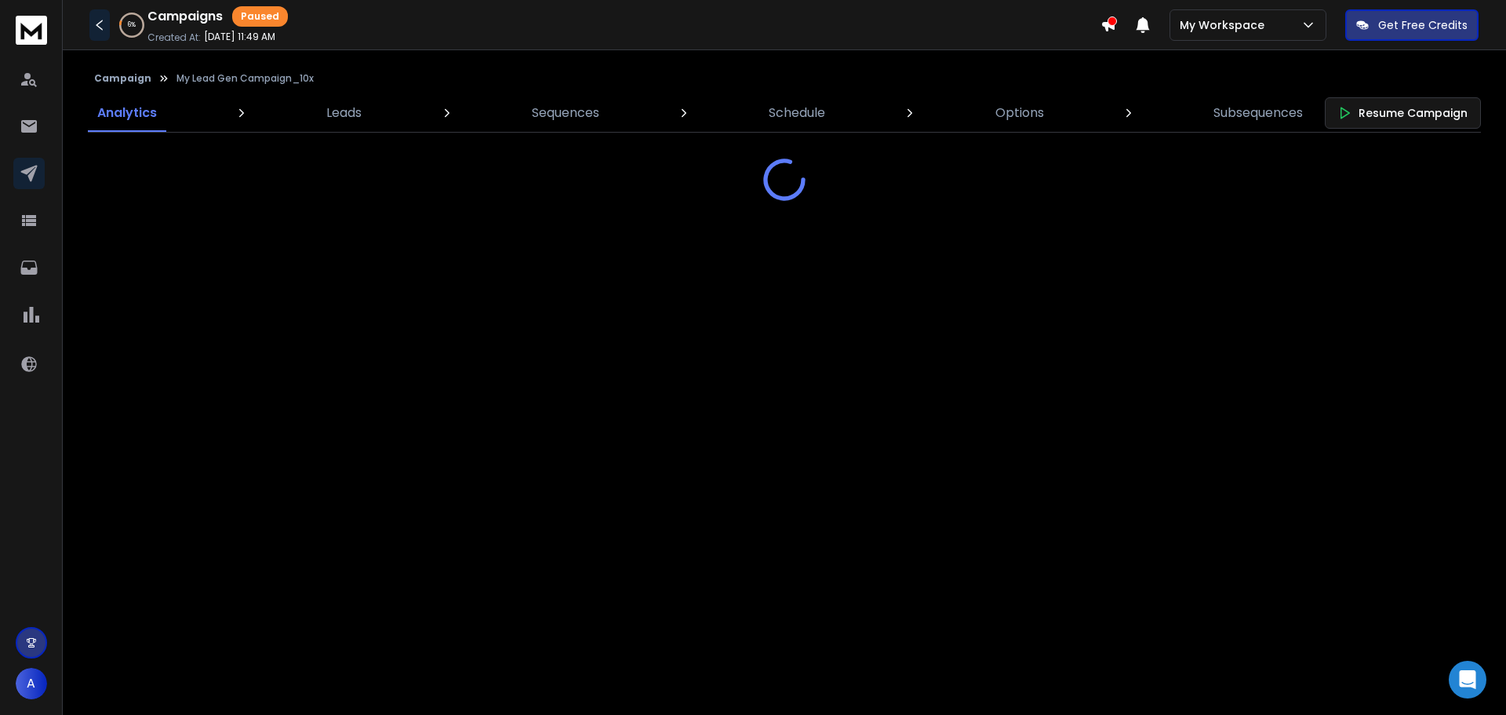
click at [101, 20] on icon at bounding box center [100, 25] width 14 height 14
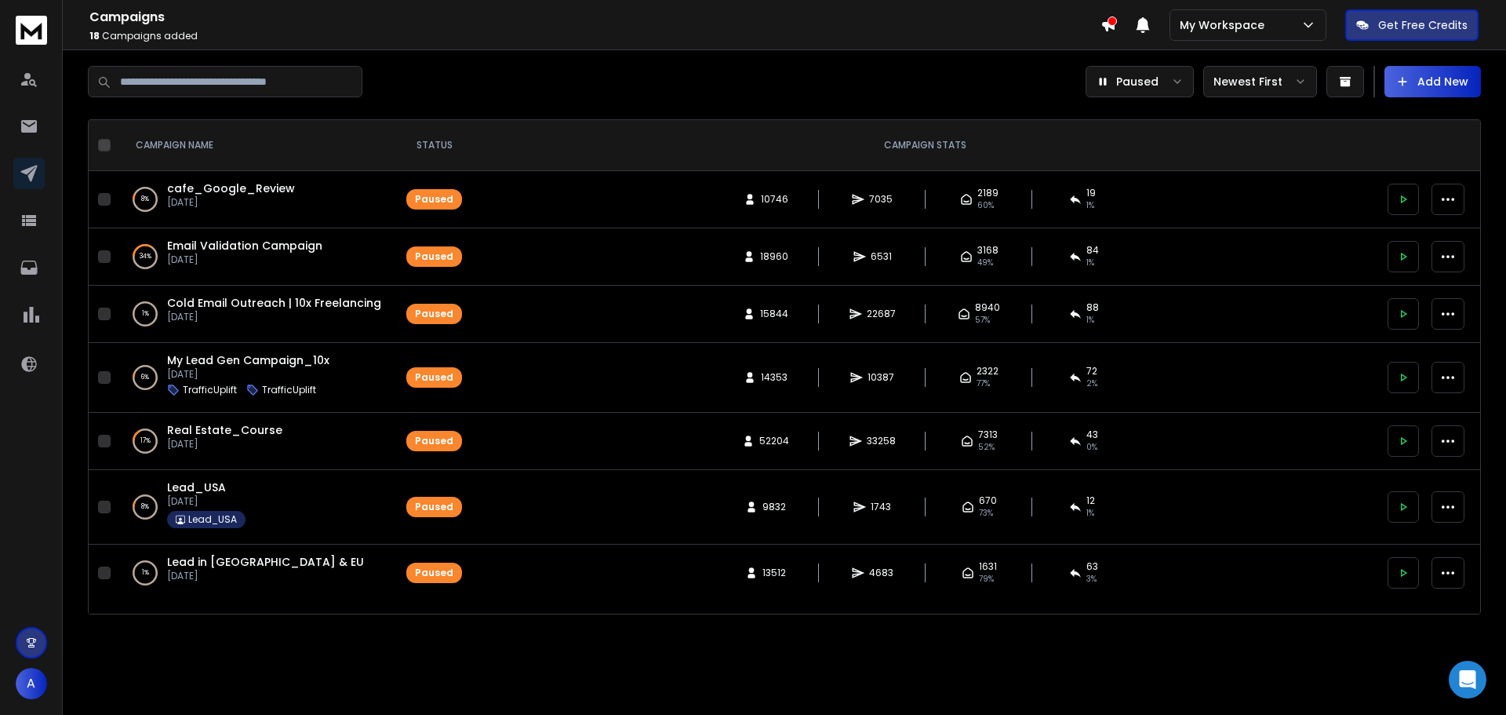
click at [515, 314] on div "15844 22687 8940 57 % 88 1 %" at bounding box center [925, 313] width 888 height 25
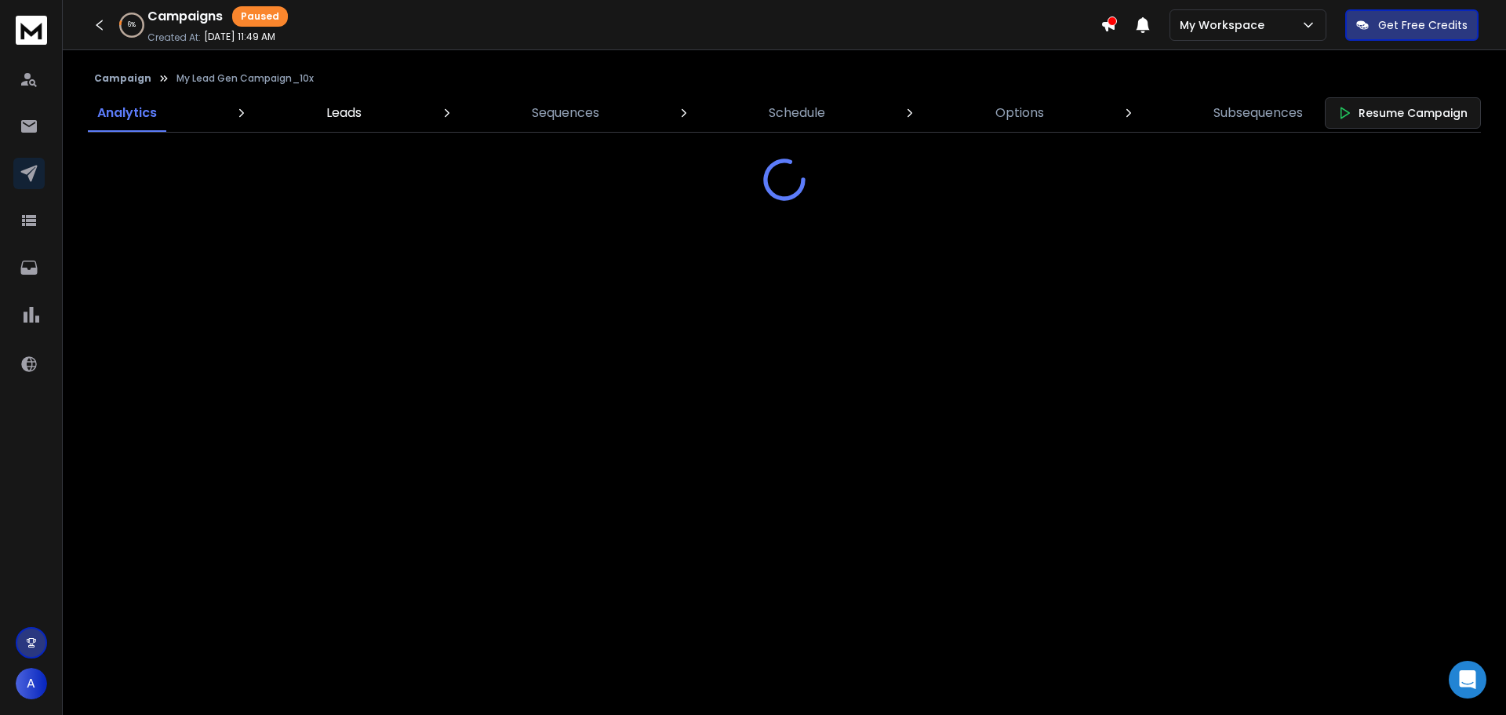
click at [346, 119] on p "Leads" at bounding box center [343, 113] width 35 height 19
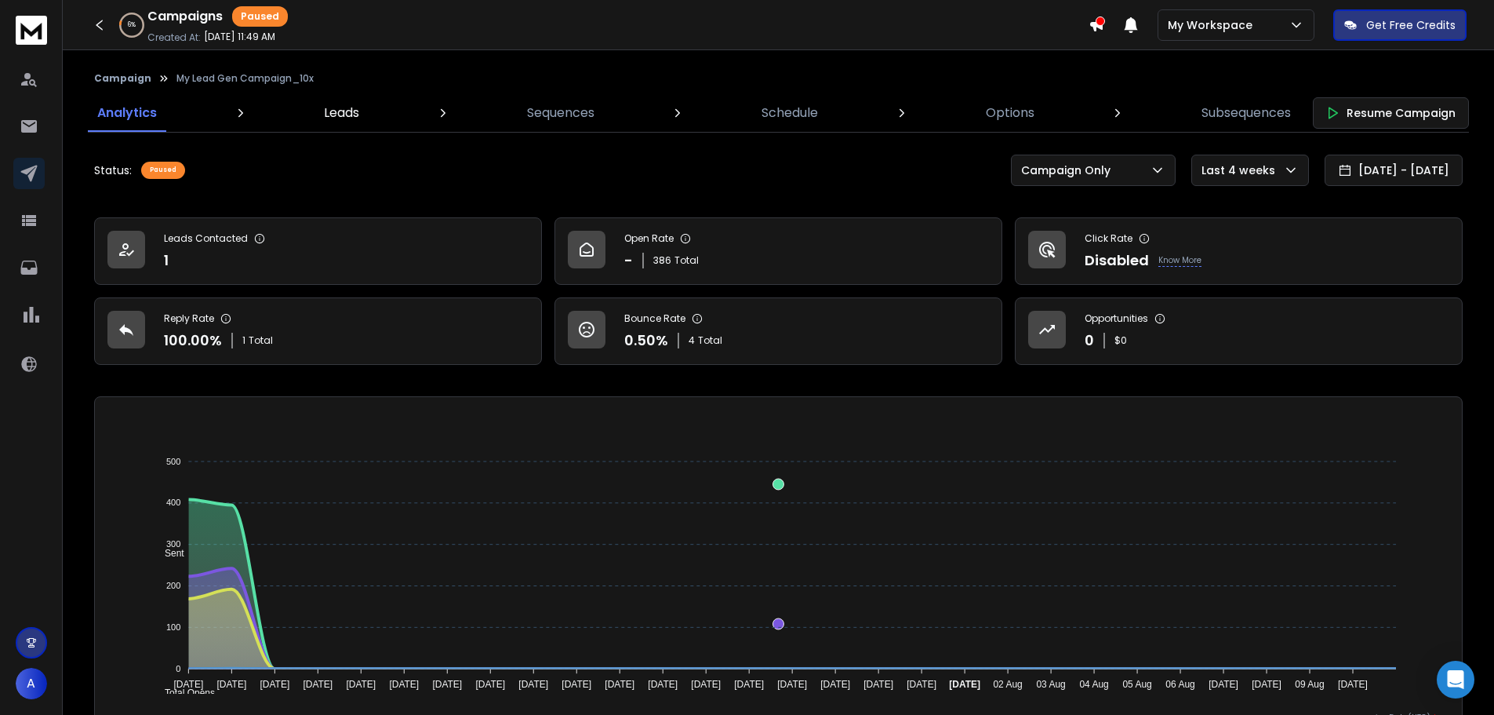
click at [348, 105] on p "Leads" at bounding box center [341, 113] width 35 height 19
click at [341, 114] on p "Leads" at bounding box center [341, 113] width 35 height 19
click at [340, 113] on p "Leads" at bounding box center [341, 113] width 35 height 19
click at [584, 111] on p "Sequences" at bounding box center [560, 113] width 67 height 19
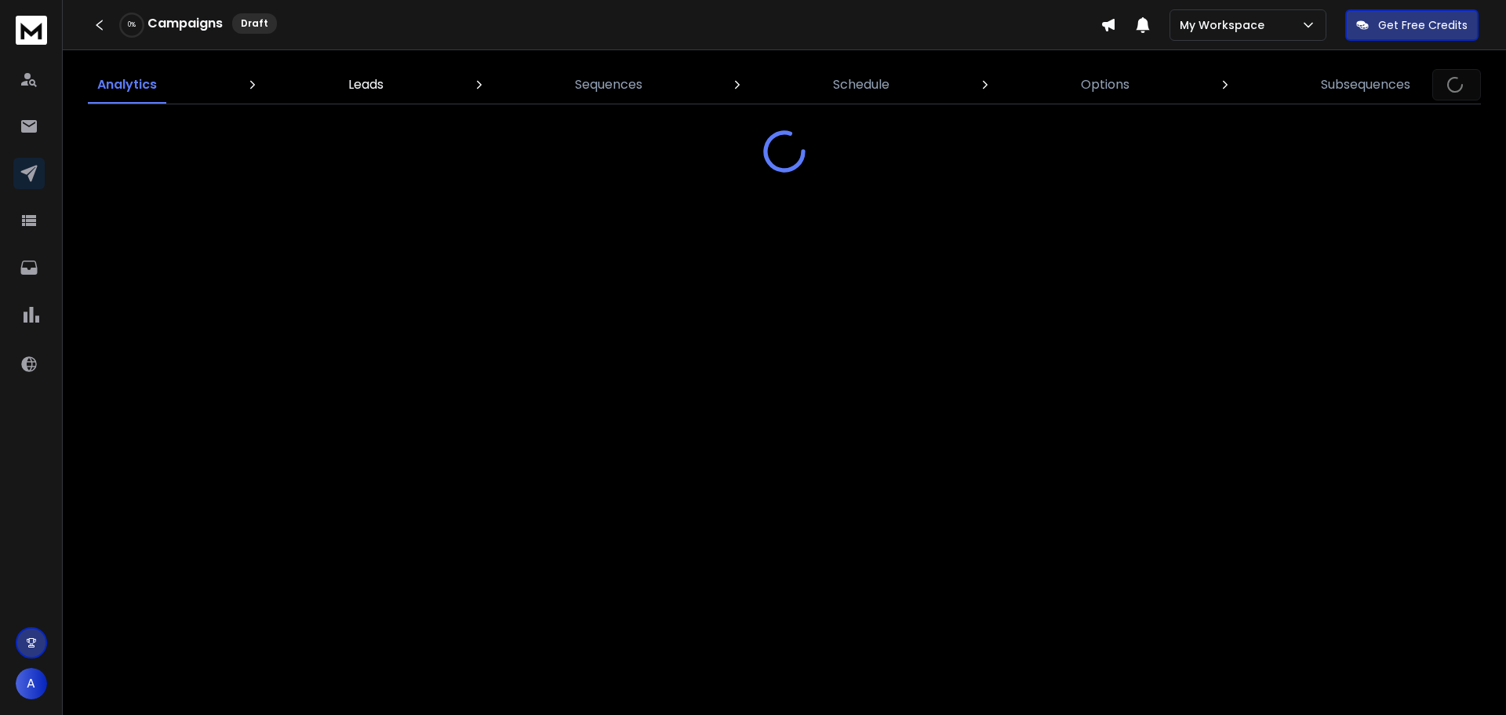
click at [373, 80] on p "Leads" at bounding box center [365, 84] width 35 height 19
click at [379, 90] on p "Leads" at bounding box center [365, 84] width 35 height 19
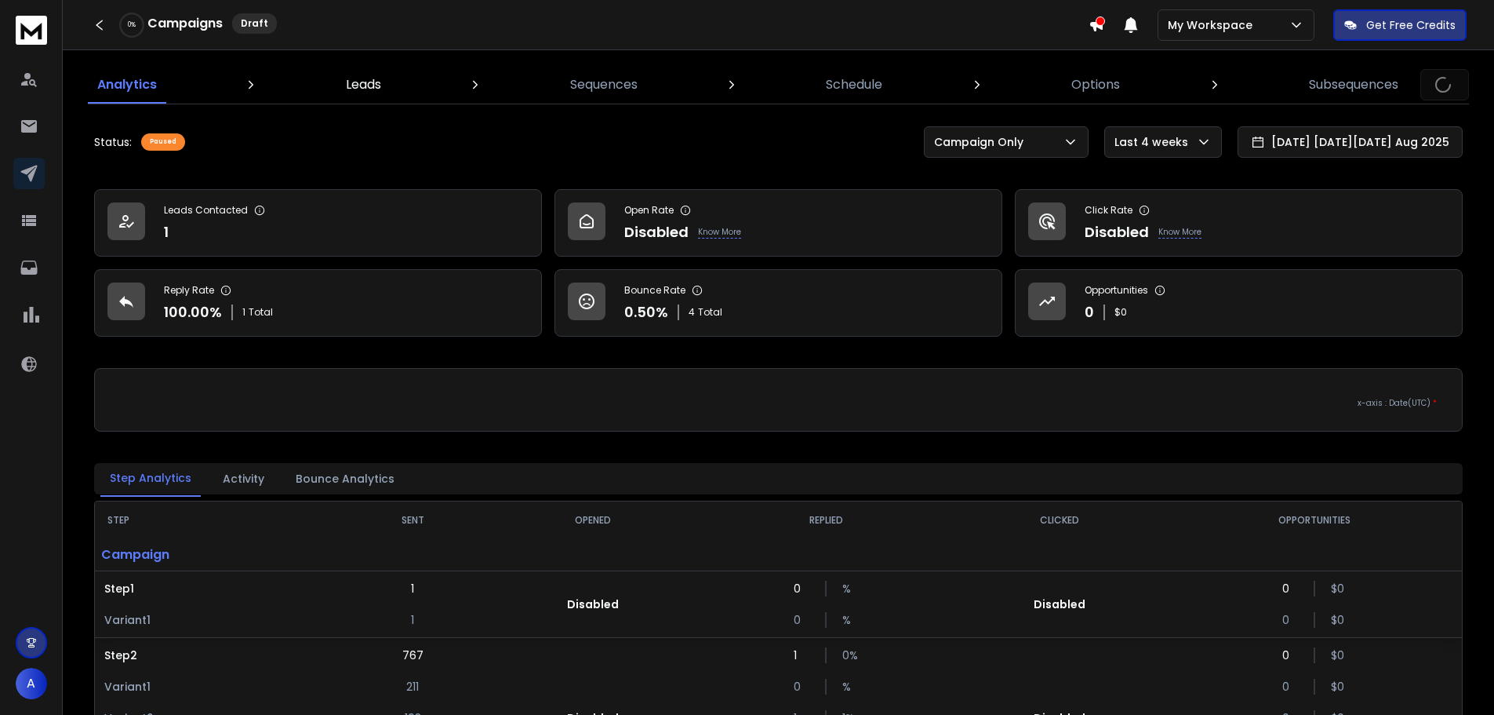
click at [373, 93] on p "Leads" at bounding box center [363, 84] width 35 height 19
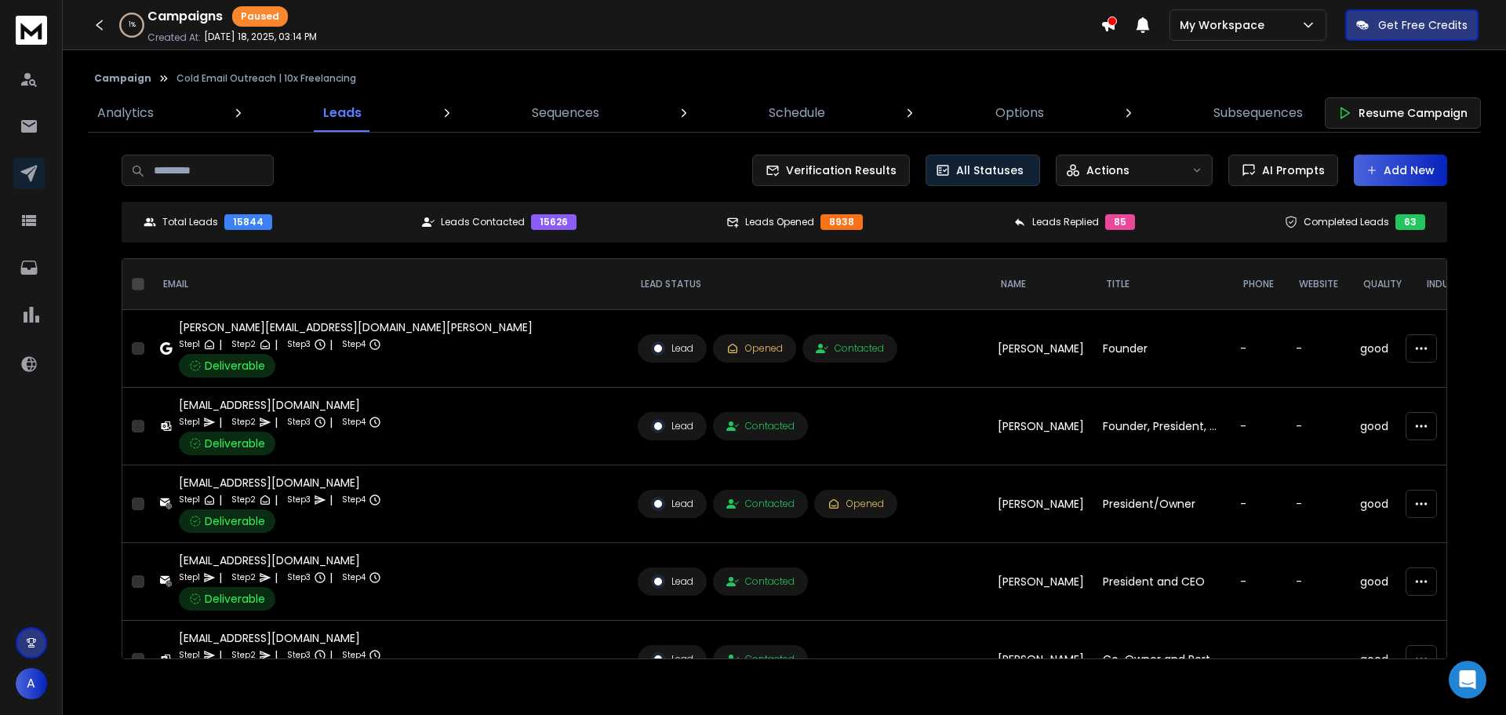
click at [1002, 168] on p "All Statuses" at bounding box center [989, 170] width 67 height 16
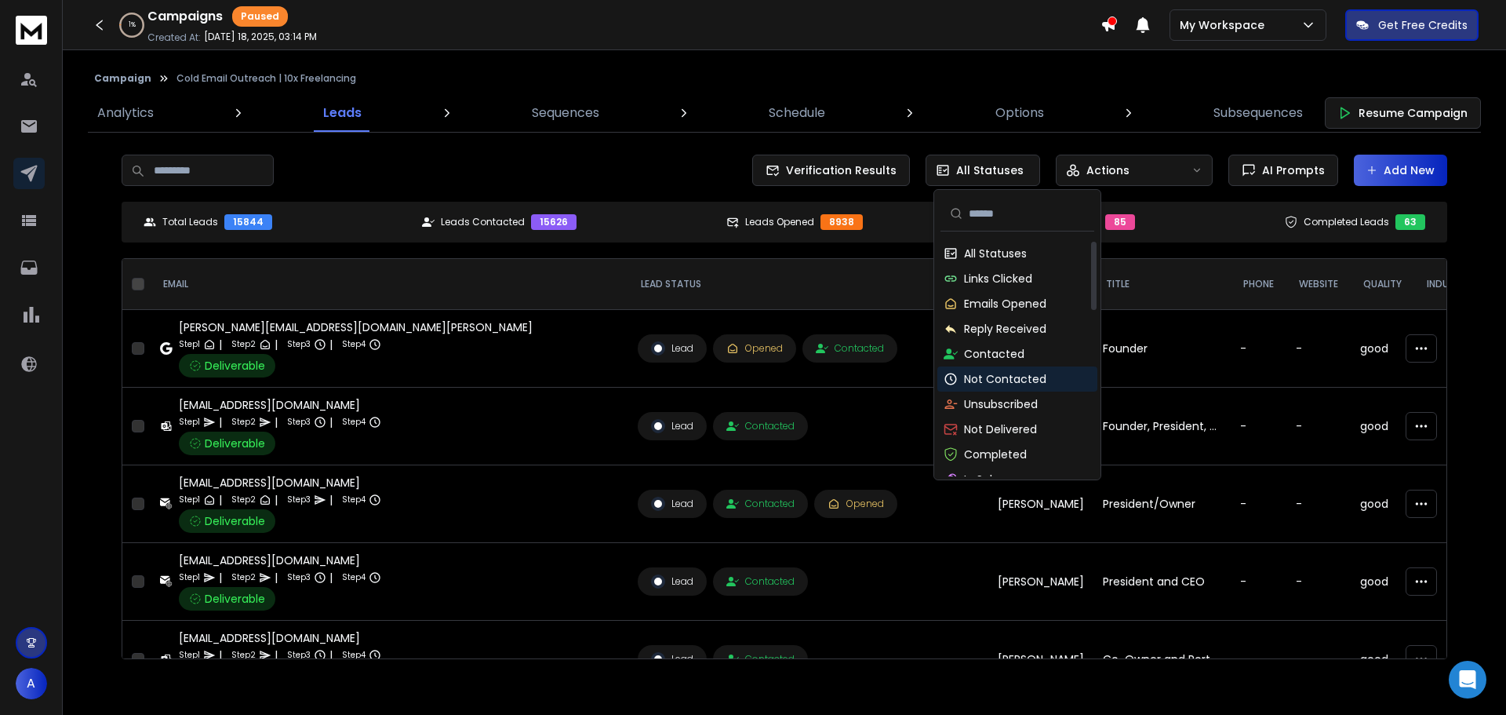
click at [981, 376] on p "Not Contacted" at bounding box center [1005, 379] width 82 height 16
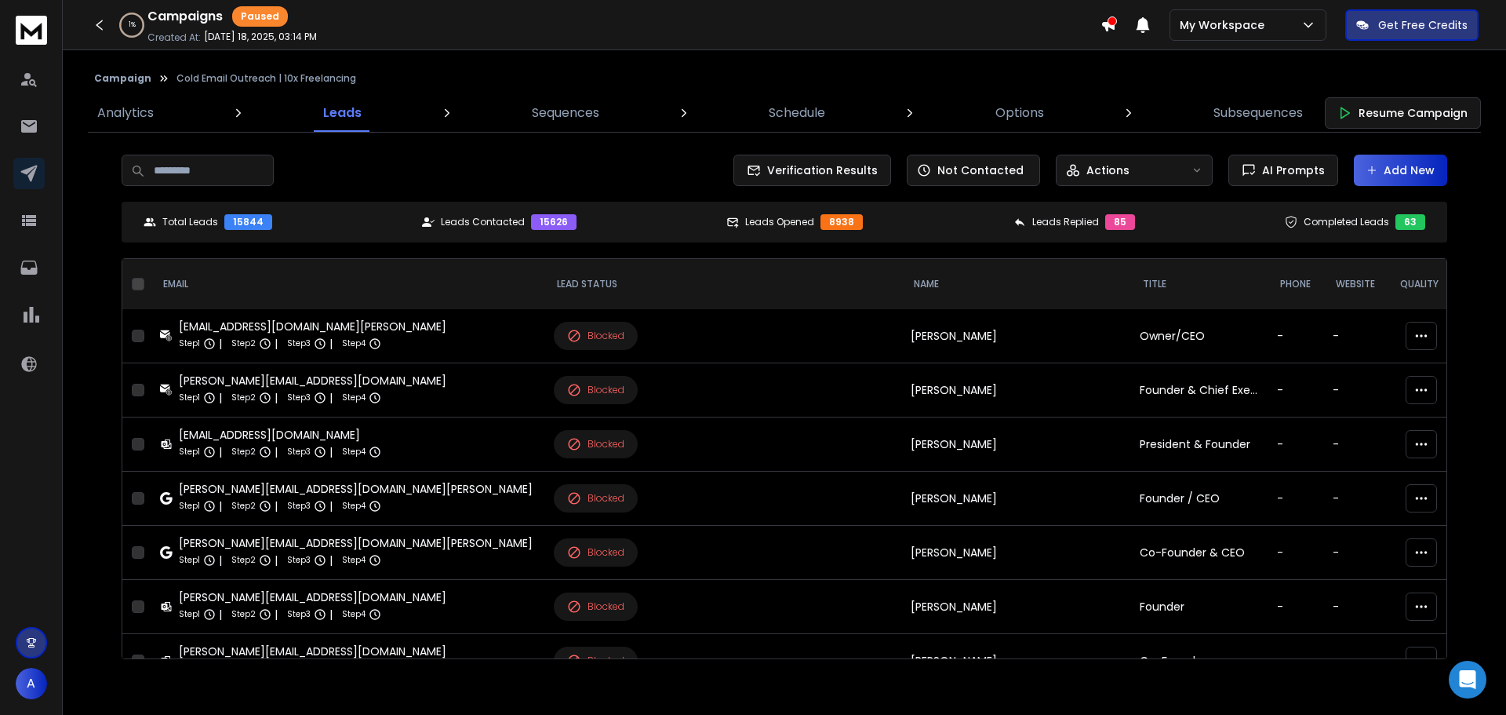
scroll to position [628, 0]
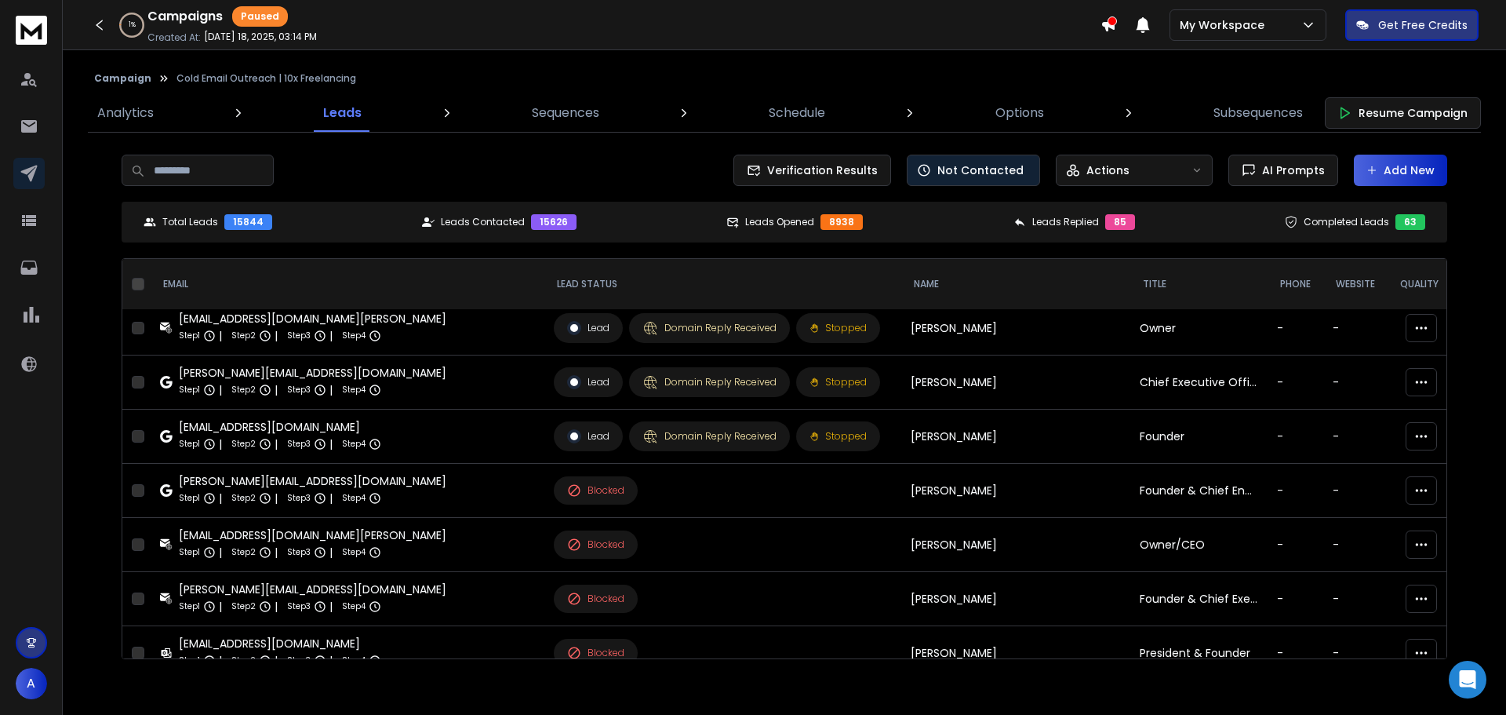
click at [965, 173] on p "Not Contacted" at bounding box center [980, 170] width 86 height 16
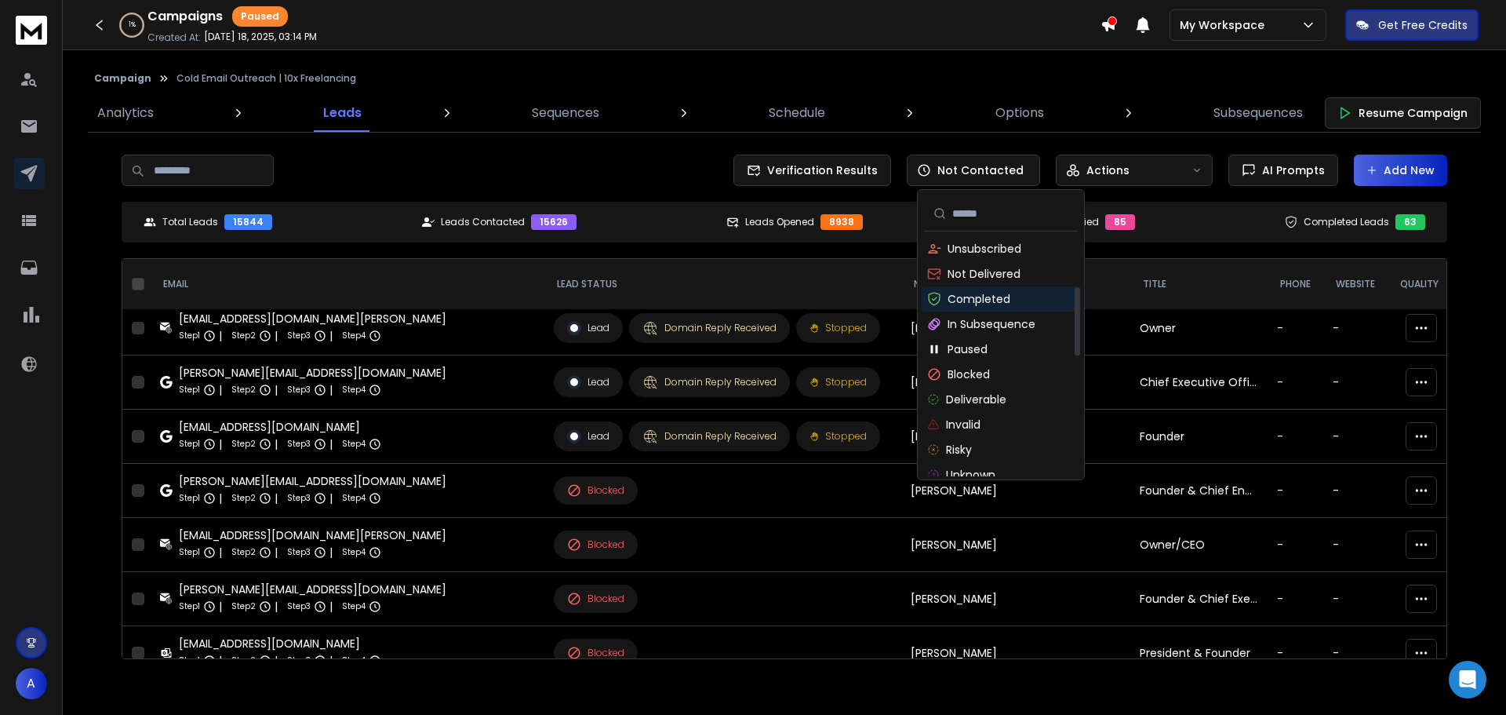
scroll to position [157, 0]
click at [972, 370] on p "Blocked" at bounding box center [969, 373] width 42 height 16
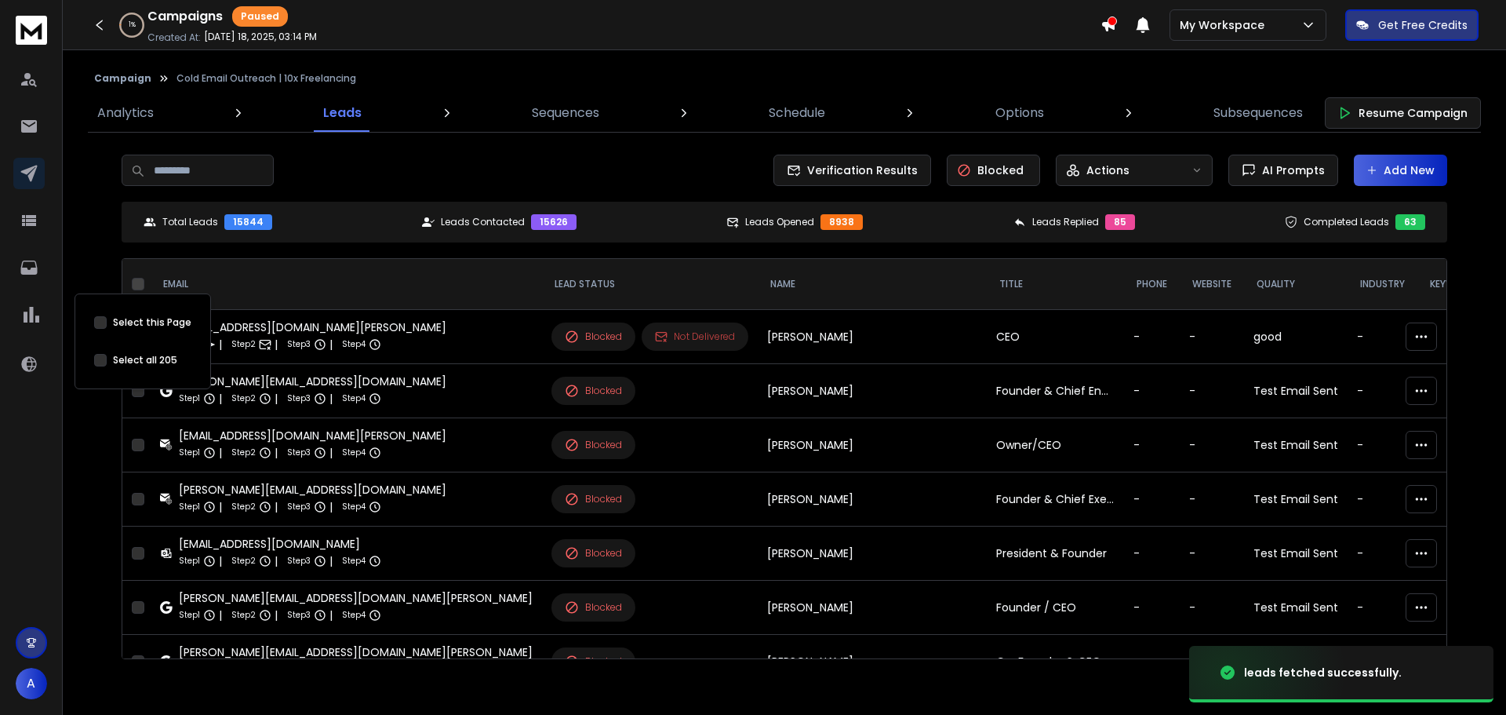
click at [99, 359] on button "Select this Page" at bounding box center [100, 360] width 13 height 13
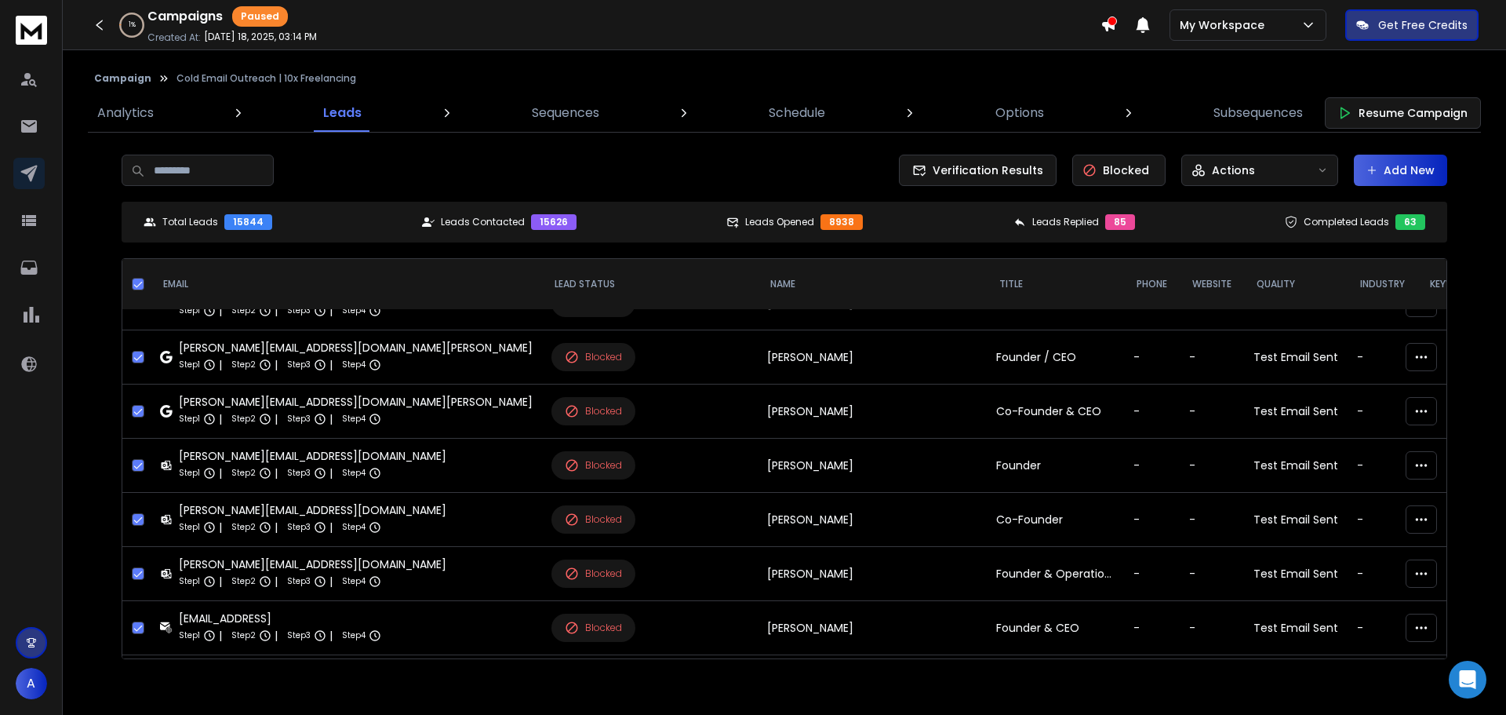
scroll to position [0, 0]
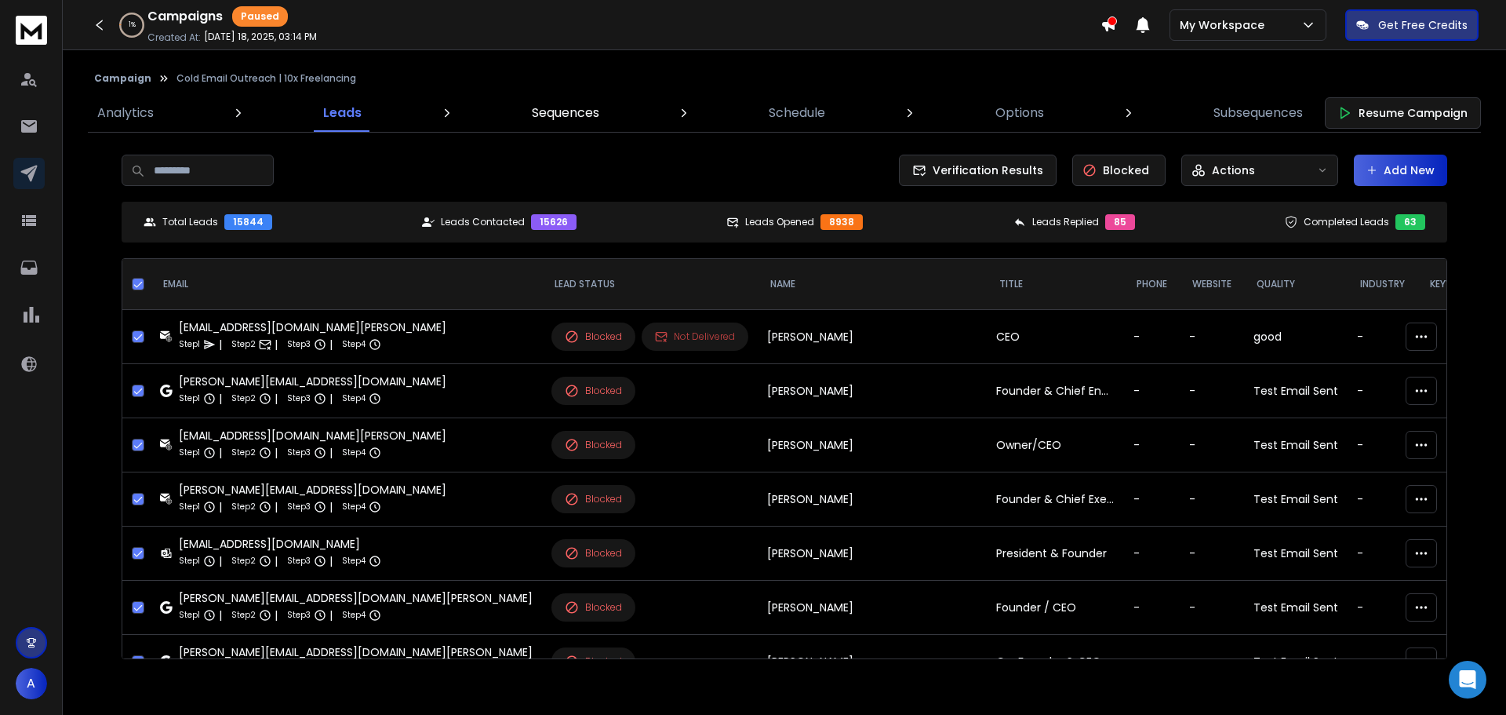
click at [555, 111] on p "Sequences" at bounding box center [565, 113] width 67 height 19
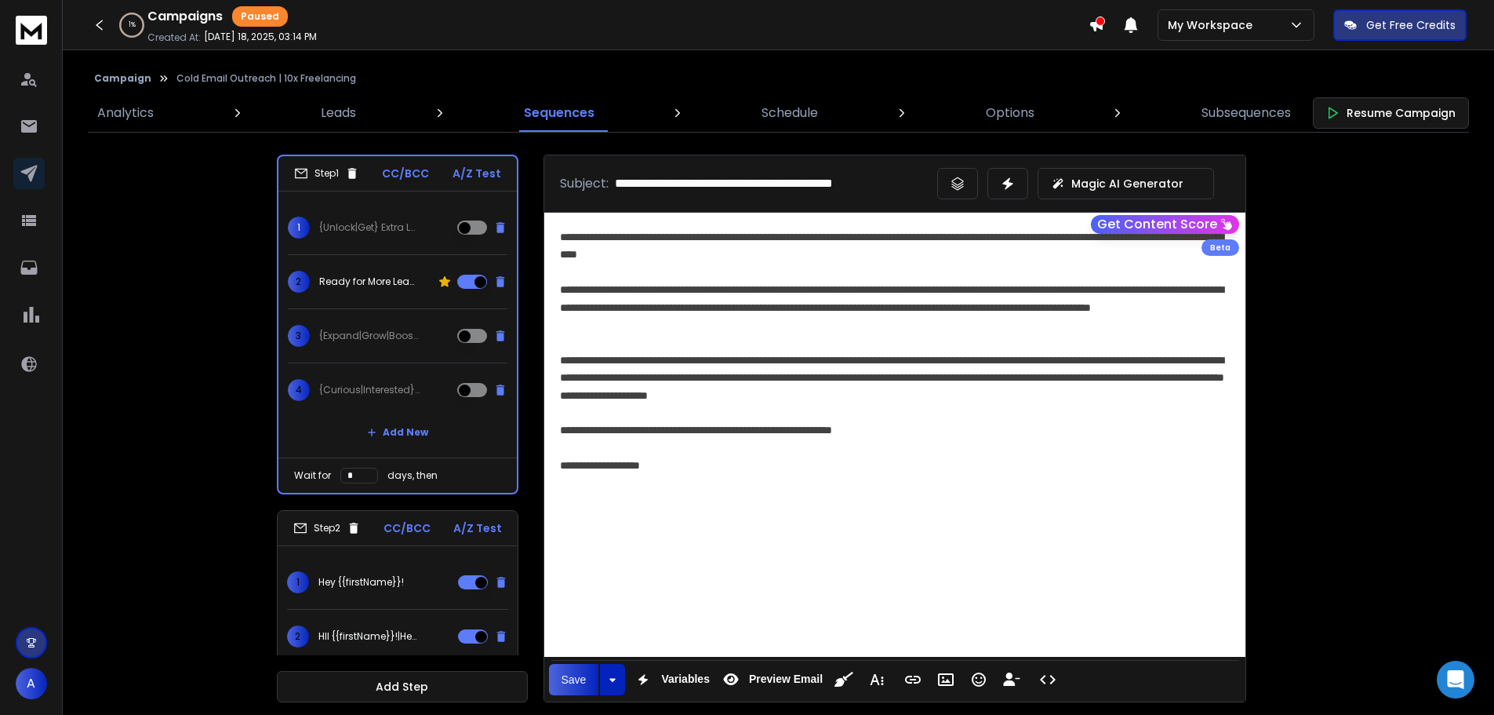
click at [124, 75] on button "Campaign" at bounding box center [122, 78] width 57 height 13
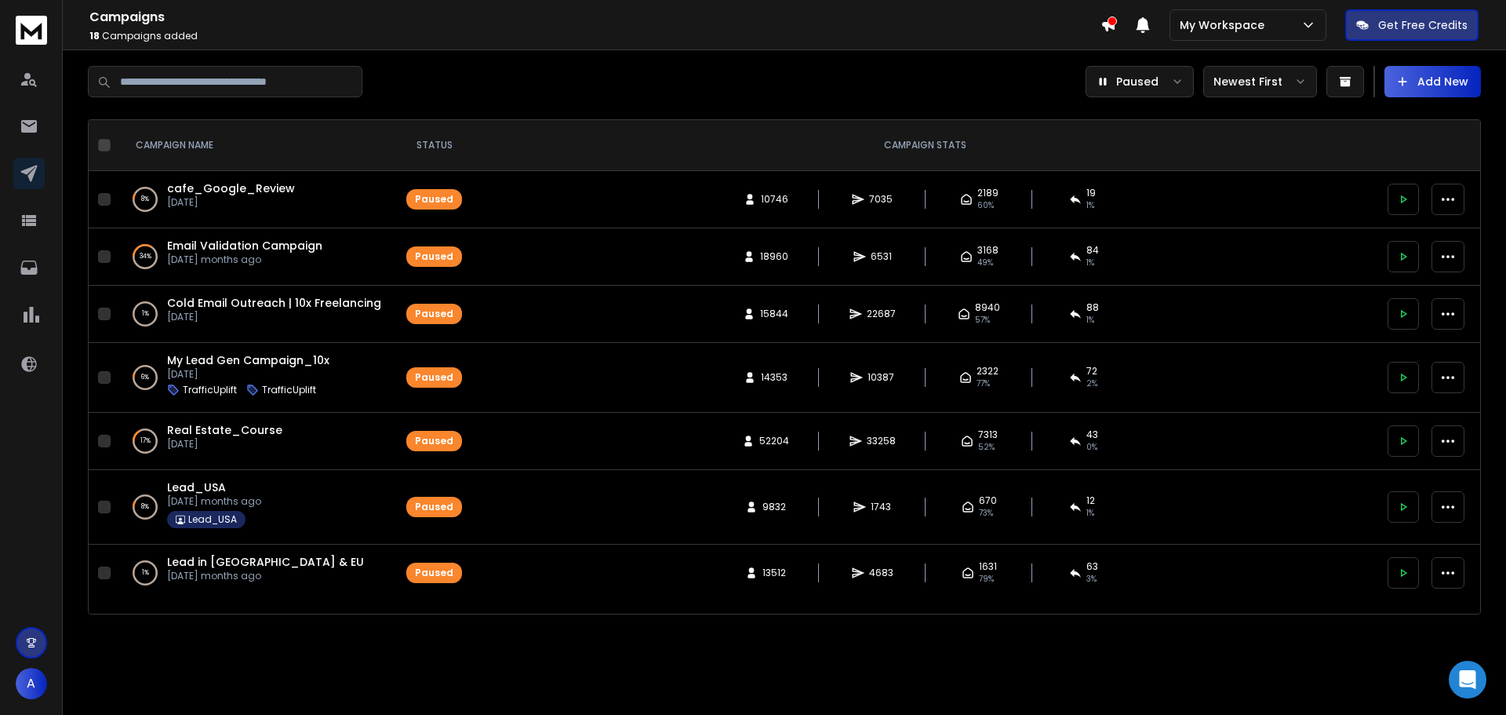
click at [282, 363] on span "My Lead Gen Campaign_10x" at bounding box center [248, 360] width 162 height 16
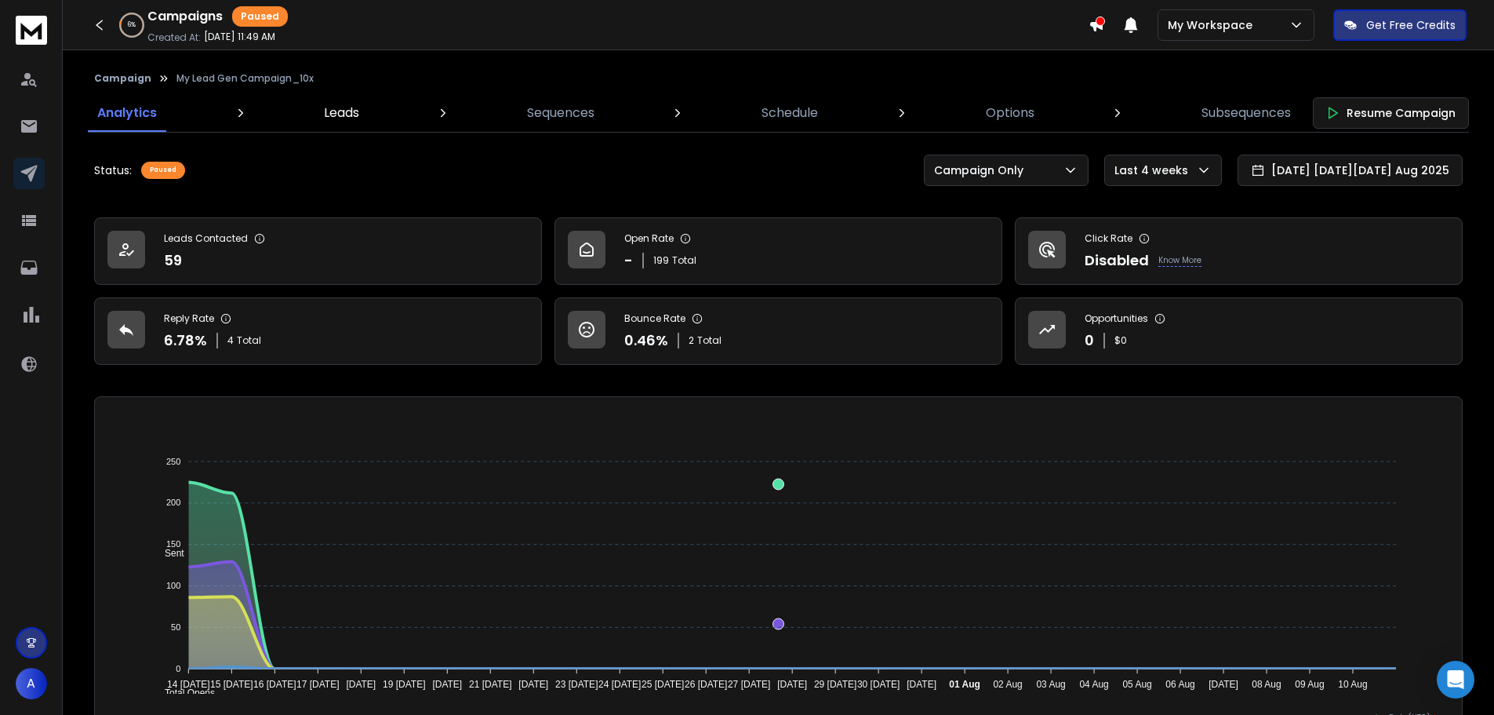
click at [344, 107] on p "Leads" at bounding box center [341, 113] width 35 height 19
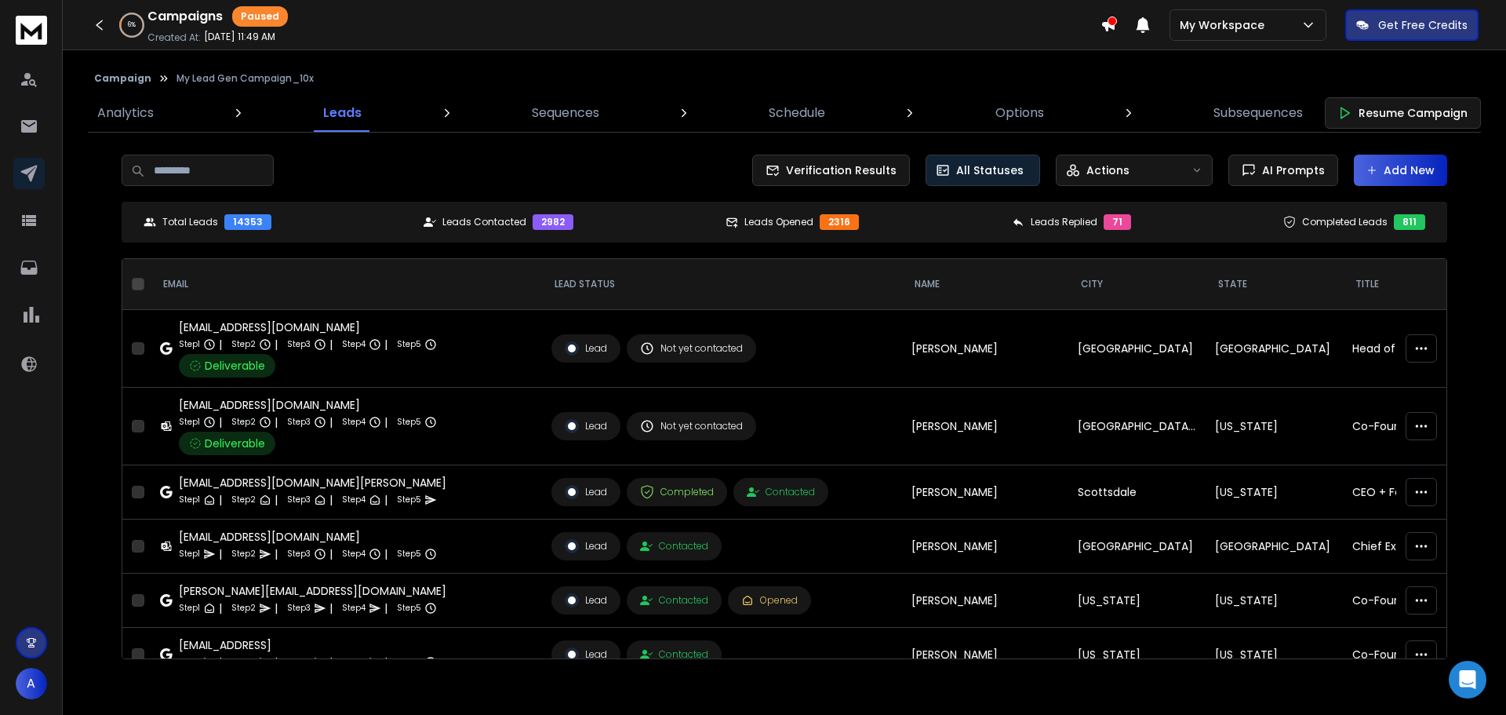
click at [984, 171] on p "All Statuses" at bounding box center [989, 170] width 67 height 16
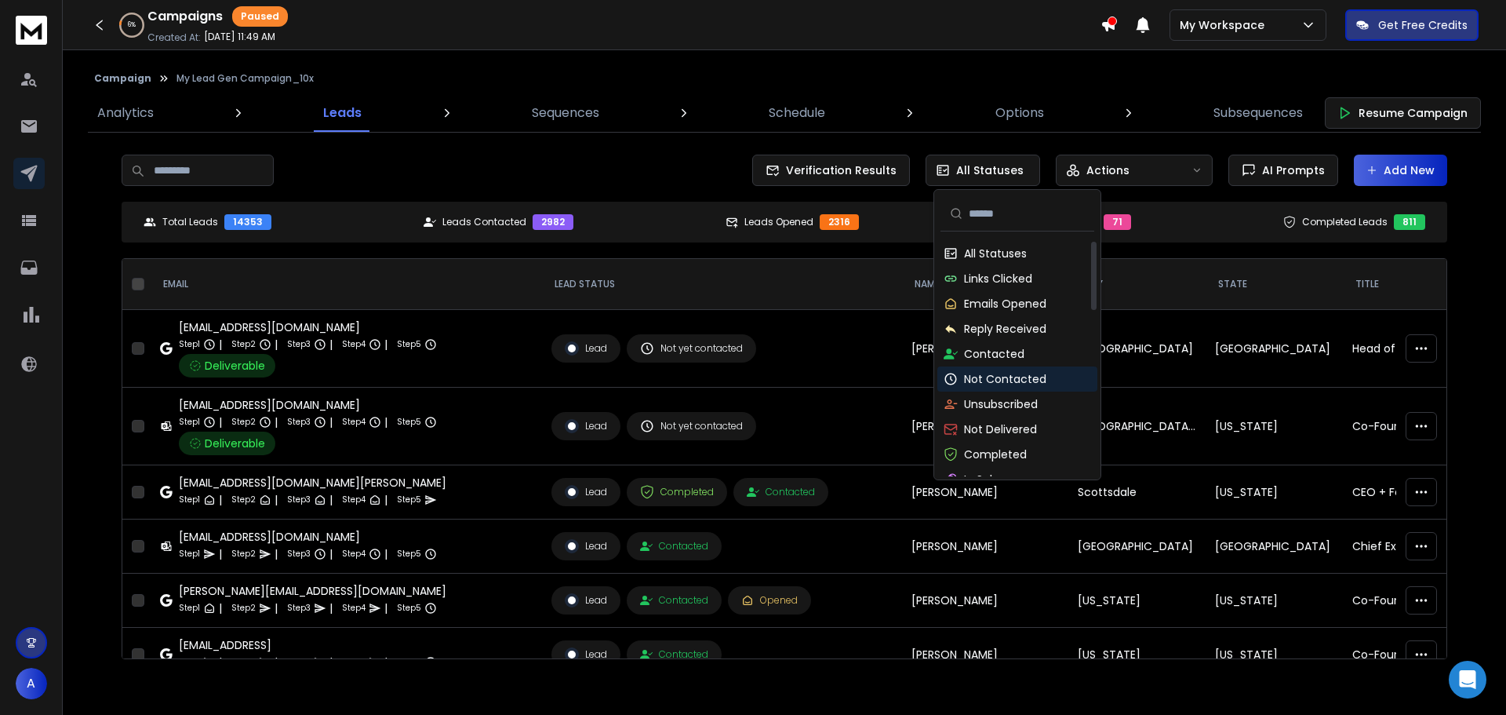
click at [1000, 373] on p "Not Contacted" at bounding box center [1005, 379] width 82 height 16
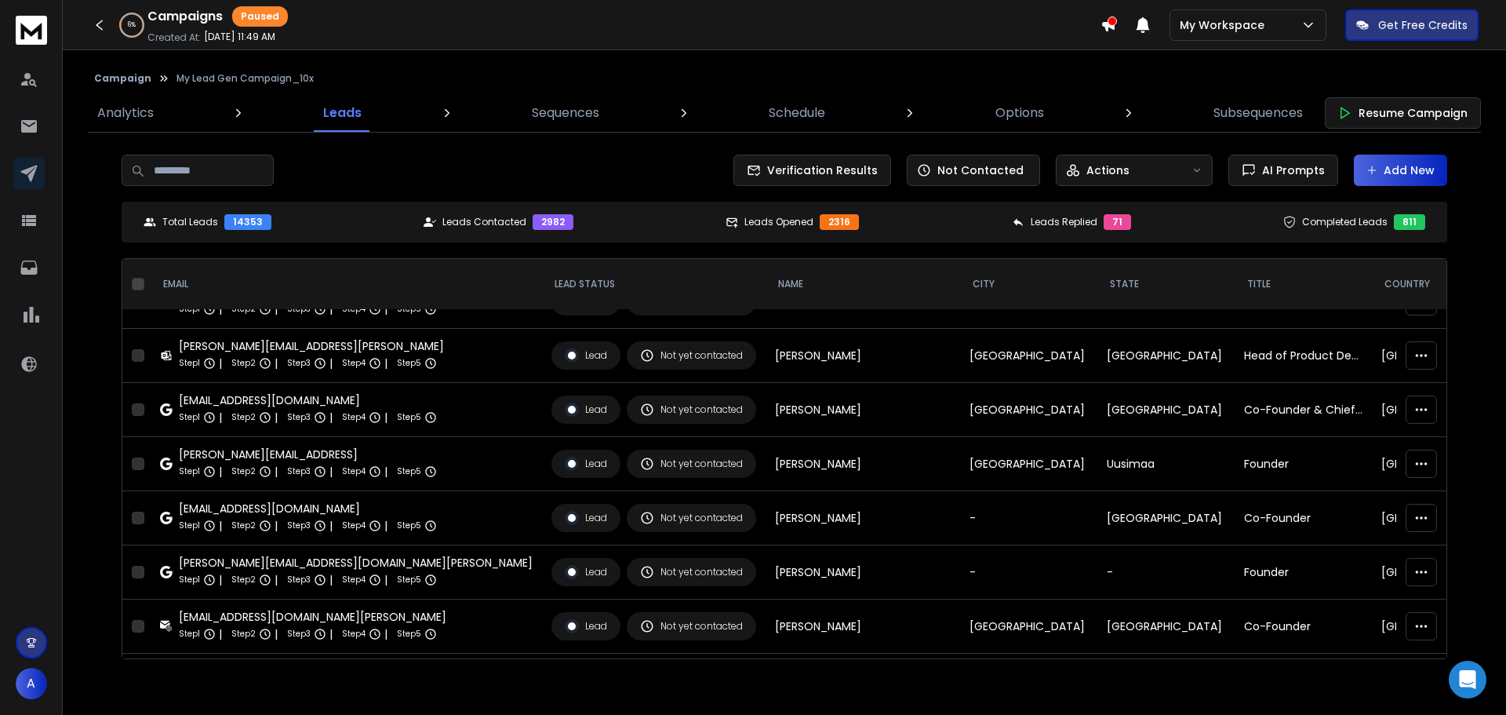
scroll to position [2589, 0]
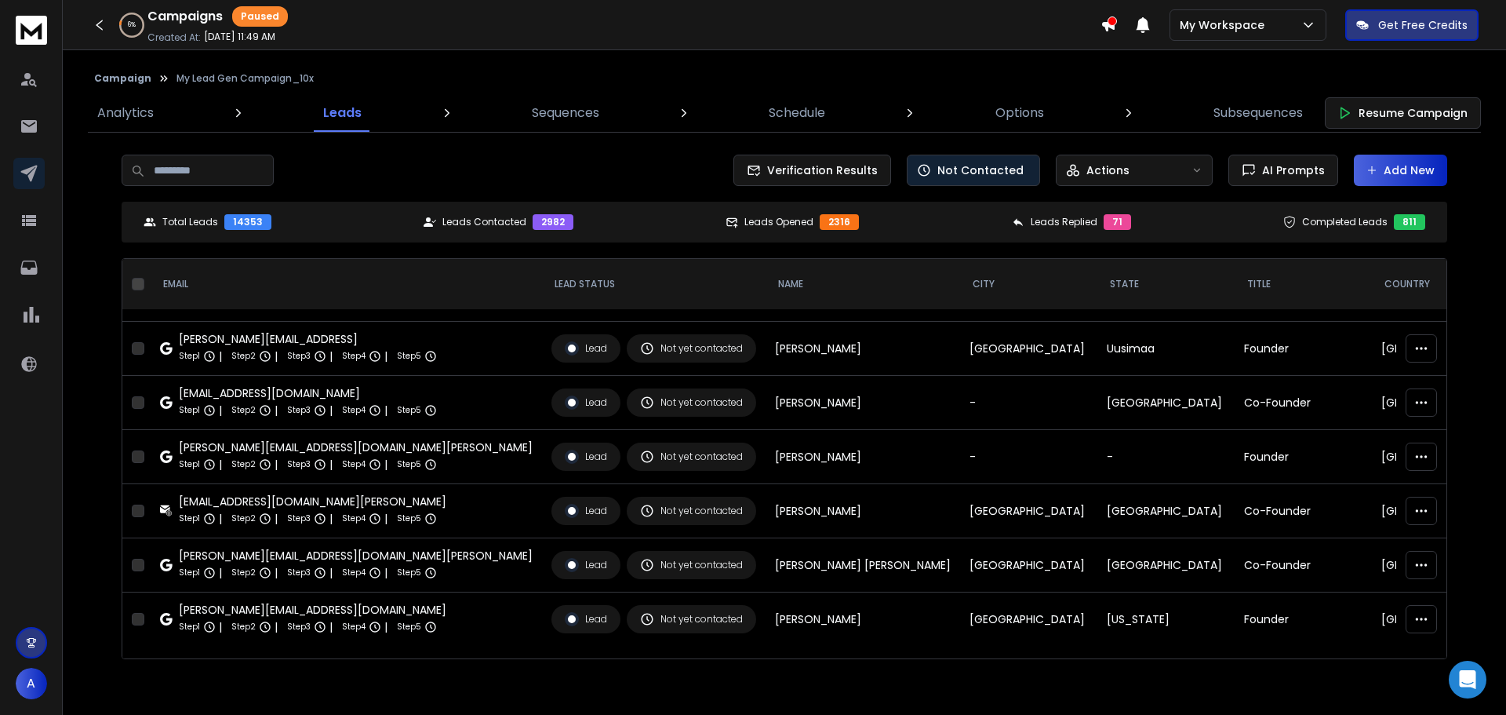
click at [969, 164] on p "Not Contacted" at bounding box center [980, 170] width 86 height 16
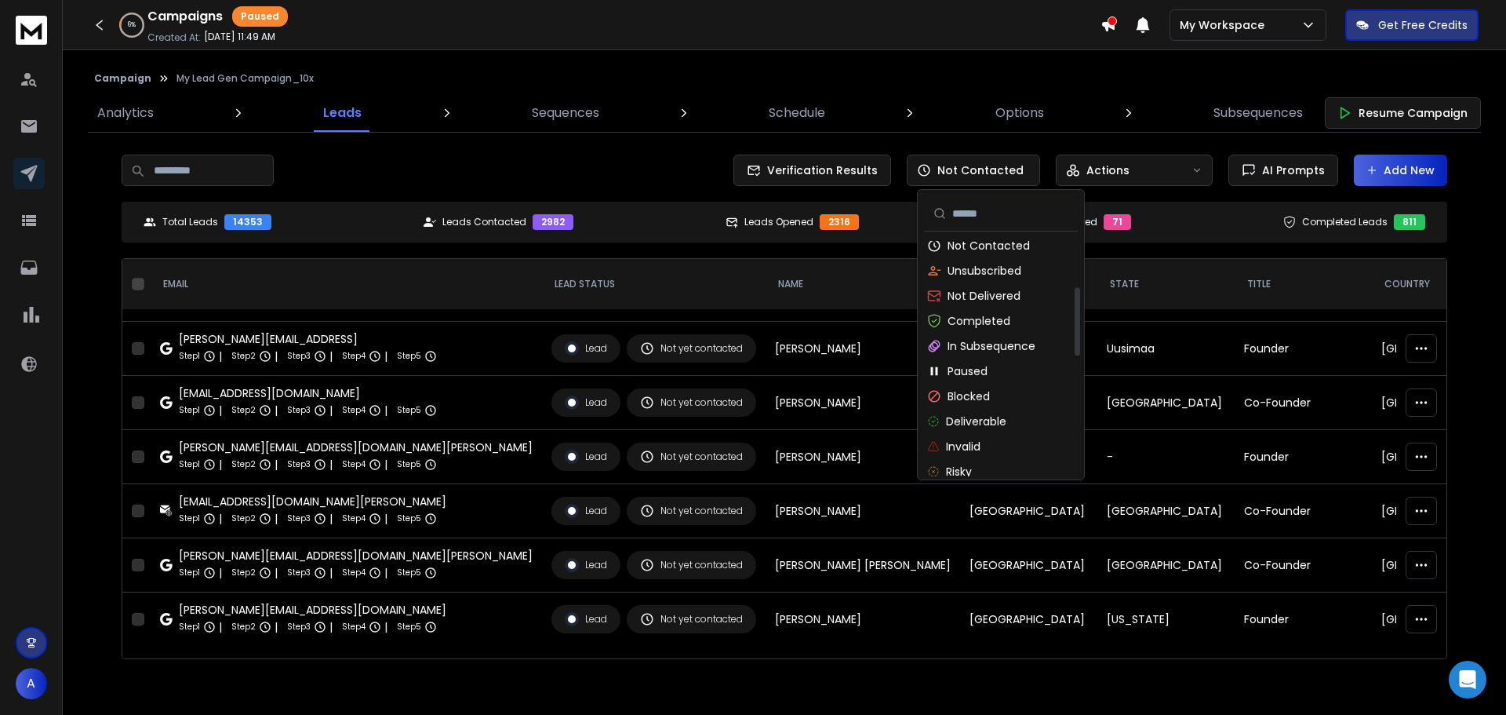
scroll to position [157, 0]
click at [998, 370] on div "Blocked" at bounding box center [1001, 372] width 160 height 25
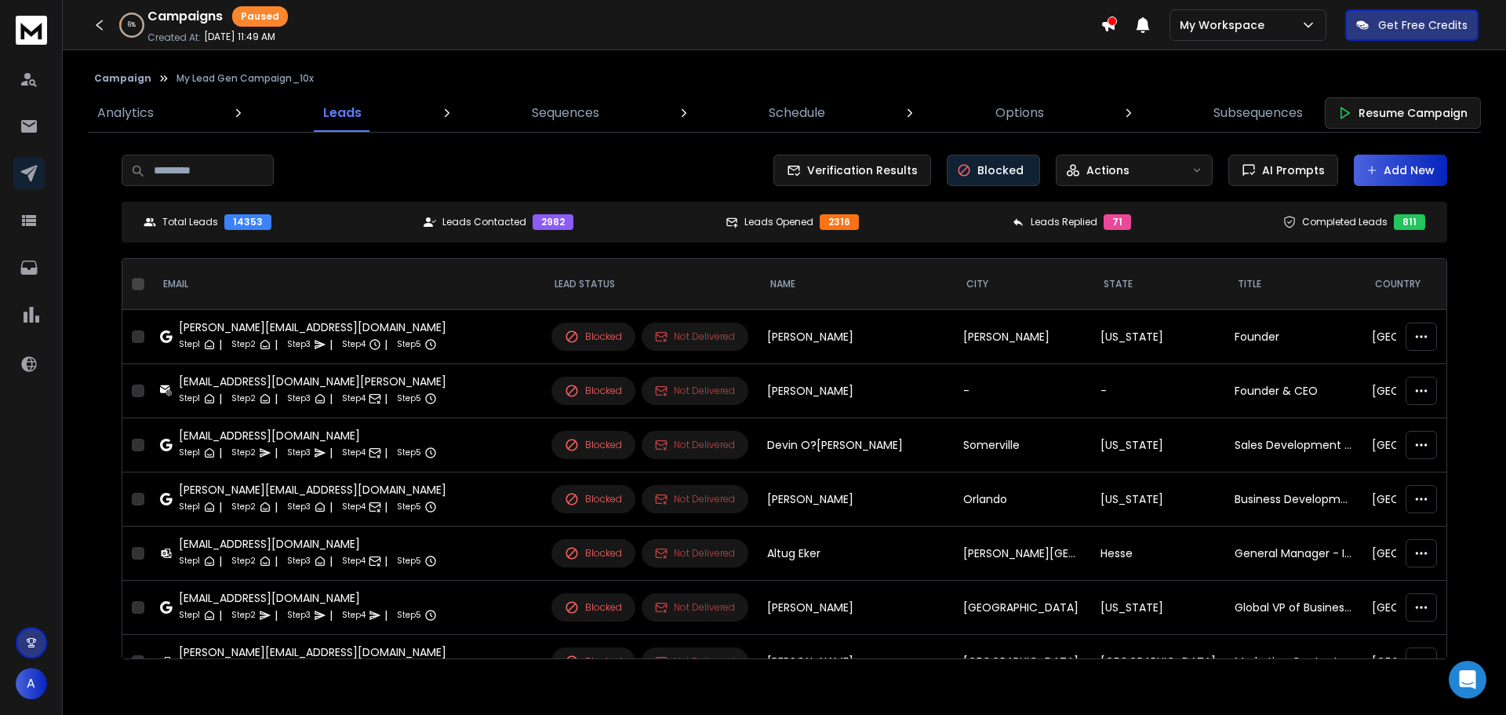
click at [998, 172] on p "Blocked" at bounding box center [1000, 170] width 46 height 16
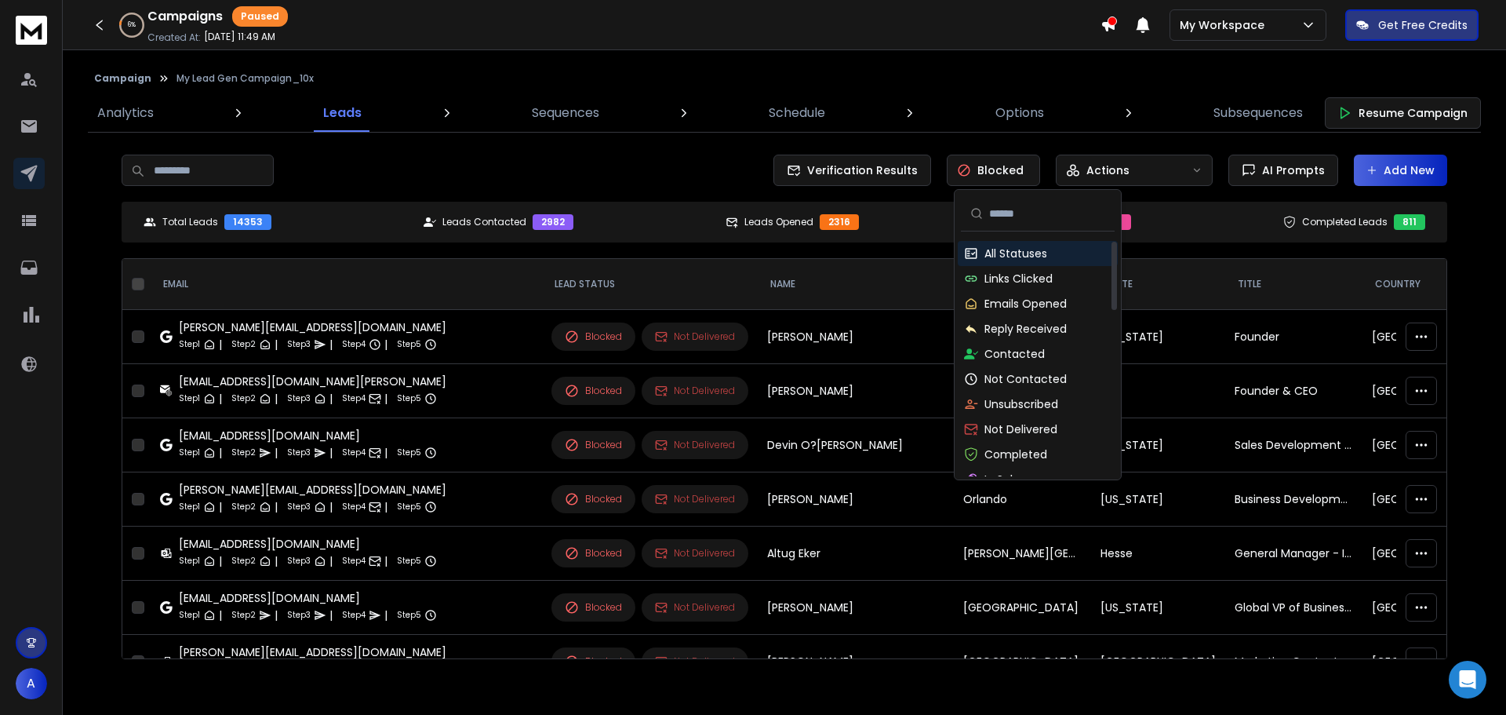
click at [1011, 249] on p "All Statuses" at bounding box center [1016, 254] width 63 height 16
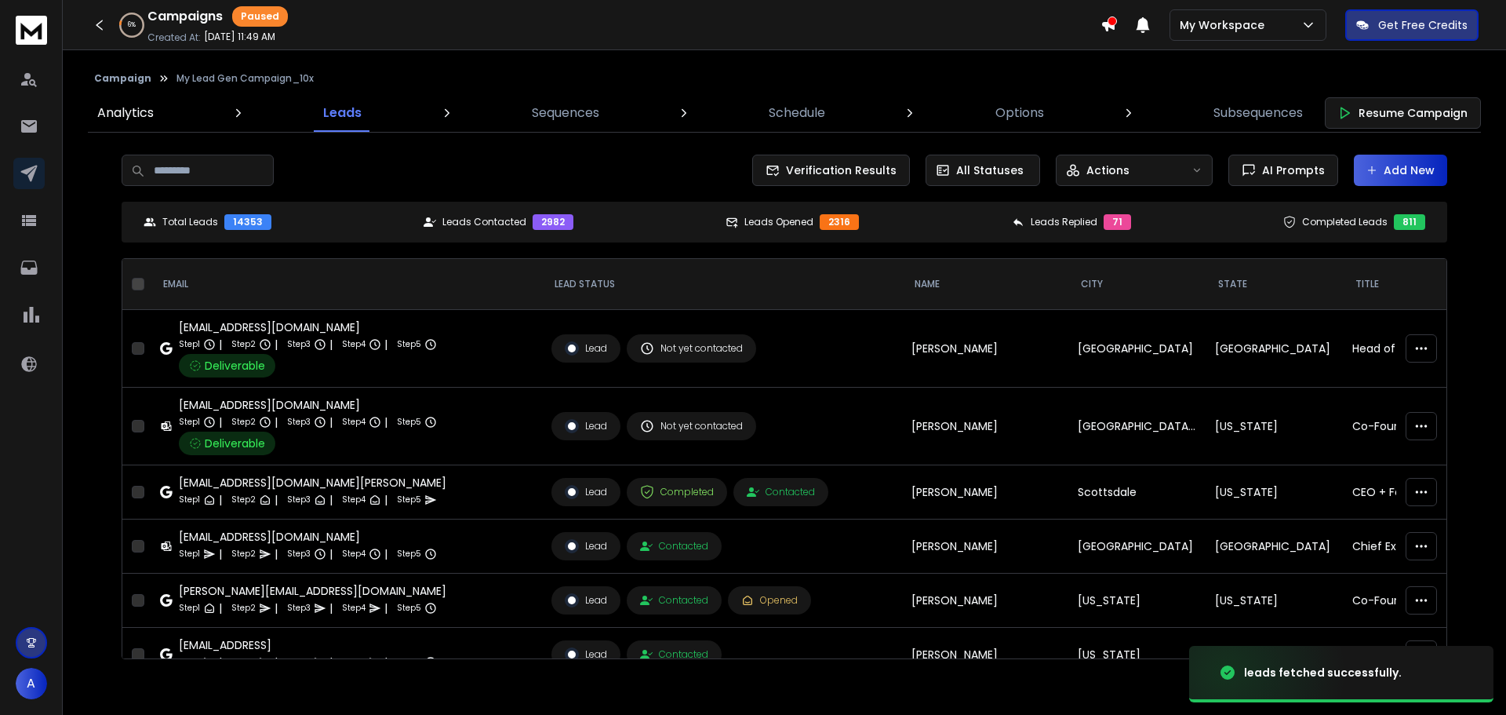
click at [146, 113] on p "Analytics" at bounding box center [125, 113] width 56 height 19
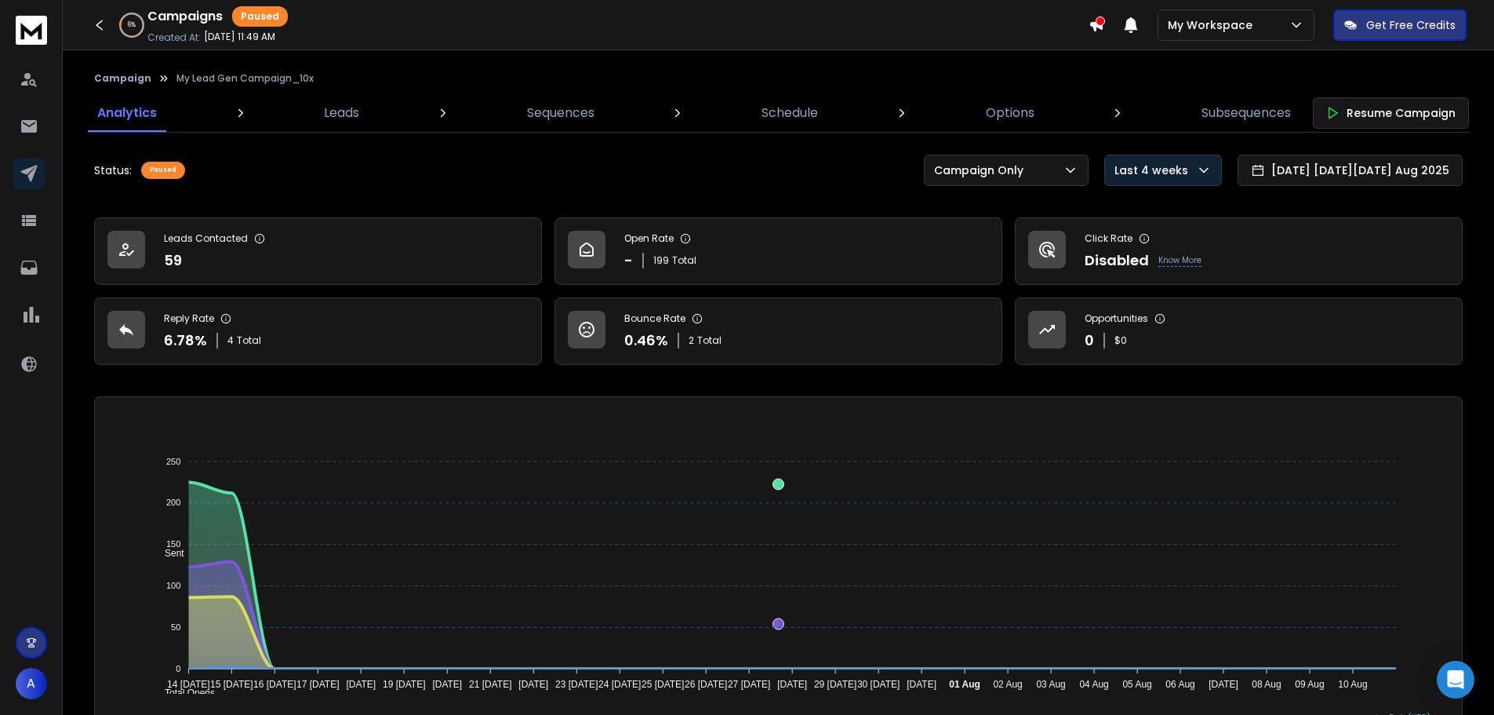
click at [1195, 171] on p "Last 4 weeks" at bounding box center [1155, 170] width 80 height 16
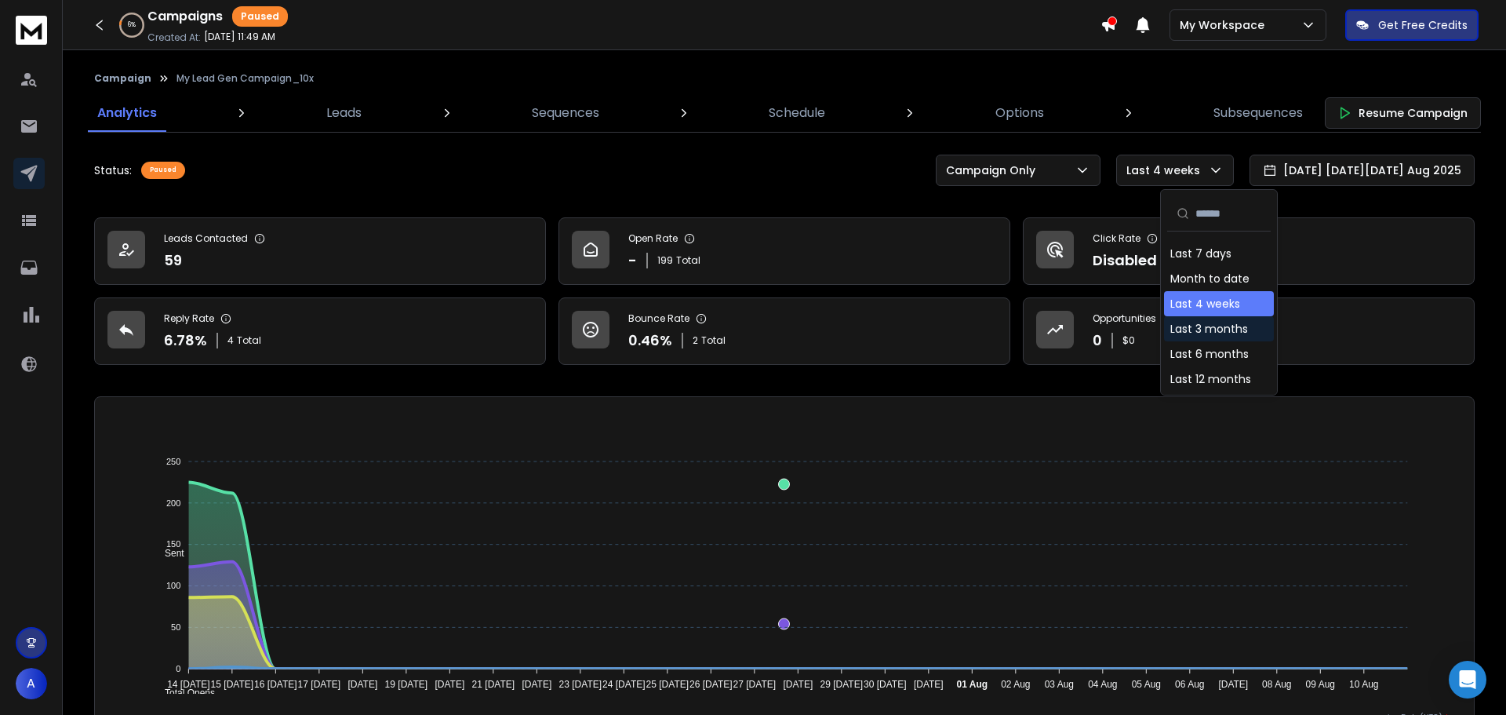
click at [1213, 329] on div "Last 3 months" at bounding box center [1209, 329] width 78 height 16
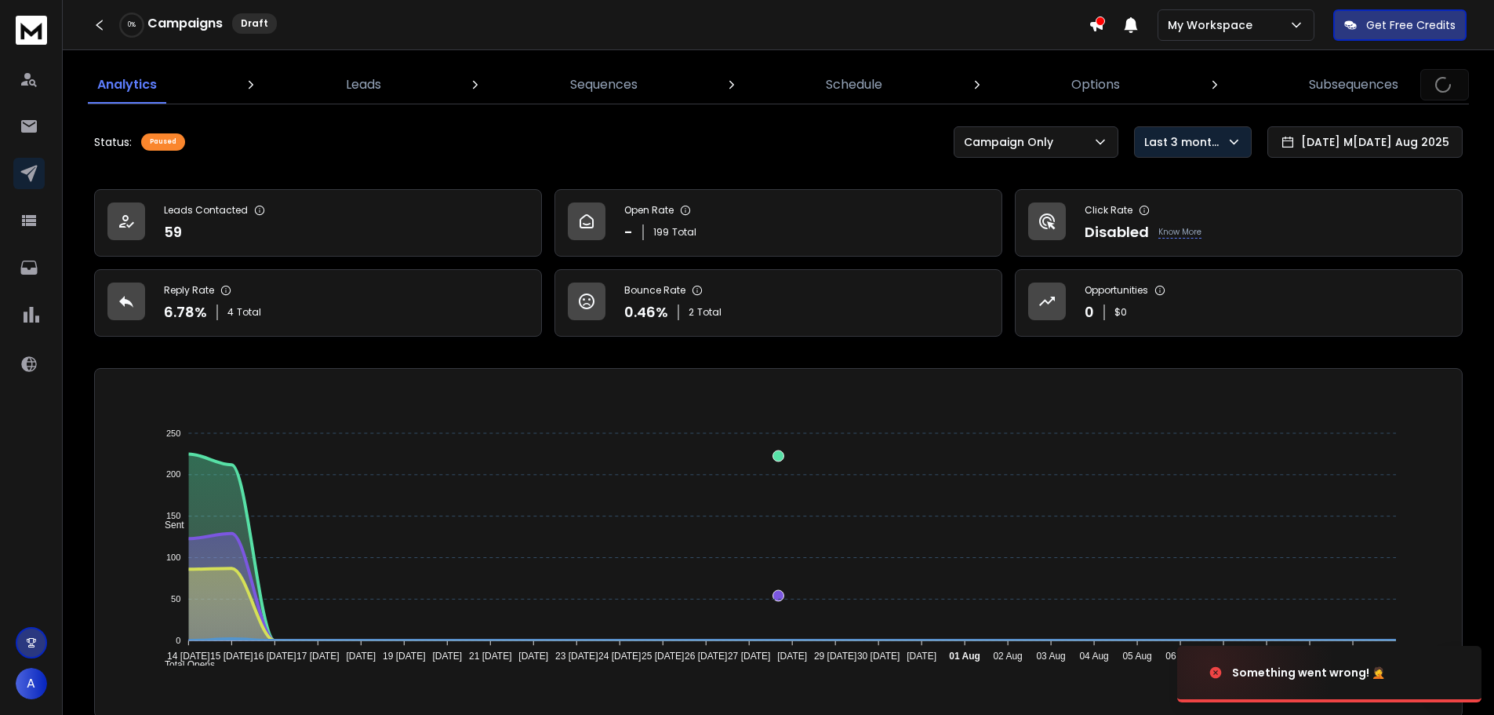
click at [1186, 140] on p "Last 3 months" at bounding box center [1186, 142] width 82 height 16
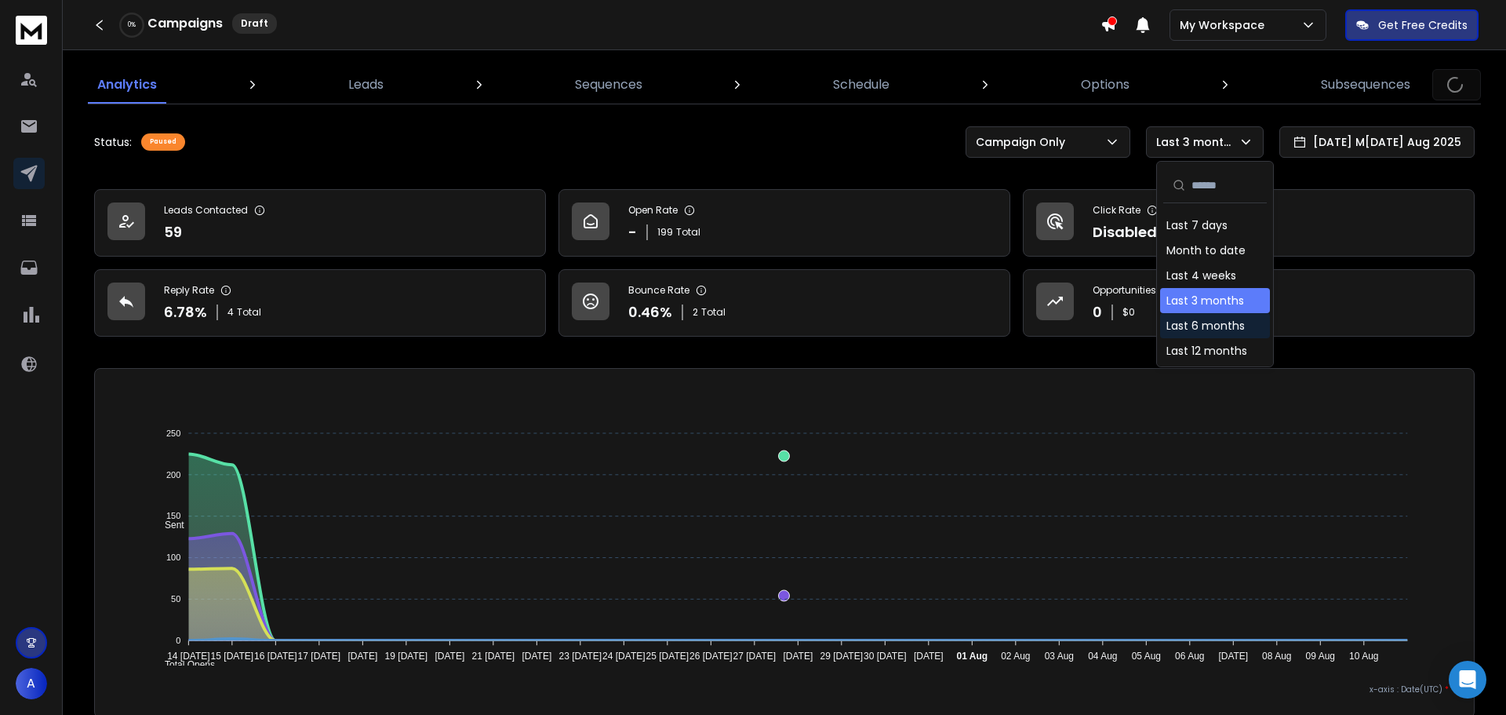
click at [1207, 320] on div "Last 6 months" at bounding box center [1206, 326] width 78 height 16
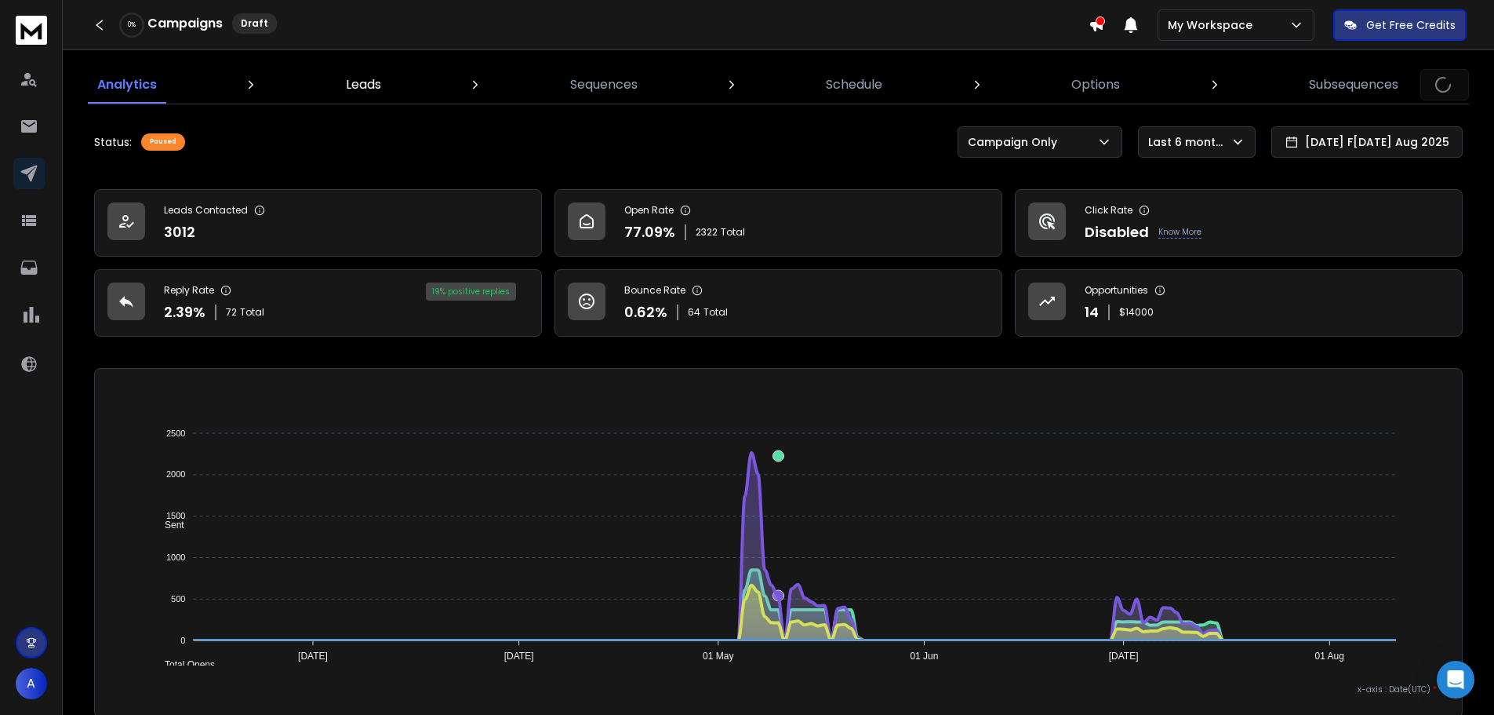
click at [377, 84] on p "Leads" at bounding box center [363, 84] width 35 height 19
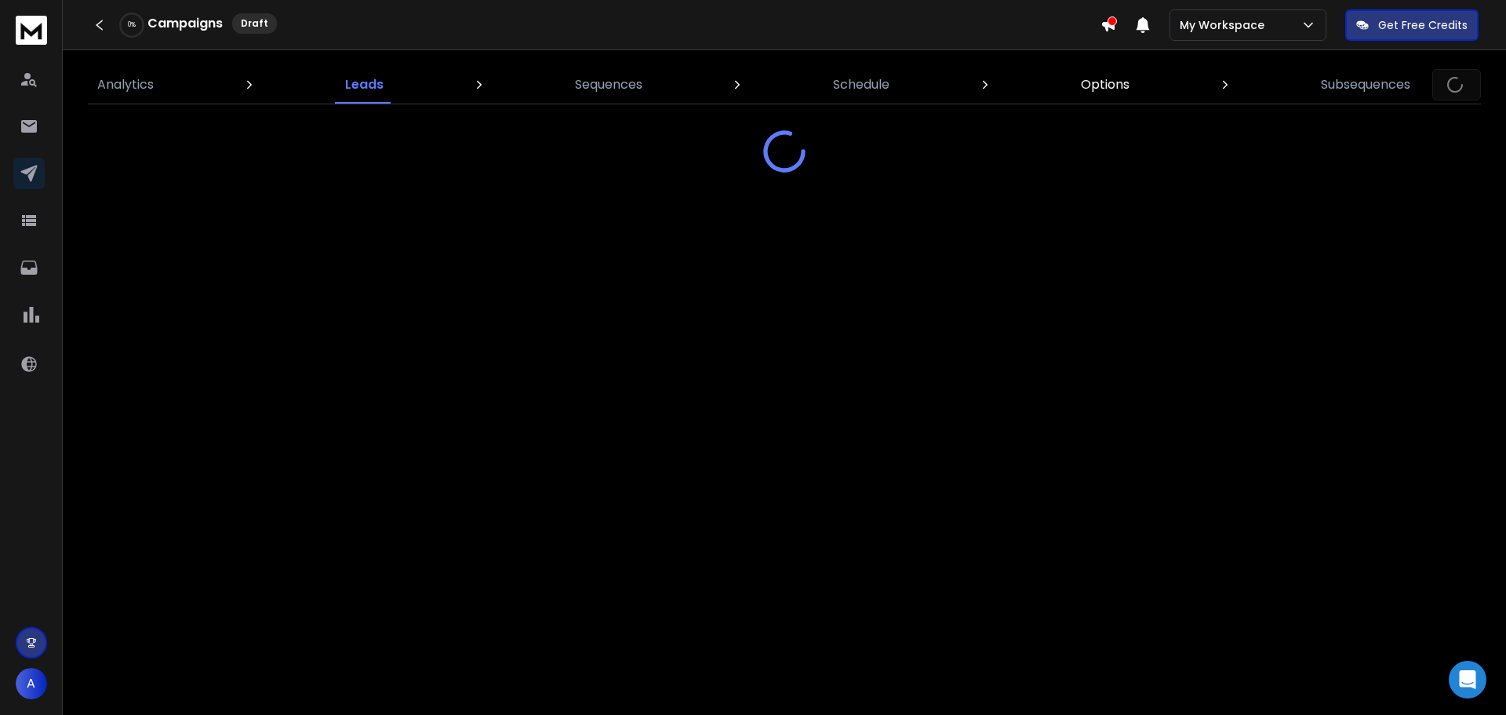
click at [1106, 86] on p "Options" at bounding box center [1105, 84] width 49 height 19
select select "**********"
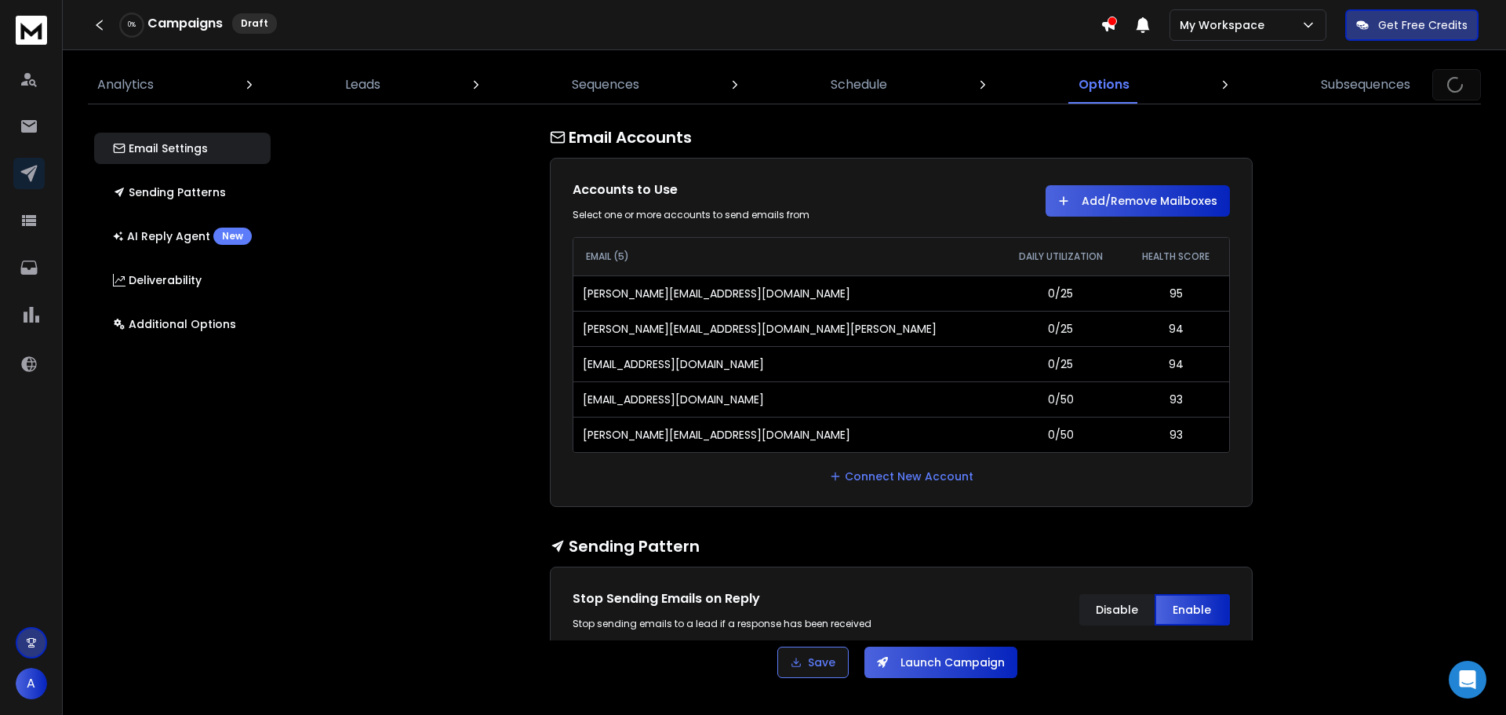
click at [1152, 201] on button "Add/Remove Mailboxes" at bounding box center [1138, 200] width 184 height 31
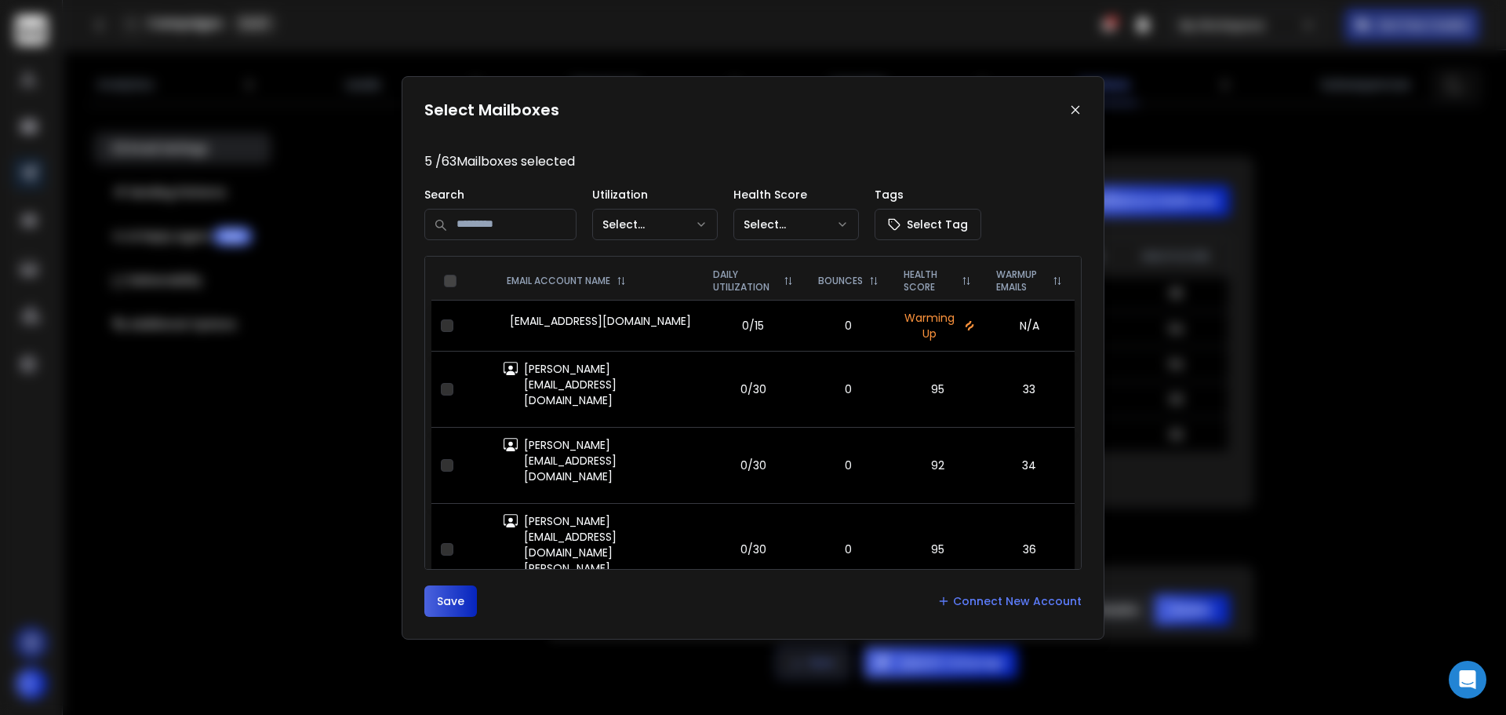
click at [1075, 104] on icon at bounding box center [1075, 110] width 13 height 13
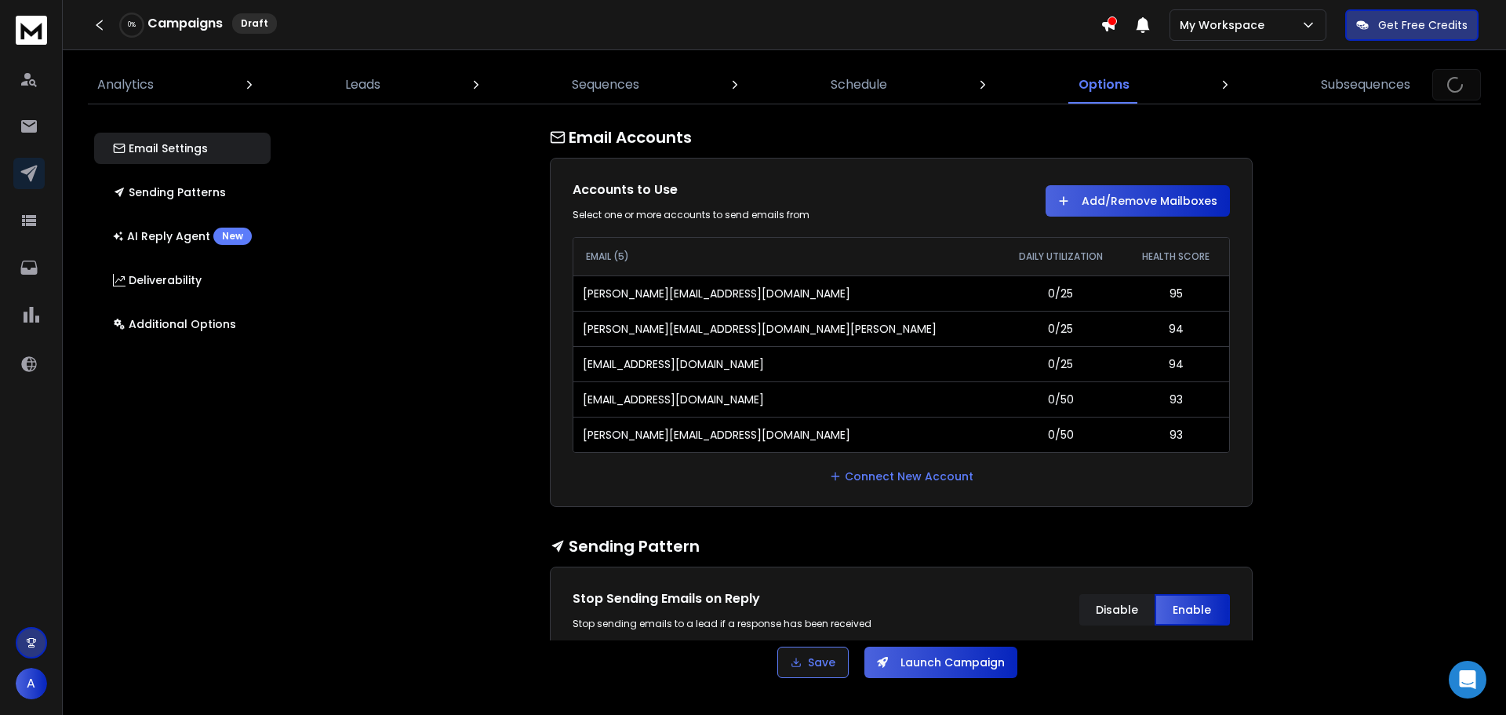
click at [1111, 202] on button "Add/Remove Mailboxes" at bounding box center [1138, 200] width 184 height 31
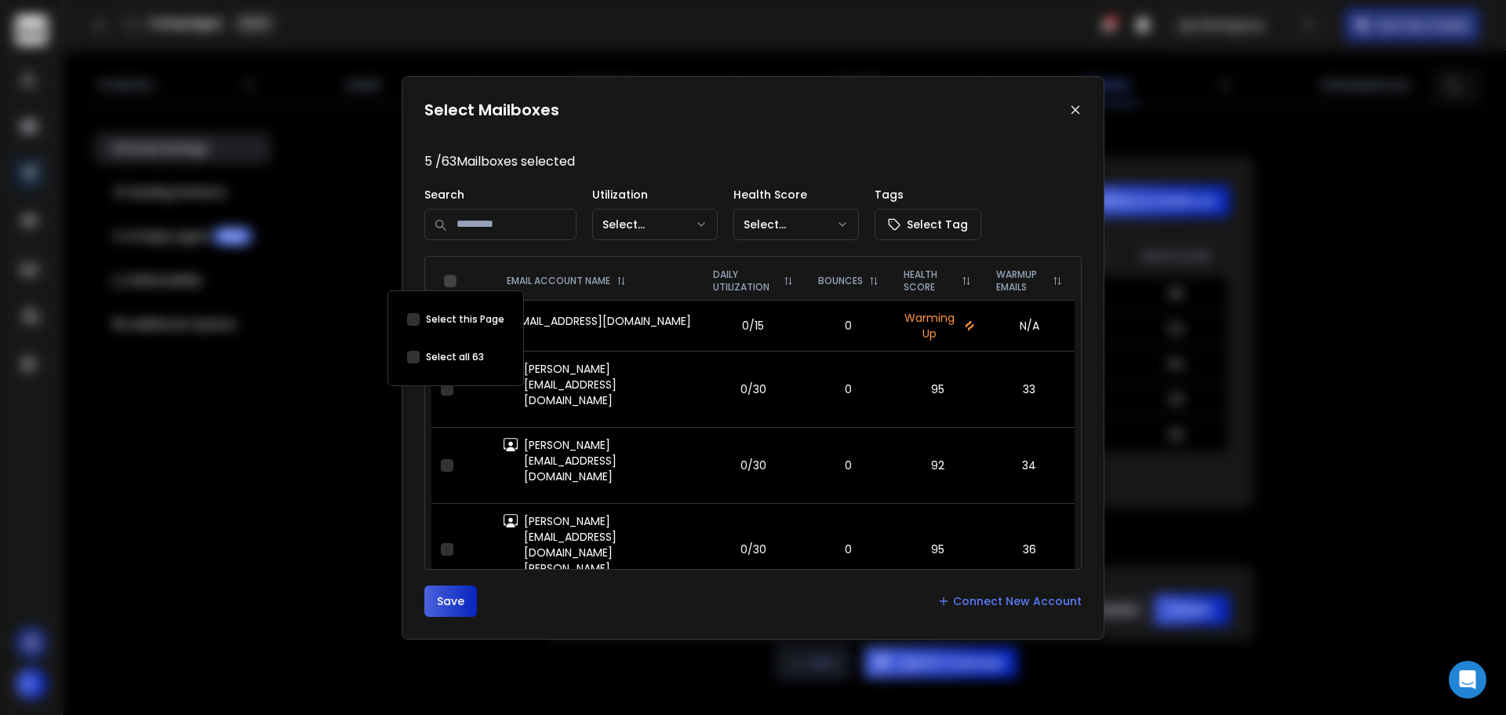
click at [413, 355] on button "Select this Page" at bounding box center [413, 357] width 13 height 13
click at [962, 228] on button "Select Tag" at bounding box center [928, 224] width 107 height 31
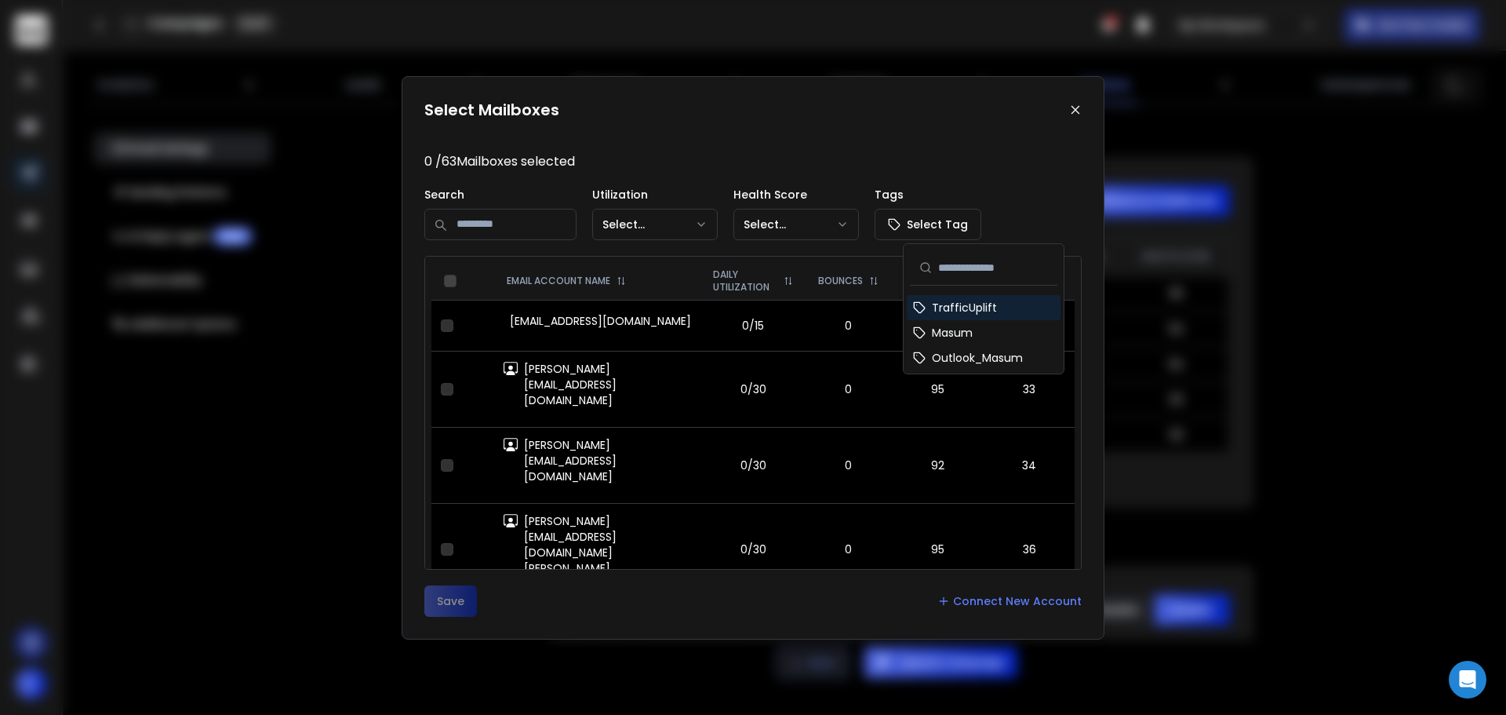
click at [972, 304] on span "TrafficUplift" at bounding box center [964, 308] width 65 height 16
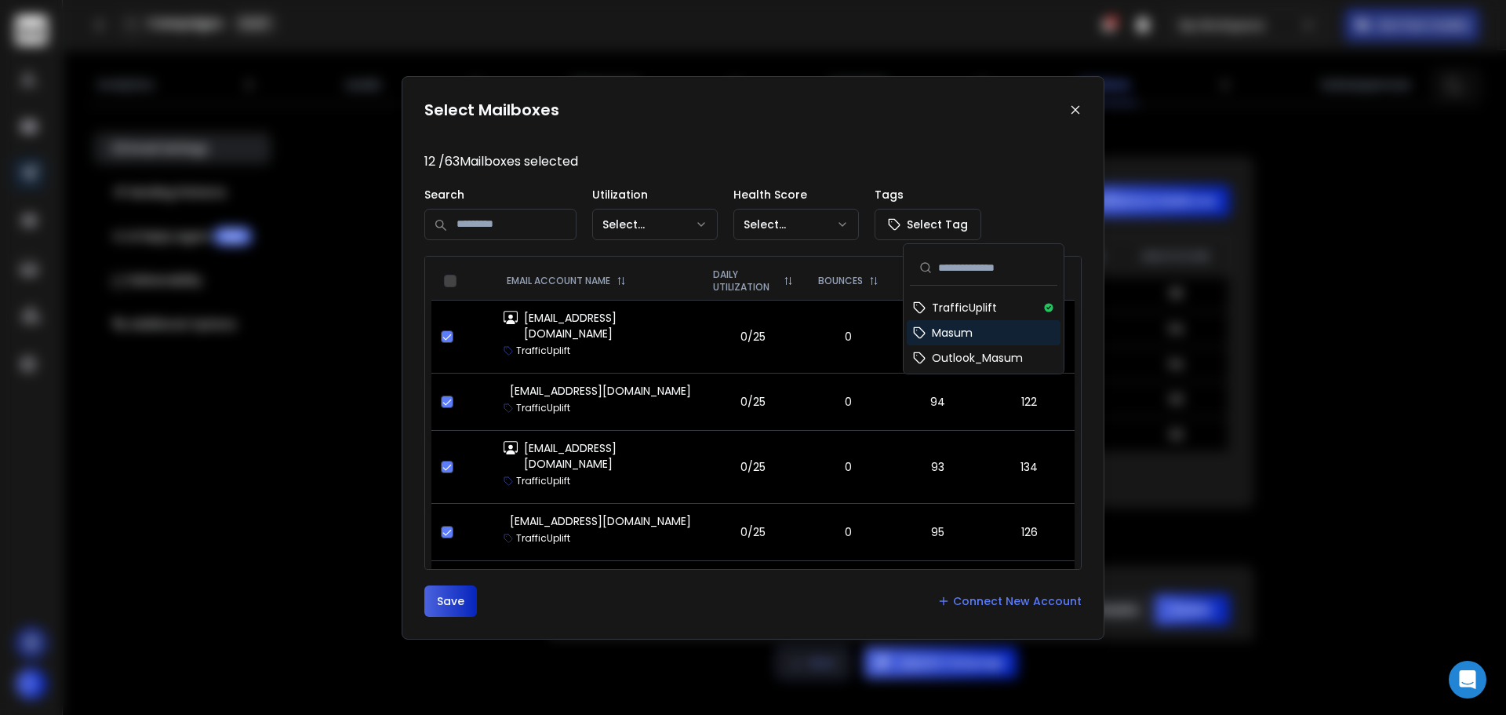
click at [715, 133] on div "Select Mailboxes" at bounding box center [752, 125] width 657 height 53
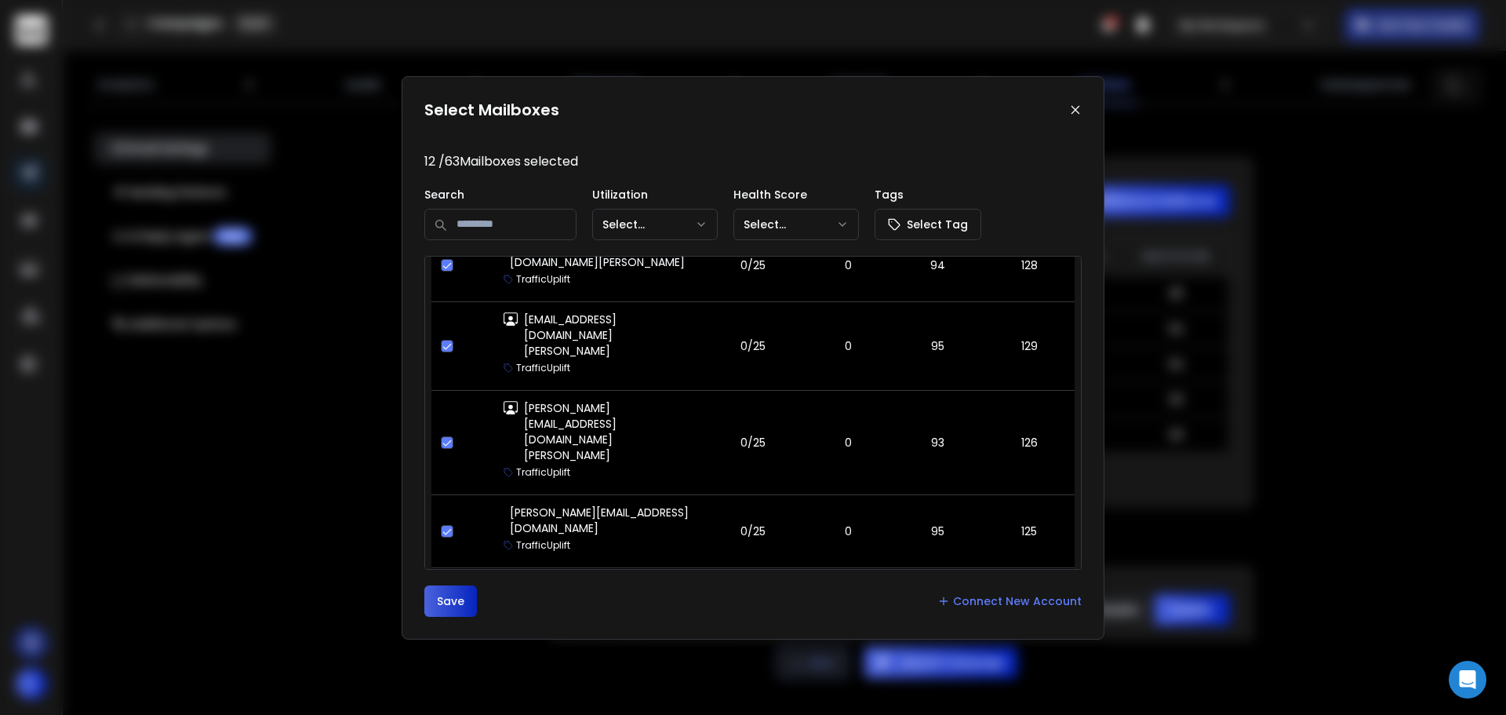
scroll to position [471, 0]
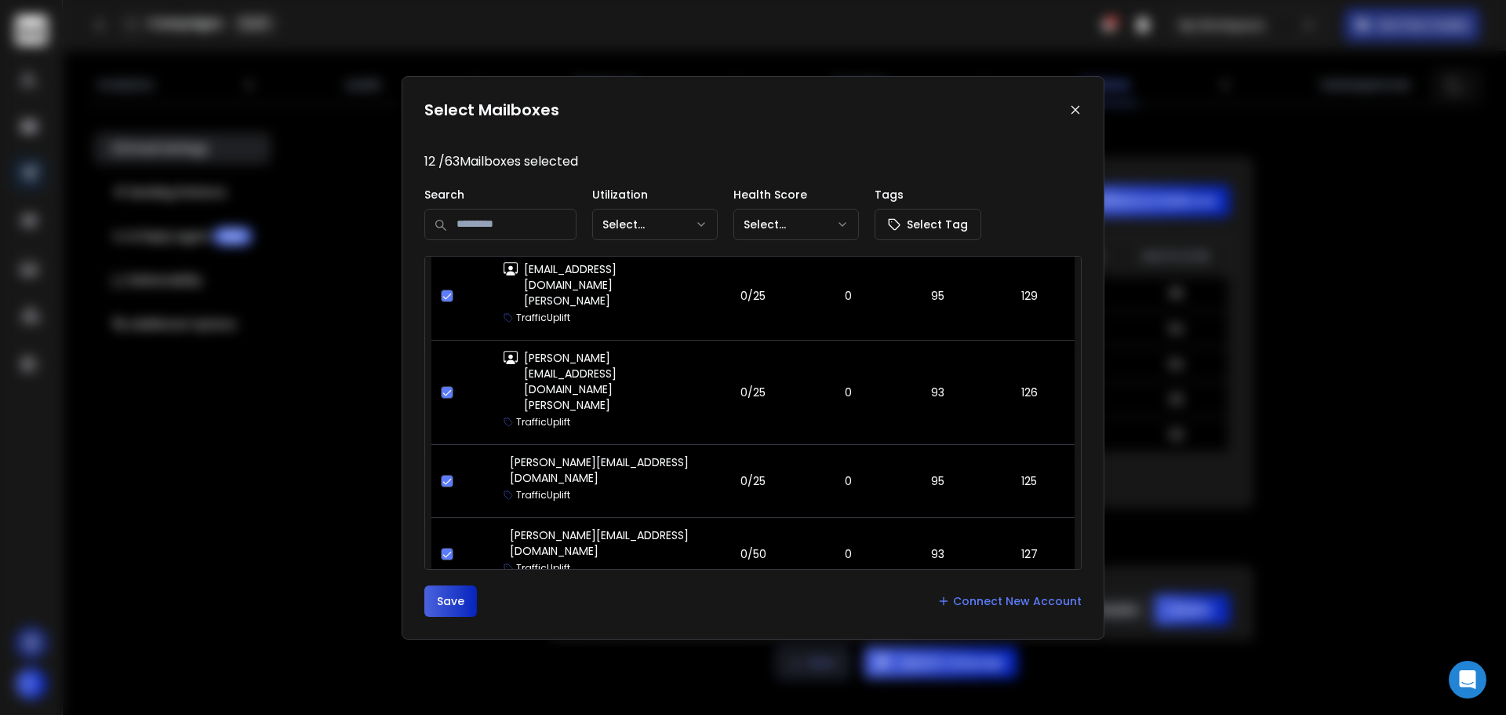
click at [449, 670] on button "button" at bounding box center [447, 676] width 13 height 13
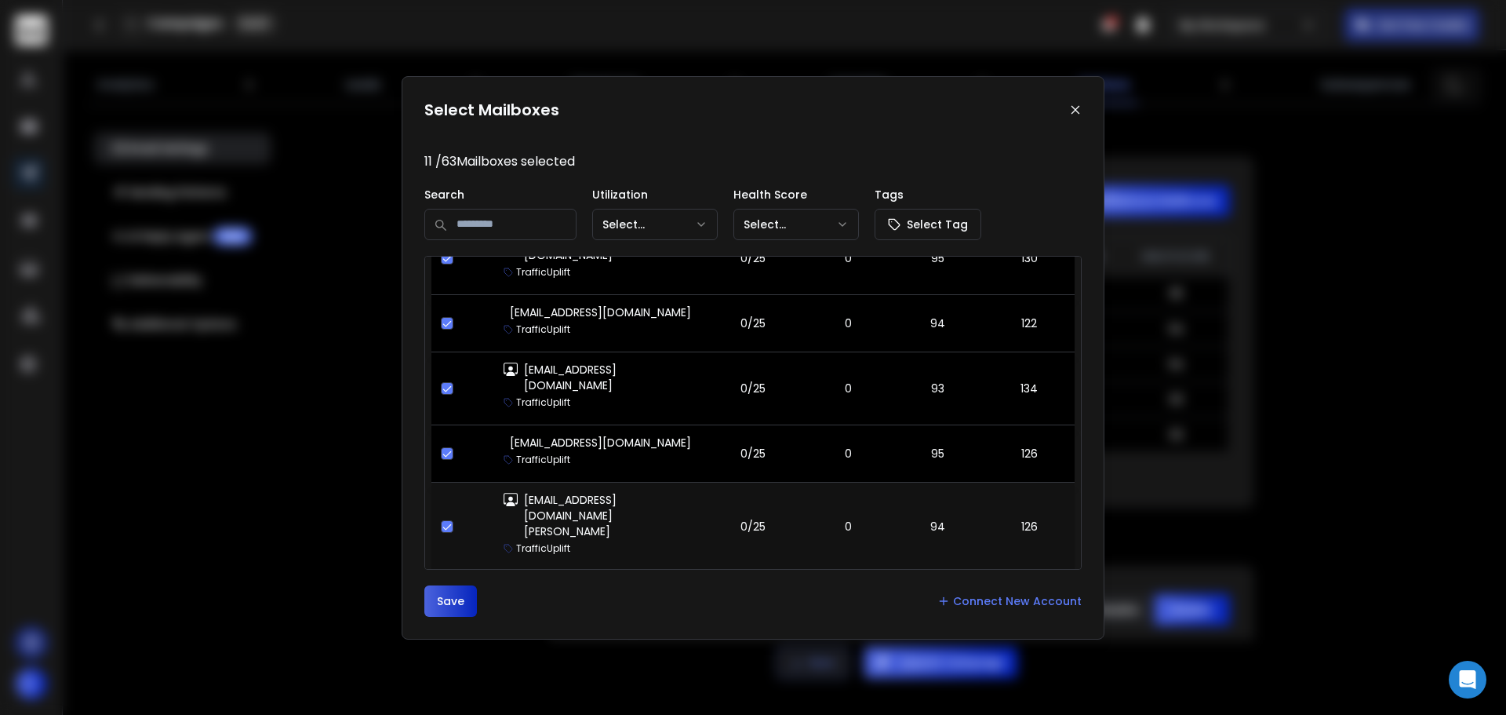
scroll to position [0, 0]
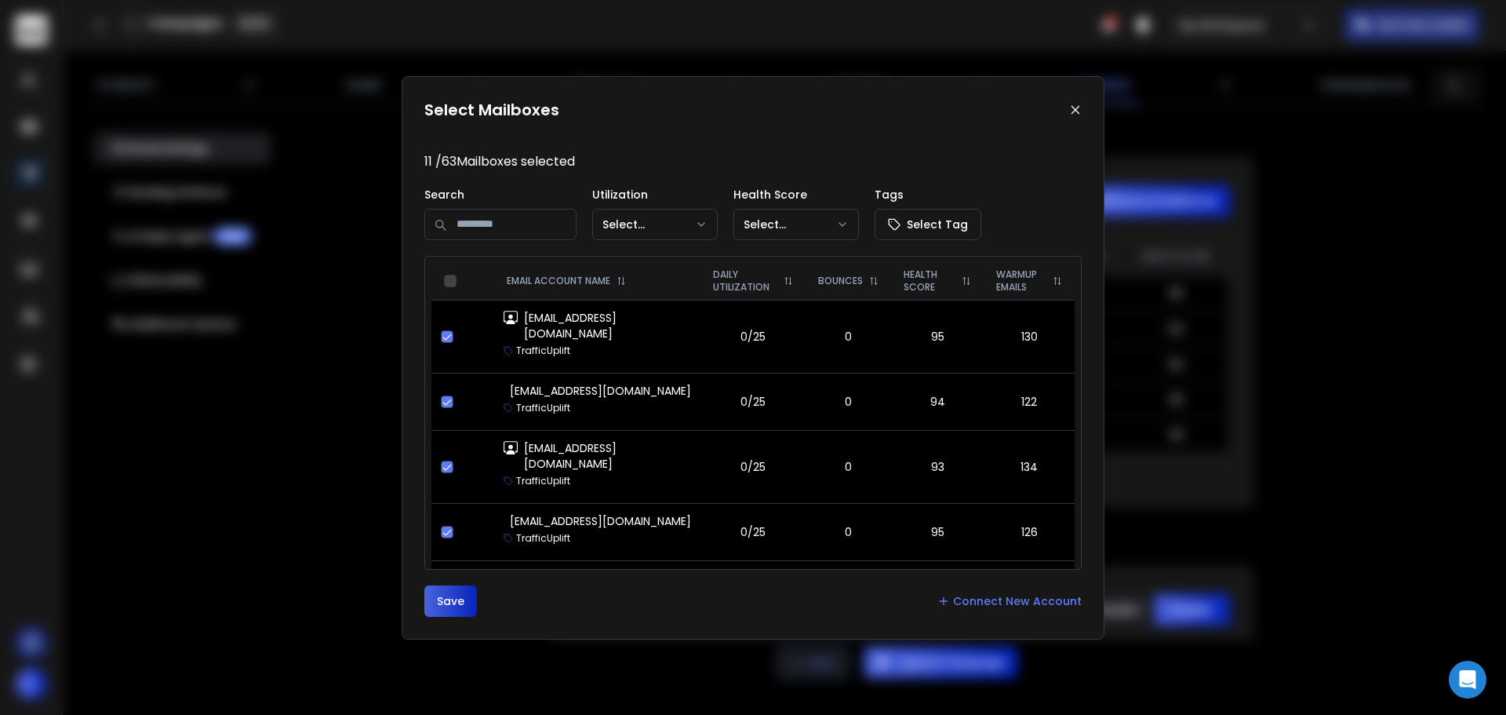
click at [455, 606] on button "Save" at bounding box center [450, 600] width 53 height 31
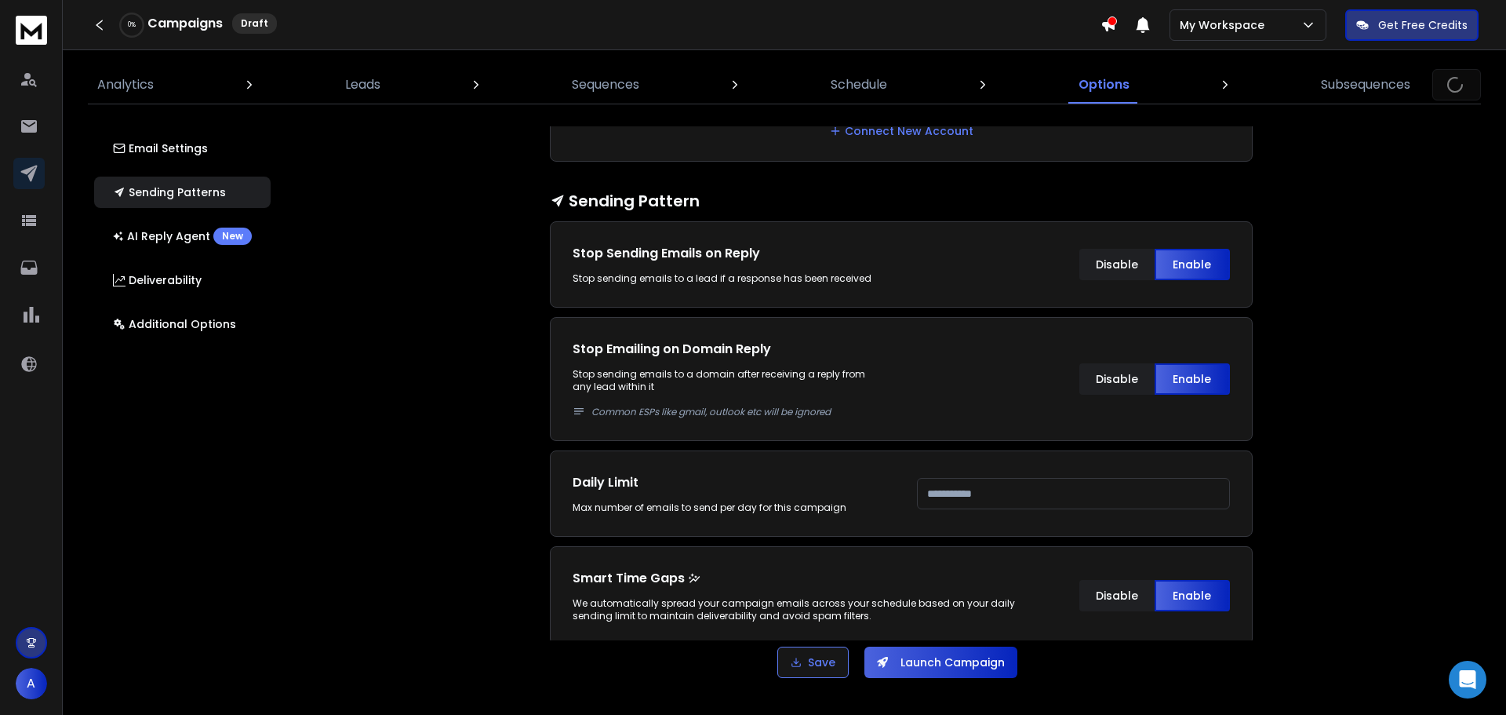
scroll to position [471, 0]
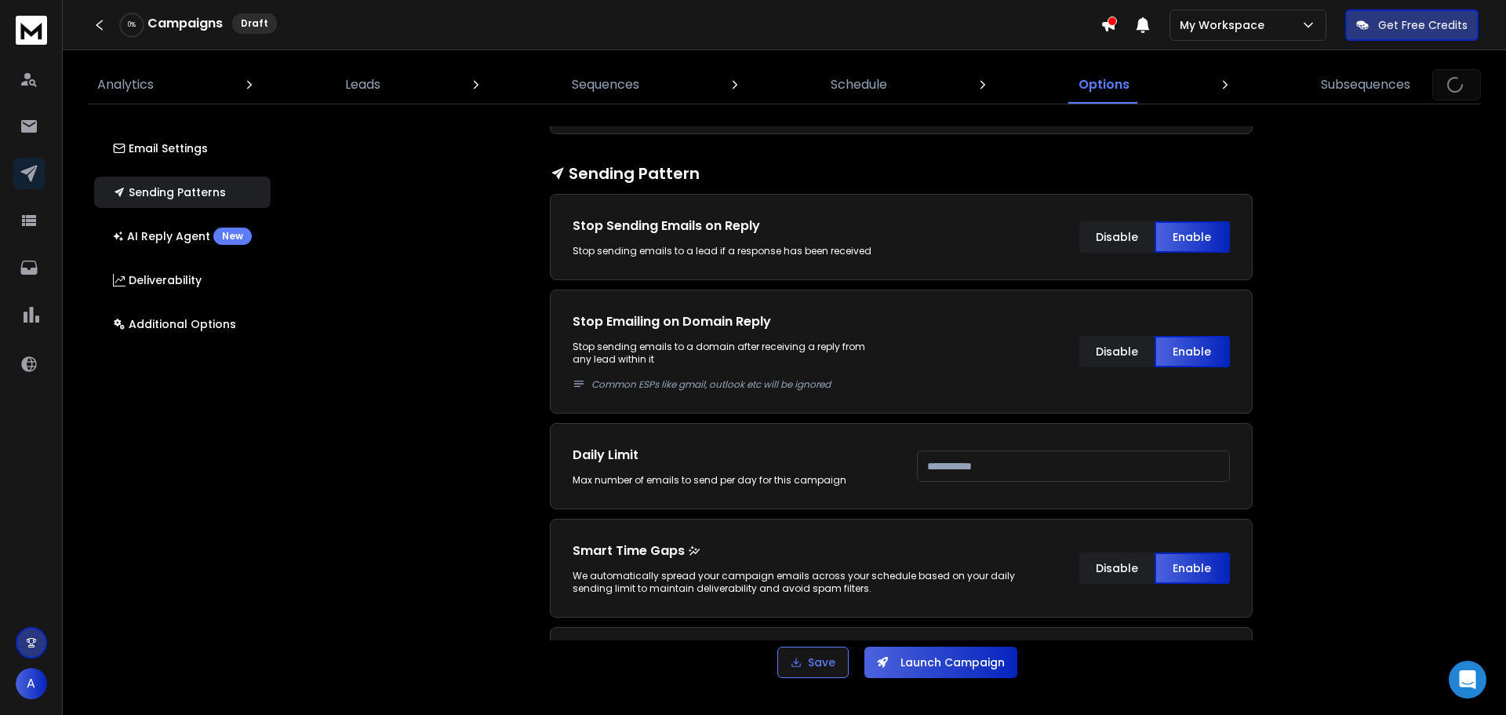
drag, startPoint x: 962, startPoint y: 464, endPoint x: 817, endPoint y: 479, distance: 145.0
click at [817, 479] on div "Daily Limit Max number of emails to send per day for this campaign ***" at bounding box center [901, 466] width 657 height 41
type input "***"
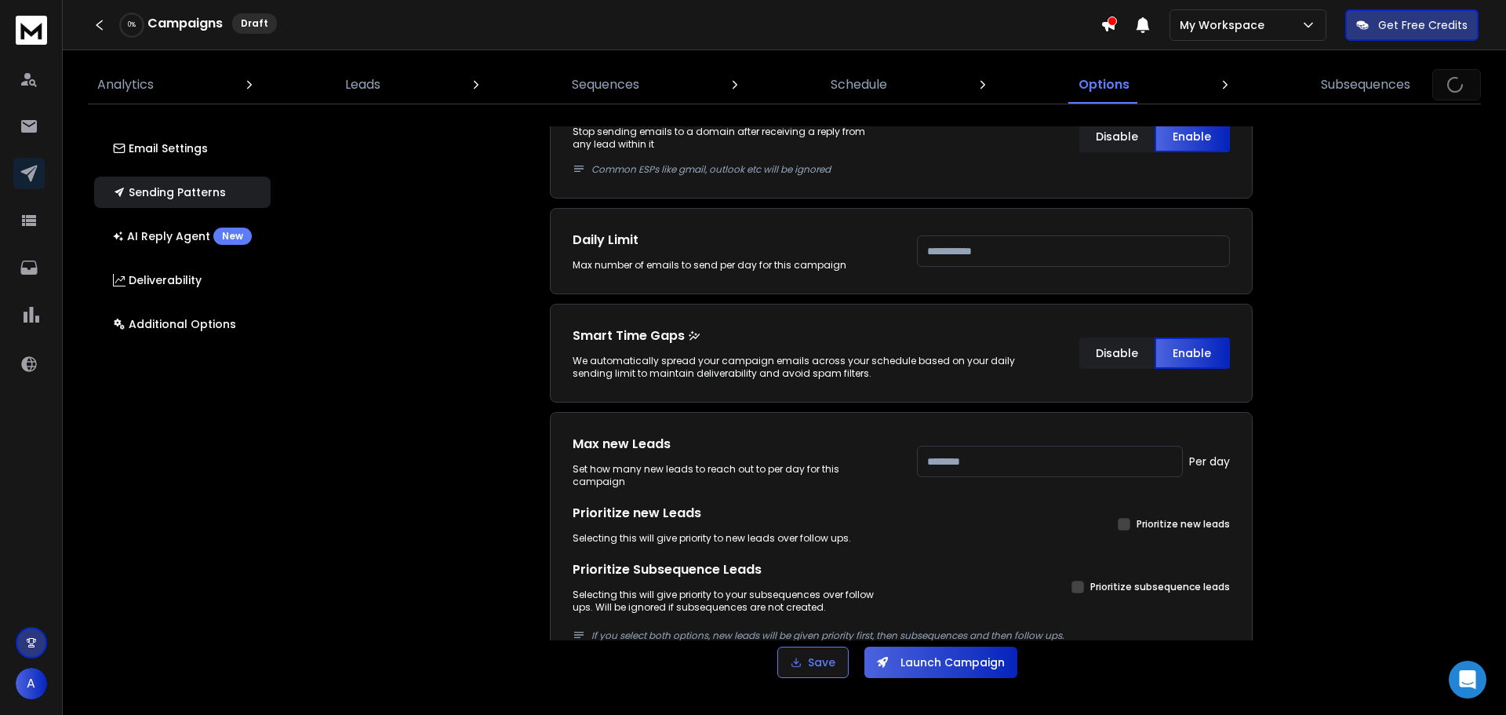
scroll to position [785, 0]
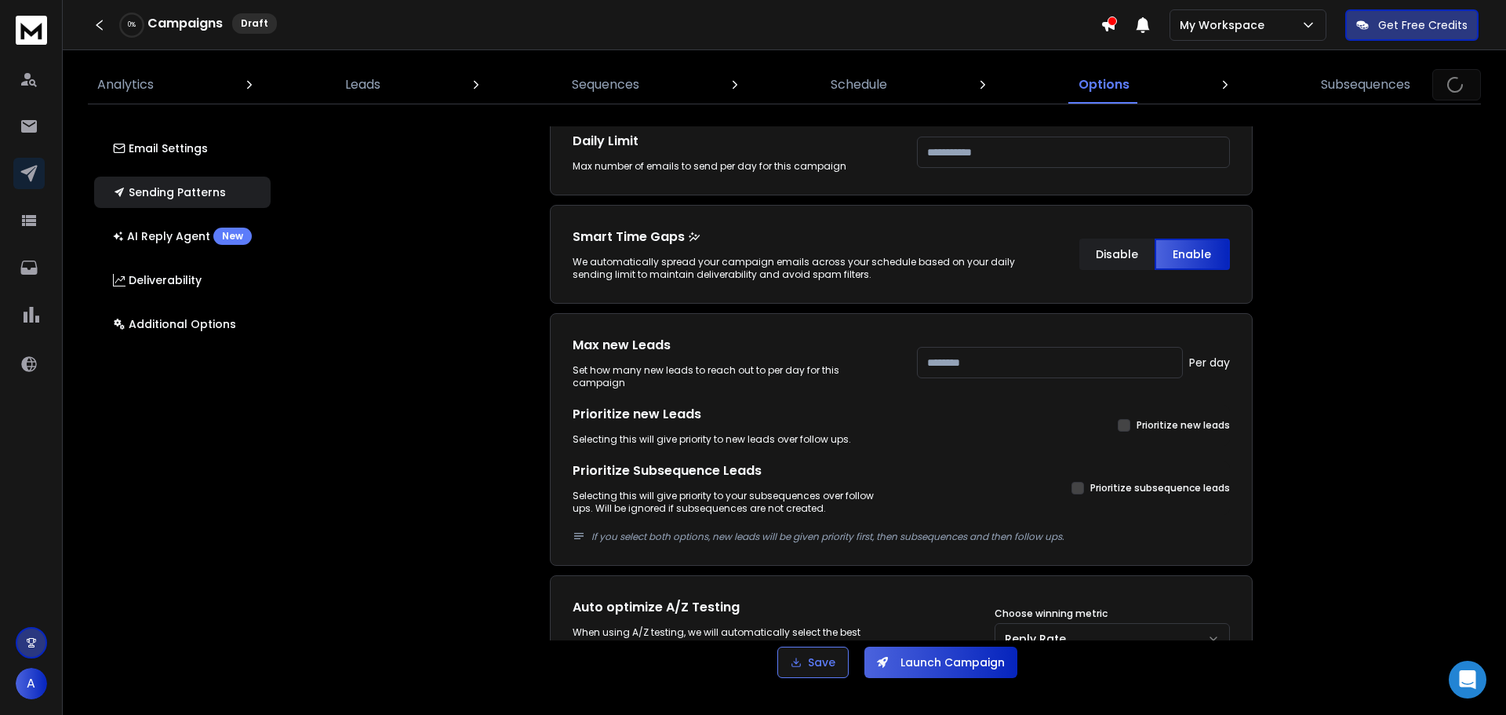
click at [962, 346] on div "Max new Leads Set how many new leads to reach out to per day for this campaign …" at bounding box center [901, 362] width 657 height 53
drag, startPoint x: 959, startPoint y: 364, endPoint x: 759, endPoint y: 364, distance: 200.8
click at [759, 364] on div "Max new Leads Set how many new leads to reach out to per day for this campaign …" at bounding box center [901, 362] width 657 height 53
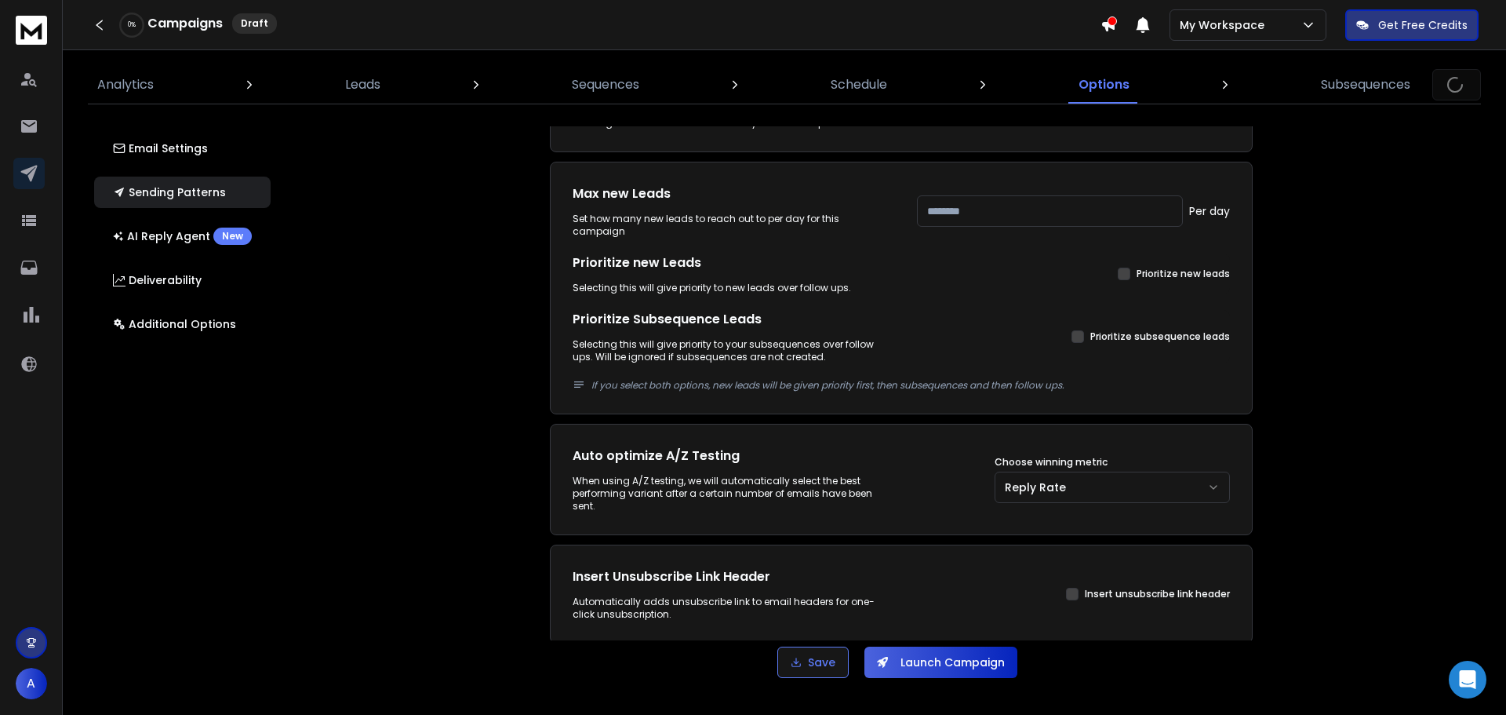
scroll to position [941, 0]
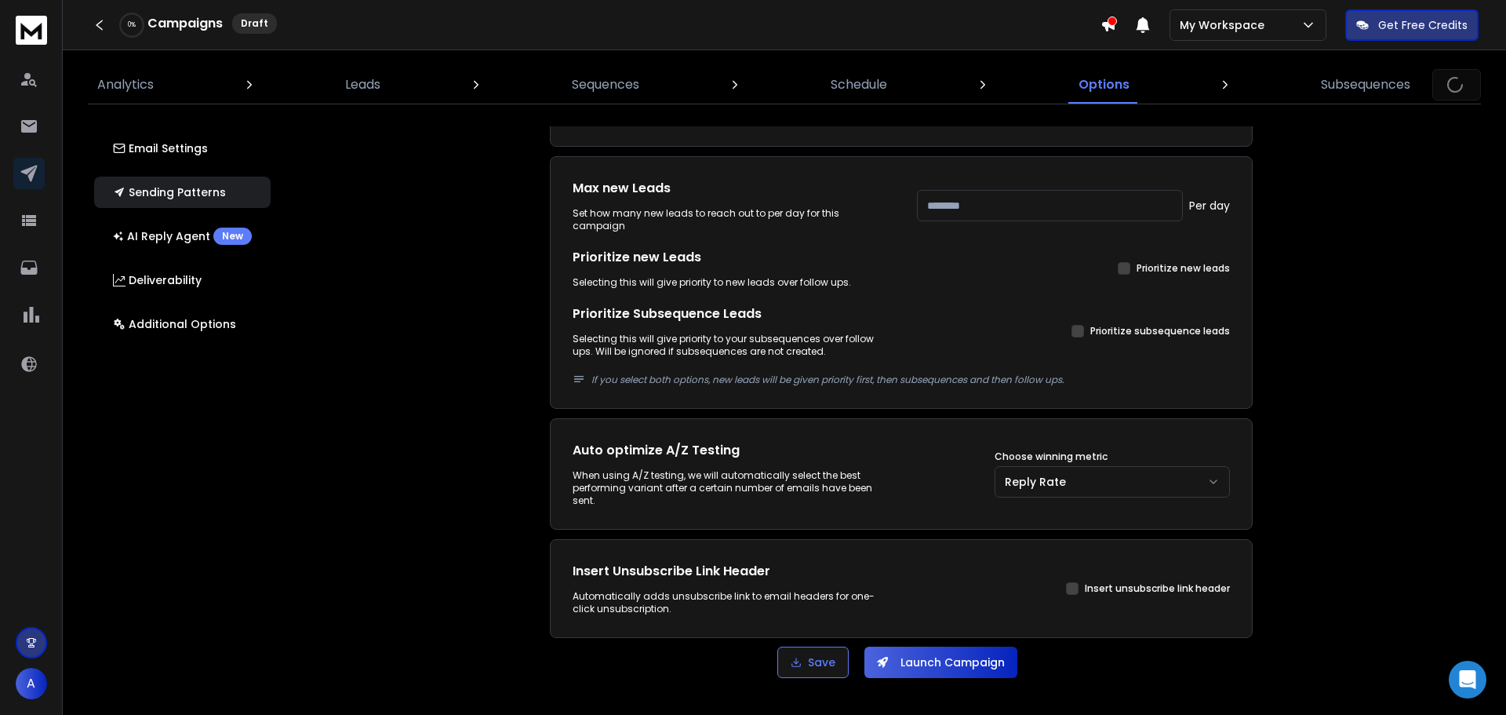
type input "***"
click at [1119, 268] on button "Prioritize new leads" at bounding box center [1124, 268] width 13 height 13
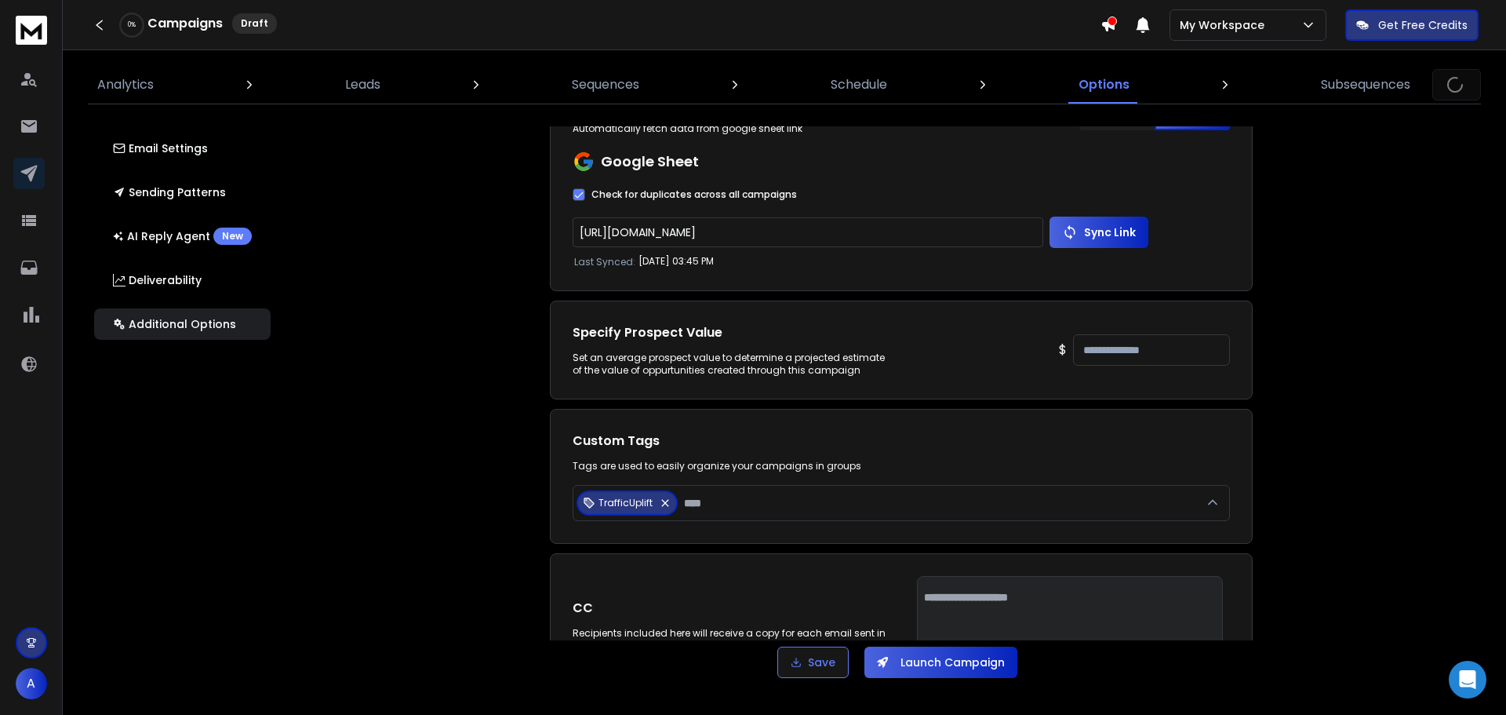
scroll to position [3405, 0]
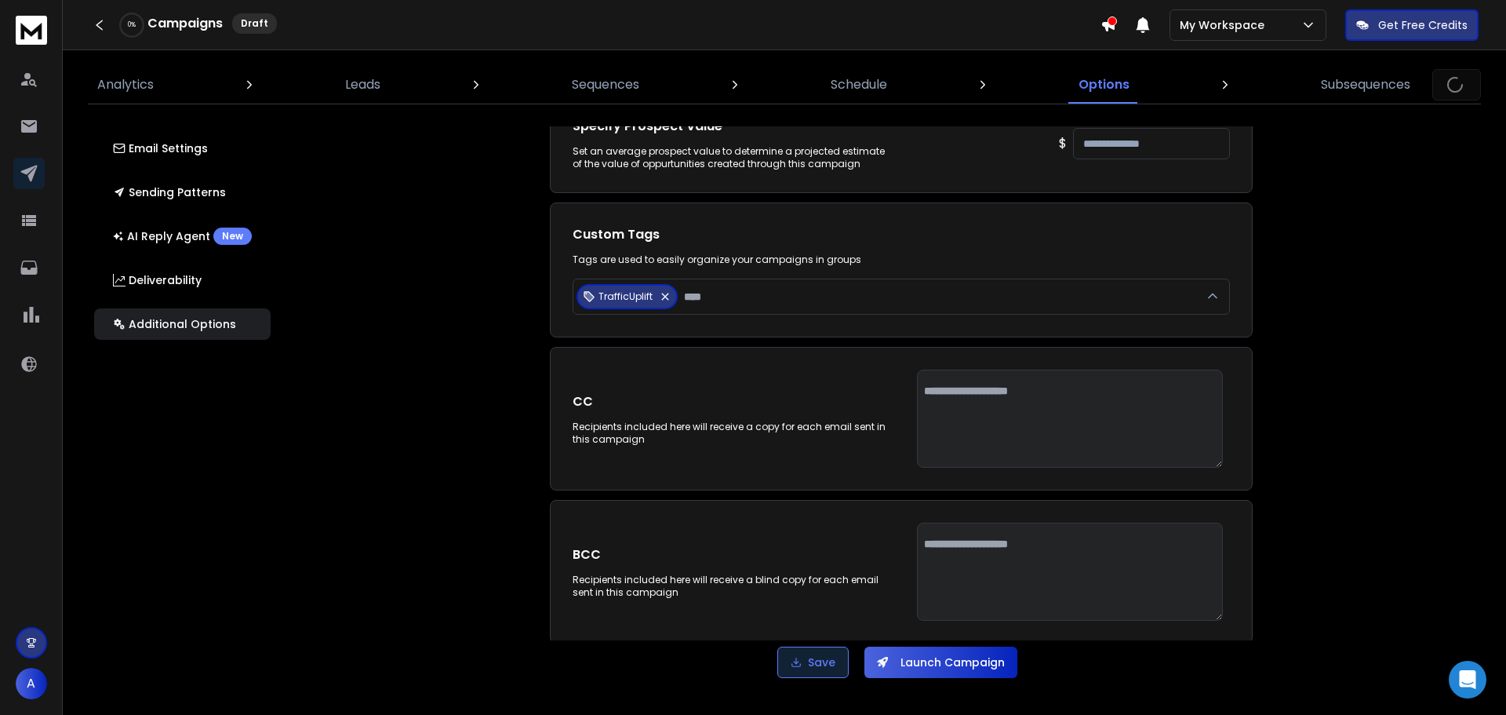
click at [803, 671] on button "Save" at bounding box center [812, 661] width 71 height 31
click at [932, 664] on button "Launch Campaign" at bounding box center [941, 661] width 153 height 31
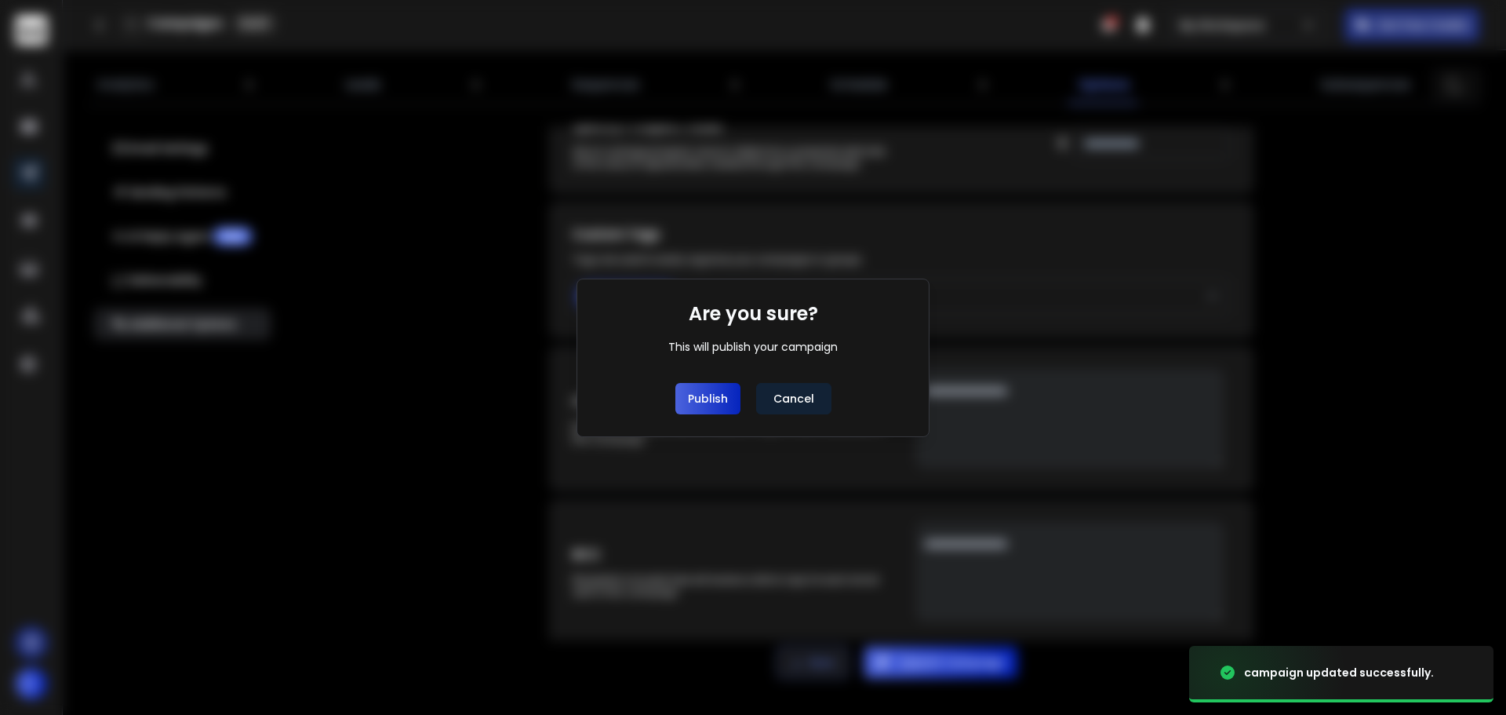
click at [720, 390] on button "Publish" at bounding box center [707, 398] width 65 height 31
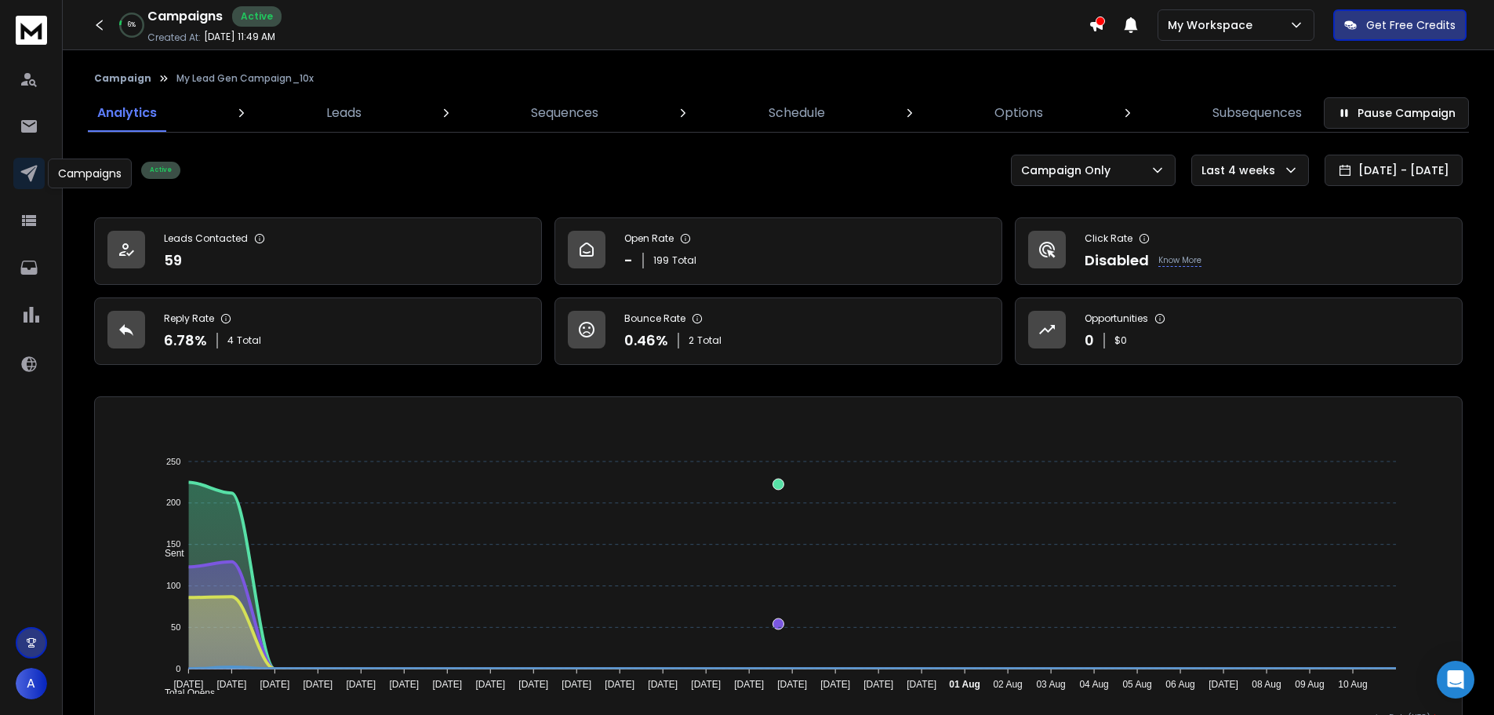
click at [31, 172] on icon at bounding box center [28, 173] width 16 height 16
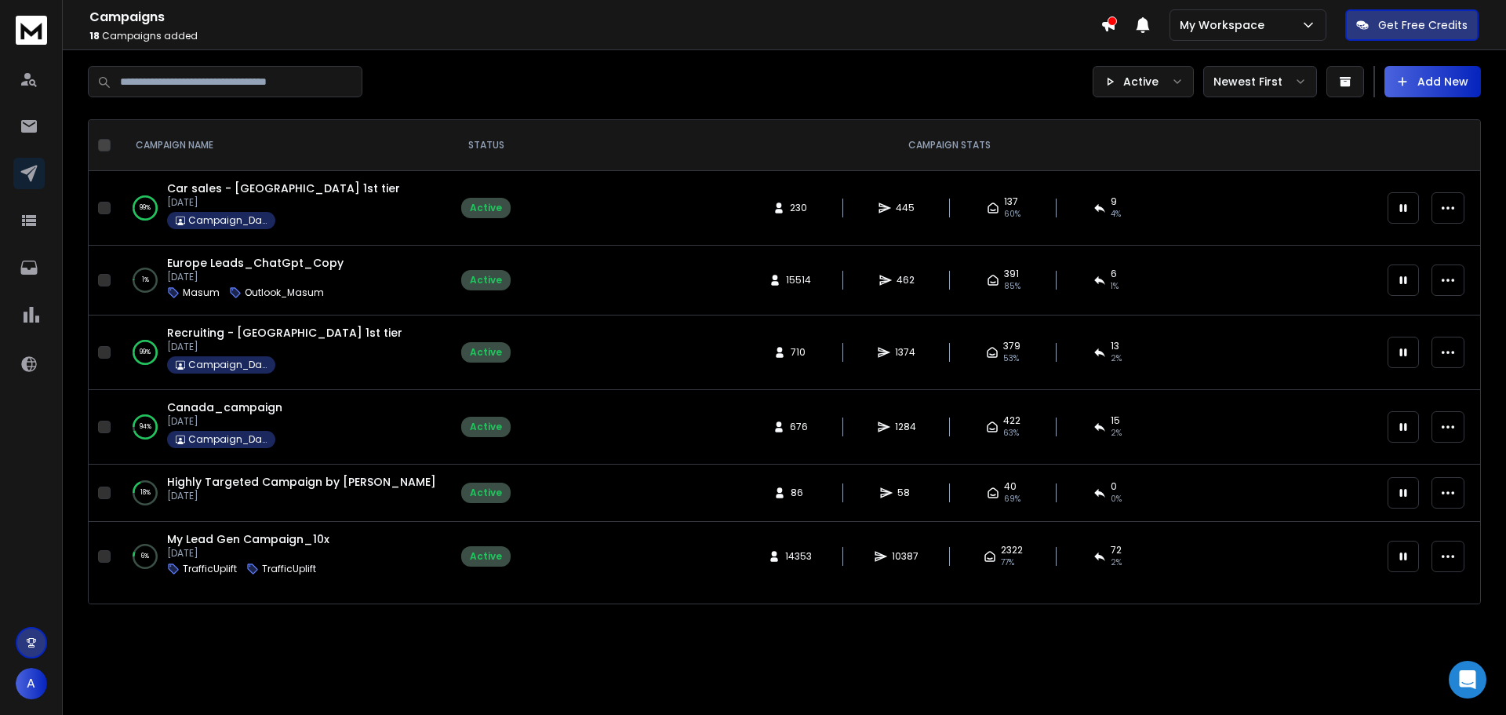
click at [264, 264] on span "Europe Leads_ChatGpt_Copy" at bounding box center [255, 263] width 177 height 16
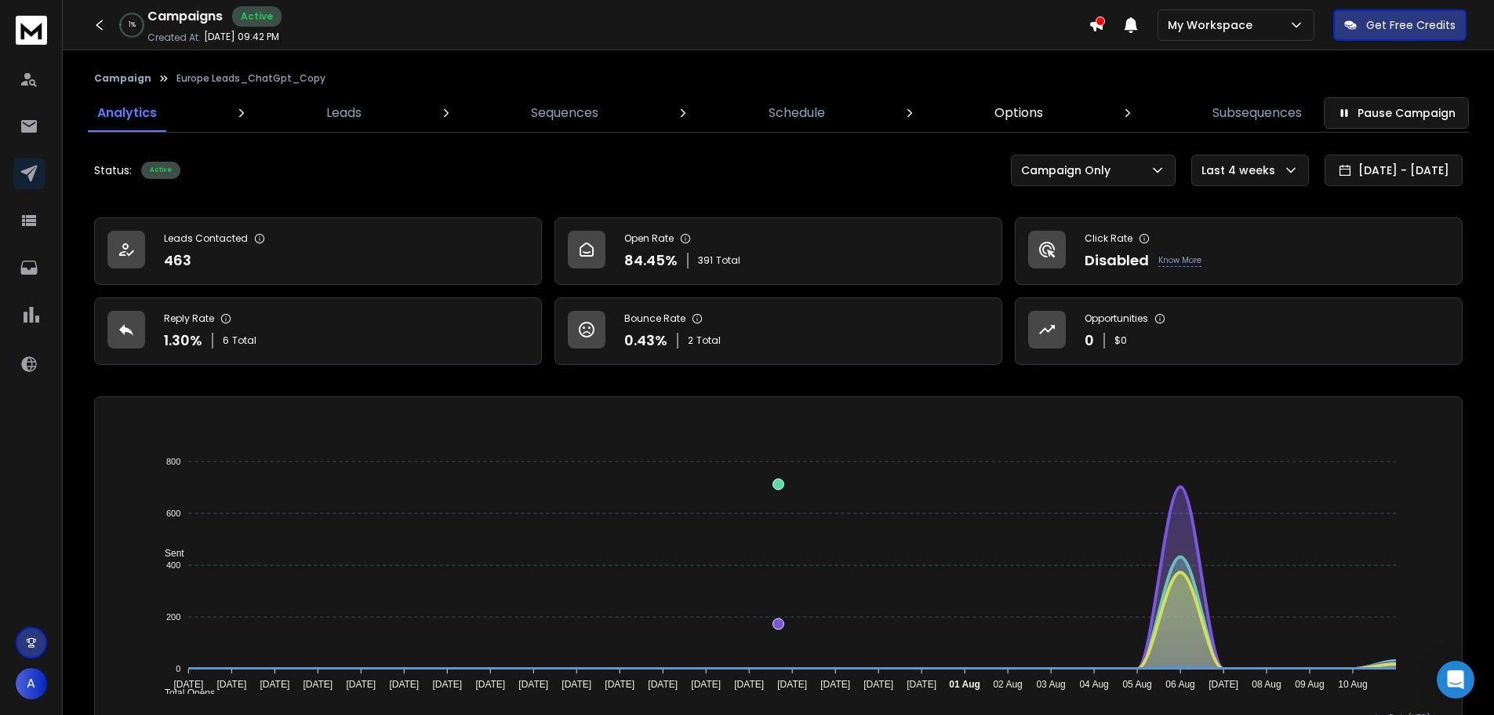
click at [1036, 114] on p "Options" at bounding box center [1019, 113] width 49 height 19
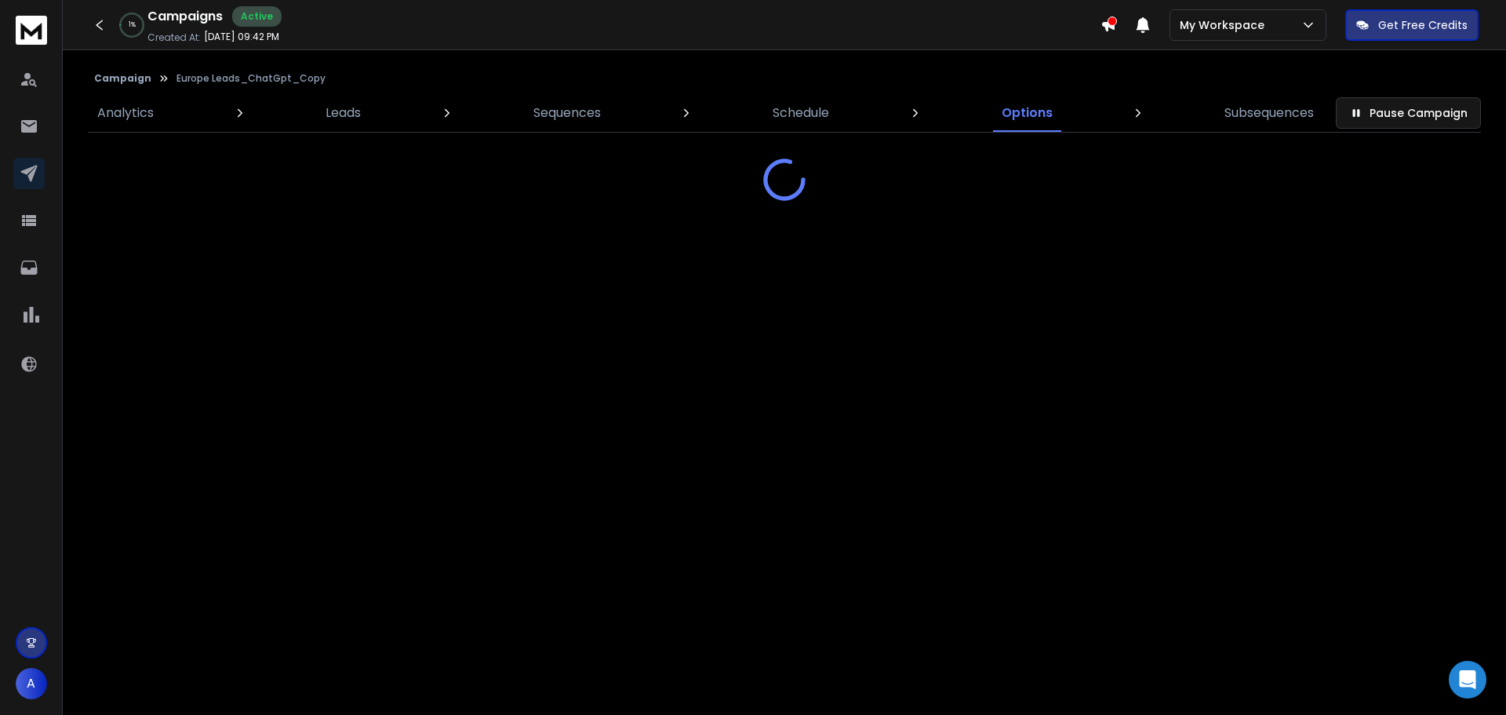
select select "**********"
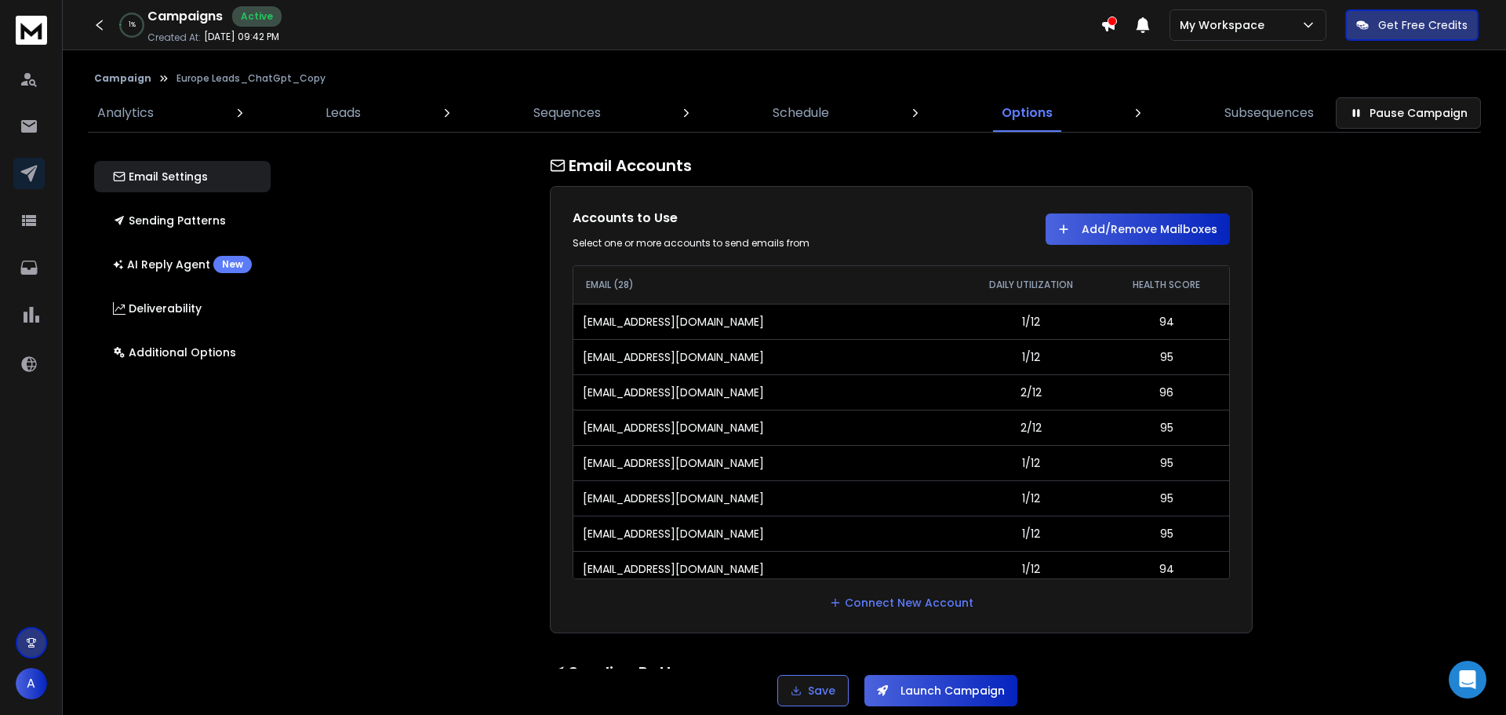
click at [1130, 226] on button "Add/Remove Mailboxes" at bounding box center [1138, 228] width 184 height 31
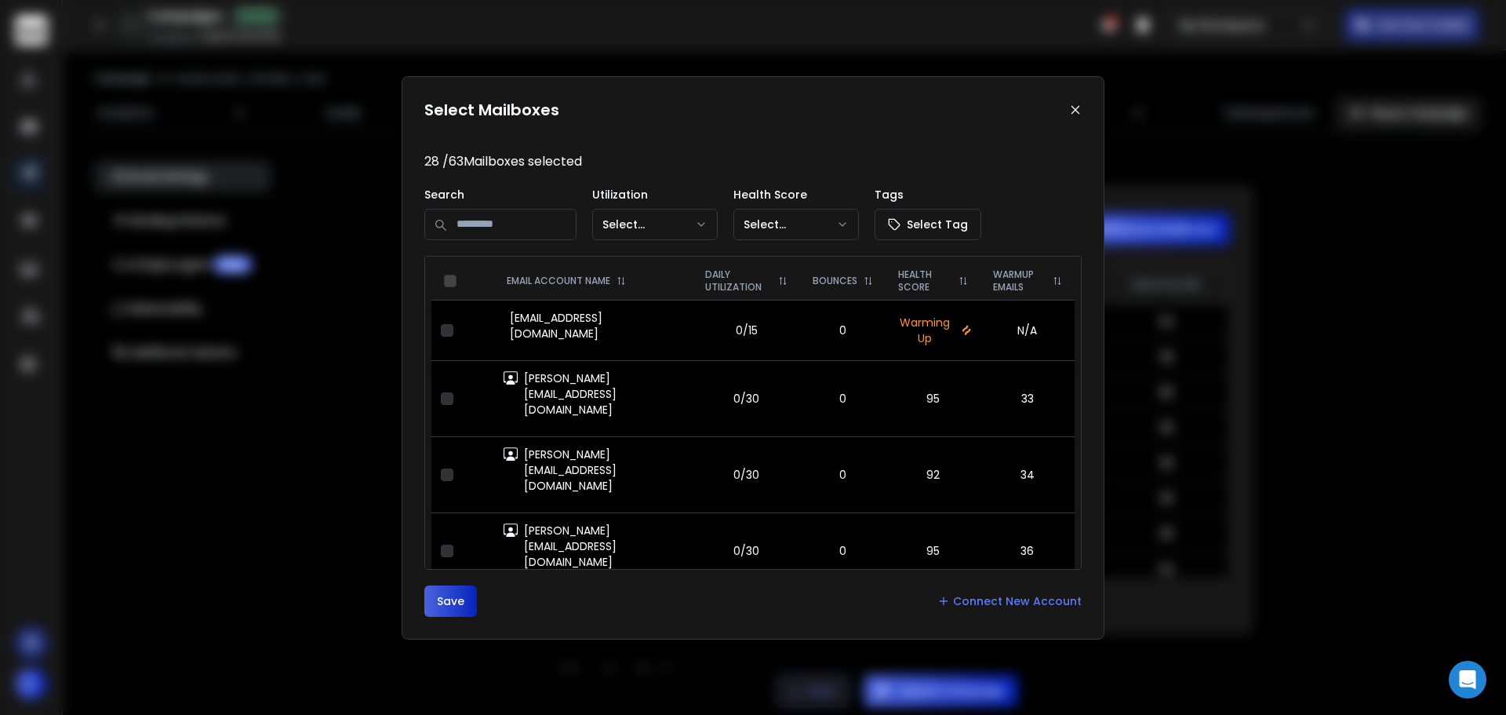
click at [509, 224] on input at bounding box center [500, 224] width 152 height 31
paste input "**********"
type input "**********"
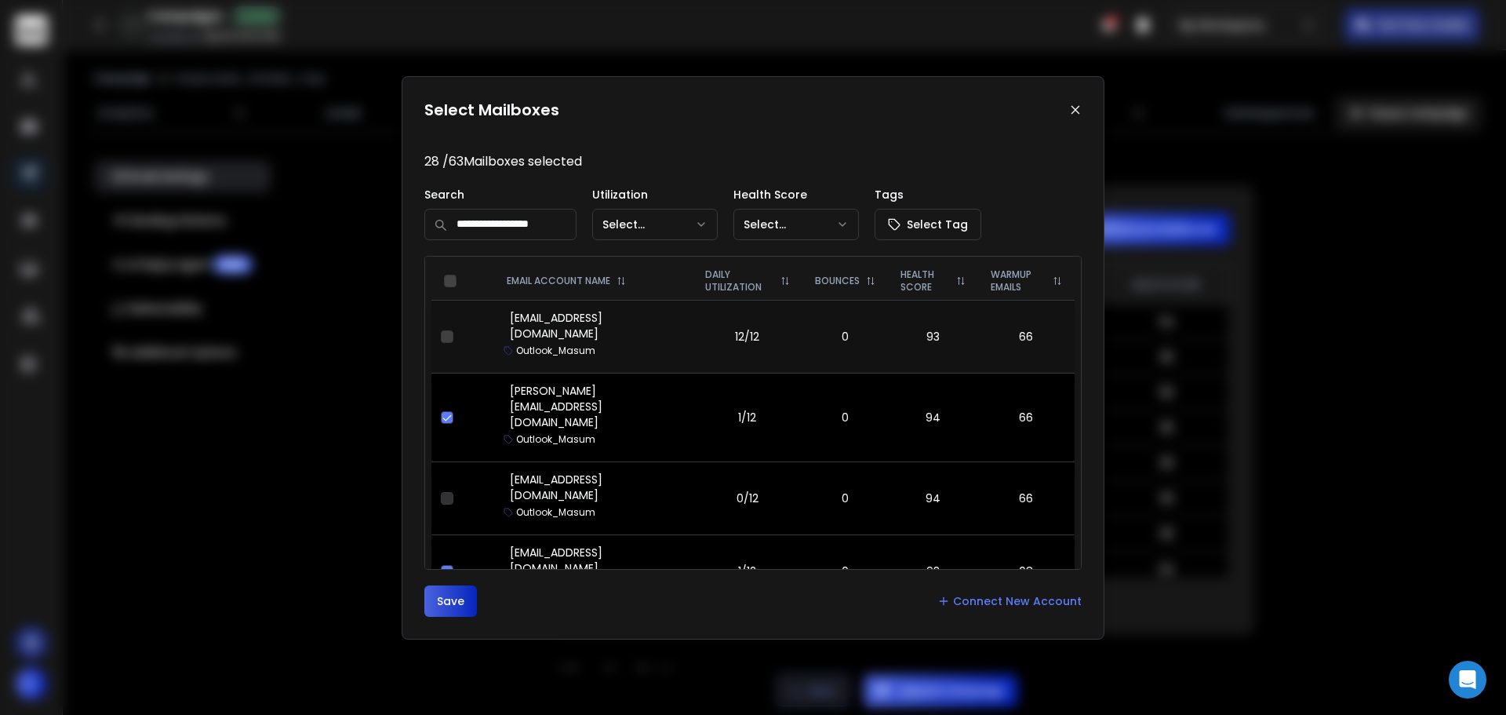
click at [441, 331] on button "button" at bounding box center [447, 336] width 13 height 13
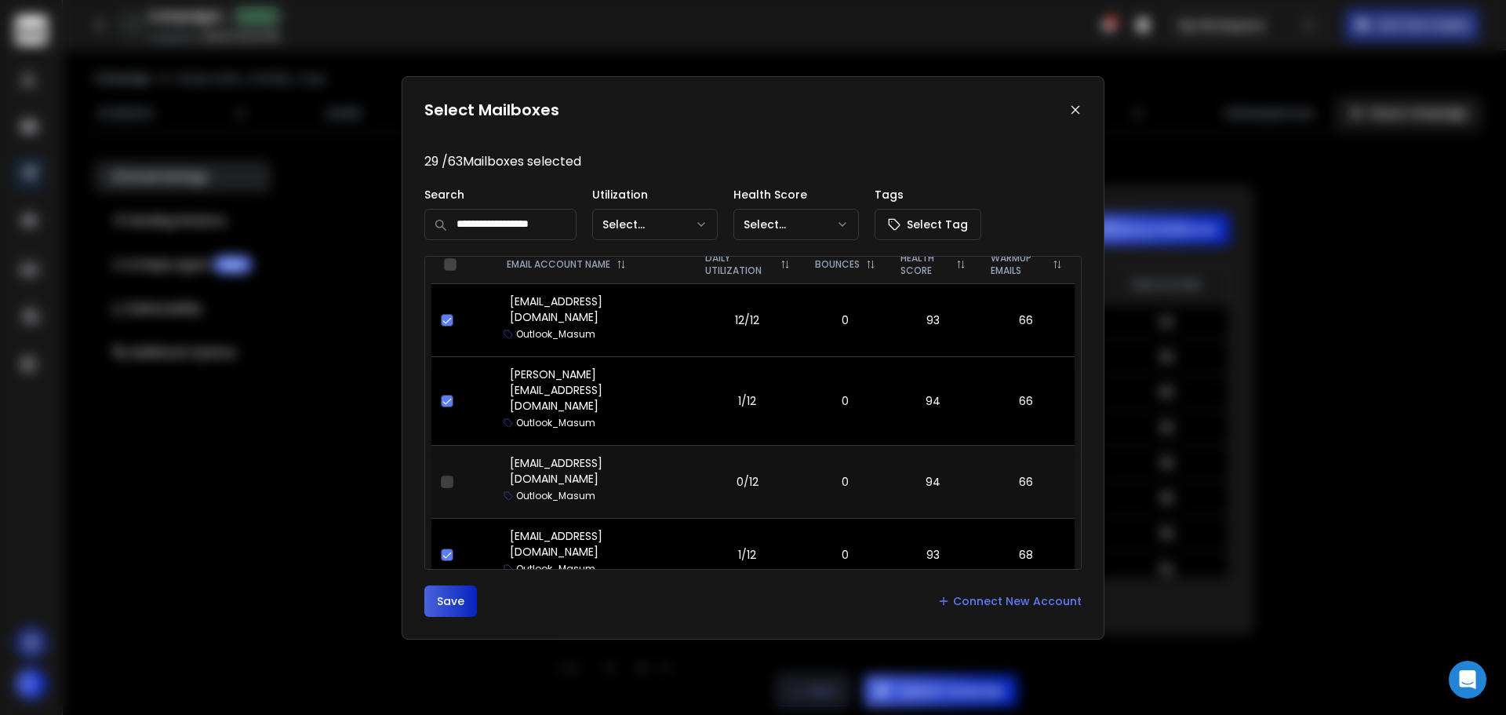
scroll to position [24, 0]
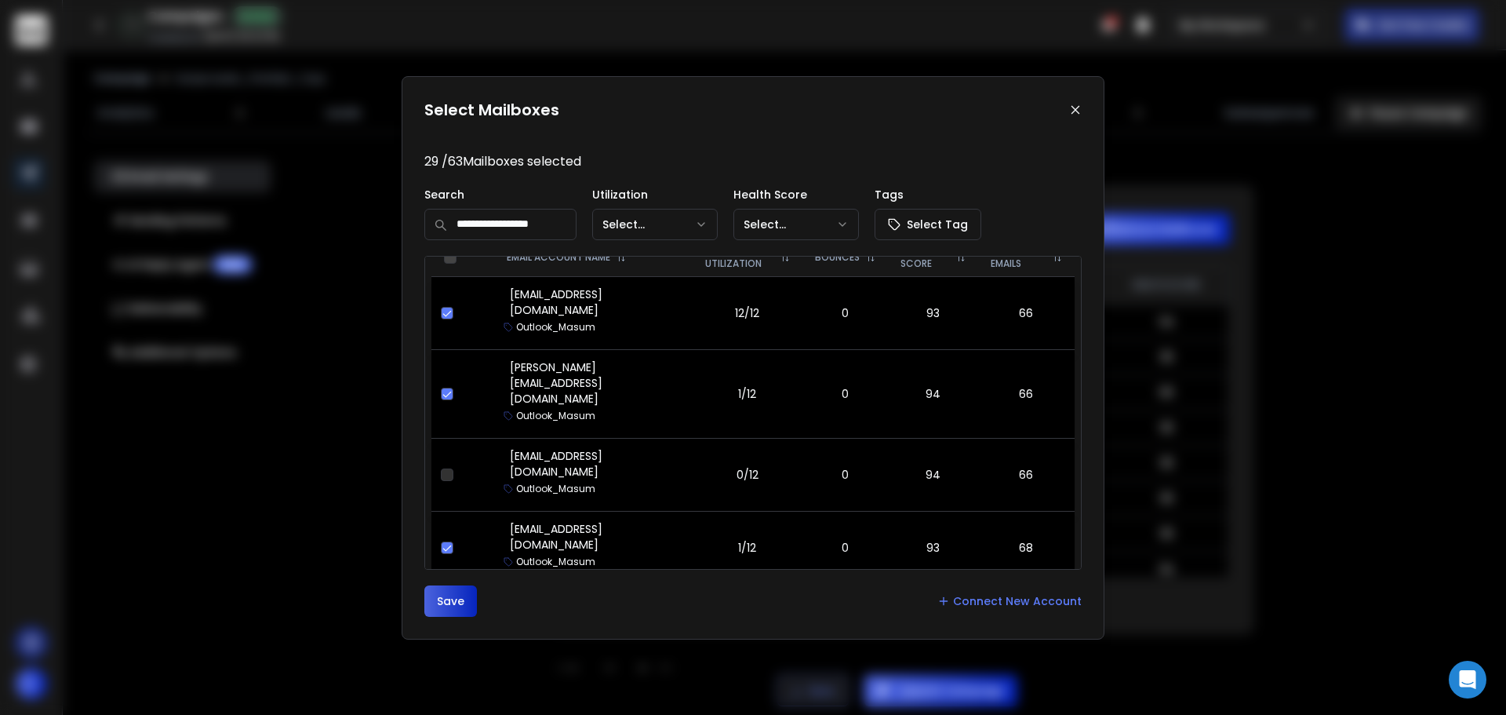
click at [456, 605] on button "Save" at bounding box center [450, 600] width 53 height 31
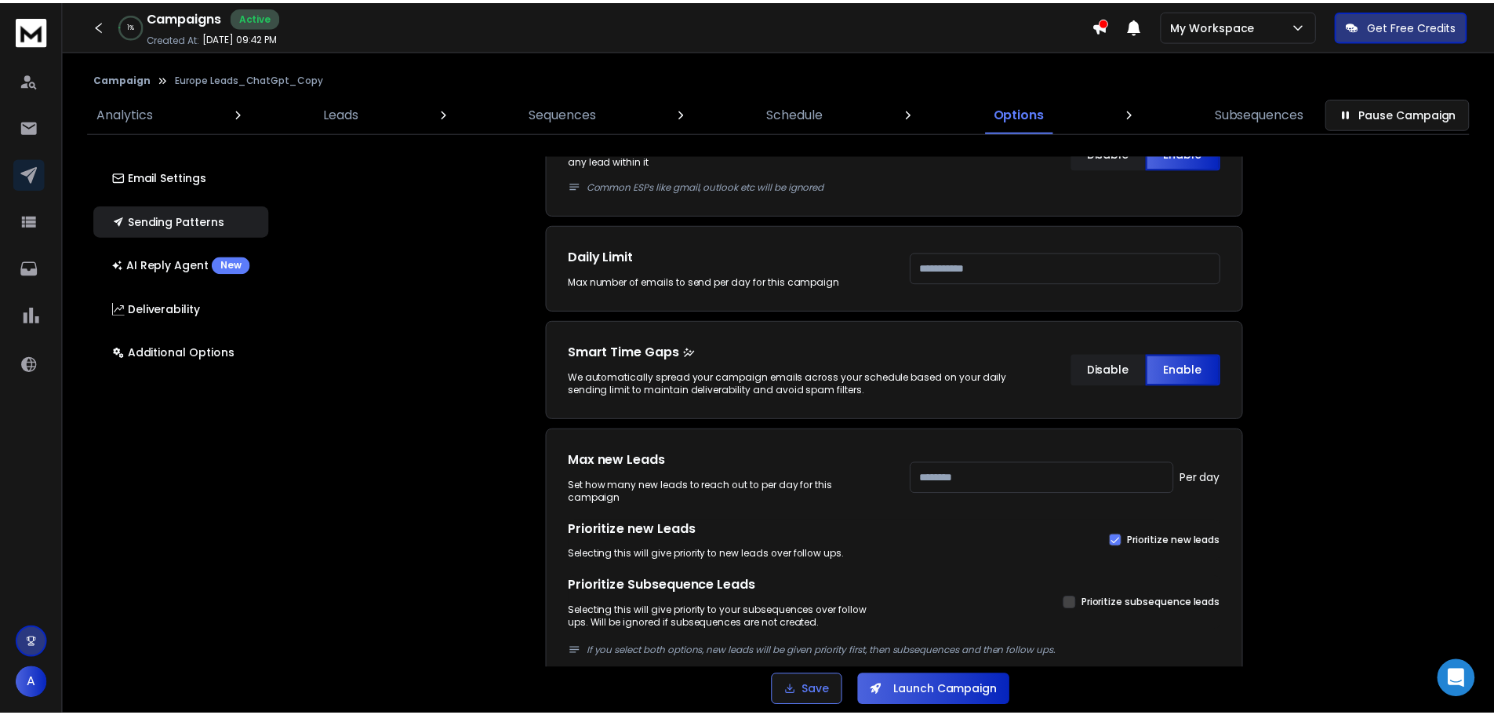
scroll to position [706, 0]
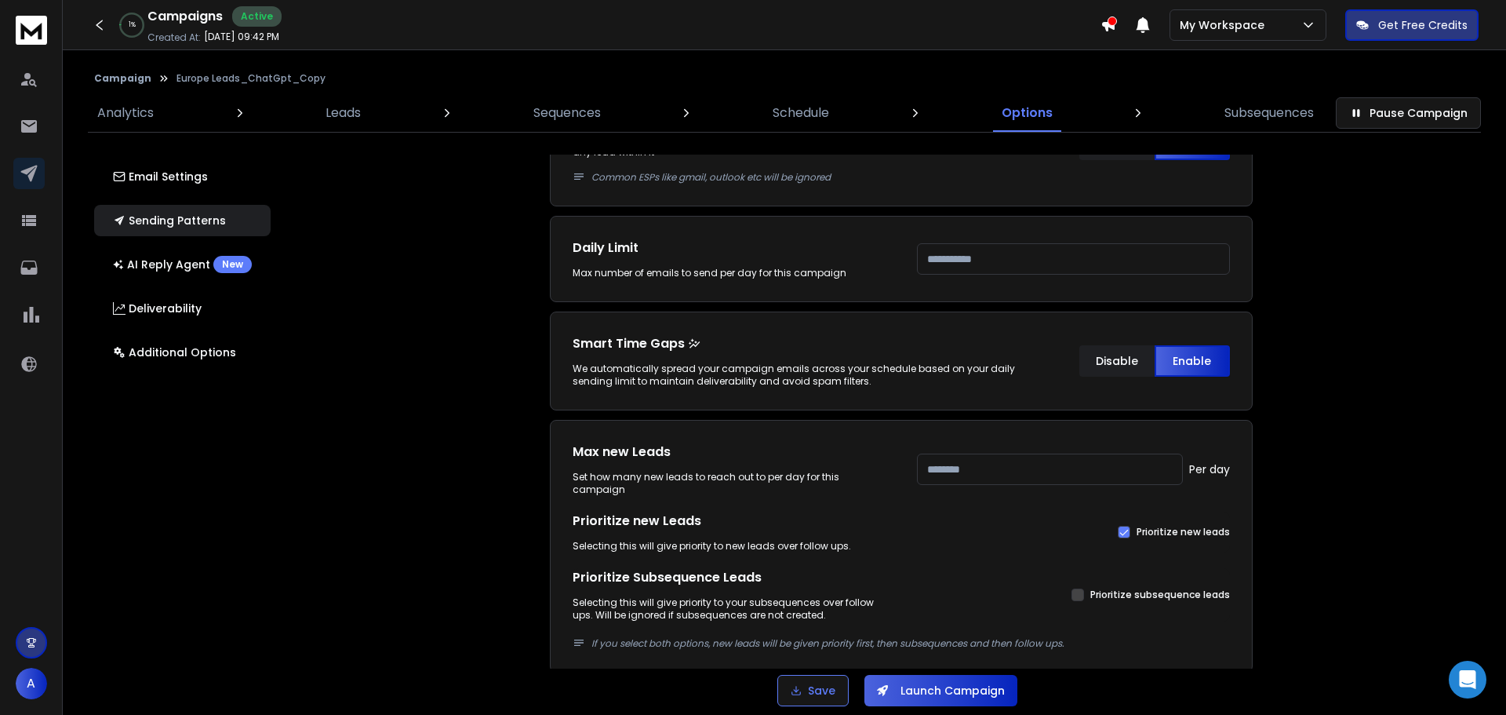
drag, startPoint x: 981, startPoint y: 474, endPoint x: 828, endPoint y: 471, distance: 153.8
click at [832, 470] on div "Max new Leads Set how many new leads to reach out to per day for this campaign …" at bounding box center [901, 468] width 657 height 53
type input "***"
drag, startPoint x: 948, startPoint y: 259, endPoint x: 749, endPoint y: 259, distance: 199.3
click at [749, 259] on div "Daily Limit Max number of emails to send per day for this campaign ***" at bounding box center [901, 258] width 657 height 41
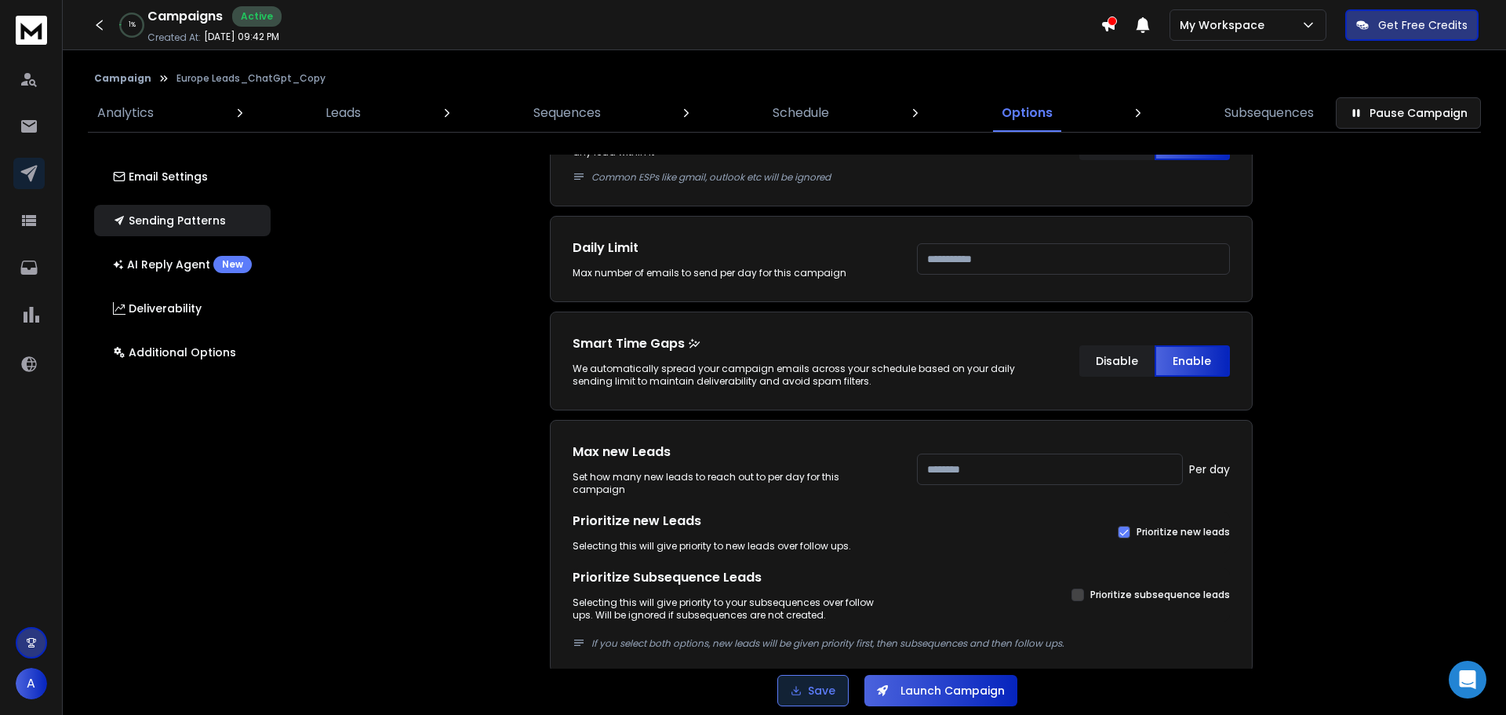
type input "***"
drag, startPoint x: 813, startPoint y: 694, endPoint x: 869, endPoint y: 695, distance: 56.5
click at [816, 694] on button "Save" at bounding box center [812, 690] width 71 height 31
click at [109, 80] on button "Campaign" at bounding box center [122, 78] width 57 height 13
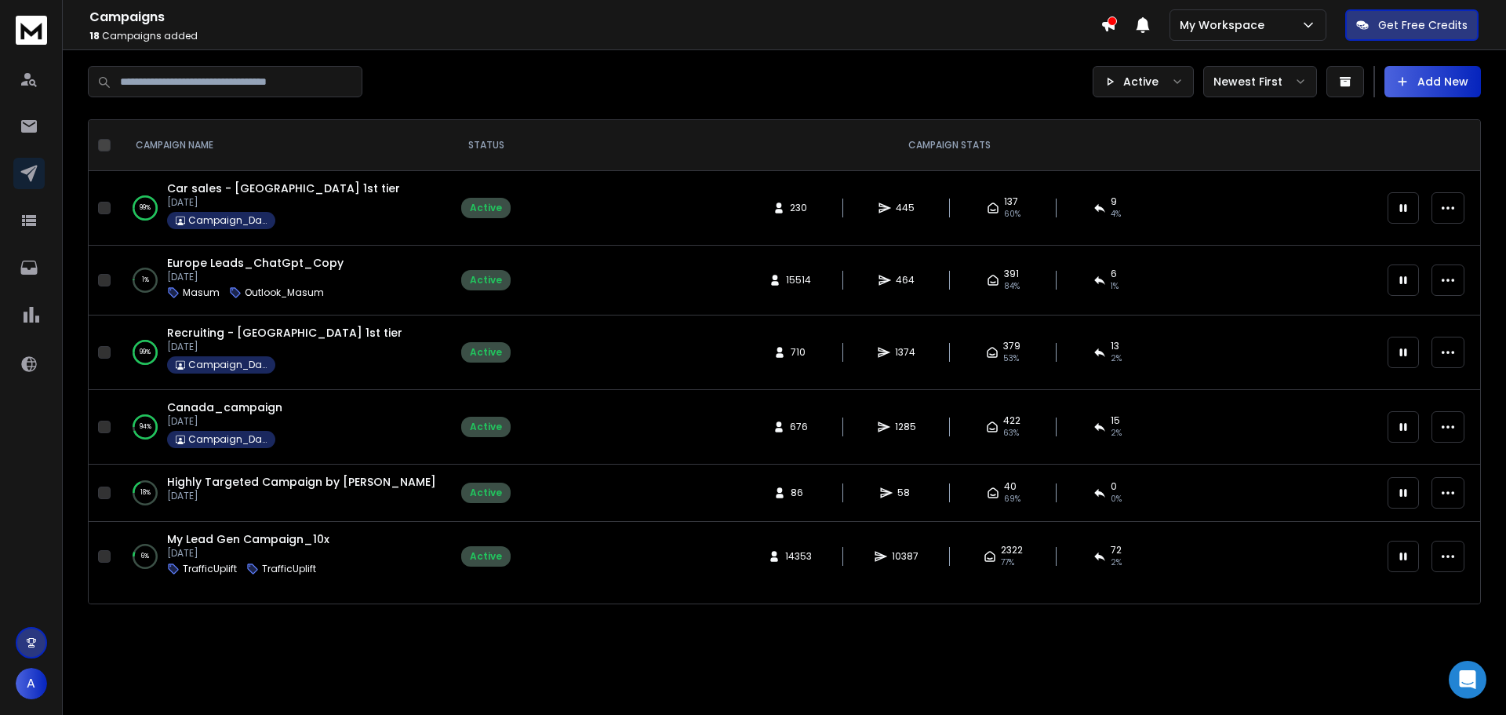
click at [246, 541] on span "My Lead Gen Campaign_10x" at bounding box center [248, 539] width 162 height 16
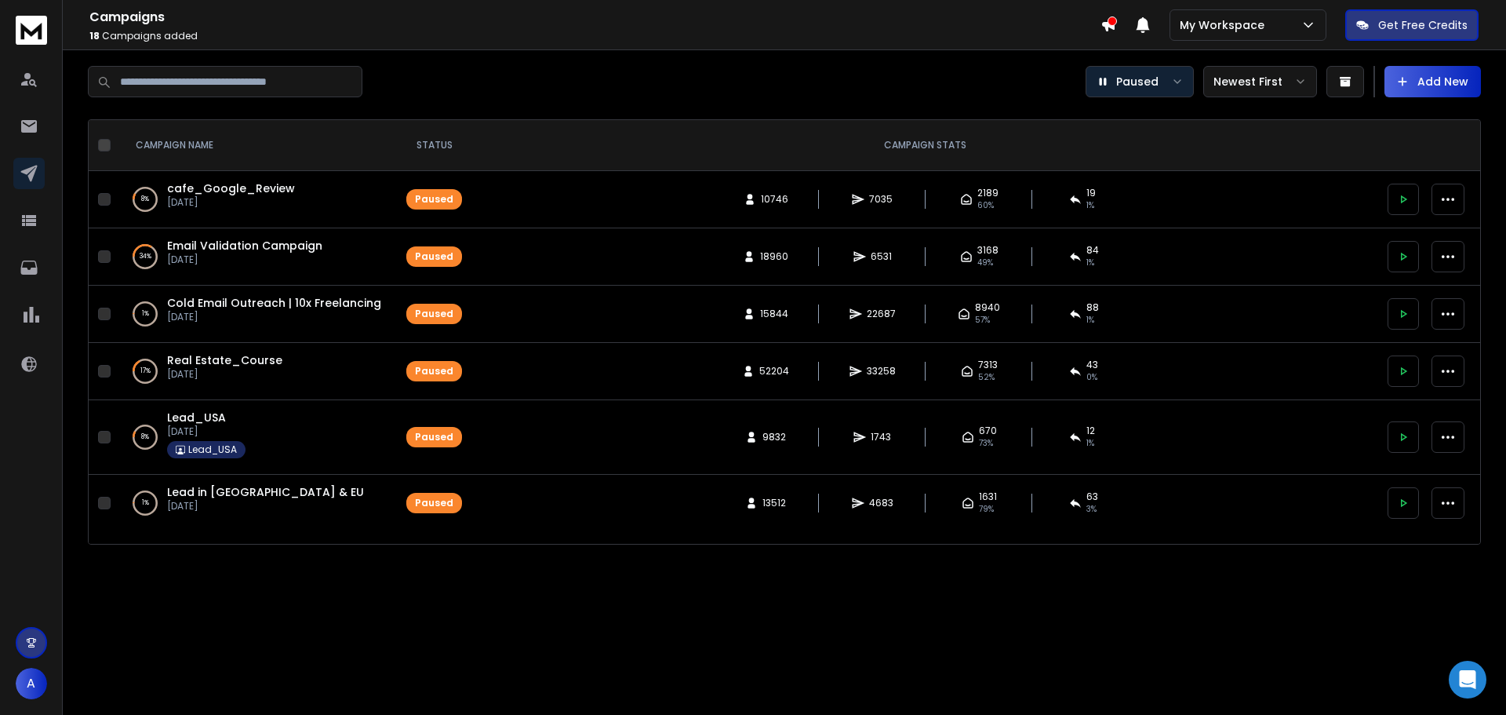
click at [1123, 79] on p "Paused" at bounding box center [1137, 82] width 42 height 16
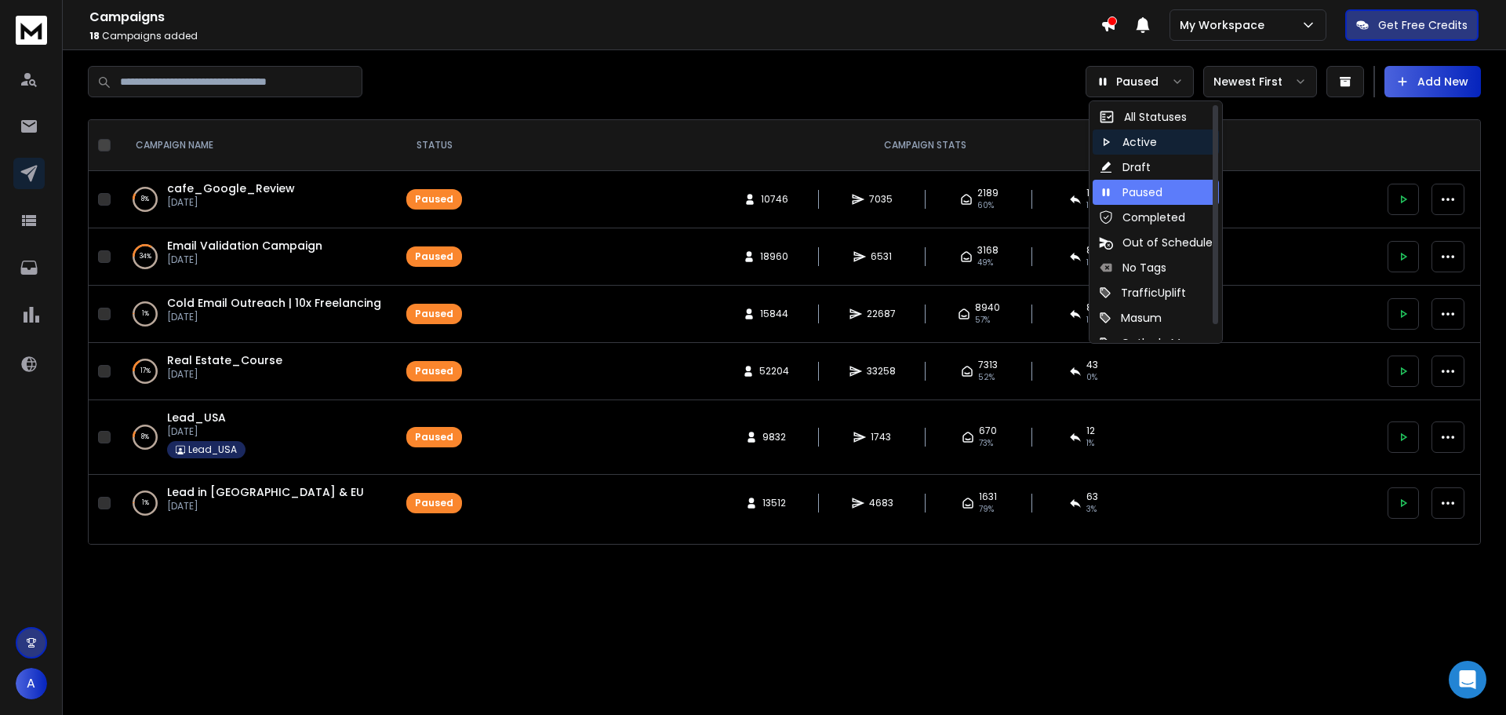
click at [1130, 139] on div "Active" at bounding box center [1128, 142] width 58 height 16
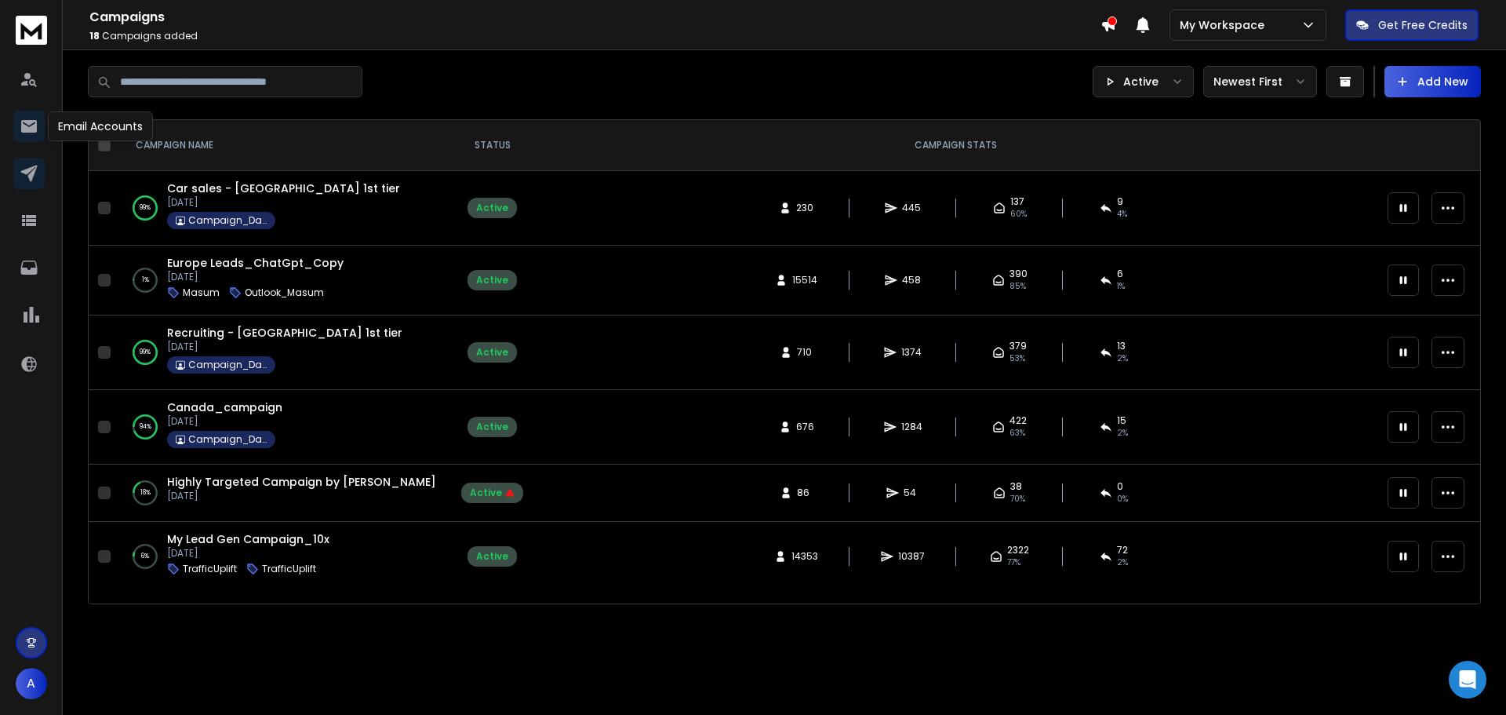
click at [30, 122] on icon at bounding box center [29, 126] width 16 height 13
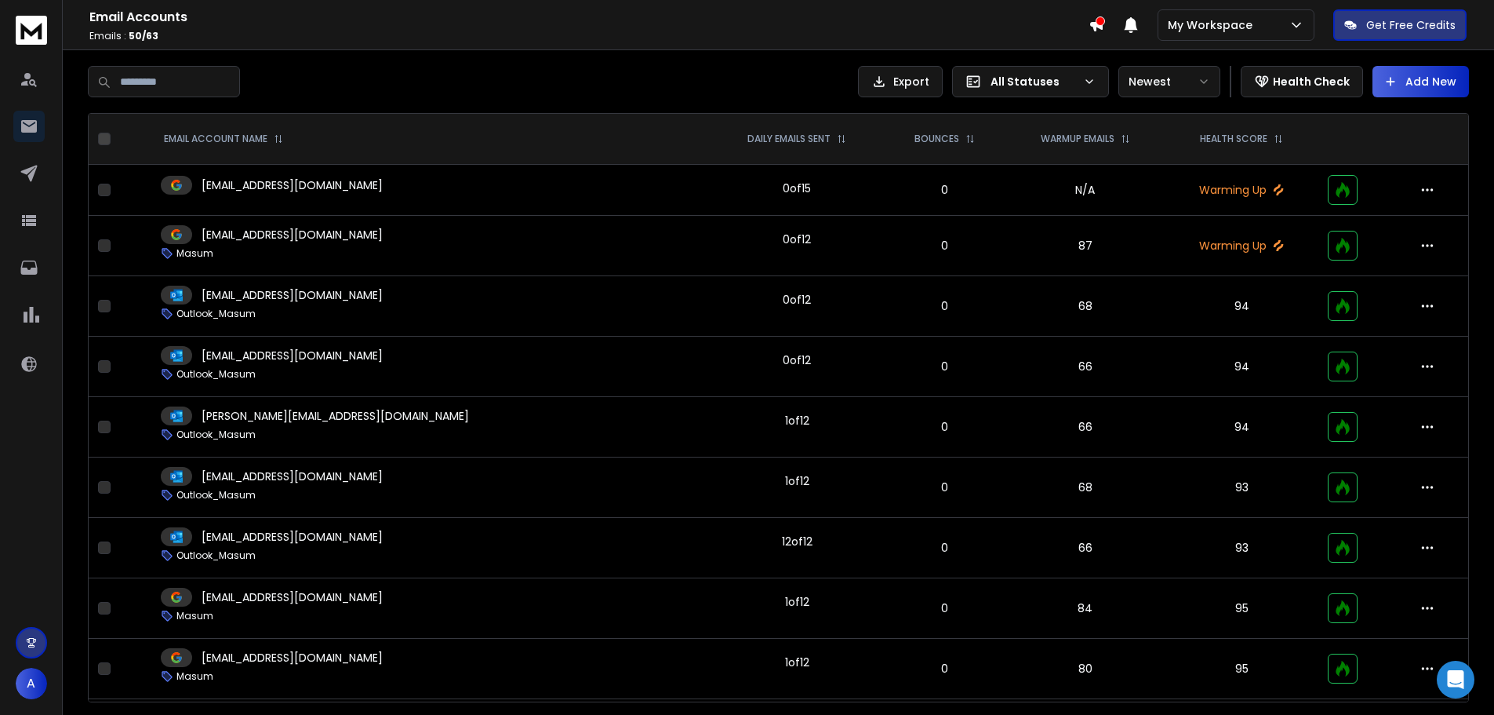
click at [129, 88] on input at bounding box center [164, 81] width 152 height 31
paste input "**********"
type input "**********"
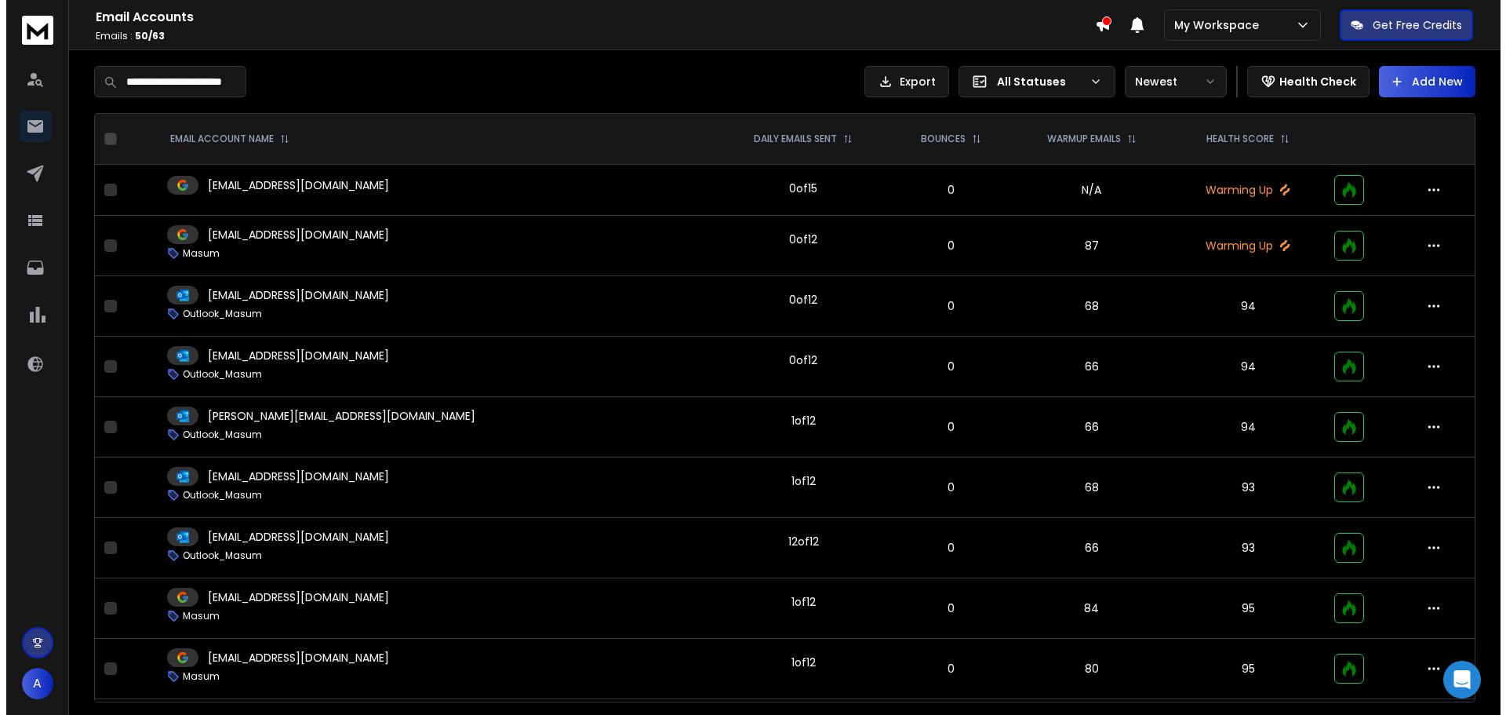
scroll to position [0, 8]
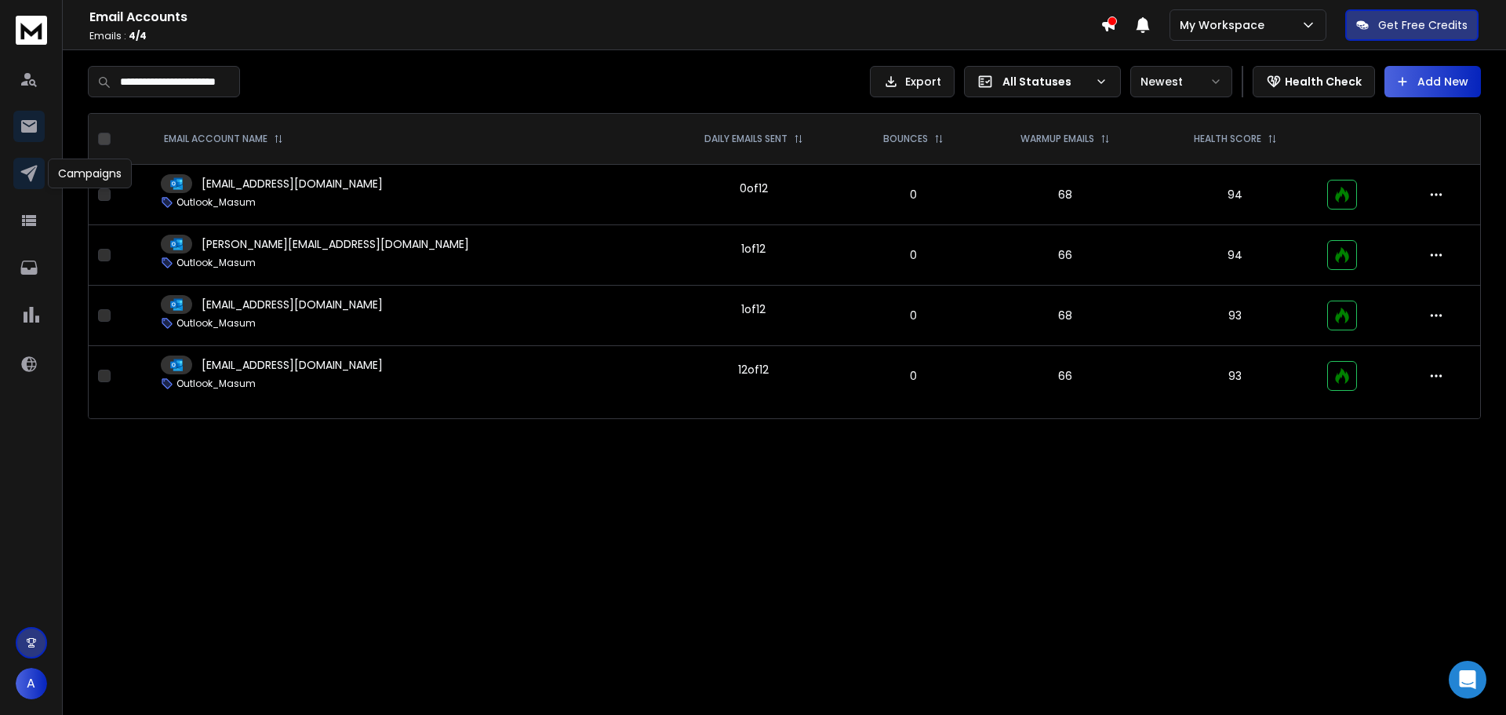
click at [27, 176] on icon at bounding box center [29, 173] width 19 height 19
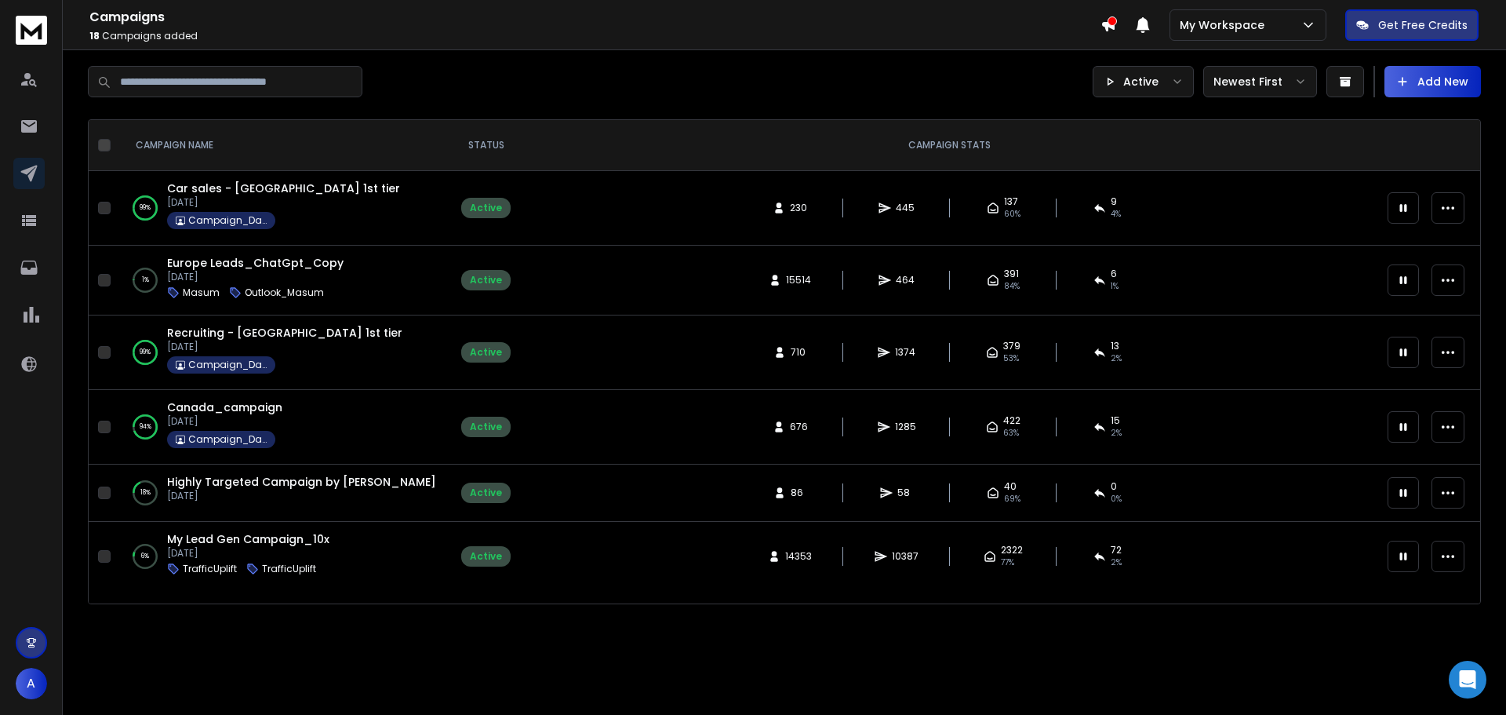
click at [270, 527] on td "6 % My Lead Gen Campaign_10x [DATE] TrafficUplift TrafficUplift" at bounding box center [284, 557] width 335 height 70
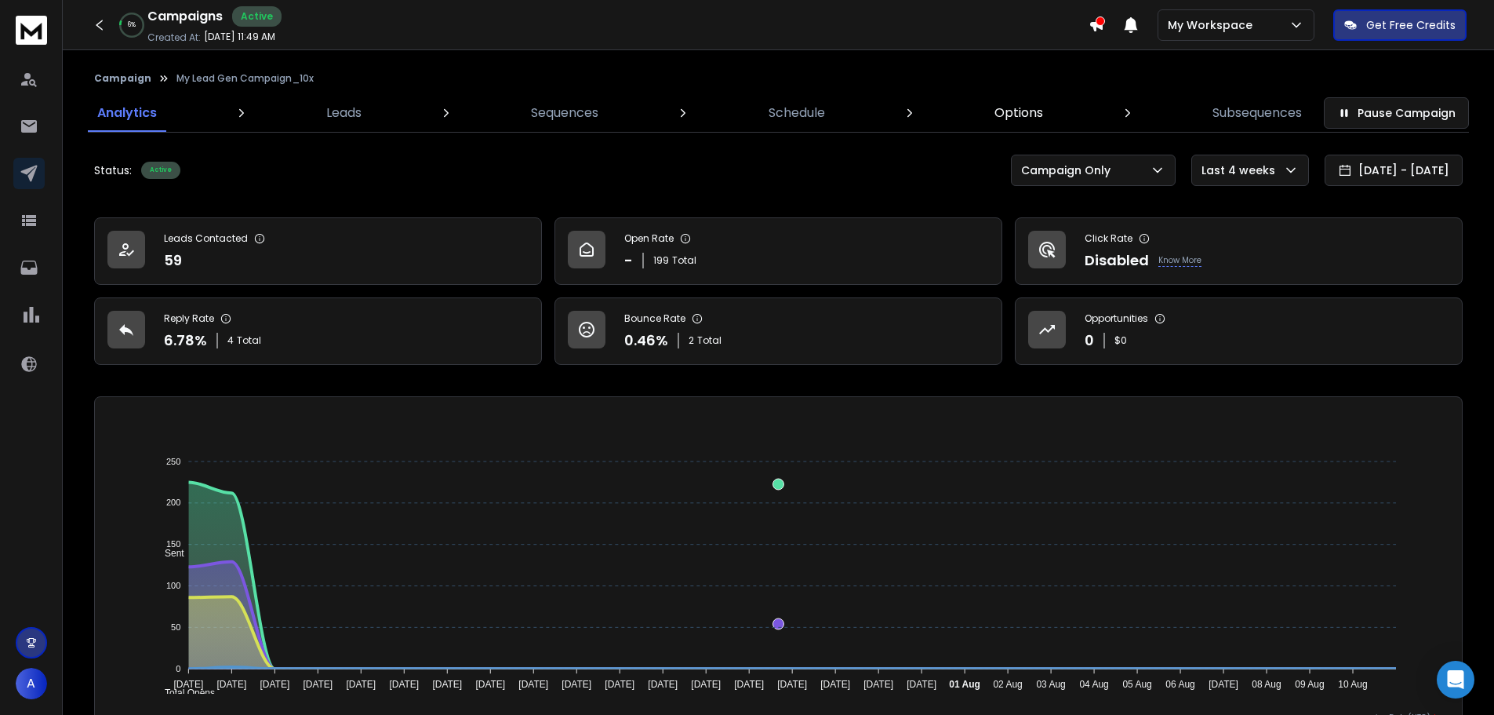
click at [1017, 113] on p "Options" at bounding box center [1019, 113] width 49 height 19
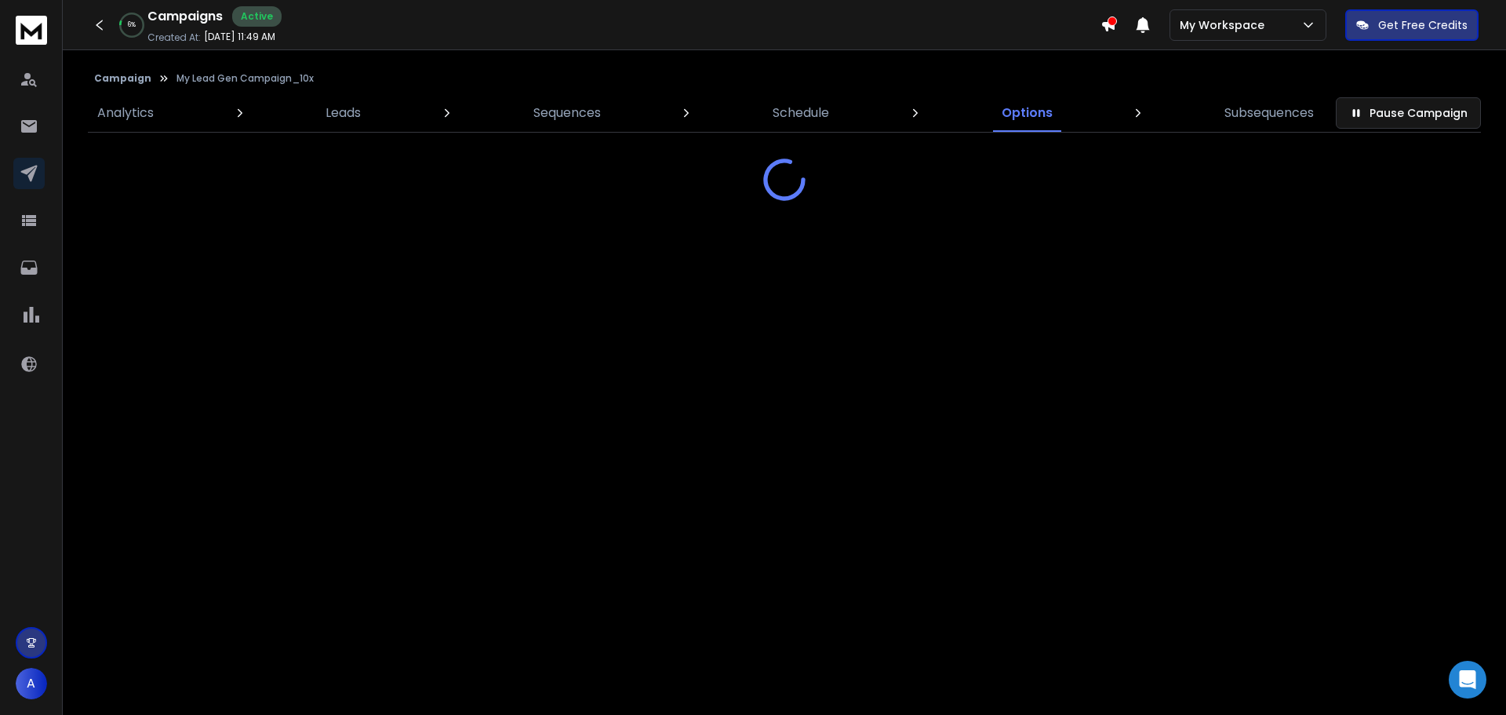
select select "**********"
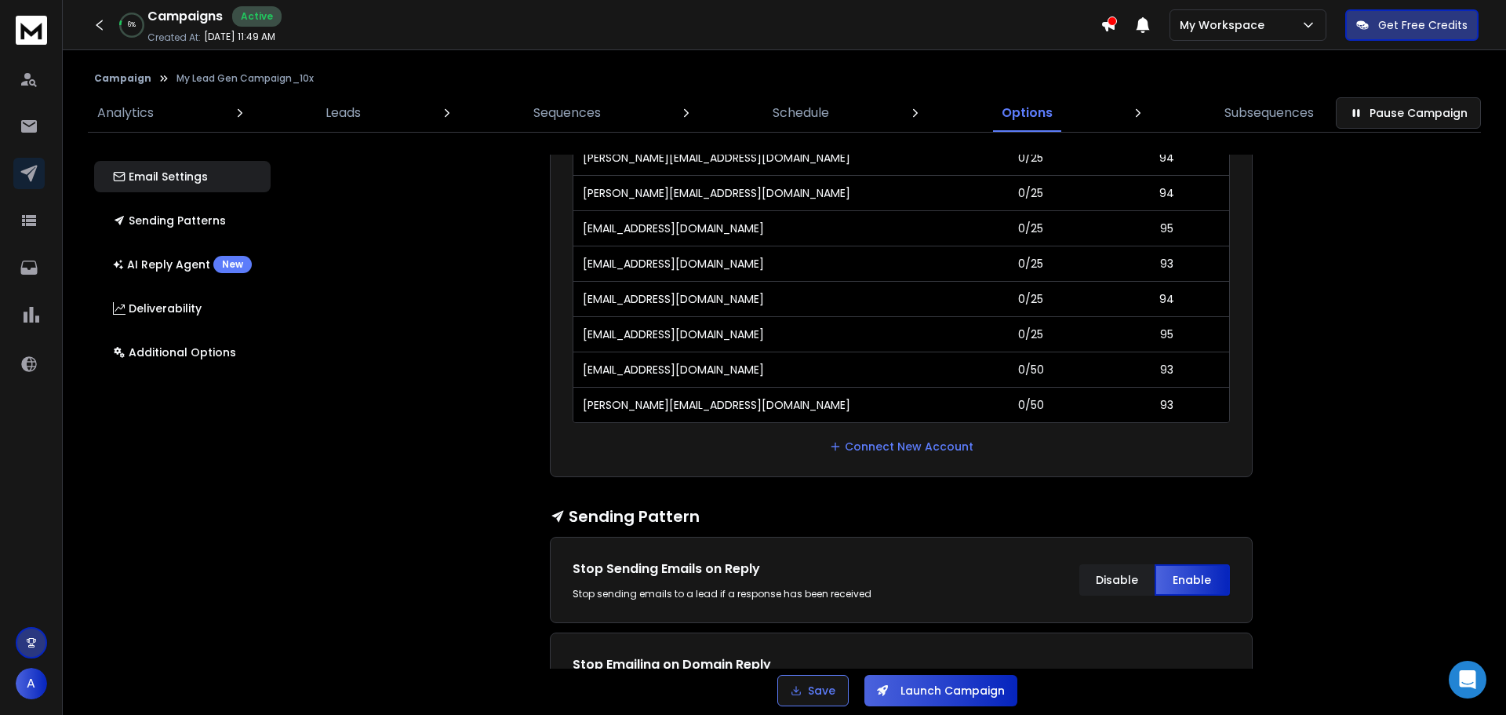
scroll to position [392, 0]
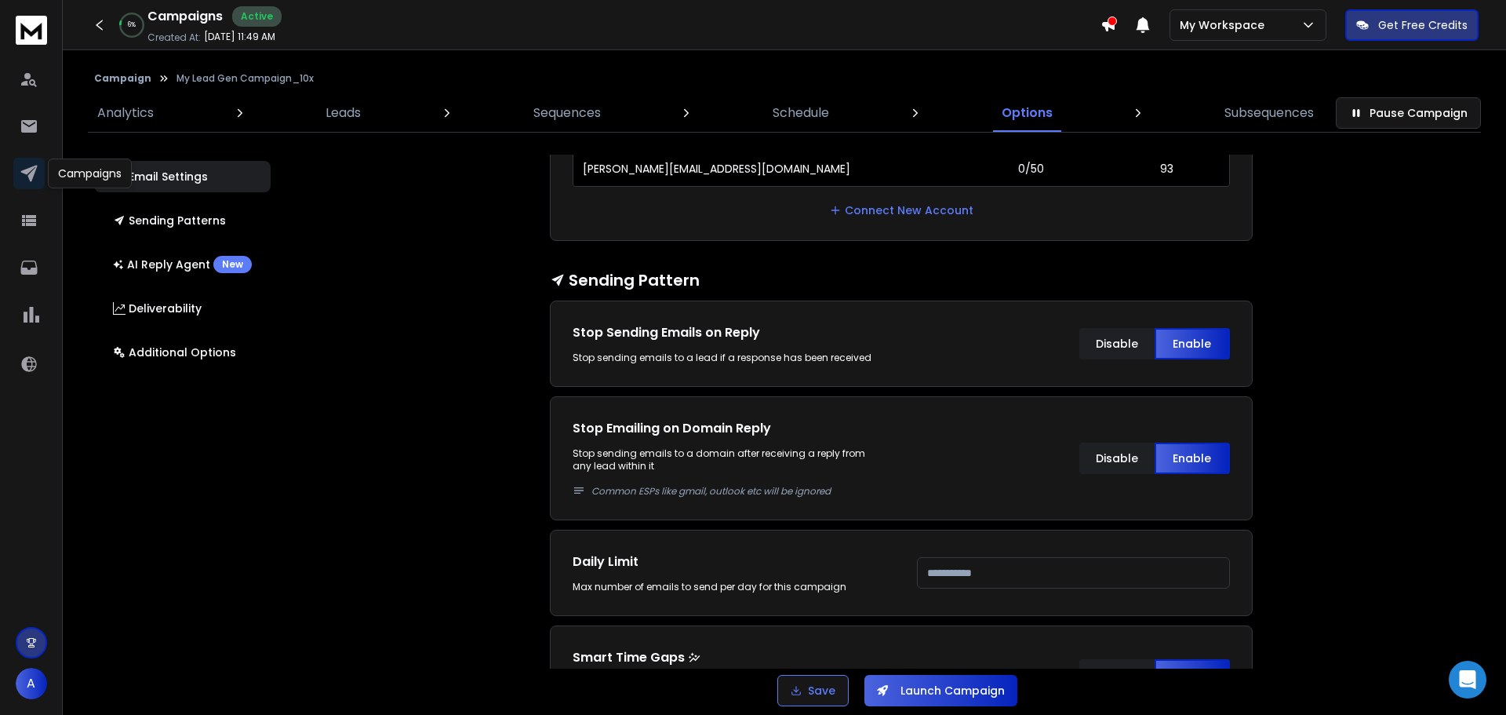
click at [30, 173] on icon at bounding box center [28, 173] width 16 height 16
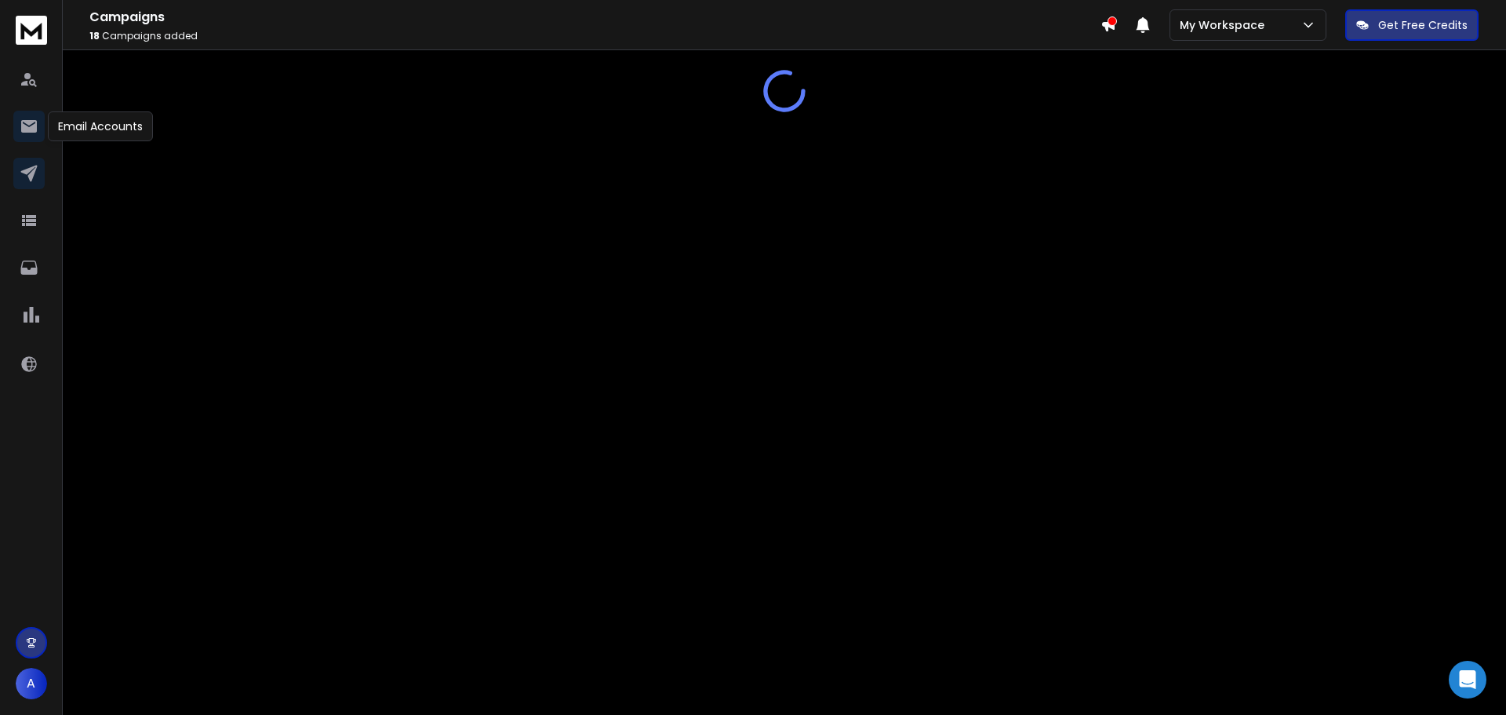
click at [24, 123] on icon at bounding box center [29, 126] width 19 height 19
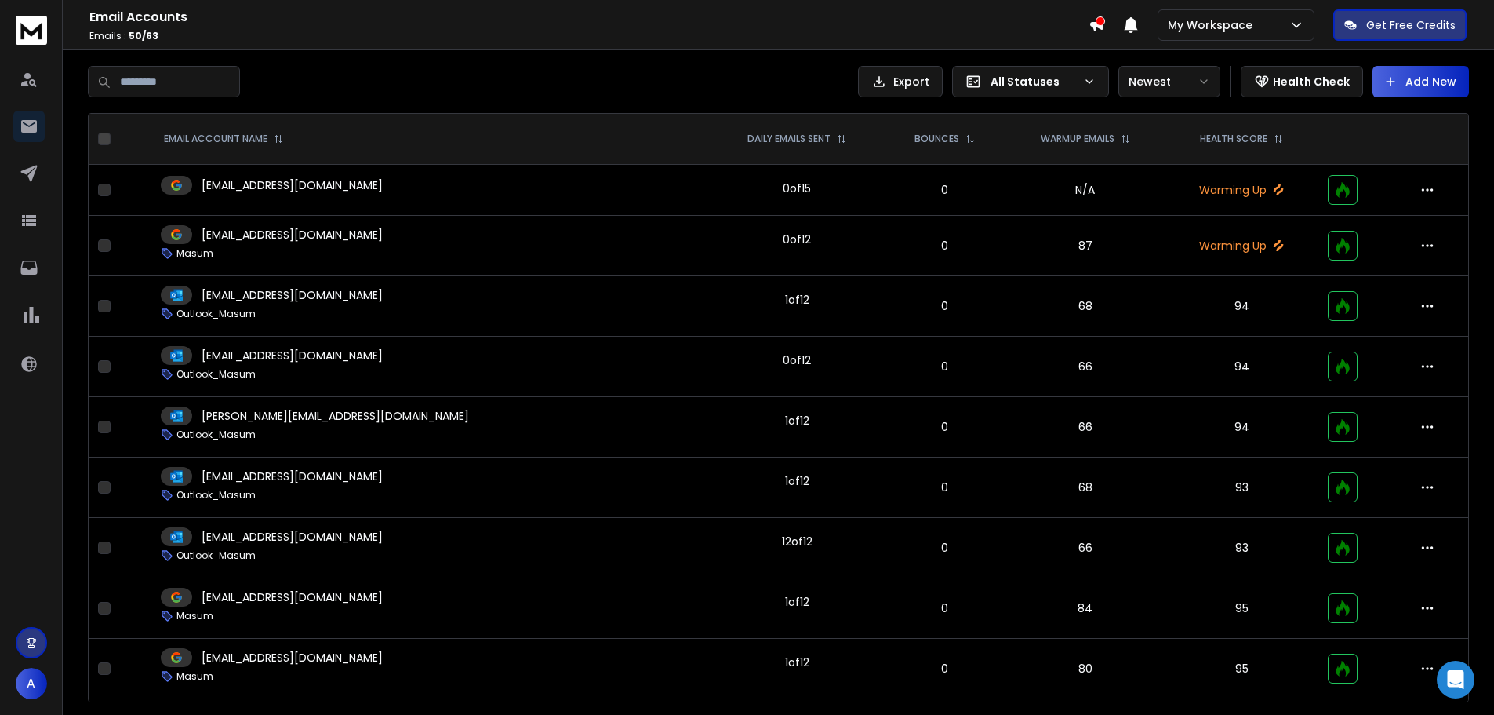
click at [1049, 83] on p "All Statuses" at bounding box center [1034, 82] width 86 height 16
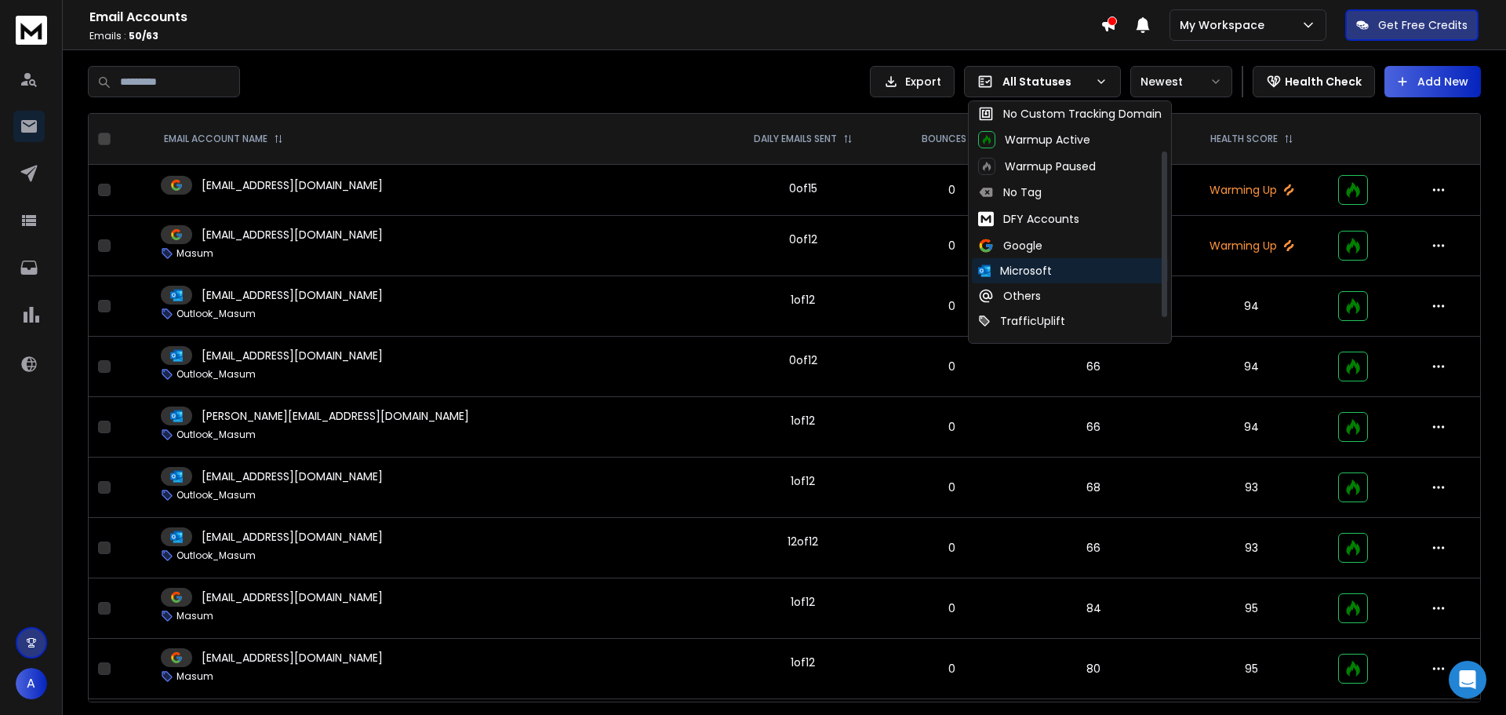
scroll to position [97, 0]
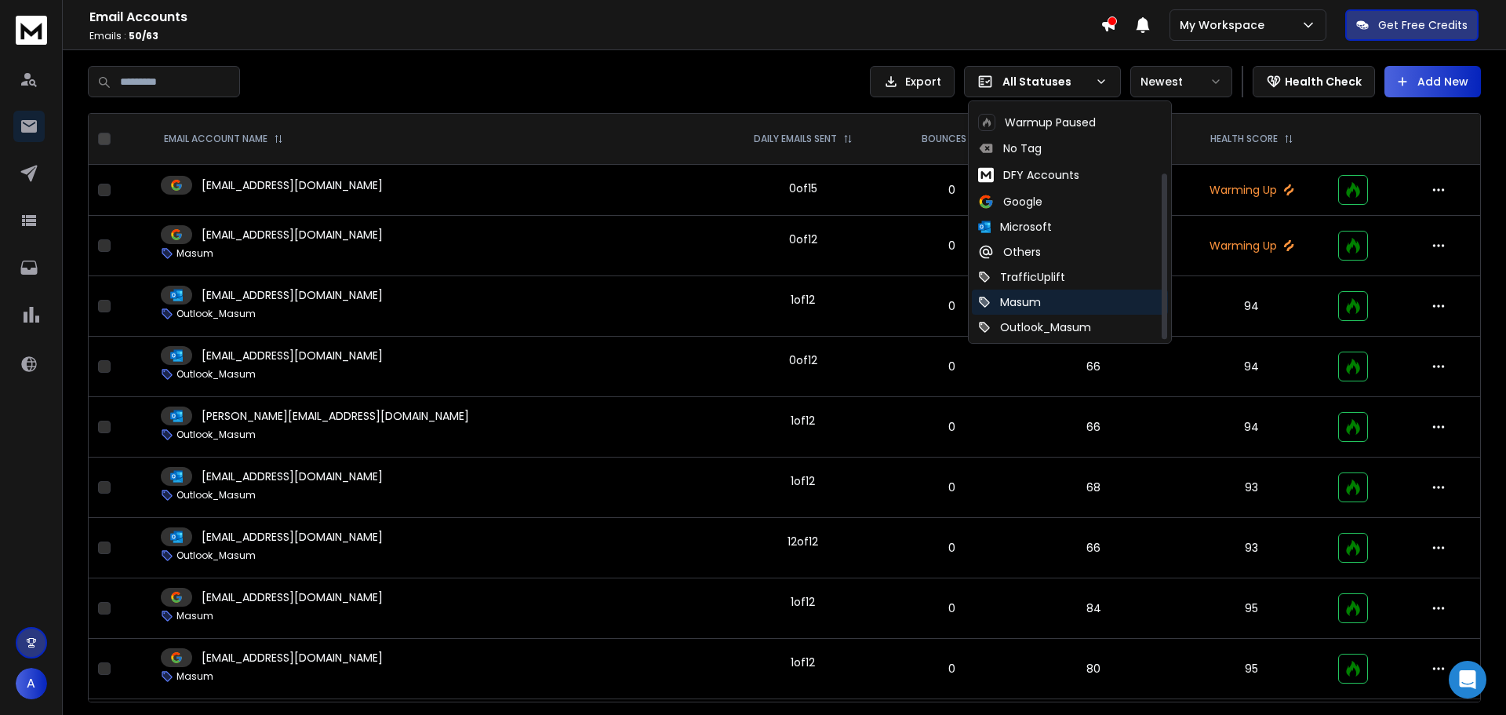
click at [1025, 295] on div "Masum" at bounding box center [1009, 302] width 63 height 16
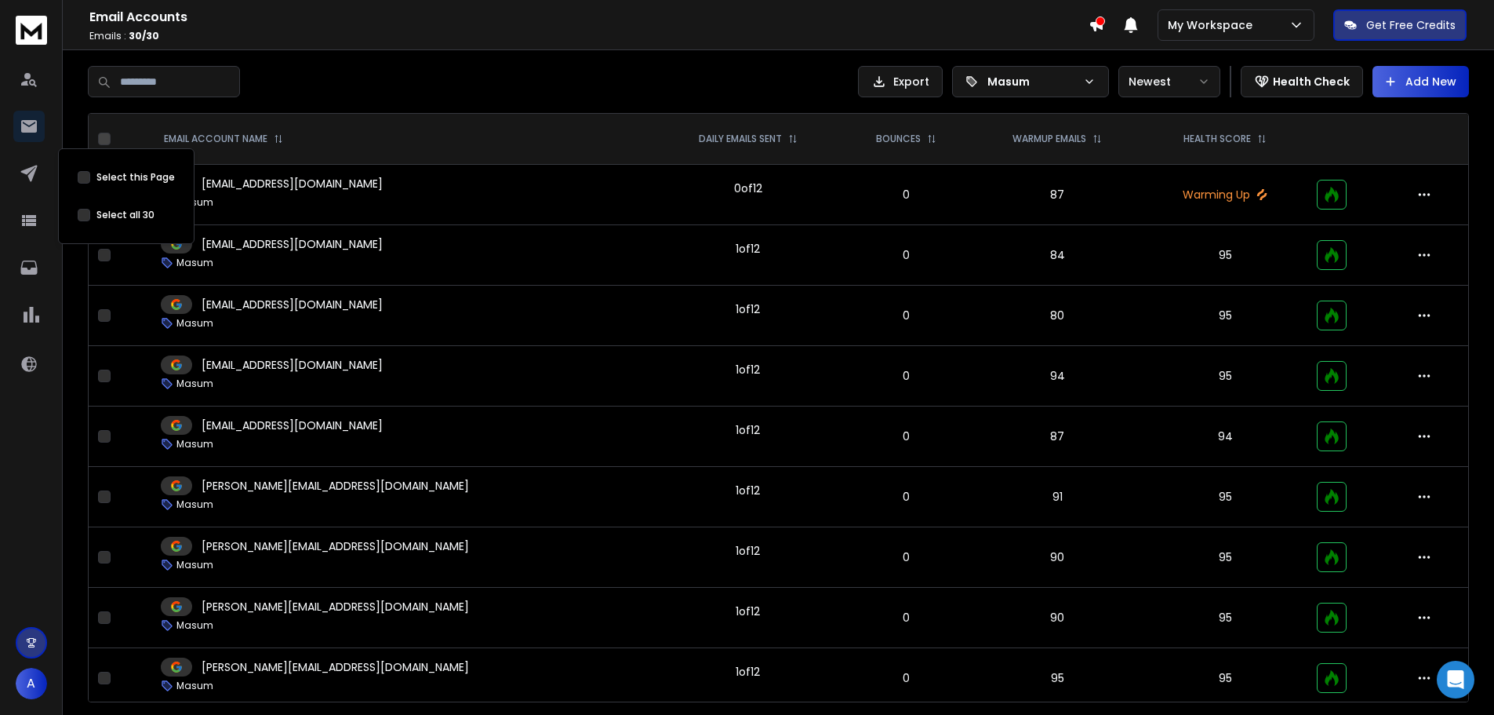
click at [83, 216] on button "Select this Page" at bounding box center [84, 215] width 13 height 13
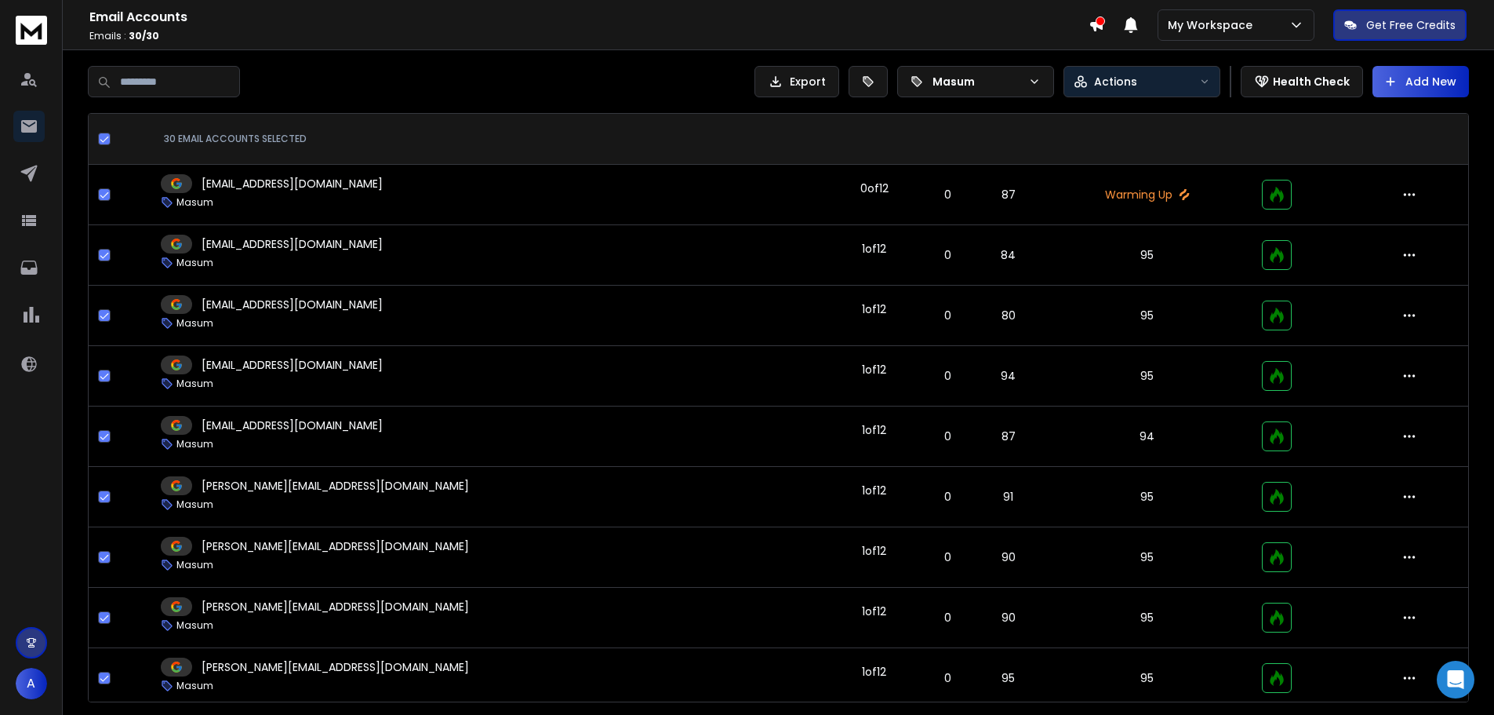
click at [1121, 82] on p "Actions" at bounding box center [1115, 82] width 43 height 16
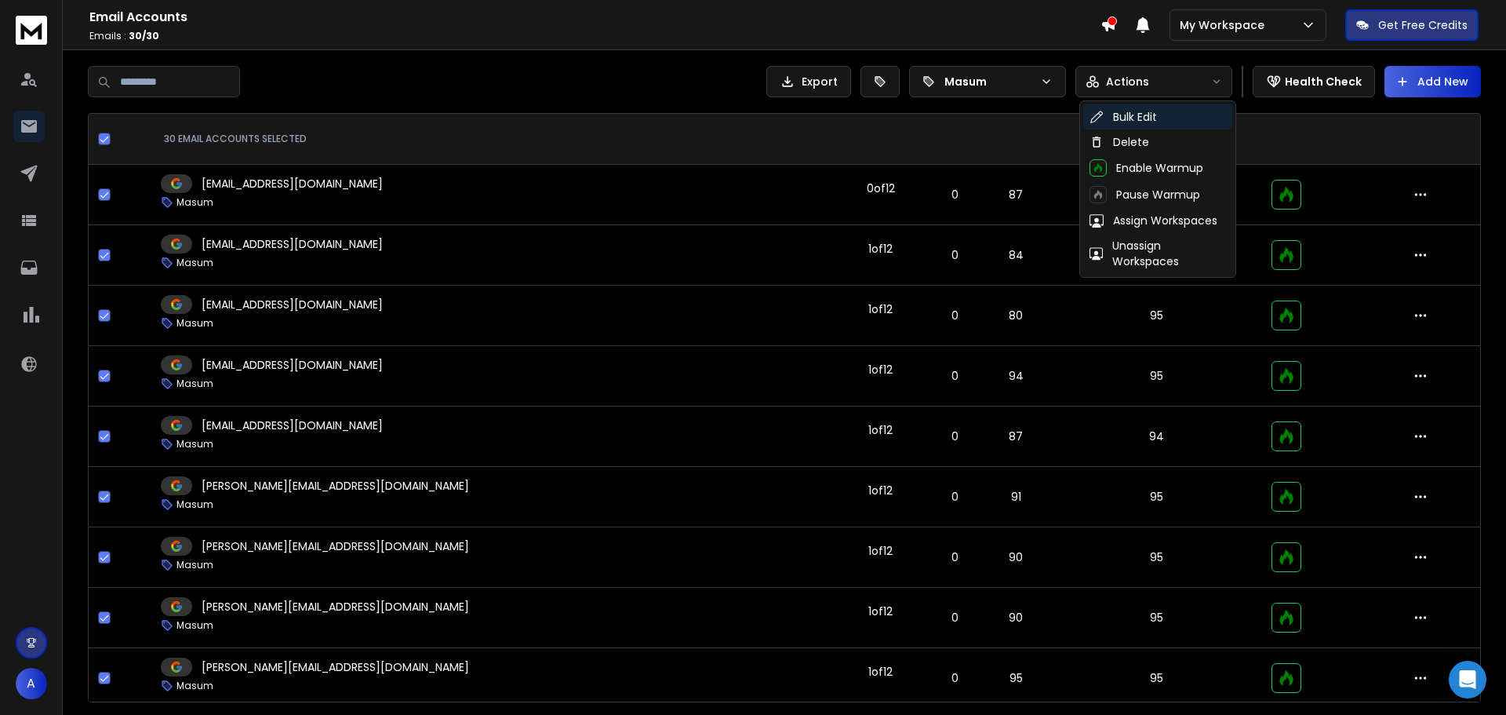
click at [1137, 115] on div "Bulk Edit" at bounding box center [1123, 117] width 67 height 16
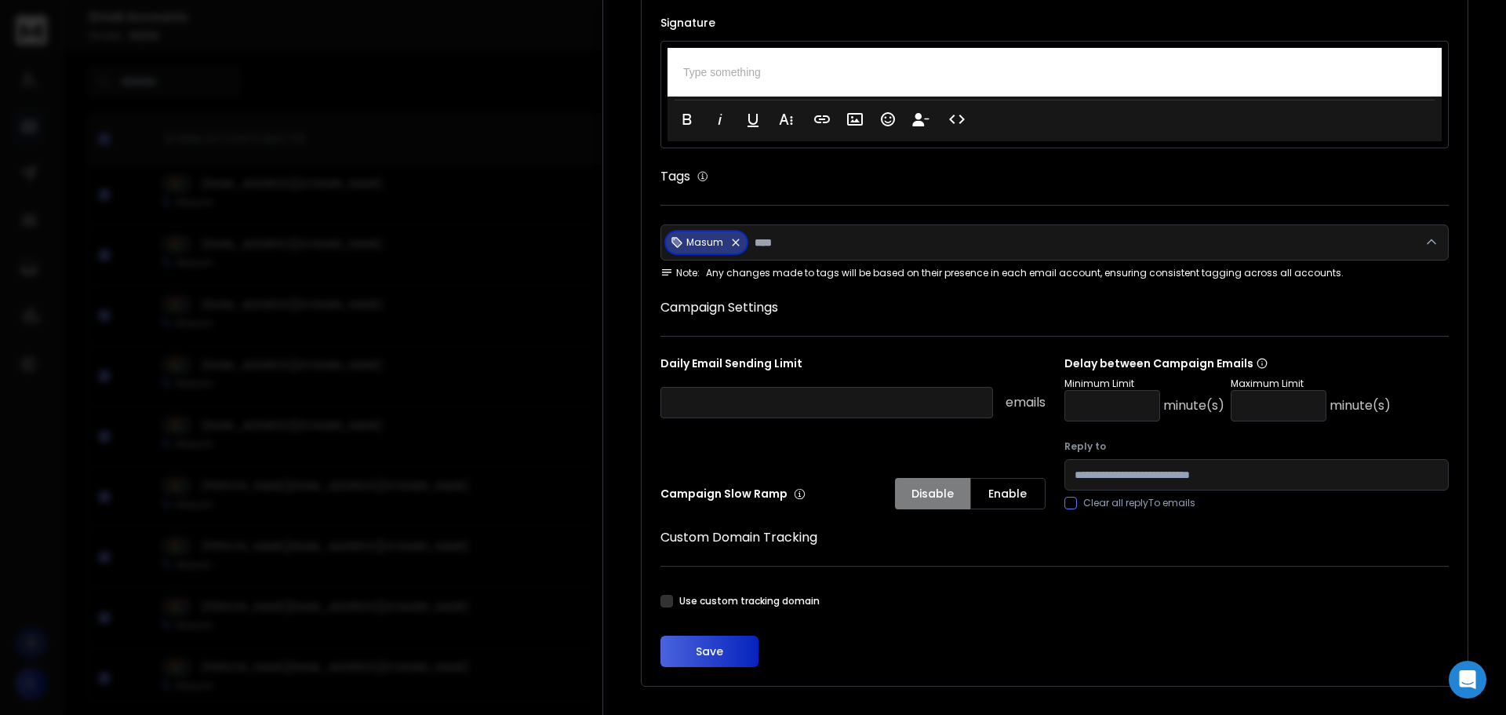
scroll to position [231, 0]
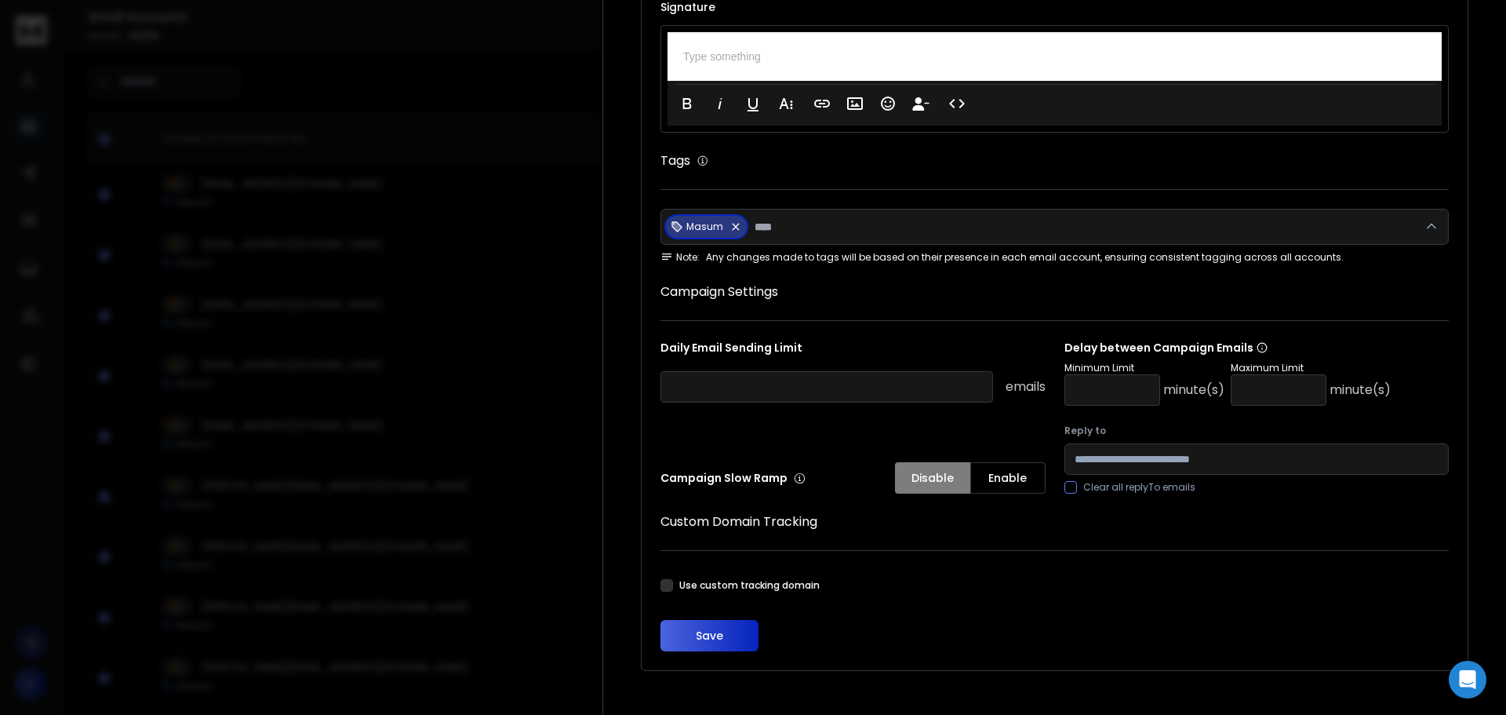
click at [1280, 391] on input "number" at bounding box center [1279, 389] width 96 height 31
type input "**"
click at [1090, 391] on input "number" at bounding box center [1113, 389] width 96 height 31
type input "**"
click at [798, 391] on input "number" at bounding box center [827, 386] width 333 height 31
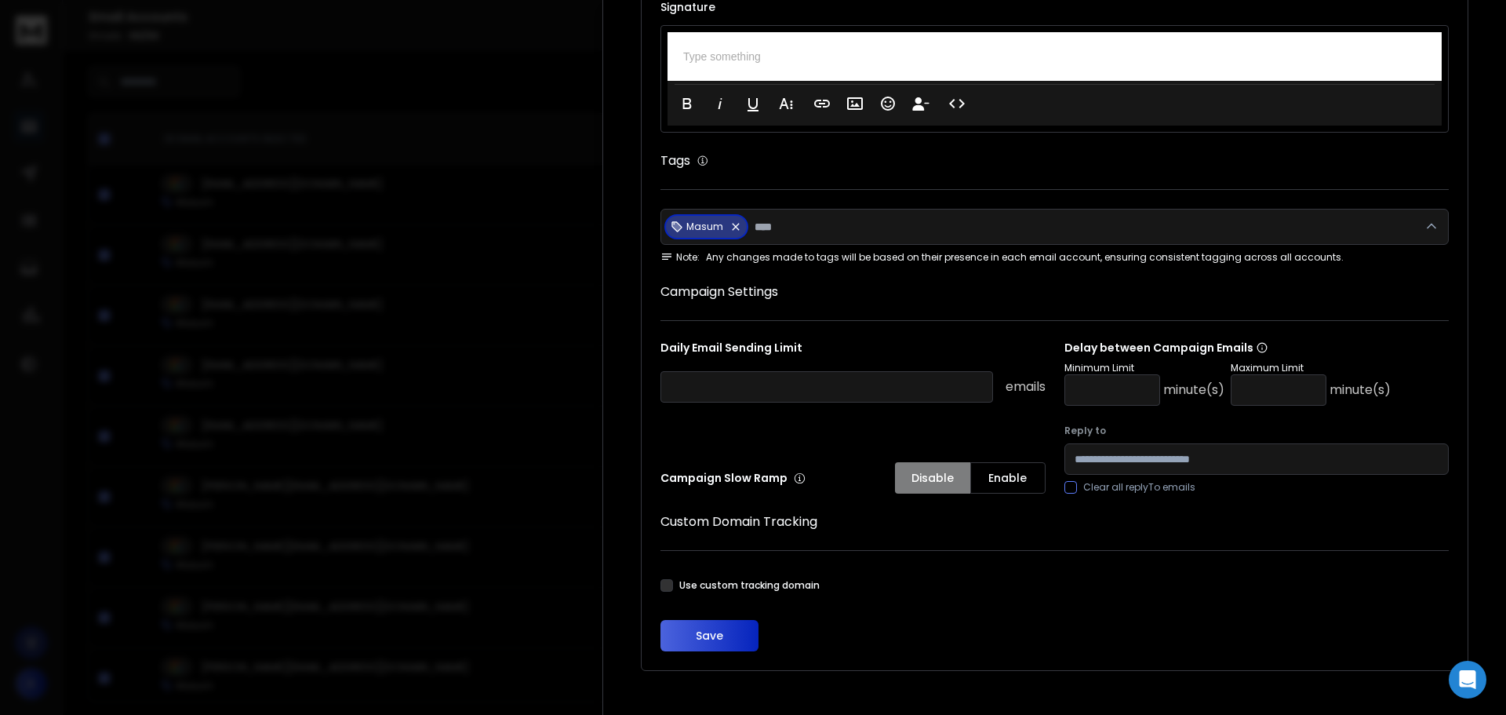
type input "**"
click at [730, 633] on button "Save" at bounding box center [710, 635] width 98 height 31
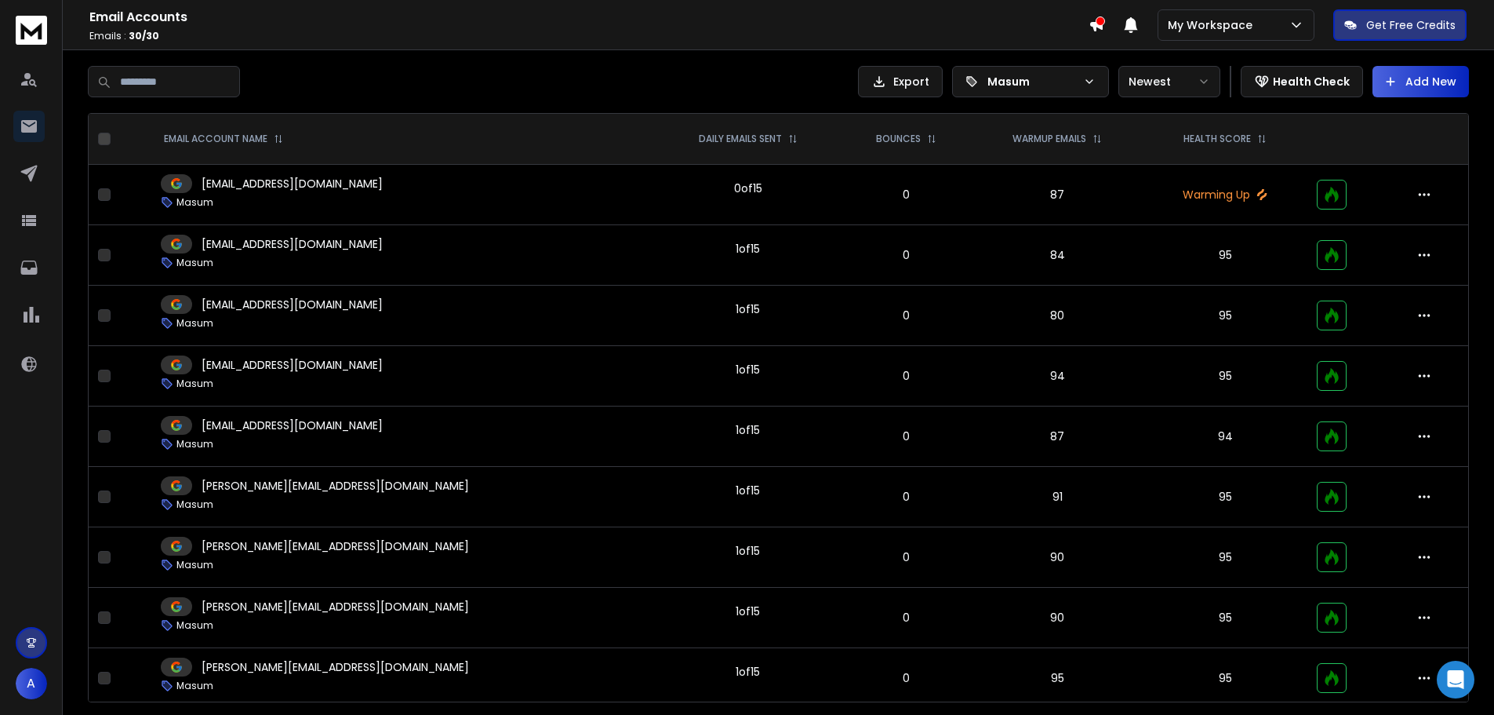
click at [1038, 78] on p "Masum" at bounding box center [1032, 82] width 89 height 16
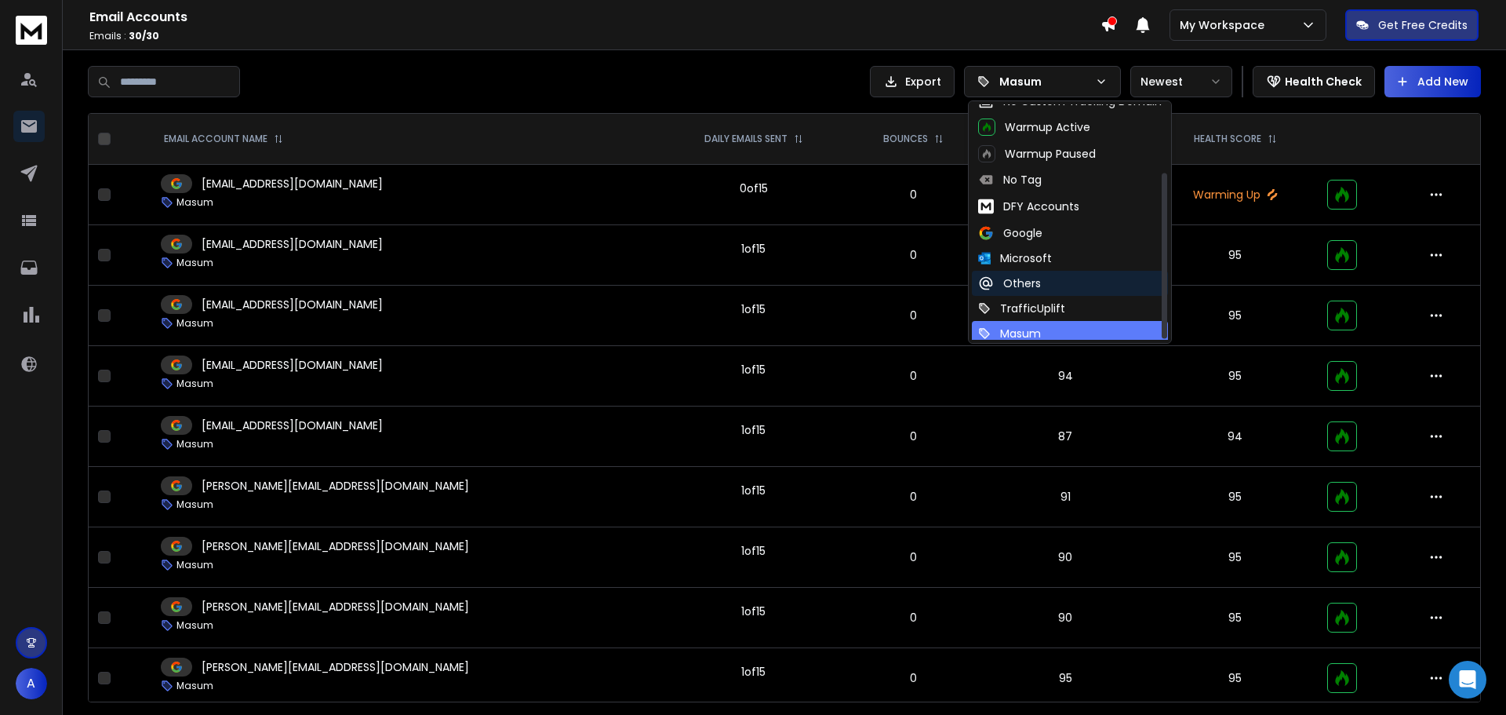
scroll to position [97, 0]
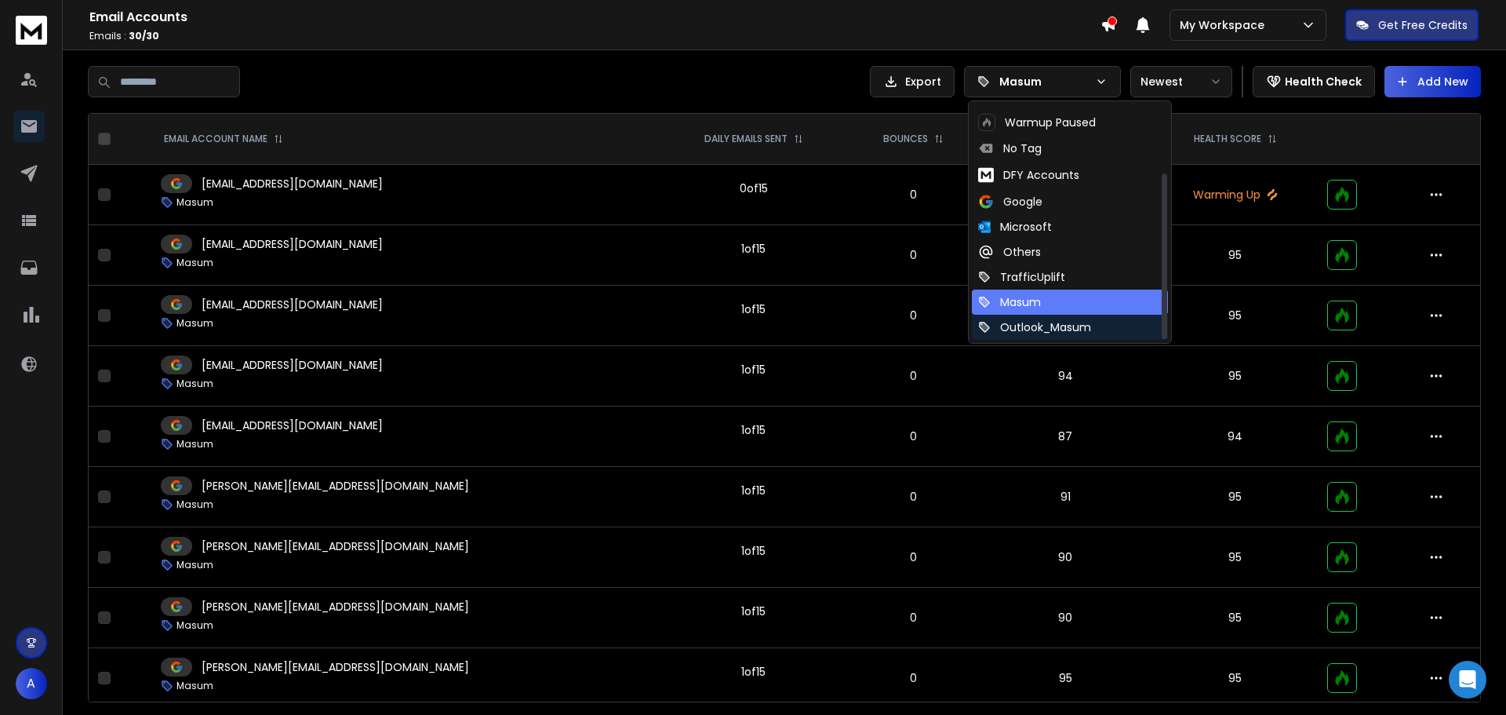
click at [1045, 323] on div "Outlook_Masum" at bounding box center [1034, 327] width 113 height 16
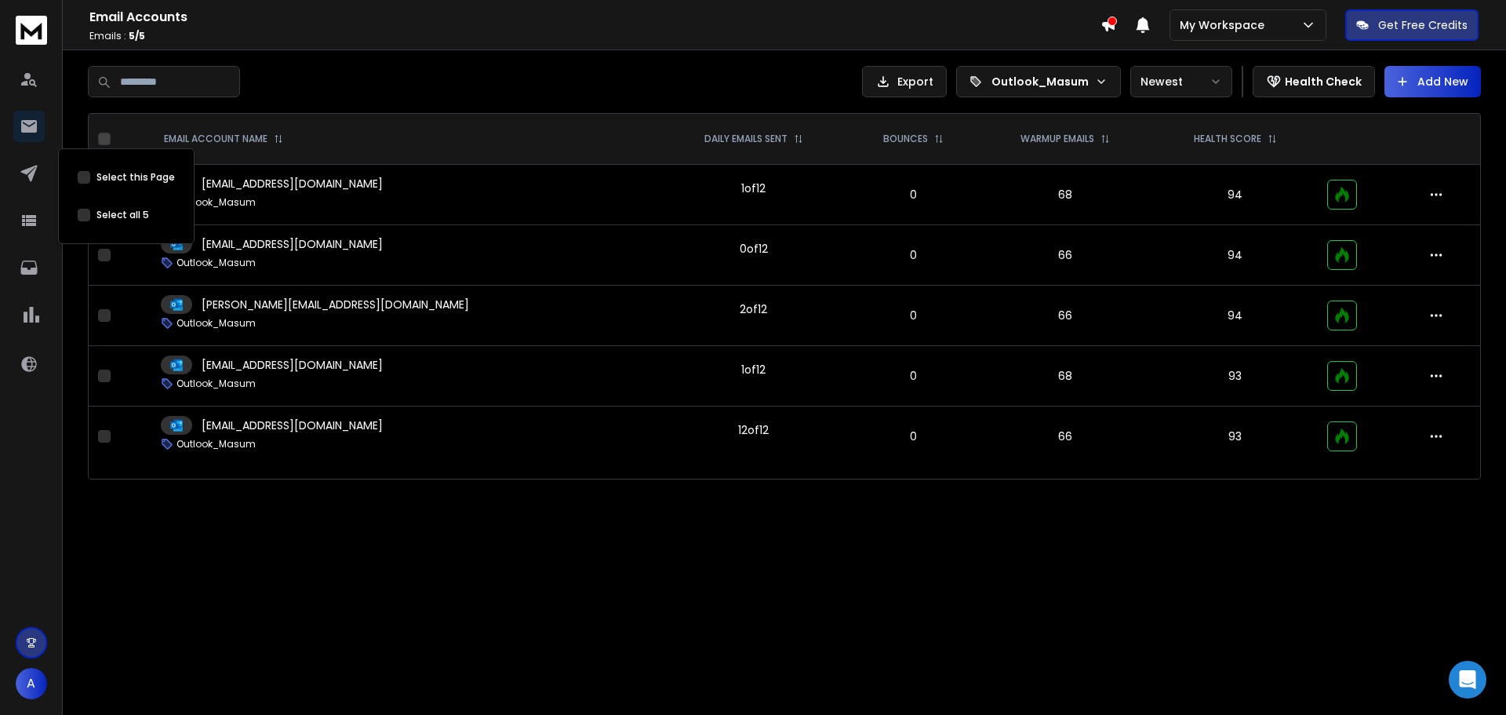
drag, startPoint x: 78, startPoint y: 209, endPoint x: 248, endPoint y: 227, distance: 170.3
click at [79, 211] on button "Select this Page" at bounding box center [84, 215] width 13 height 13
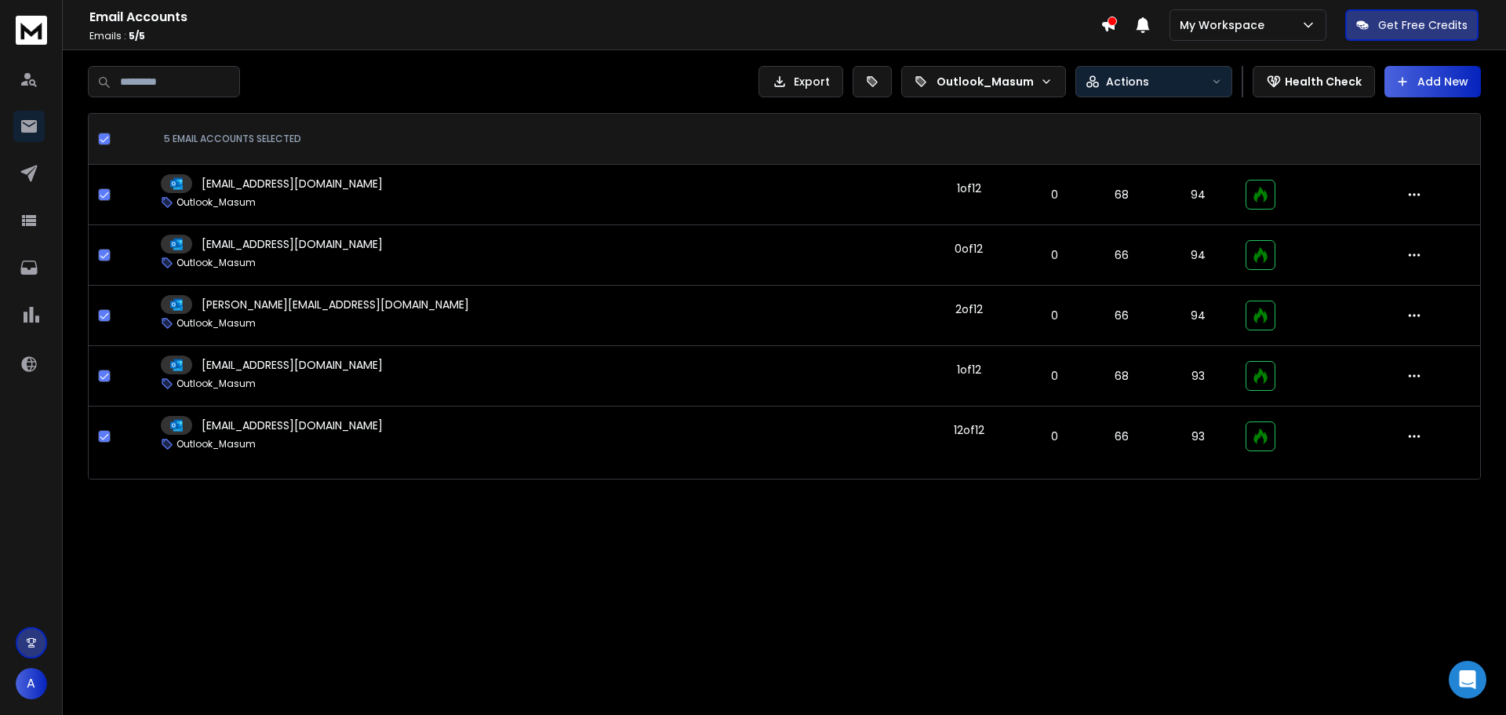
click at [1130, 82] on p "Actions" at bounding box center [1127, 82] width 43 height 16
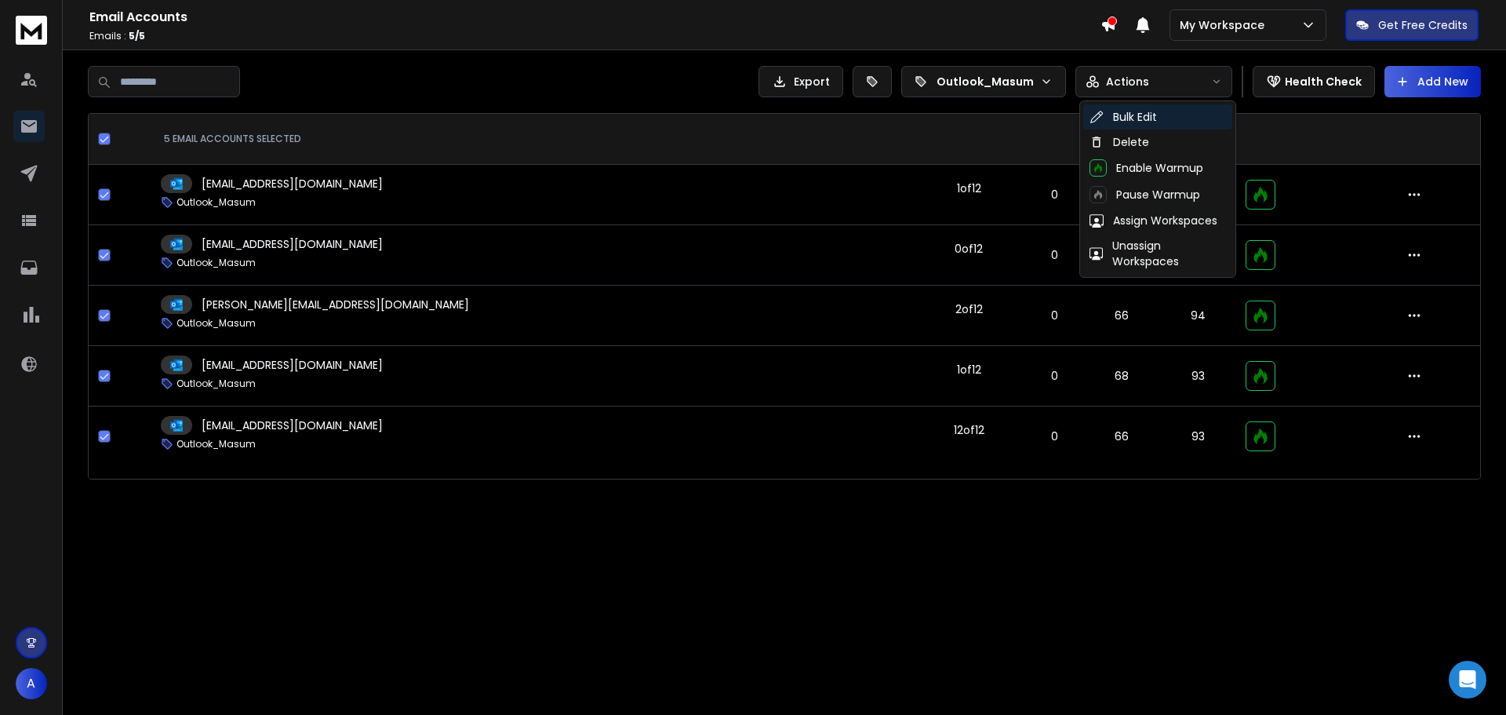
click at [1156, 115] on div "Bulk Edit" at bounding box center [1123, 117] width 67 height 16
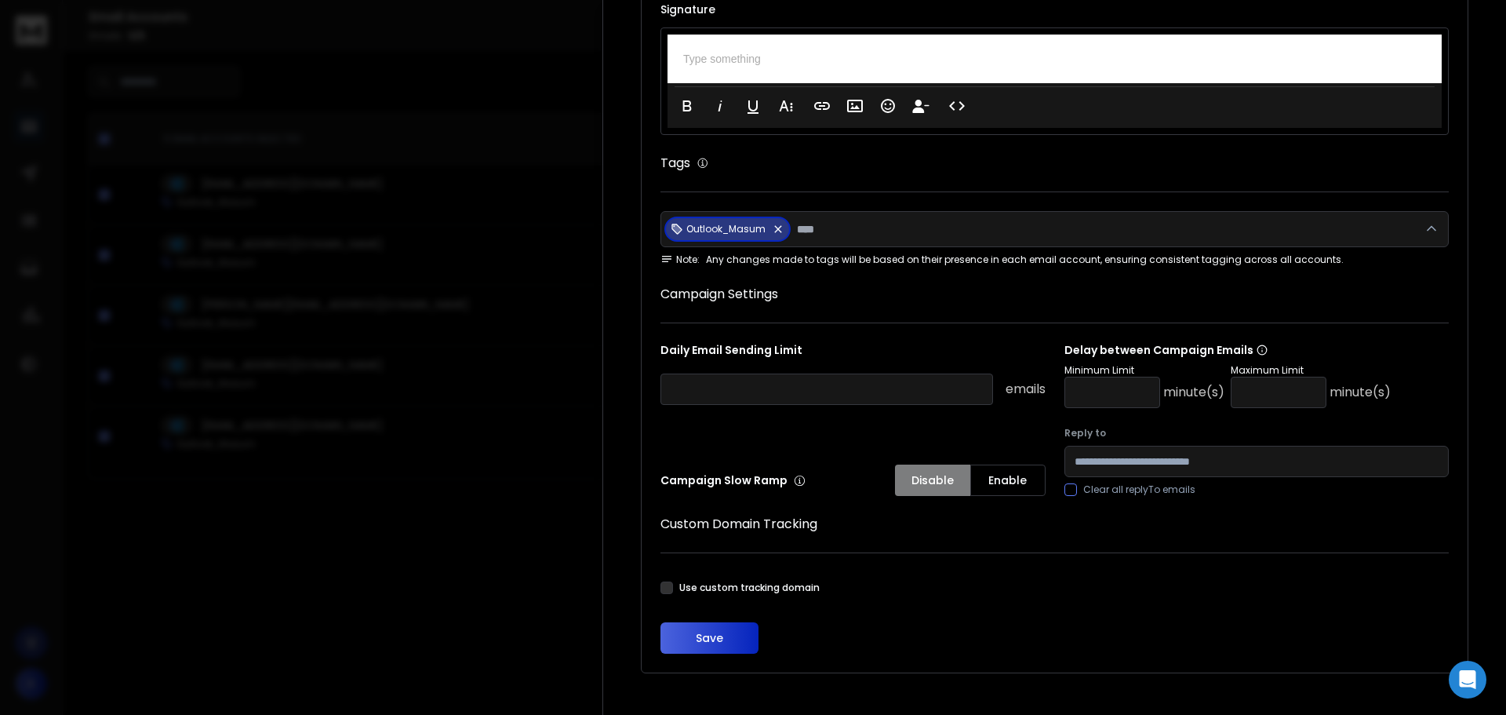
scroll to position [231, 0]
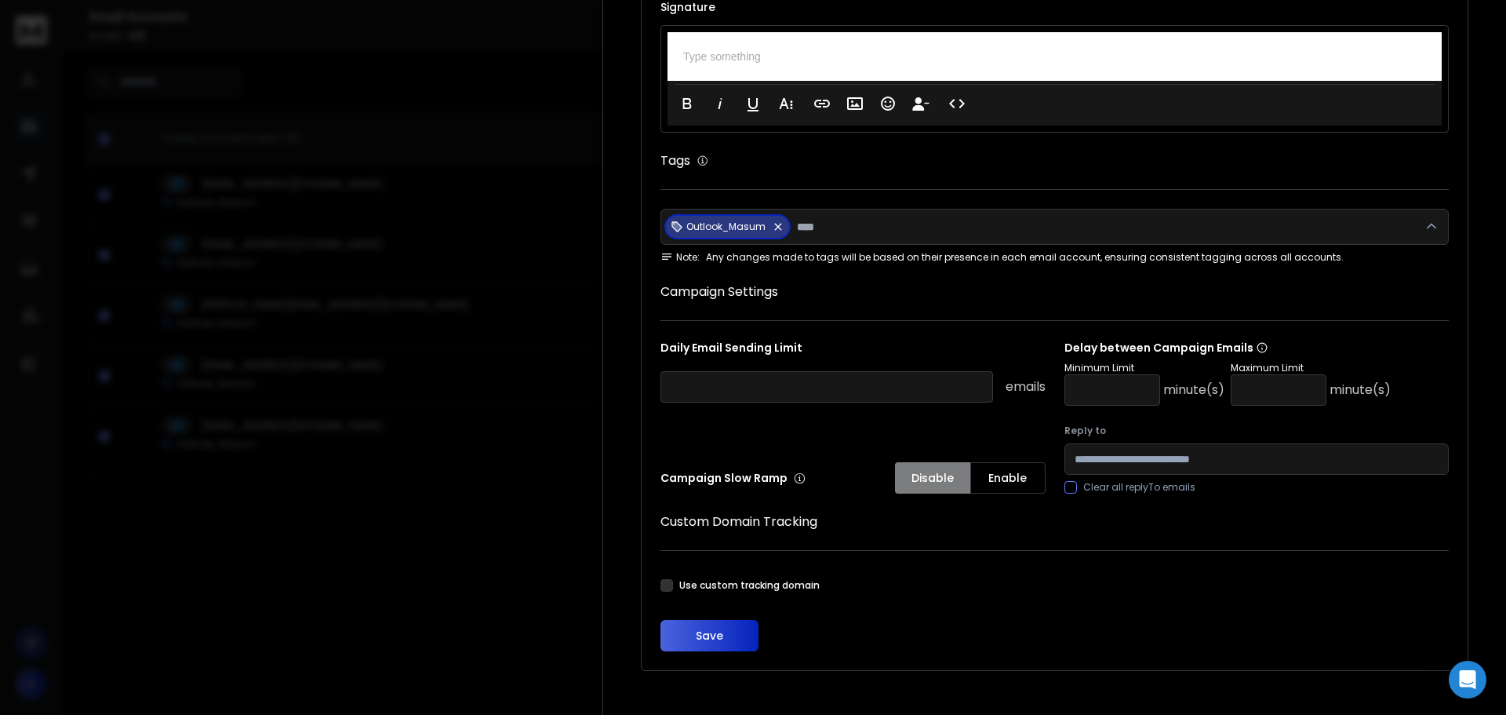
click at [1283, 390] on input "number" at bounding box center [1279, 389] width 96 height 31
type input "**"
click at [1122, 394] on input "number" at bounding box center [1113, 389] width 96 height 31
type input "**"
click at [781, 378] on input "number" at bounding box center [827, 386] width 333 height 31
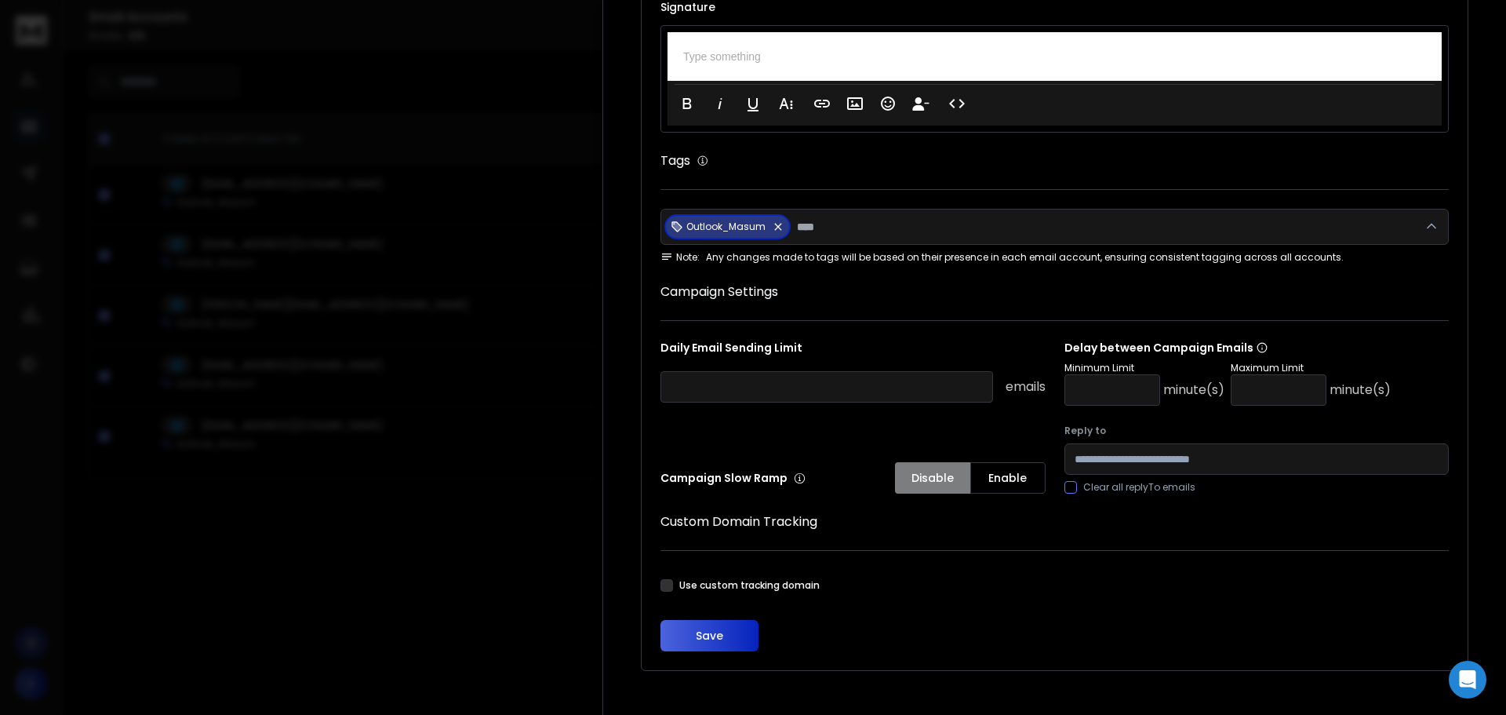
type input "**"
click at [715, 629] on button "Save" at bounding box center [710, 635] width 98 height 31
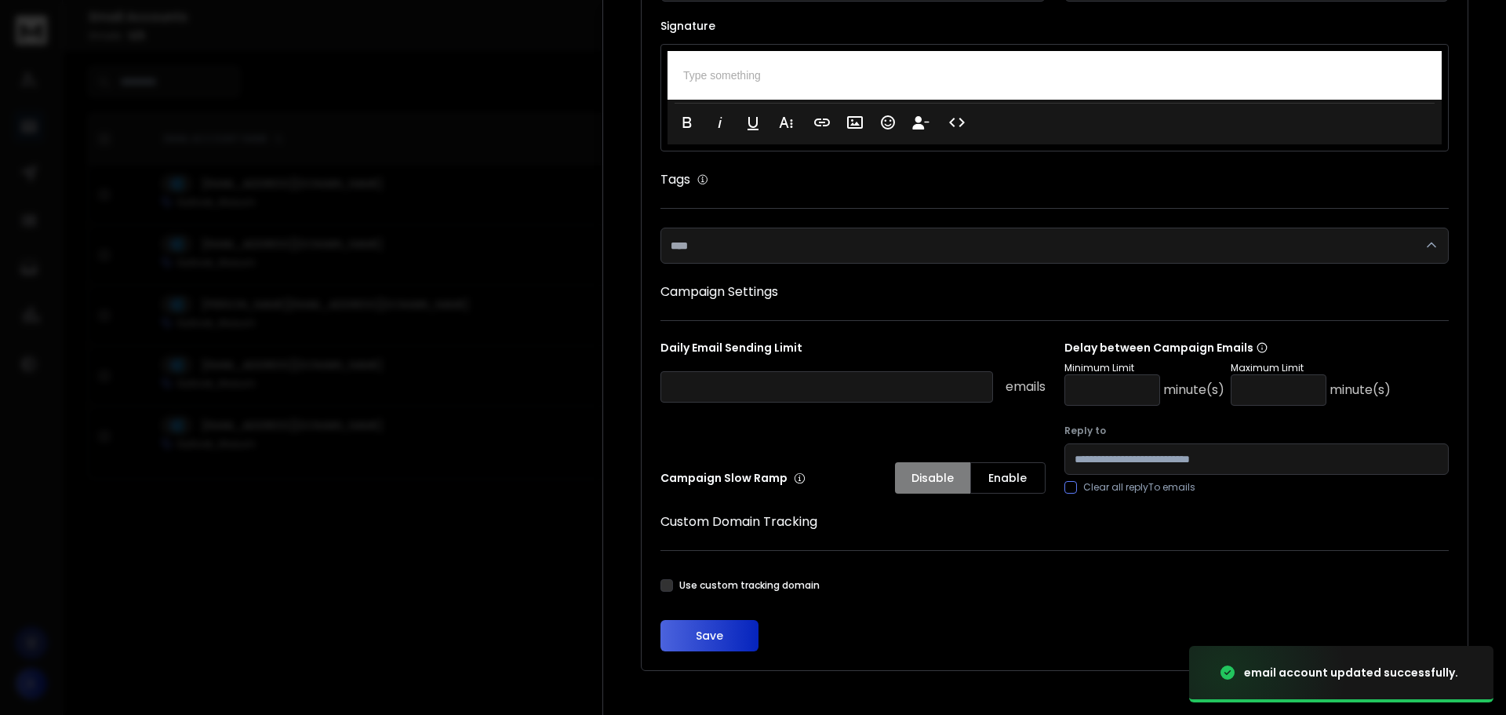
scroll to position [212, 0]
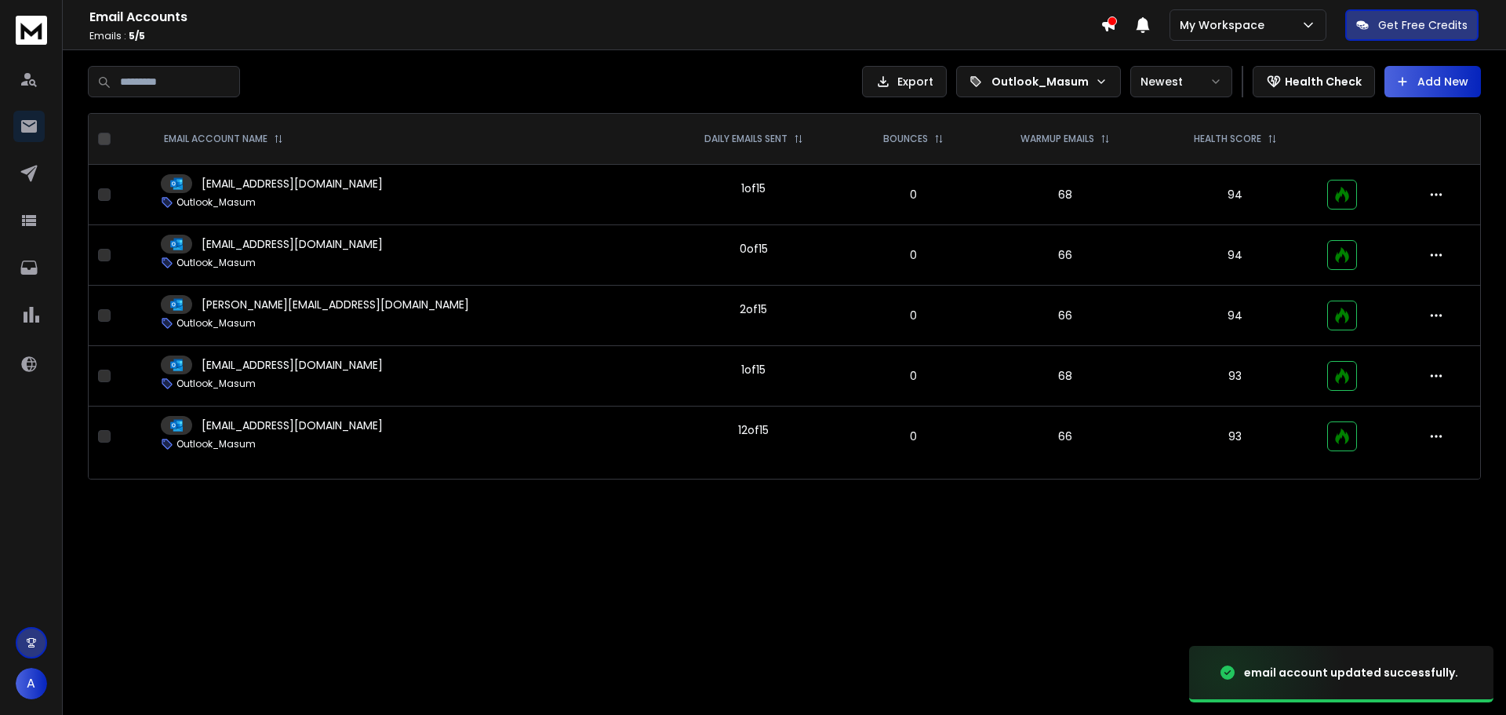
click at [1167, 80] on button "Newest" at bounding box center [1181, 81] width 102 height 31
click at [1058, 87] on p "Outlook_Masum" at bounding box center [1040, 82] width 97 height 16
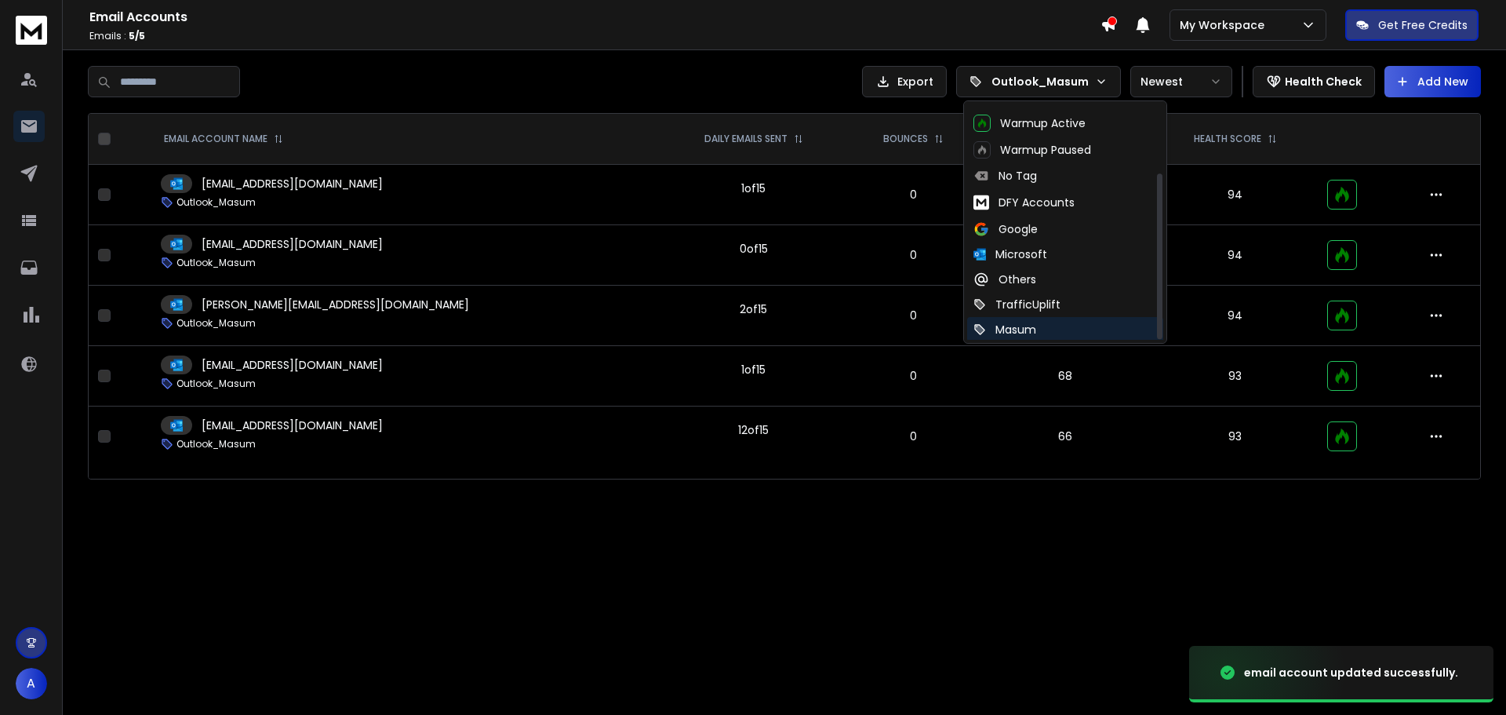
scroll to position [97, 0]
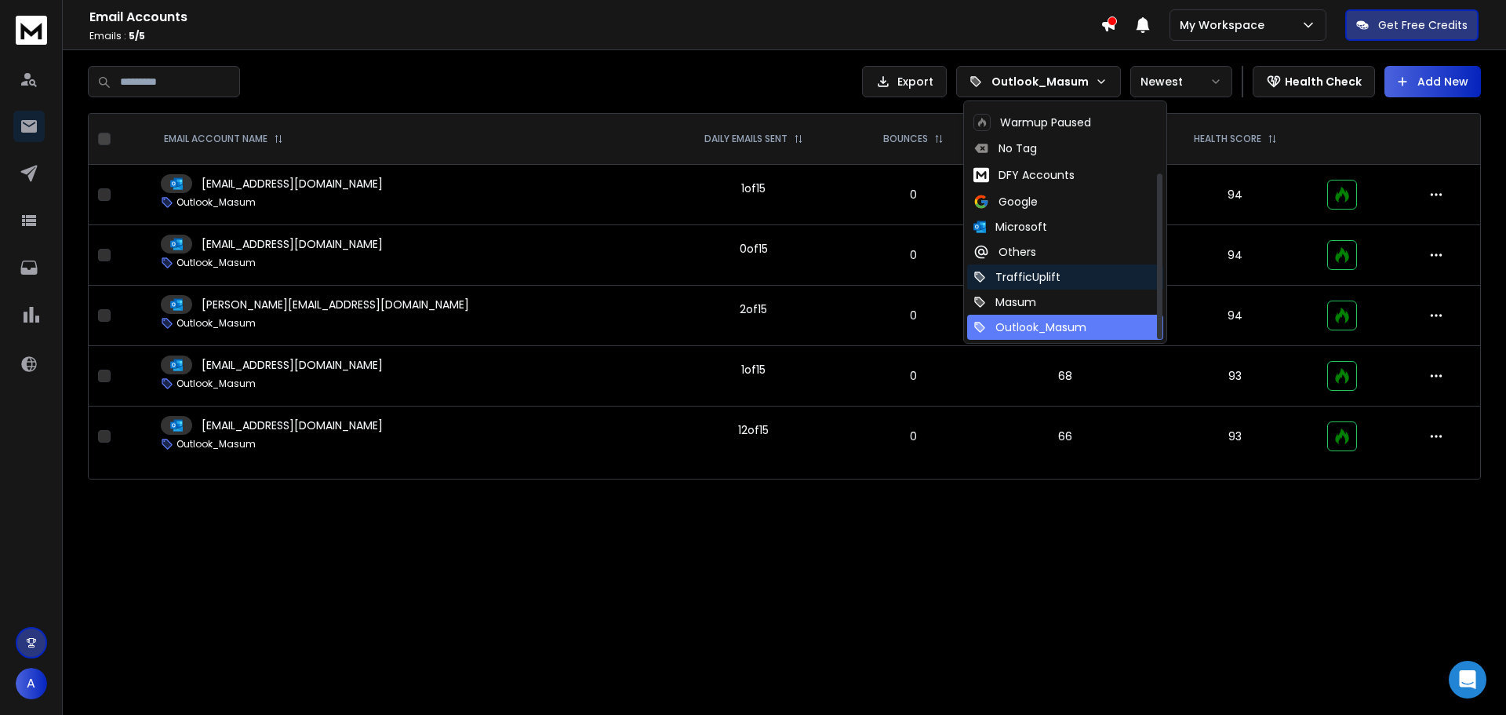
click at [1021, 276] on div "TrafficUplift" at bounding box center [1017, 277] width 87 height 16
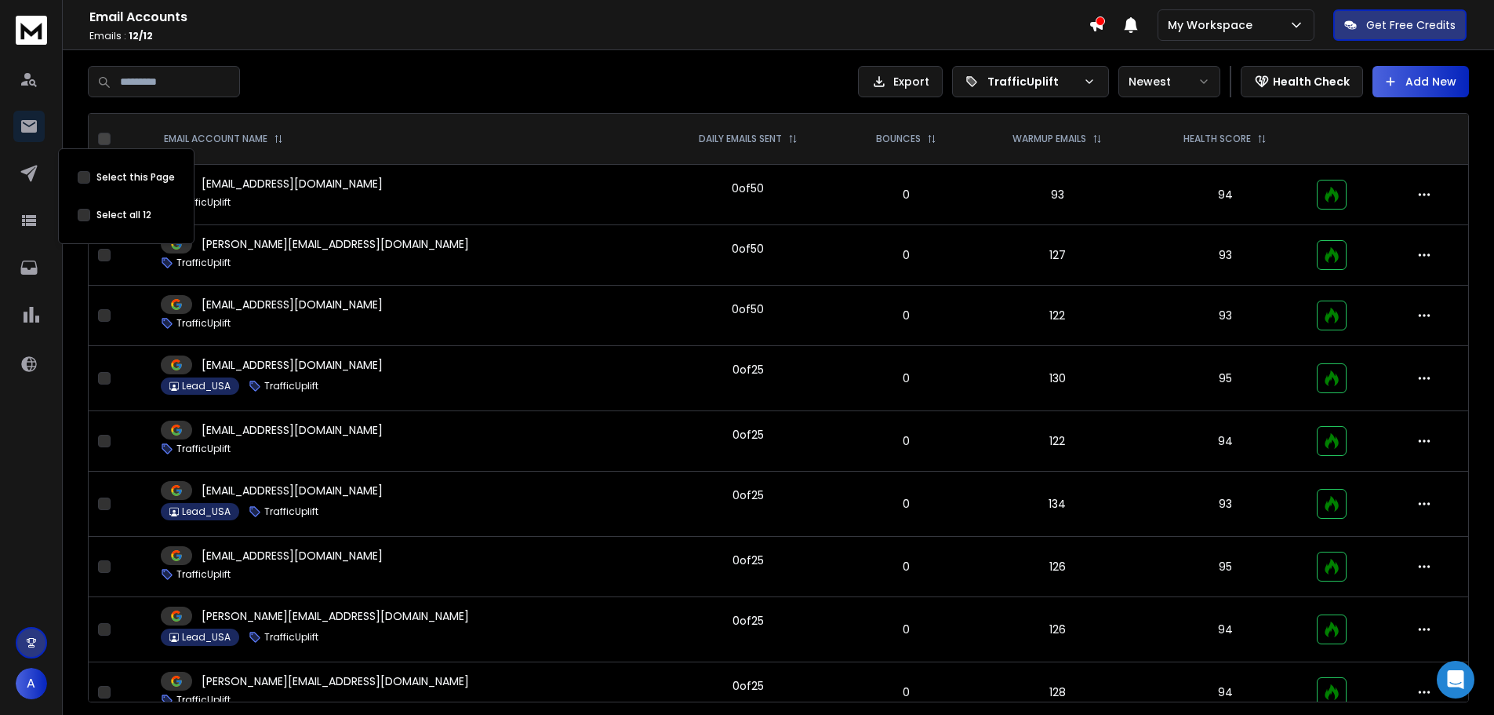
click at [86, 215] on button "Select this Page" at bounding box center [84, 215] width 13 height 13
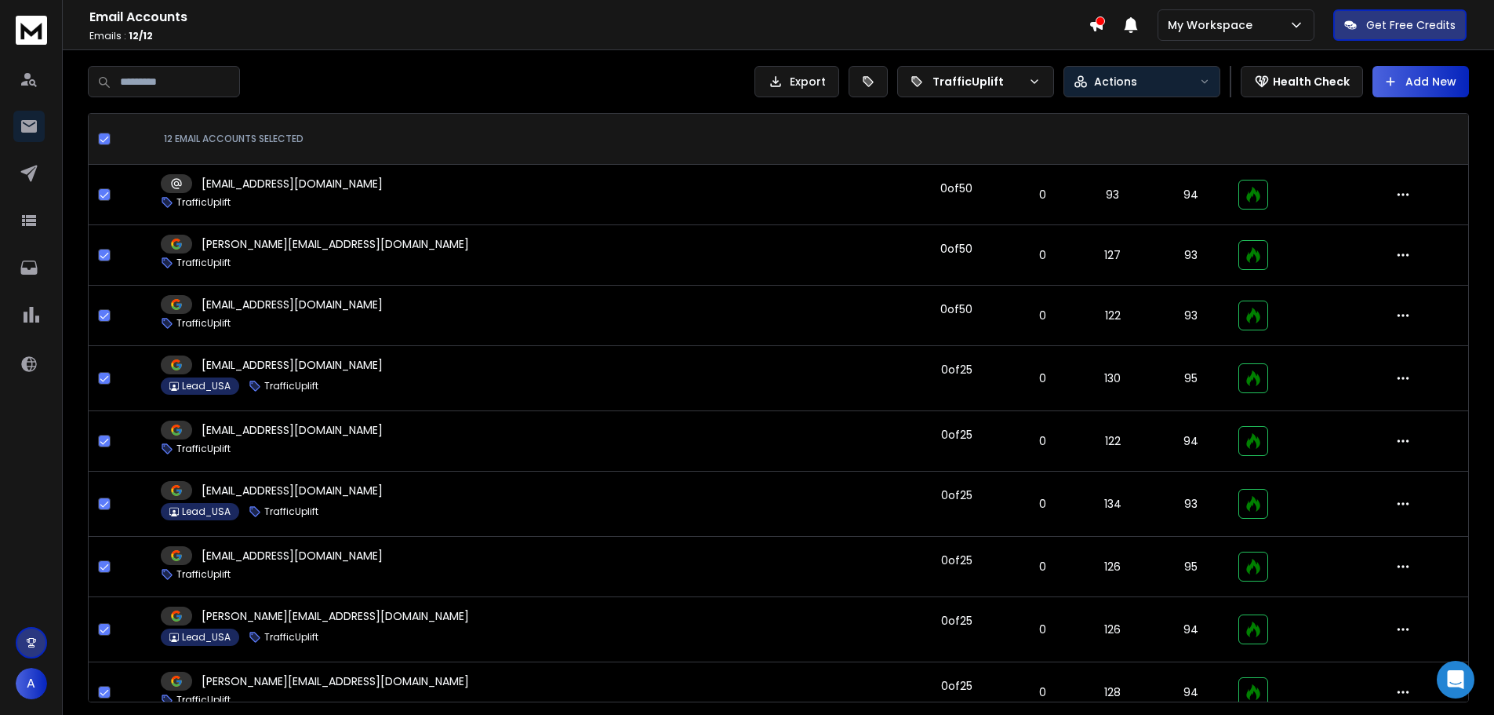
click at [1106, 78] on p "Actions" at bounding box center [1115, 82] width 43 height 16
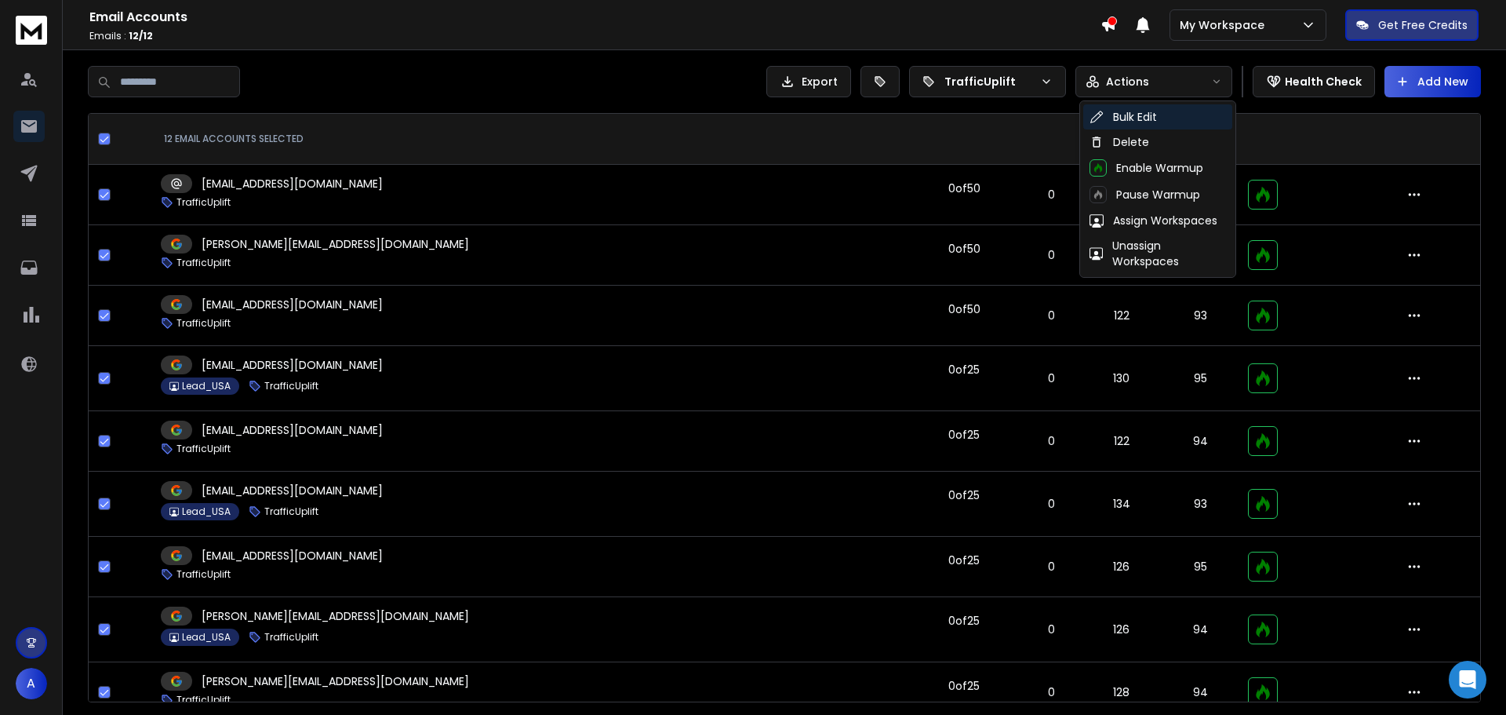
click at [1139, 113] on div "Bulk Edit" at bounding box center [1123, 117] width 67 height 16
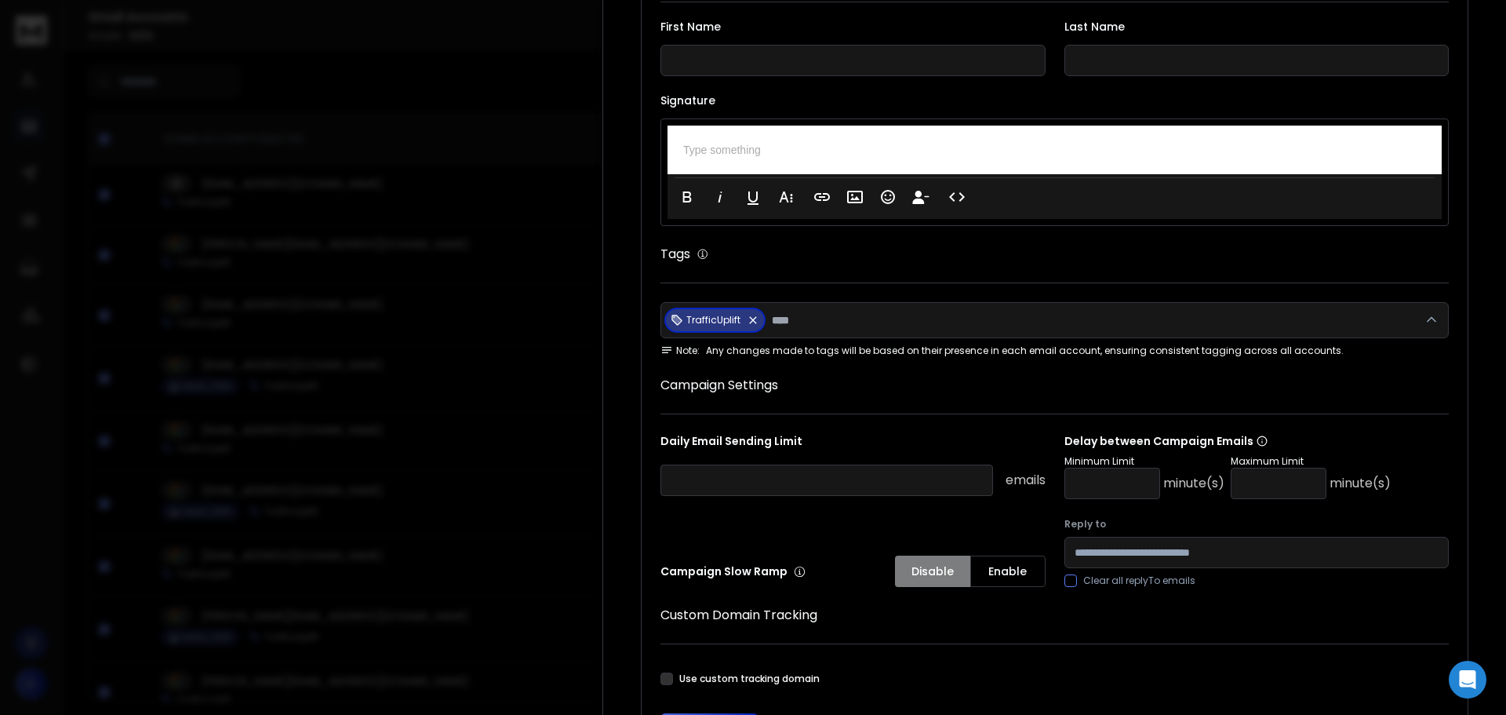
scroll to position [231, 0]
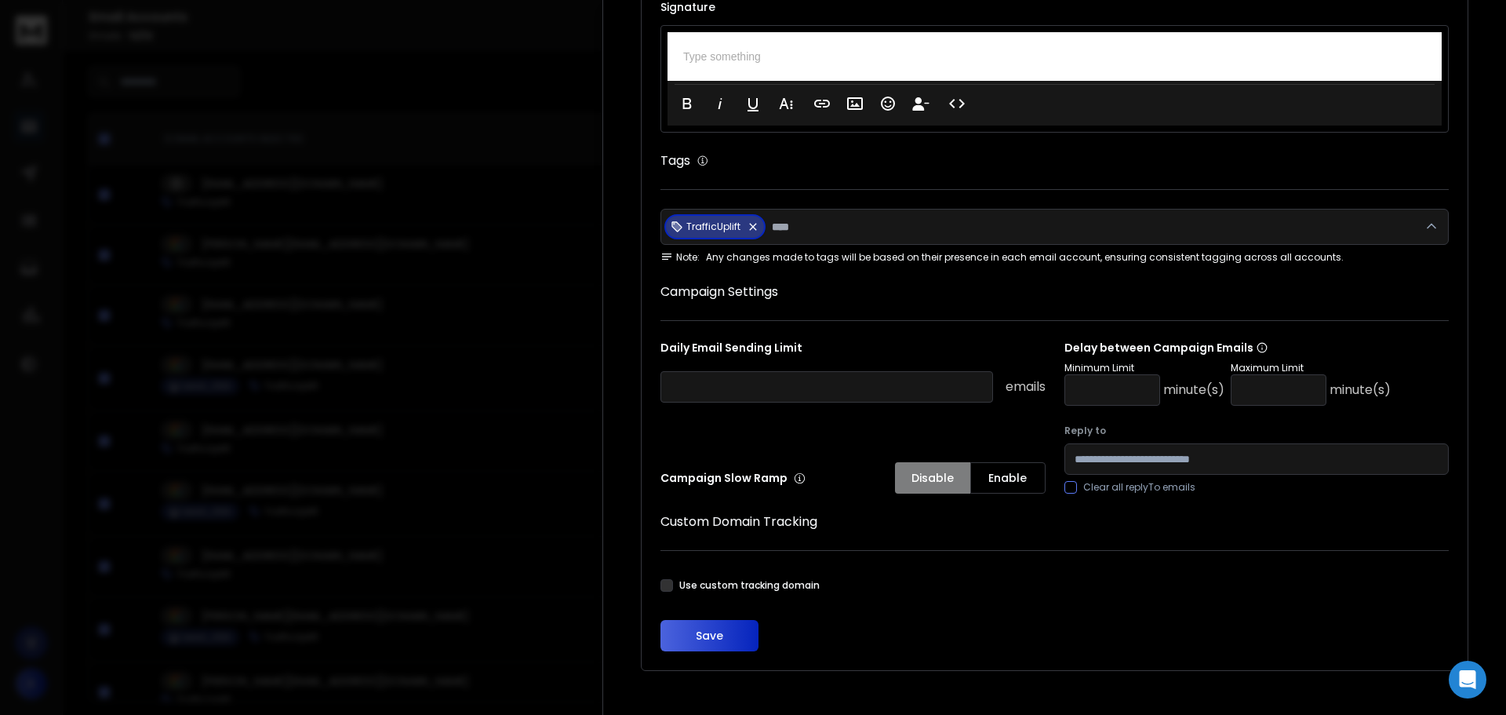
click at [1278, 392] on input "number" at bounding box center [1279, 389] width 96 height 31
type input "**"
click at [1083, 385] on input "number" at bounding box center [1113, 389] width 96 height 31
type input "**"
click at [897, 386] on input "number" at bounding box center [827, 386] width 333 height 31
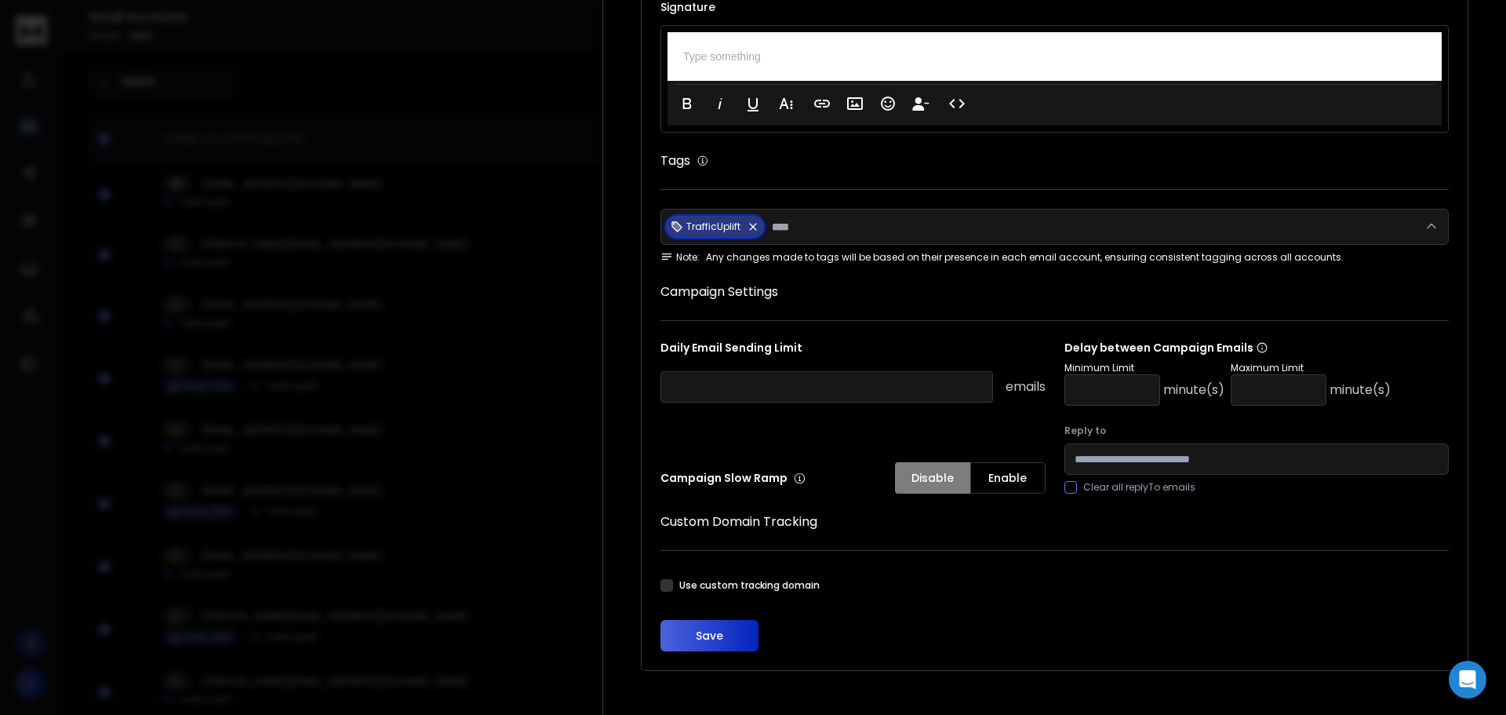
type input "**"
click at [722, 639] on button "Save" at bounding box center [710, 635] width 98 height 31
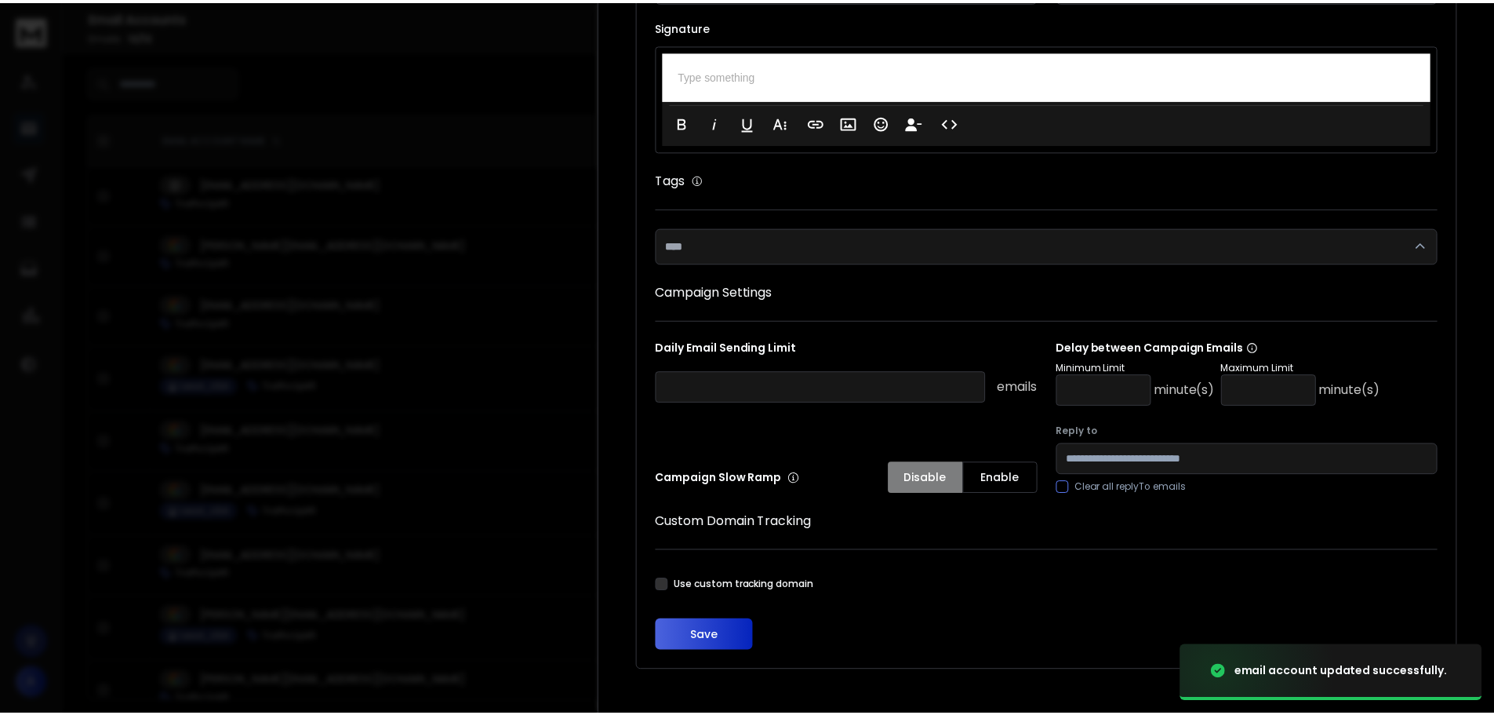
scroll to position [212, 0]
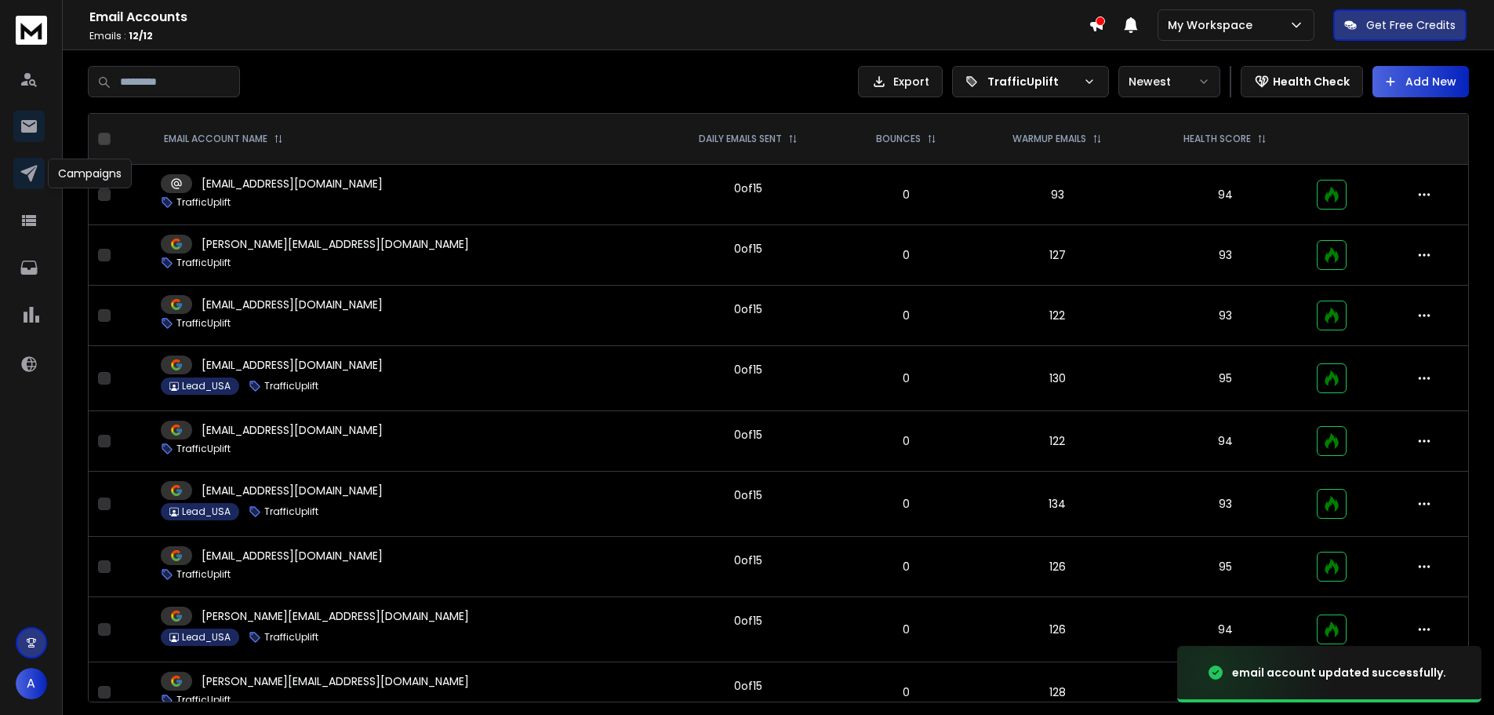
click at [31, 177] on icon at bounding box center [28, 173] width 16 height 16
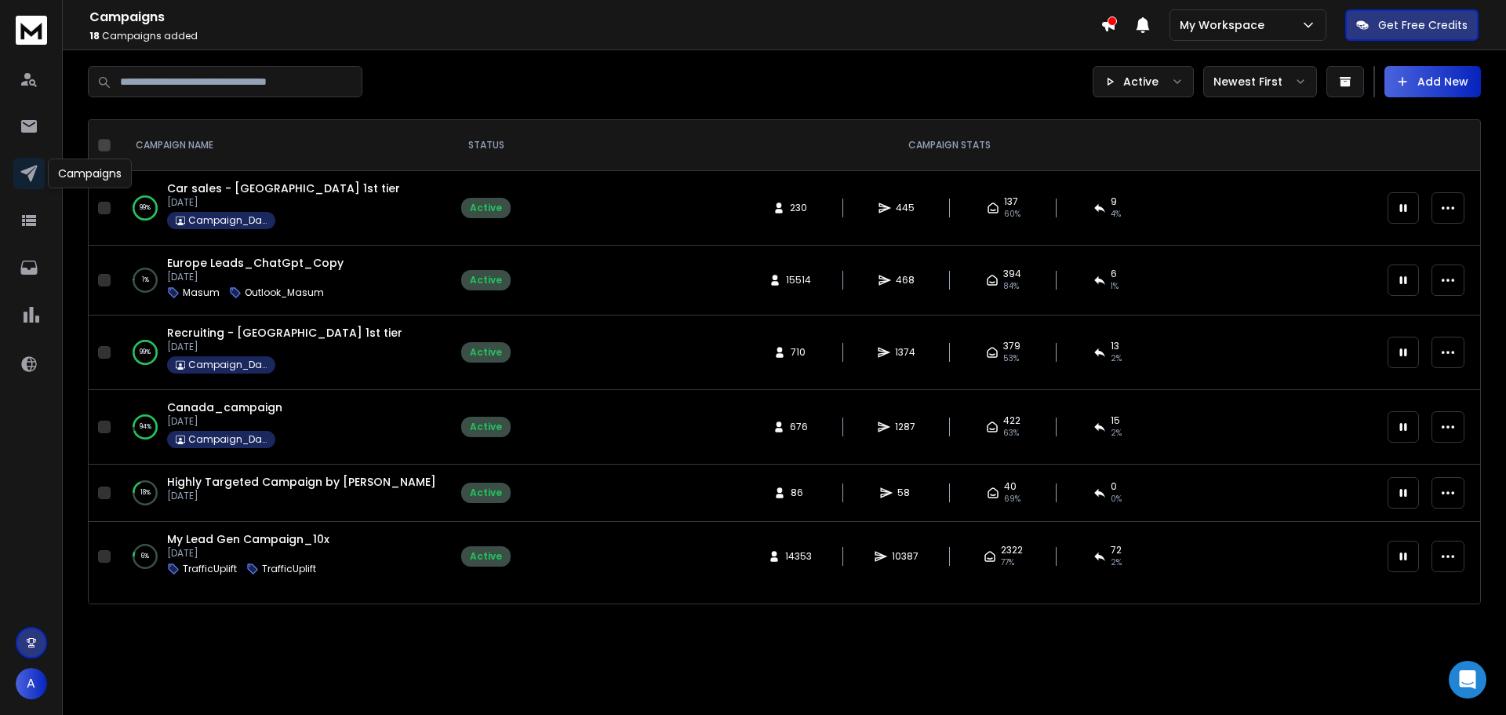
click at [263, 260] on span "Europe Leads_ChatGpt_Copy" at bounding box center [255, 263] width 177 height 16
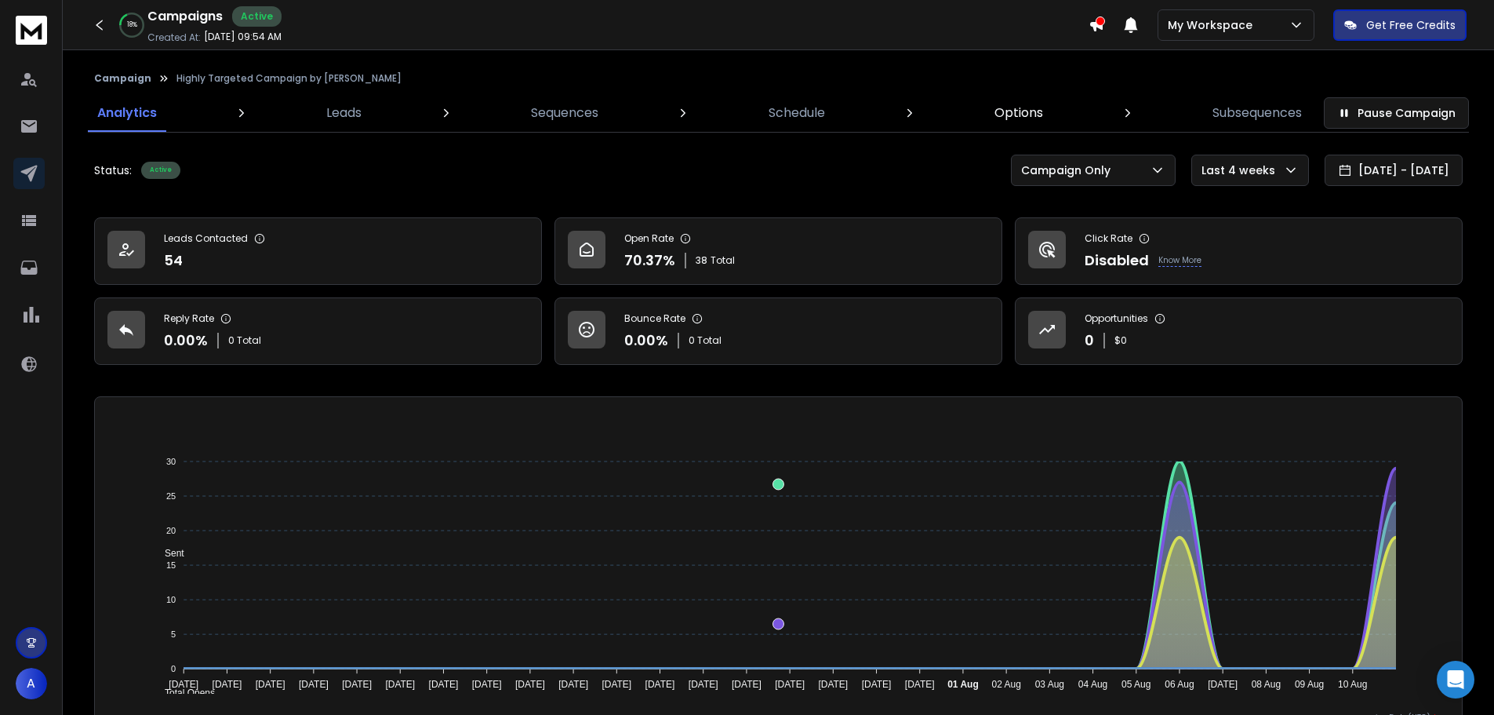
click at [1032, 121] on p "Options" at bounding box center [1019, 113] width 49 height 19
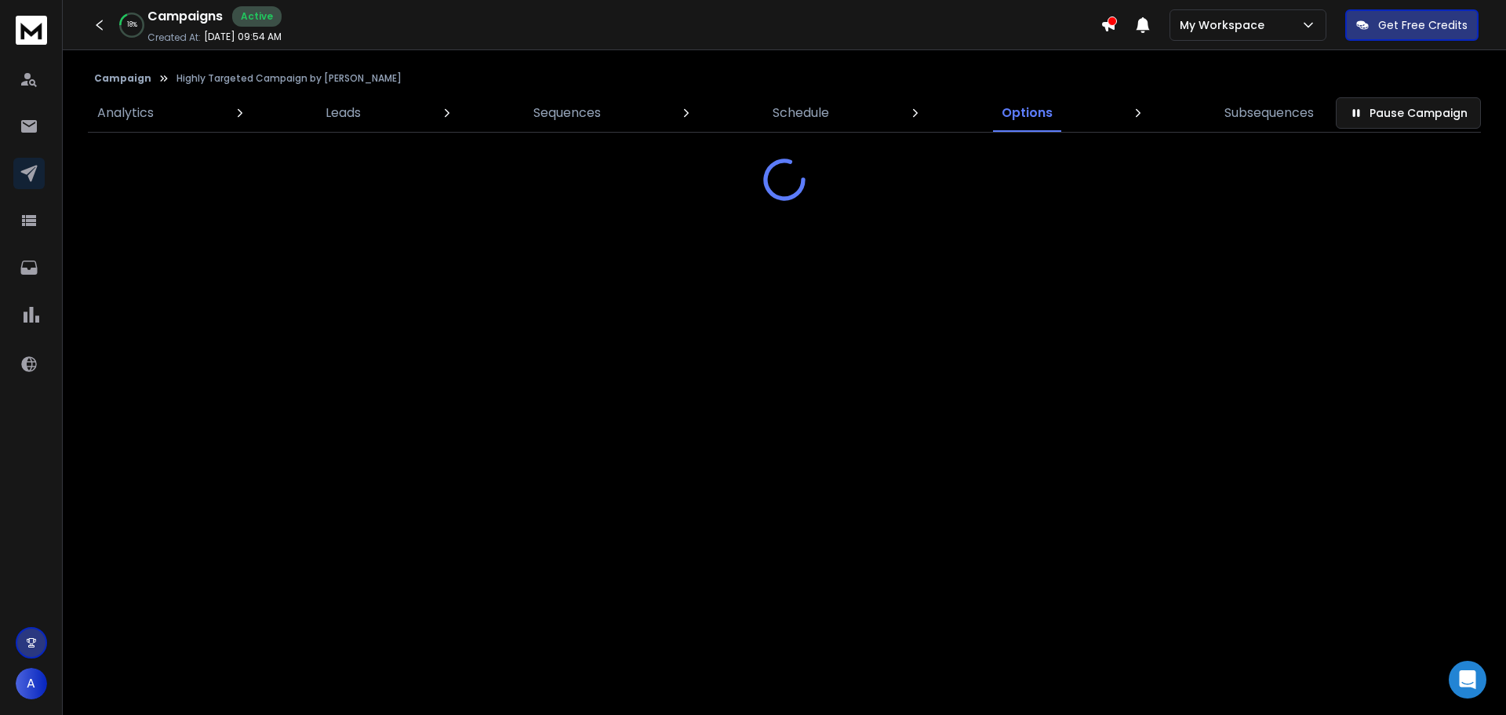
select select "**********"
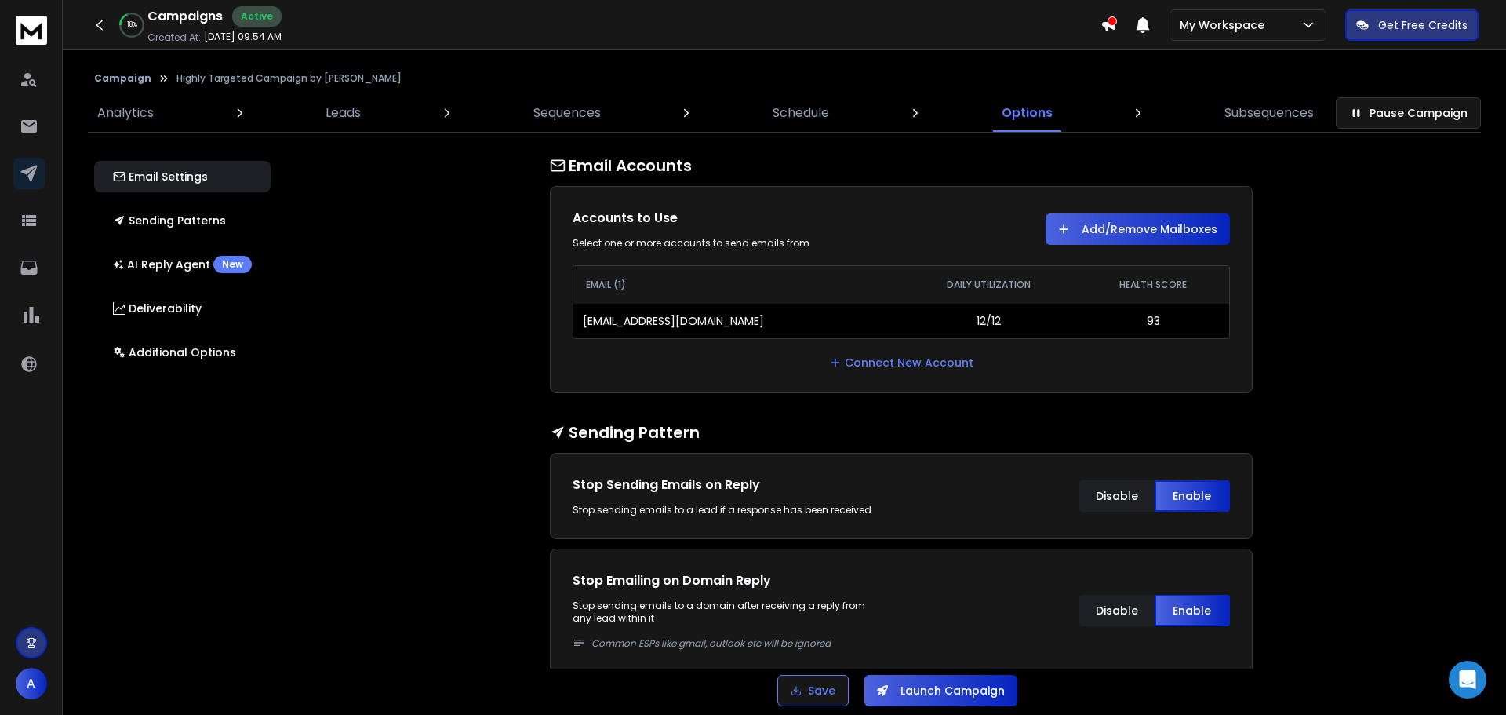
click at [1119, 224] on button "Add/Remove Mailboxes" at bounding box center [1138, 228] width 184 height 31
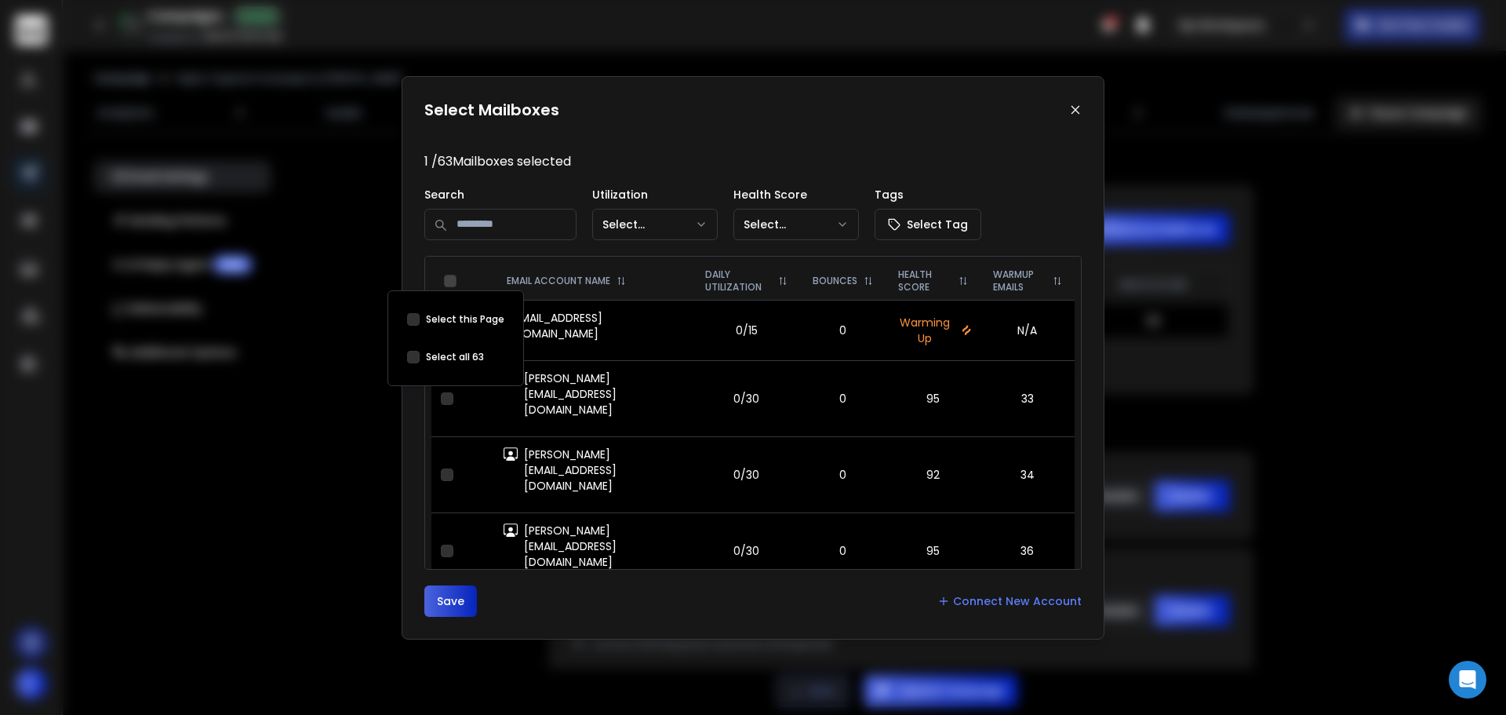
click at [418, 358] on button "Select this Page" at bounding box center [413, 357] width 13 height 13
click at [419, 358] on button "Select this Page" at bounding box center [413, 357] width 13 height 13
click at [509, 228] on input at bounding box center [500, 224] width 152 height 31
paste input "**********"
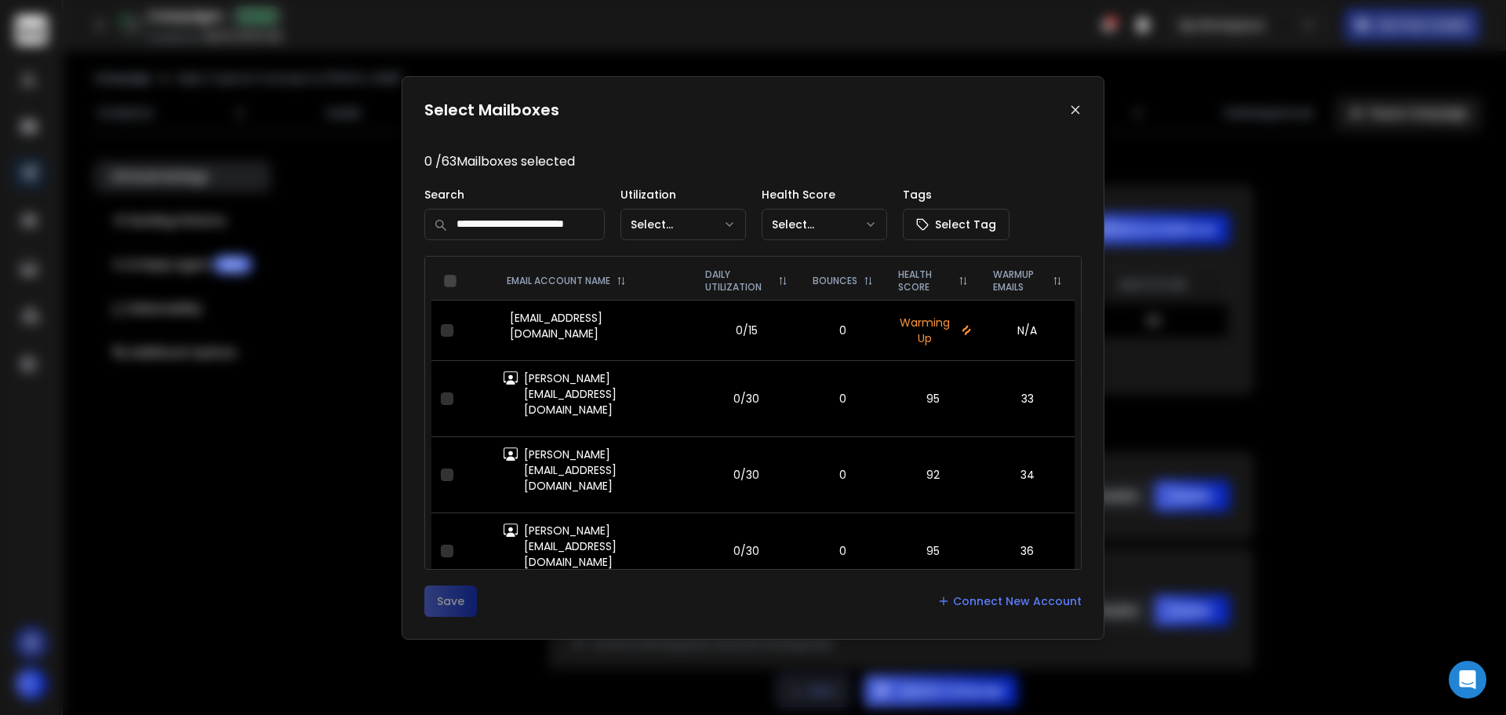
type input "**********"
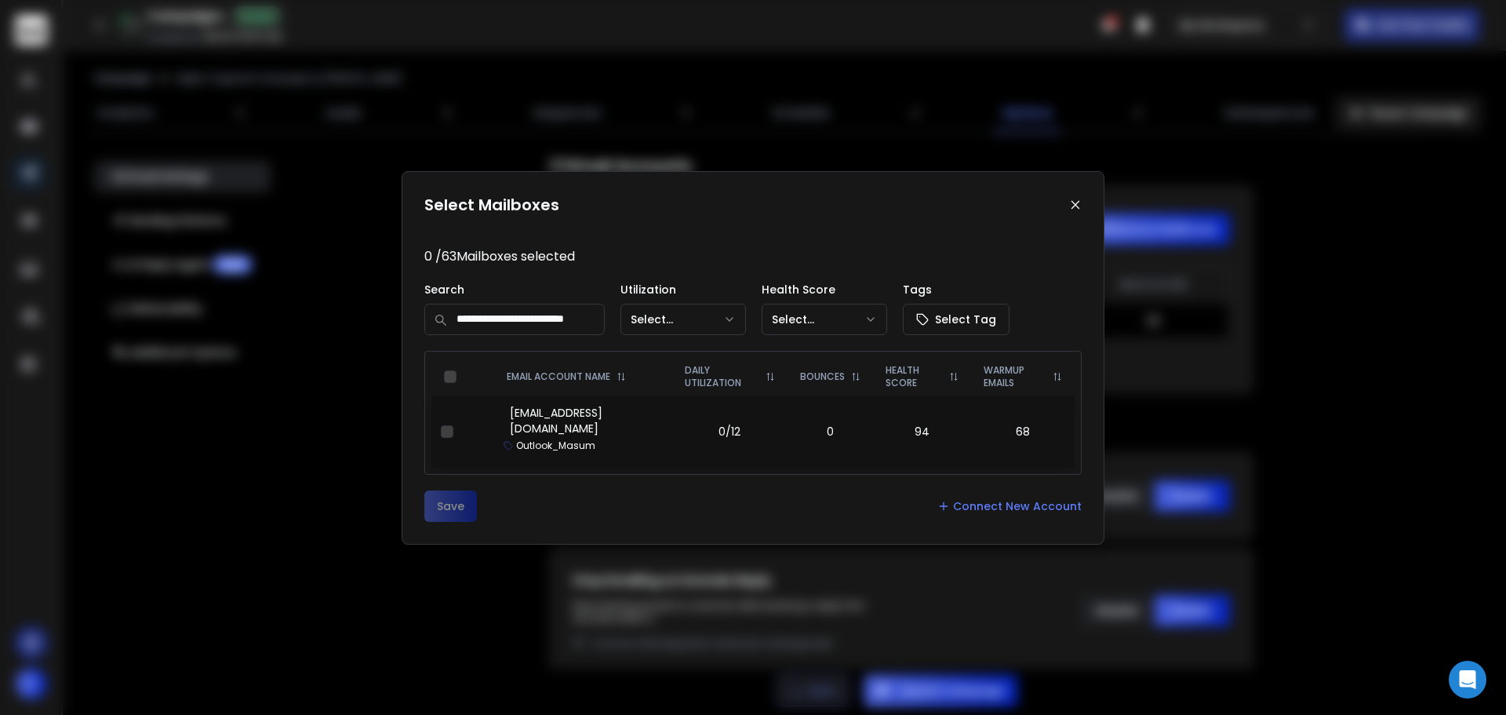
click at [444, 429] on button "button" at bounding box center [447, 431] width 13 height 13
type button "on"
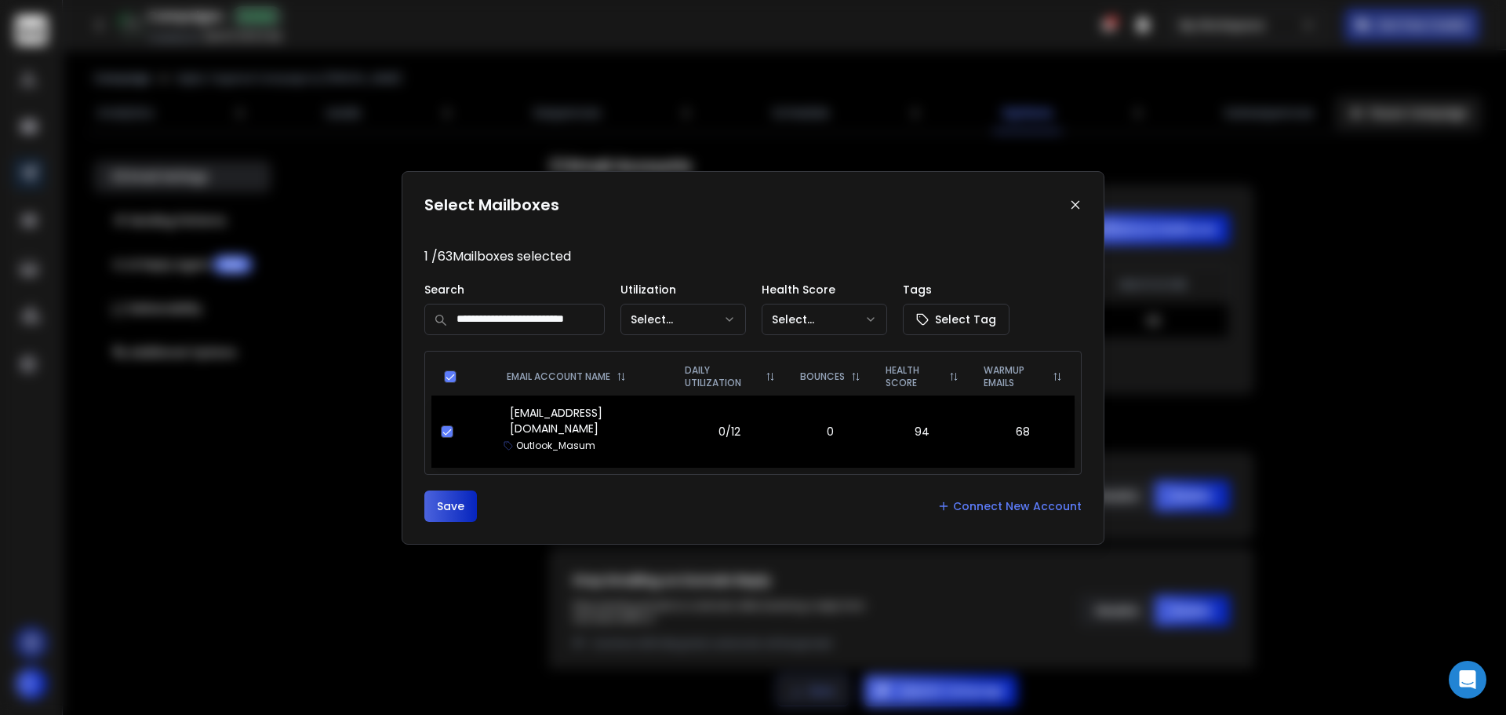
click at [479, 326] on input "**********" at bounding box center [514, 319] width 180 height 31
paste input
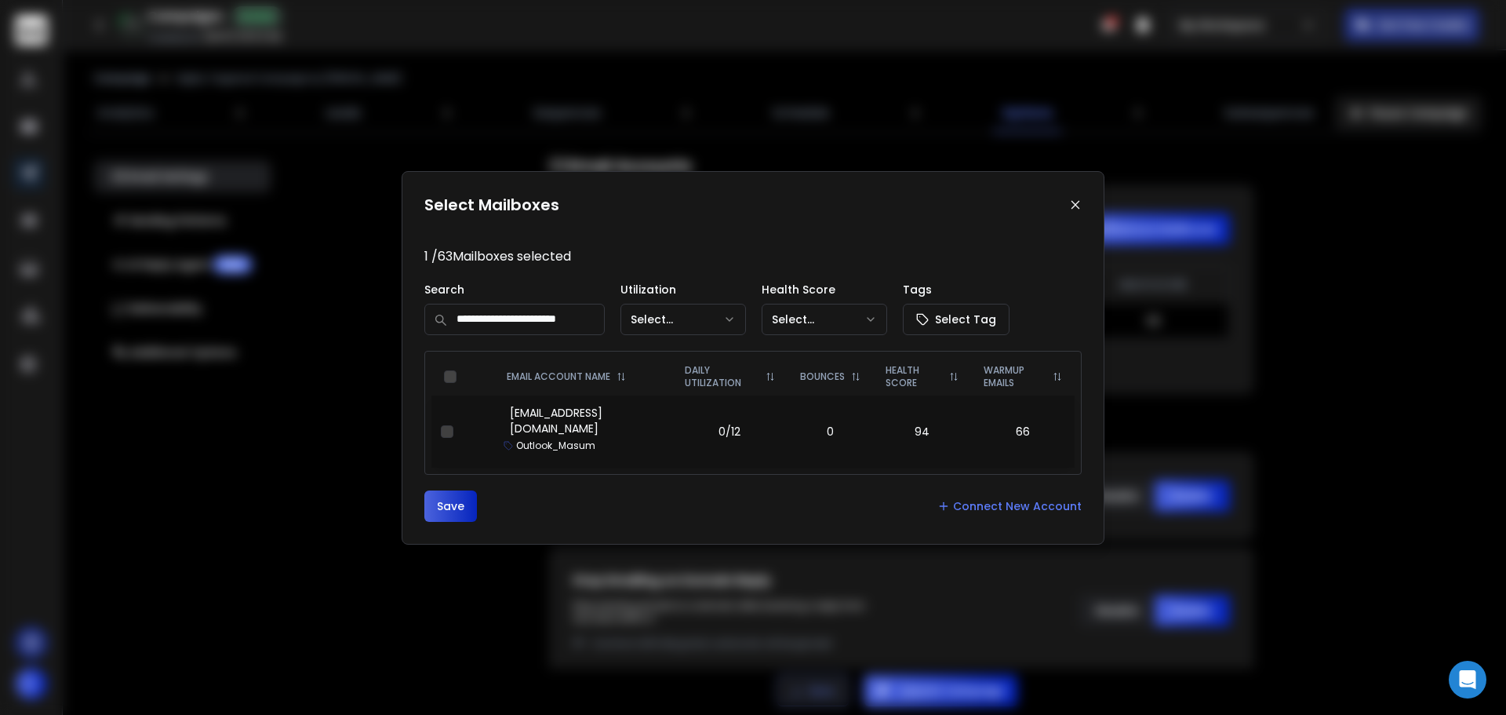
drag, startPoint x: 448, startPoint y: 429, endPoint x: 532, endPoint y: 431, distance: 84.0
click at [447, 429] on button "on" at bounding box center [447, 431] width 13 height 13
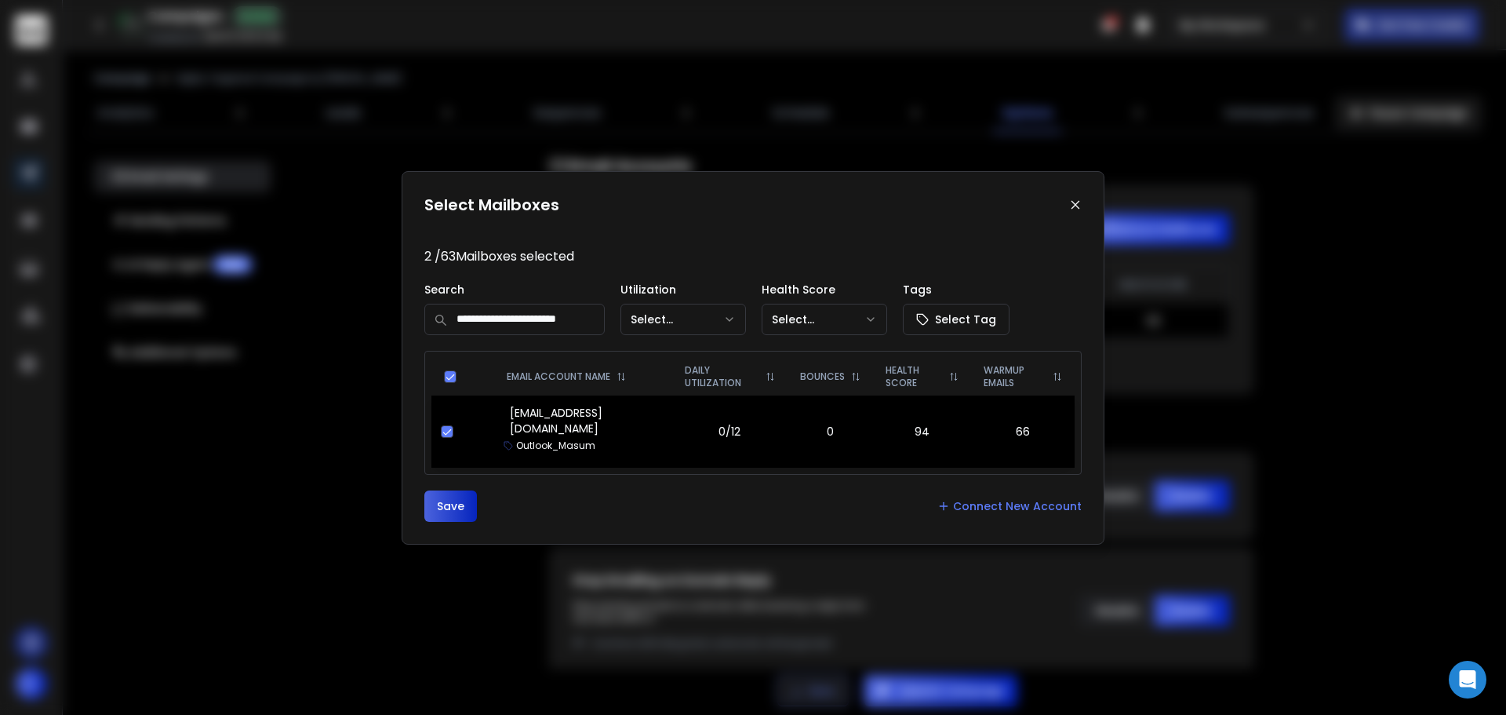
click at [480, 329] on input "**********" at bounding box center [514, 319] width 180 height 31
click at [480, 331] on input "**********" at bounding box center [514, 319] width 180 height 31
paste input "****"
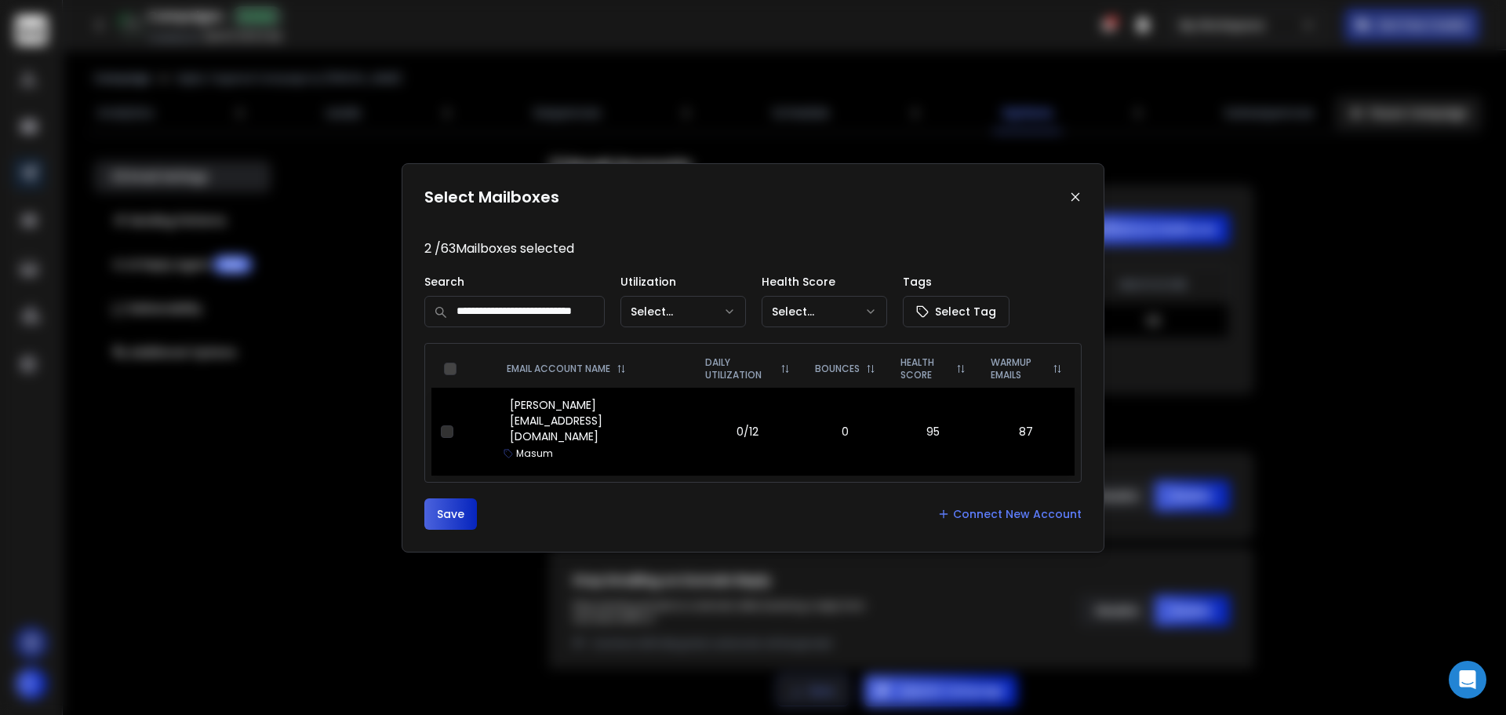
drag, startPoint x: 514, startPoint y: 325, endPoint x: 389, endPoint y: 325, distance: 124.7
click at [389, 325] on div "**********" at bounding box center [753, 357] width 1506 height 420
type input "**********"
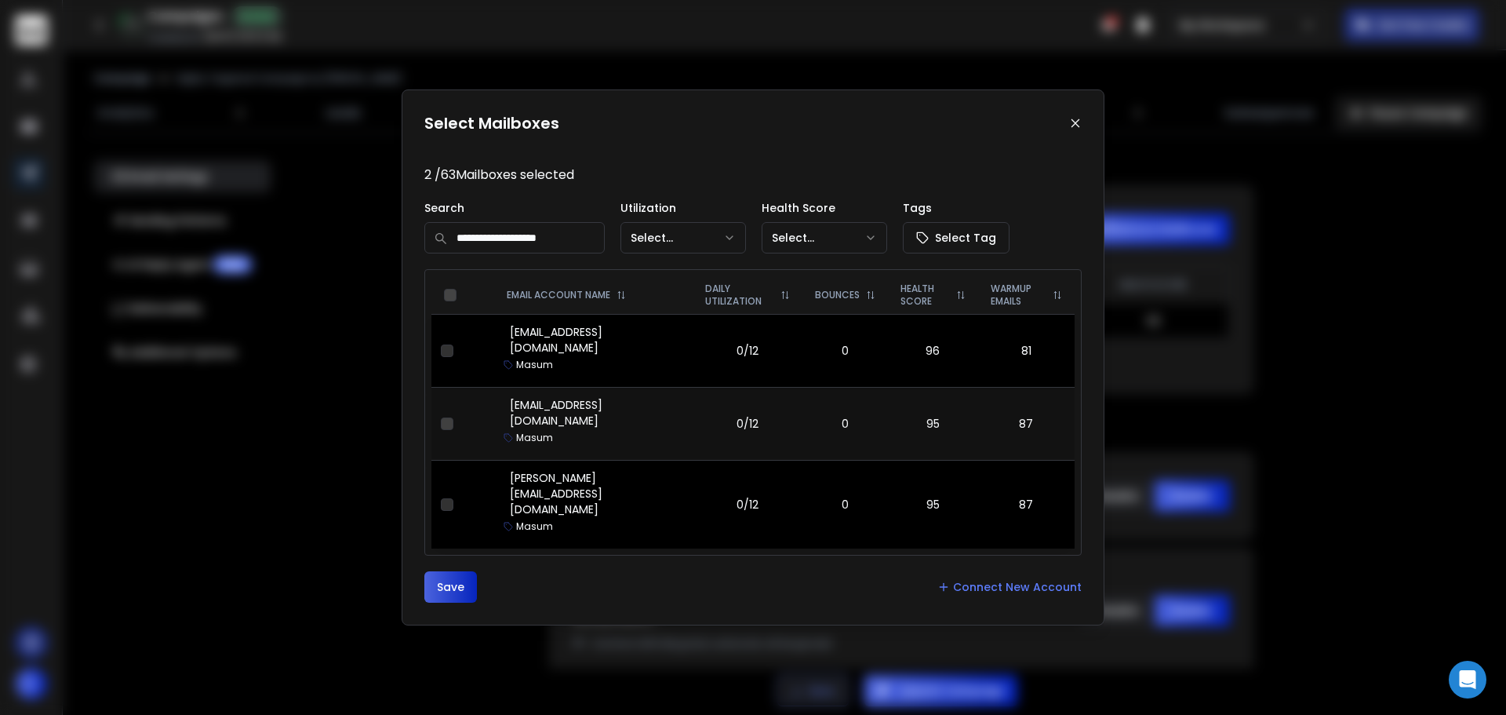
drag, startPoint x: 446, startPoint y: 373, endPoint x: 443, endPoint y: 410, distance: 37.7
click at [446, 357] on button "on" at bounding box center [447, 350] width 13 height 13
click at [447, 430] on button "button" at bounding box center [447, 423] width 13 height 13
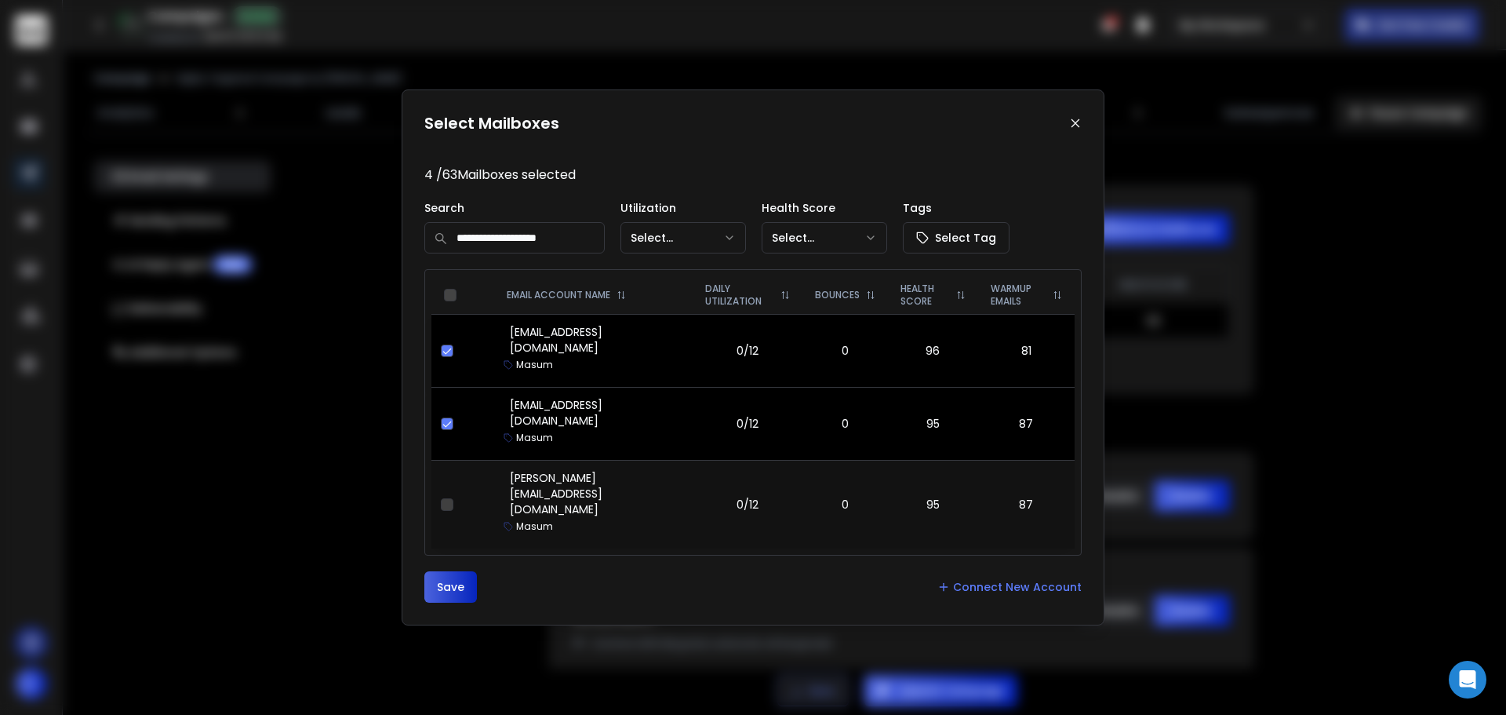
click at [445, 498] on button "button" at bounding box center [447, 504] width 13 height 13
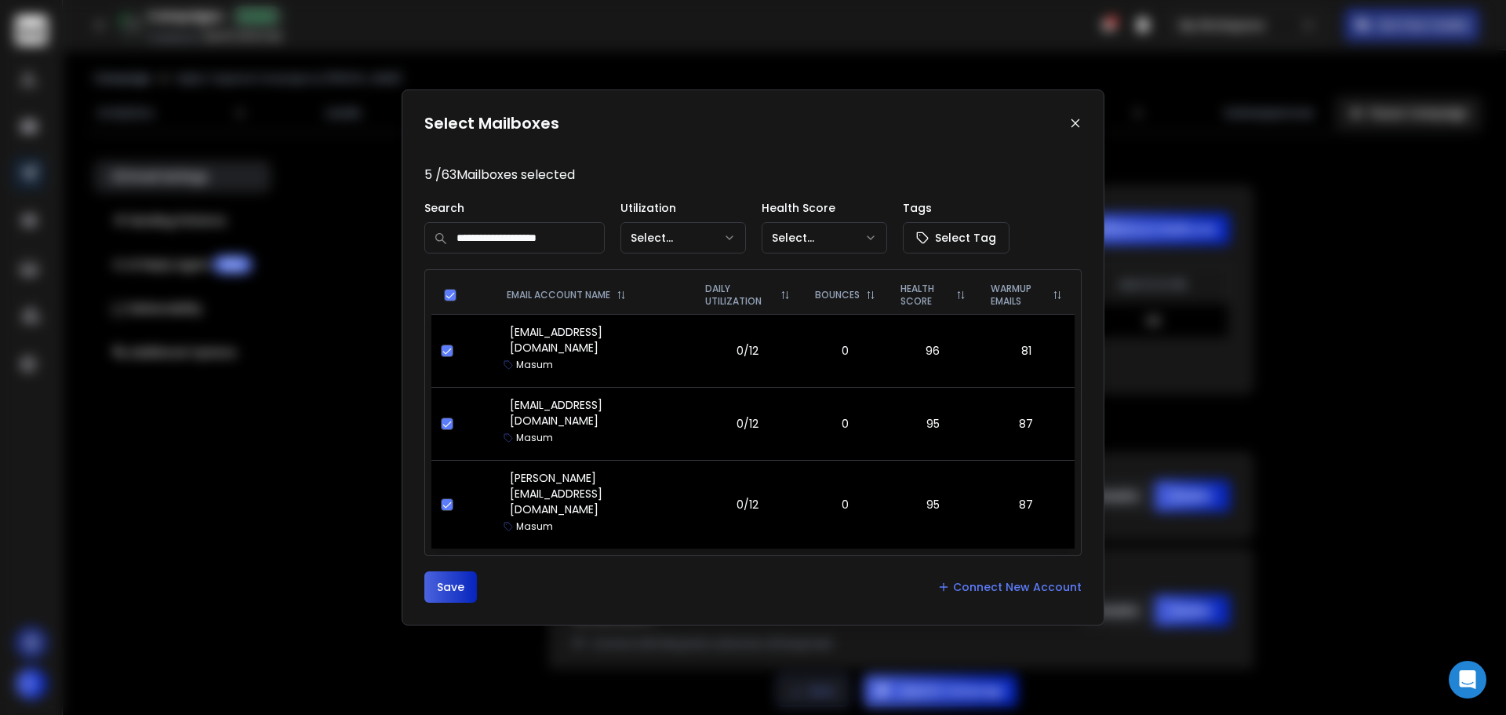
click at [456, 571] on button "Save" at bounding box center [450, 586] width 53 height 31
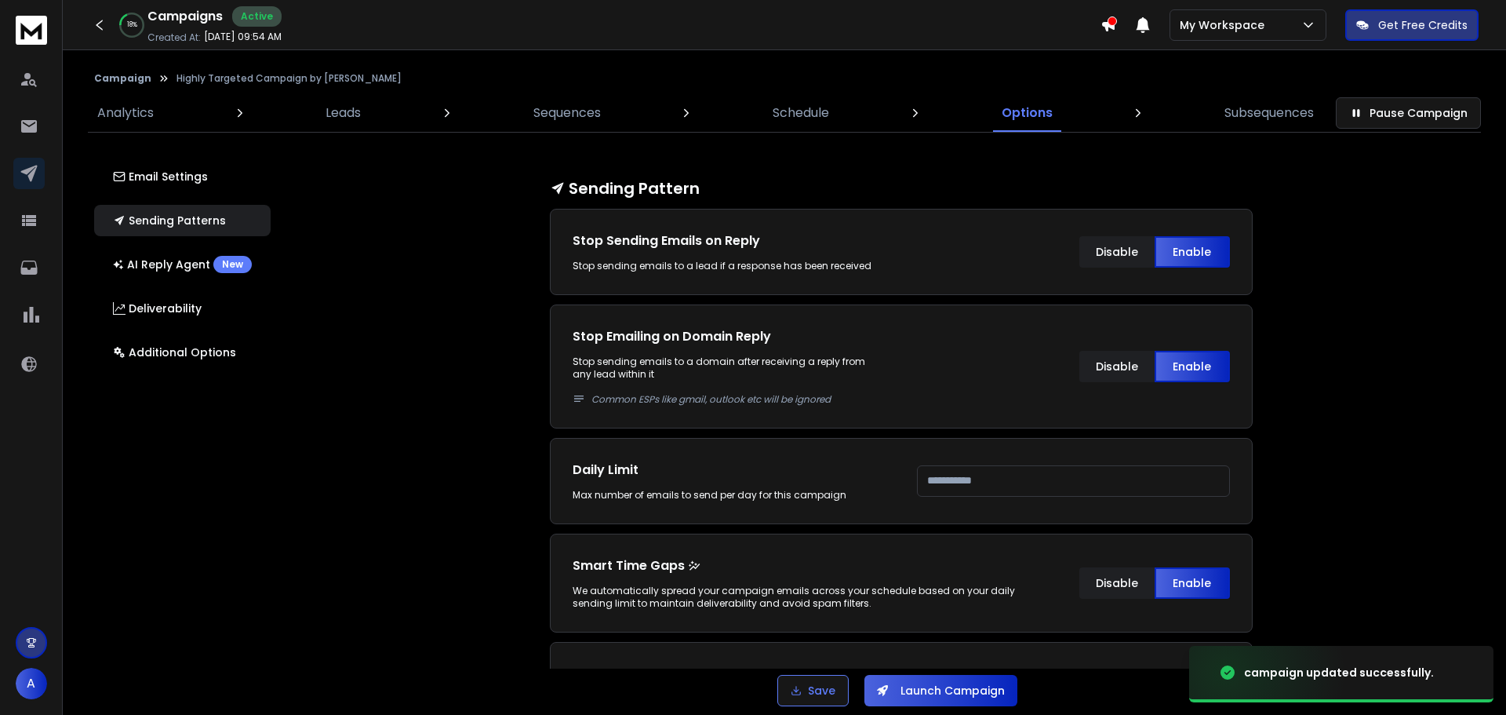
scroll to position [392, 0]
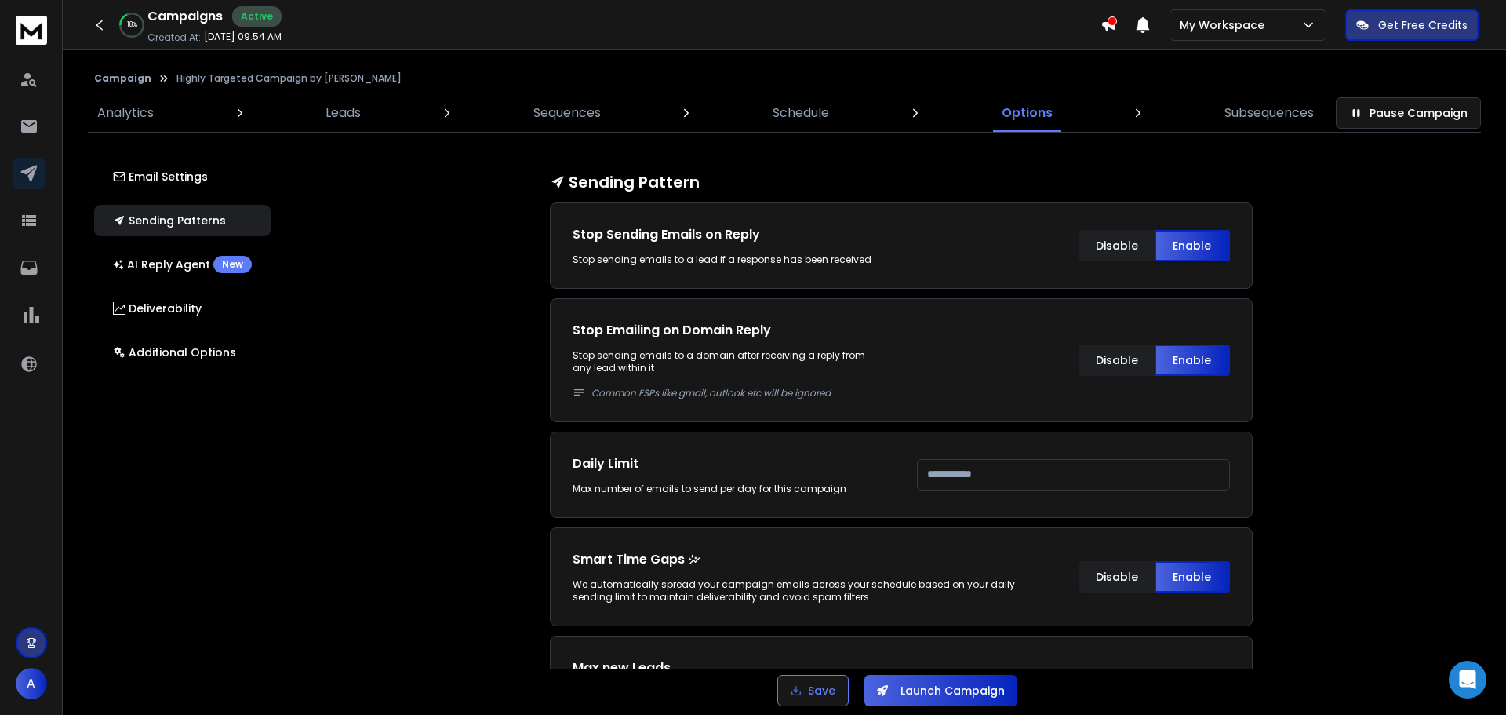
drag, startPoint x: 925, startPoint y: 471, endPoint x: 878, endPoint y: 469, distance: 47.1
click at [883, 470] on div "Daily Limit Max number of emails to send per day for this campaign **" at bounding box center [901, 474] width 657 height 41
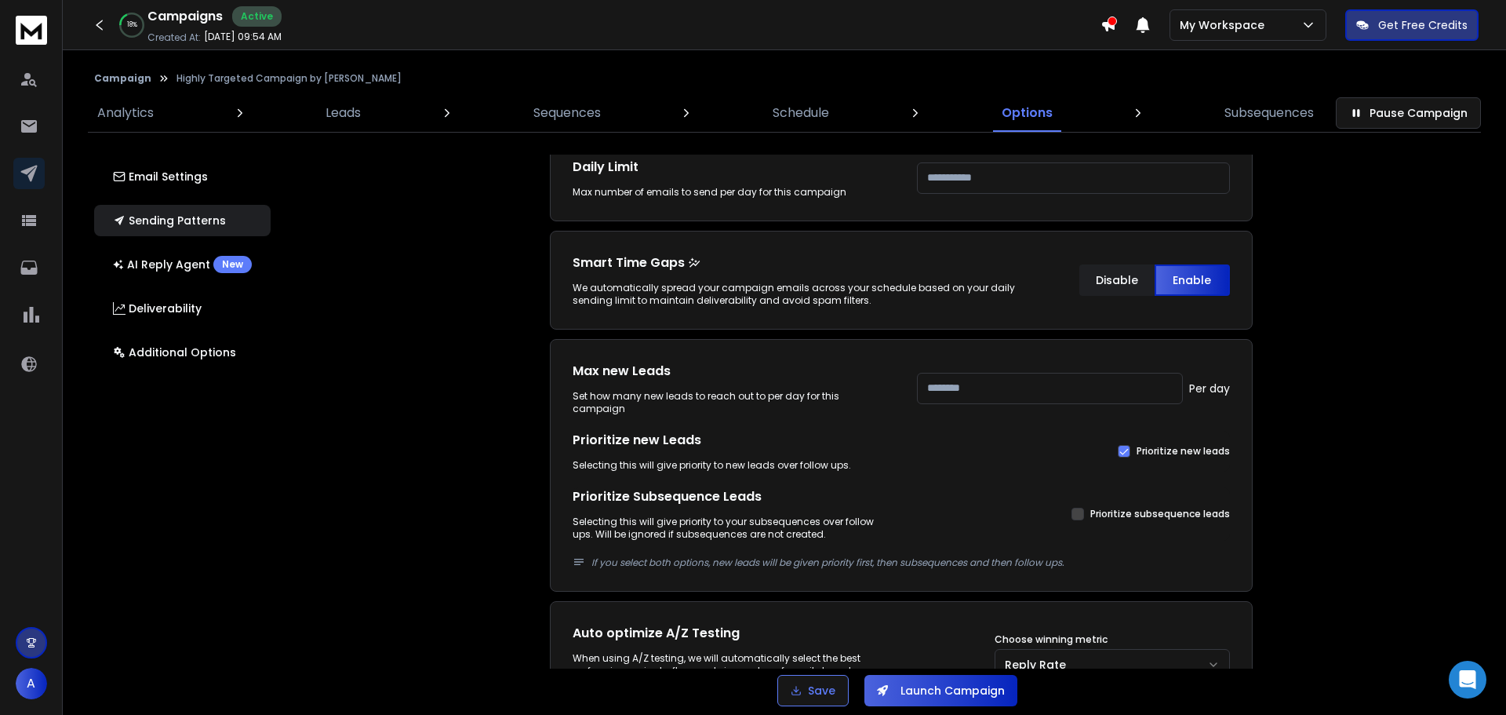
scroll to position [706, 0]
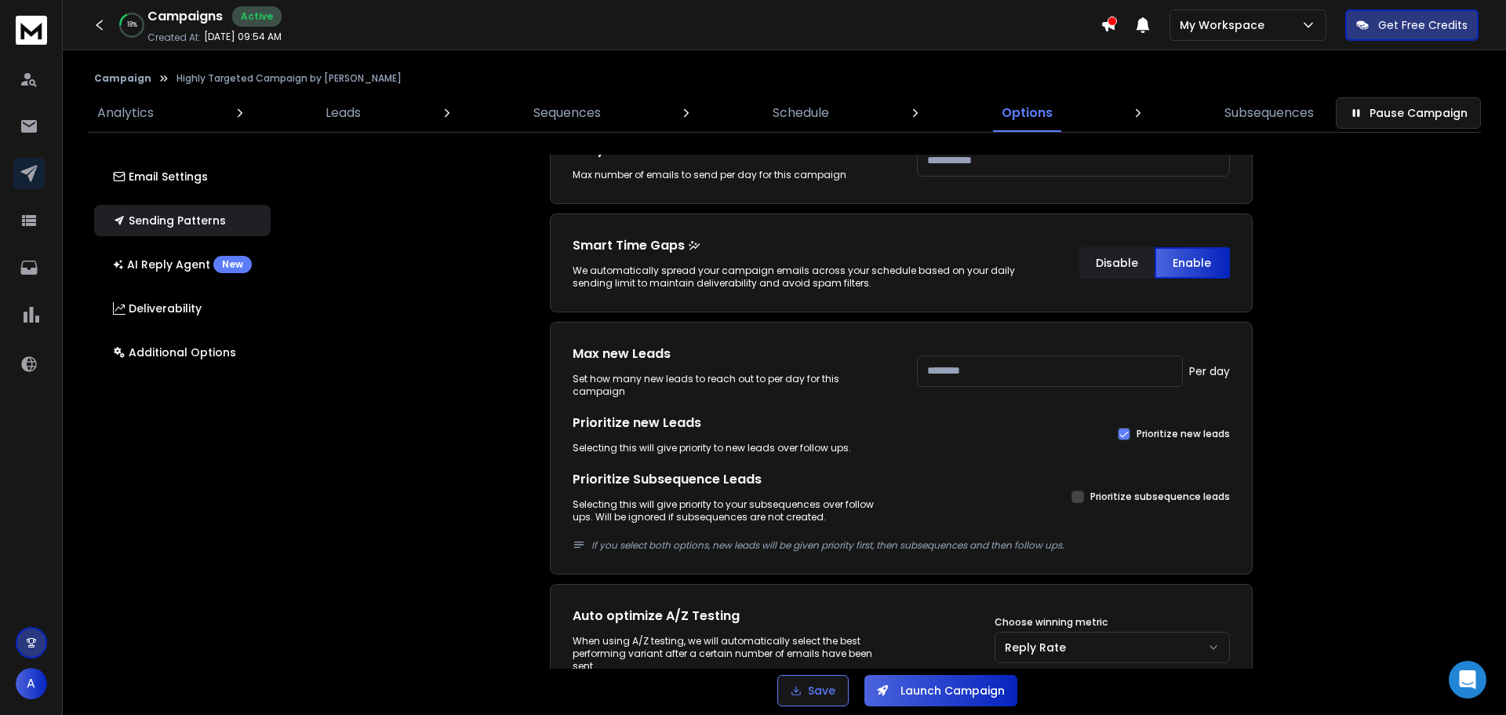
type input "**"
drag, startPoint x: 925, startPoint y: 369, endPoint x: 878, endPoint y: 381, distance: 48.7
click at [878, 381] on div "Max new Leads Set how many new leads to reach out to per day for this campaign …" at bounding box center [901, 370] width 657 height 53
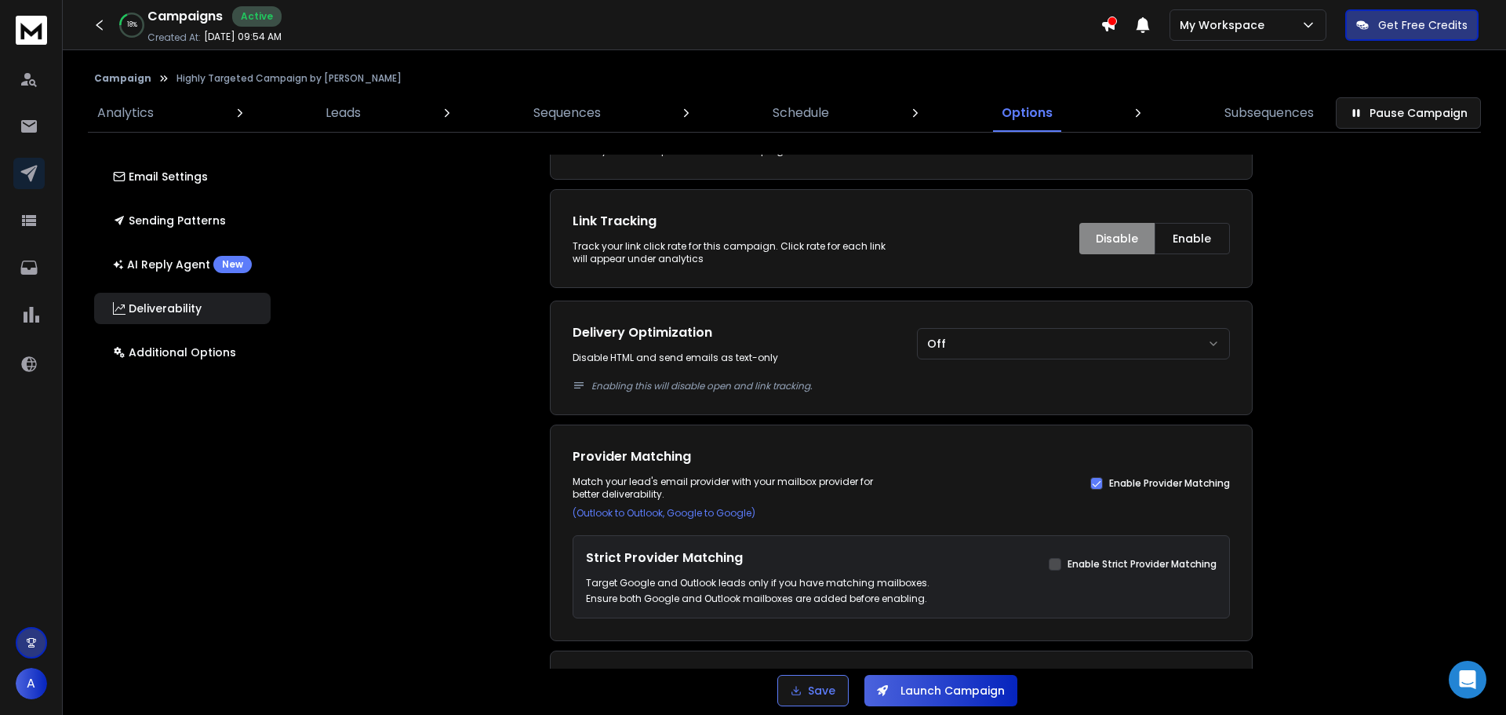
scroll to position [1804, 0]
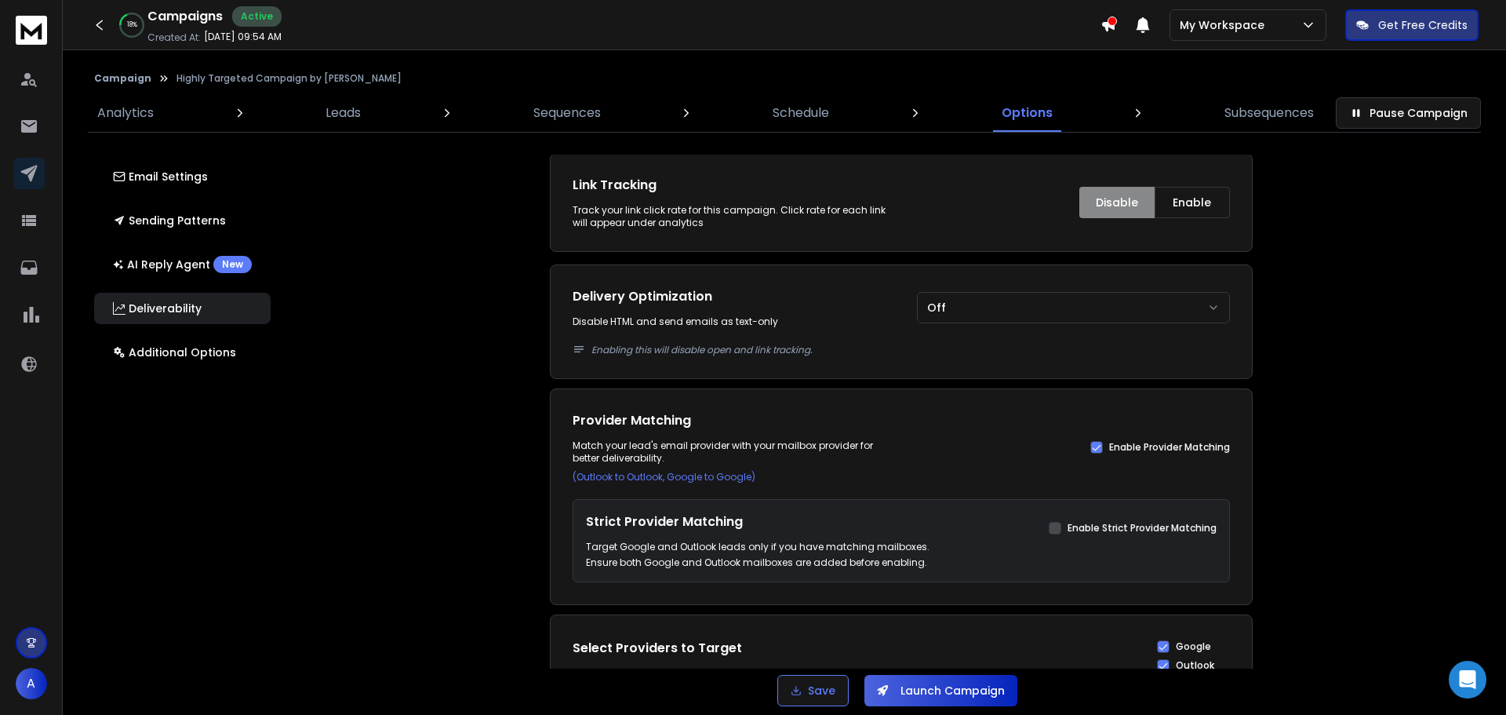
type input "**"
click at [1049, 526] on button "Enable Strict Provider Matching" at bounding box center [1055, 528] width 13 height 13
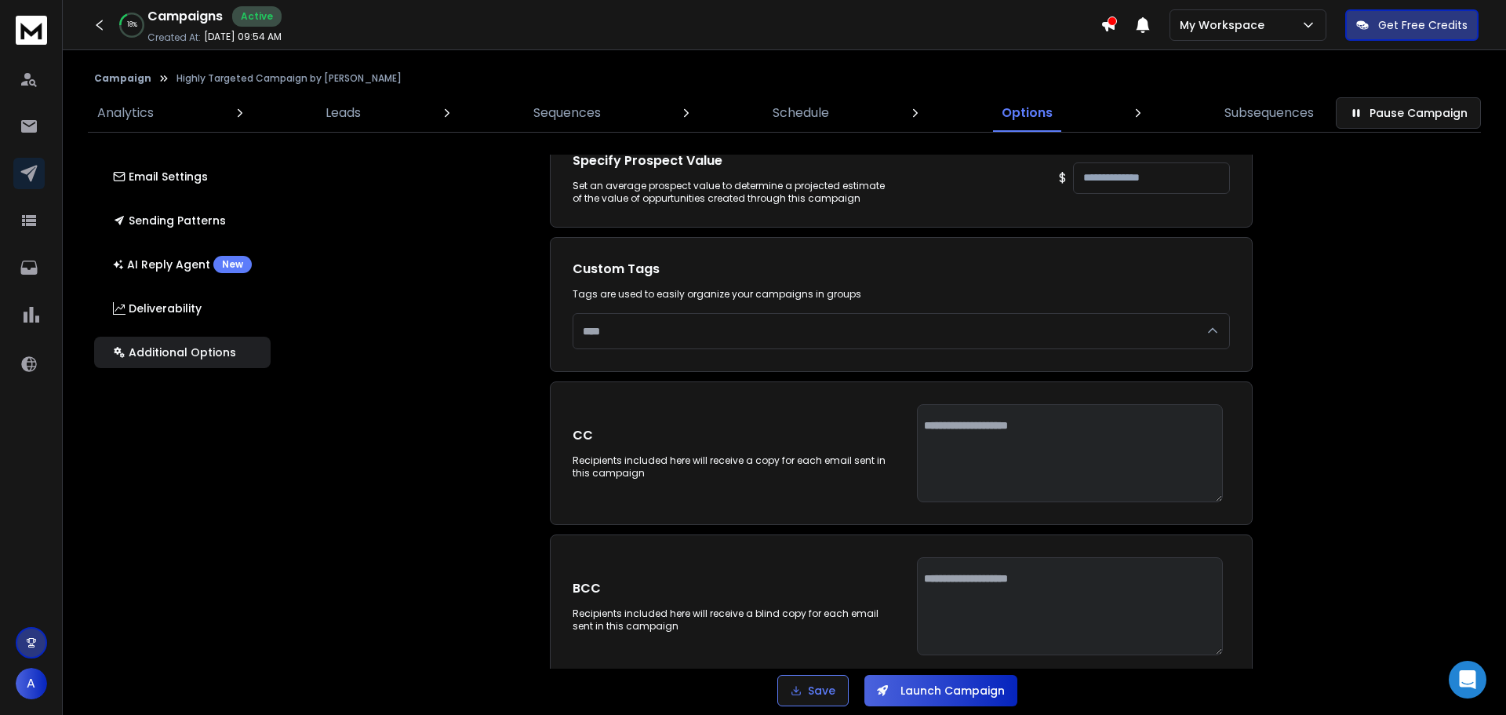
scroll to position [3282, 0]
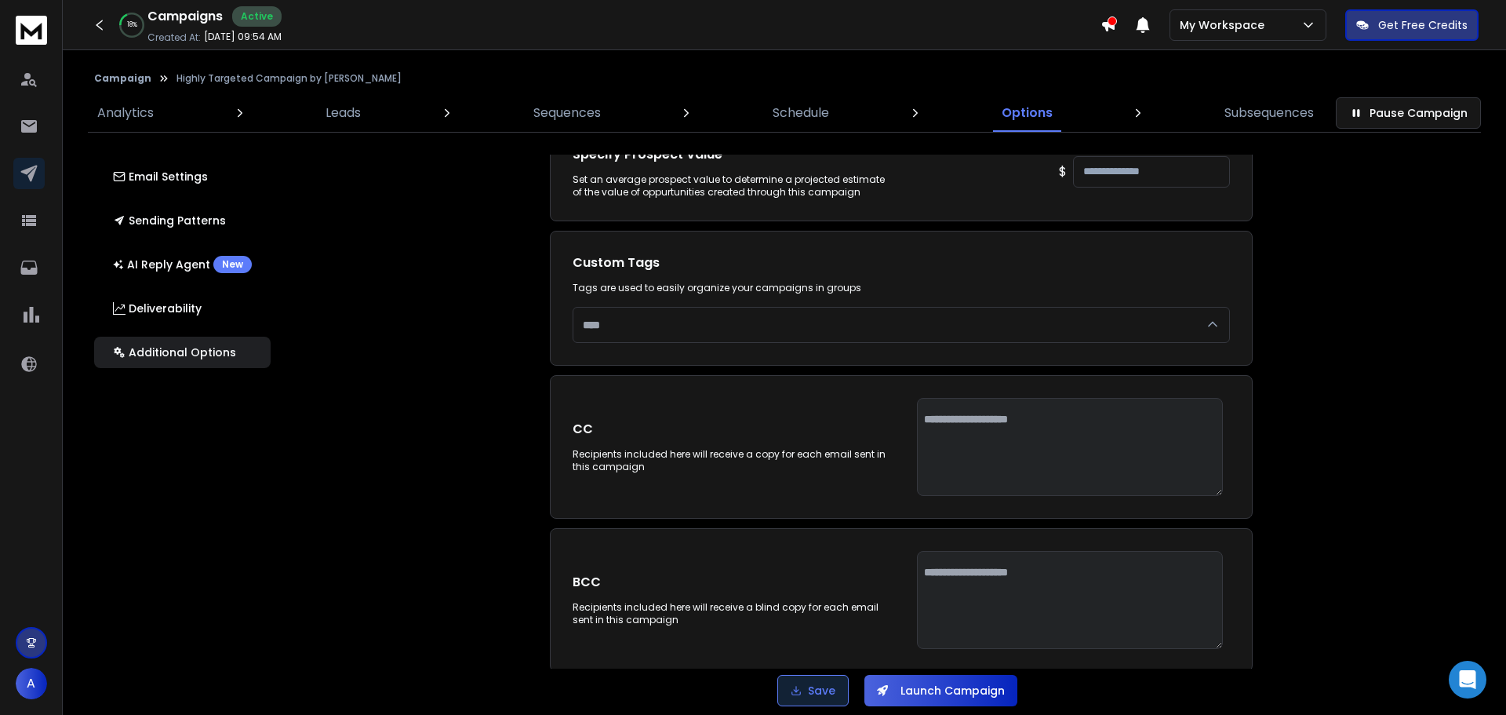
click at [828, 685] on button "Save" at bounding box center [812, 690] width 71 height 31
click at [129, 114] on p "Analytics" at bounding box center [125, 113] width 56 height 19
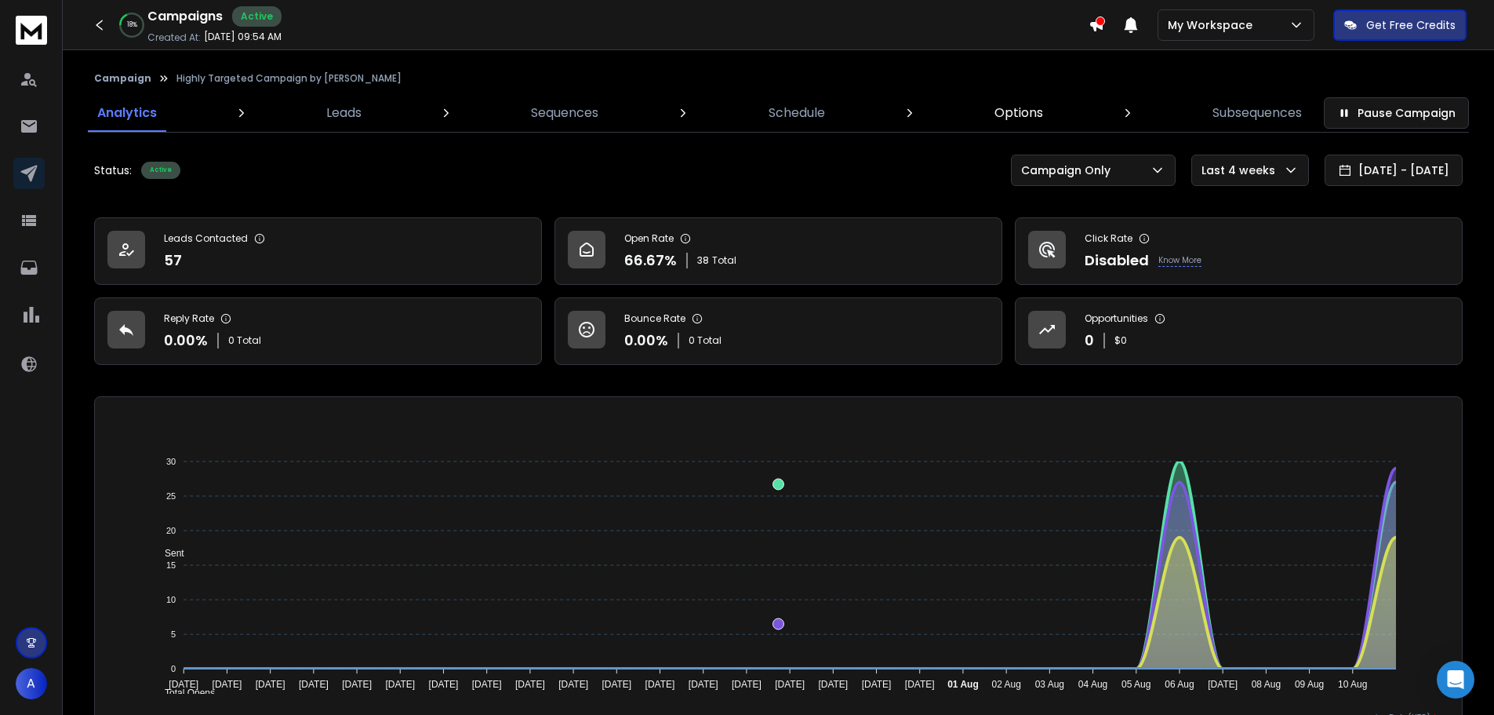
click at [1027, 105] on p "Options" at bounding box center [1019, 113] width 49 height 19
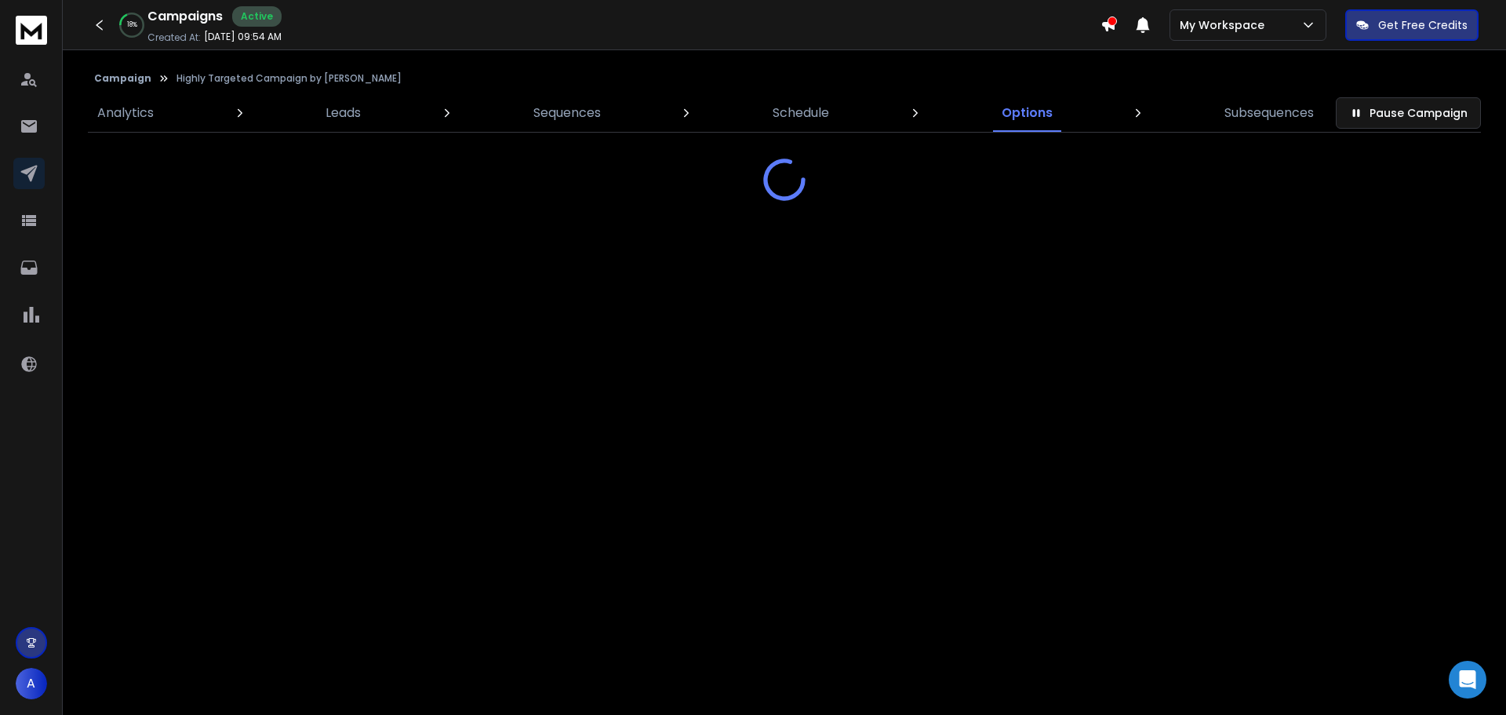
select select "**********"
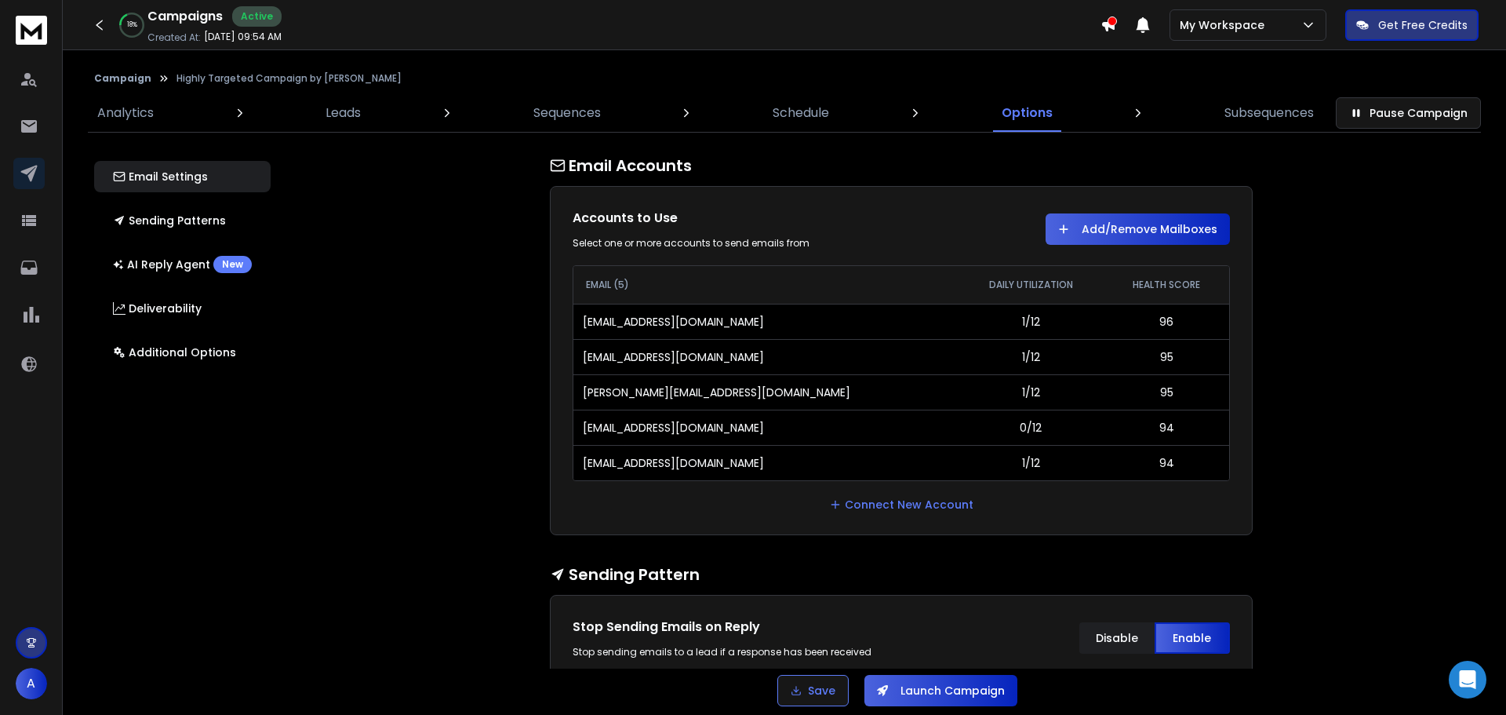
click at [1112, 231] on button "Add/Remove Mailboxes" at bounding box center [1138, 228] width 184 height 31
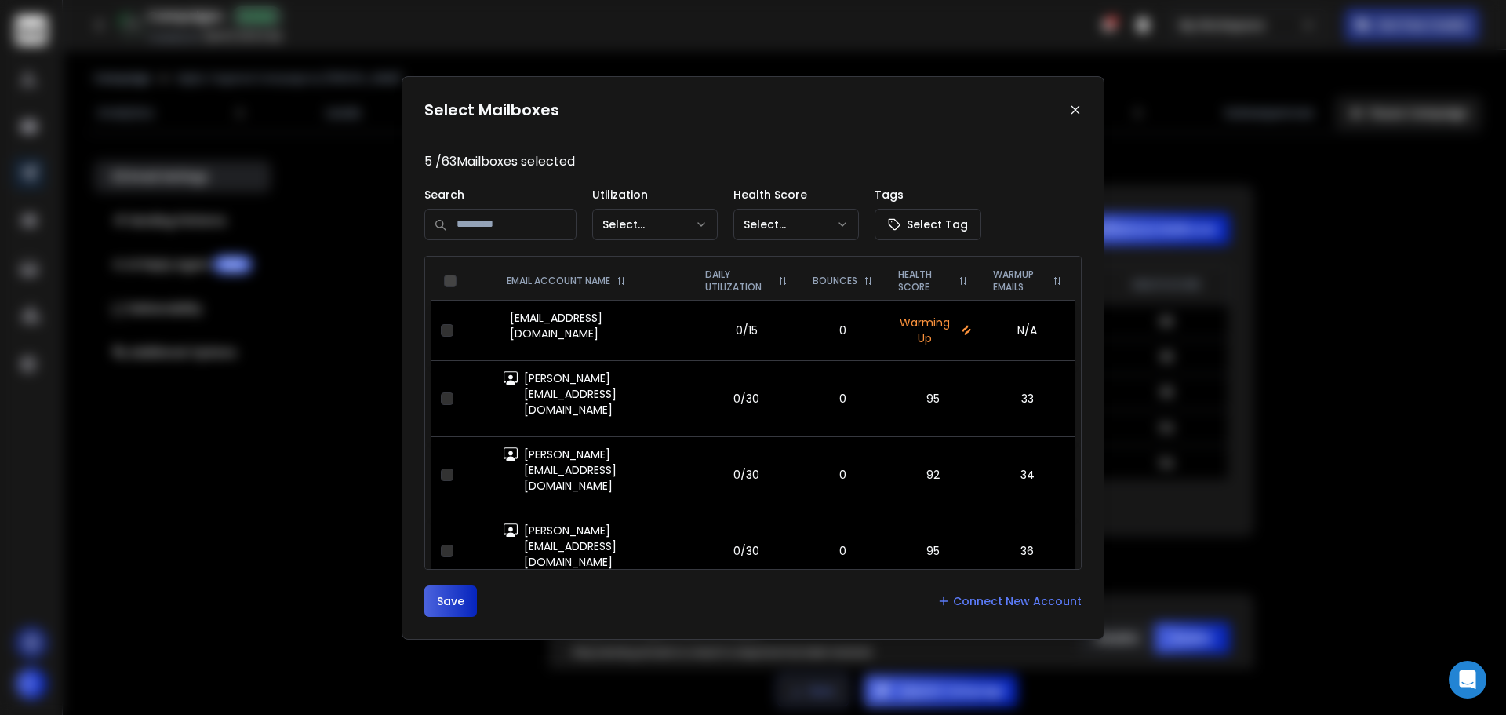
click at [1072, 102] on div "Select Mailboxes" at bounding box center [752, 110] width 657 height 22
click at [1076, 108] on icon at bounding box center [1075, 110] width 13 height 13
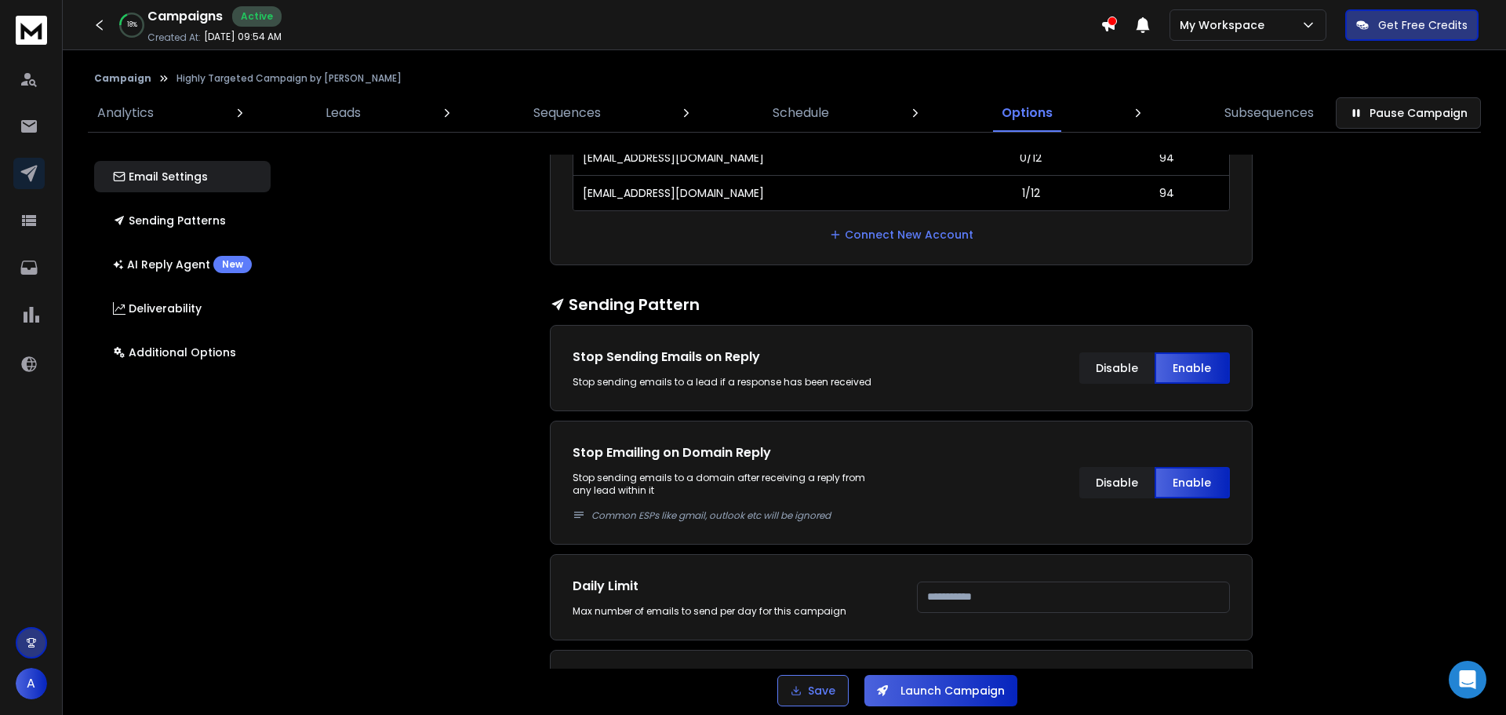
scroll to position [392, 0]
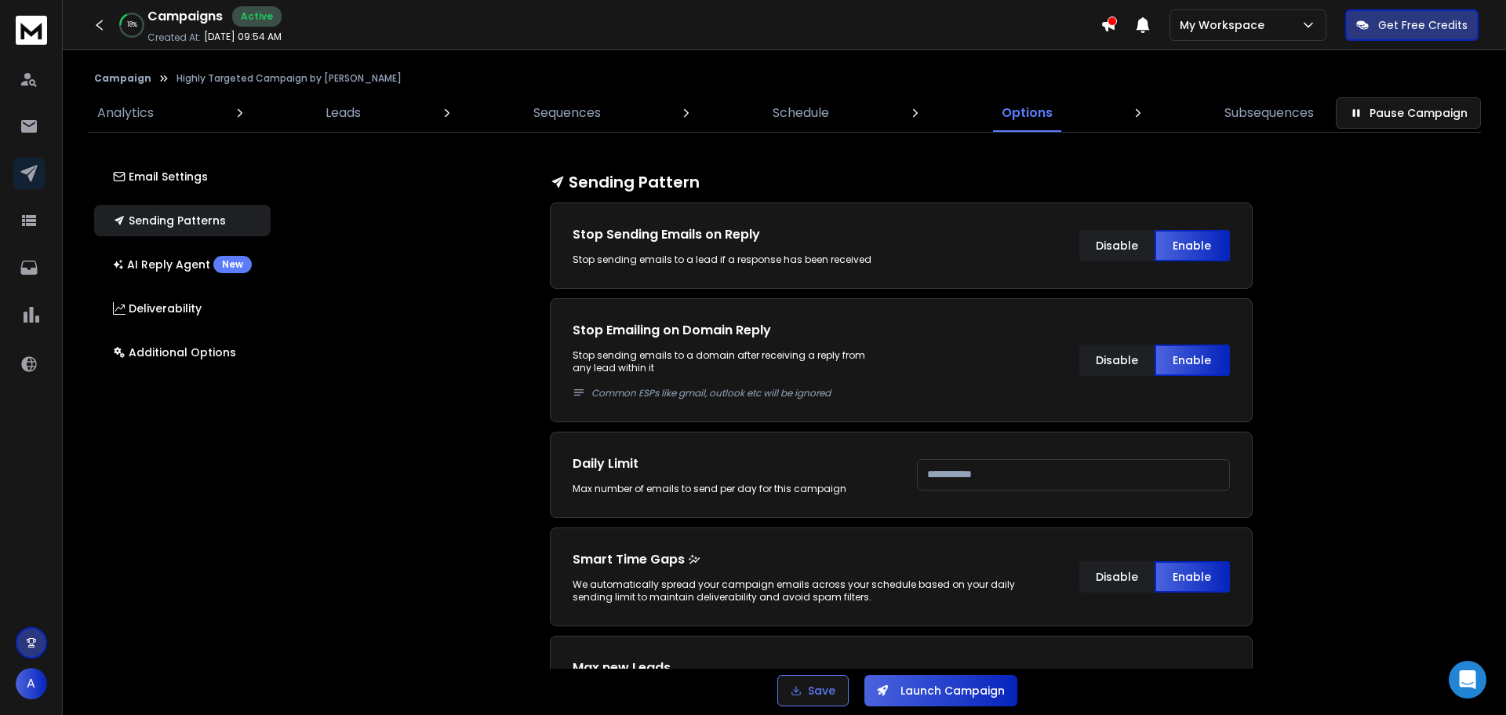
drag, startPoint x: 943, startPoint y: 474, endPoint x: 880, endPoint y: 474, distance: 62.8
click at [880, 474] on div "Daily Limit Max number of emails to send per day for this campaign **" at bounding box center [901, 474] width 657 height 41
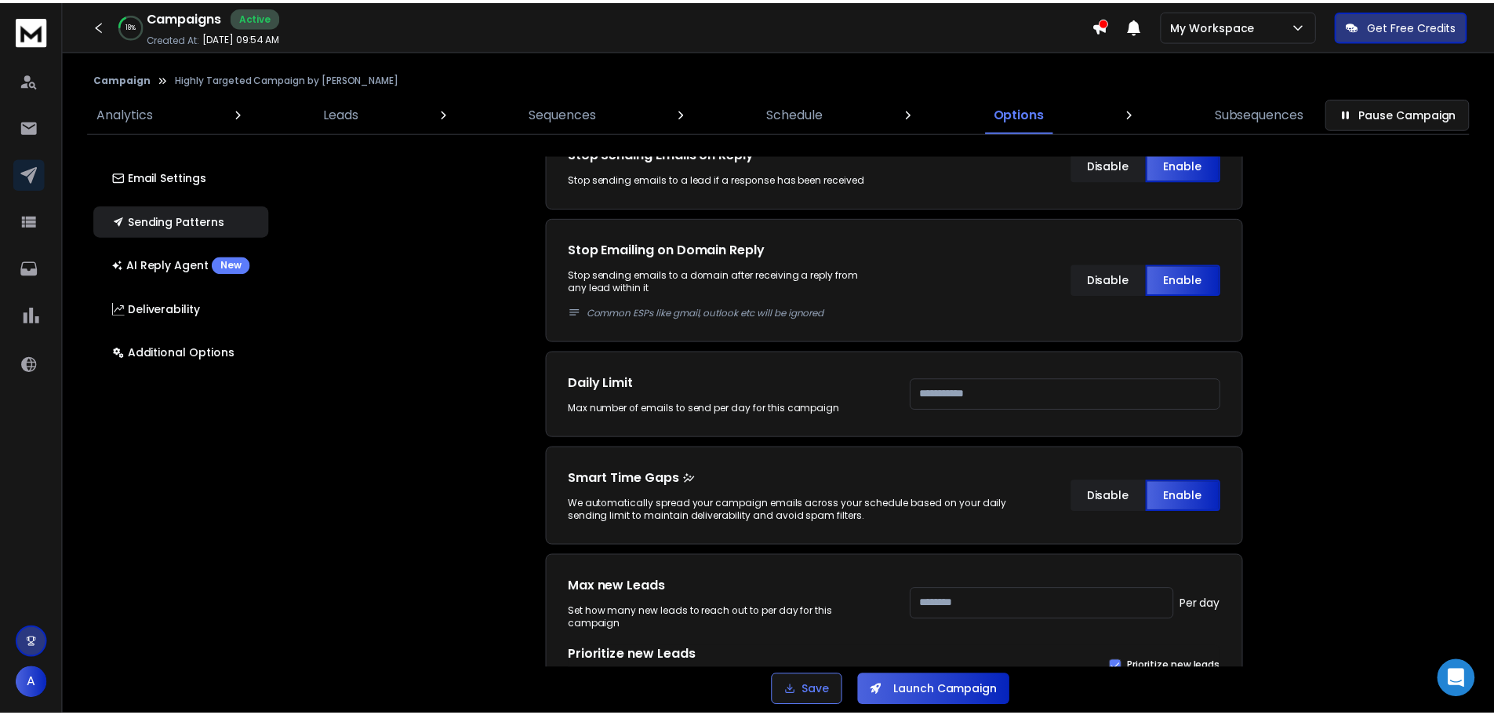
scroll to position [628, 0]
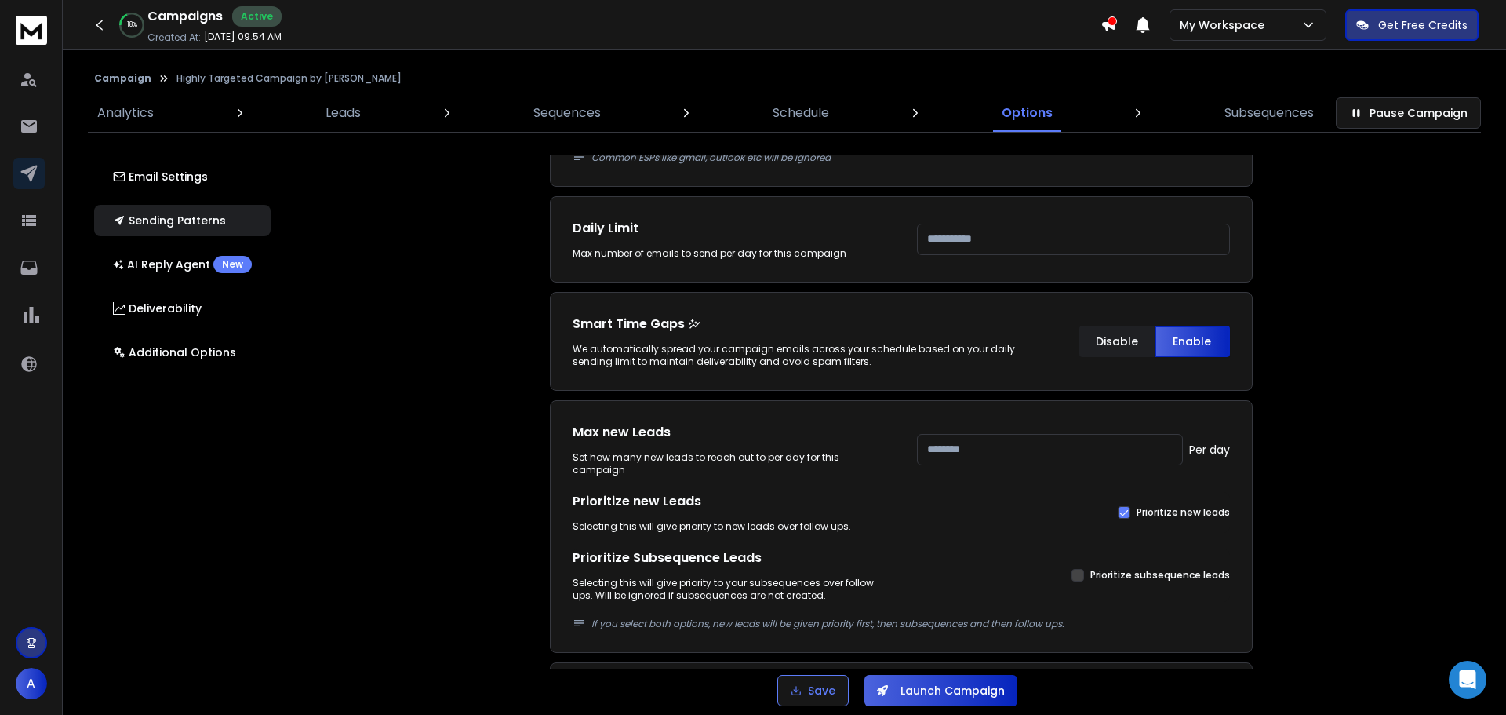
type input "**"
drag, startPoint x: 939, startPoint y: 448, endPoint x: 868, endPoint y: 457, distance: 71.1
click at [868, 457] on div "Max new Leads Set how many new leads to reach out to per day for this campaign …" at bounding box center [901, 449] width 657 height 53
type input "**"
click at [819, 684] on button "Save" at bounding box center [812, 690] width 71 height 31
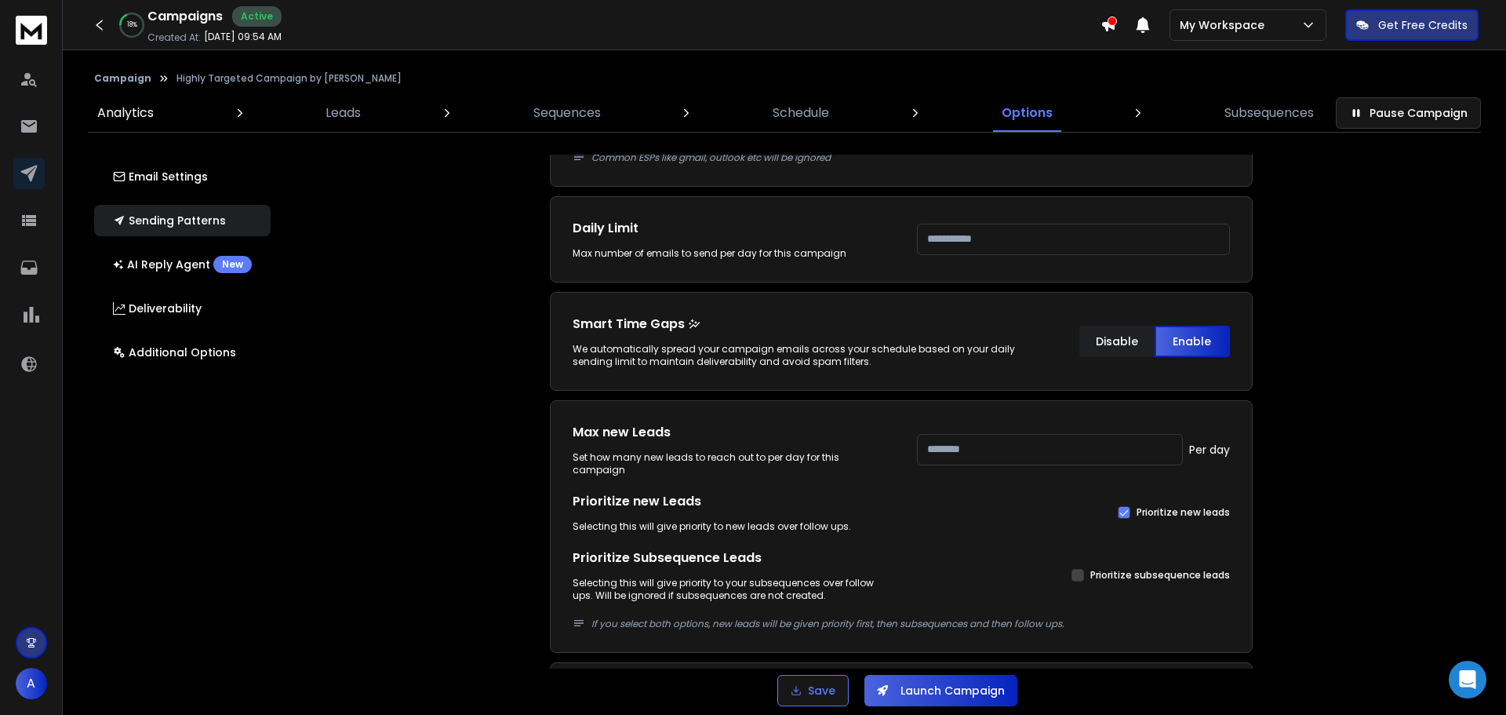
click at [140, 117] on p "Analytics" at bounding box center [125, 113] width 56 height 19
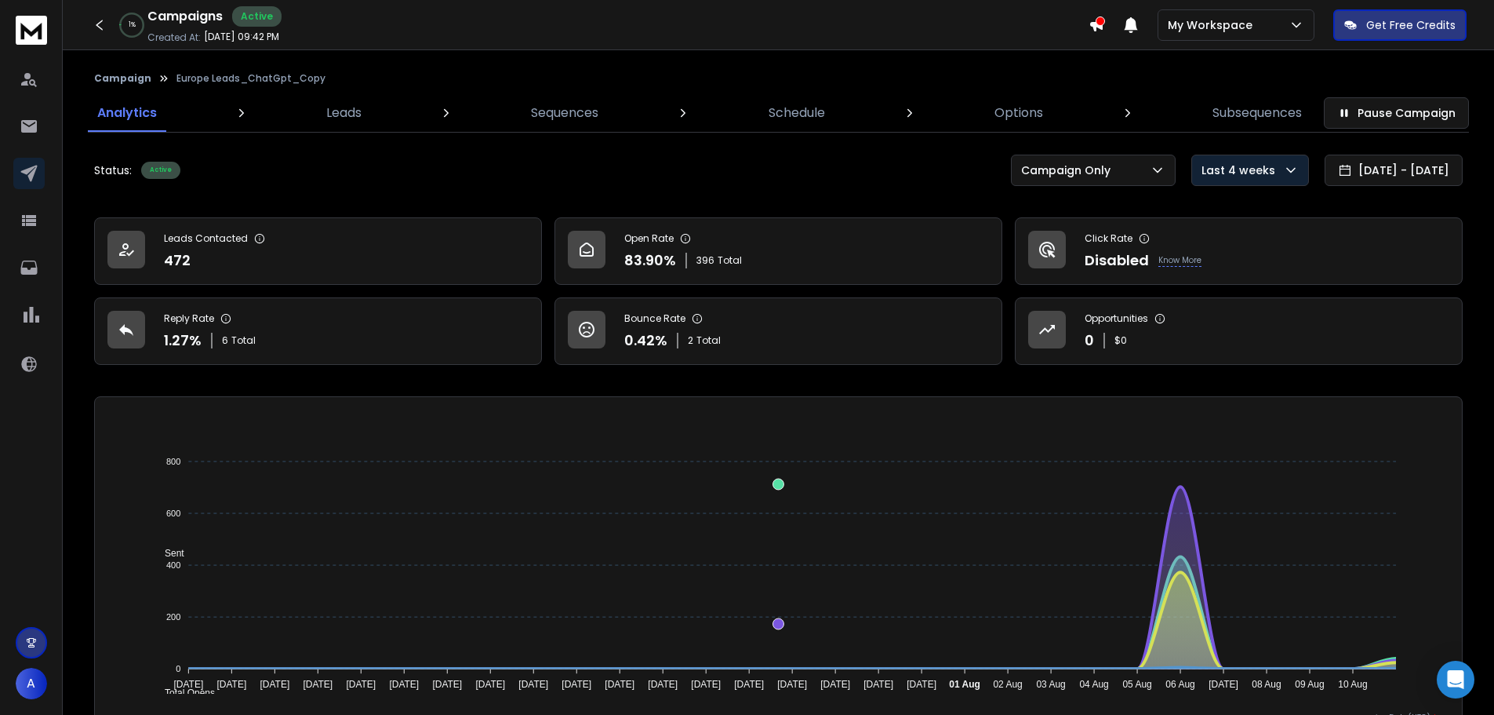
click at [1224, 173] on p "Last 4 weeks" at bounding box center [1242, 170] width 80 height 16
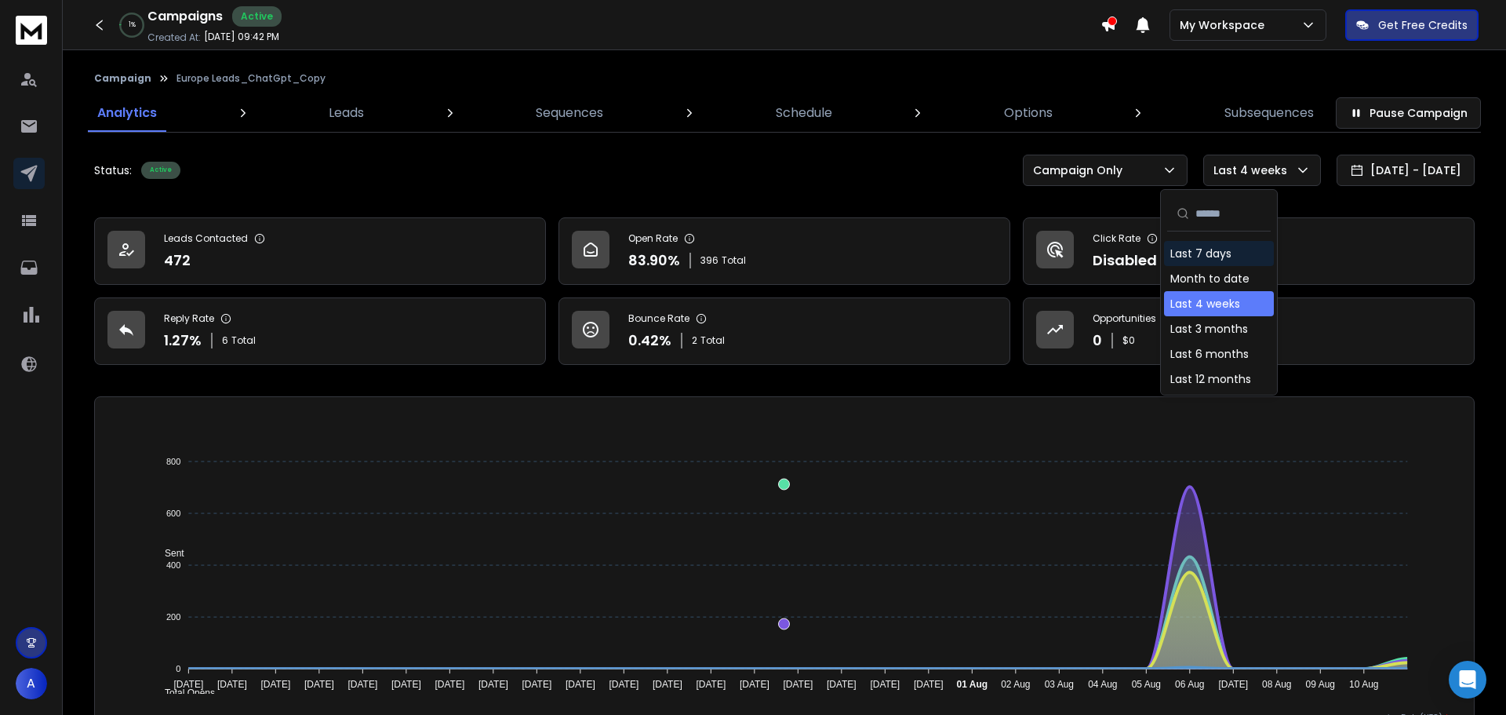
click at [1215, 246] on div "Last 7 days" at bounding box center [1200, 254] width 61 height 16
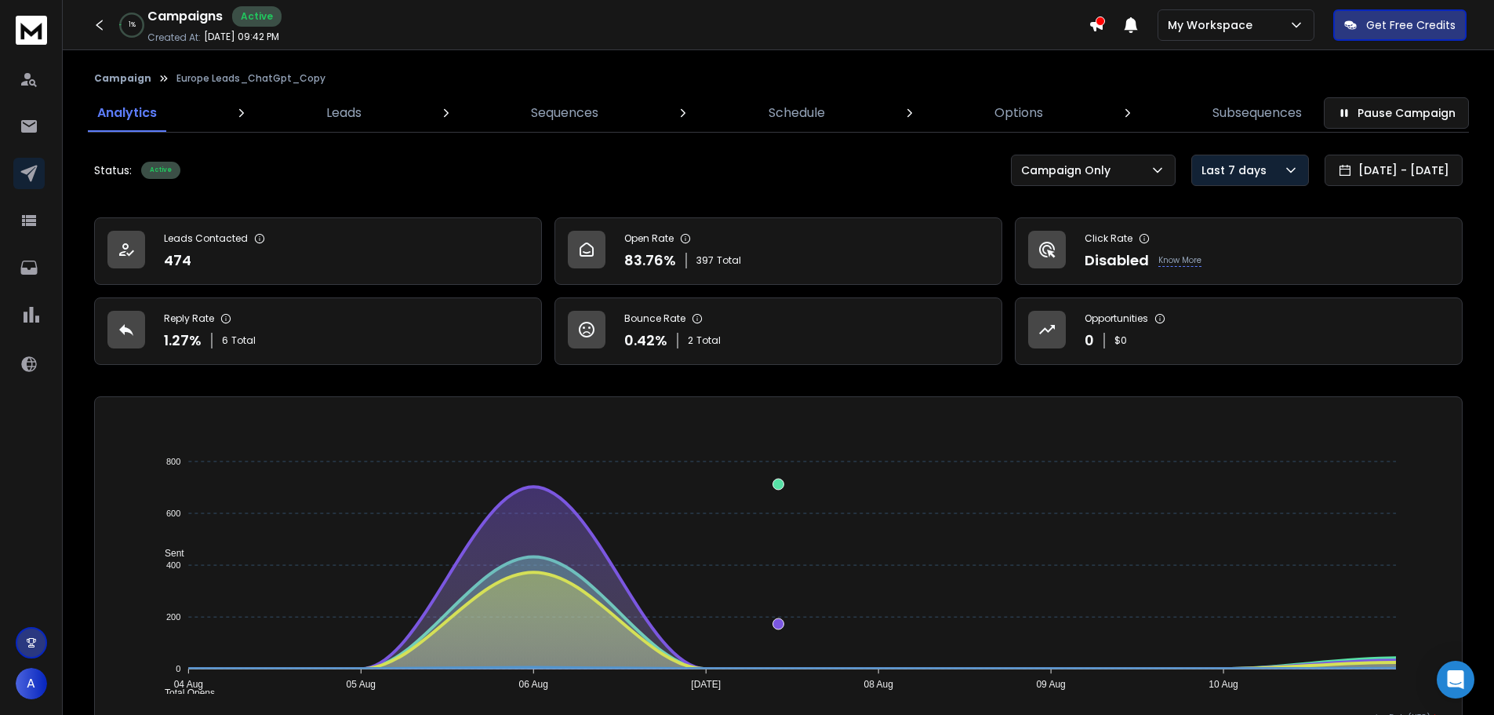
click at [1202, 166] on p "Last 7 days" at bounding box center [1237, 170] width 71 height 16
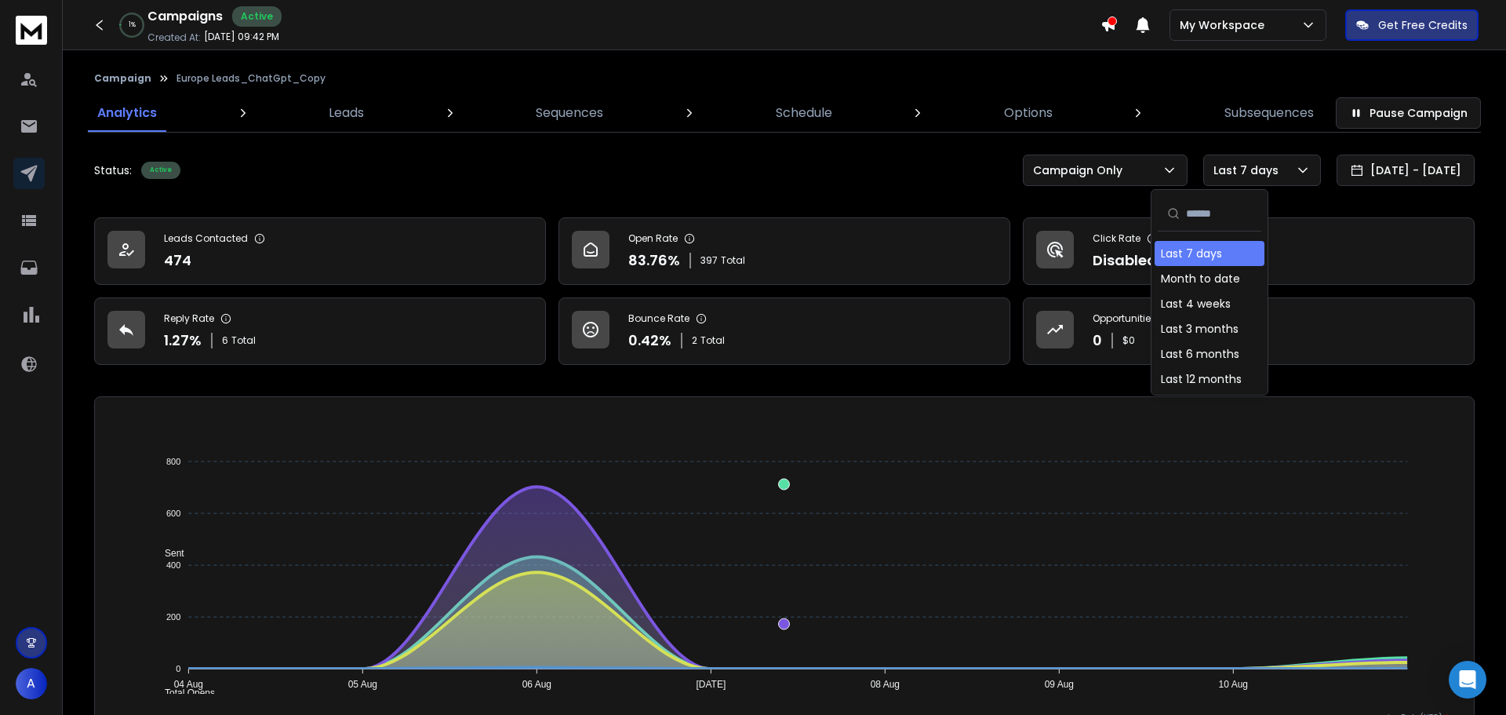
click at [854, 187] on div "Status: Active Pause Campaign Campaign Only Last 7 days [DATE] - [DATE] Leads C…" at bounding box center [784, 588] width 1381 height 866
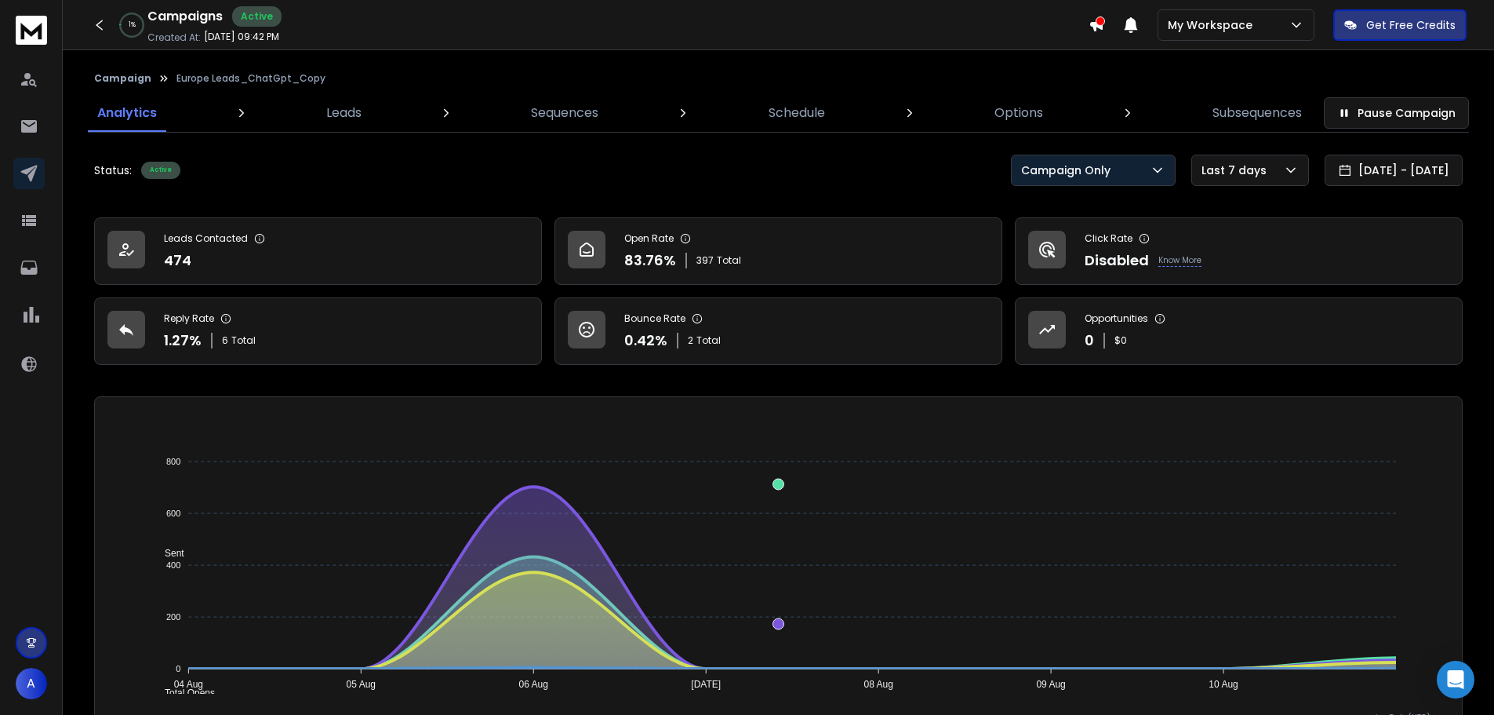
click at [1042, 179] on button "Campaign Only" at bounding box center [1093, 170] width 165 height 31
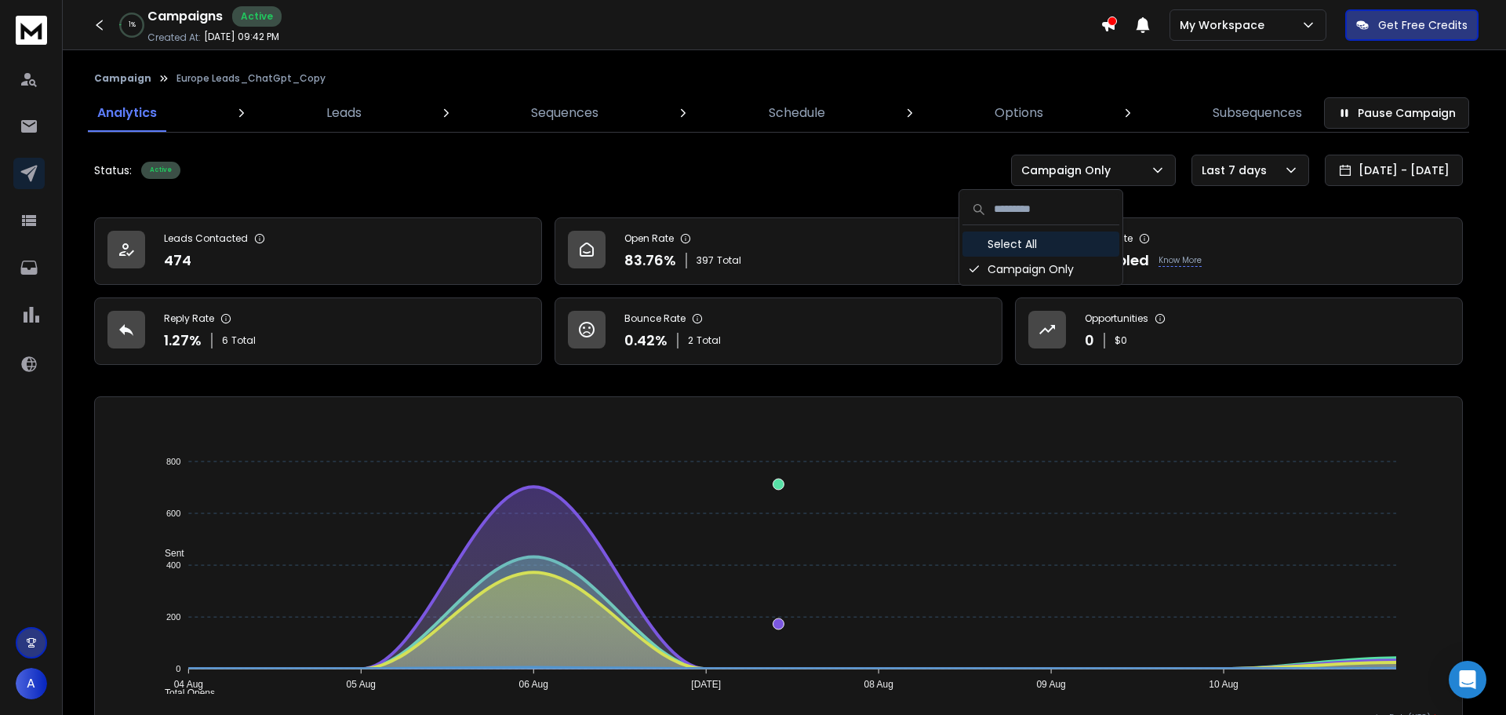
click at [1021, 242] on div "Select All" at bounding box center [1041, 243] width 157 height 25
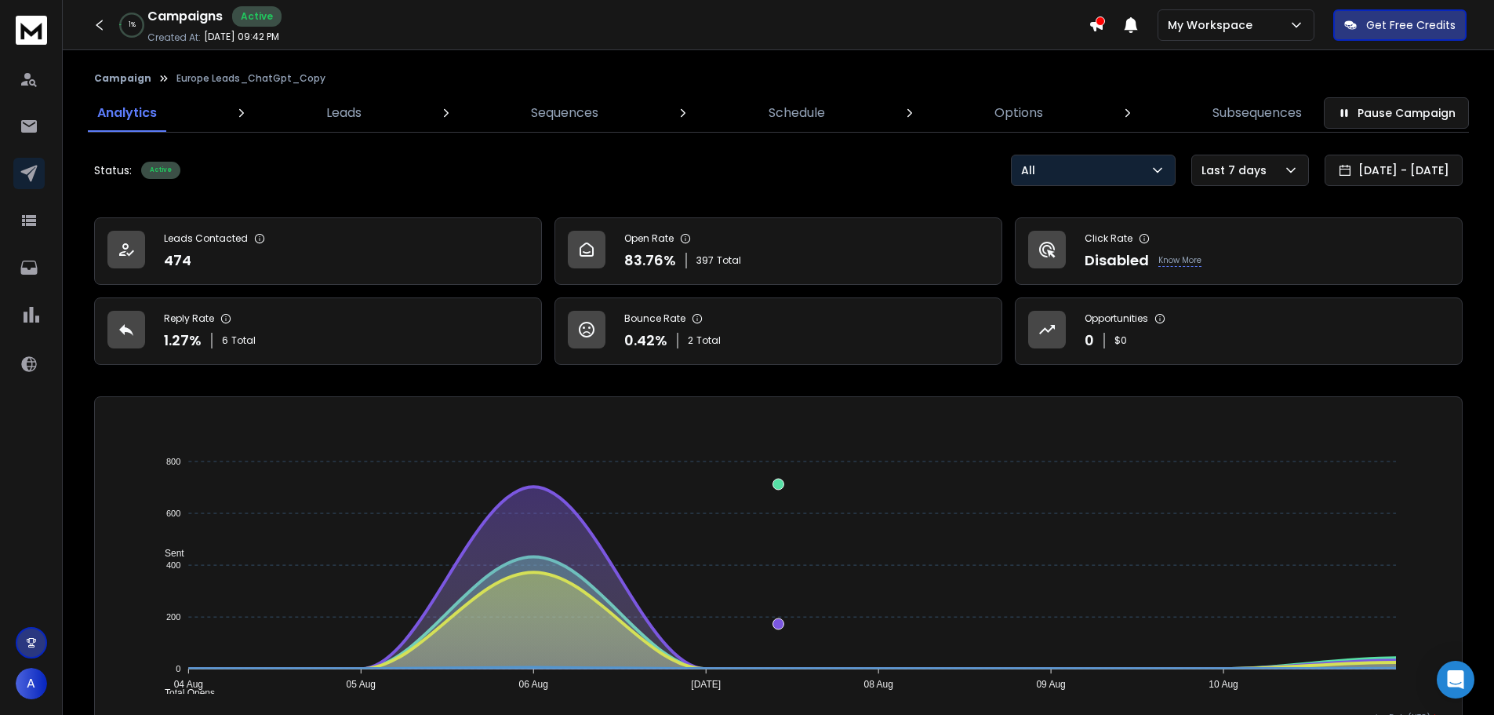
click at [1019, 159] on button "All" at bounding box center [1093, 170] width 165 height 31
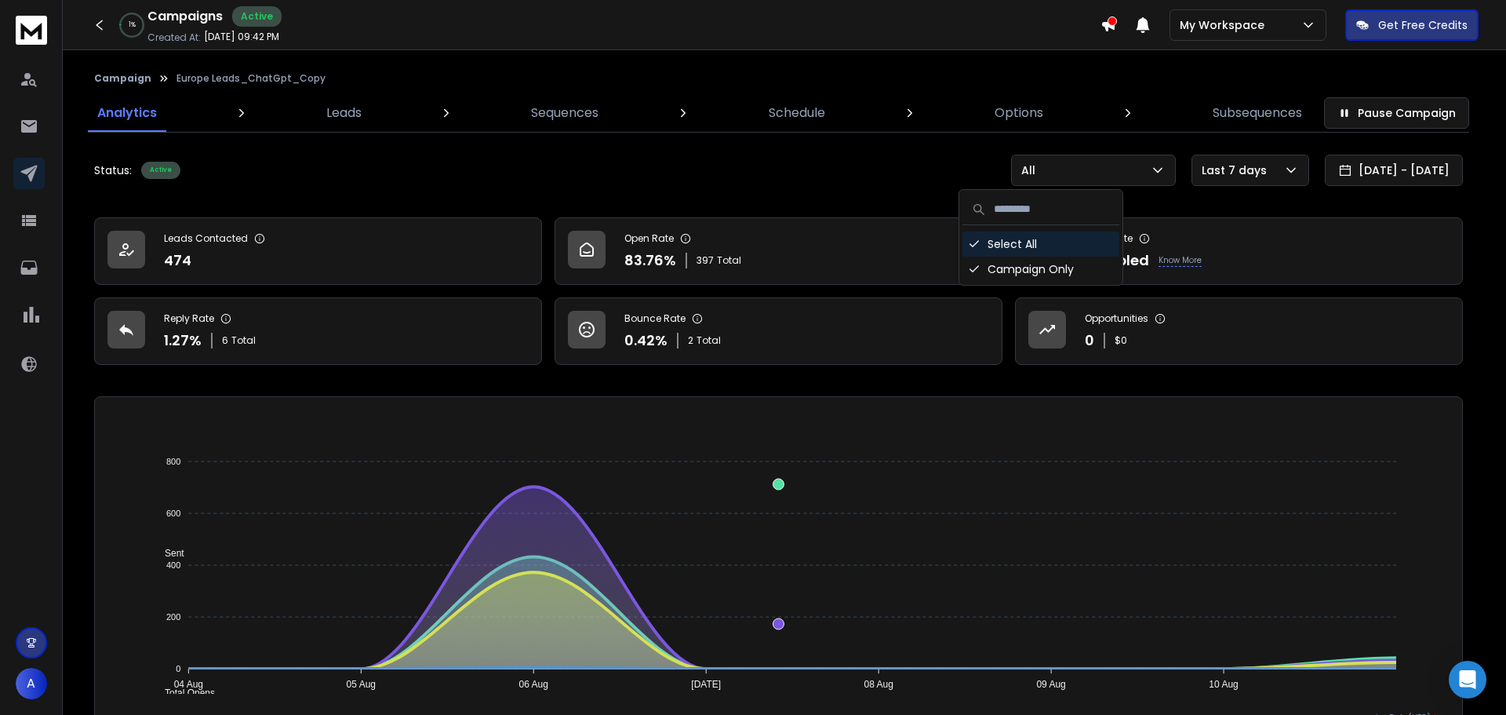
click at [974, 242] on icon at bounding box center [974, 244] width 13 height 13
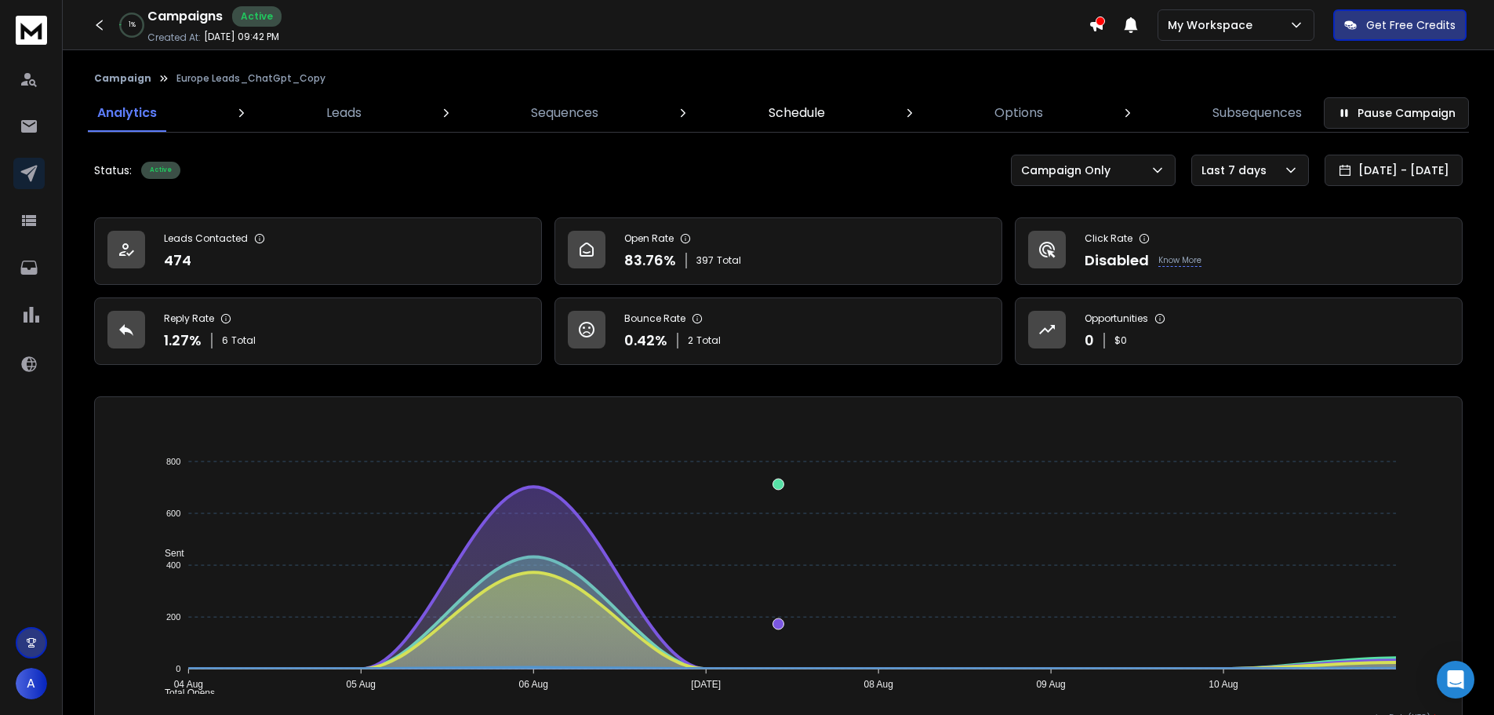
click at [828, 113] on link "Schedule" at bounding box center [796, 113] width 75 height 38
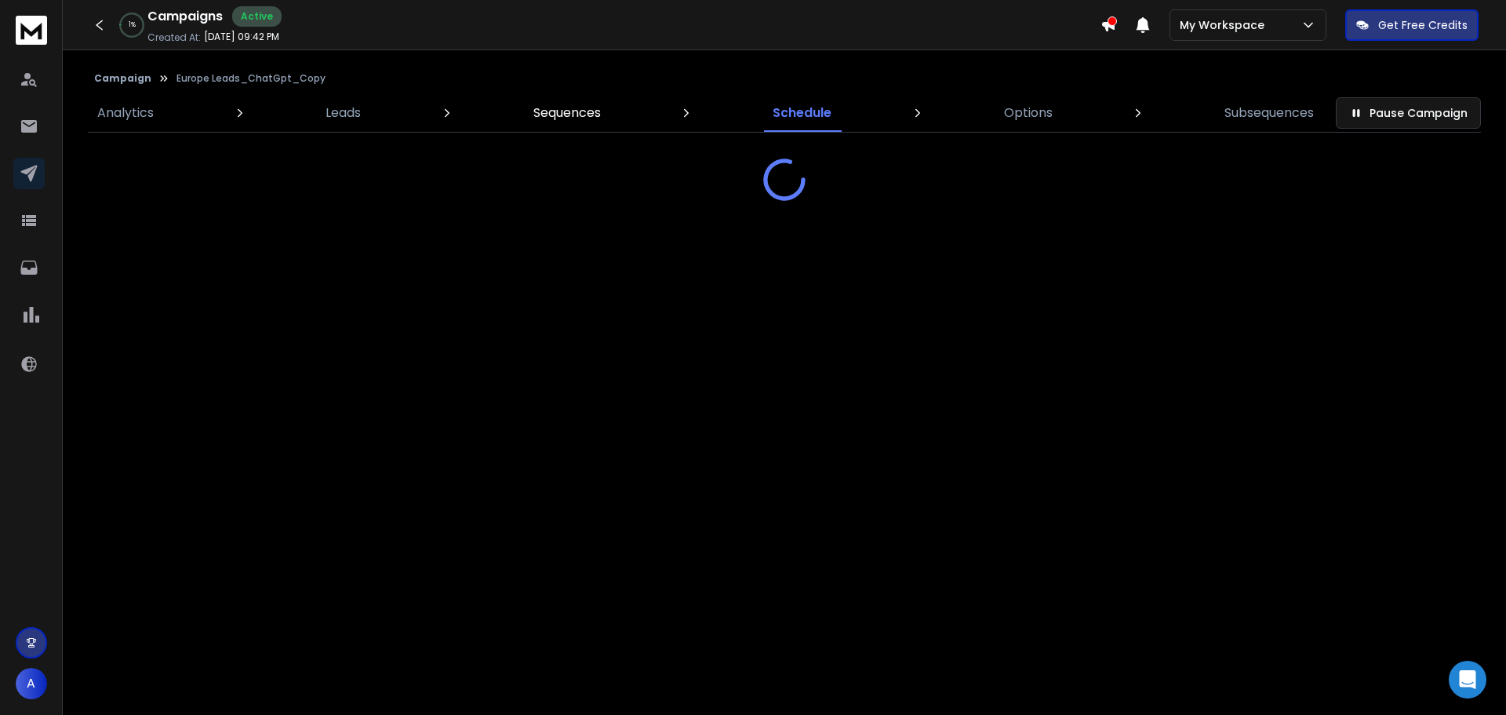
click at [590, 113] on p "Sequences" at bounding box center [566, 113] width 67 height 19
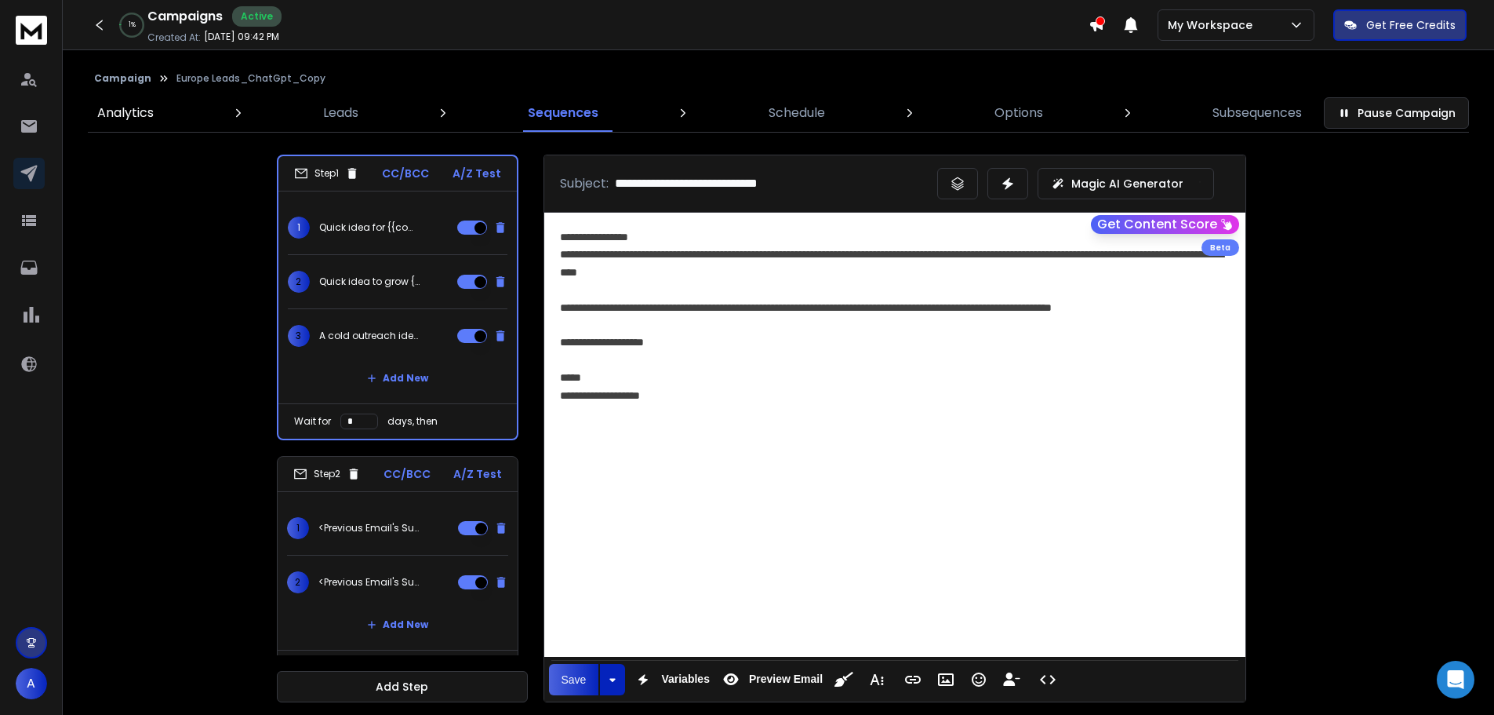
click at [121, 112] on p "Analytics" at bounding box center [125, 113] width 56 height 19
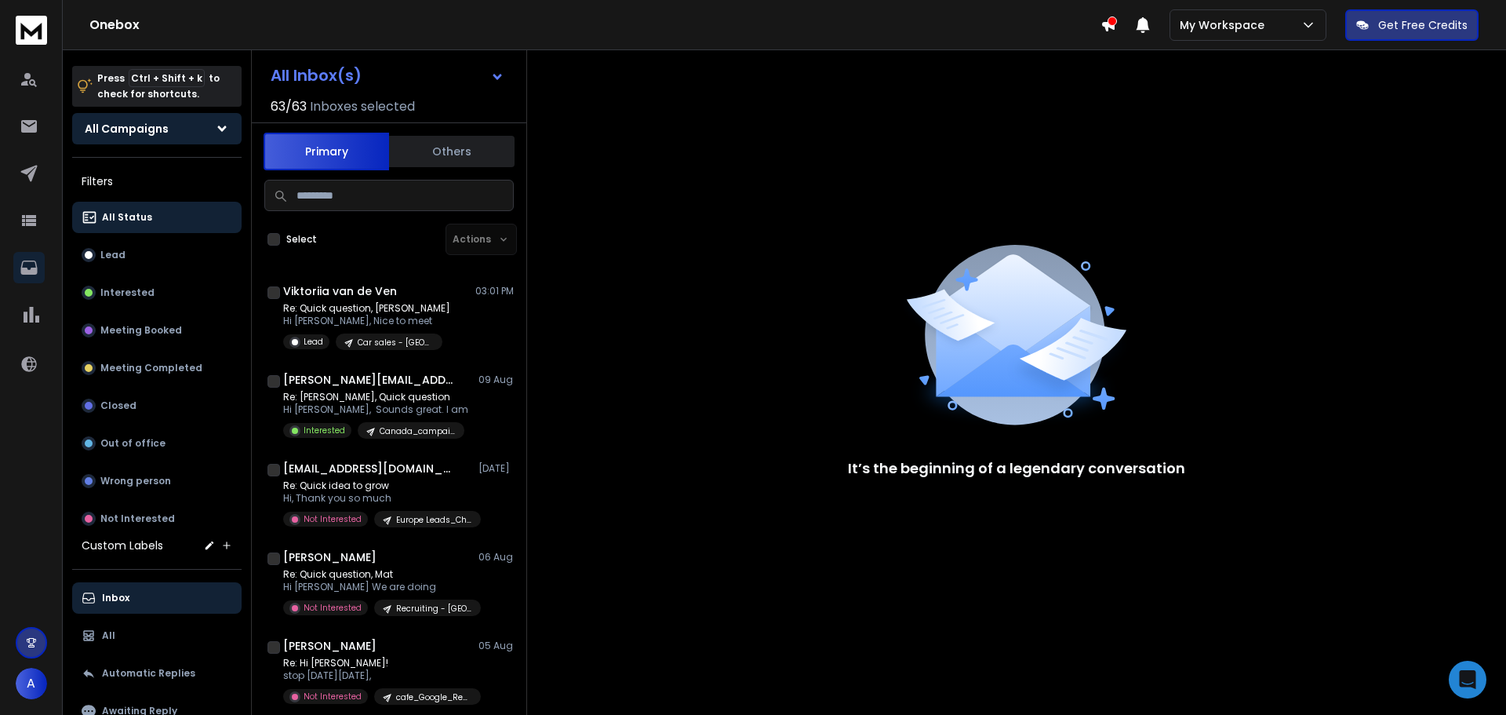
click at [166, 130] on h1 "All Campaigns" at bounding box center [127, 129] width 84 height 16
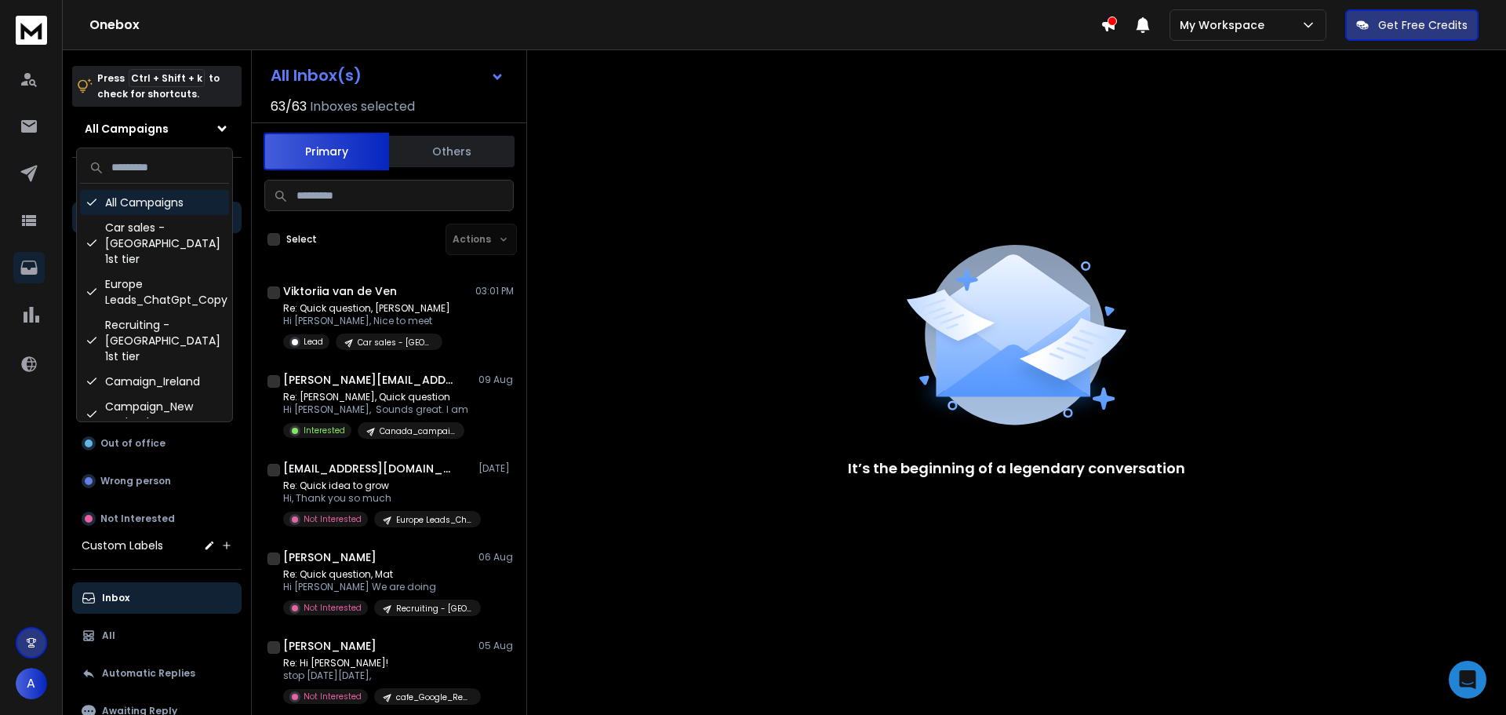
click at [90, 204] on icon at bounding box center [92, 202] width 13 height 13
click at [86, 280] on div "Europe Leads_ChatGpt_Copy" at bounding box center [154, 291] width 149 height 41
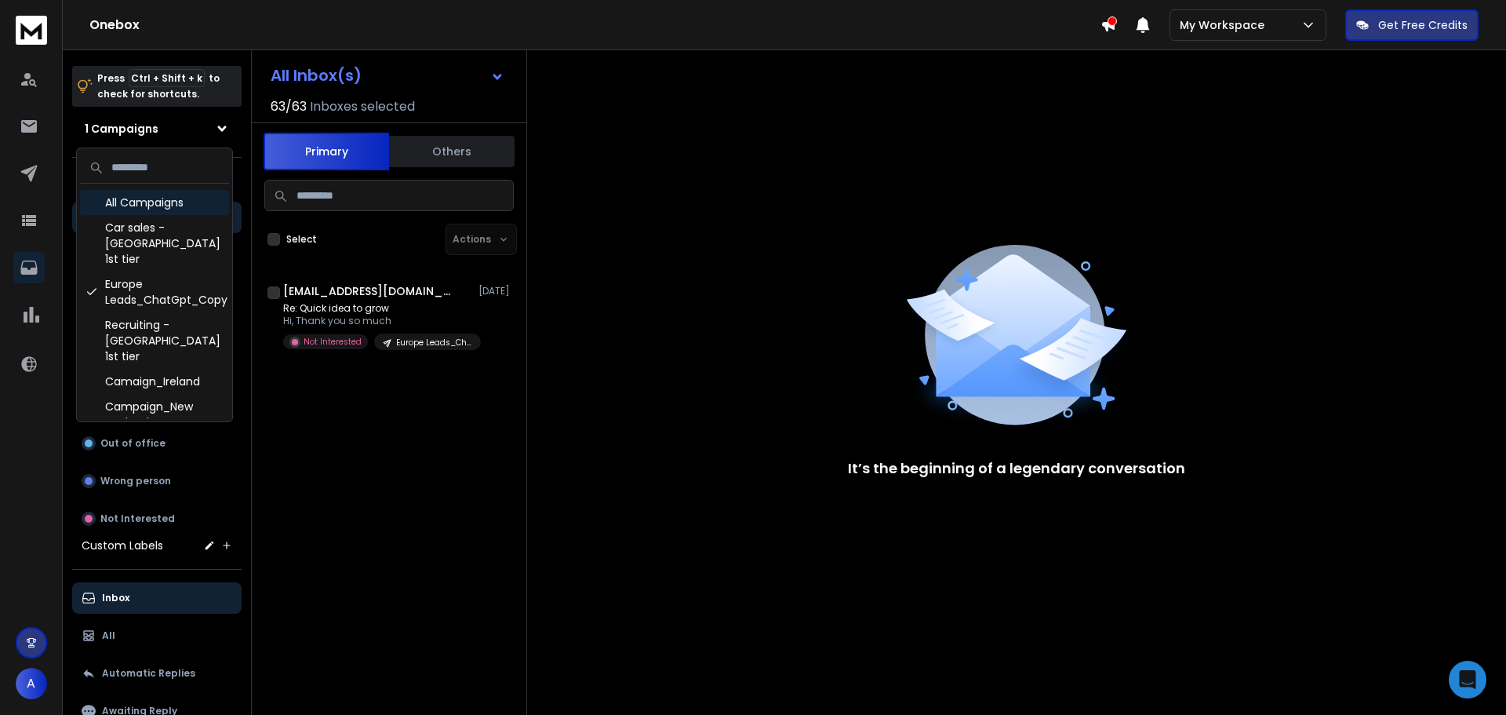
click at [115, 200] on div "All Campaigns" at bounding box center [154, 202] width 149 height 25
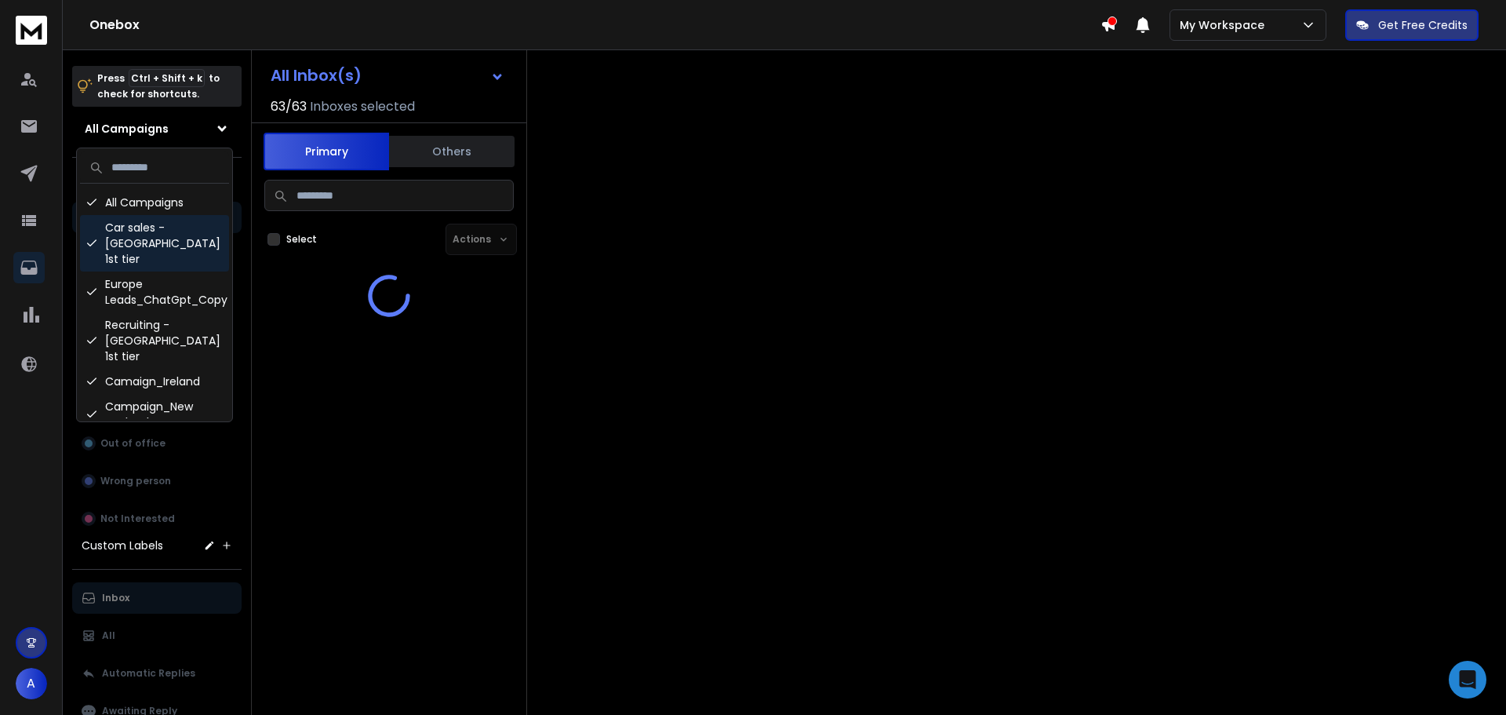
click at [97, 237] on icon at bounding box center [92, 243] width 13 height 13
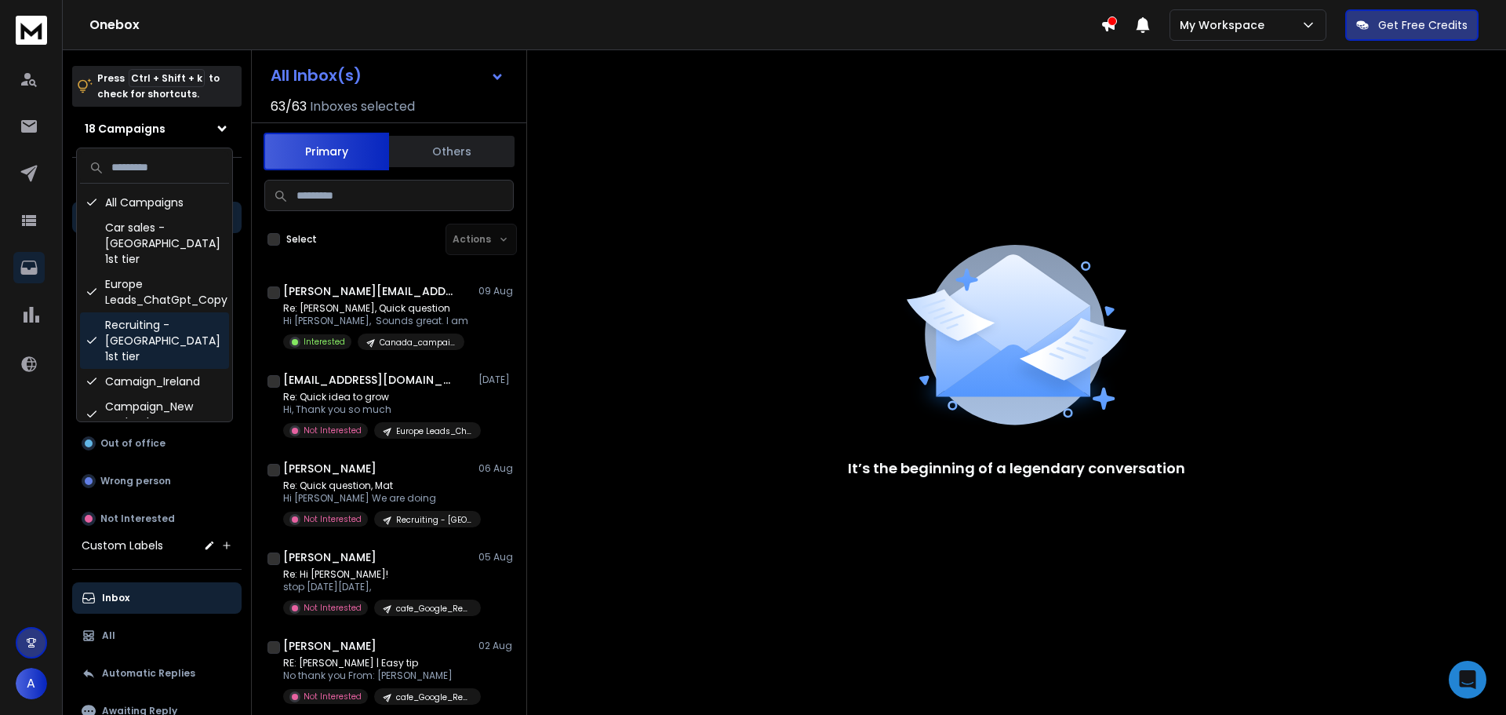
click at [87, 334] on icon at bounding box center [92, 340] width 13 height 13
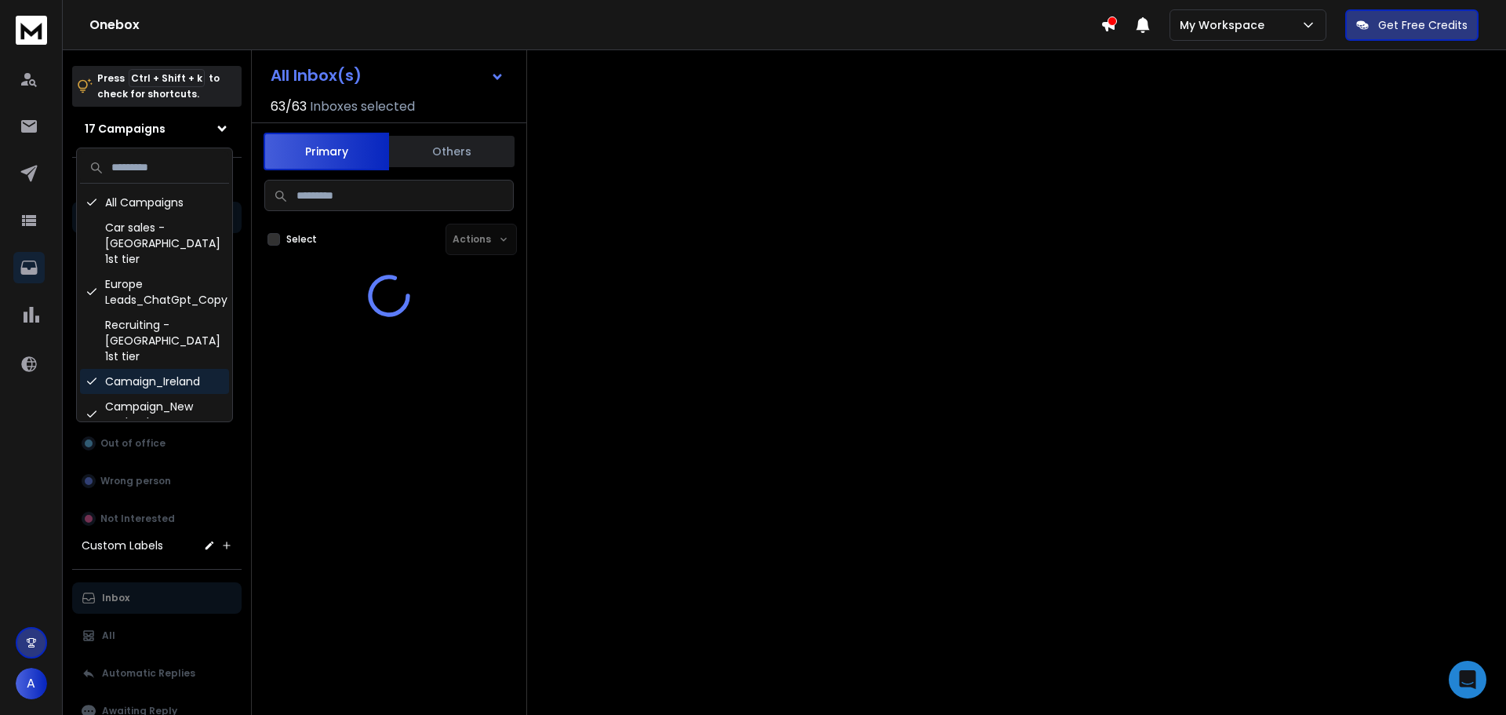
click at [87, 375] on icon at bounding box center [92, 381] width 13 height 13
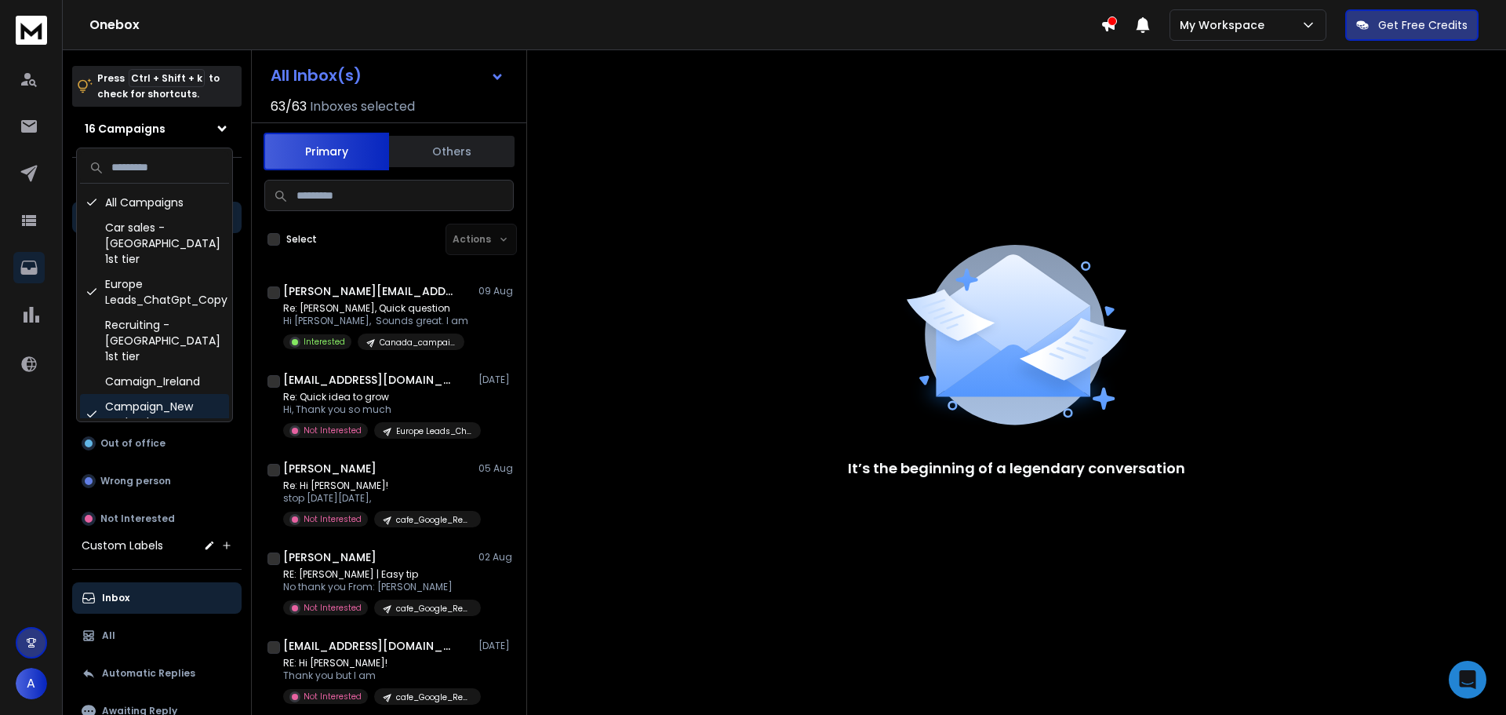
click at [94, 408] on icon at bounding box center [92, 414] width 13 height 13
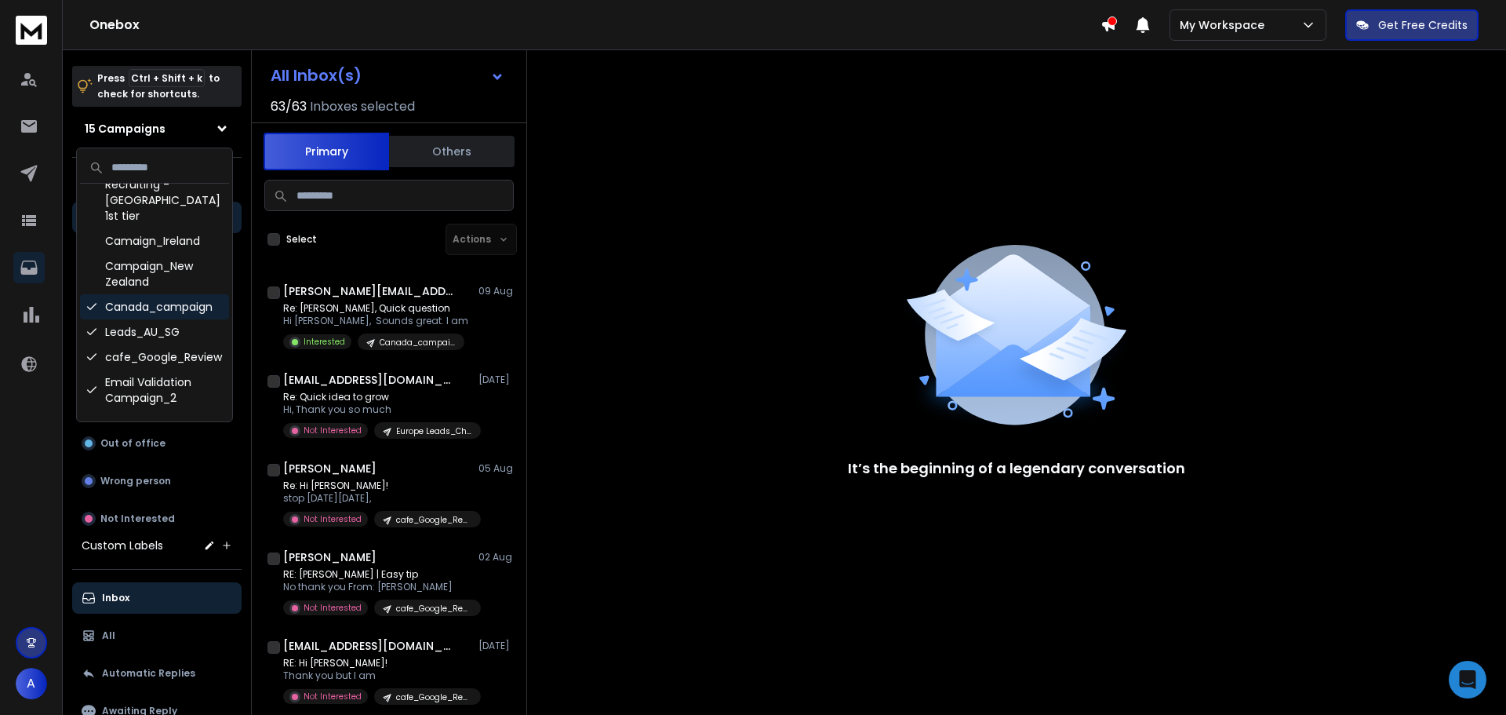
scroll to position [157, 0]
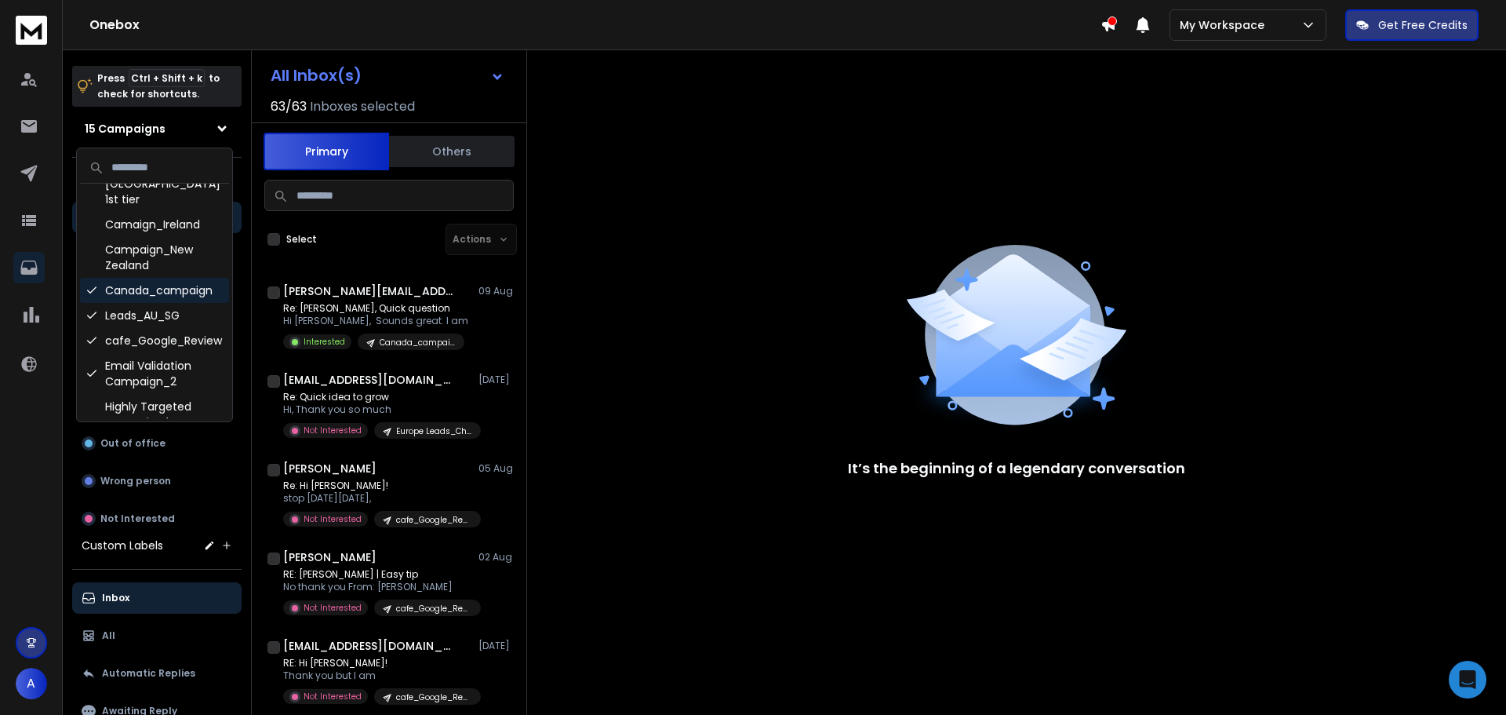
click at [89, 284] on icon at bounding box center [92, 290] width 13 height 13
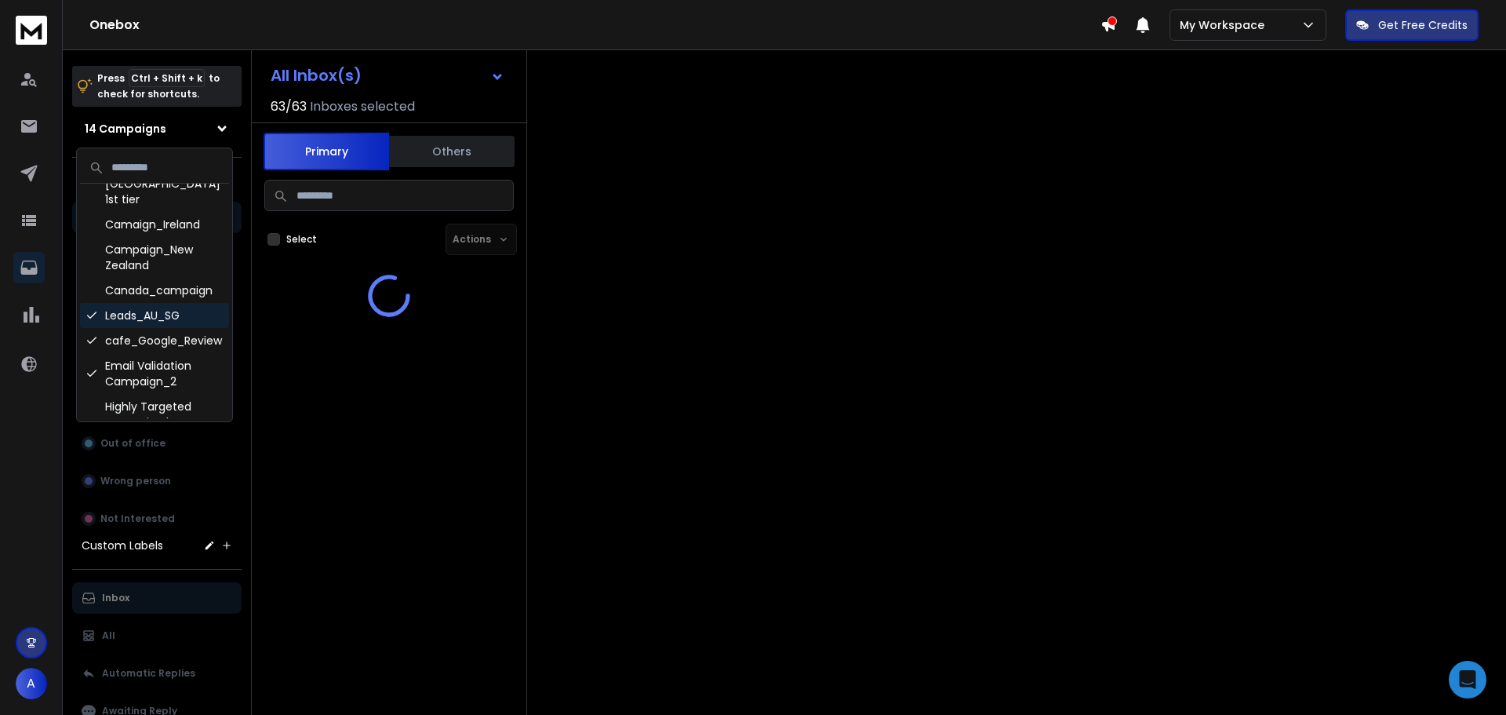
click at [96, 312] on polyline at bounding box center [92, 314] width 9 height 5
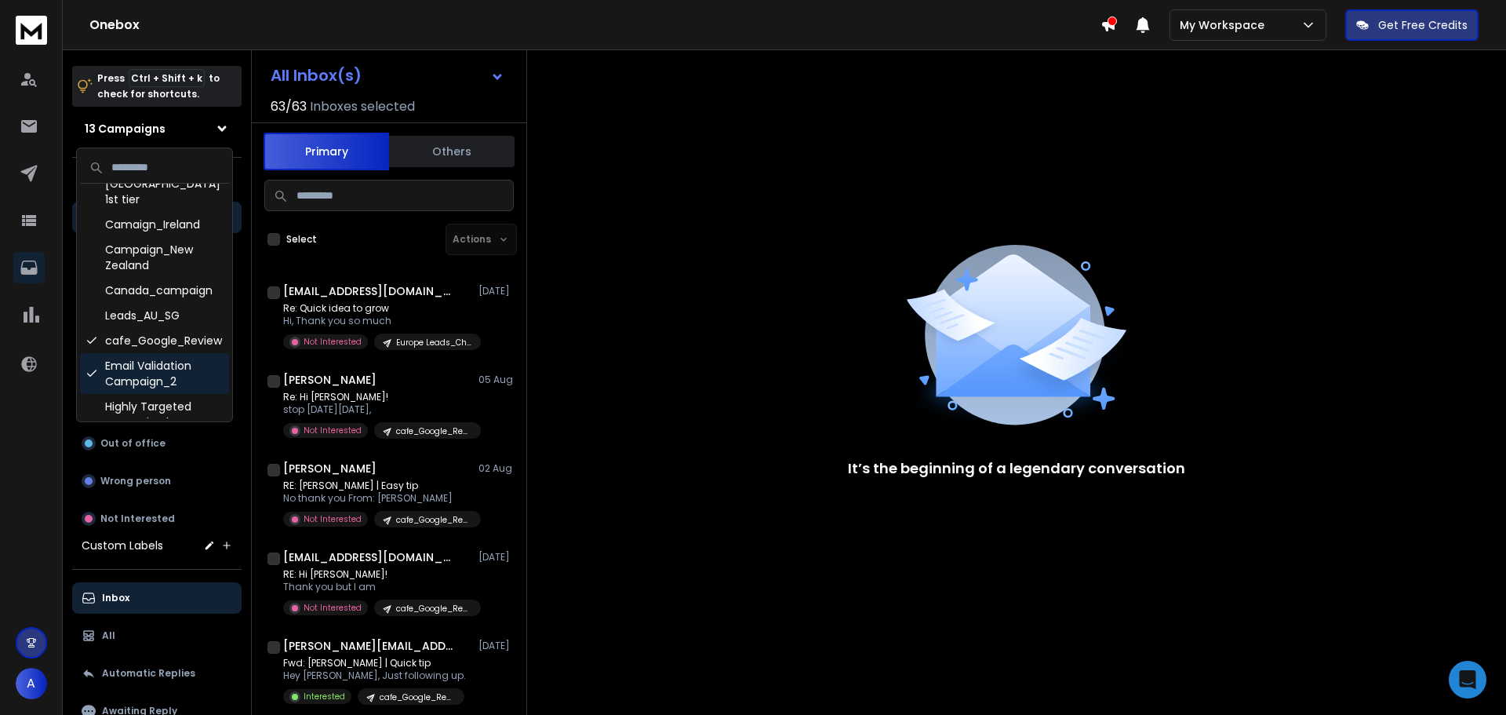
click at [95, 367] on icon at bounding box center [92, 373] width 13 height 13
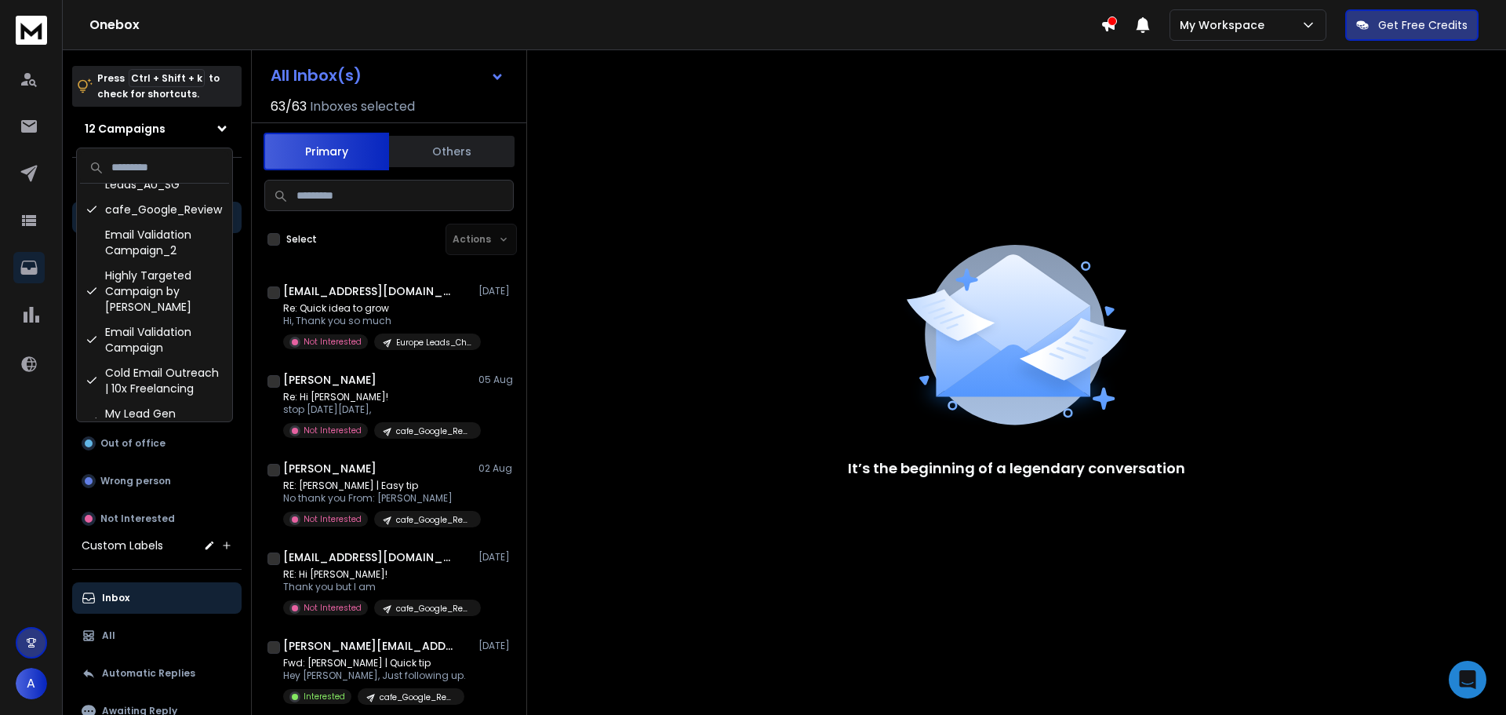
scroll to position [314, 0]
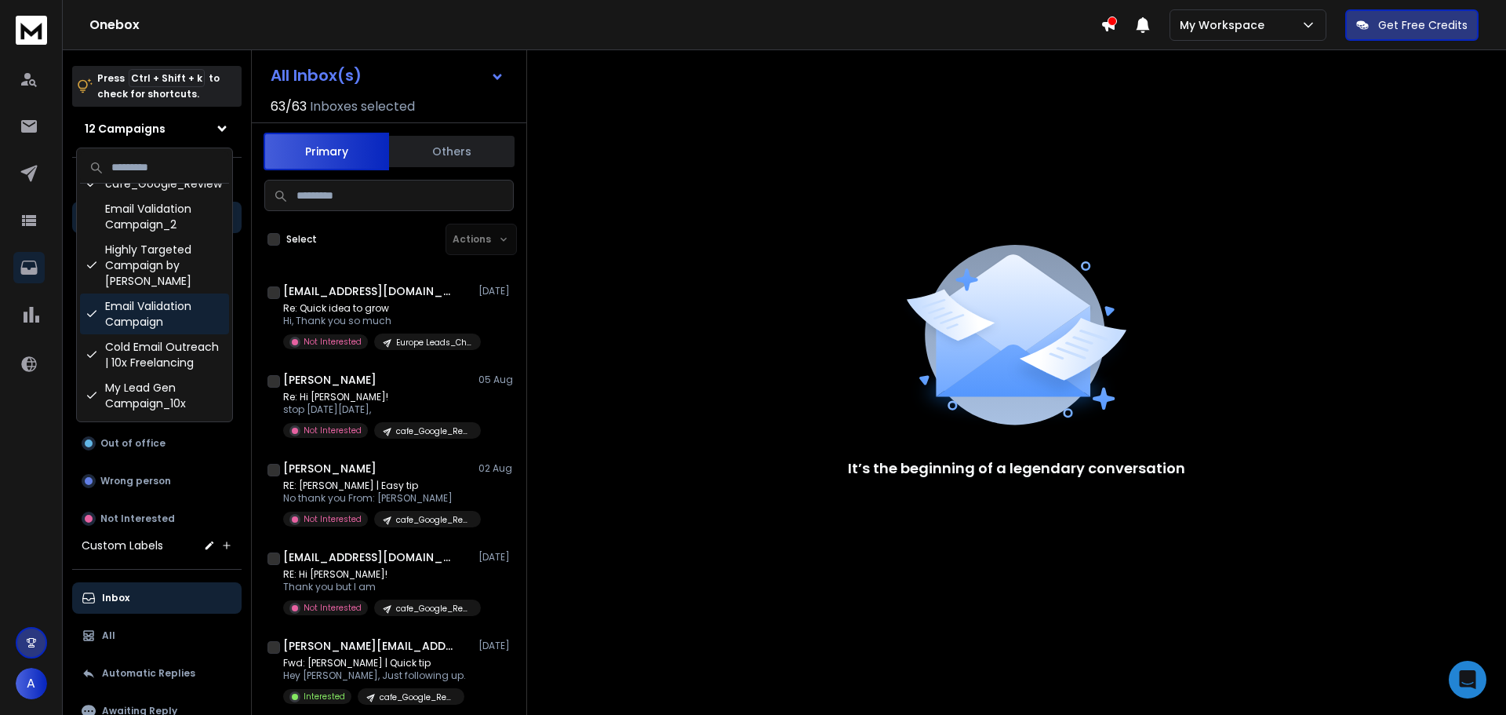
click at [95, 311] on polyline at bounding box center [92, 313] width 9 height 5
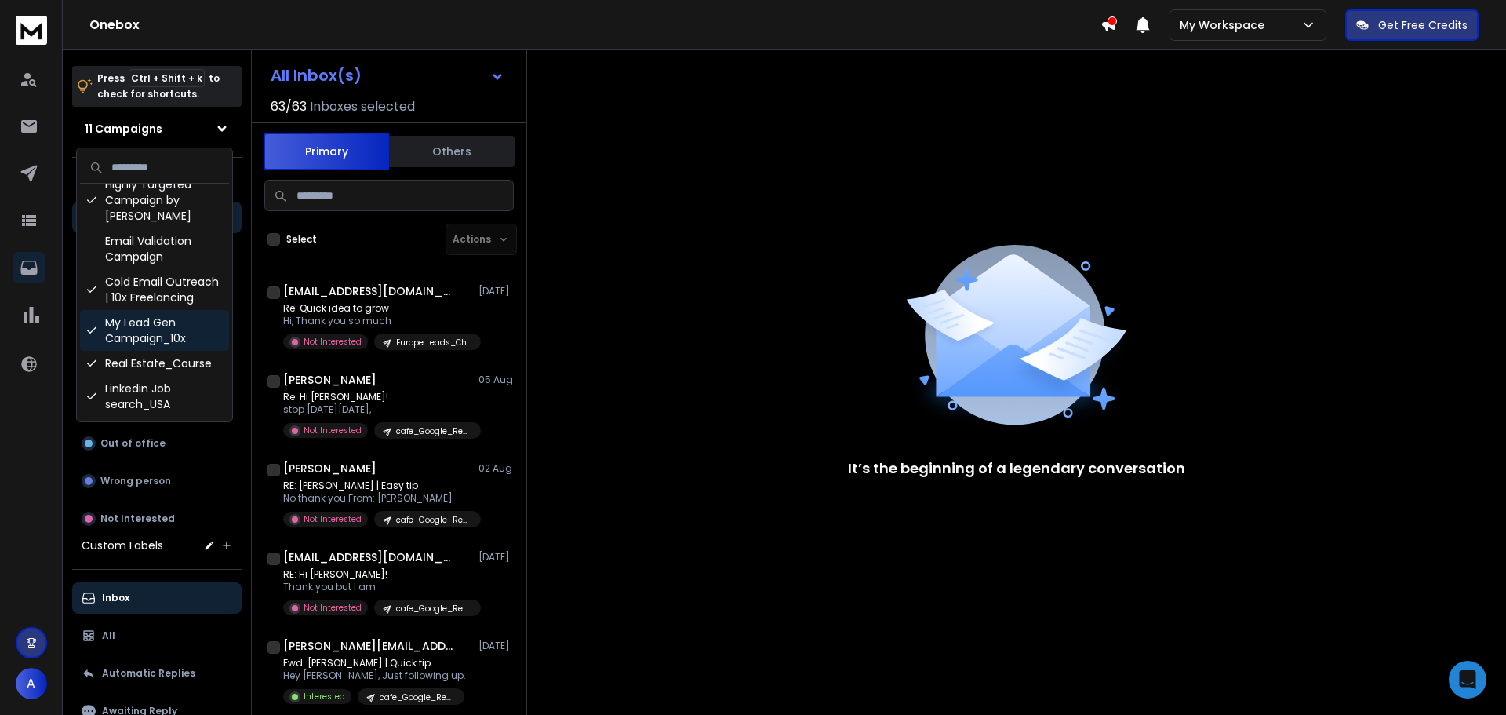
scroll to position [392, 0]
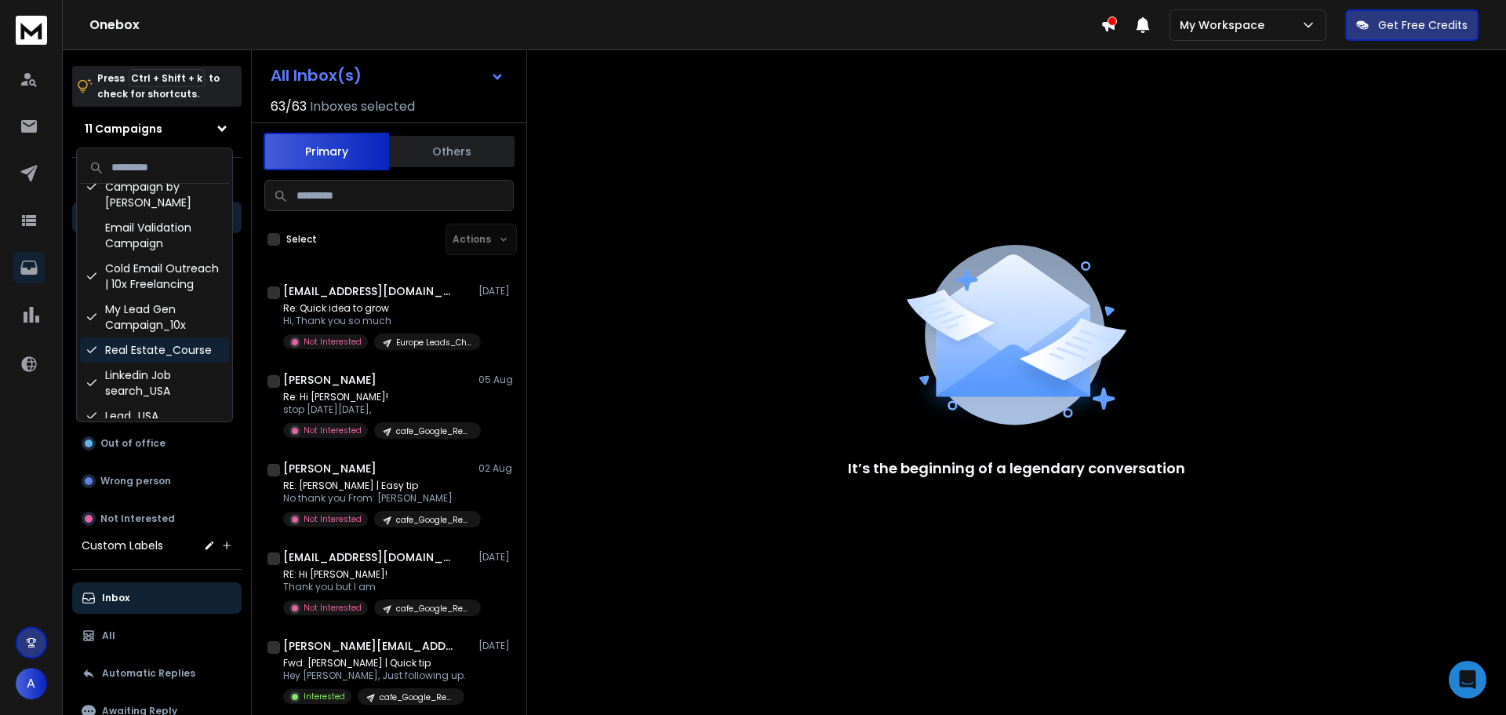
click at [166, 337] on div "Real Estate_Course" at bounding box center [154, 349] width 149 height 25
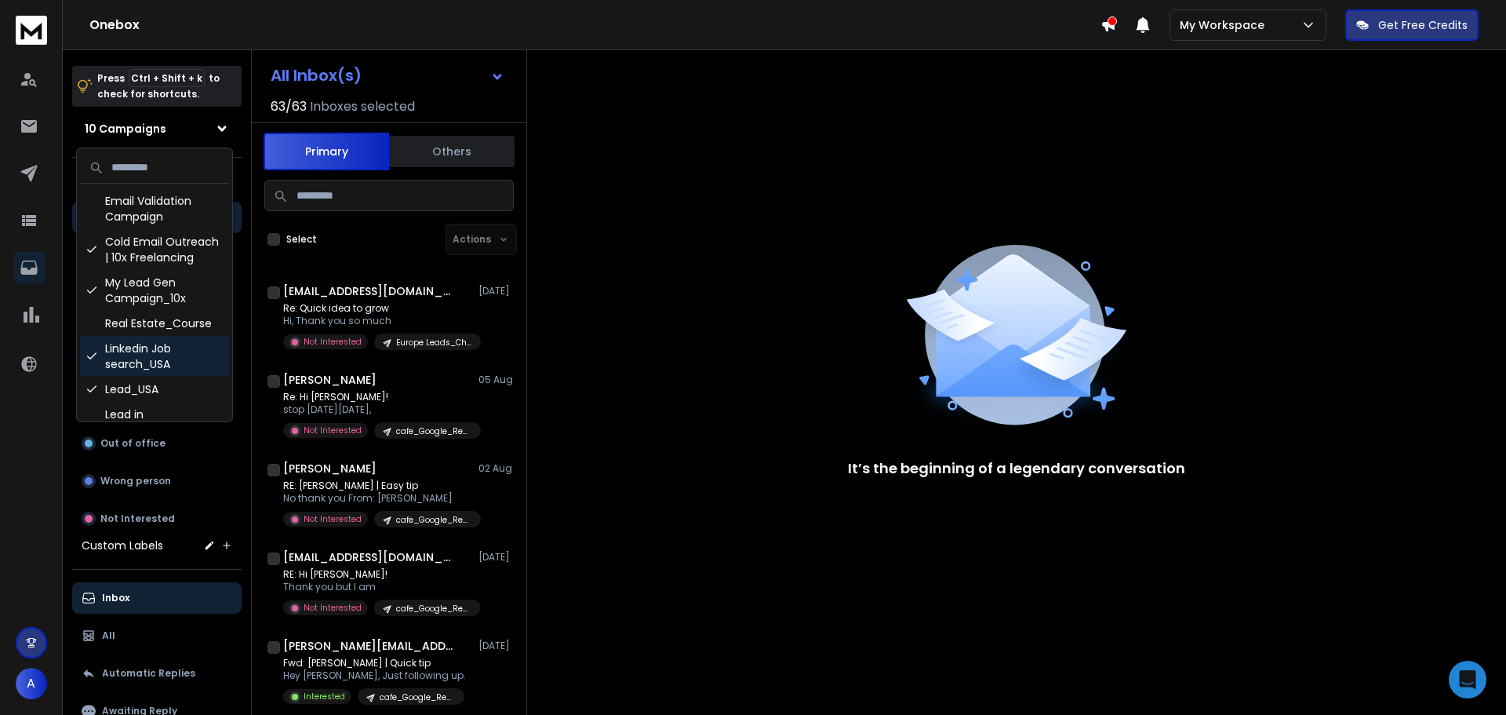
scroll to position [433, 0]
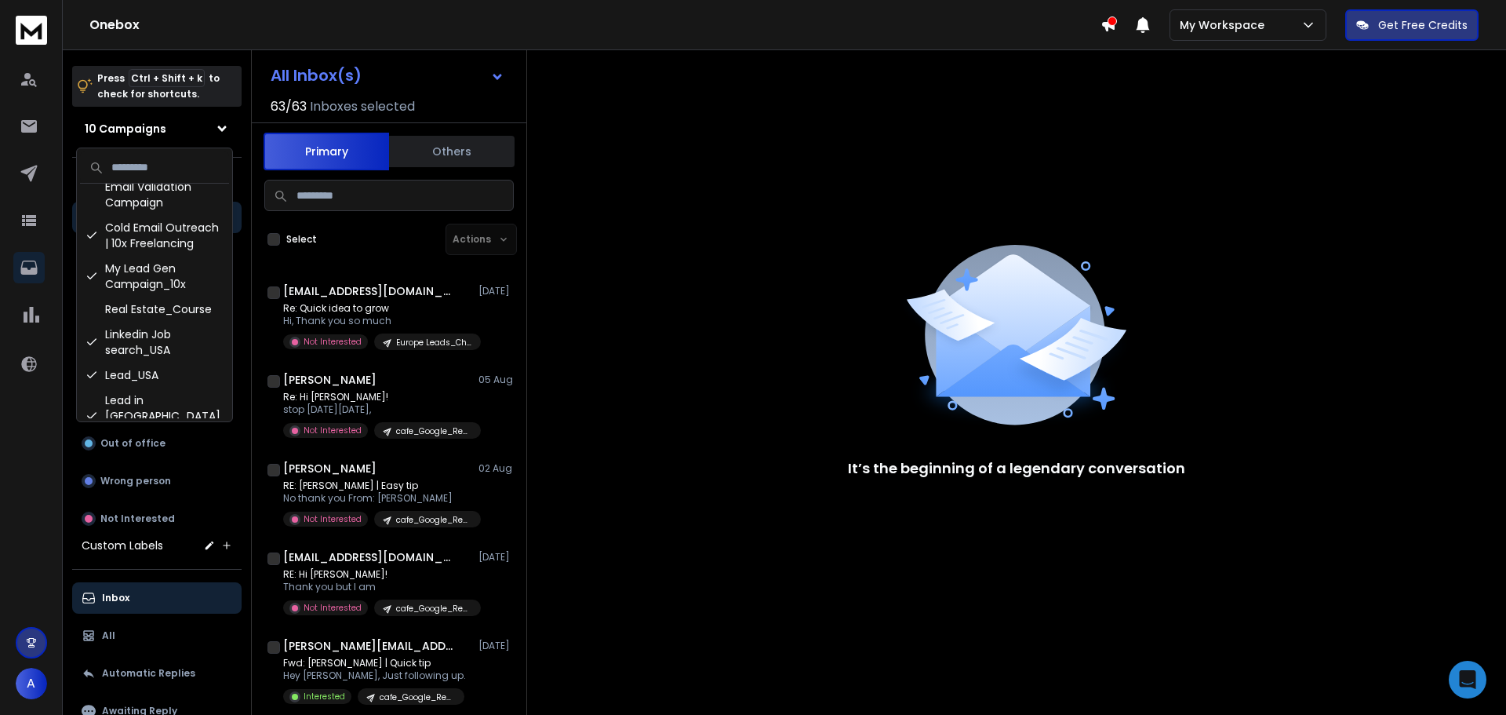
click at [650, 123] on div "It’s the beginning of a legendary conversation" at bounding box center [1016, 353] width 979 height 607
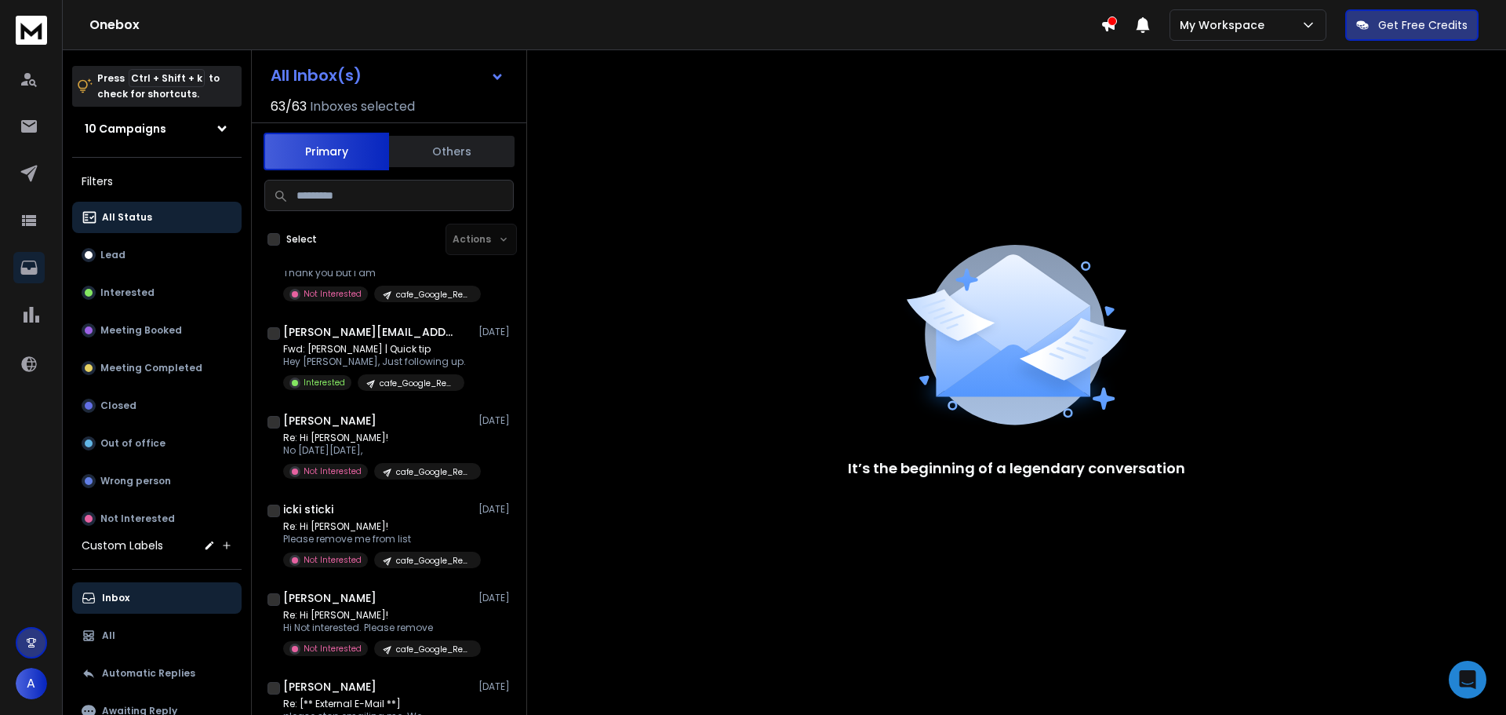
scroll to position [0, 0]
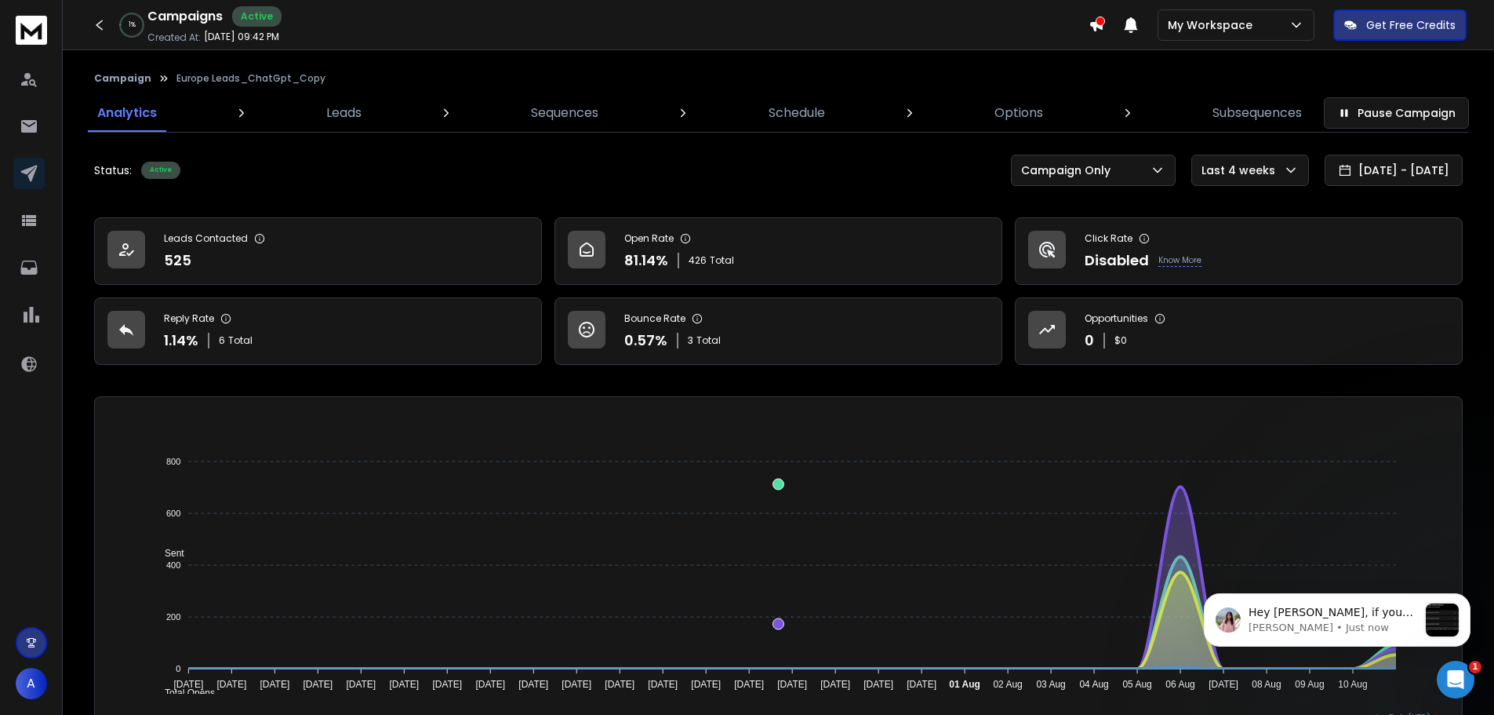
click at [1459, 680] on icon "Open Intercom Messenger" at bounding box center [1456, 680] width 26 height 26
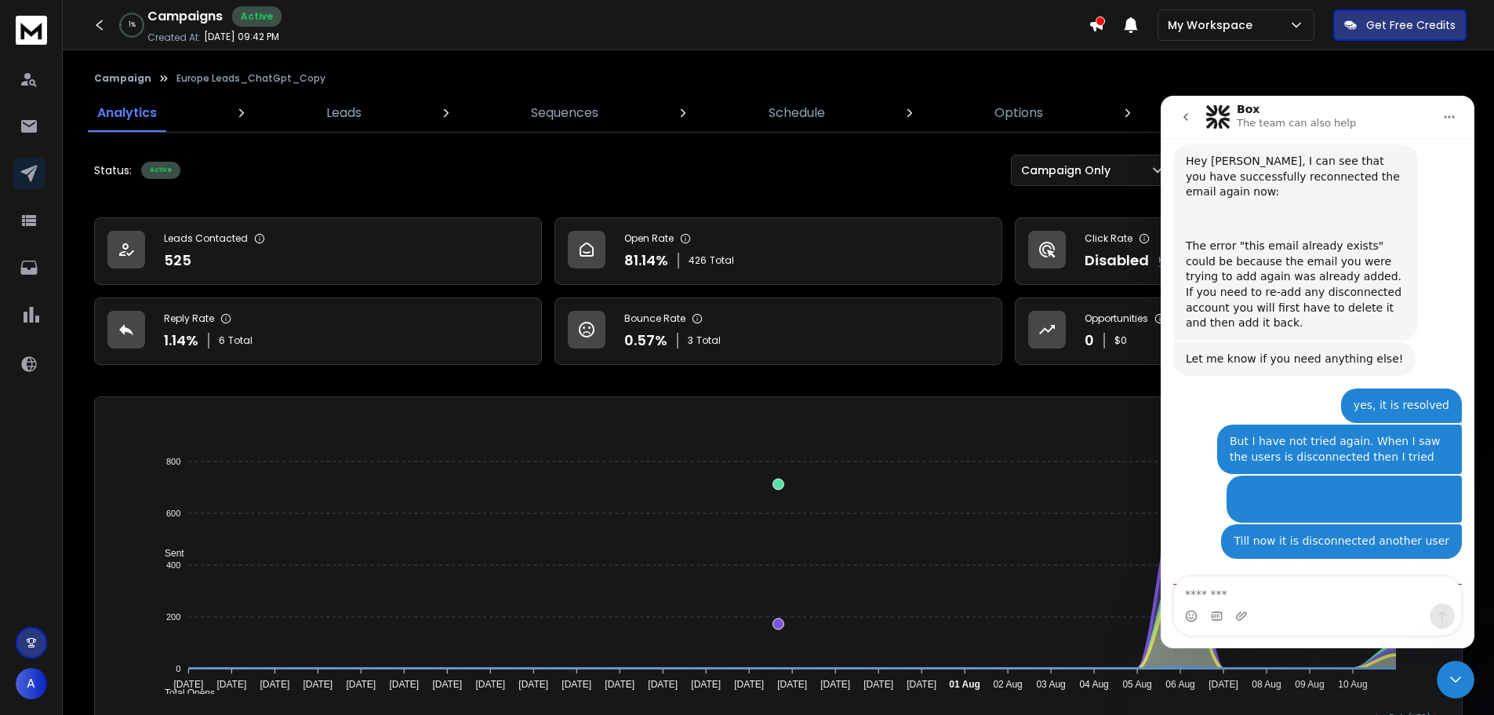
scroll to position [4222, 0]
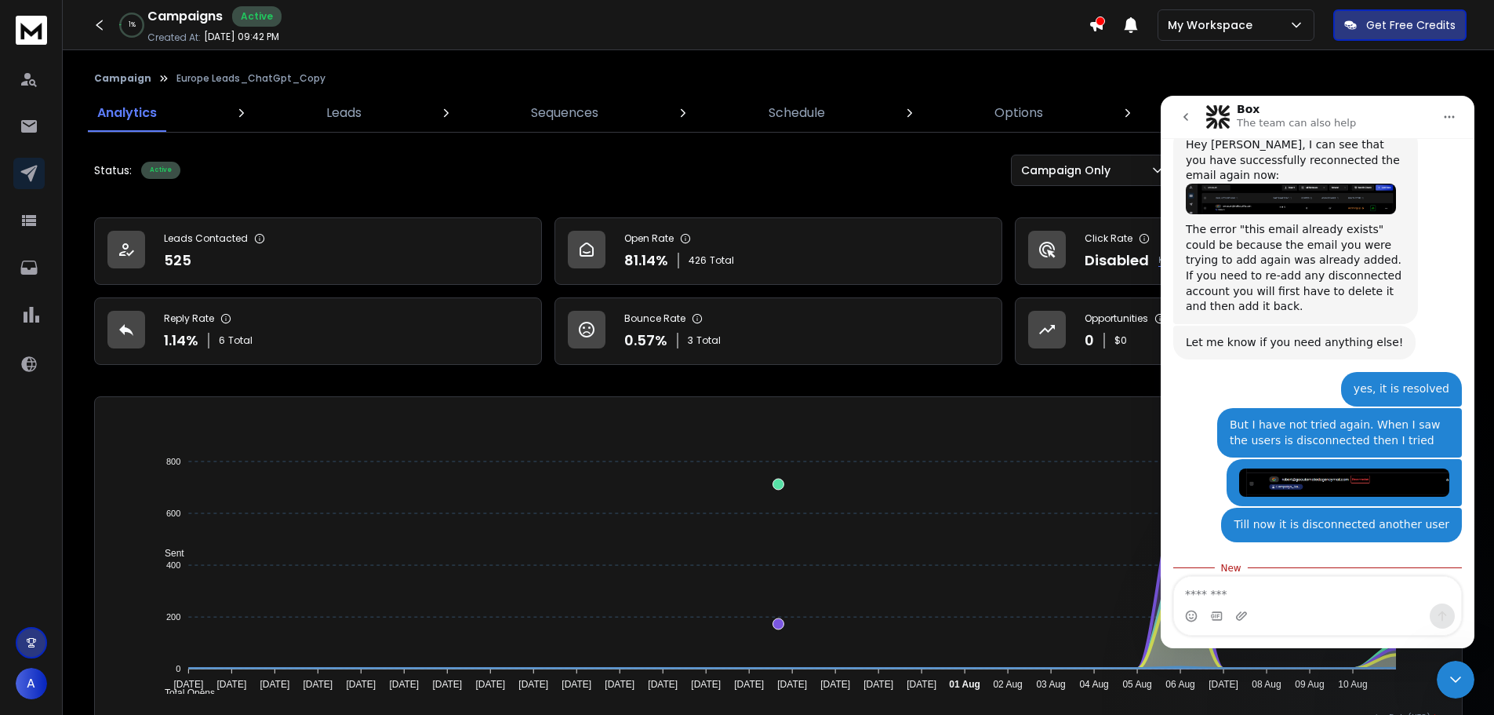
click at [1313, 635] on img "Lakshita says…" at bounding box center [1291, 694] width 210 height 119
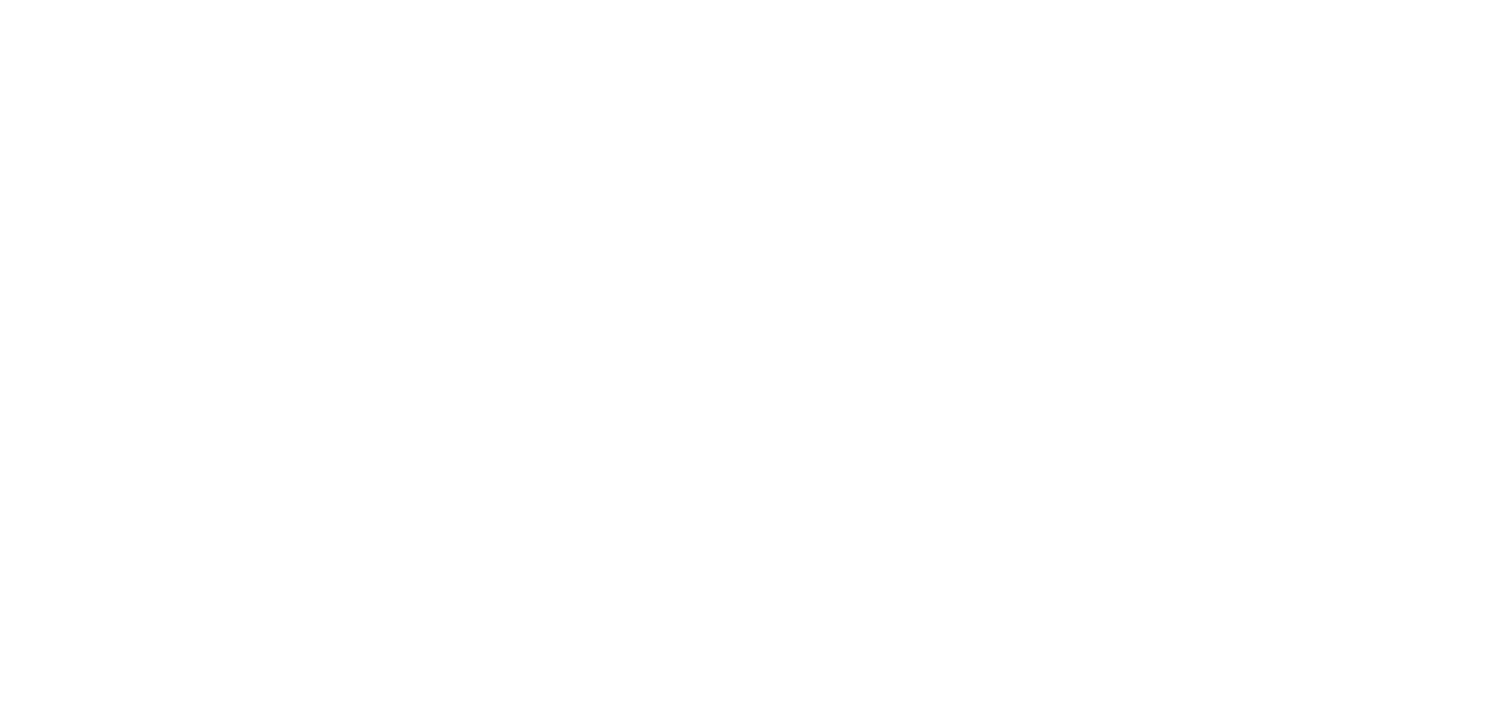
scroll to position [0, 0]
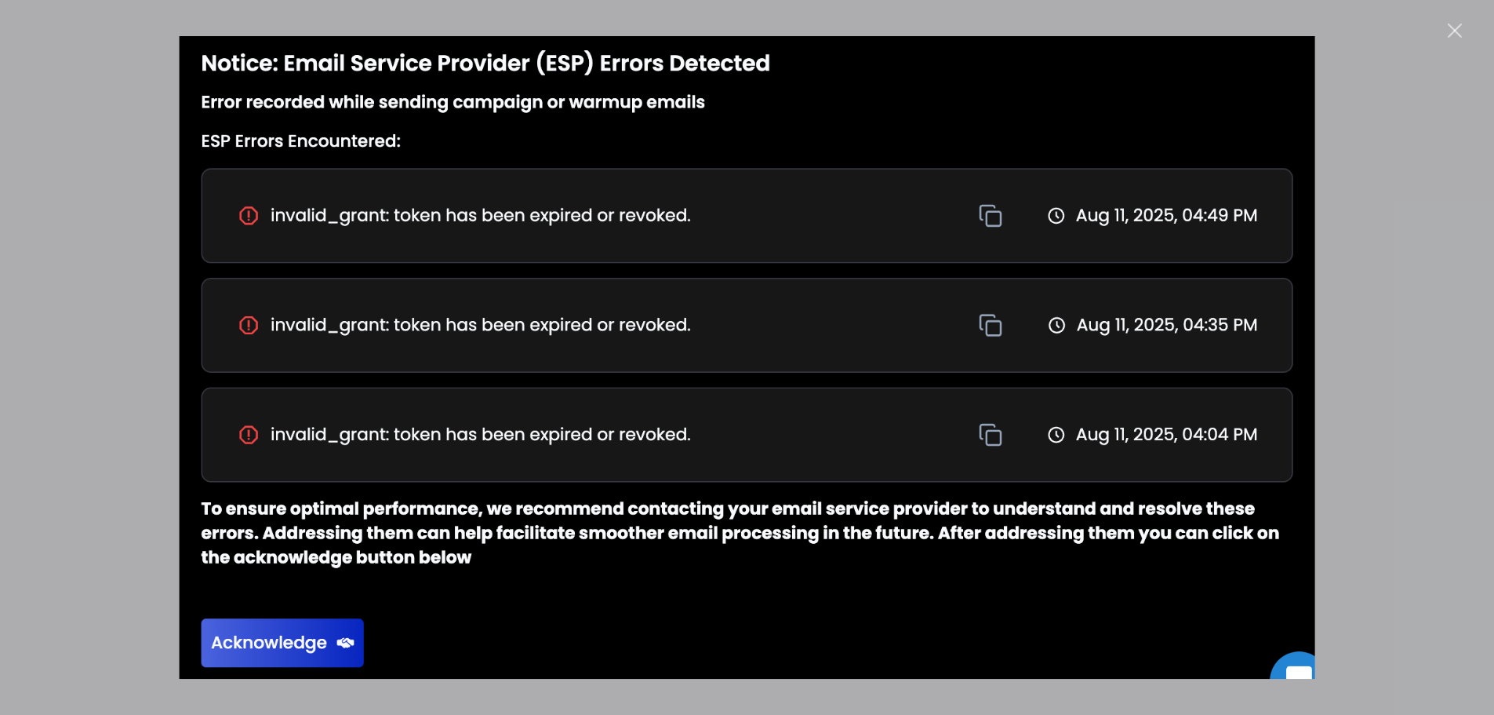
click at [1454, 45] on div "Intercom messenger" at bounding box center [747, 357] width 1494 height 715
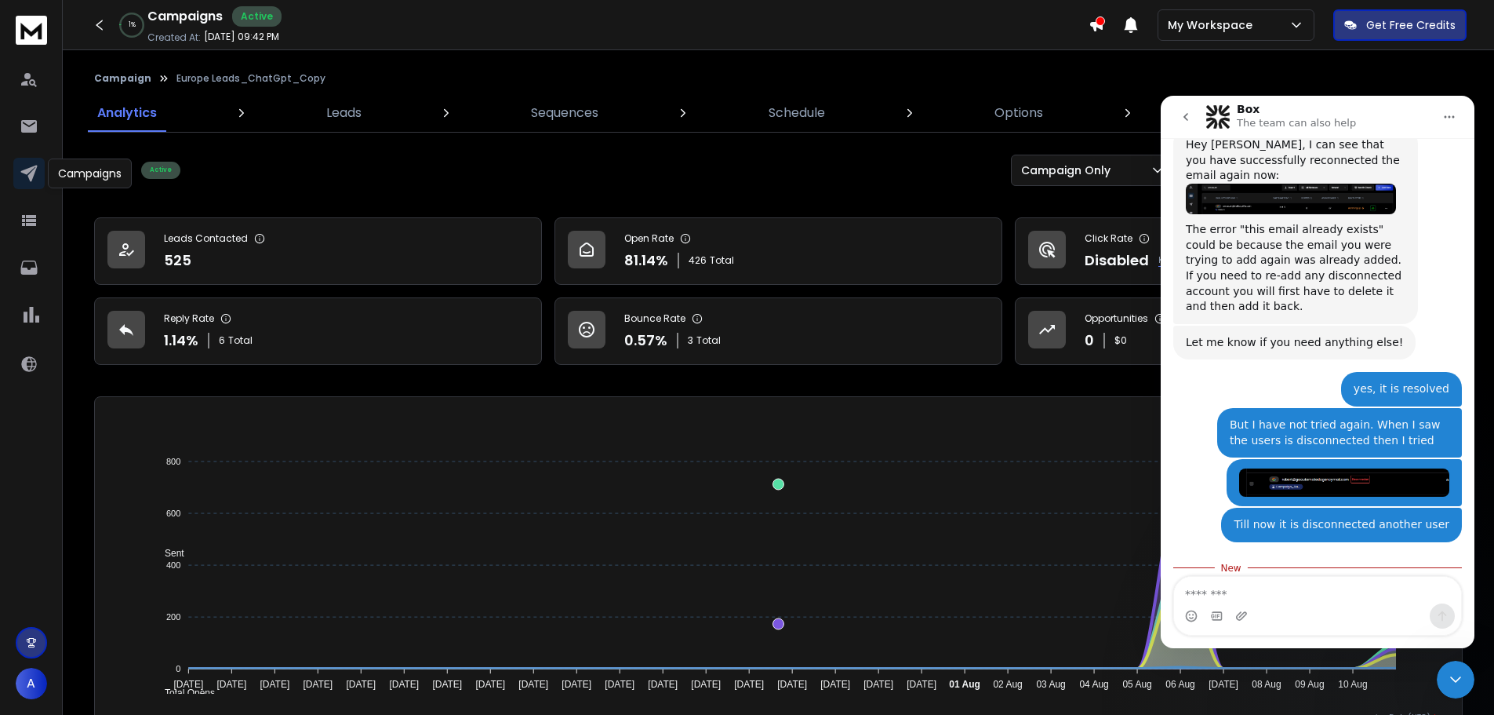
click at [31, 169] on icon at bounding box center [28, 173] width 16 height 16
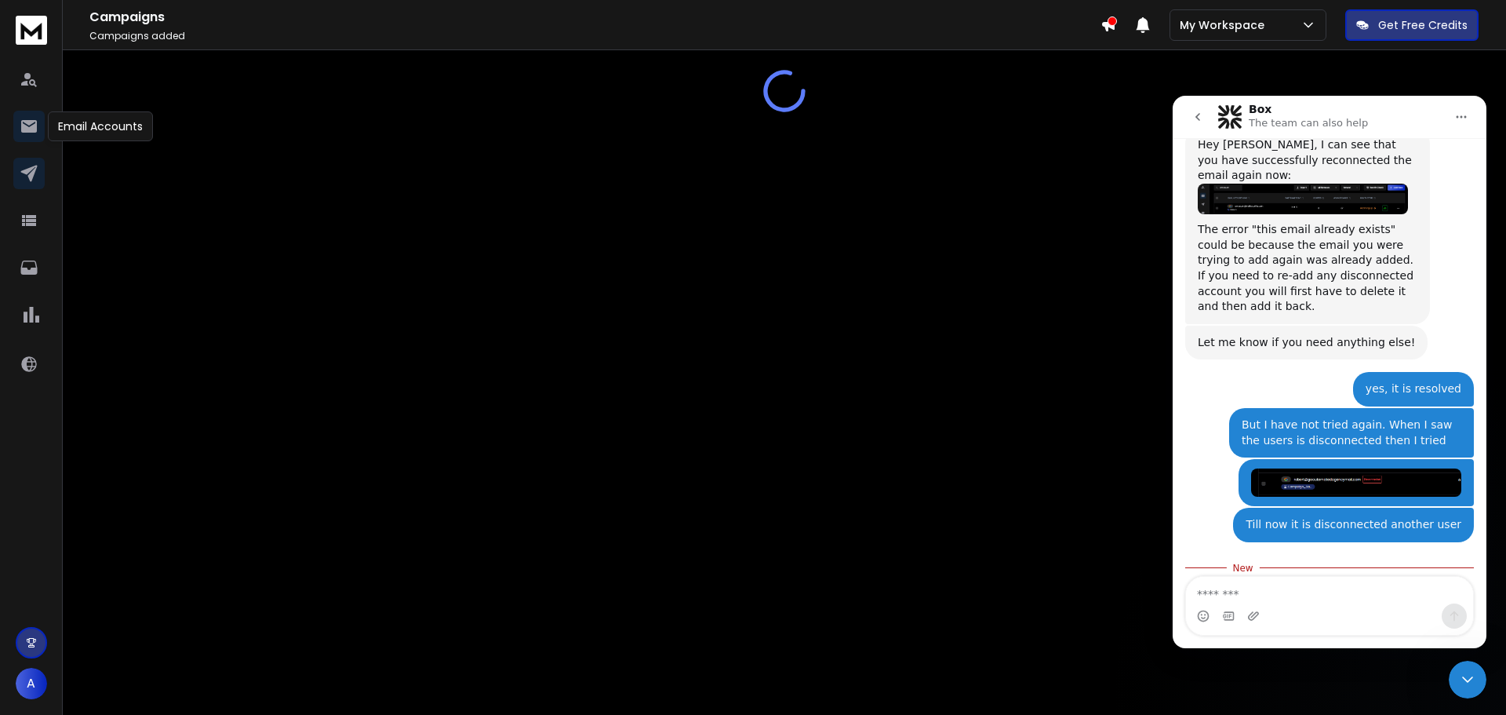
click at [27, 122] on icon at bounding box center [29, 126] width 16 height 13
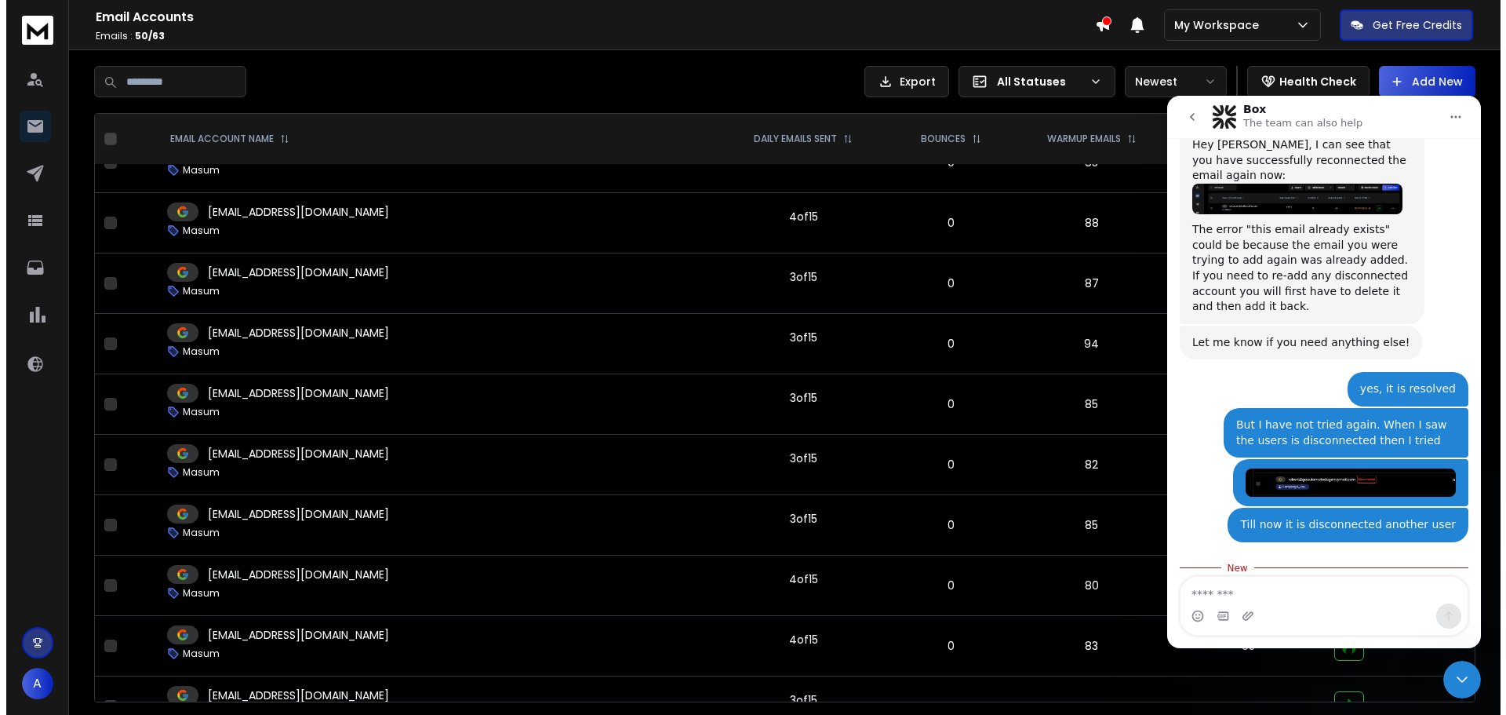
scroll to position [941, 0]
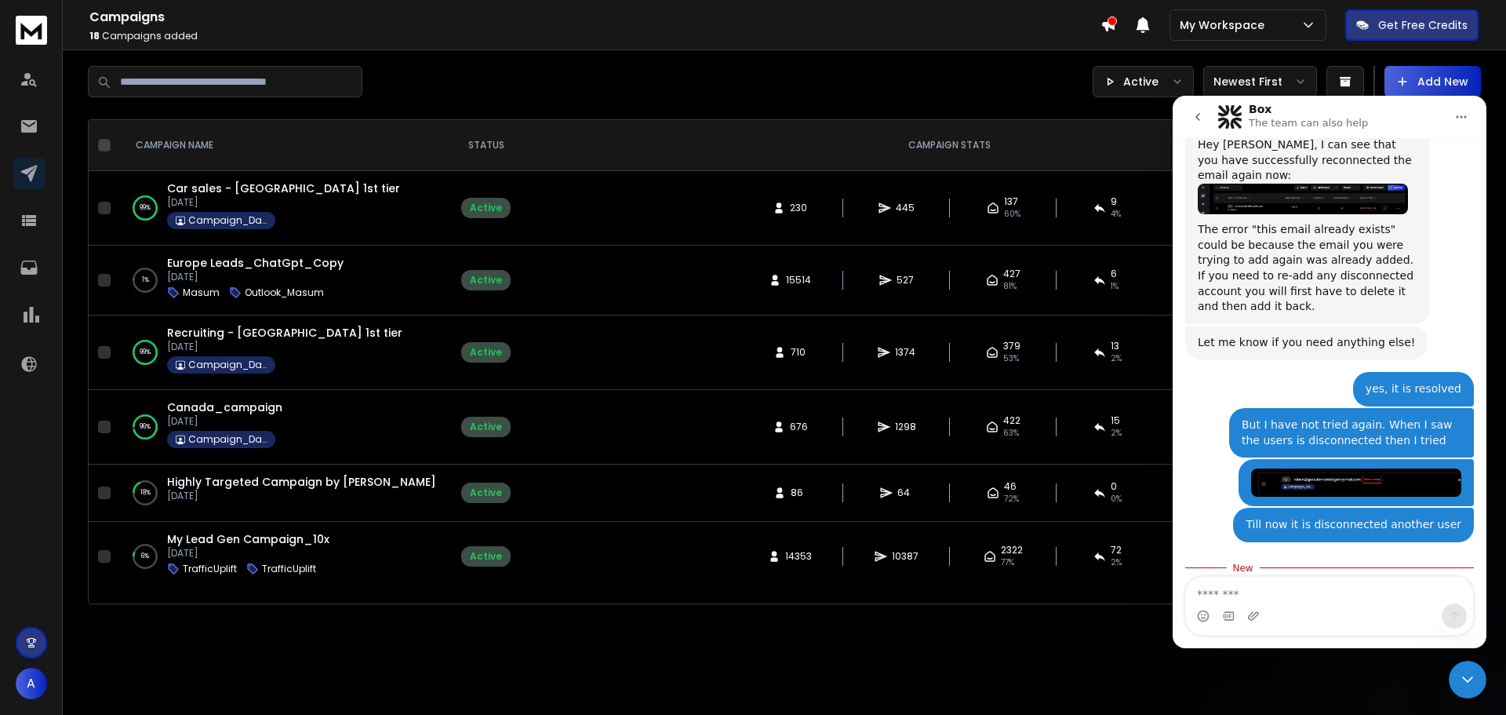
click at [1472, 674] on icon "Close Intercom Messenger" at bounding box center [1467, 679] width 19 height 19
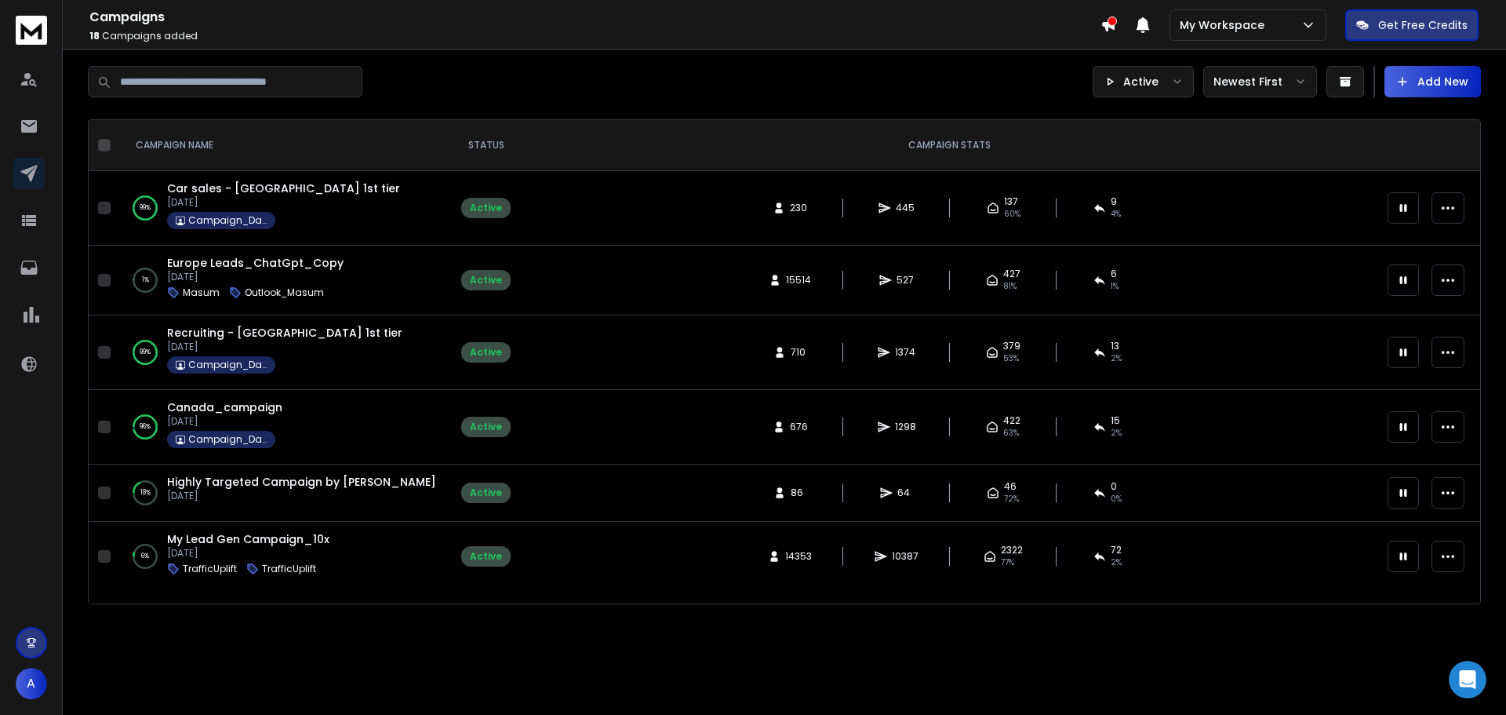
scroll to position [4196, 0]
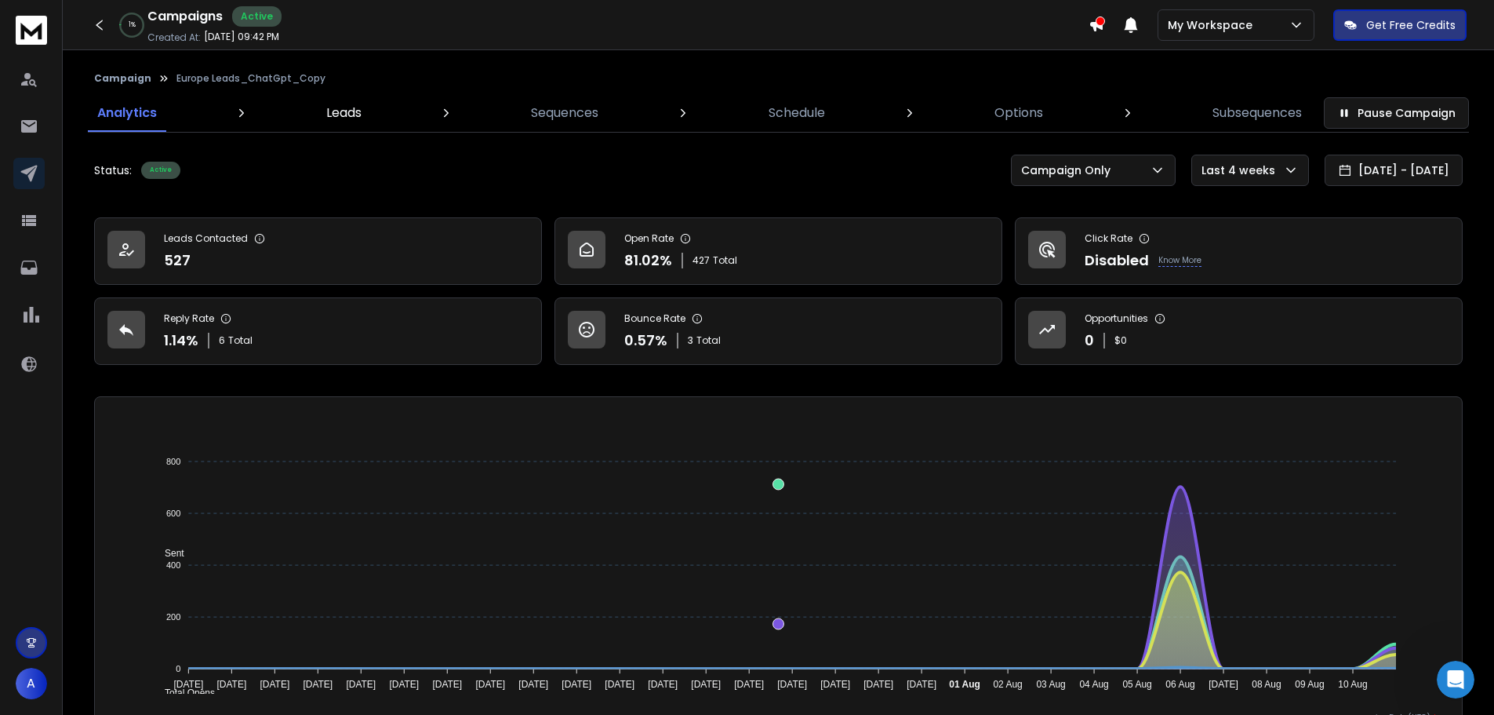
click at [347, 115] on p "Leads" at bounding box center [343, 113] width 35 height 19
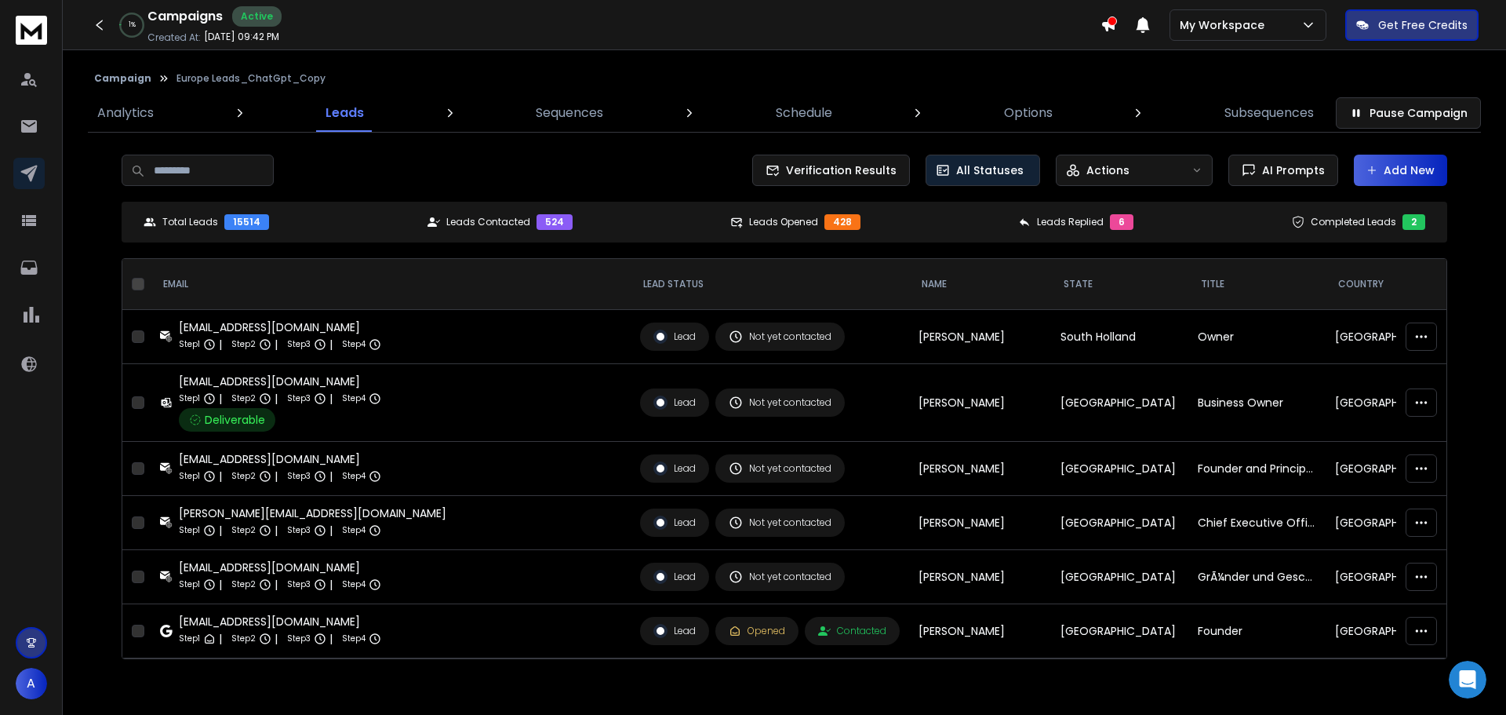
click at [974, 171] on p "All Statuses" at bounding box center [989, 170] width 67 height 16
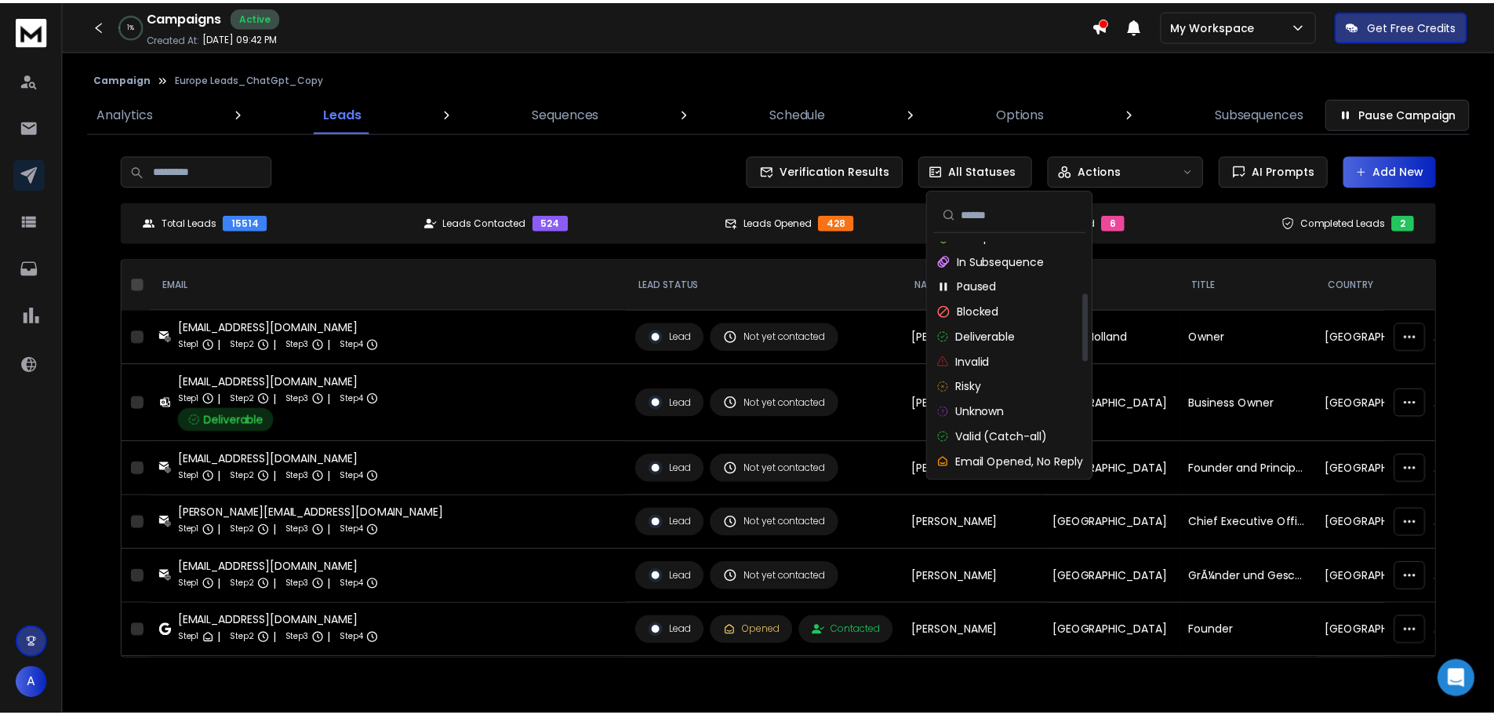
scroll to position [235, 0]
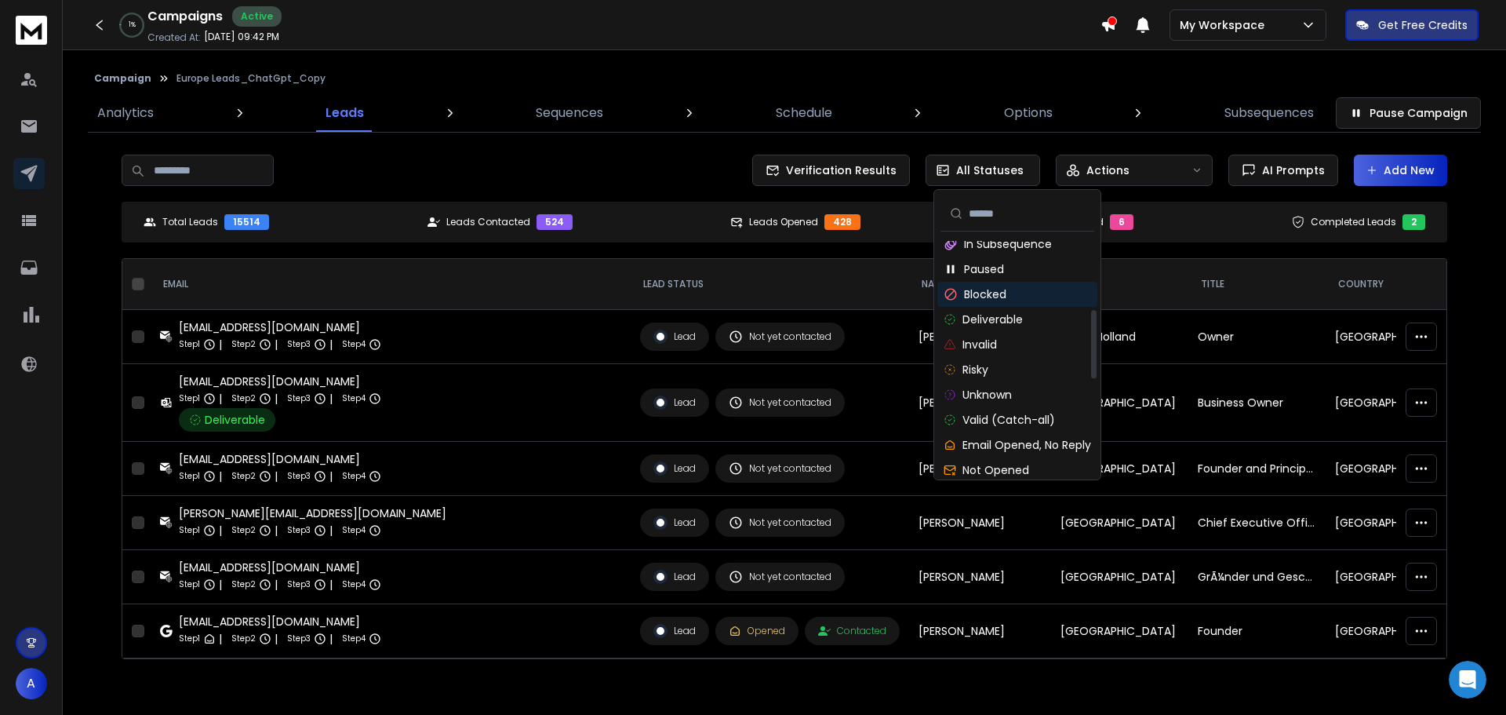
click at [999, 292] on p "Blocked" at bounding box center [985, 294] width 42 height 16
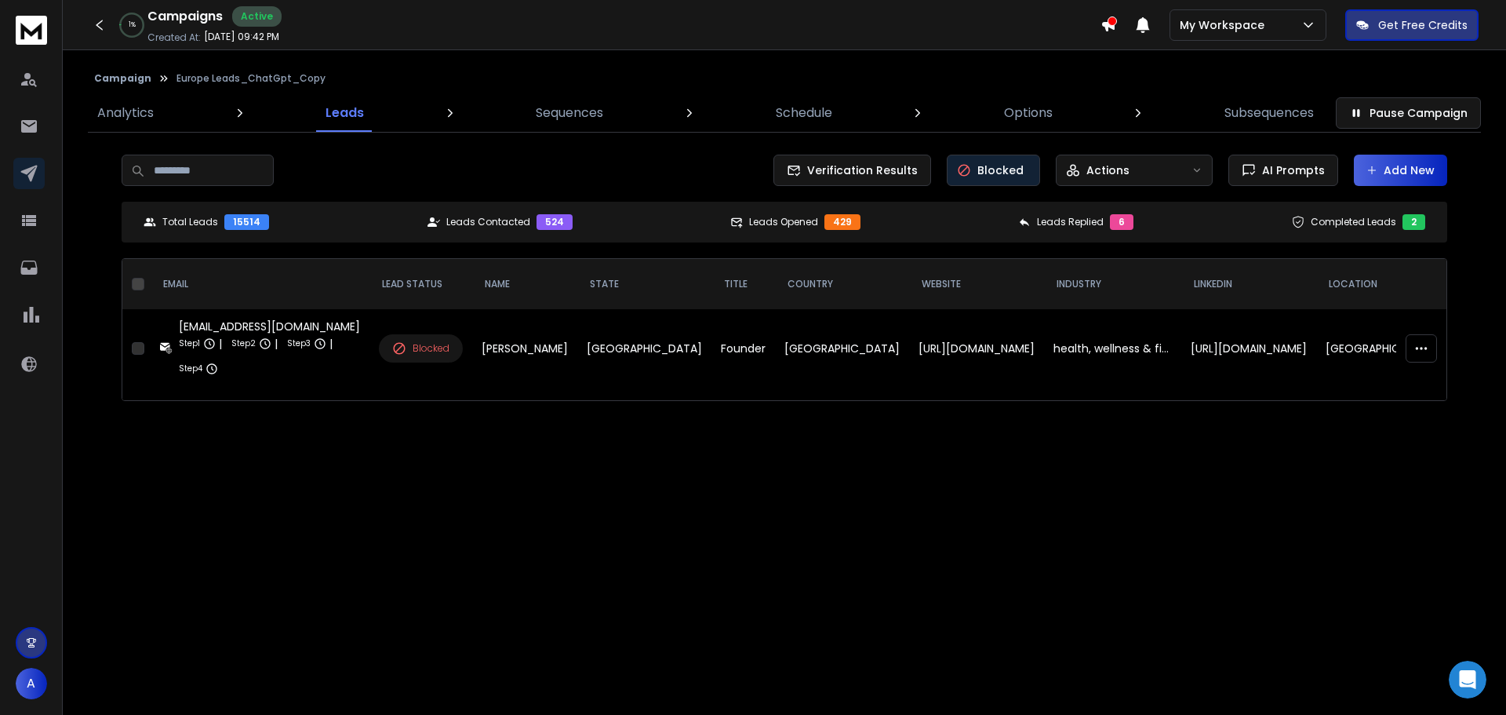
click at [1000, 164] on p "Blocked" at bounding box center [1000, 170] width 46 height 16
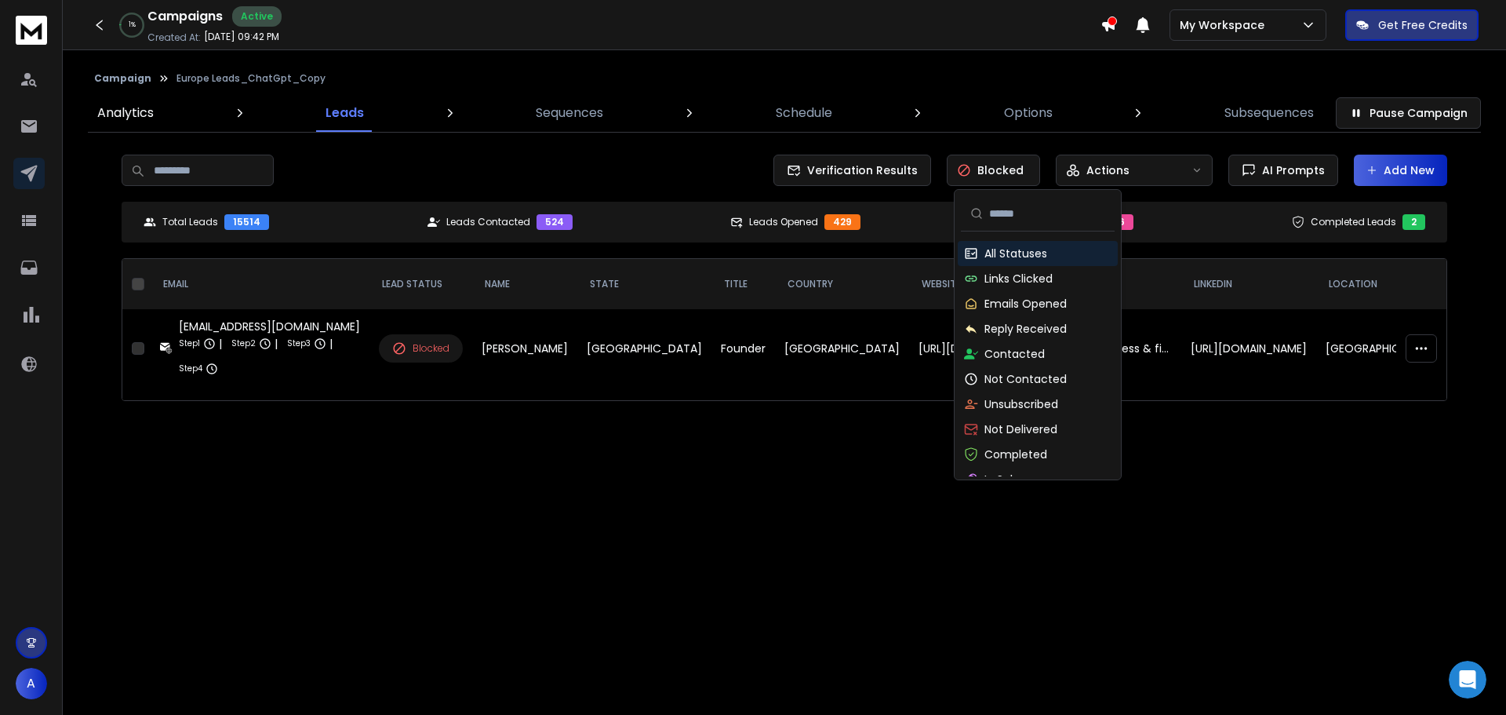
click at [115, 110] on p "Analytics" at bounding box center [125, 113] width 56 height 19
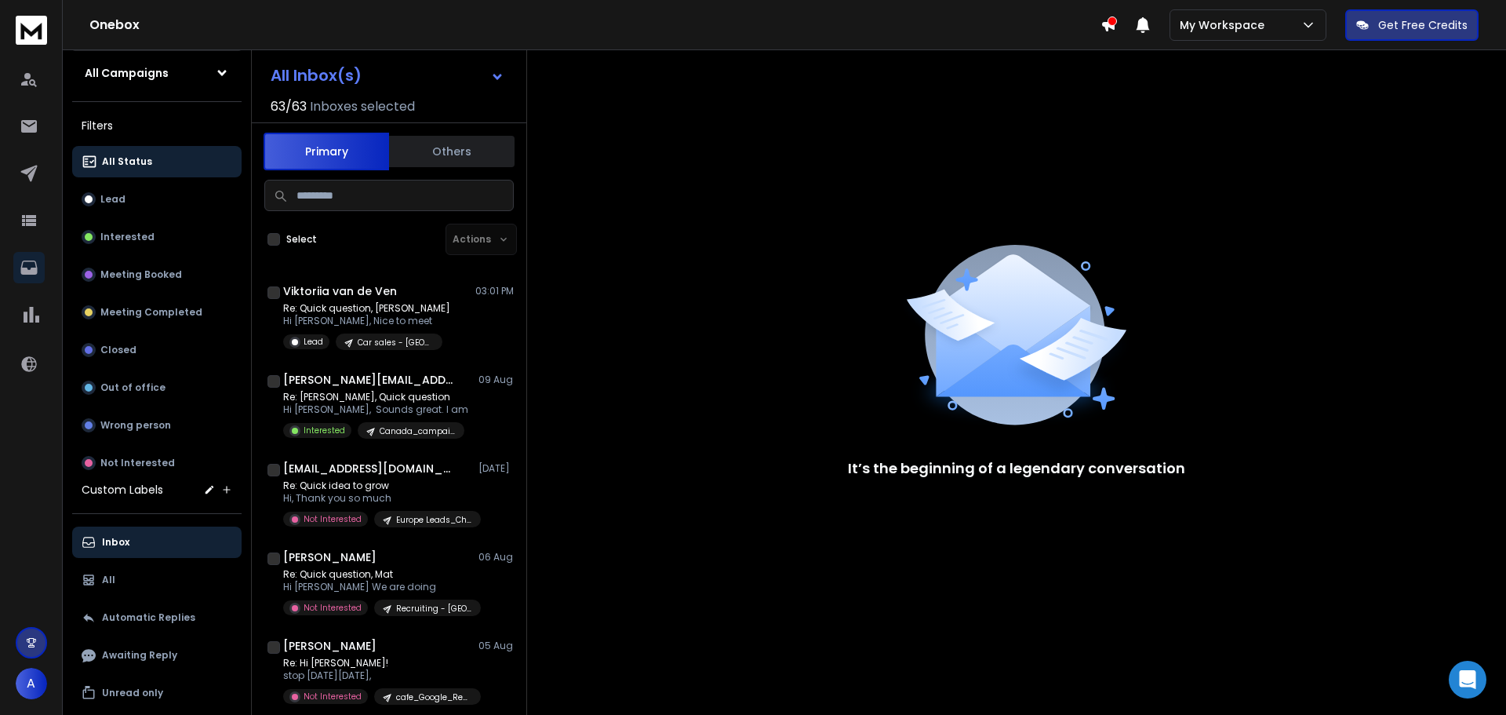
scroll to position [149, 0]
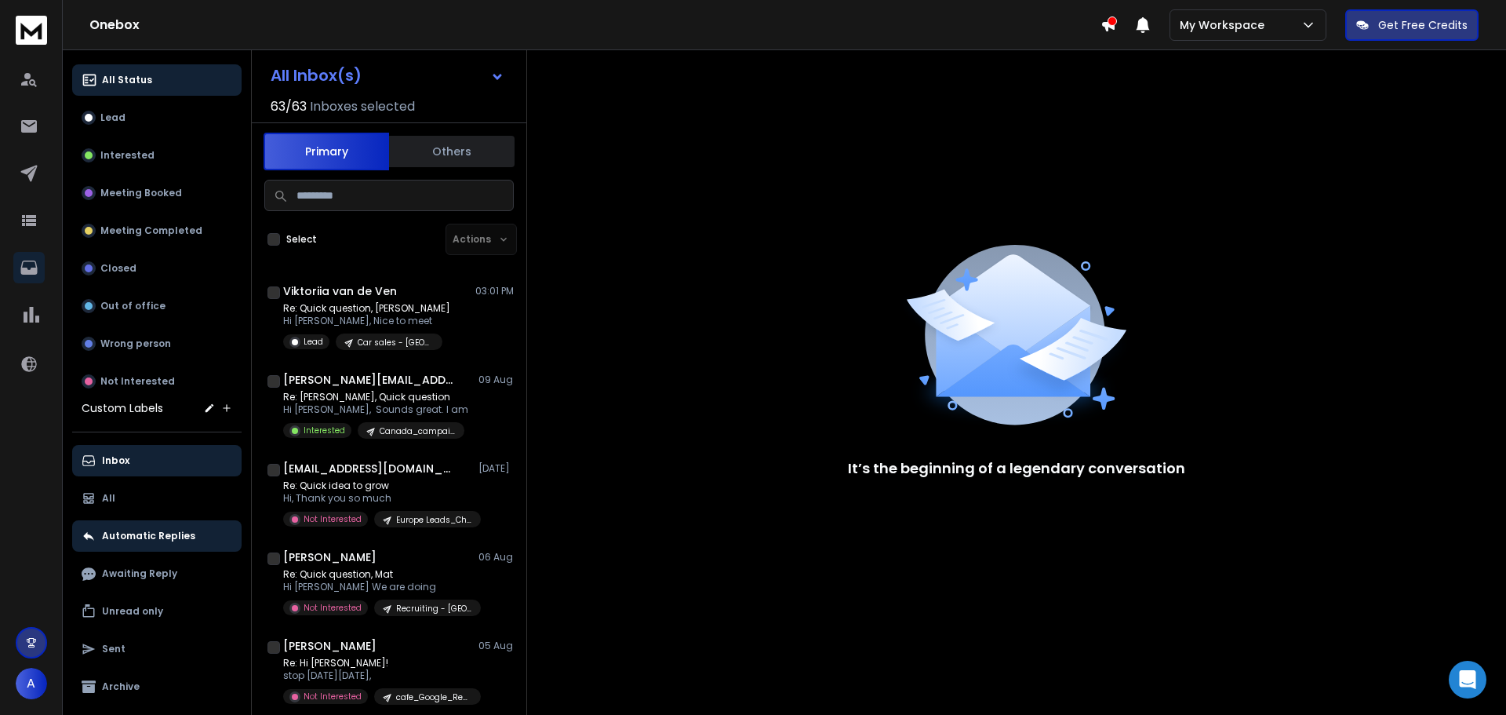
click at [140, 530] on p "Automatic Replies" at bounding box center [148, 536] width 93 height 13
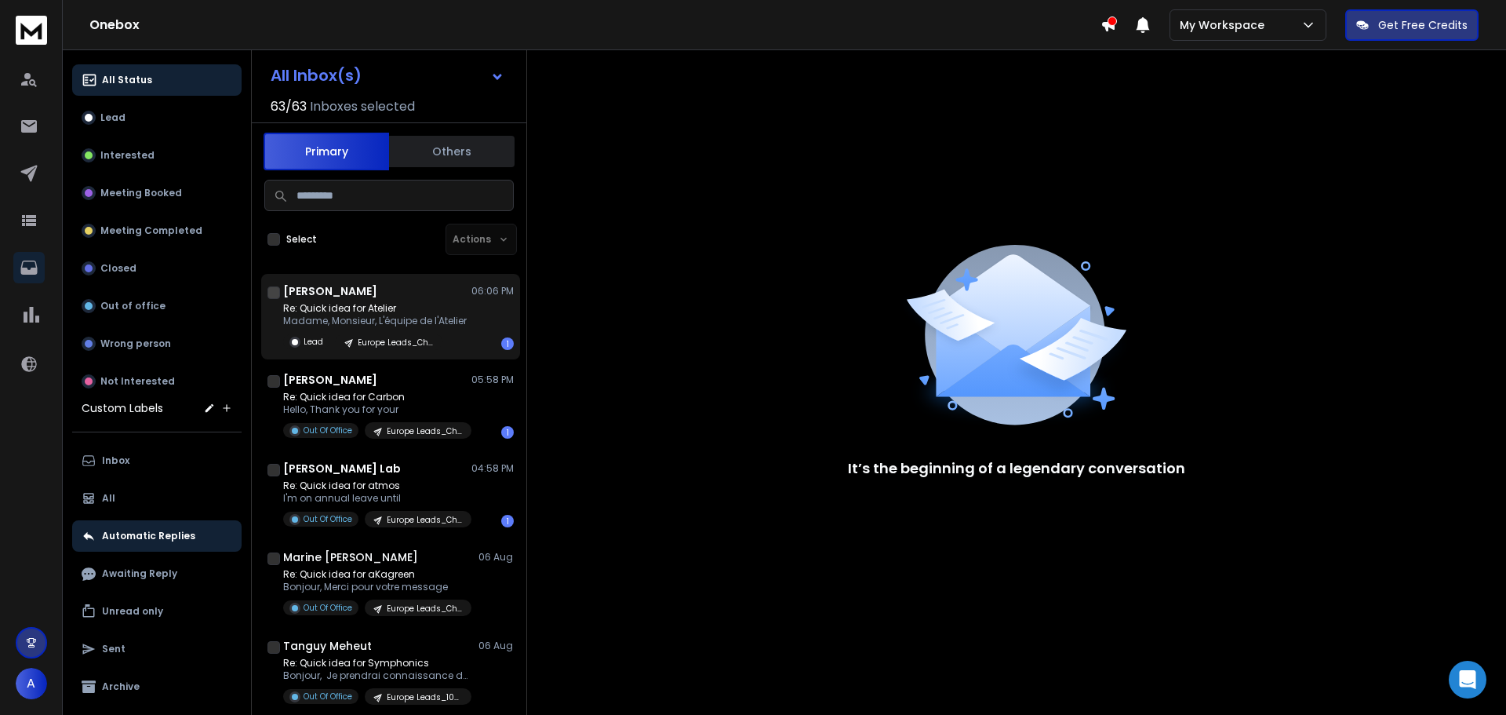
click at [402, 345] on p "Europe Leads_ChatGpt_Copy" at bounding box center [395, 343] width 75 height 12
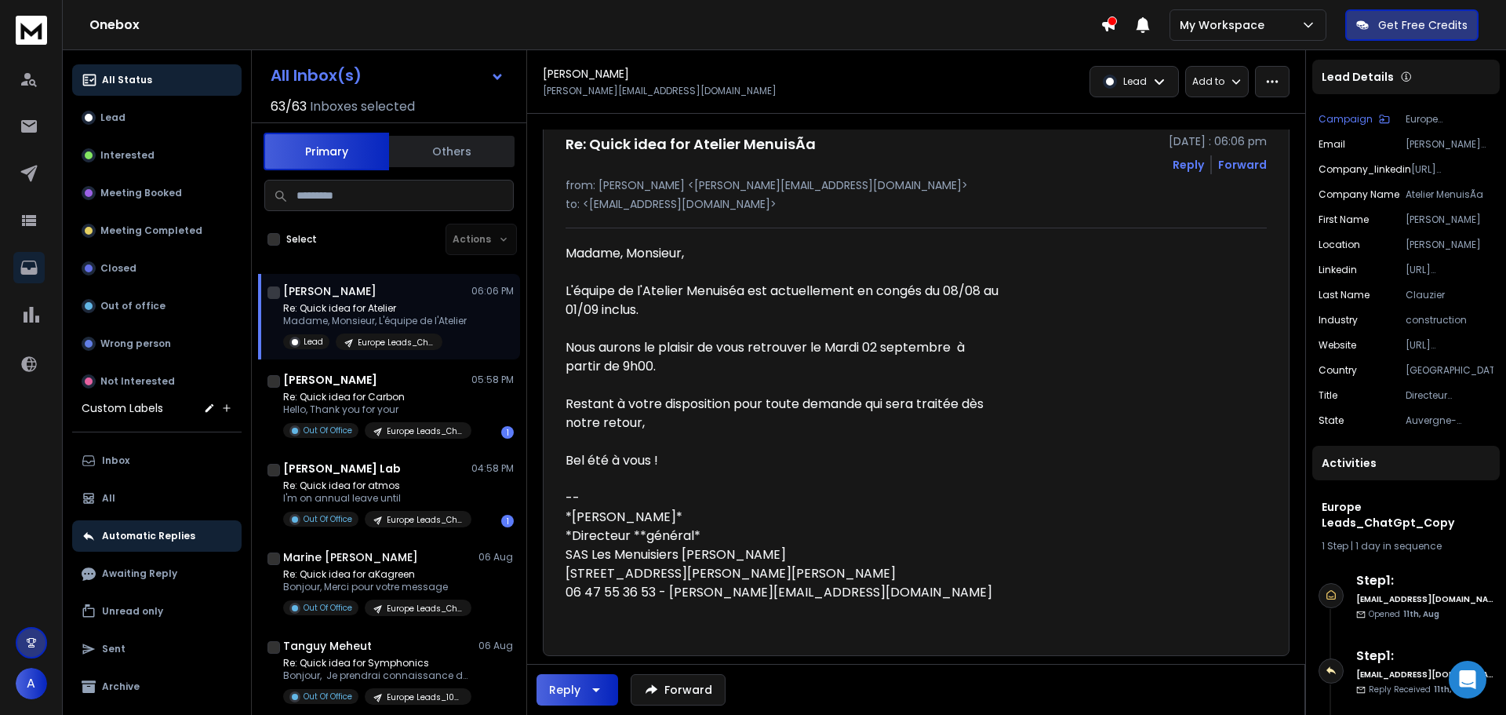
scroll to position [0, 0]
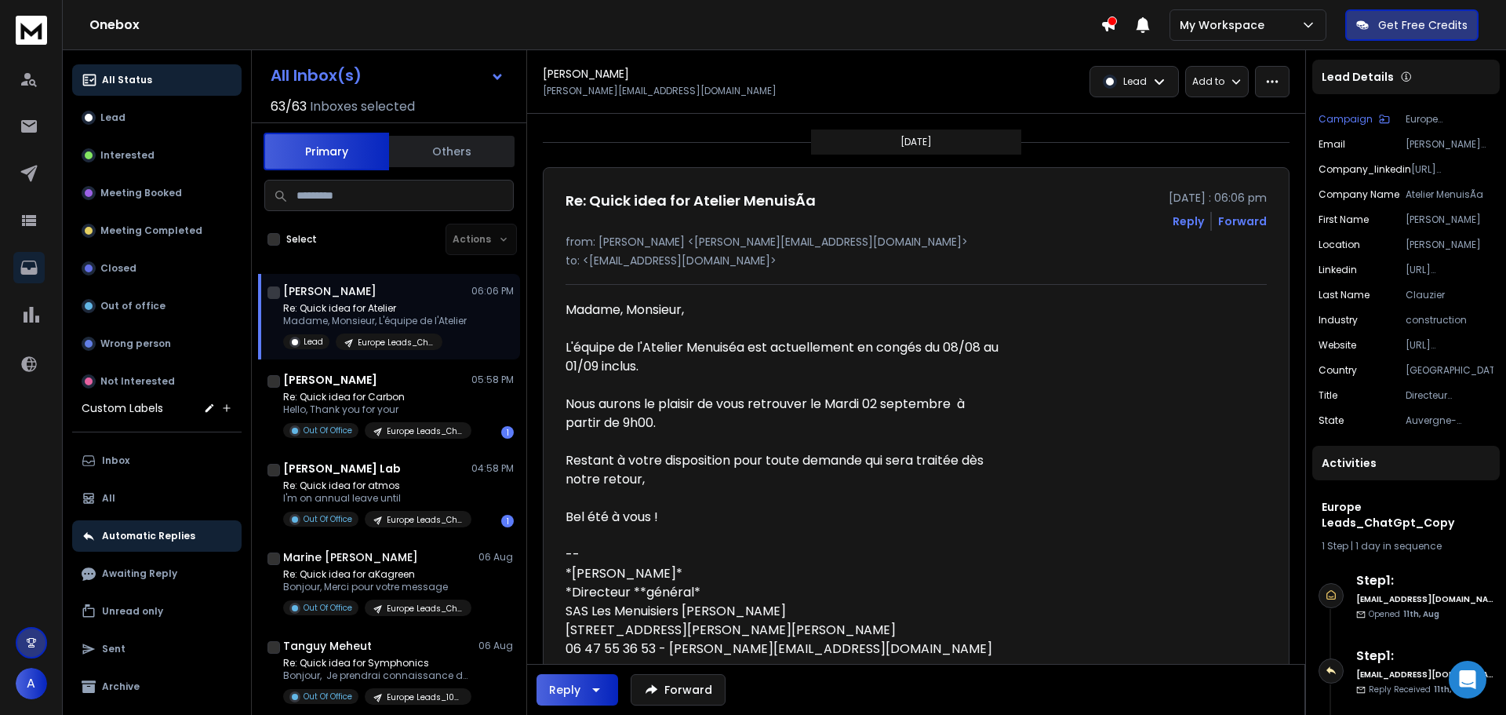
click at [342, 278] on div "Ervan Clauzier 06:06 PM Re: Quick idea for Atelier Madame, Monsieur, L'équipe d…" at bounding box center [390, 317] width 259 height 86
click at [111, 482] on button "All" at bounding box center [156, 497] width 169 height 31
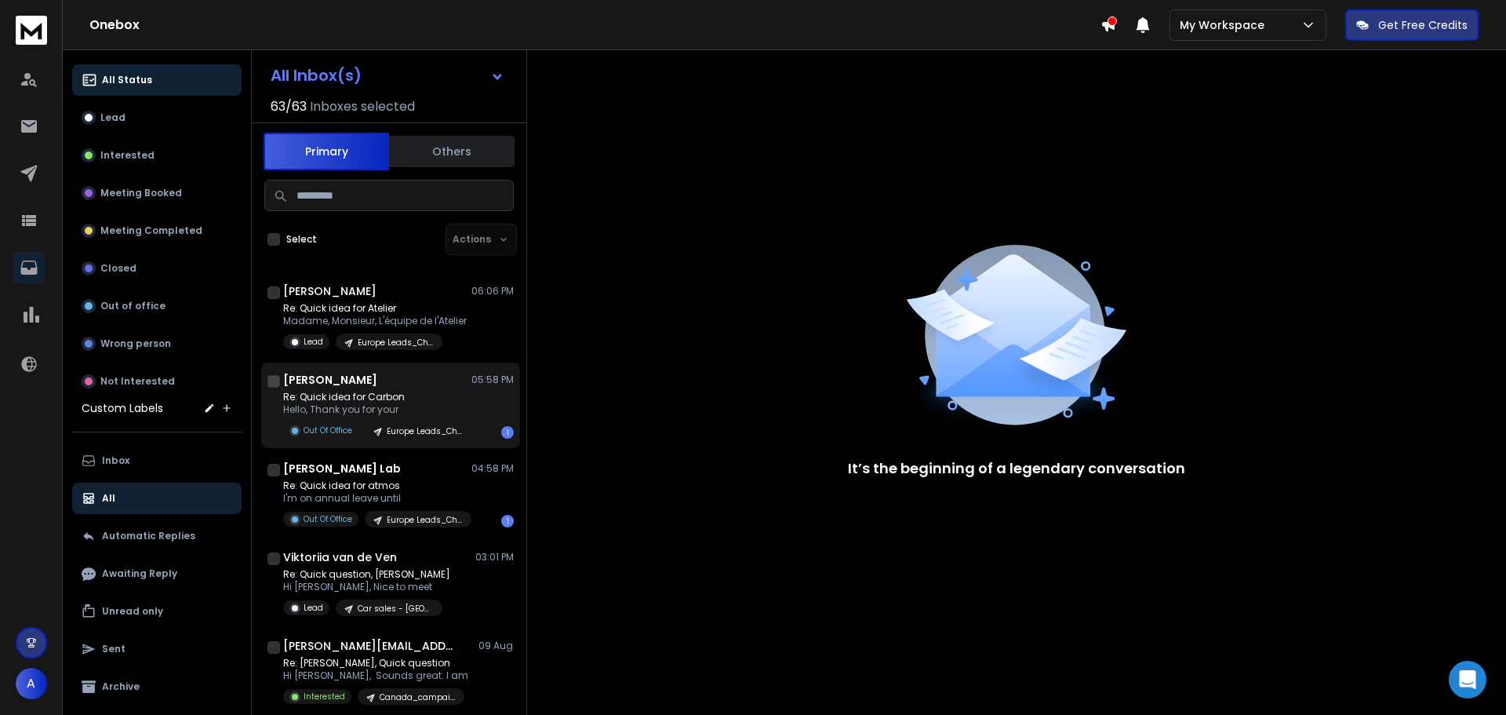
click at [362, 389] on div "Richard Howard 05:58 PM Re: Quick idea for Carbon Hello, Thank you for your Out…" at bounding box center [398, 405] width 231 height 67
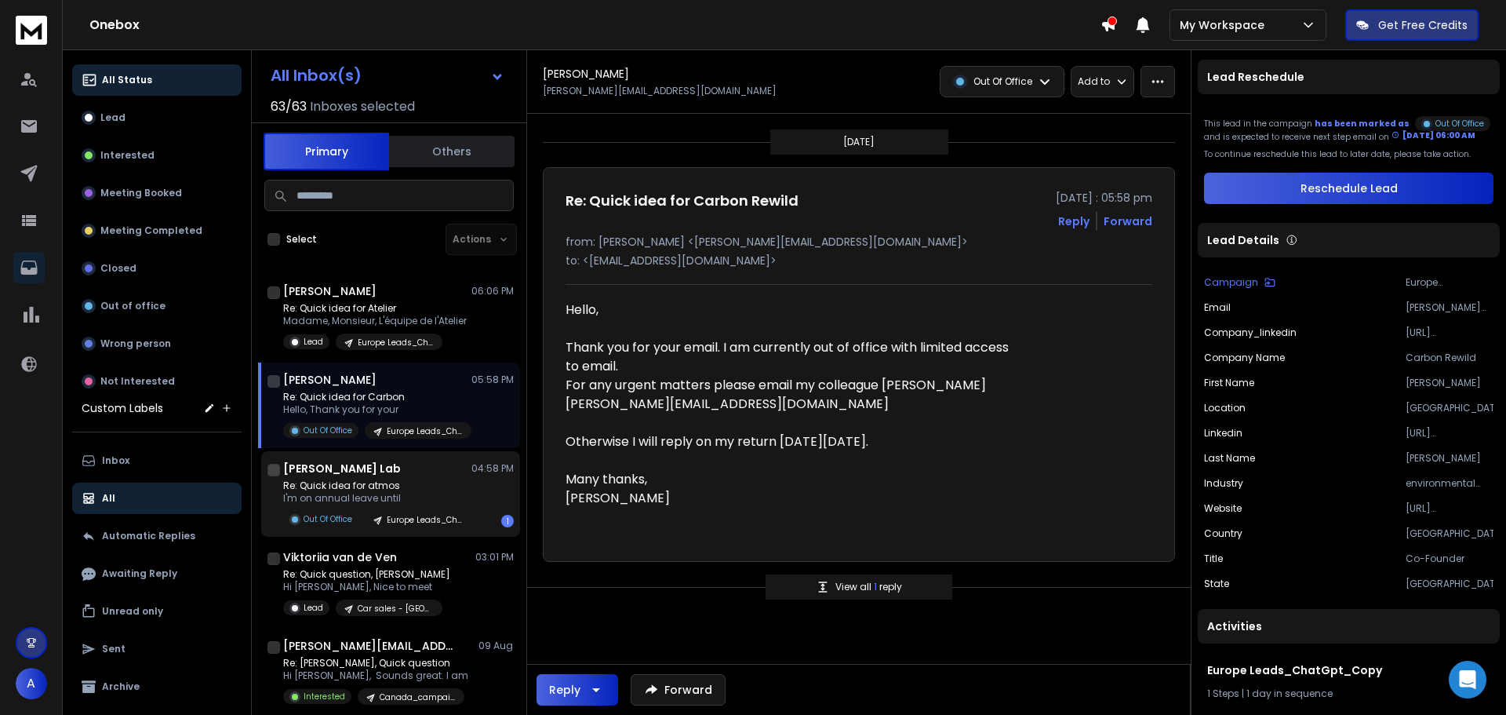
click at [390, 463] on h1 "Rafael Alonso - Atmos Lab" at bounding box center [342, 469] width 118 height 16
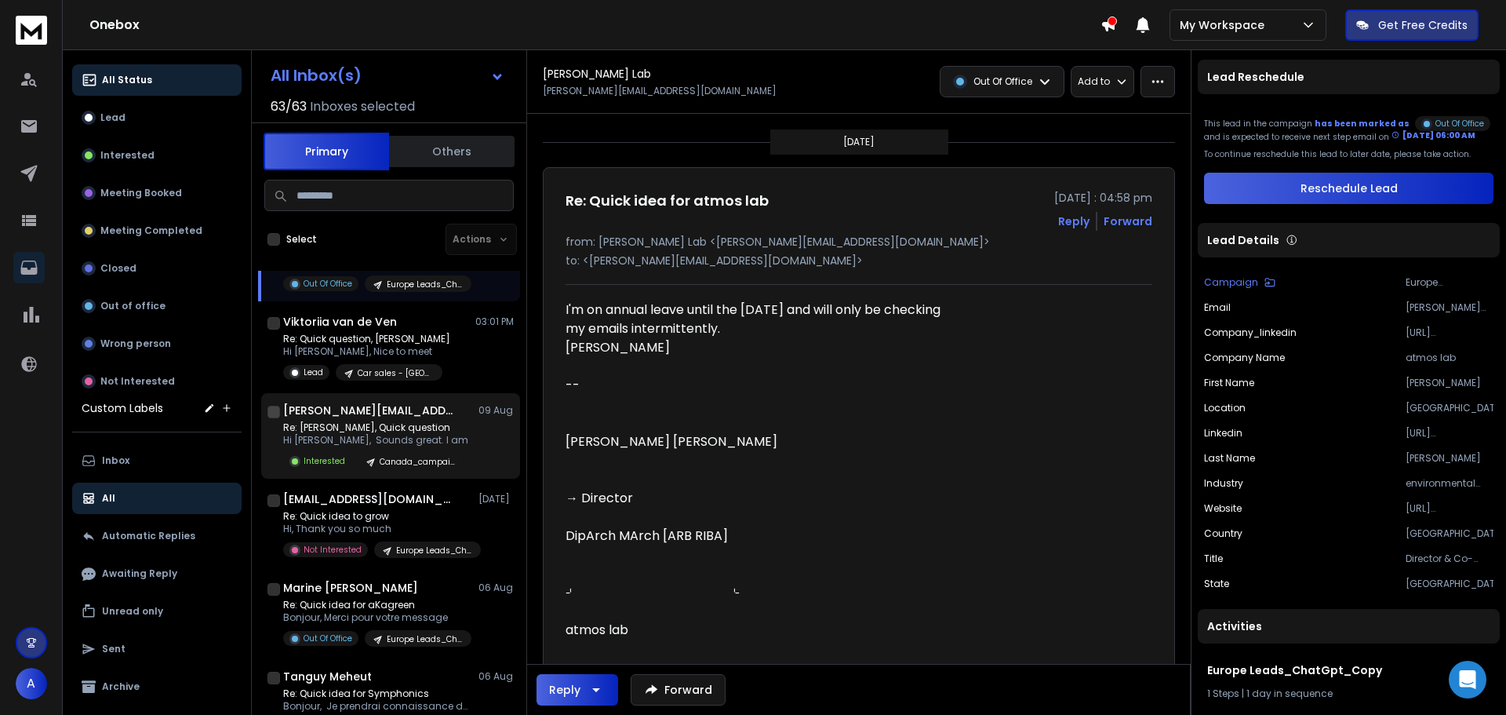
scroll to position [157, 0]
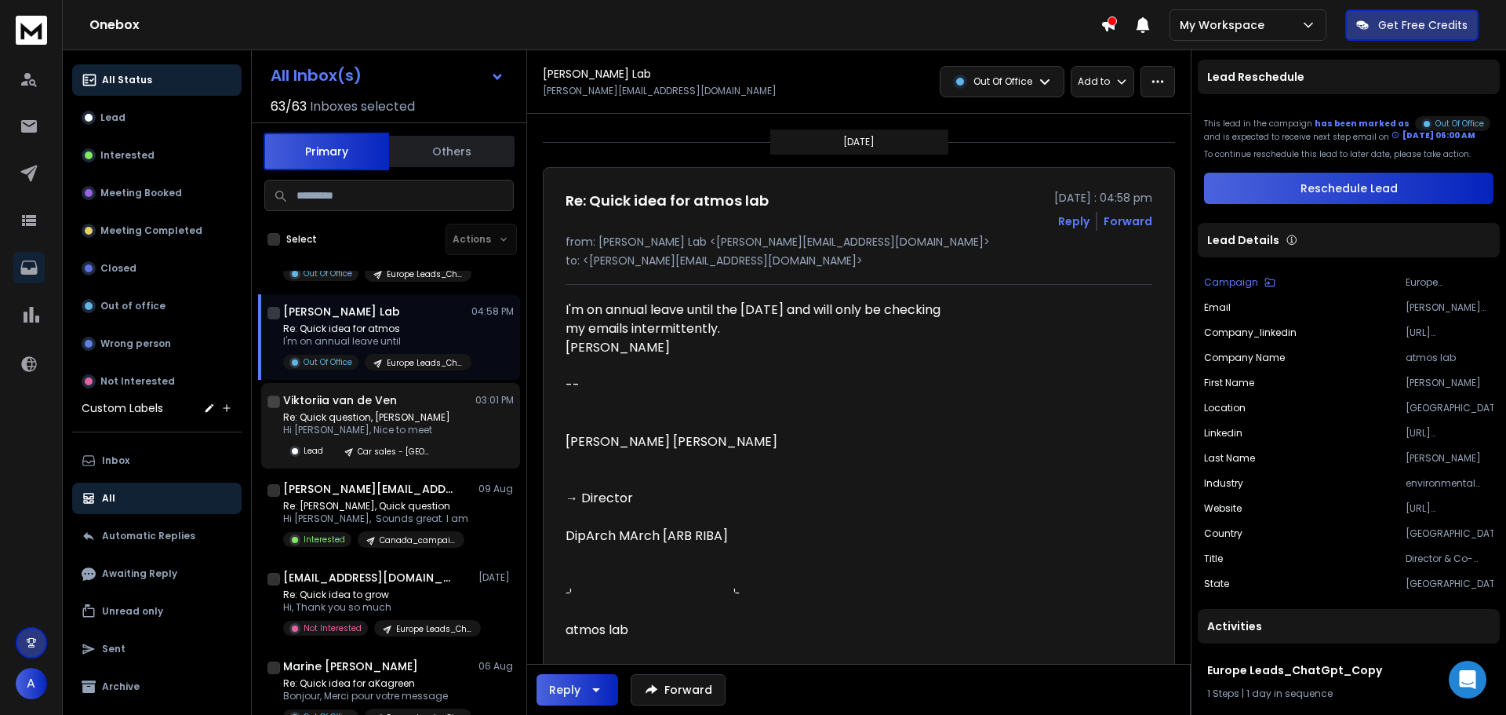
click at [372, 417] on p "Re: Quick question, Karol" at bounding box center [366, 417] width 167 height 13
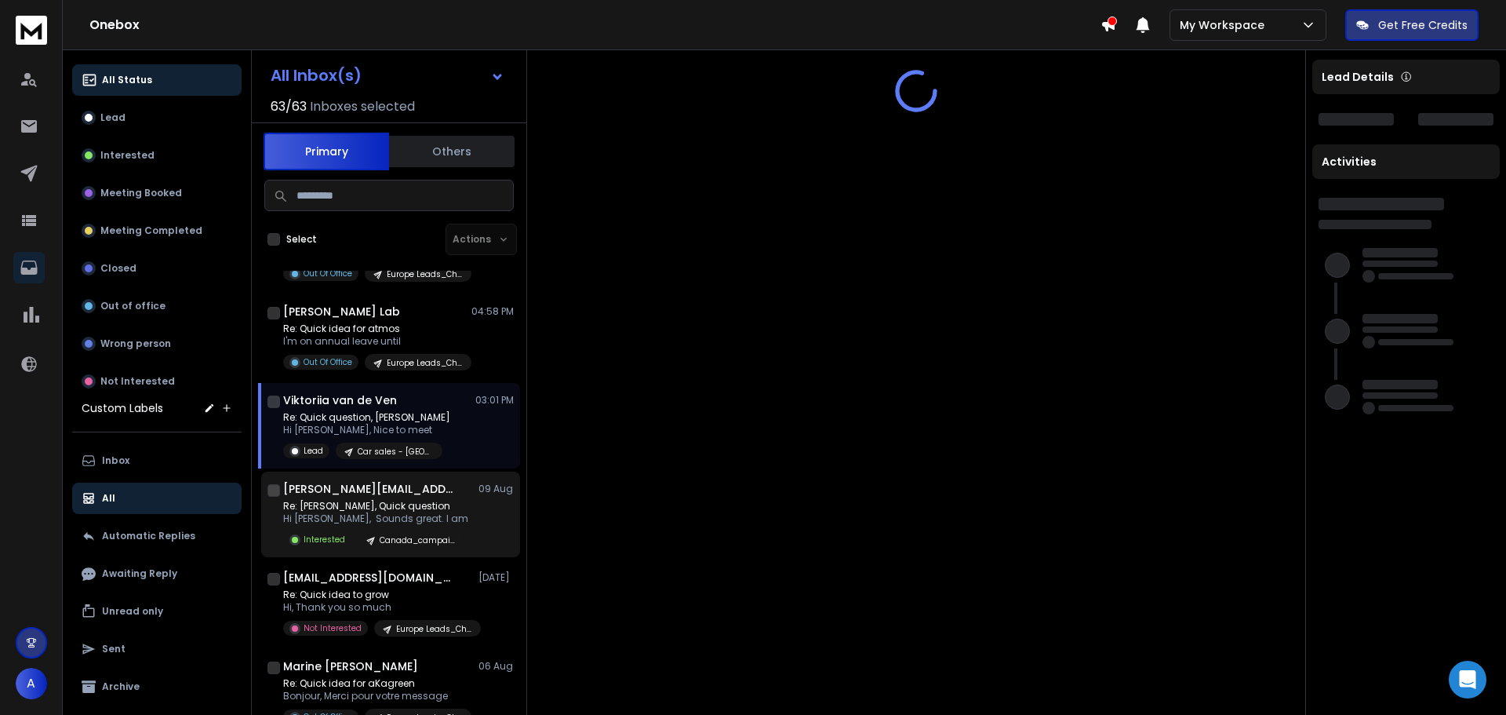
click at [358, 510] on p "Re: Balbina, Quick question" at bounding box center [375, 506] width 185 height 13
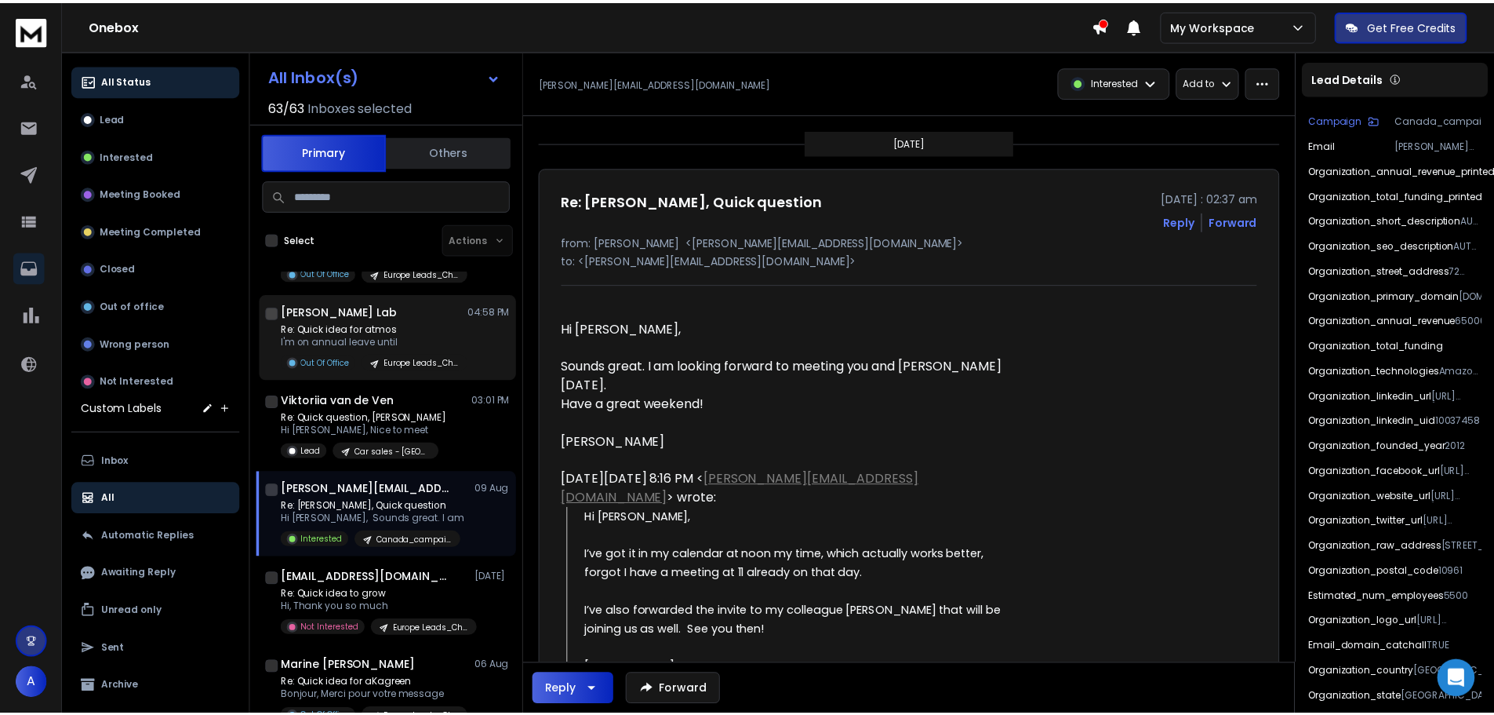
scroll to position [0, 0]
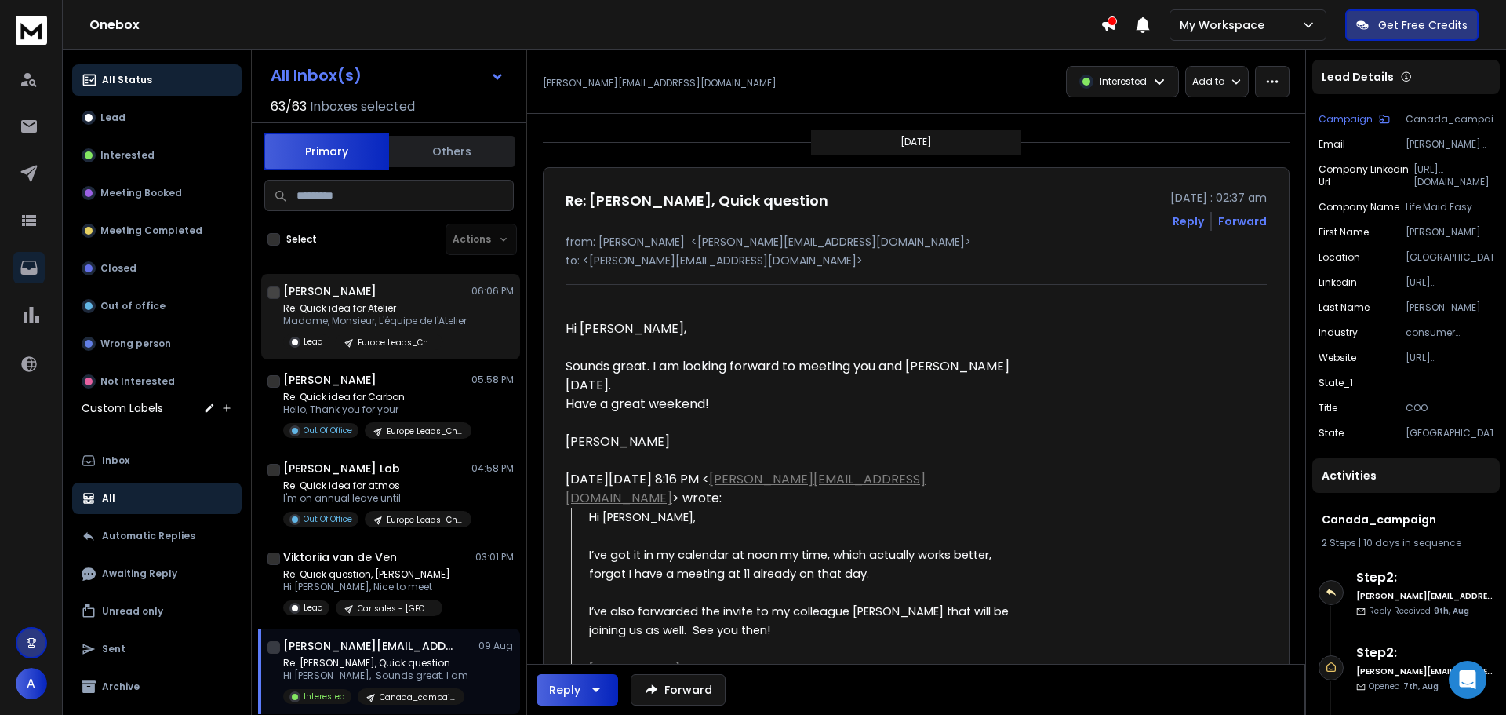
click at [377, 347] on p "Europe Leads_ChatGpt_Copy" at bounding box center [395, 343] width 75 height 12
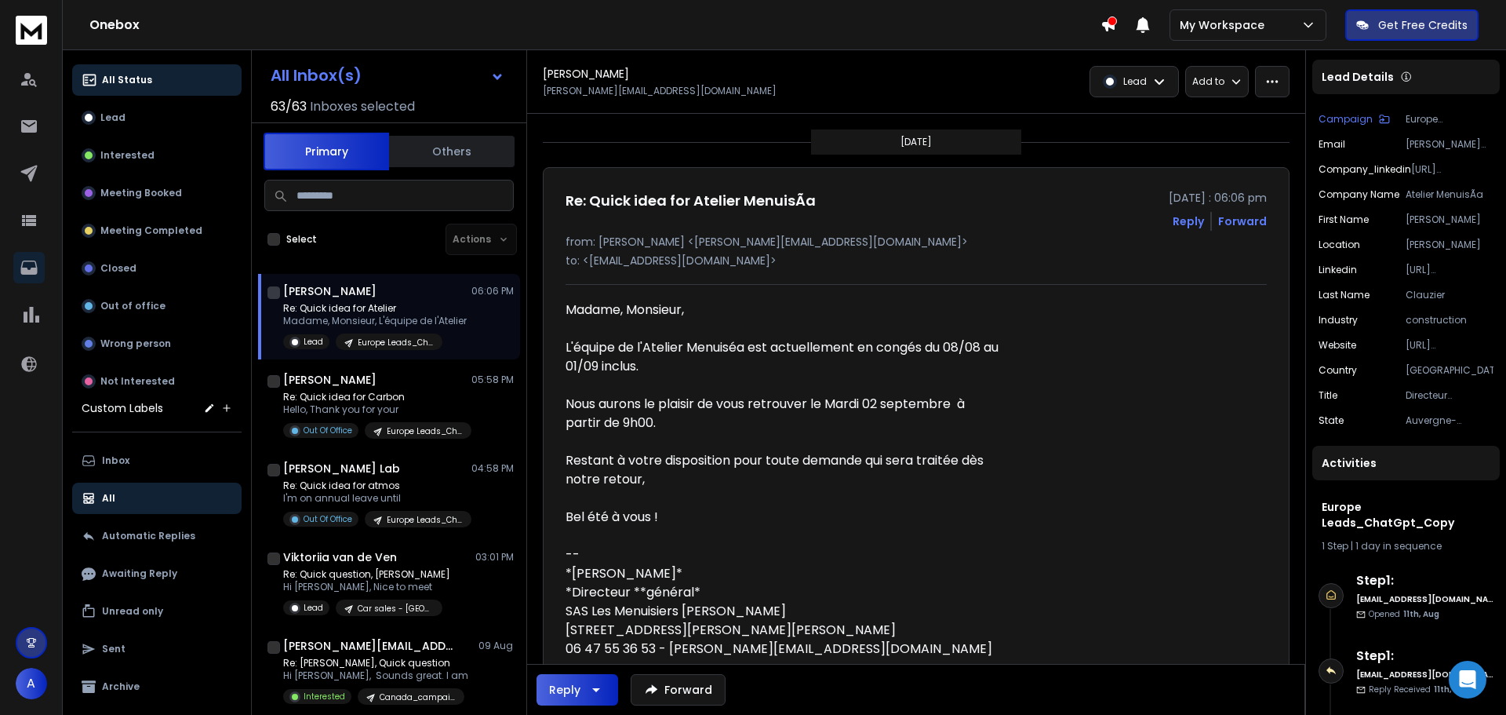
click at [1364, 118] on p "Campaign" at bounding box center [1346, 119] width 54 height 13
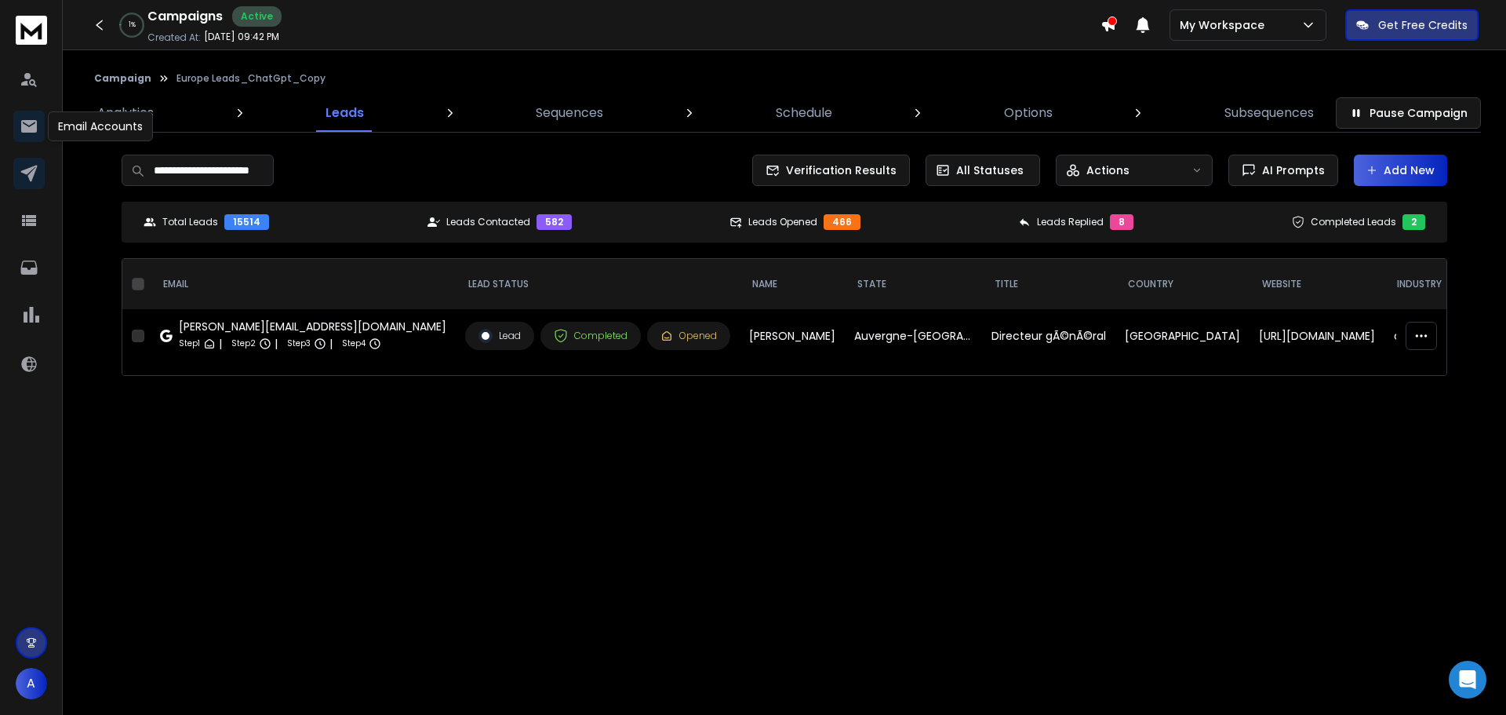
click at [30, 126] on icon at bounding box center [29, 126] width 16 height 13
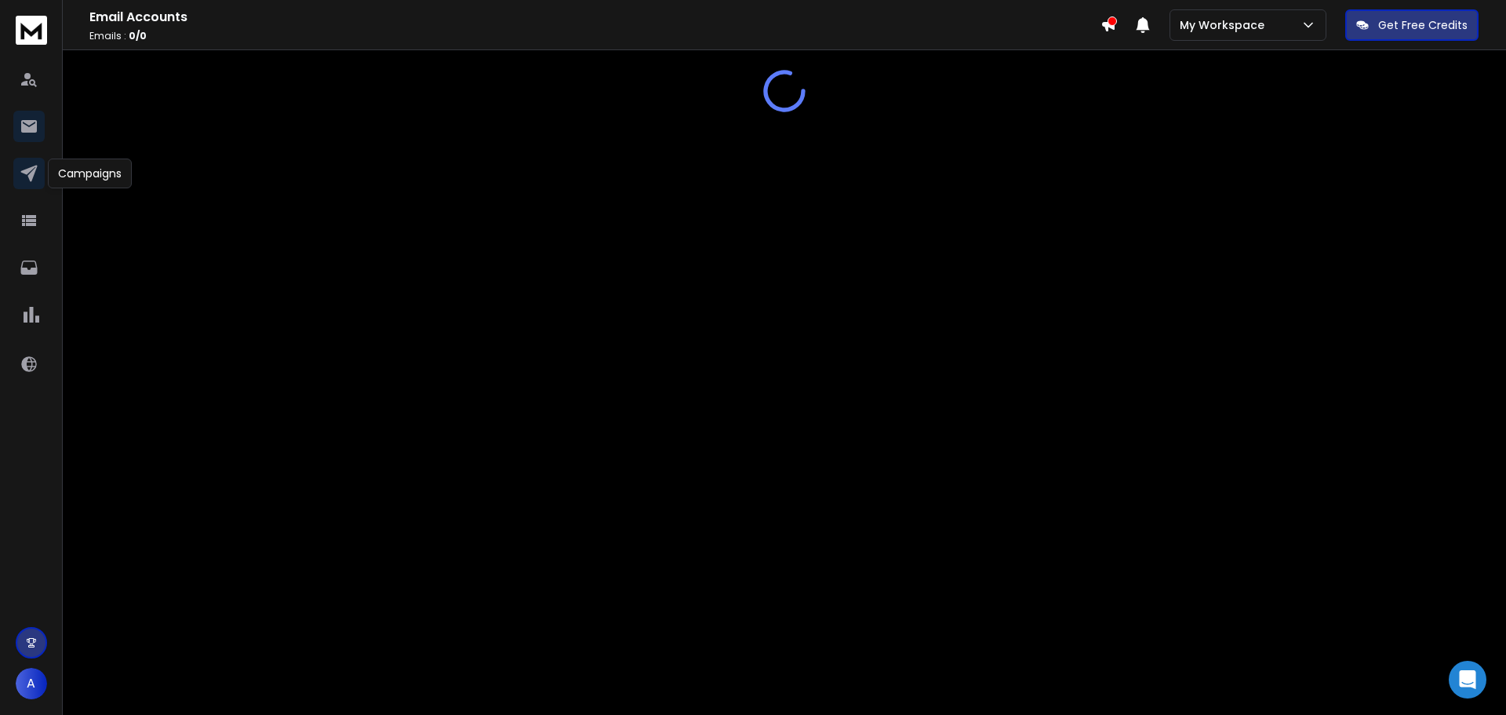
click at [24, 177] on icon at bounding box center [29, 173] width 19 height 19
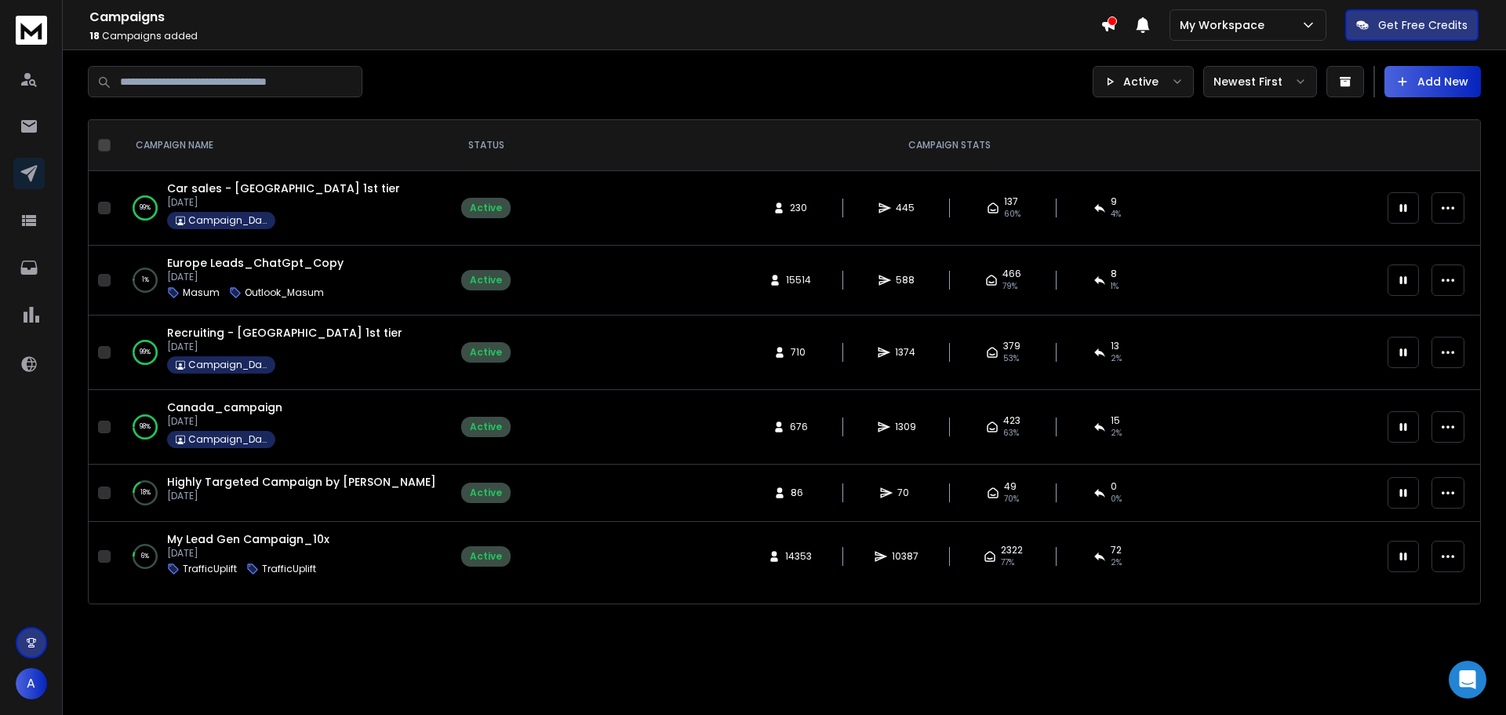
click at [236, 268] on span "Europe Leads_ChatGpt_Copy" at bounding box center [255, 263] width 177 height 16
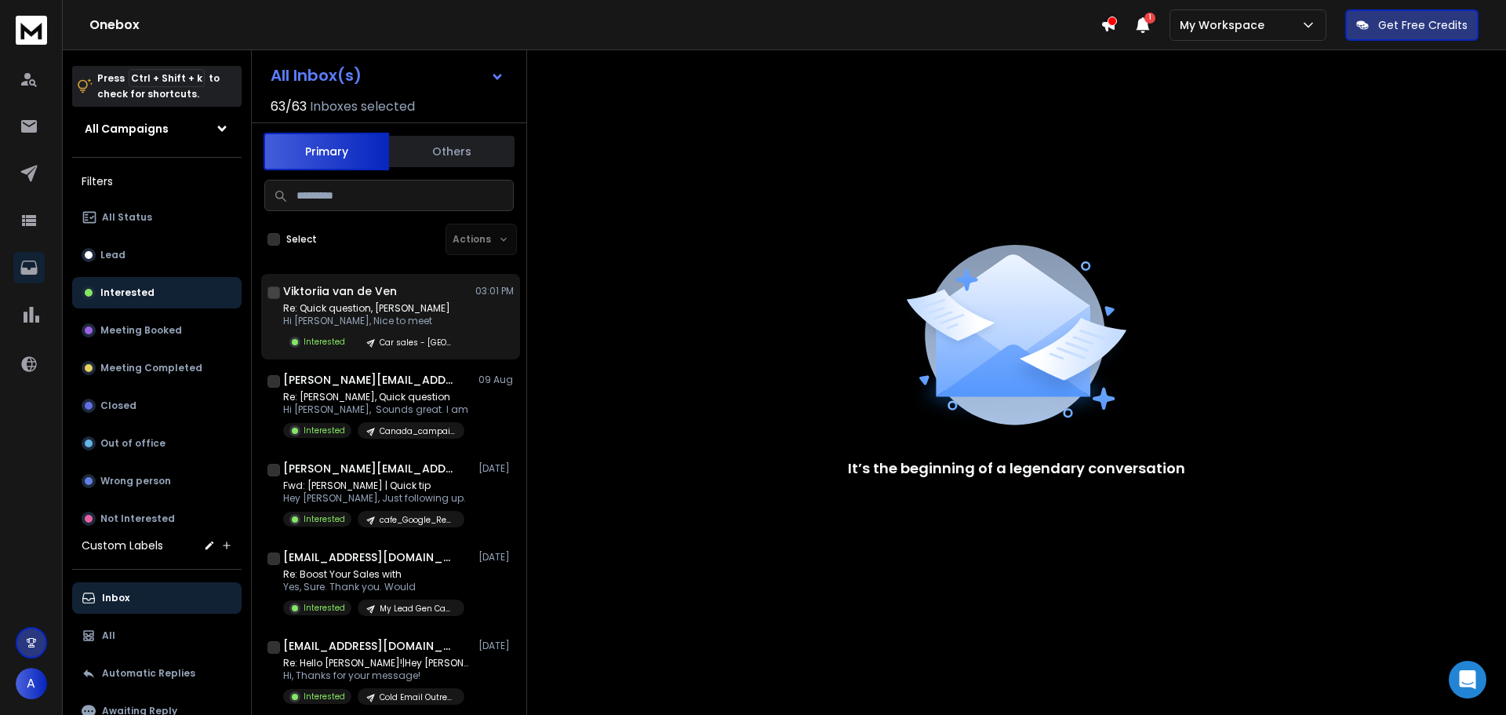
click at [362, 300] on div "Viktoriia van de Ven 03:01 PM Re: Quick question, [PERSON_NAME] Hi [PERSON_NAME…" at bounding box center [398, 316] width 231 height 67
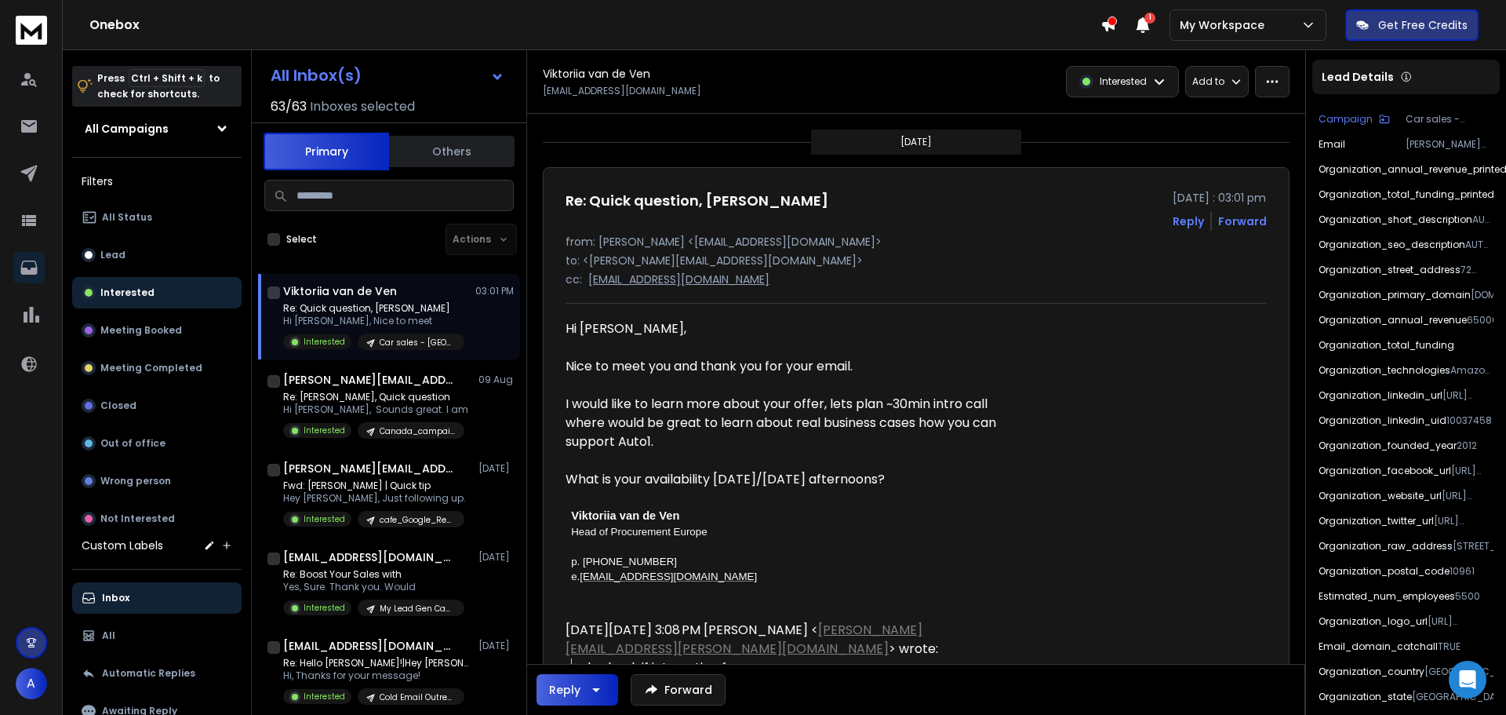
click at [357, 291] on h1 "Viktoriia van de Ven" at bounding box center [340, 291] width 114 height 16
